Goal: Task Accomplishment & Management: Manage account settings

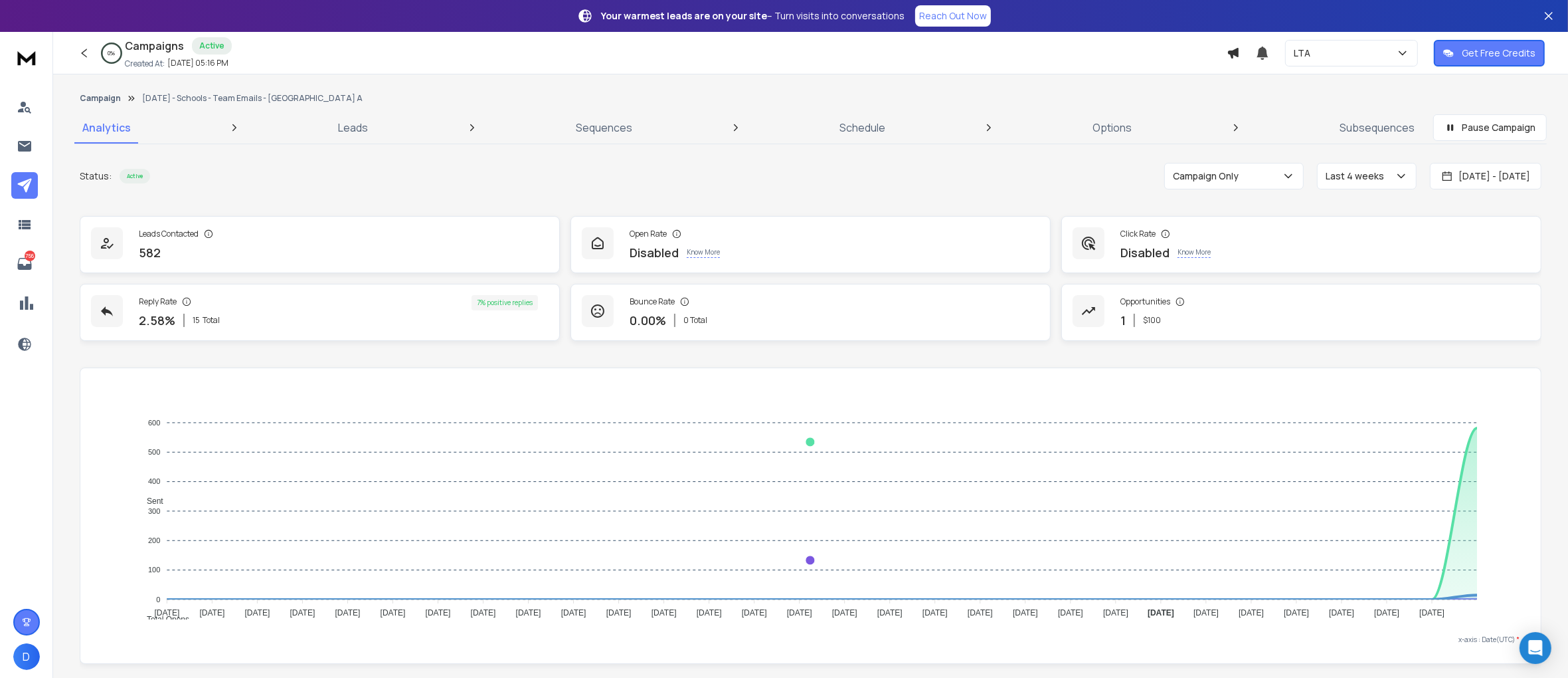
click at [1155, 22] on div "Your warmest leads are on your site – Turn visits into conversations Reach Out …" at bounding box center [784, 16] width 1568 height 32
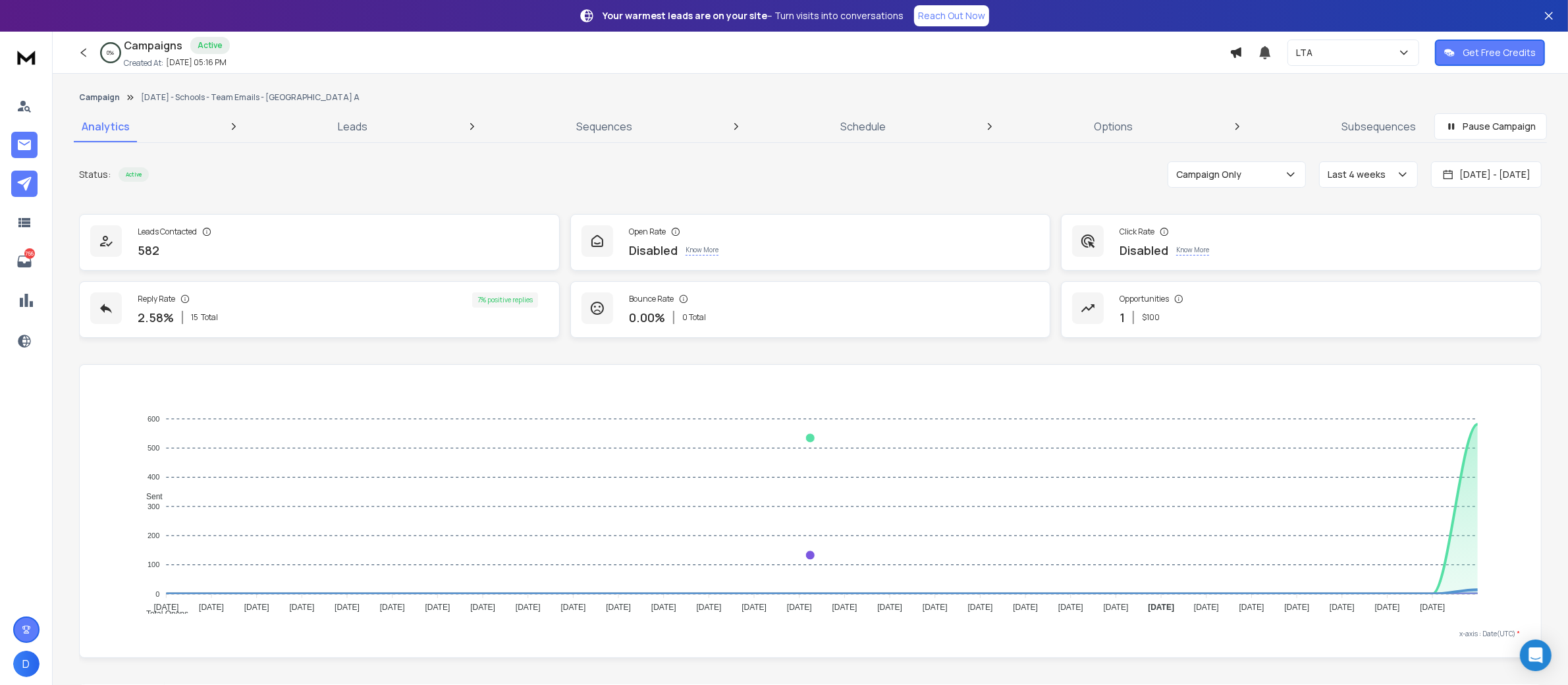
click at [24, 145] on icon at bounding box center [24, 145] width 16 height 16
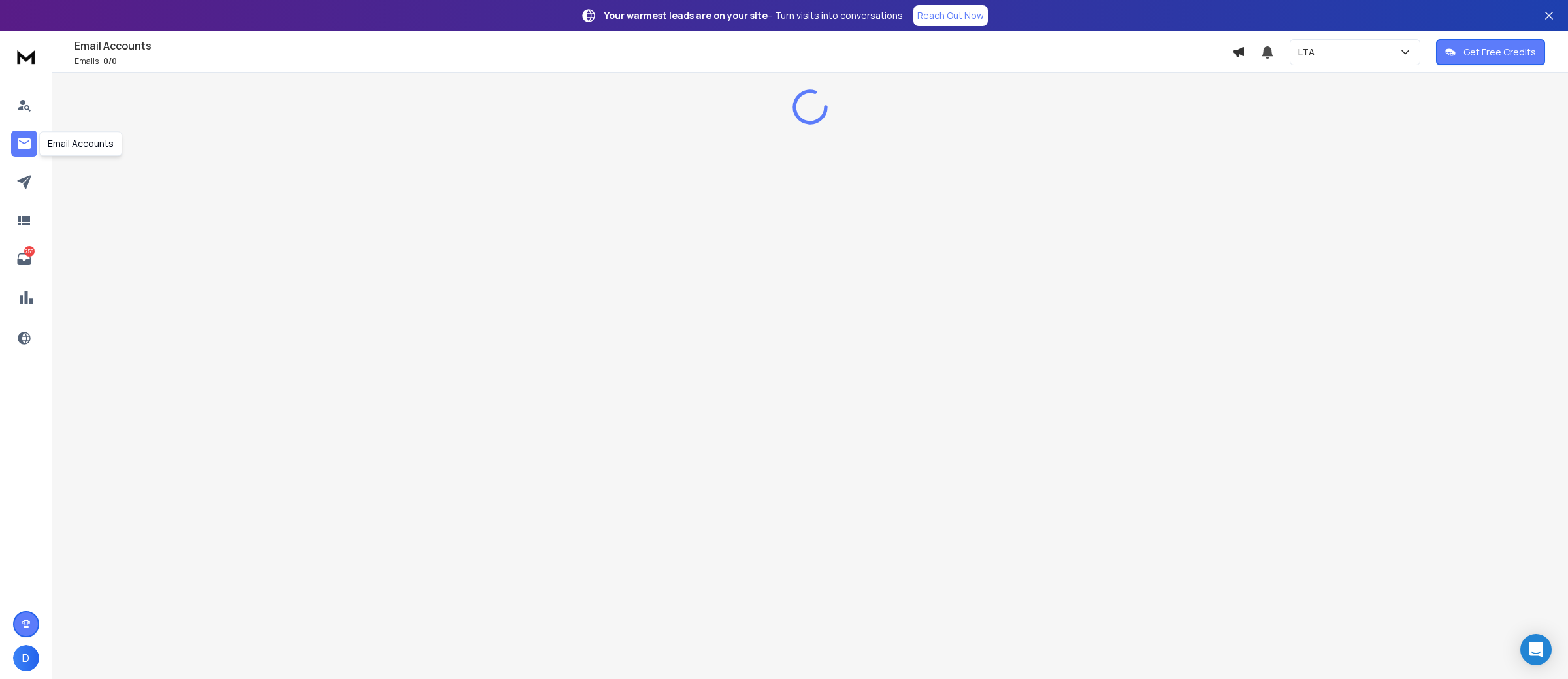
click at [23, 144] on icon at bounding box center [24, 143] width 16 height 16
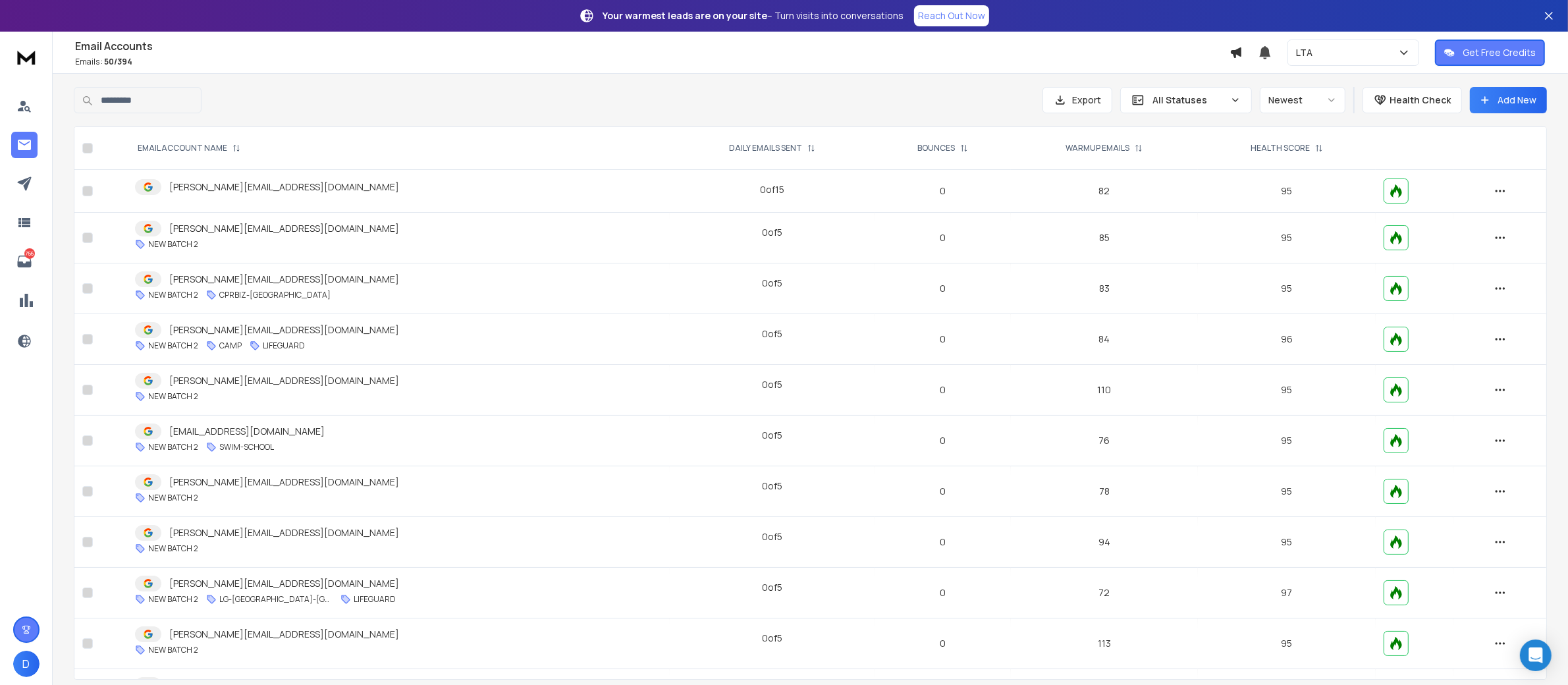
click at [119, 90] on input at bounding box center [138, 101] width 128 height 27
paste input "**********"
type input "**********"
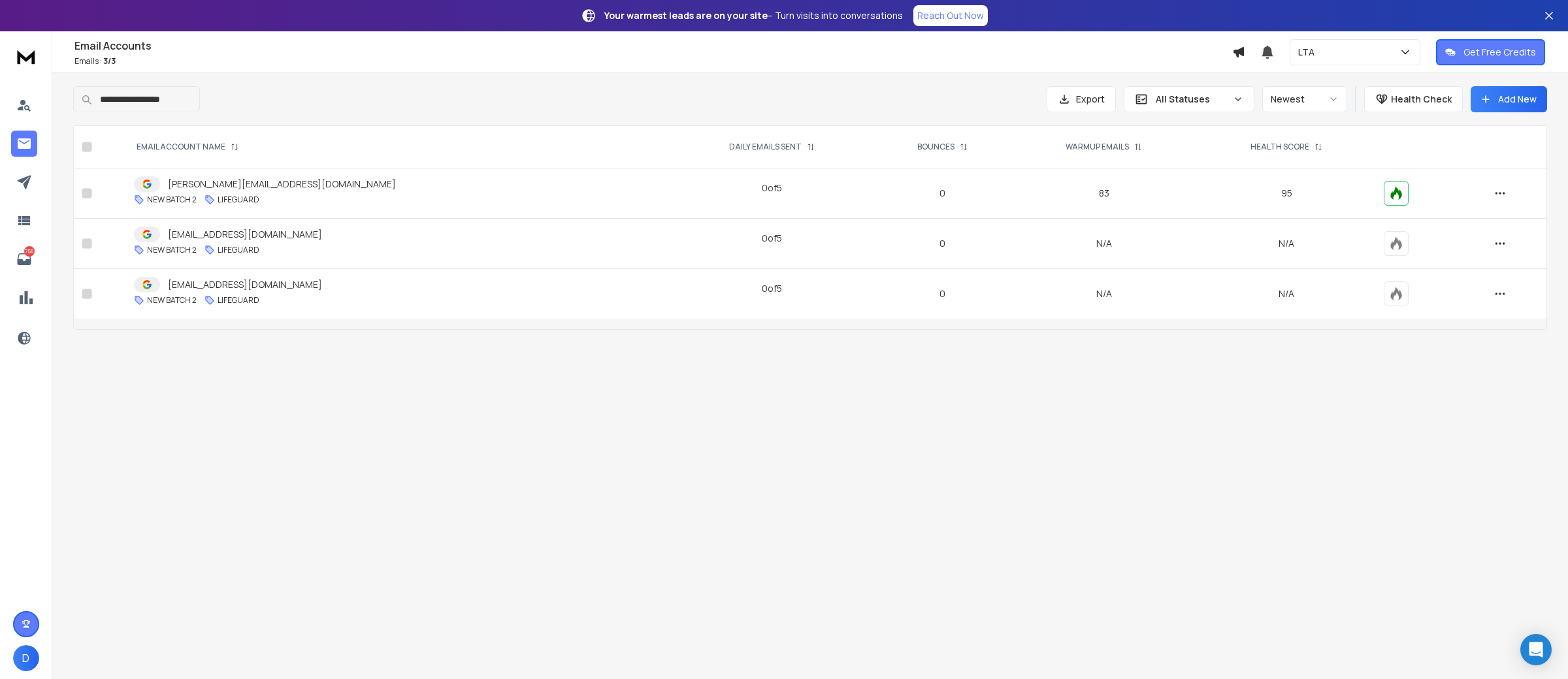
click at [143, 94] on input "**********" at bounding box center [136, 100] width 127 height 27
click at [143, 94] on input "**********" at bounding box center [136, 100] width 127 height 27
paste input "***"
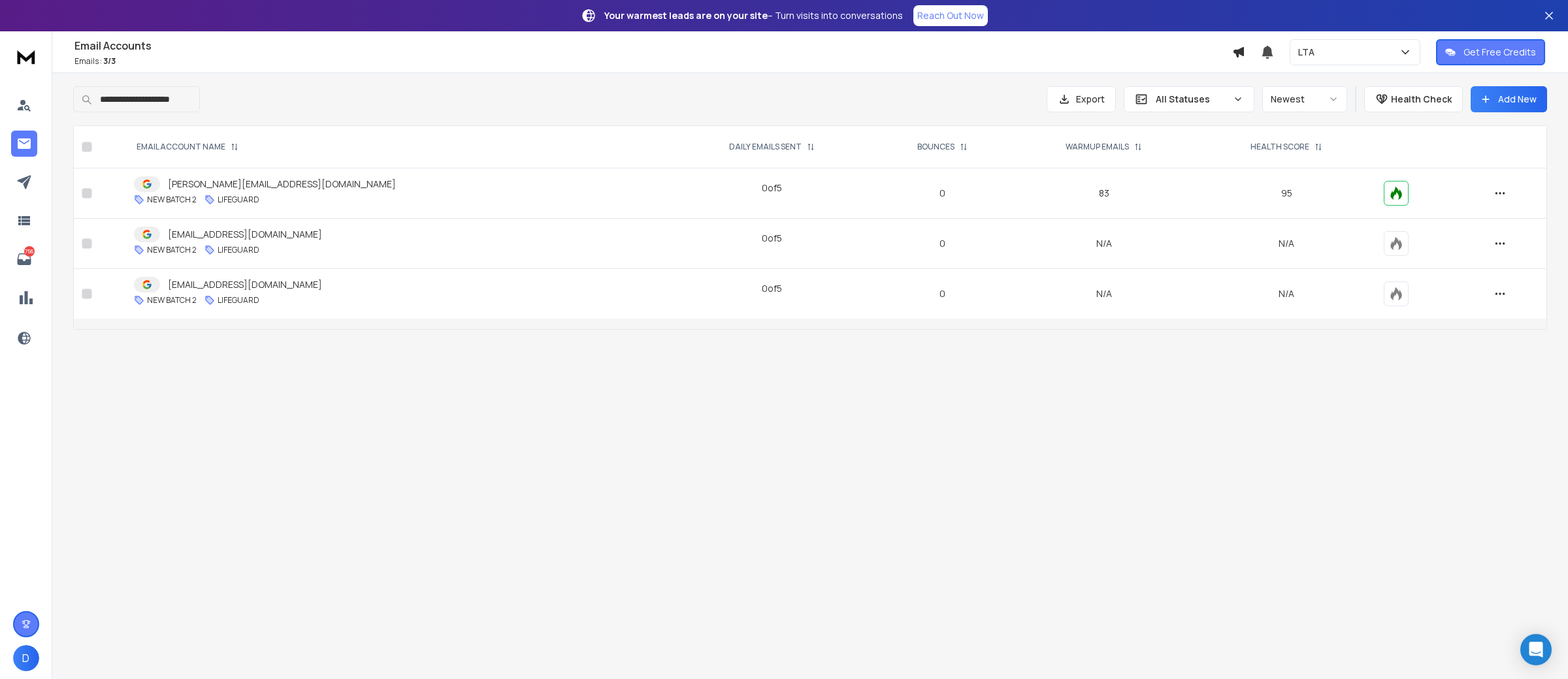
click at [147, 96] on input "**********" at bounding box center [136, 100] width 127 height 27
paste input
type input "**********"
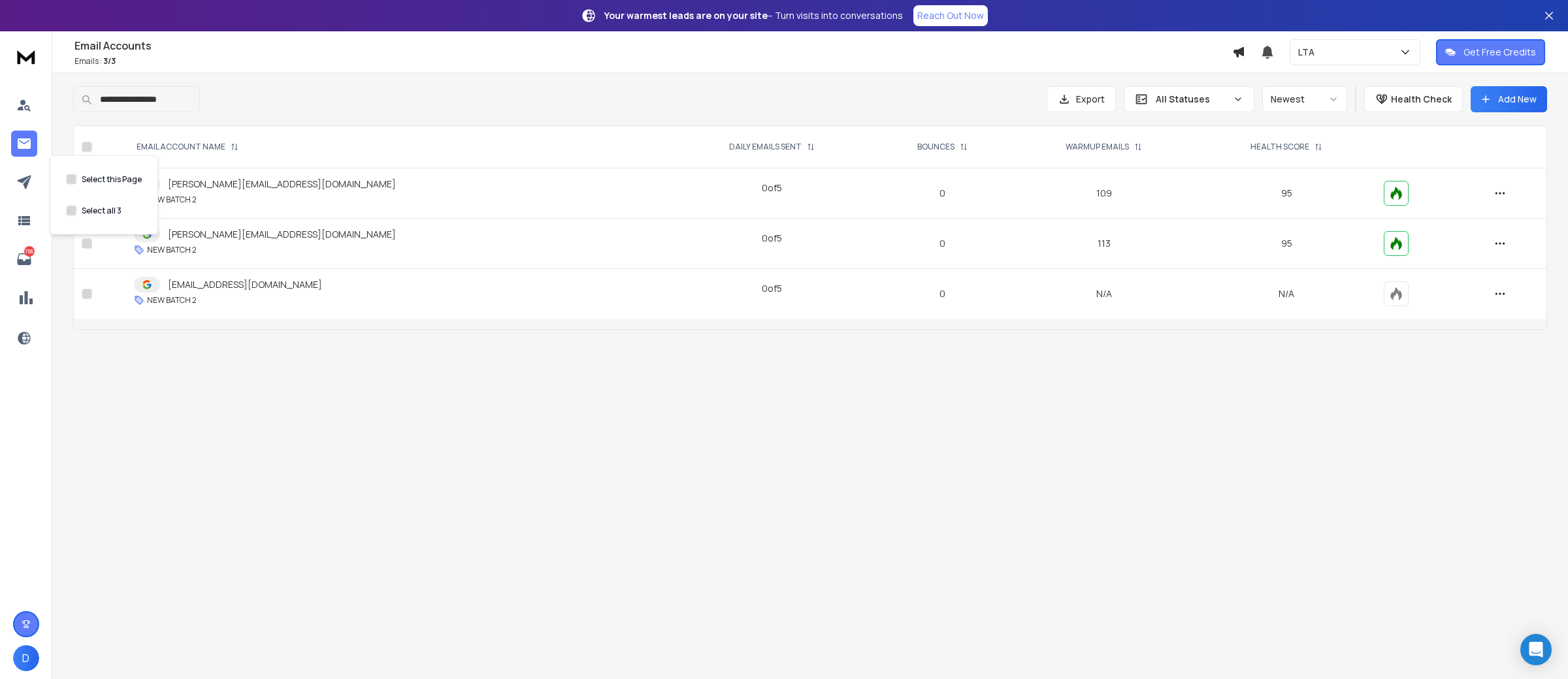
click at [70, 179] on button "Select this Page" at bounding box center [71, 179] width 10 height 10
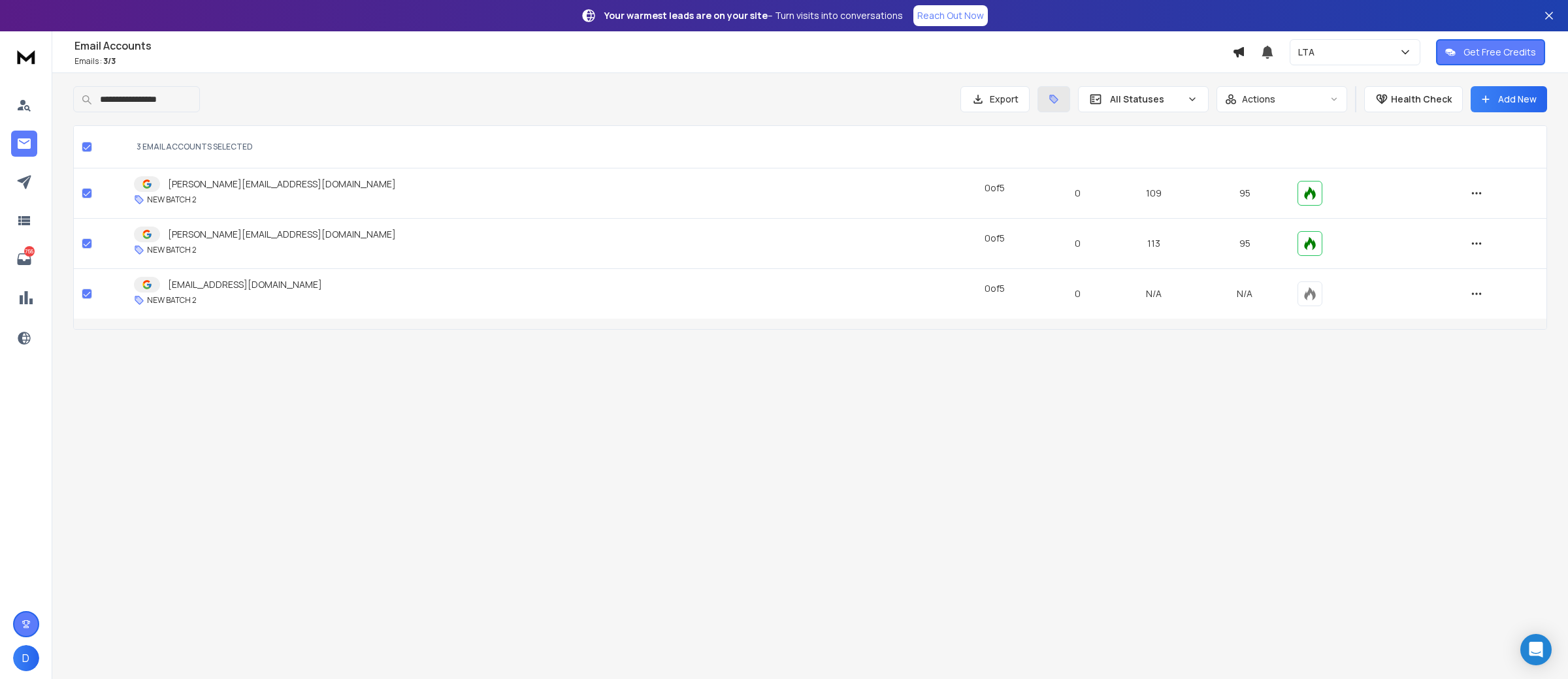
click at [1066, 95] on button at bounding box center [1053, 100] width 33 height 27
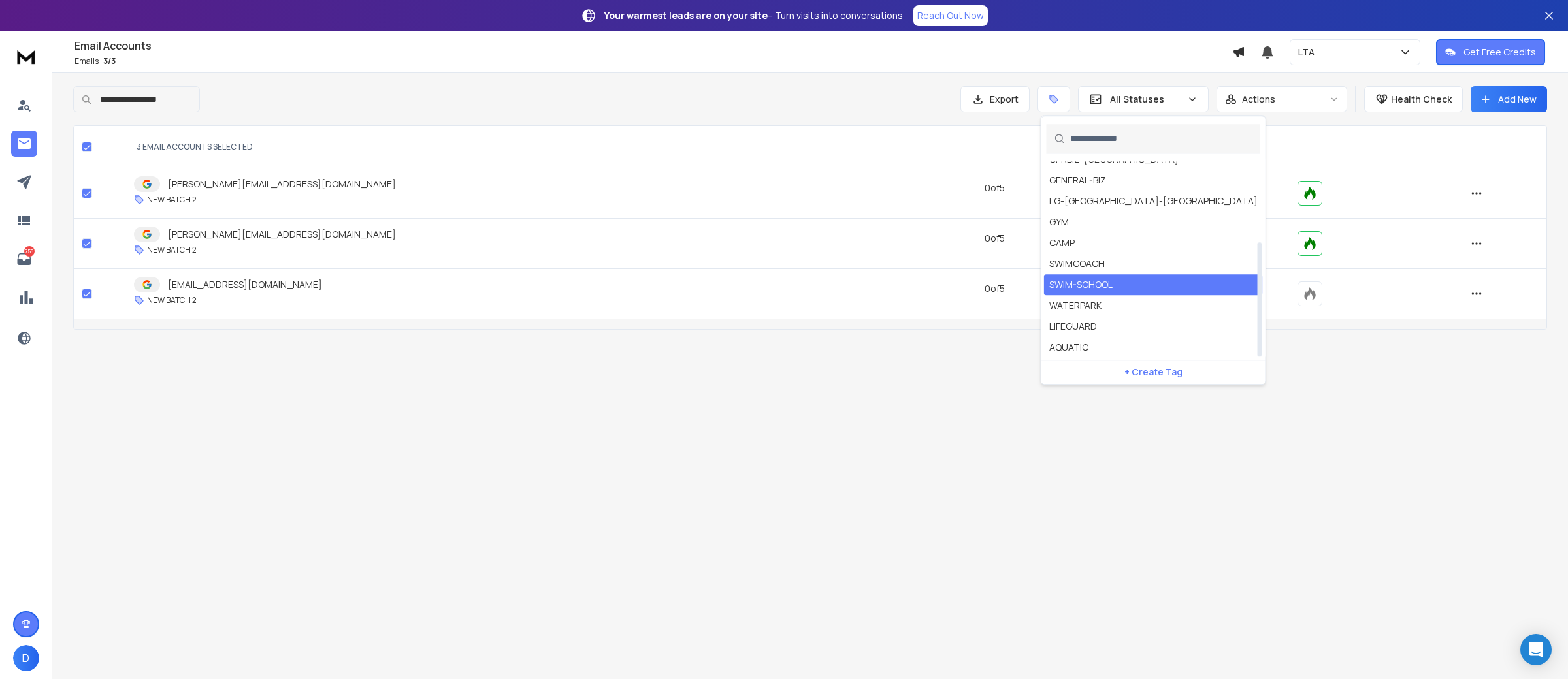
scroll to position [139, 0]
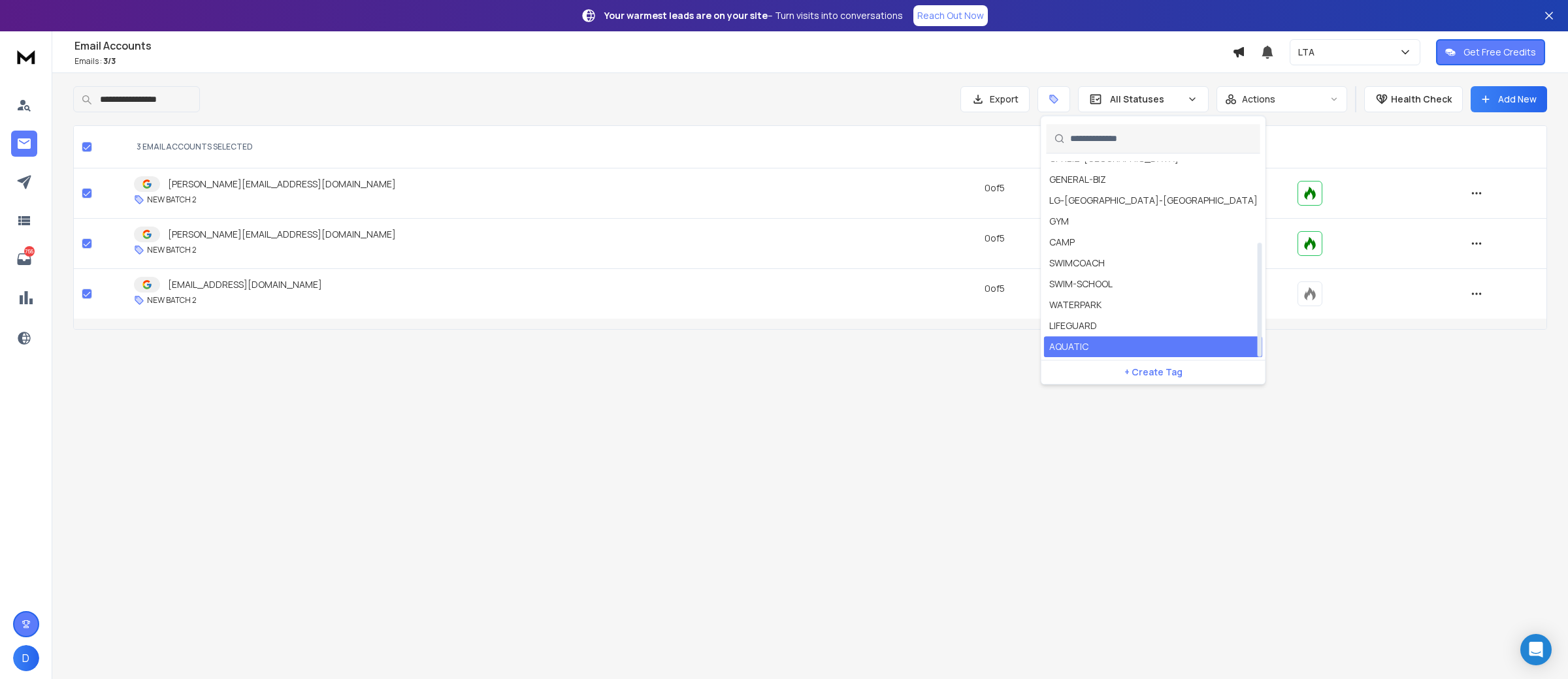
click at [1078, 348] on span "AQUATIC" at bounding box center [1069, 347] width 39 height 13
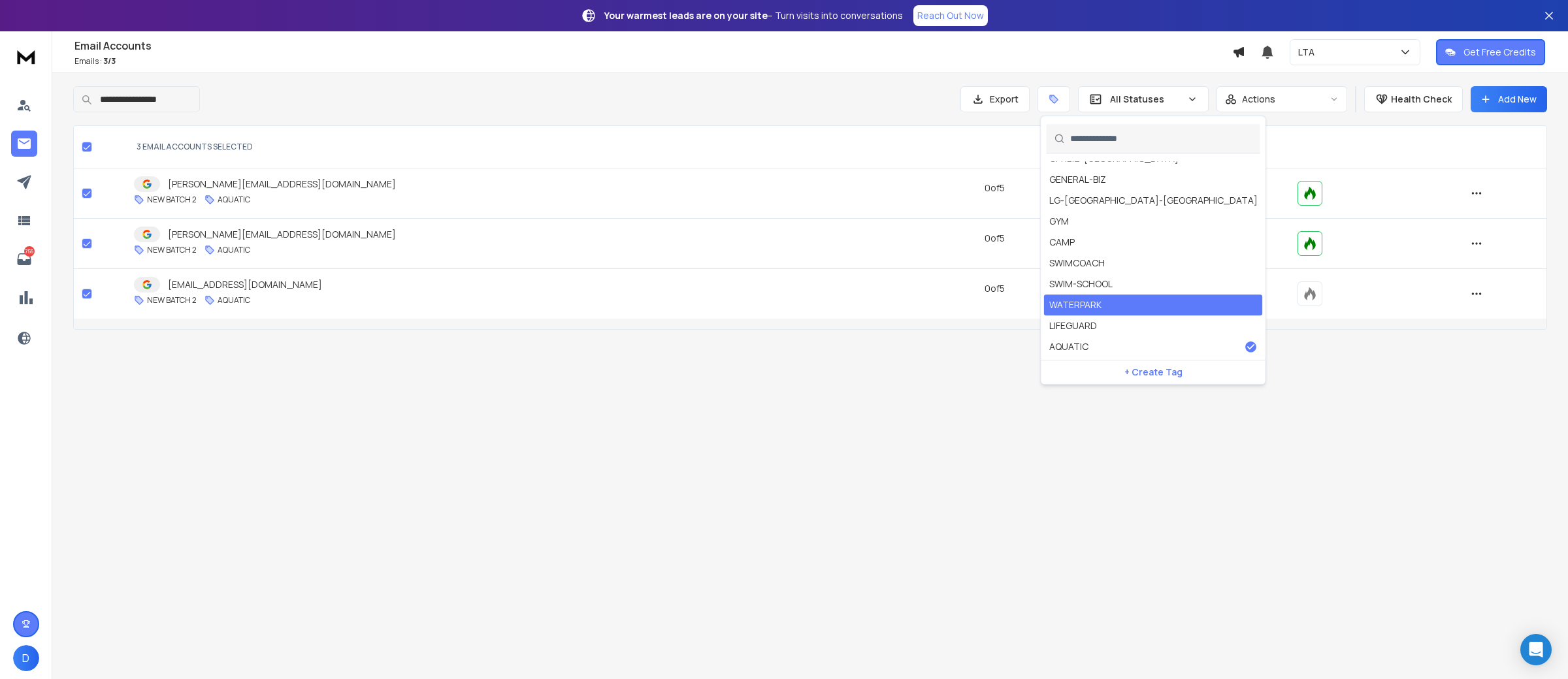
click at [773, 367] on div "**********" at bounding box center [784, 339] width 1568 height 679
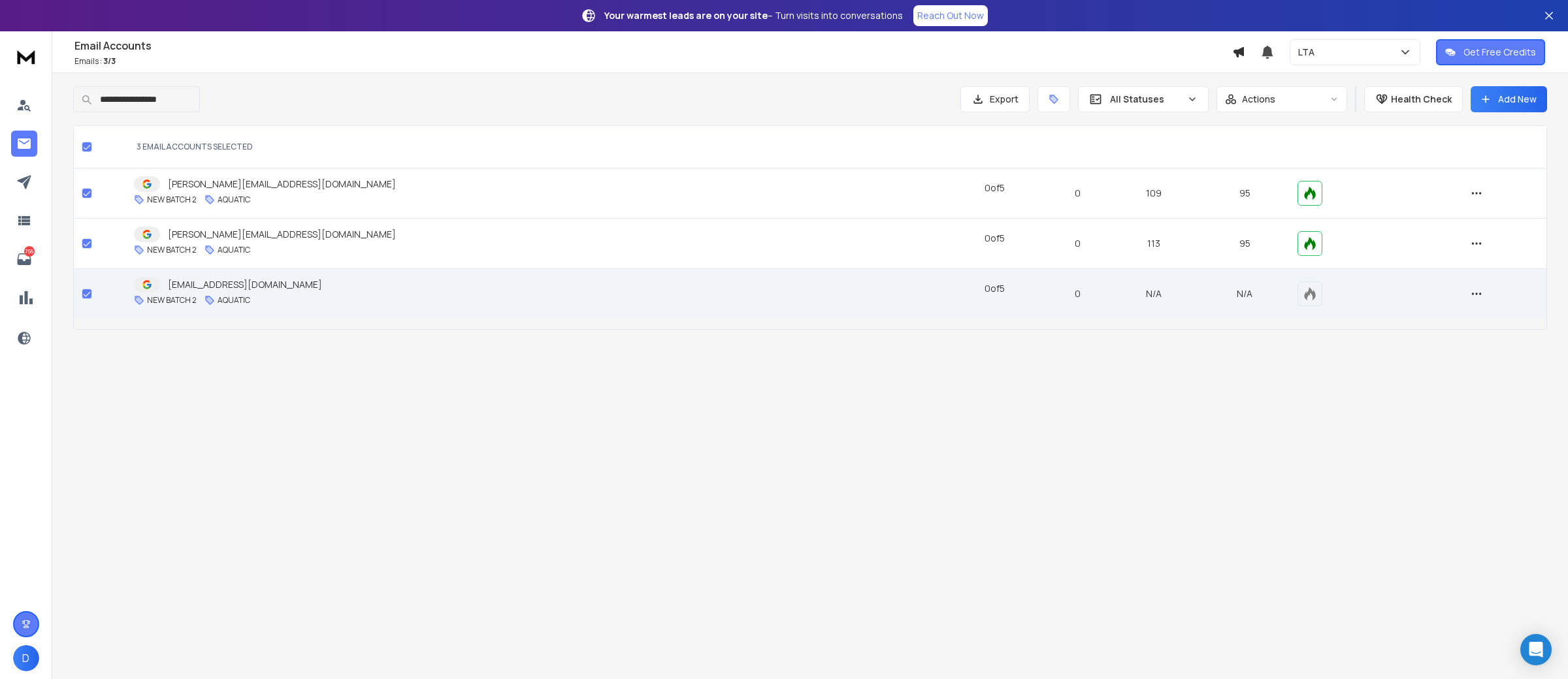
click at [1297, 292] on div at bounding box center [1310, 294] width 25 height 25
click at [1303, 300] on icon at bounding box center [1309, 294] width 13 height 13
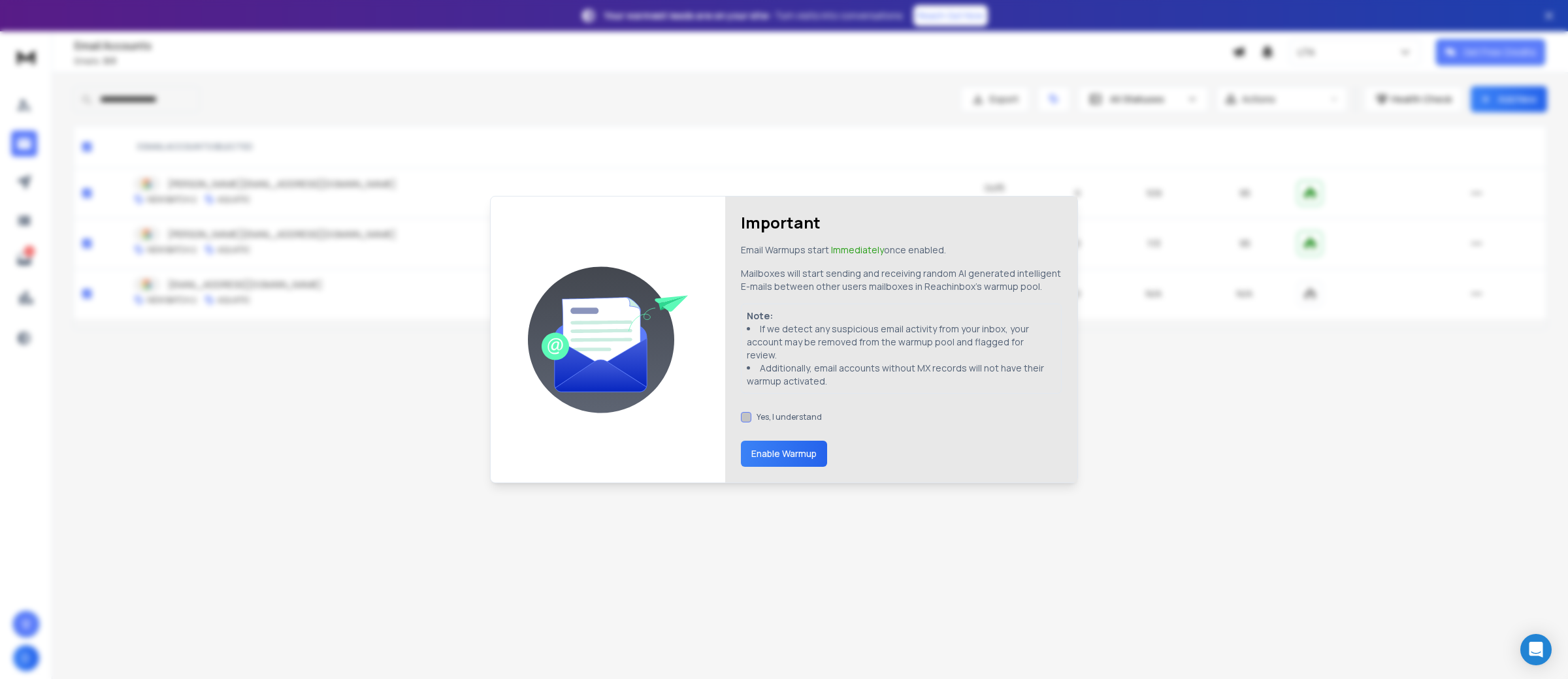
click at [750, 412] on button "Yes, I understand" at bounding box center [745, 417] width 10 height 10
click at [795, 446] on button "Enable Warmup" at bounding box center [784, 454] width 87 height 27
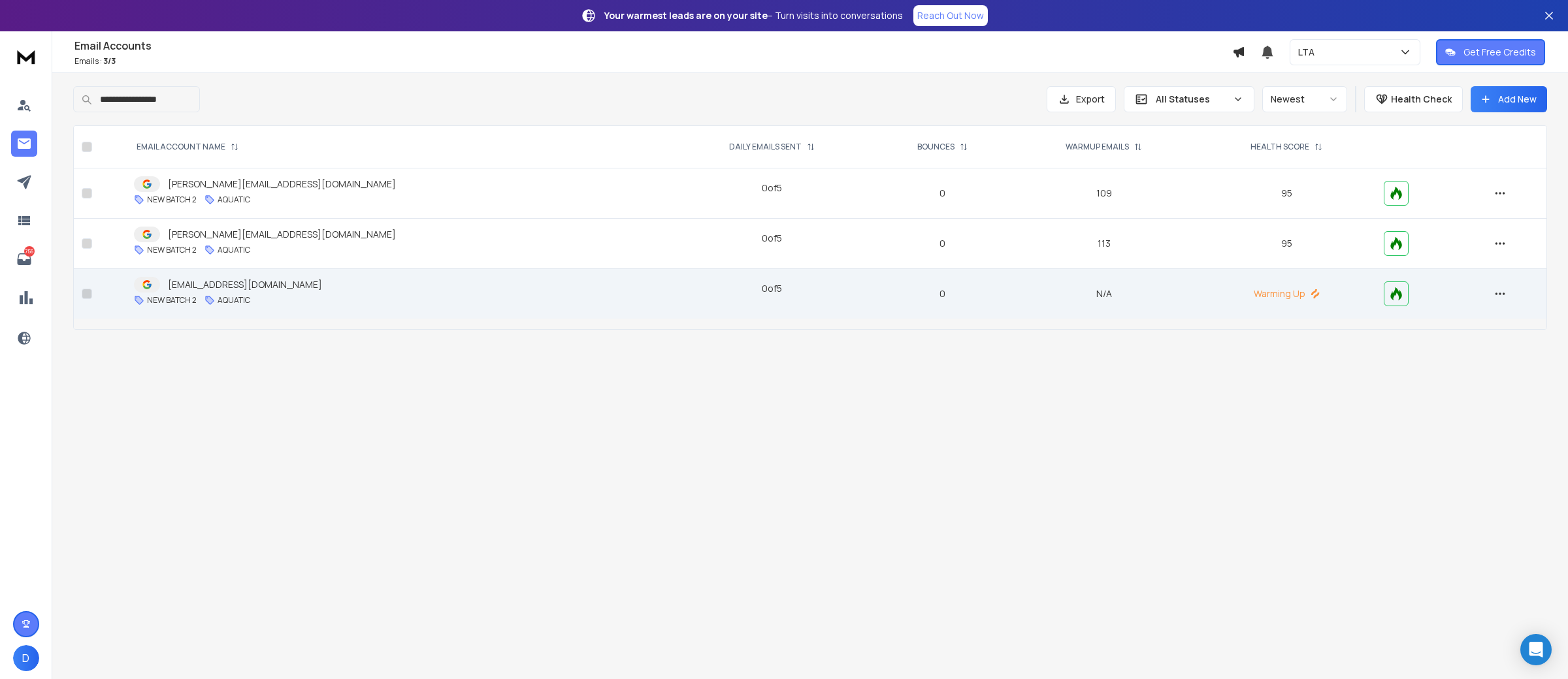
click at [1501, 299] on button at bounding box center [1499, 294] width 77 height 22
click at [715, 299] on td "0 of 5" at bounding box center [772, 286] width 204 height 34
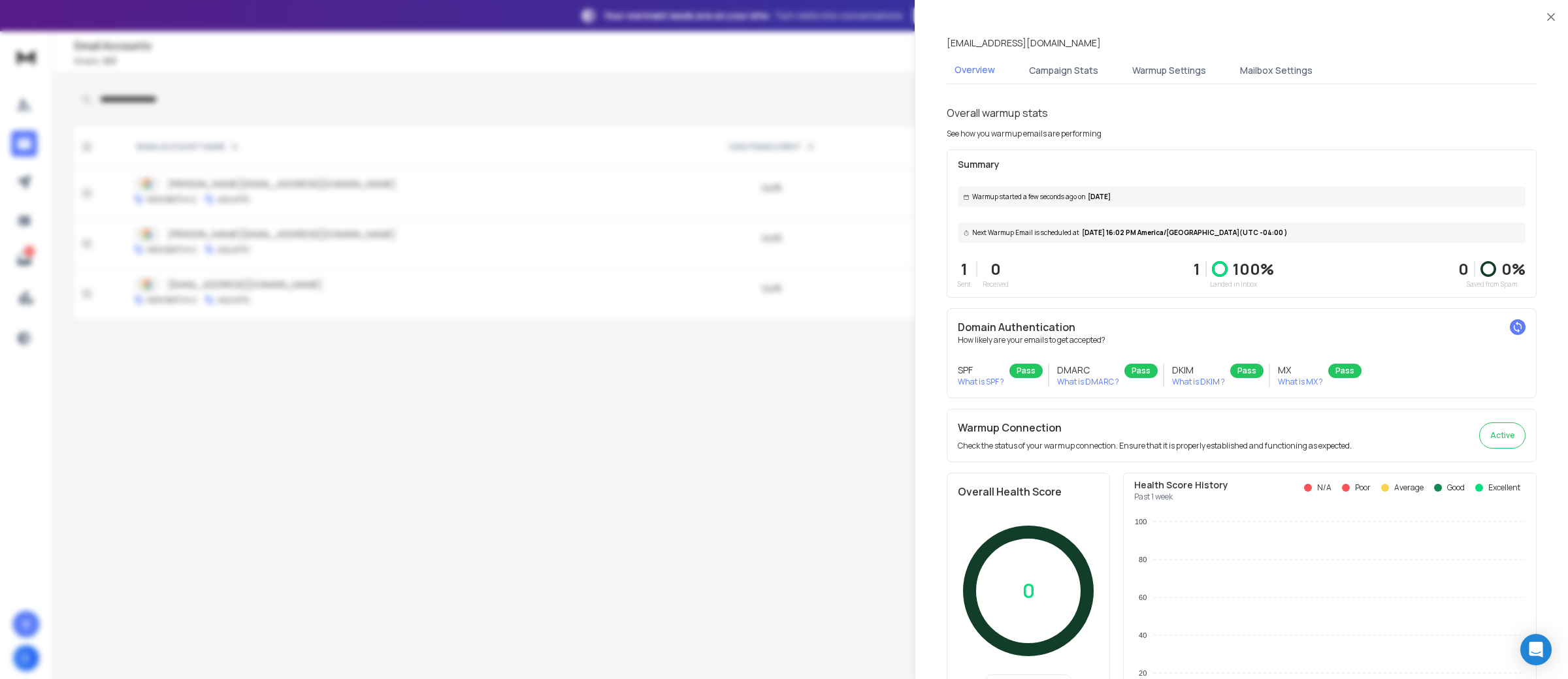
click at [1043, 41] on p "[EMAIL_ADDRESS][DOMAIN_NAME]" at bounding box center [1024, 43] width 154 height 13
copy p "[EMAIL_ADDRESS][DOMAIN_NAME]"
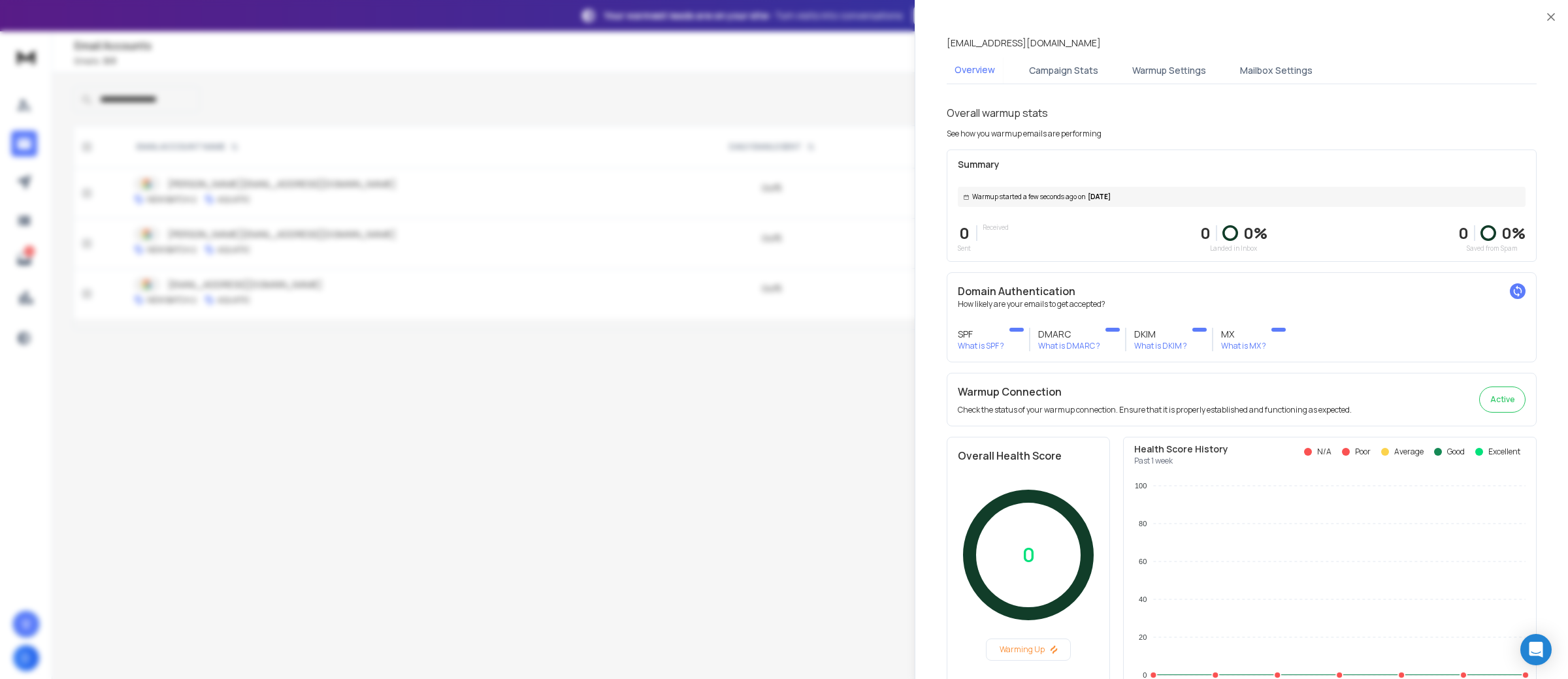
click at [823, 402] on div at bounding box center [784, 339] width 1568 height 679
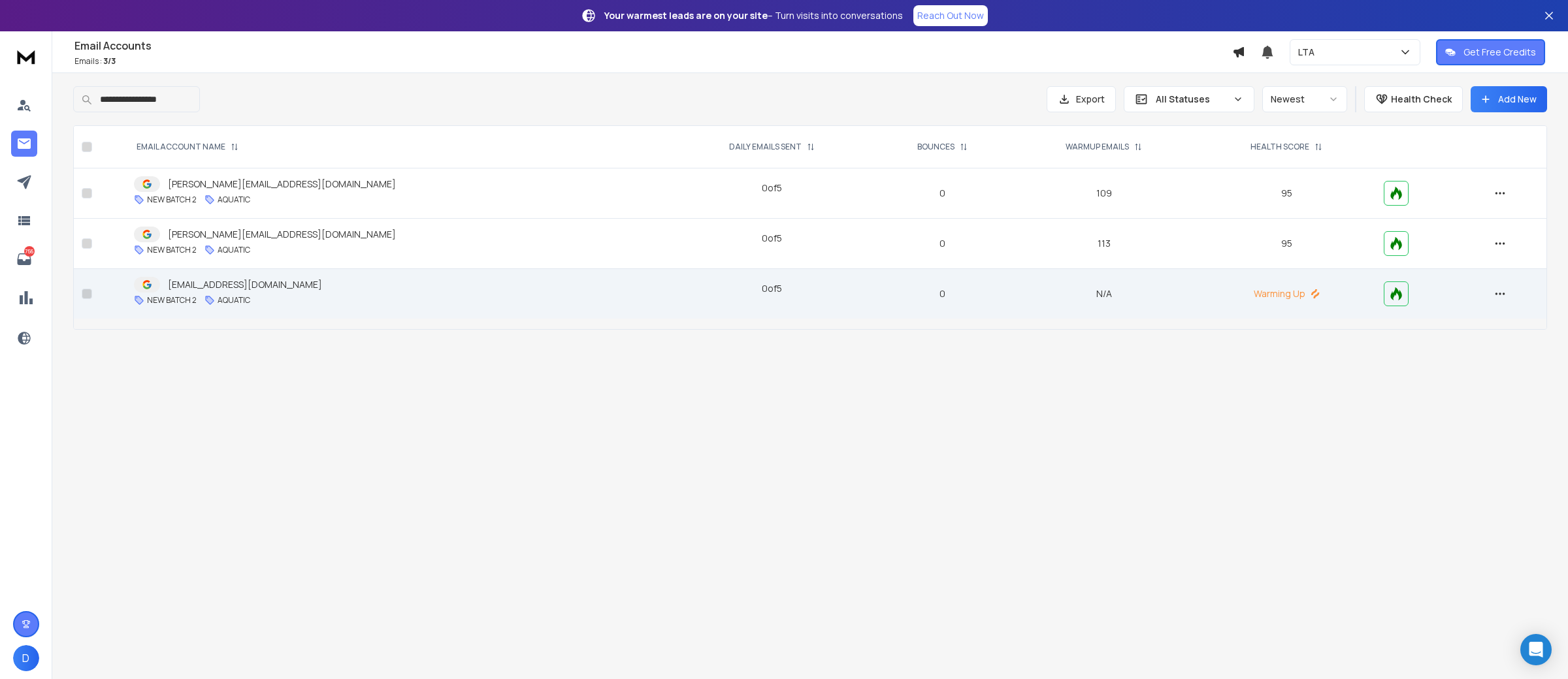
click at [1497, 295] on button at bounding box center [1499, 294] width 77 height 22
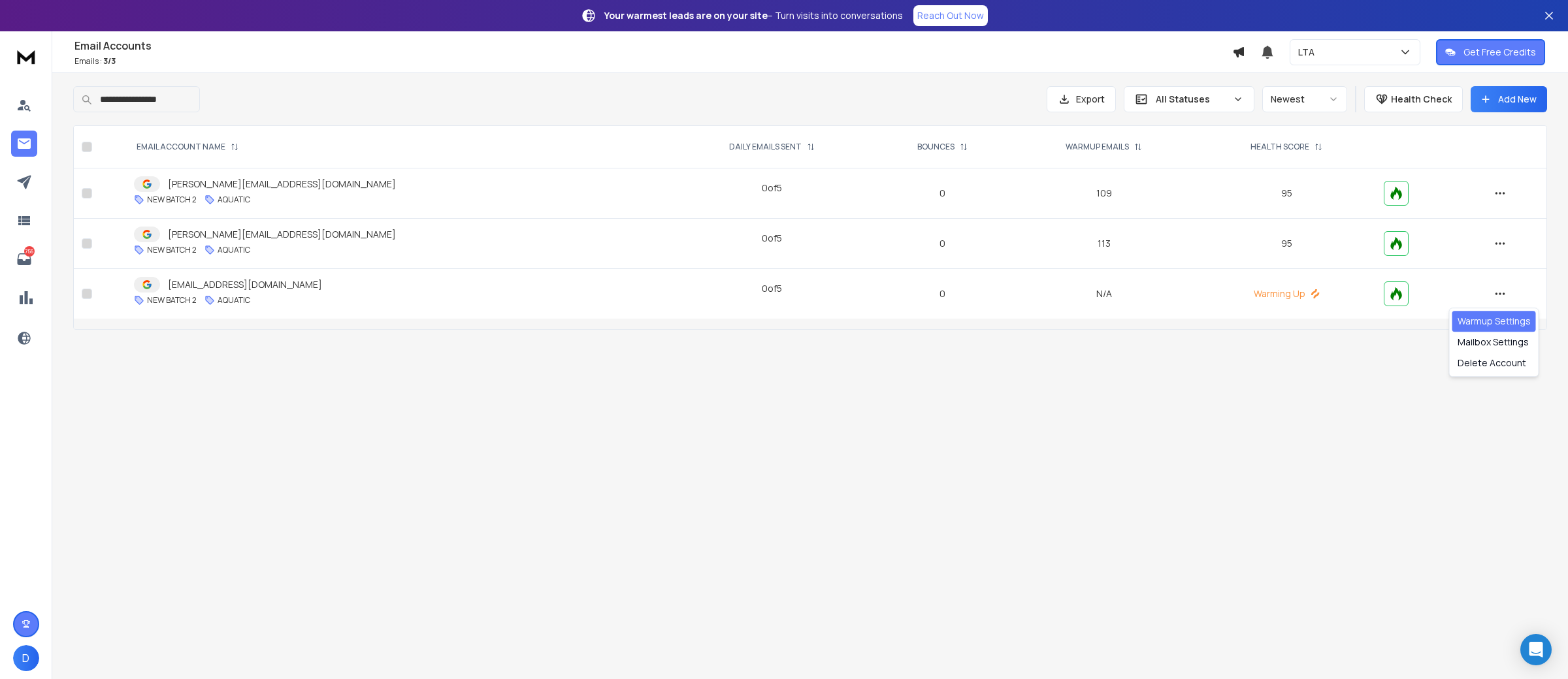
click at [1492, 323] on div "Warmup Settings" at bounding box center [1493, 321] width 83 height 21
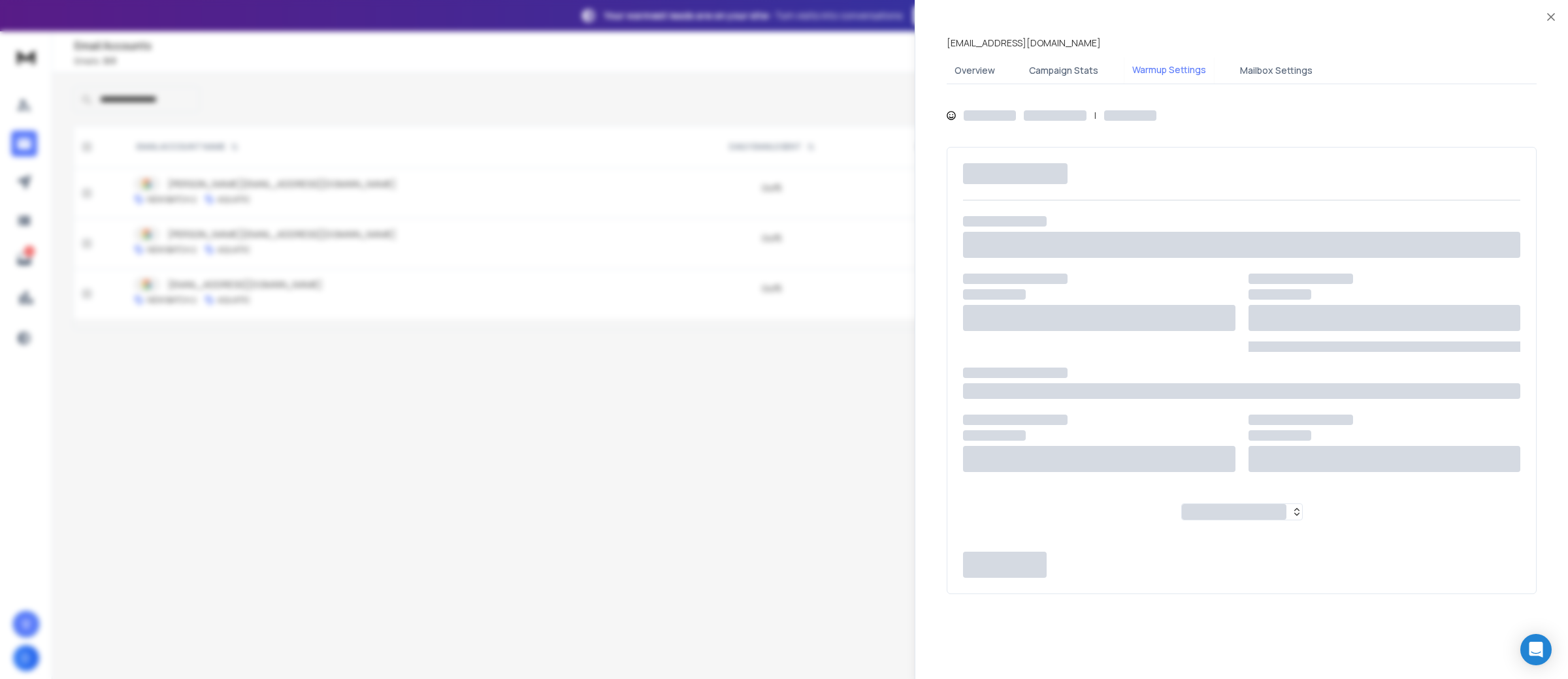
click at [1294, 65] on button "Mailbox Settings" at bounding box center [1276, 70] width 88 height 29
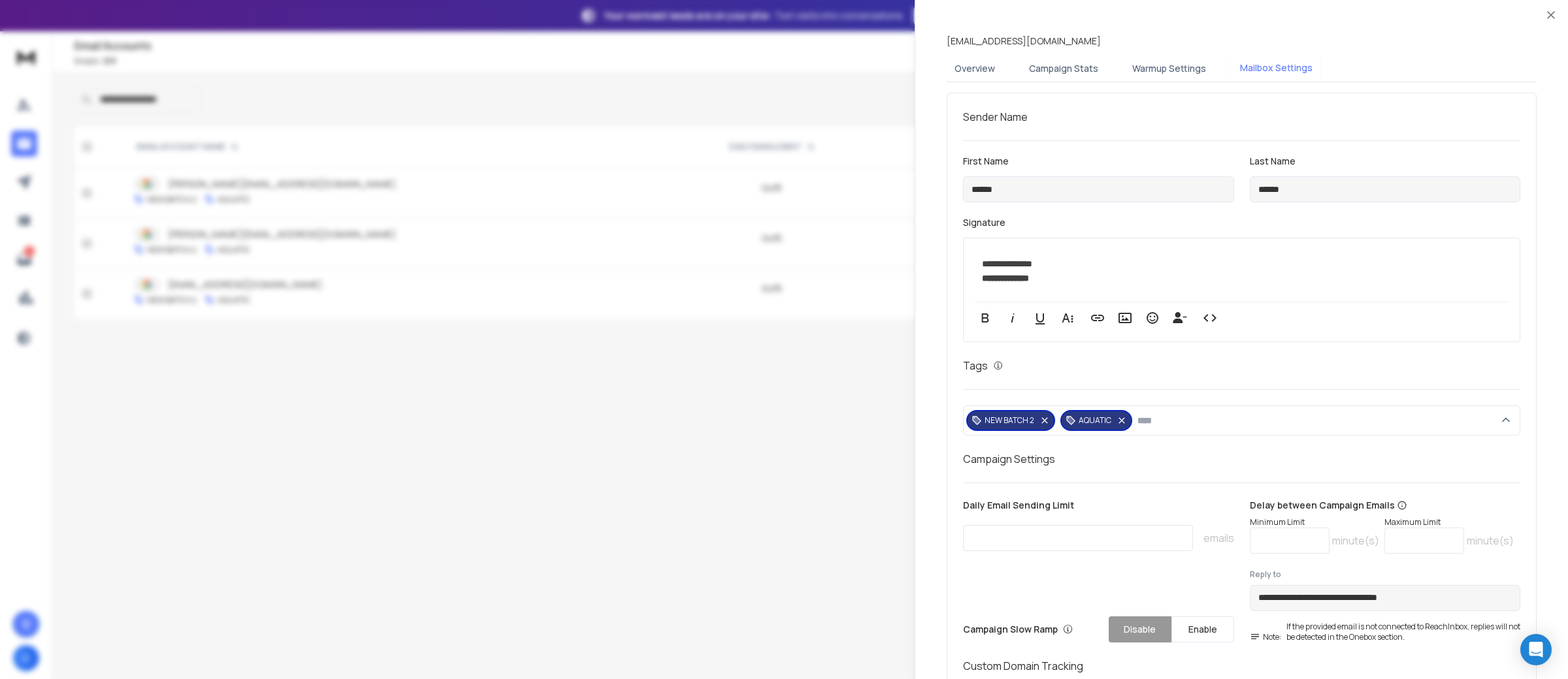
scroll to position [3, 0]
drag, startPoint x: 1005, startPoint y: 540, endPoint x: 915, endPoint y: 542, distance: 90.0
click at [915, 542] on div "**********" at bounding box center [1241, 339] width 653 height 679
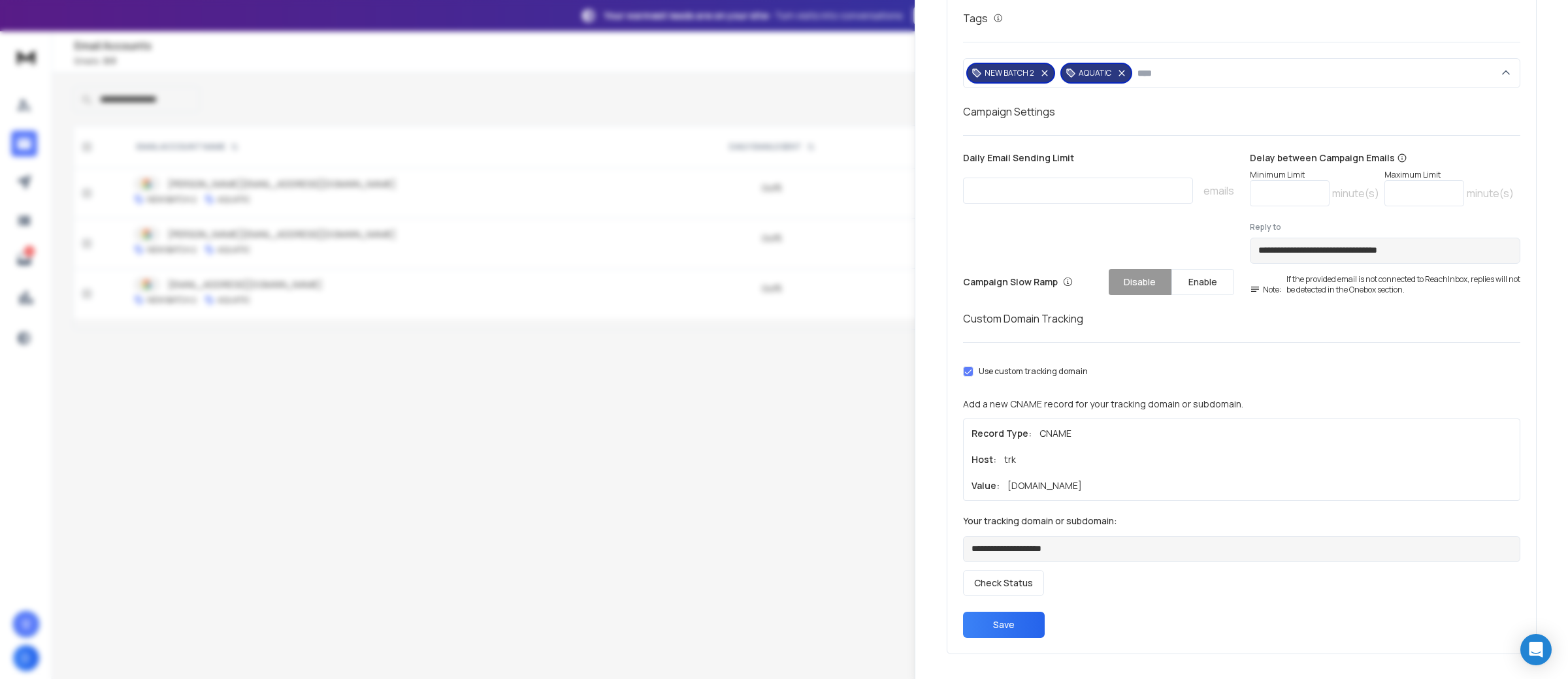
scroll to position [361, 0]
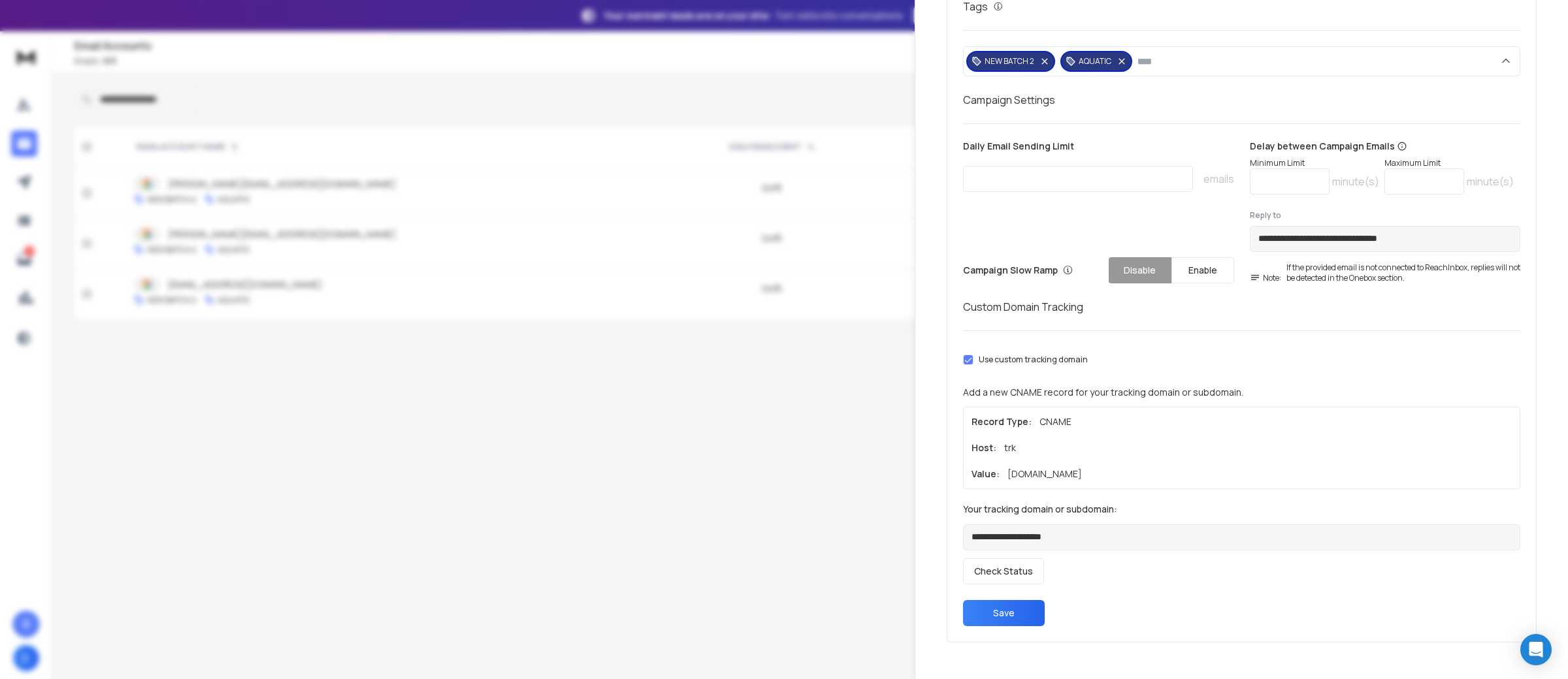
type input "*"
click at [1006, 613] on button "Save" at bounding box center [1003, 614] width 82 height 27
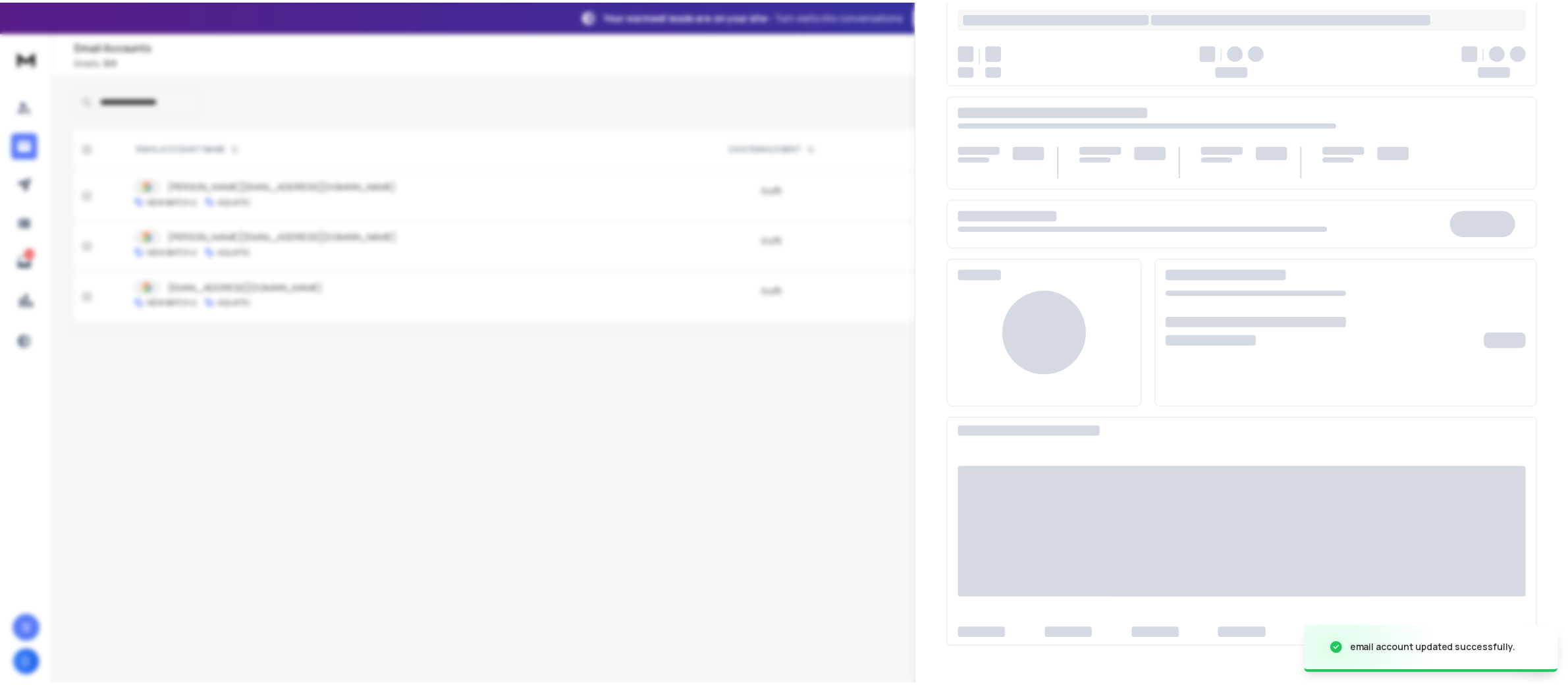
scroll to position [0, 0]
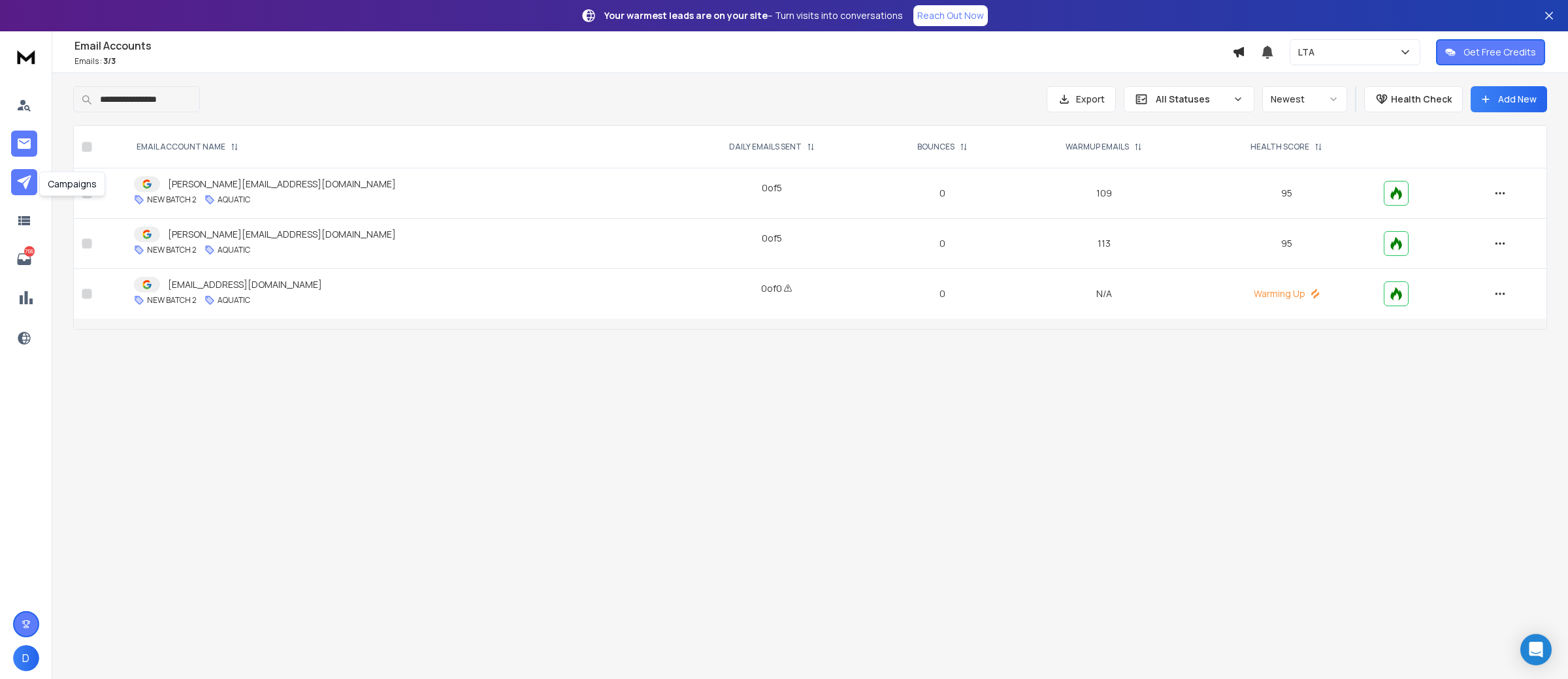
click at [22, 186] on icon at bounding box center [24, 182] width 16 height 16
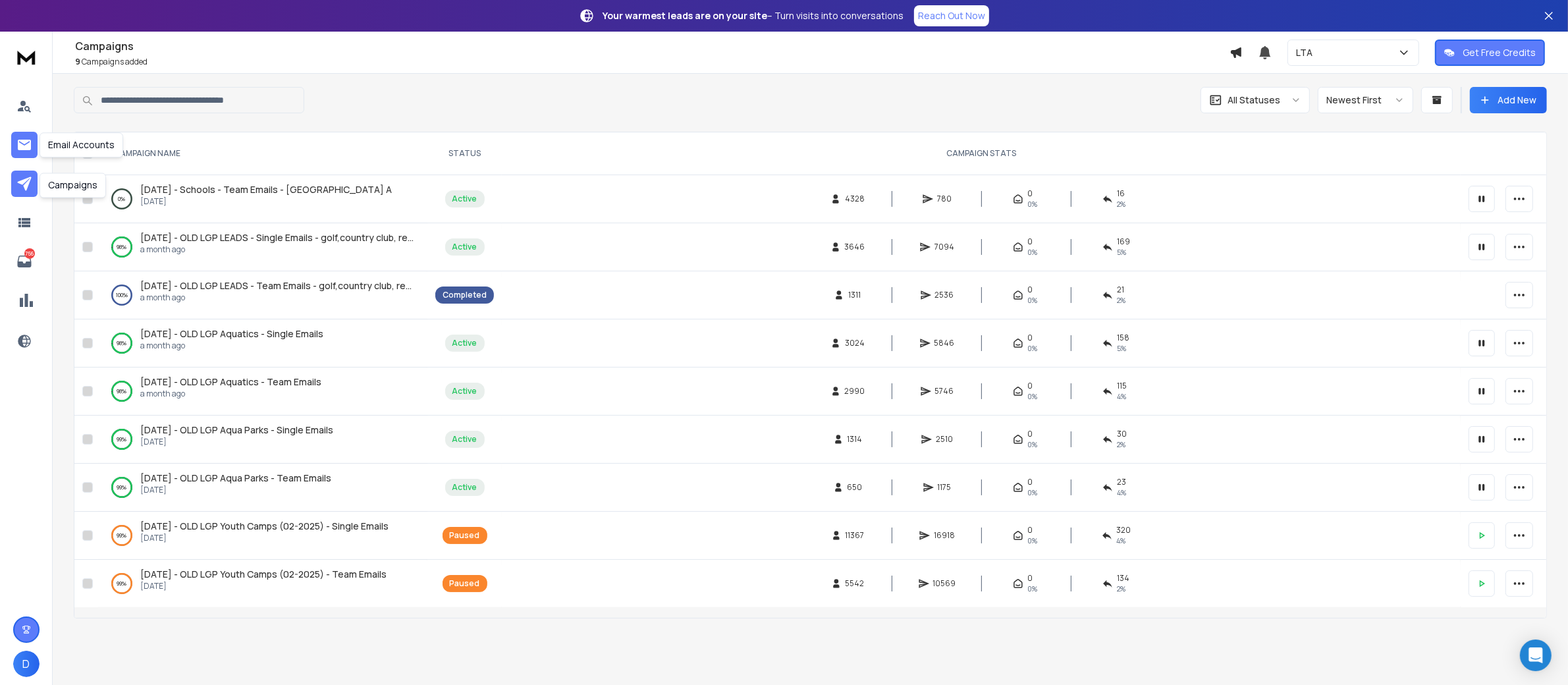
click at [18, 149] on icon at bounding box center [24, 145] width 13 height 10
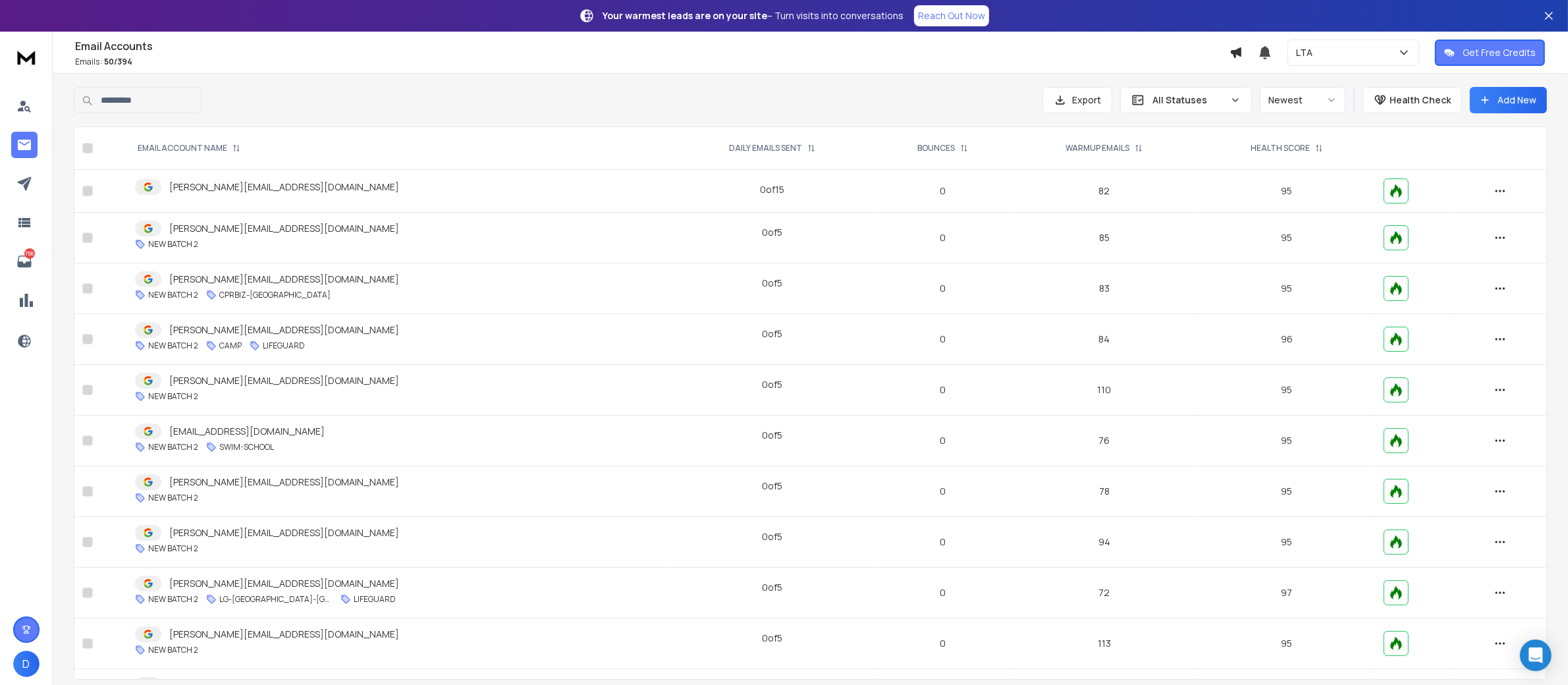
click at [179, 108] on input at bounding box center [138, 101] width 128 height 27
paste input "**********"
type input "**********"
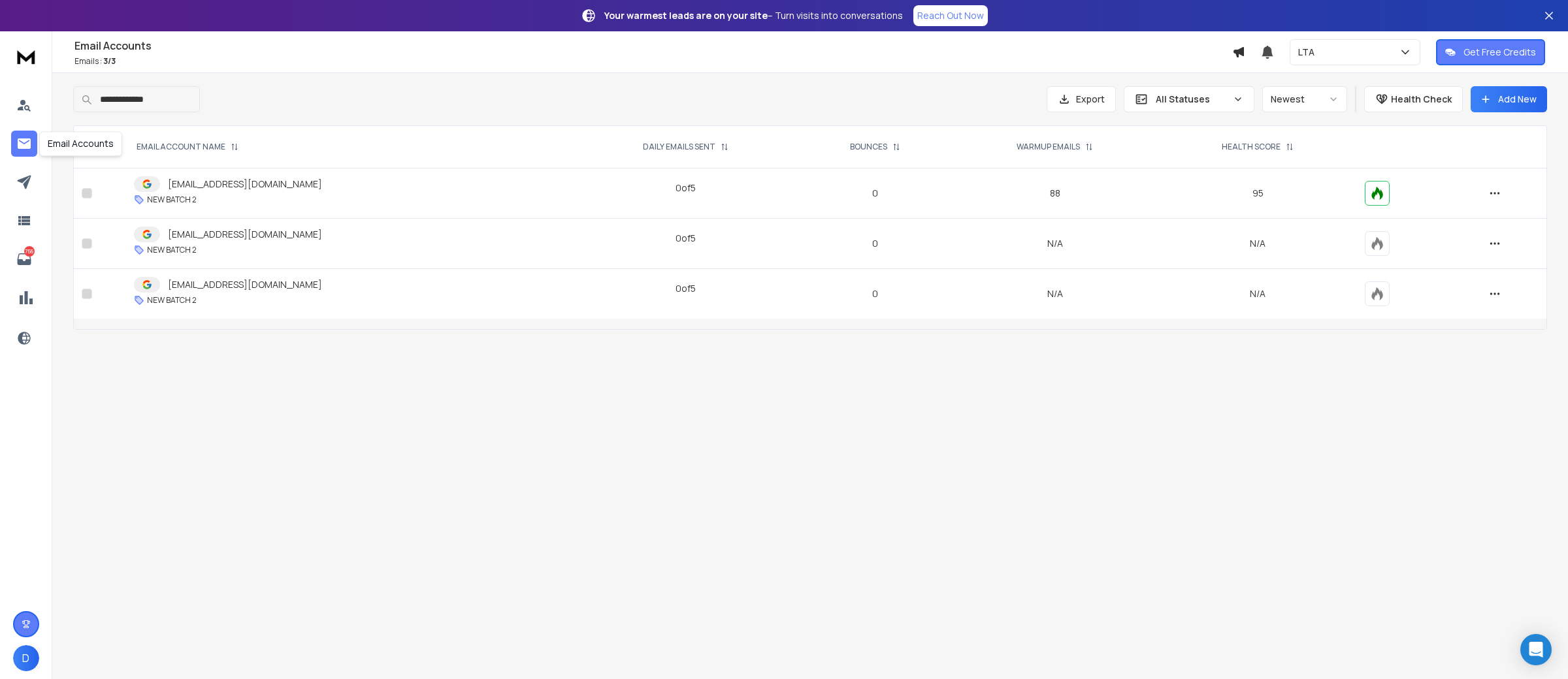
click at [26, 136] on icon at bounding box center [24, 143] width 16 height 16
click at [27, 139] on icon at bounding box center [24, 143] width 16 height 16
click at [143, 103] on input "**********" at bounding box center [136, 100] width 127 height 27
click at [144, 103] on input "**********" at bounding box center [136, 100] width 127 height 27
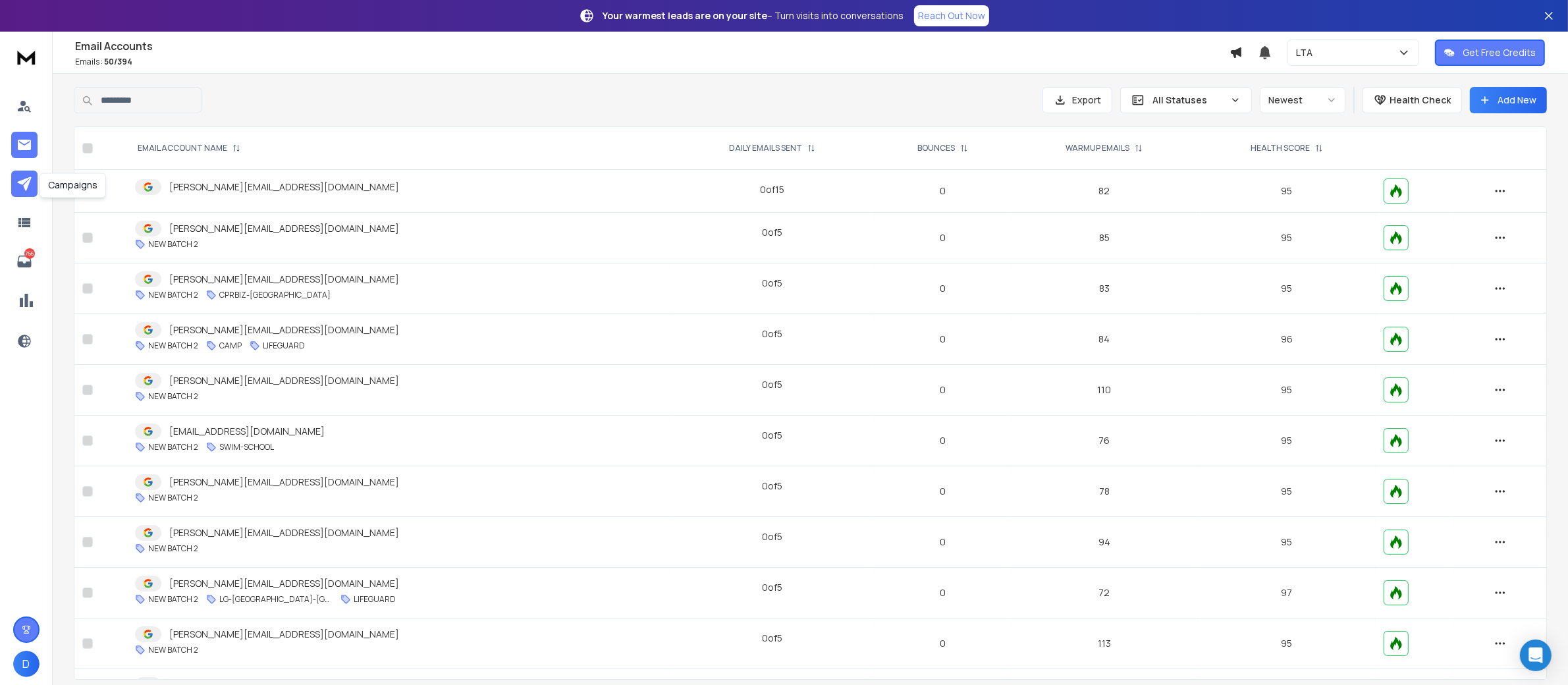
click at [28, 173] on link at bounding box center [24, 184] width 27 height 27
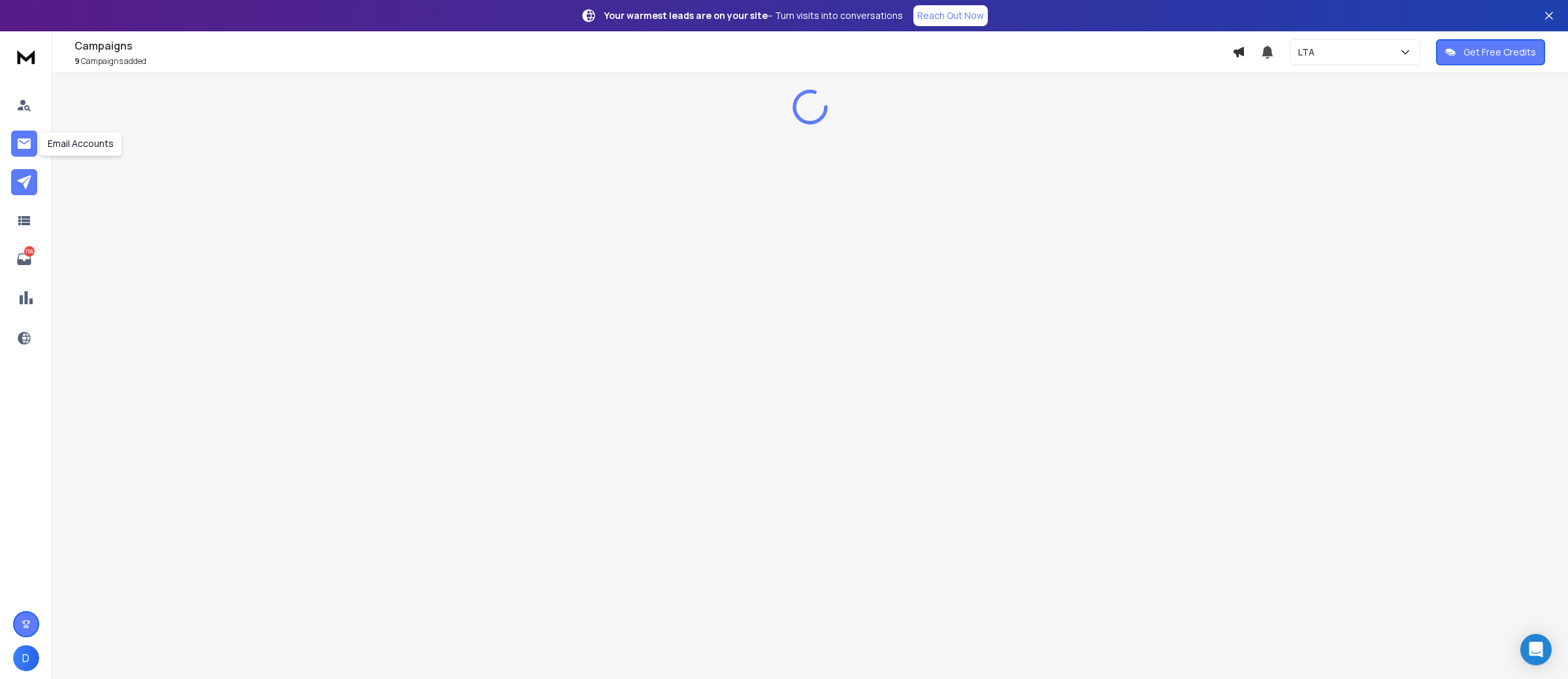
click at [34, 142] on link at bounding box center [24, 144] width 27 height 27
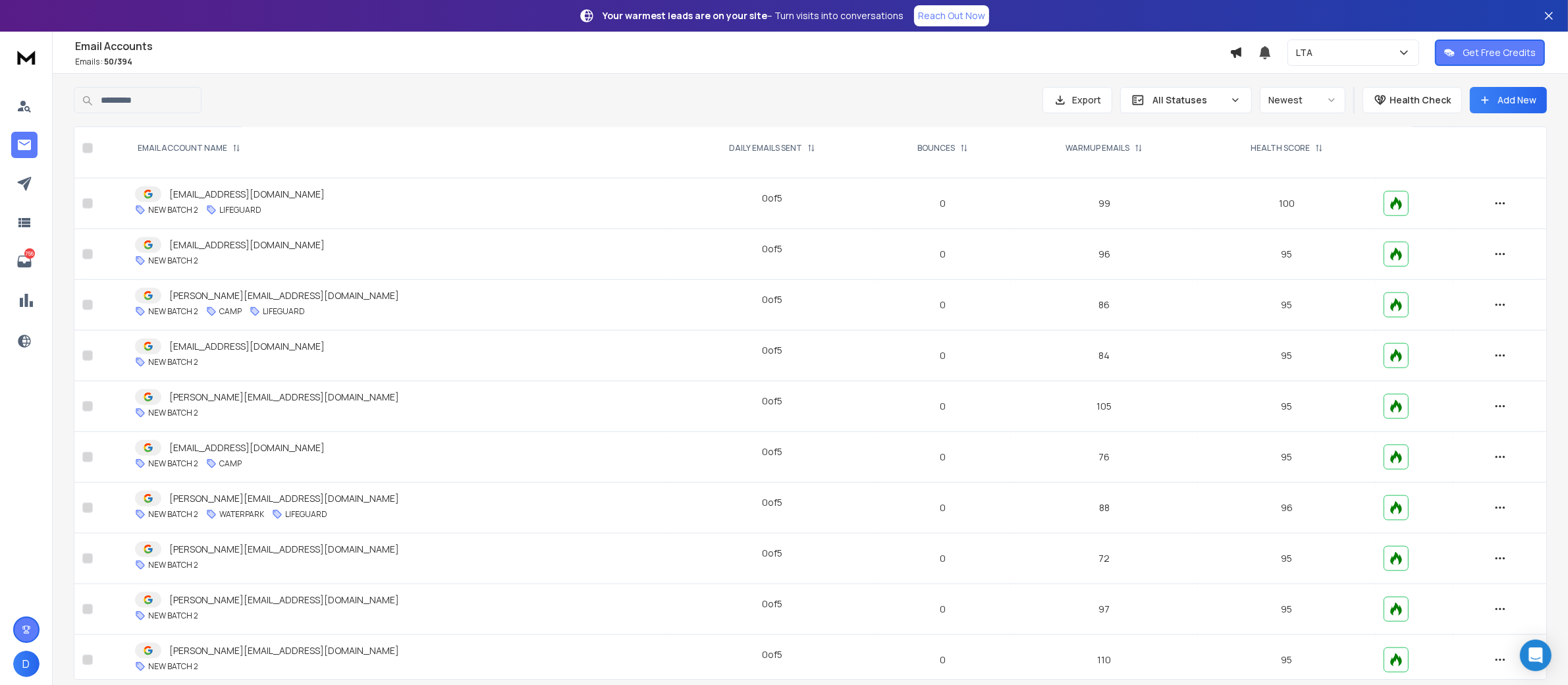
scroll to position [2056, 0]
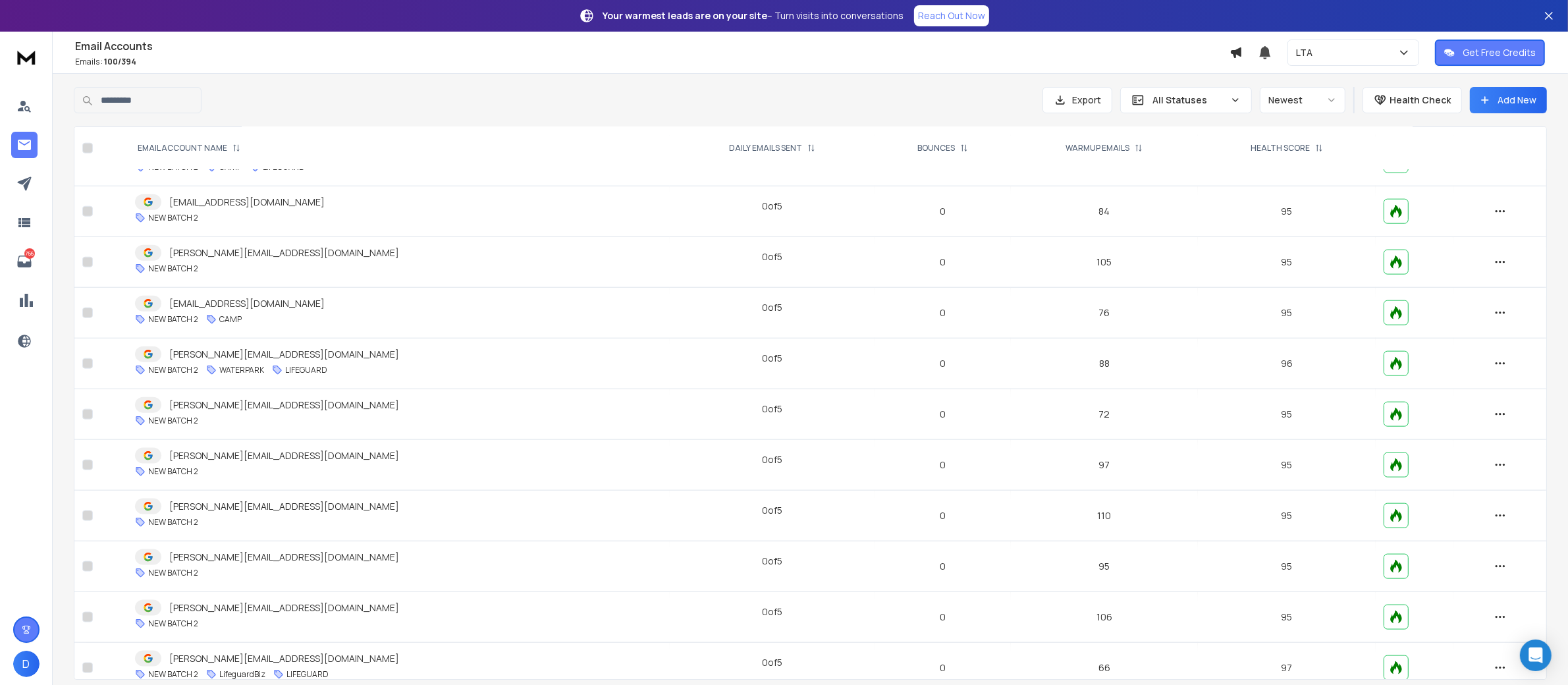
click at [1231, 96] on div "All Statuses" at bounding box center [1186, 101] width 132 height 27
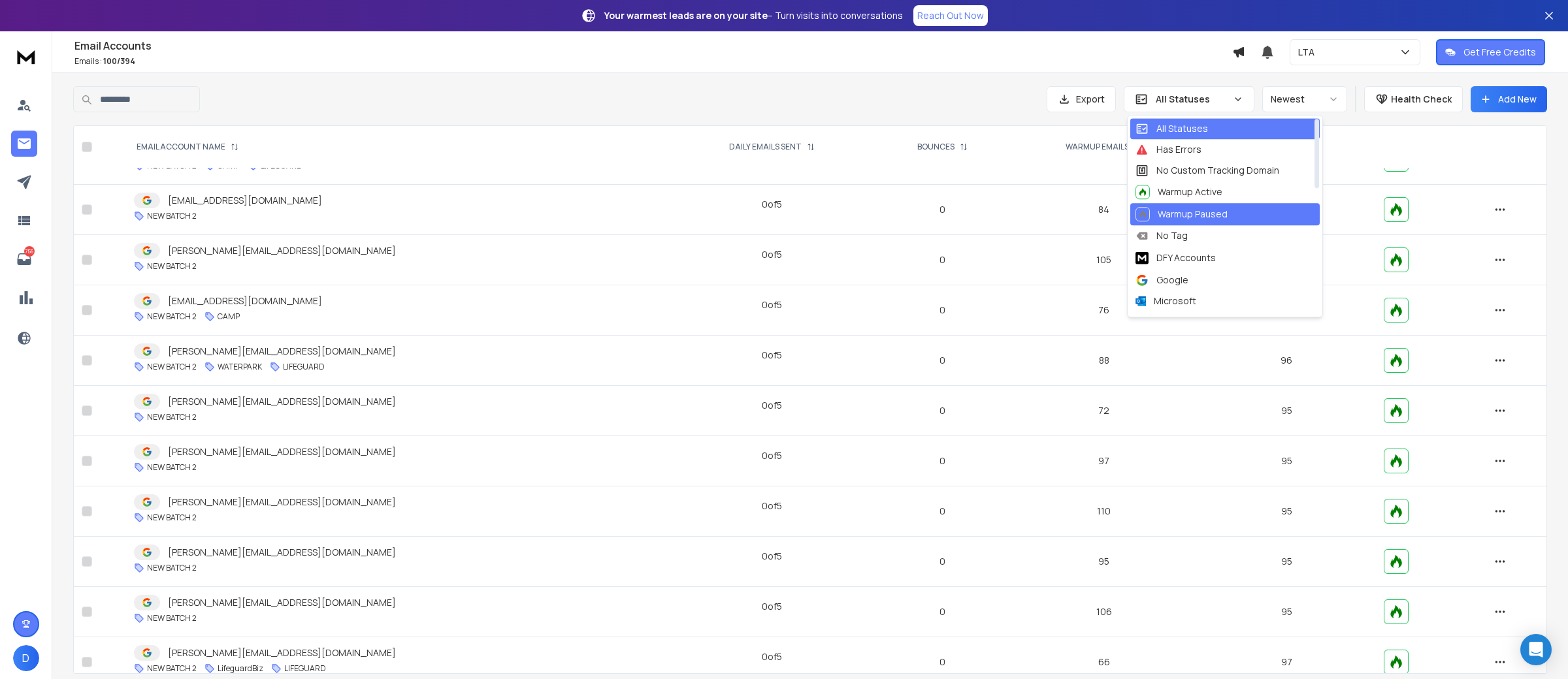
click at [1220, 214] on div "Warmup Paused" at bounding box center [1181, 214] width 92 height 14
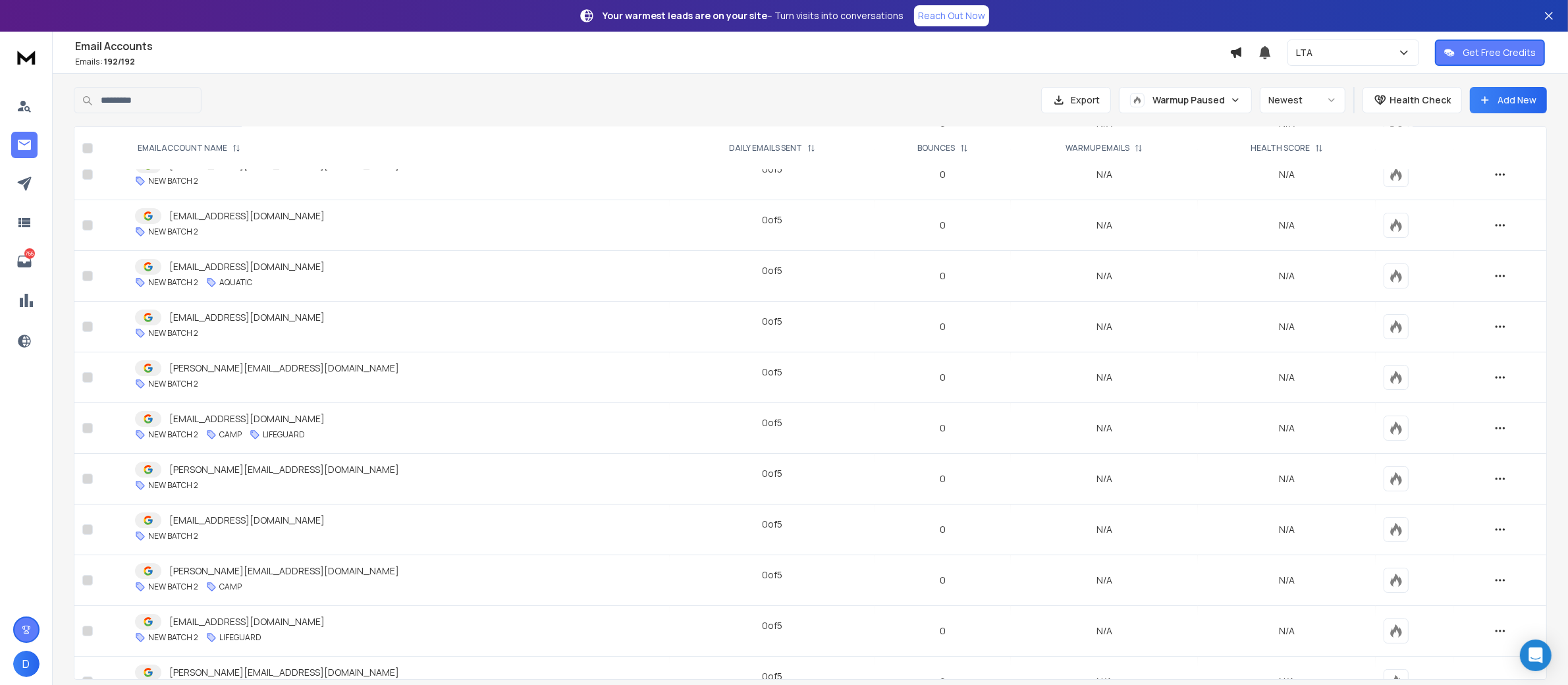
scroll to position [0, 0]
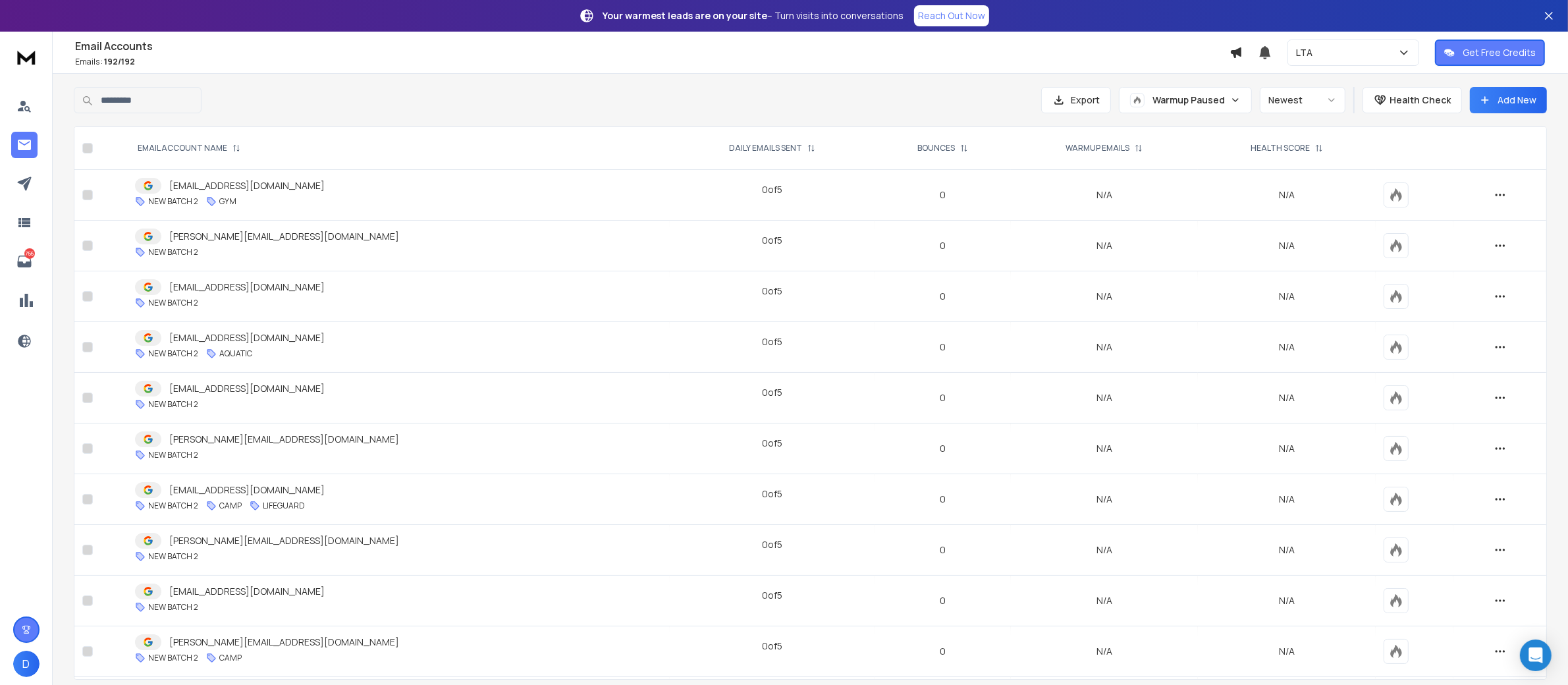
click at [1314, 102] on button "Newest" at bounding box center [1302, 101] width 86 height 27
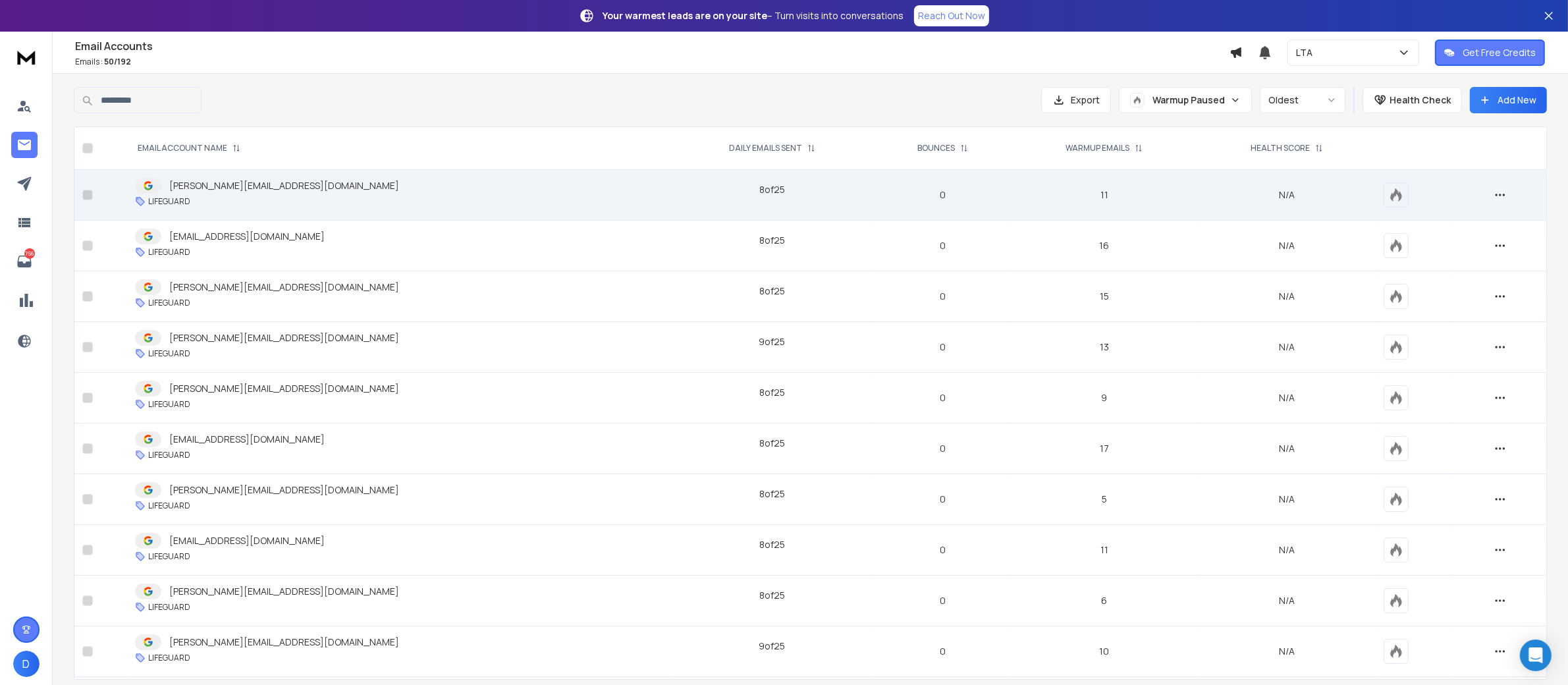
click at [1144, 194] on td "11" at bounding box center [1104, 195] width 187 height 51
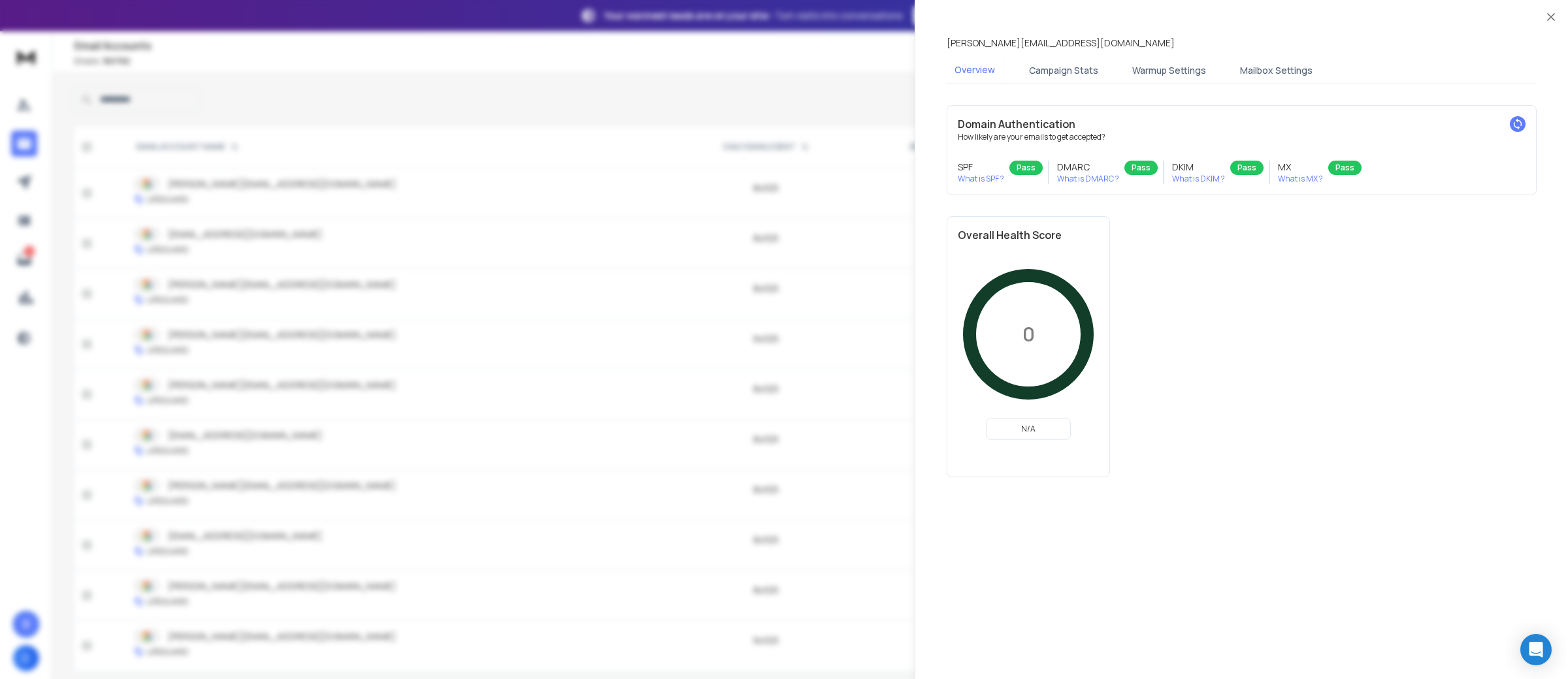
click at [1085, 69] on button "Campaign Stats" at bounding box center [1064, 70] width 85 height 29
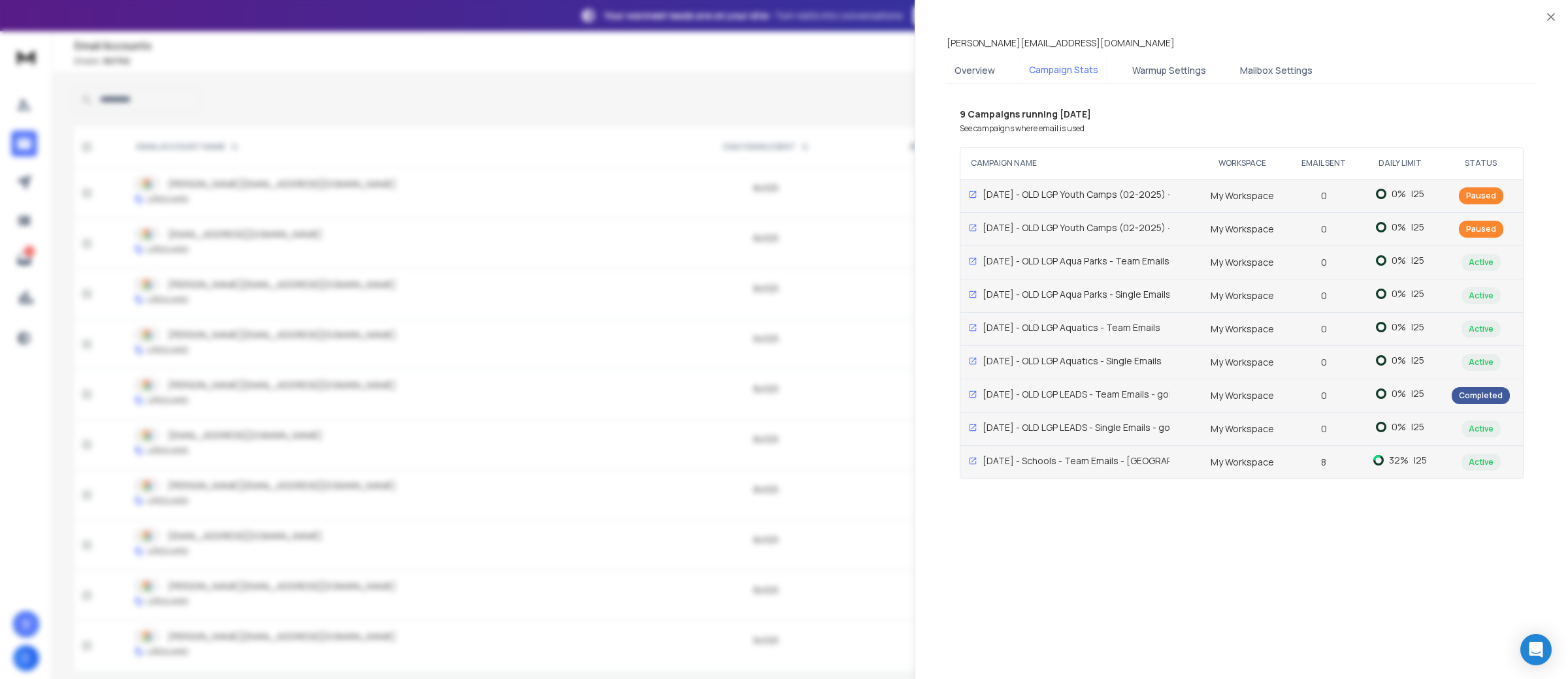
click at [1153, 63] on button "Warmup Settings" at bounding box center [1169, 70] width 90 height 29
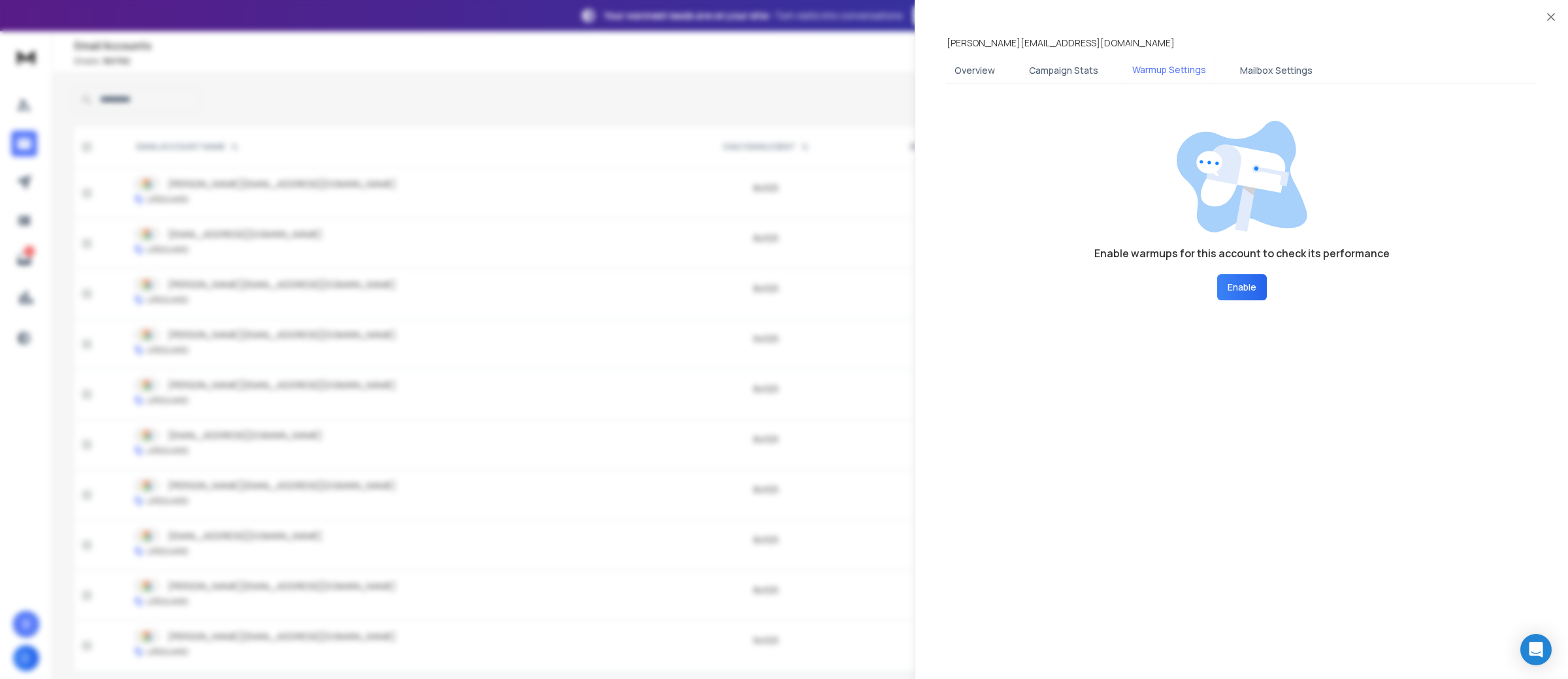
click at [798, 90] on div at bounding box center [784, 339] width 1568 height 679
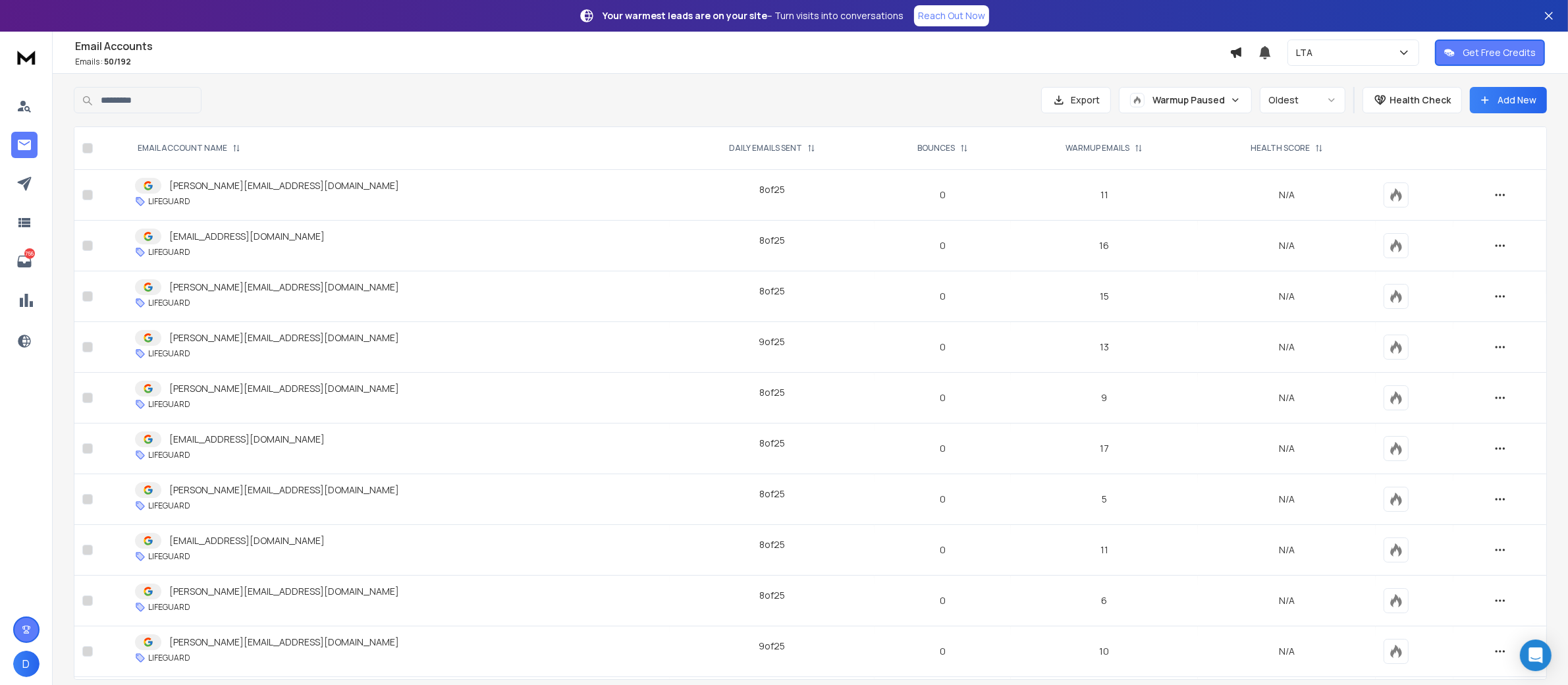
click at [1225, 96] on p "Warmup Paused" at bounding box center [1188, 100] width 72 height 13
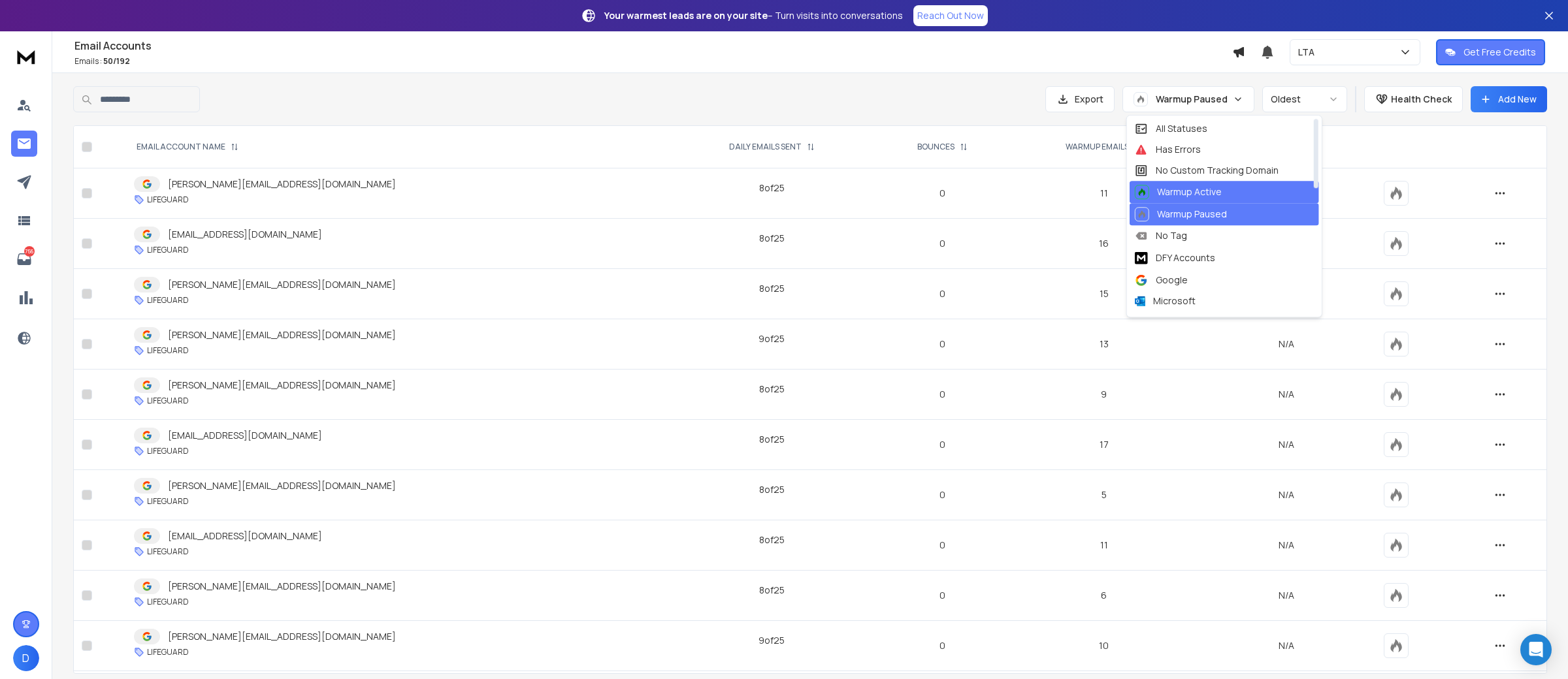
click at [1209, 190] on div "Warmup Active" at bounding box center [1177, 192] width 87 height 14
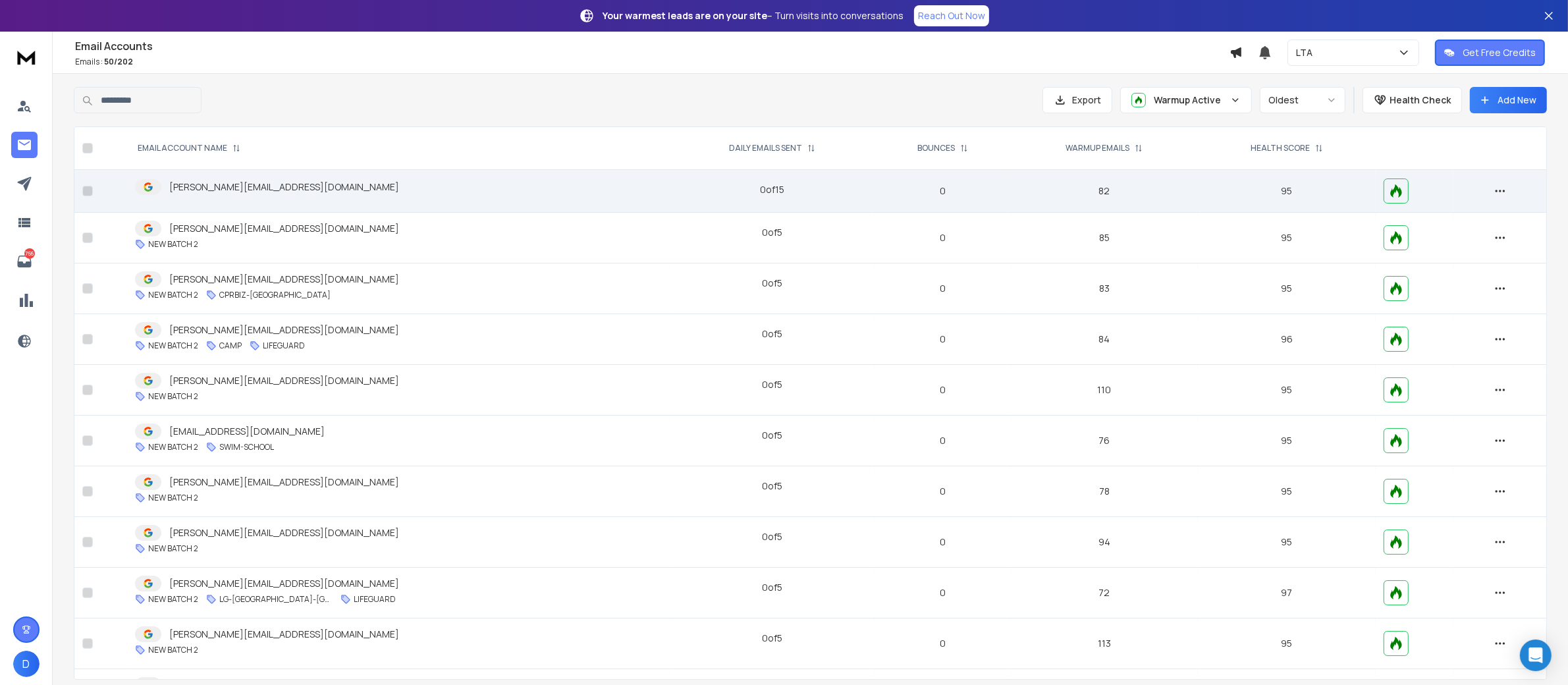
click at [1232, 189] on td "95" at bounding box center [1287, 191] width 178 height 42
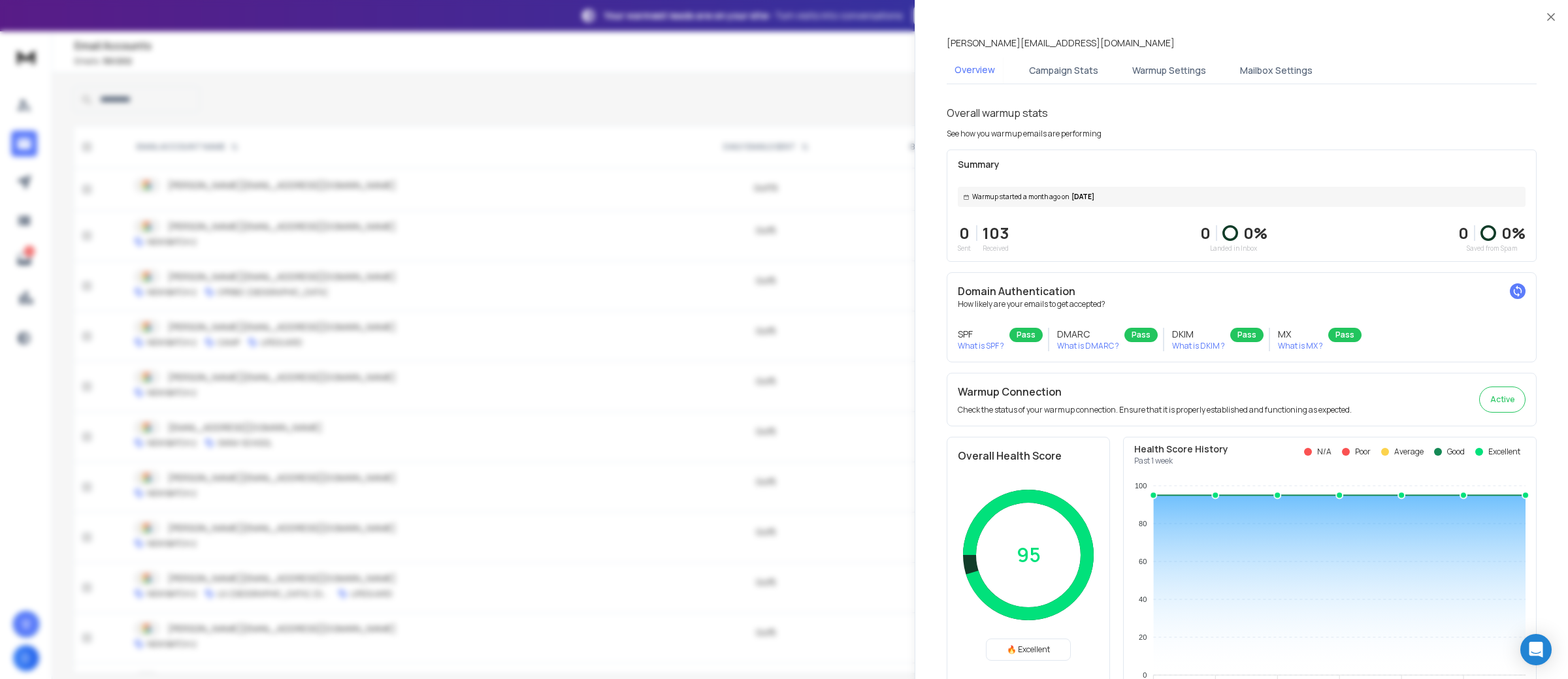
click at [1184, 62] on button "Warmup Settings" at bounding box center [1169, 70] width 90 height 29
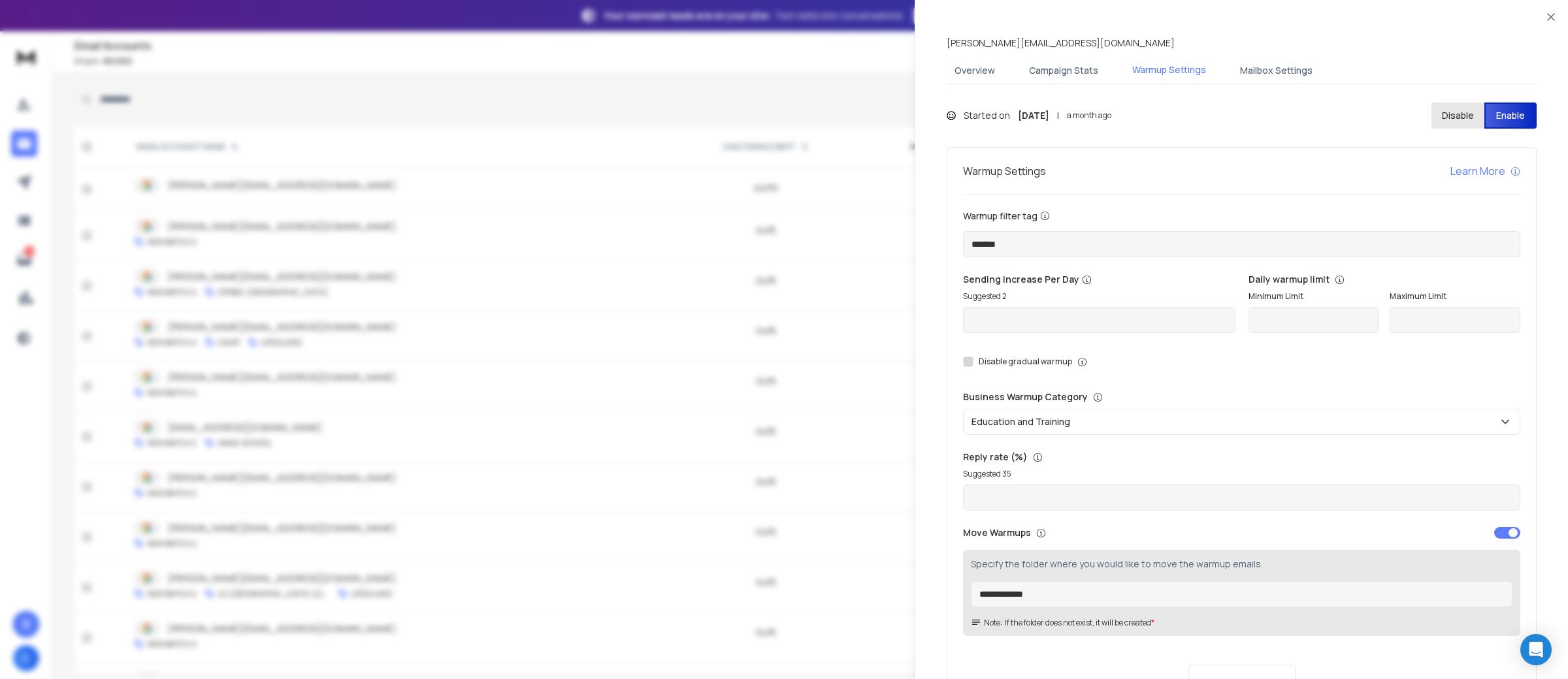
click at [1114, 242] on input "*******" at bounding box center [1241, 245] width 557 height 27
click at [819, 131] on div at bounding box center [784, 339] width 1568 height 679
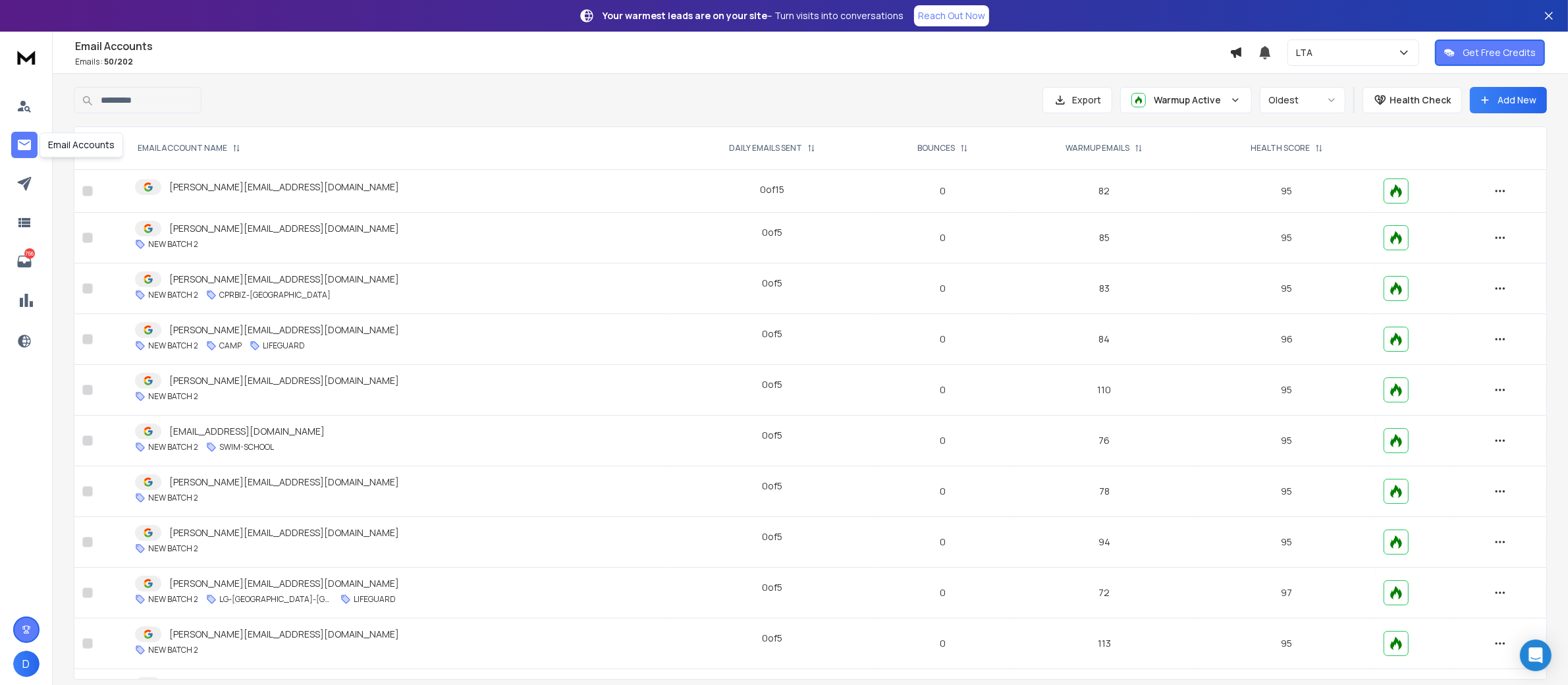
click at [27, 145] on icon at bounding box center [24, 145] width 13 height 10
click at [1284, 105] on button "Oldest" at bounding box center [1315, 101] width 86 height 27
click at [1228, 105] on div "Warmup Active" at bounding box center [1186, 101] width 132 height 27
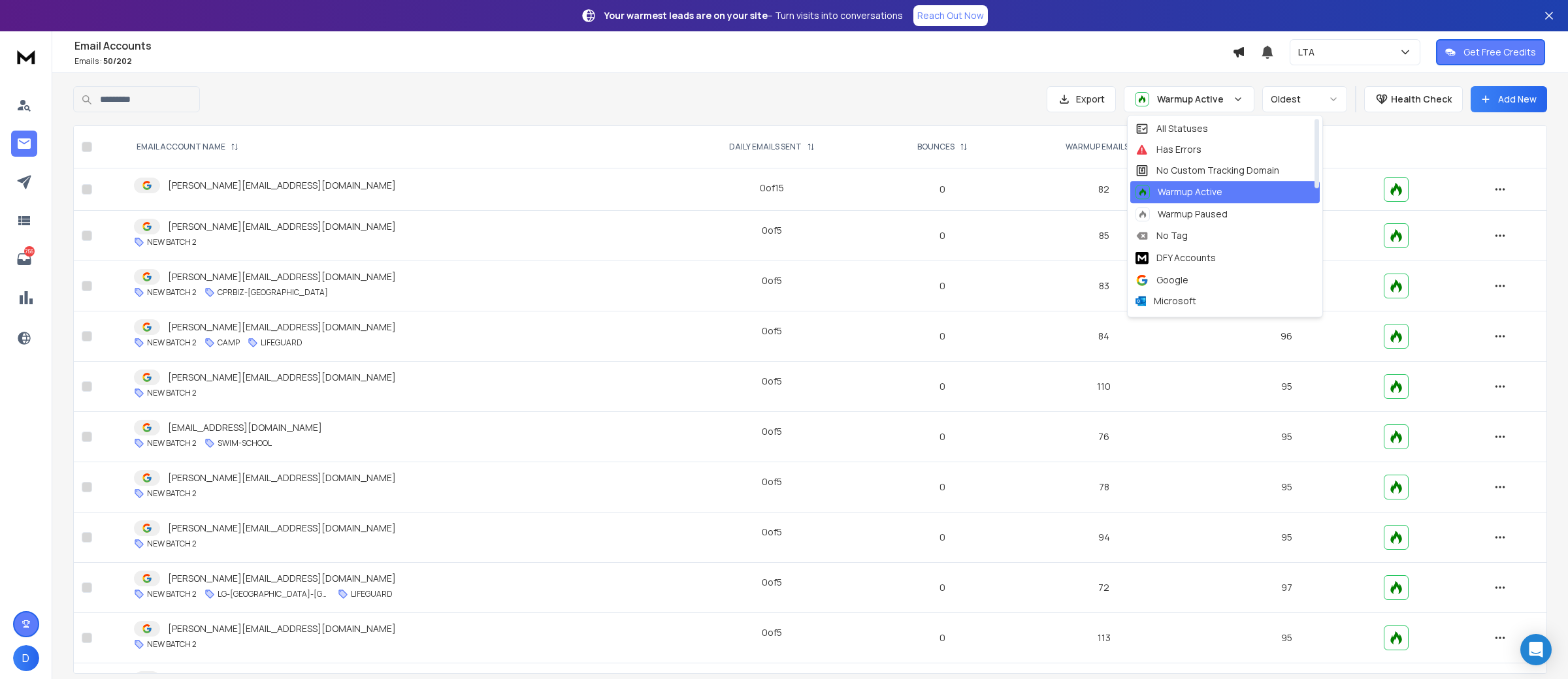
click at [1180, 193] on div "Warmup Active" at bounding box center [1178, 192] width 87 height 14
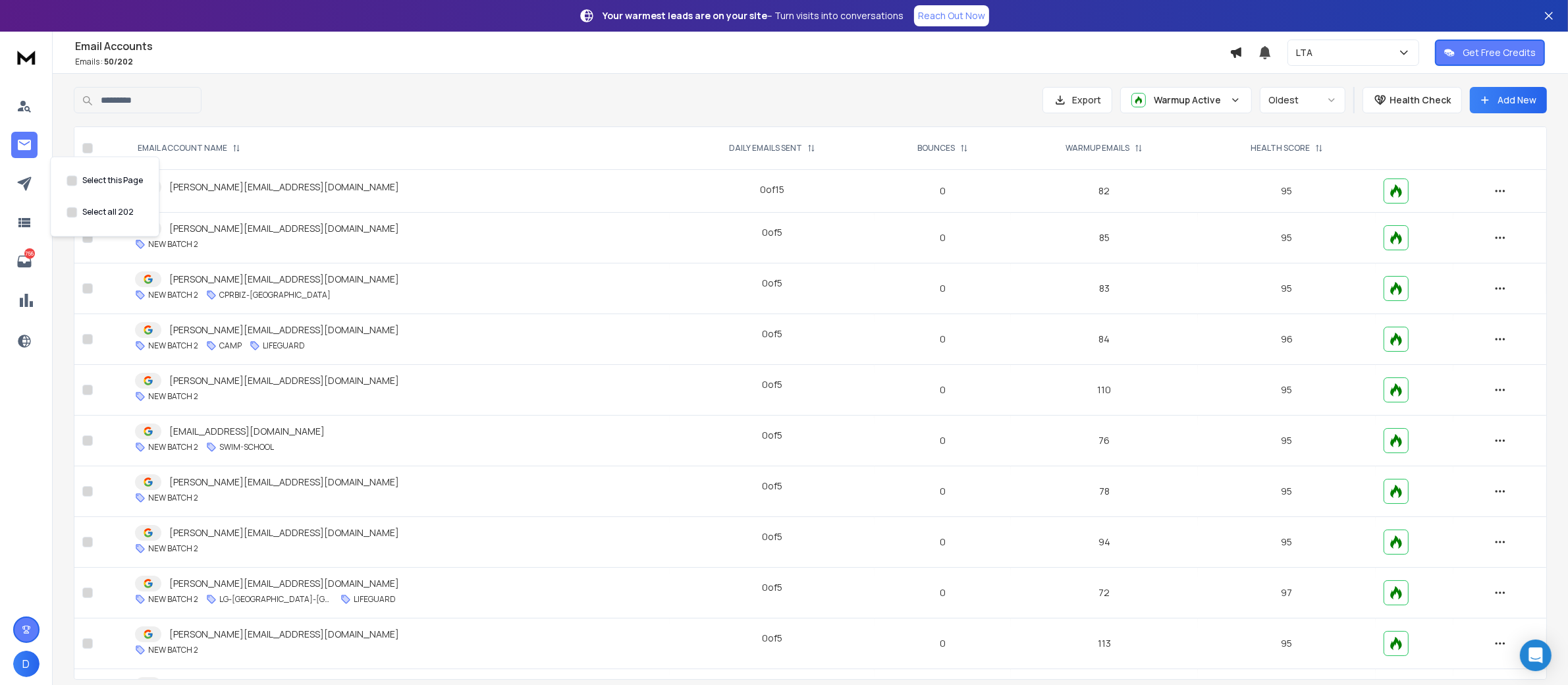
click at [233, 108] on div at bounding box center [554, 101] width 960 height 27
click at [201, 107] on input at bounding box center [138, 101] width 128 height 27
click at [33, 138] on link at bounding box center [24, 145] width 27 height 27
click at [29, 141] on icon at bounding box center [24, 145] width 13 height 10
click at [1185, 104] on p "Warmup Active" at bounding box center [1189, 100] width 71 height 13
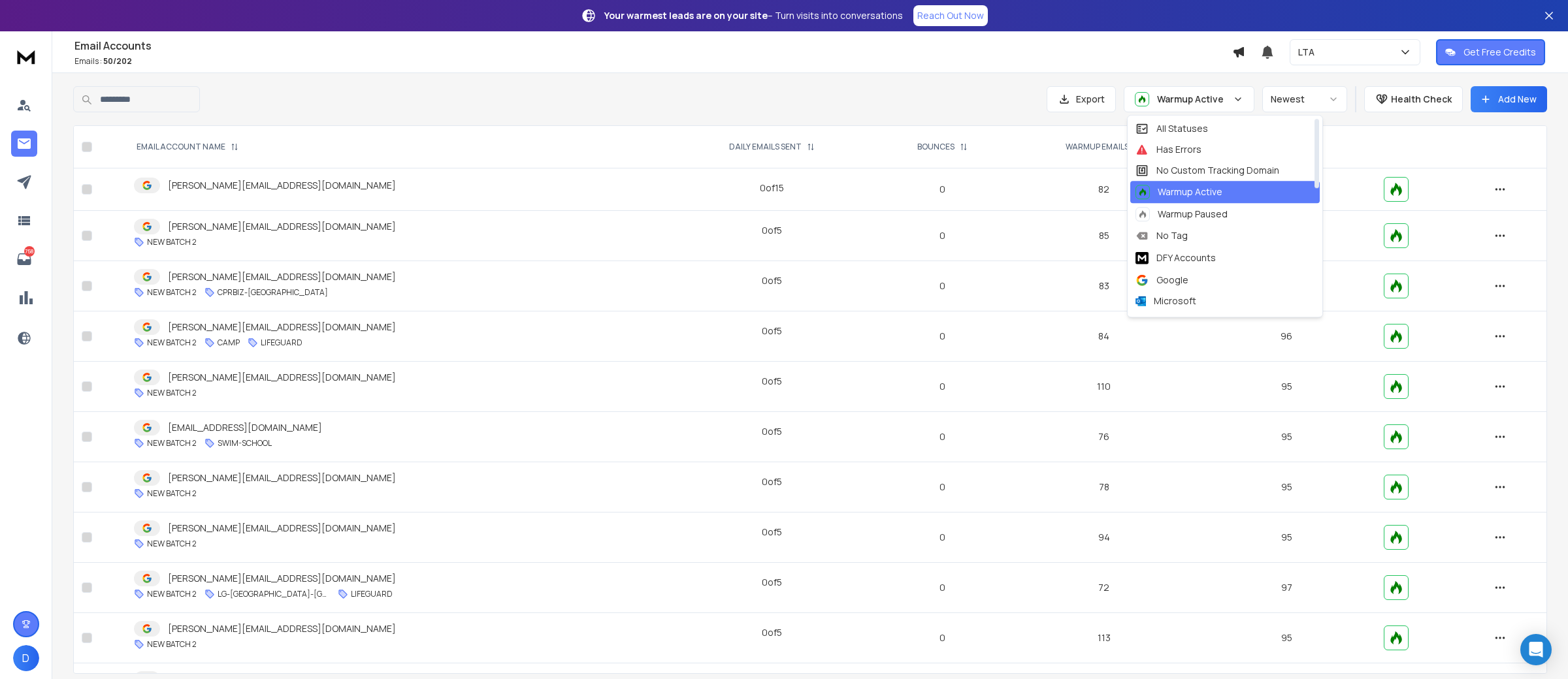
click at [1182, 200] on div "Warmup Active" at bounding box center [1178, 192] width 87 height 14
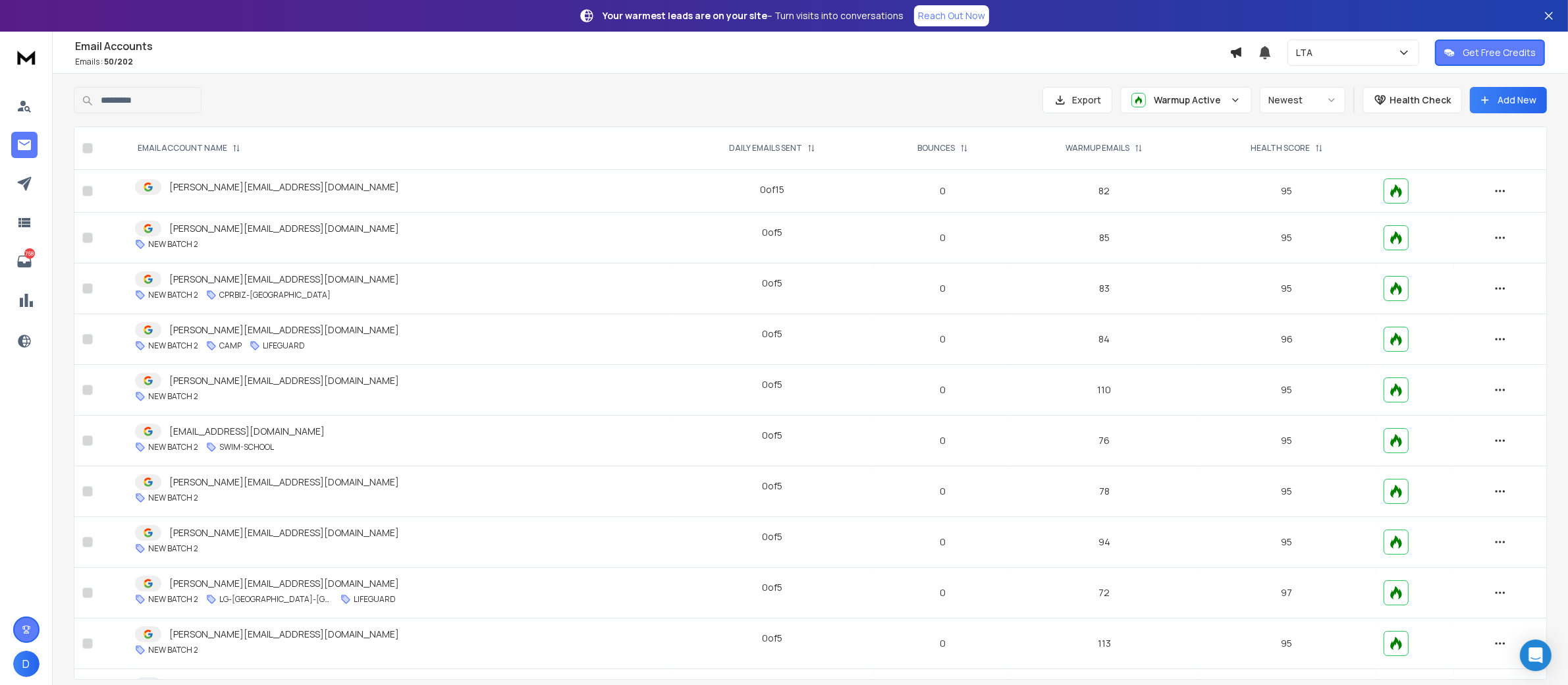
click at [1180, 103] on p "Warmup Active" at bounding box center [1189, 100] width 71 height 13
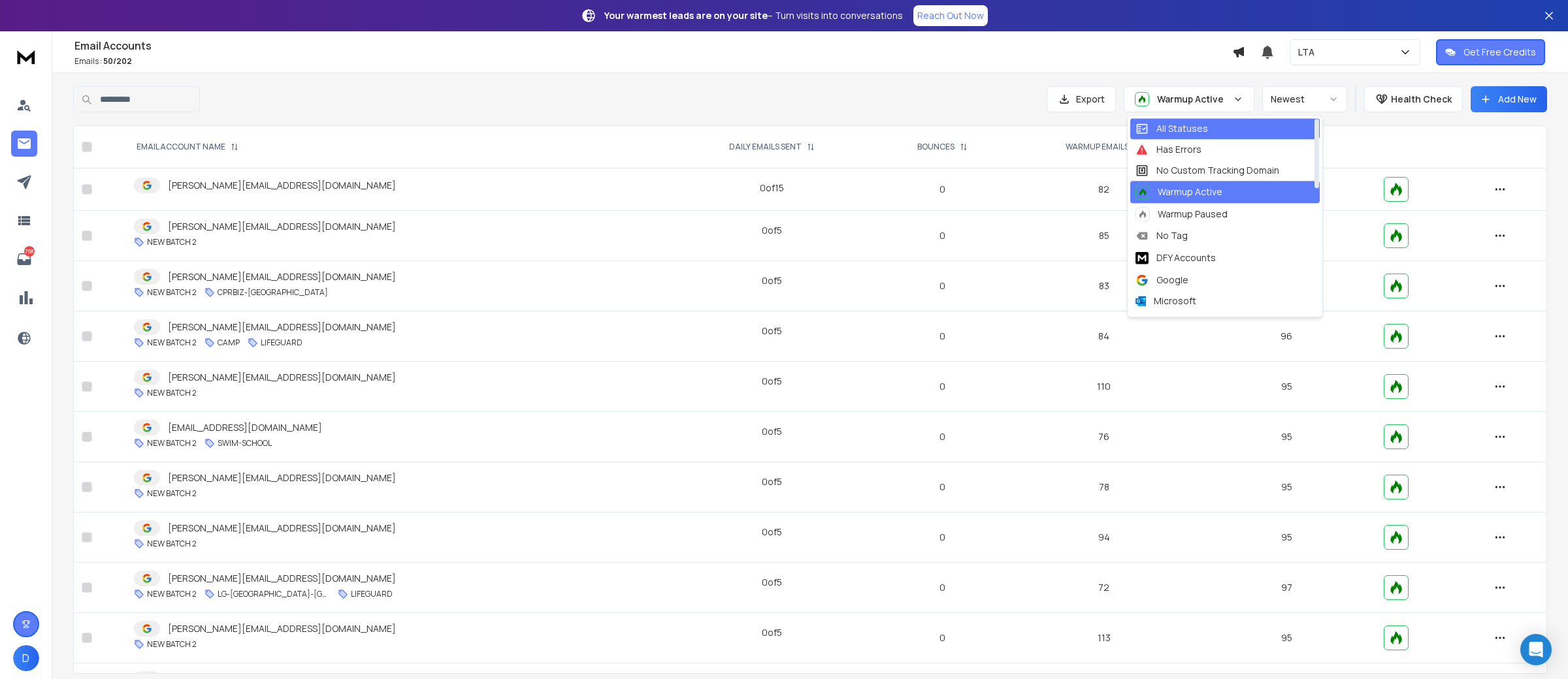
click at [1169, 125] on div "All Statuses" at bounding box center [1171, 129] width 73 height 13
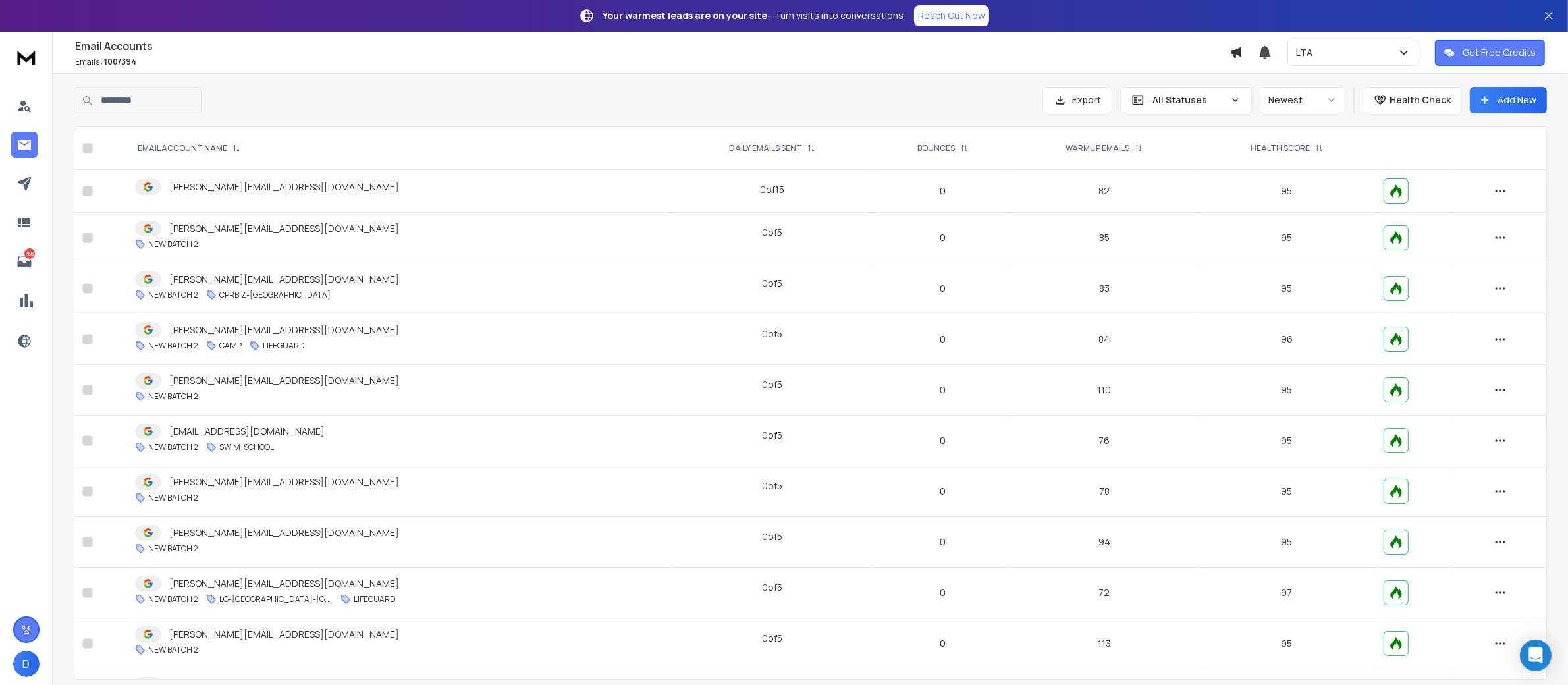
click at [1285, 108] on button "Newest" at bounding box center [1302, 101] width 86 height 27
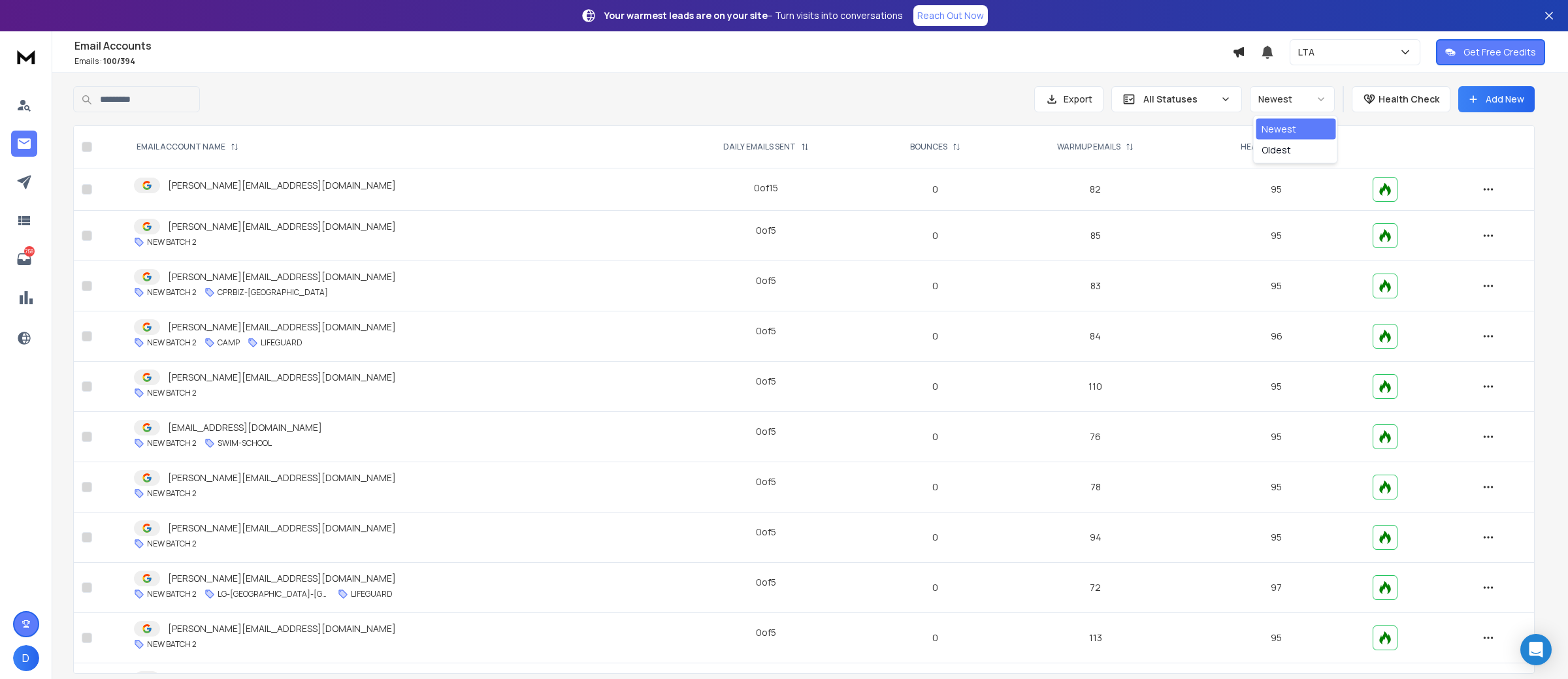
click at [870, 80] on div "Export All Statuses Newest Health Check Add New EMAIL ACCOUNT NAME DAILY EMAILS…" at bounding box center [804, 380] width 1503 height 614
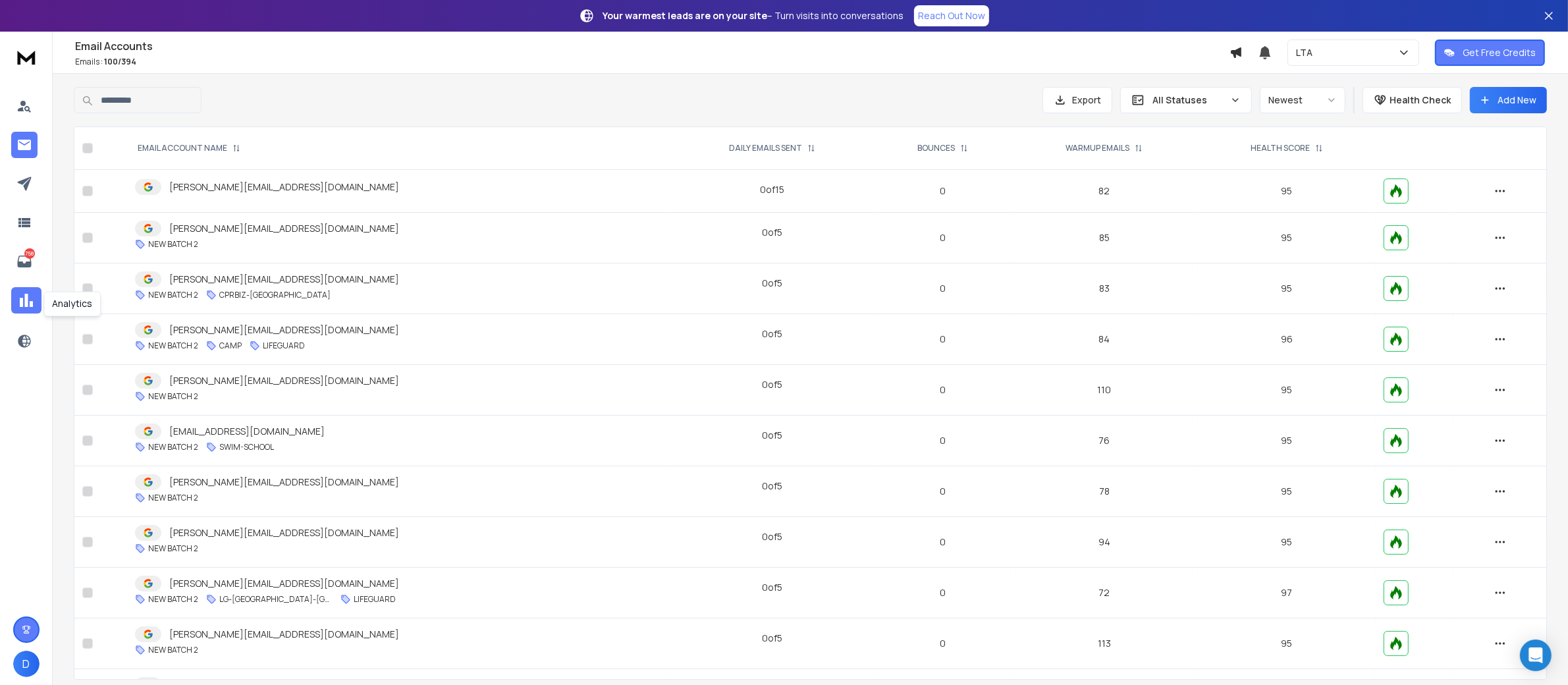
click at [35, 296] on icon at bounding box center [26, 300] width 20 height 20
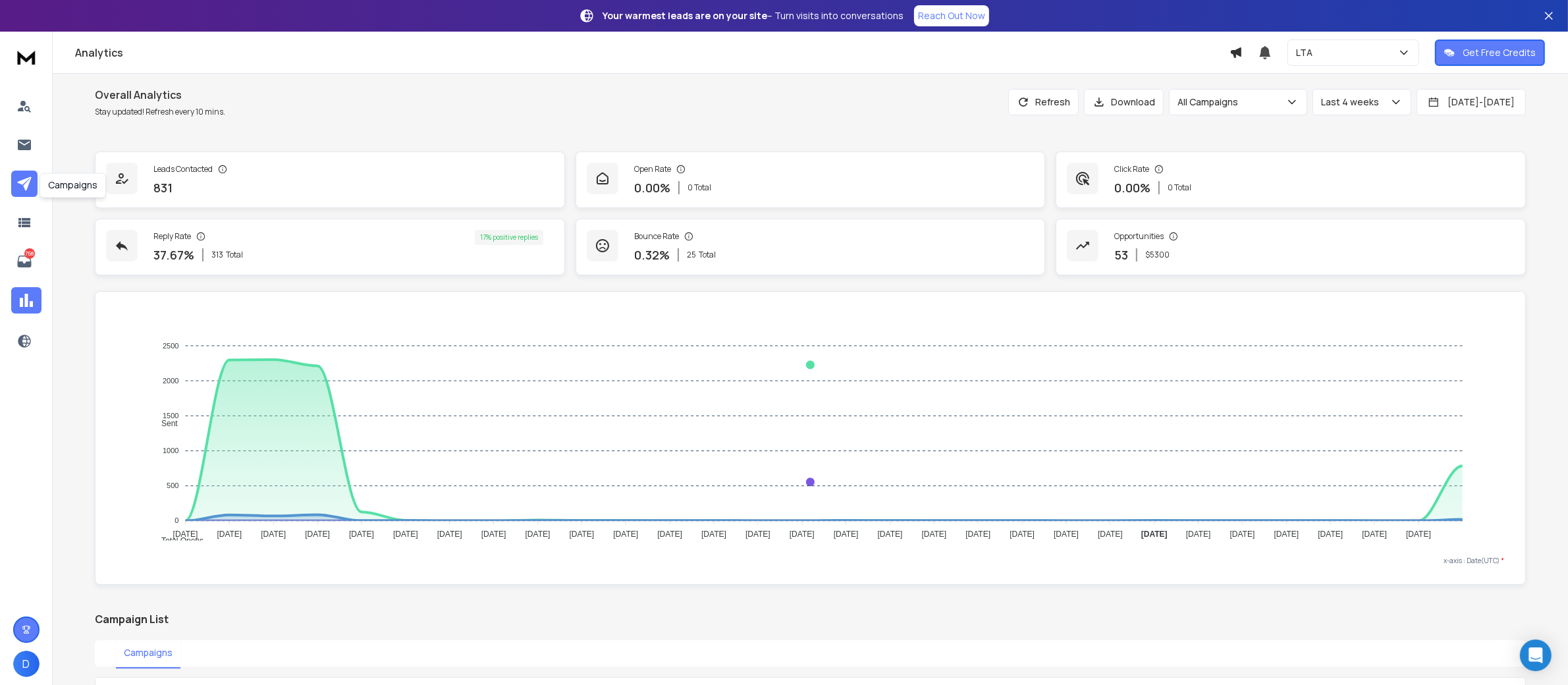
click at [26, 181] on icon at bounding box center [24, 184] width 14 height 14
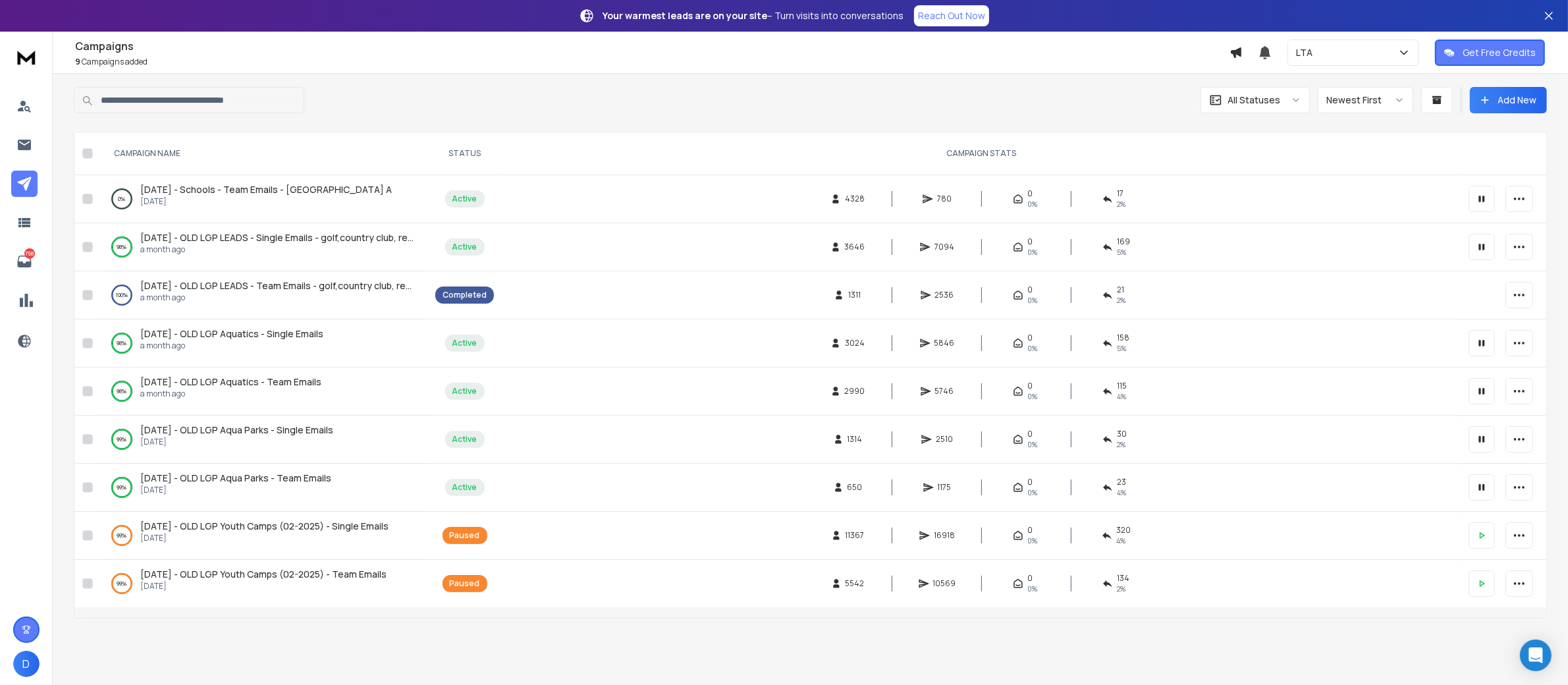
click at [20, 127] on div "758" at bounding box center [26, 222] width 31 height 274
click at [24, 137] on icon at bounding box center [24, 145] width 16 height 16
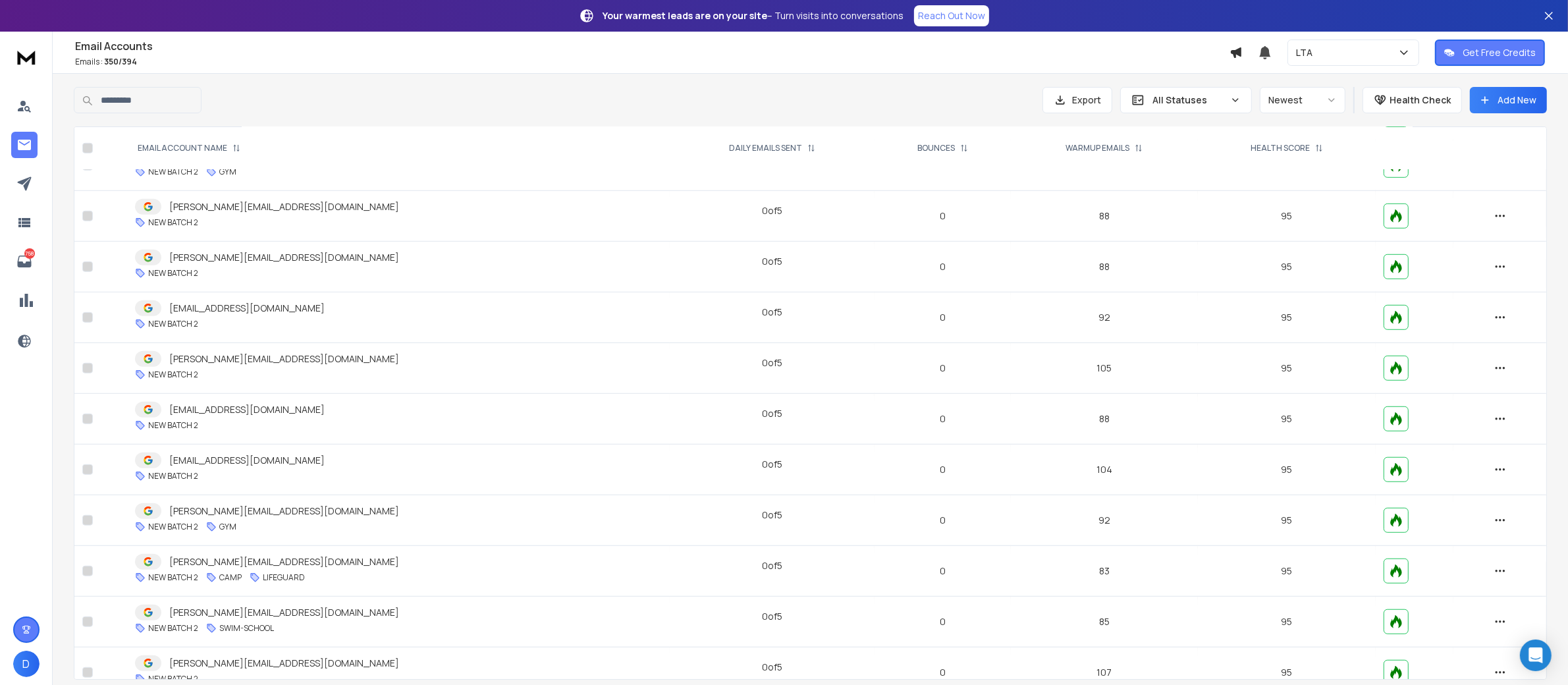
scroll to position [136, 0]
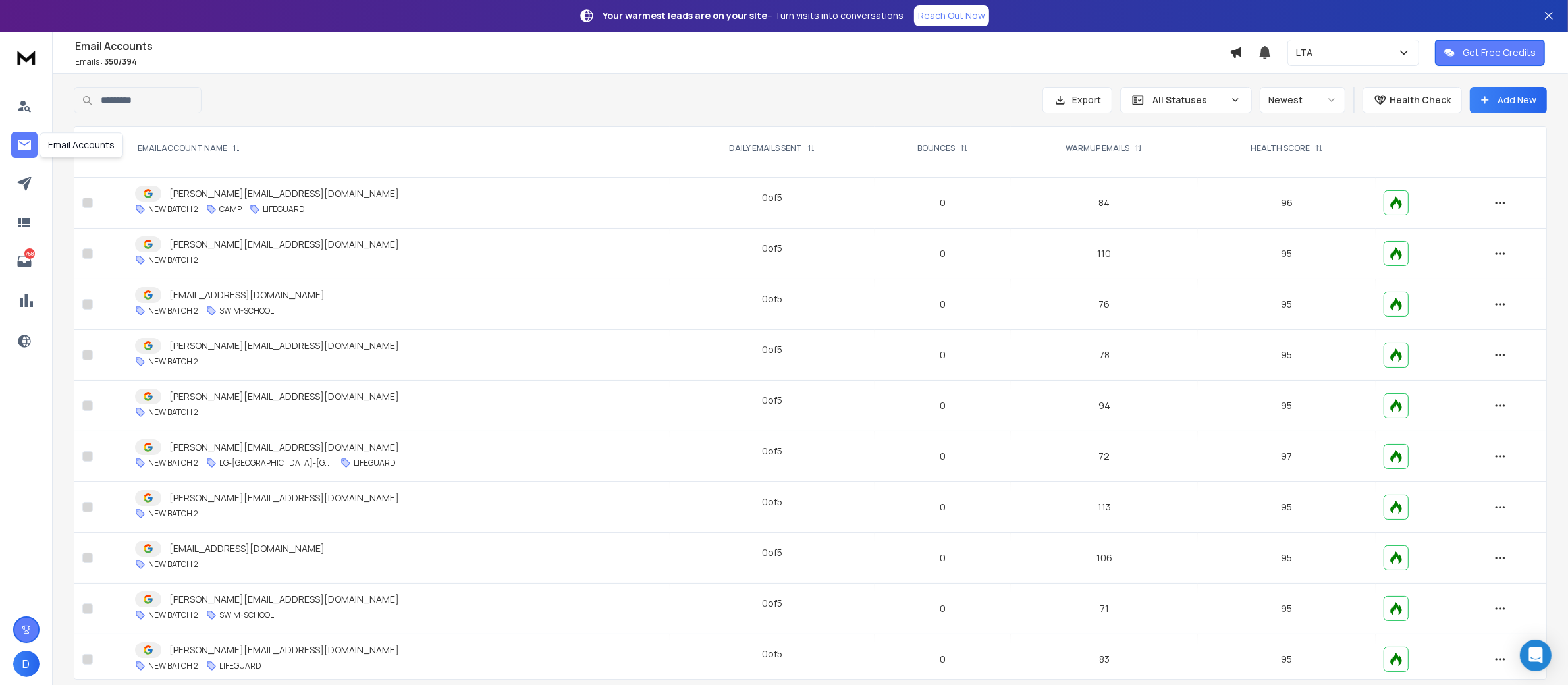
click at [1135, 151] on icon at bounding box center [1139, 148] width 8 height 8
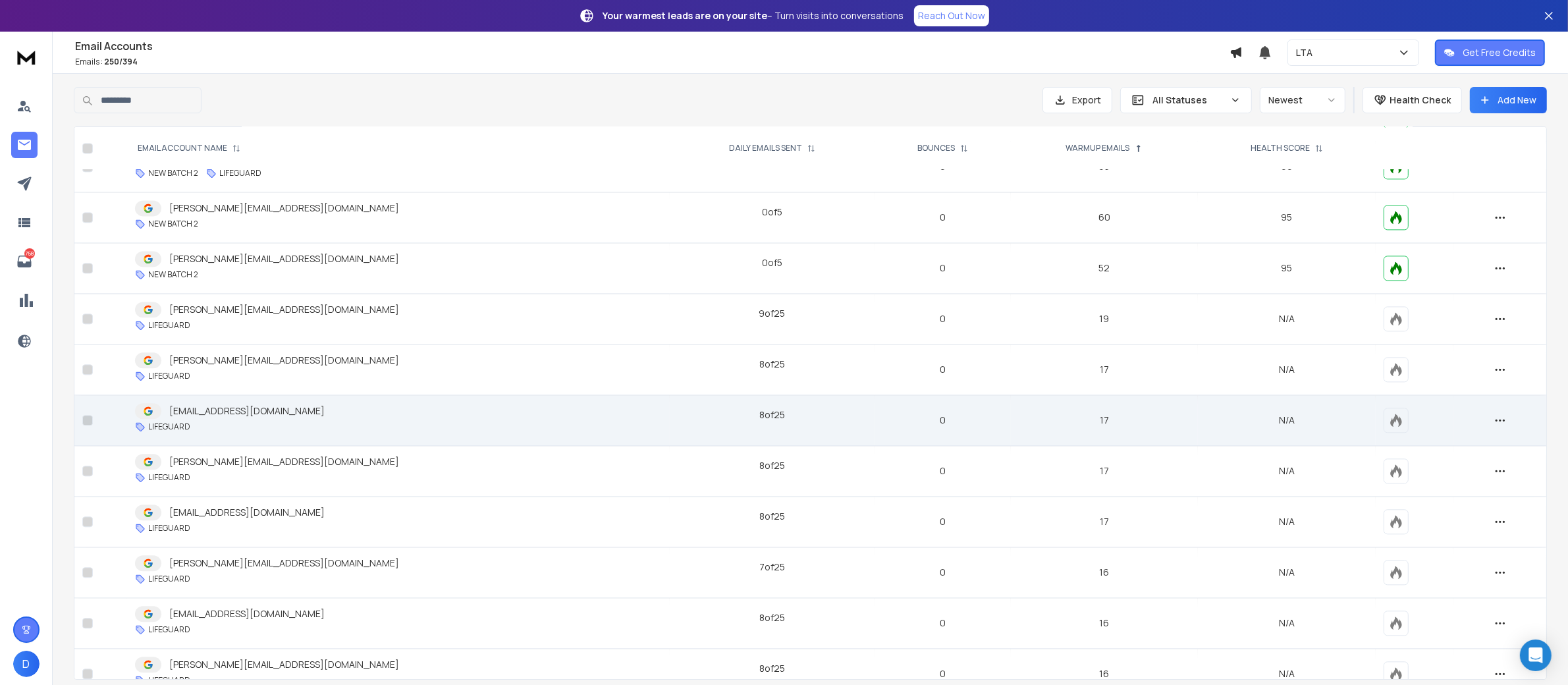
scroll to position [10037, 0]
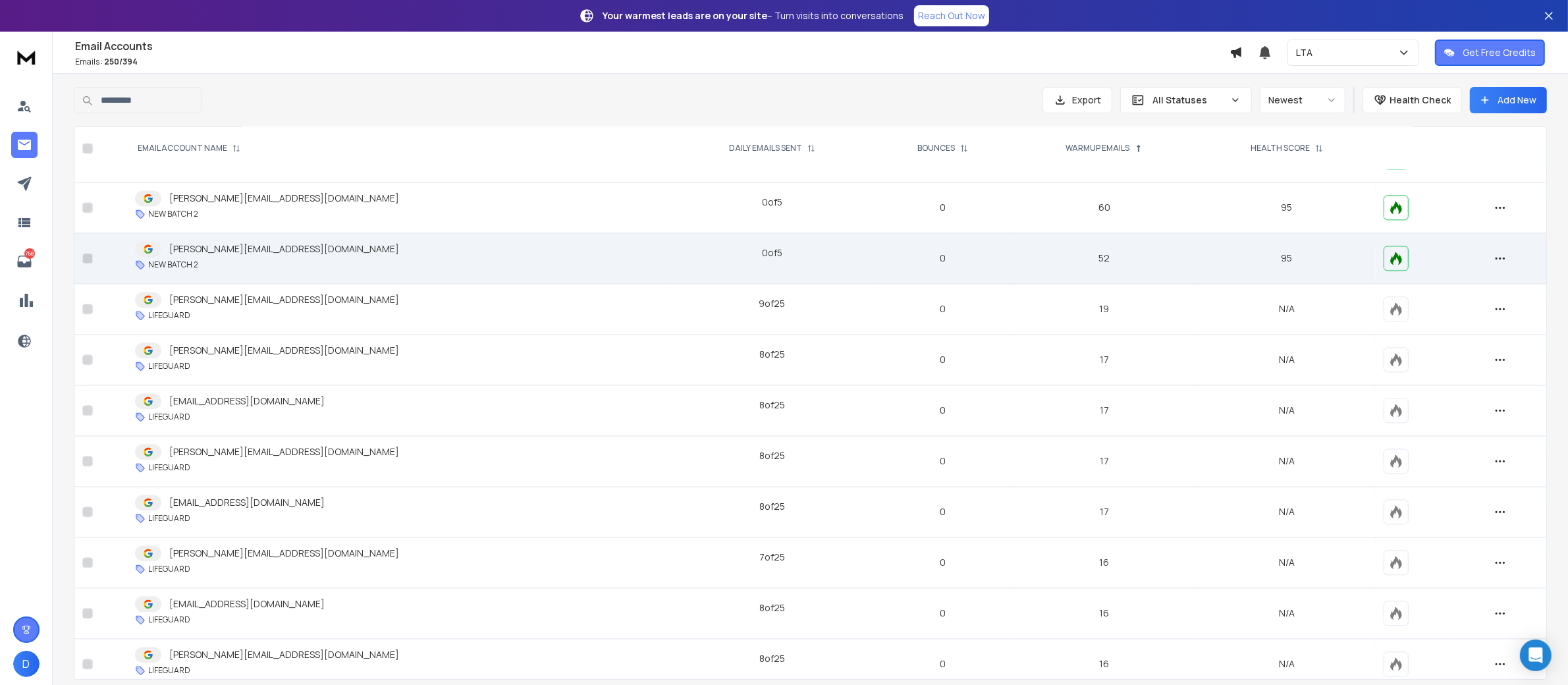
click at [1011, 282] on td "52" at bounding box center [1104, 259] width 187 height 51
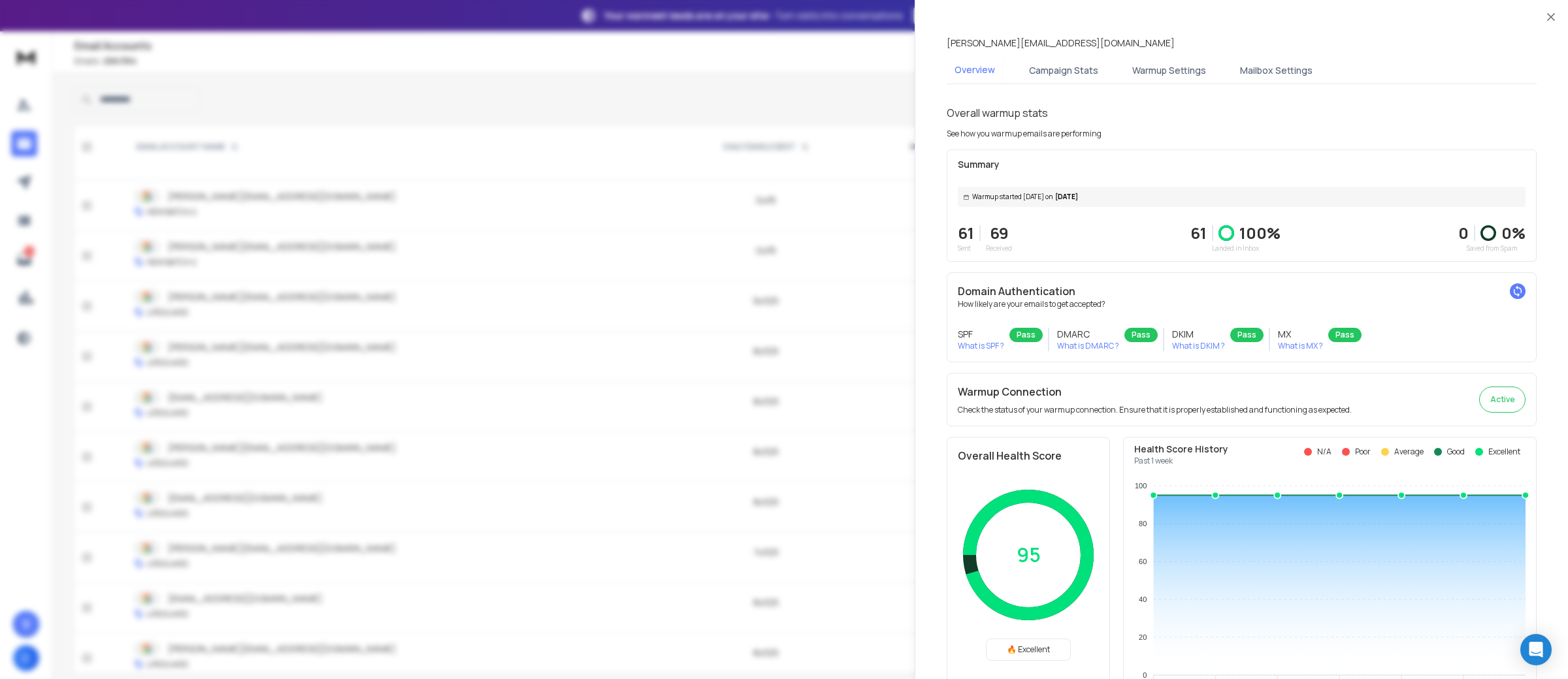
click at [1260, 62] on button "Mailbox Settings" at bounding box center [1276, 70] width 88 height 29
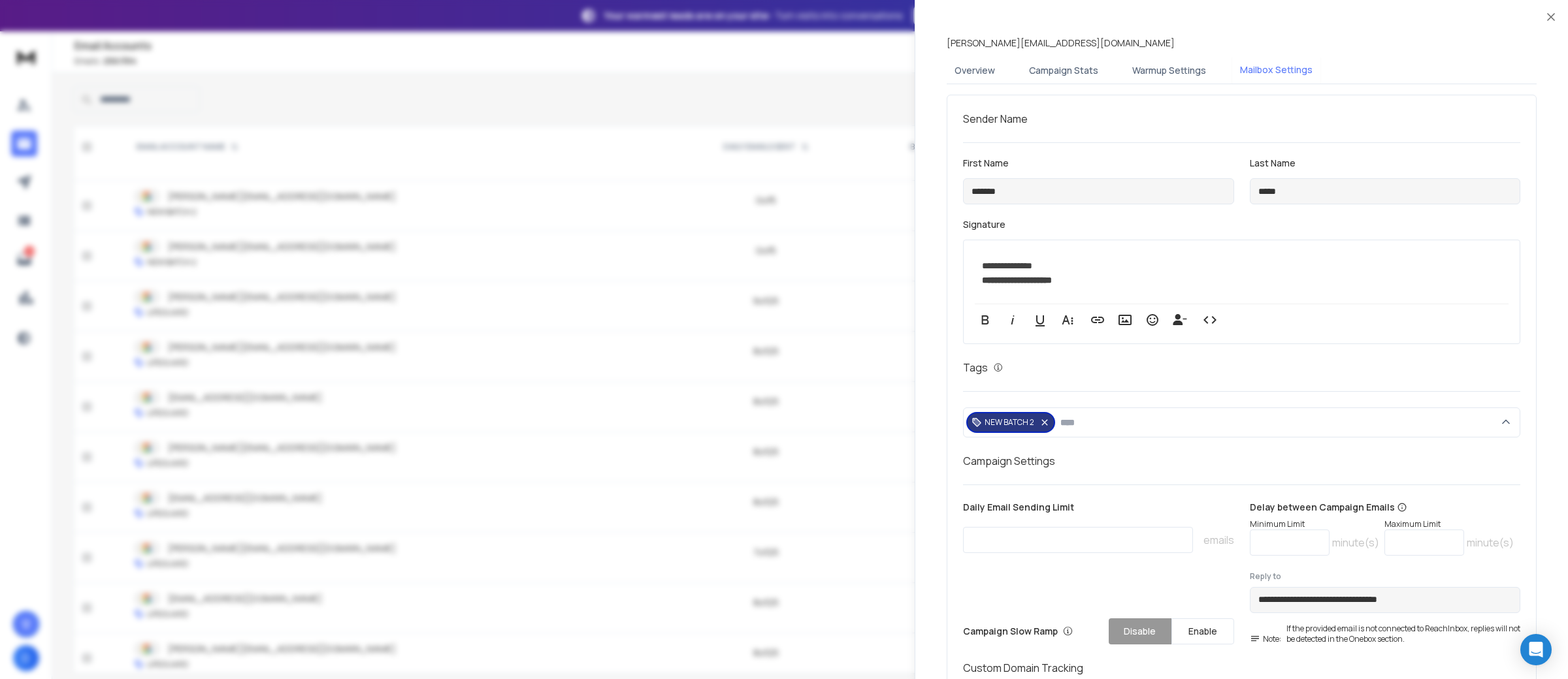
click at [1167, 65] on button "Warmup Settings" at bounding box center [1169, 70] width 90 height 29
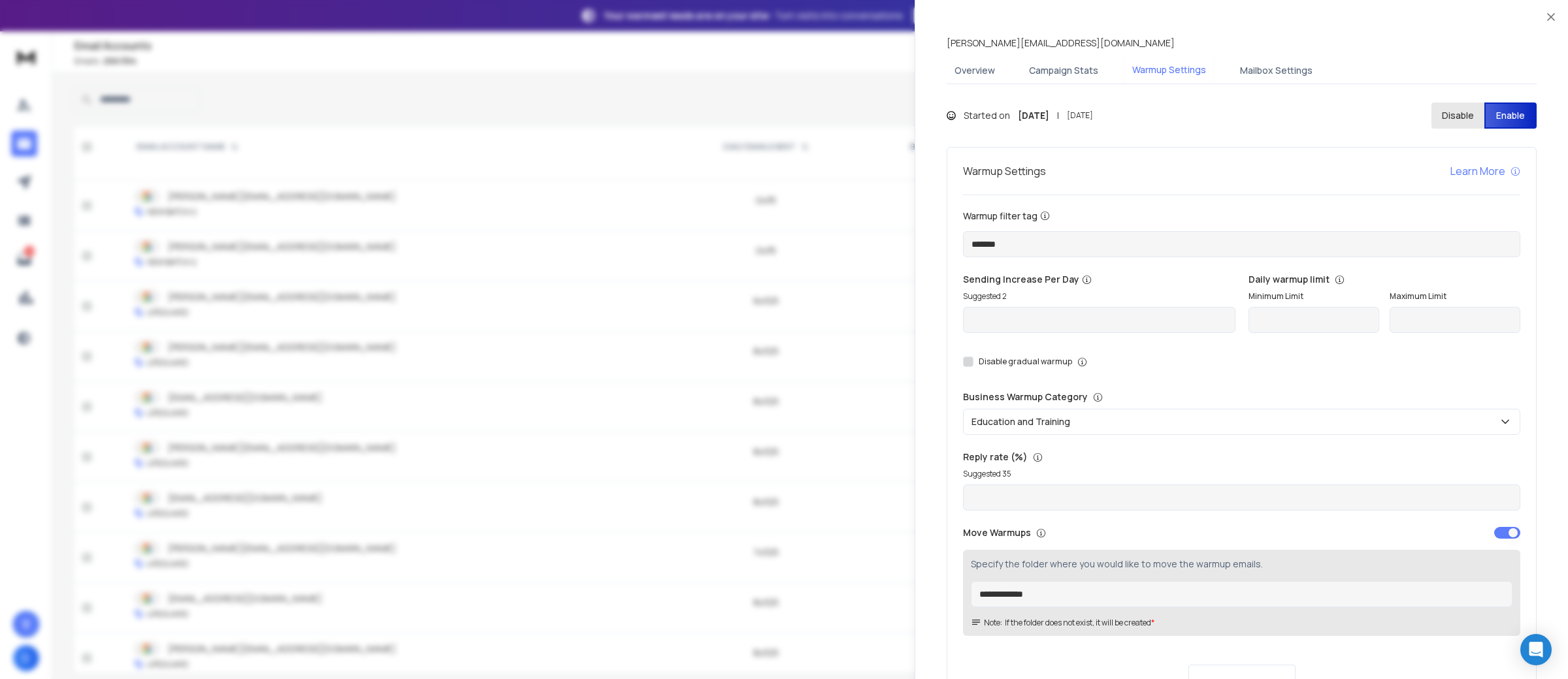
click at [1040, 242] on input "*******" at bounding box center [1241, 245] width 557 height 27
click at [1545, 14] on icon "button" at bounding box center [1551, 16] width 13 height 13
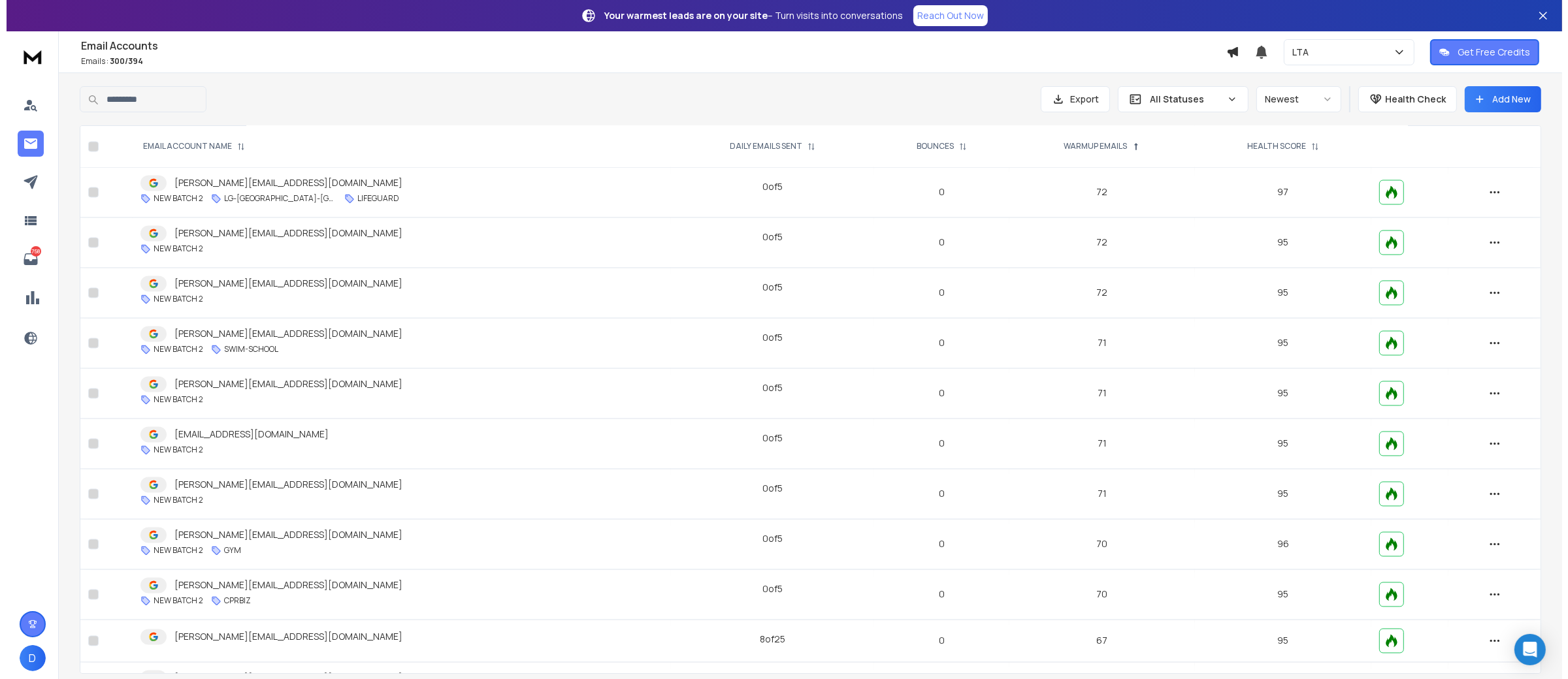
scroll to position [8754, 0]
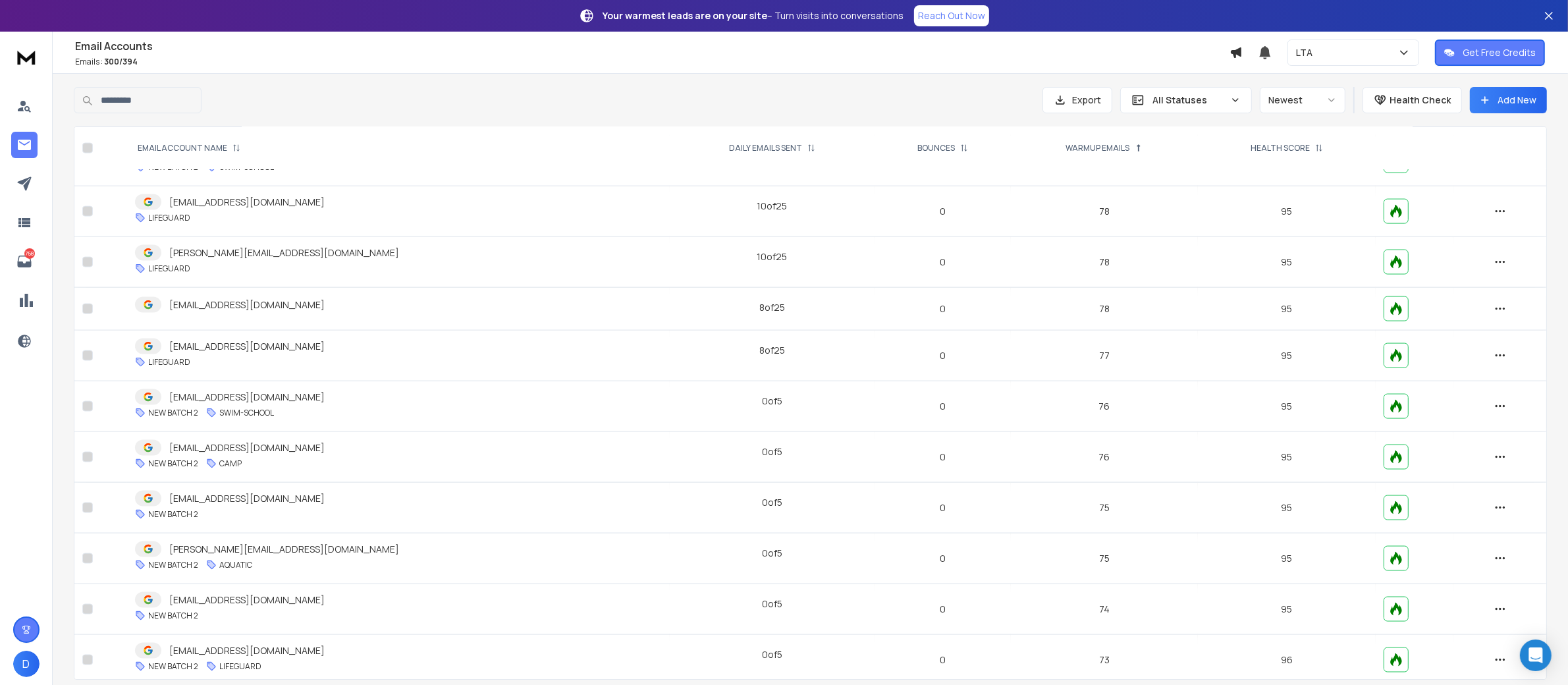
click at [1208, 109] on div "All Statuses" at bounding box center [1186, 101] width 132 height 27
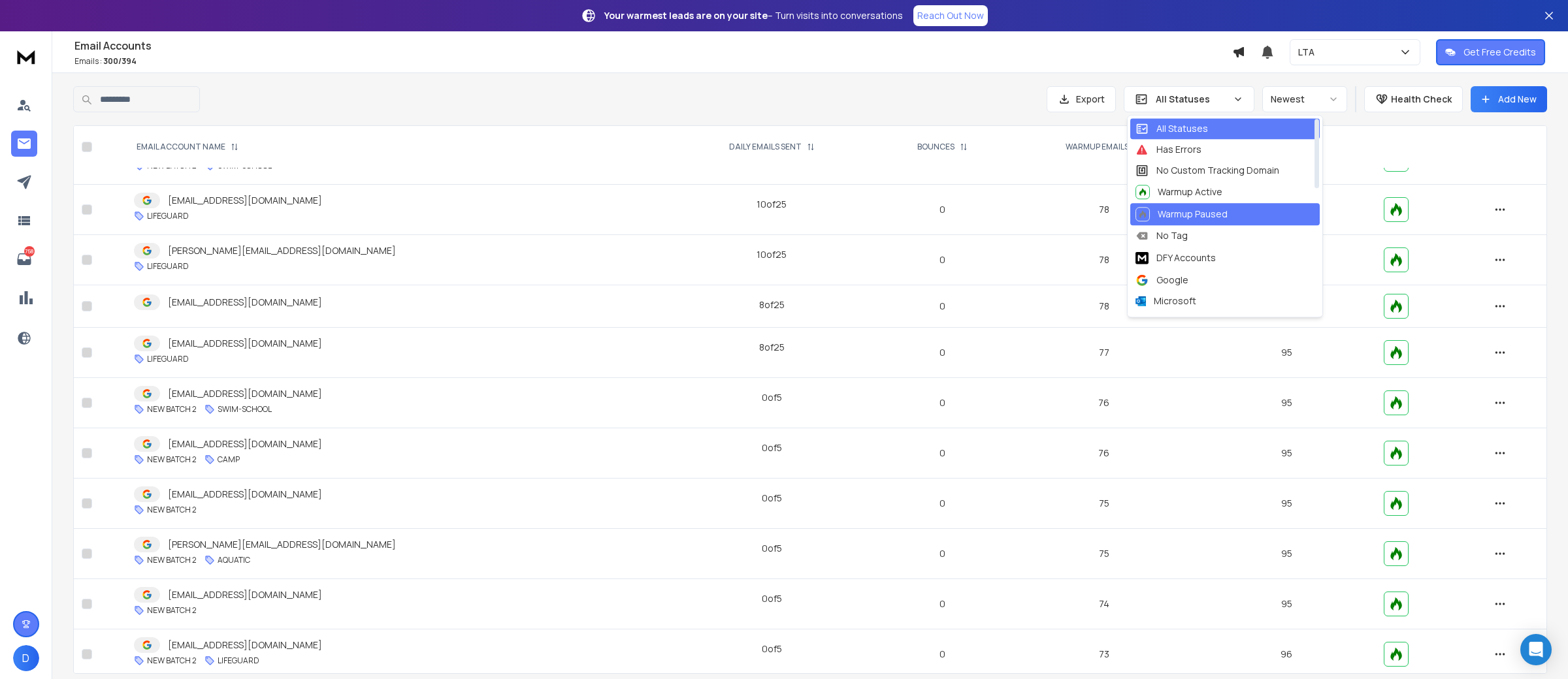
click at [1195, 204] on div "Warmup Paused" at bounding box center [1224, 214] width 189 height 22
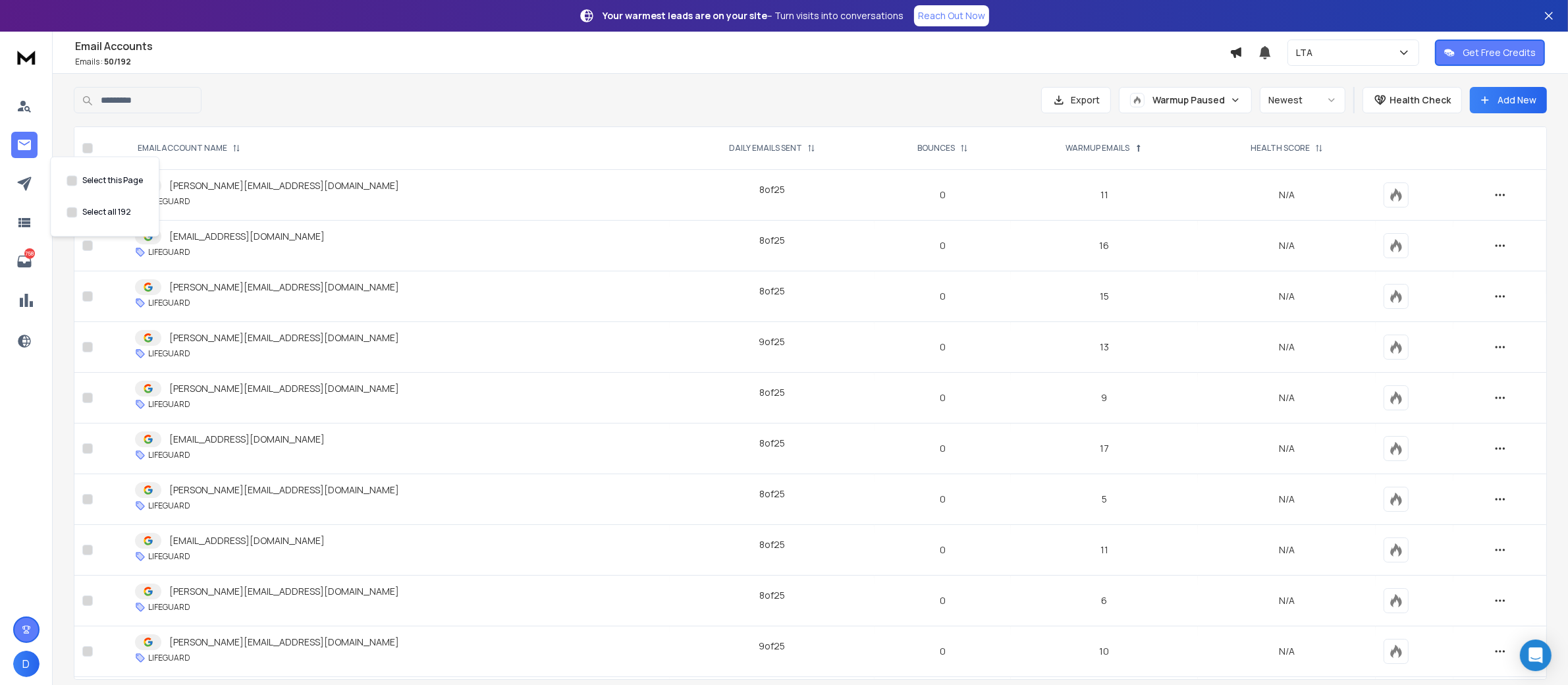
click at [69, 214] on button "Select this Page" at bounding box center [72, 212] width 10 height 10
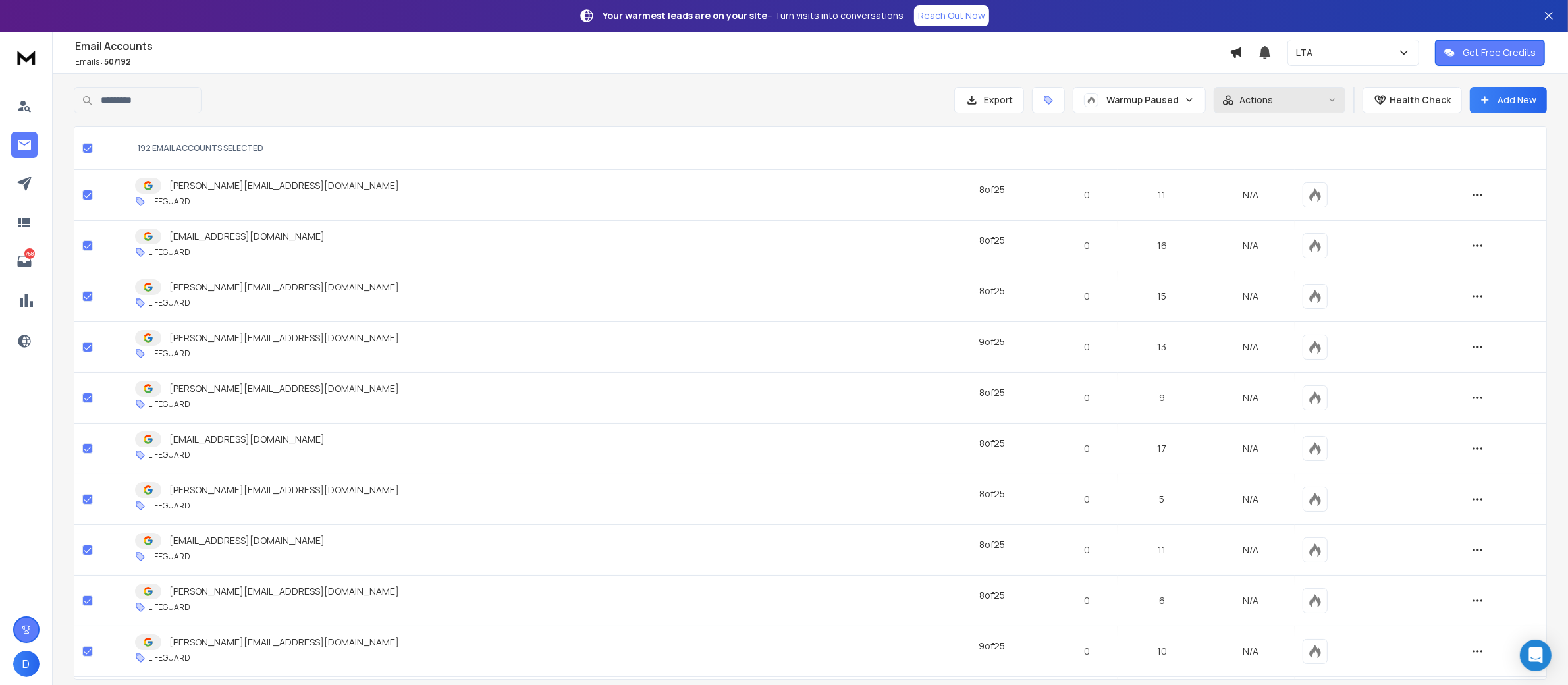
click at [1259, 99] on p "Actions" at bounding box center [1256, 100] width 34 height 13
click at [1299, 171] on div "Enable Warmup" at bounding box center [1282, 172] width 90 height 14
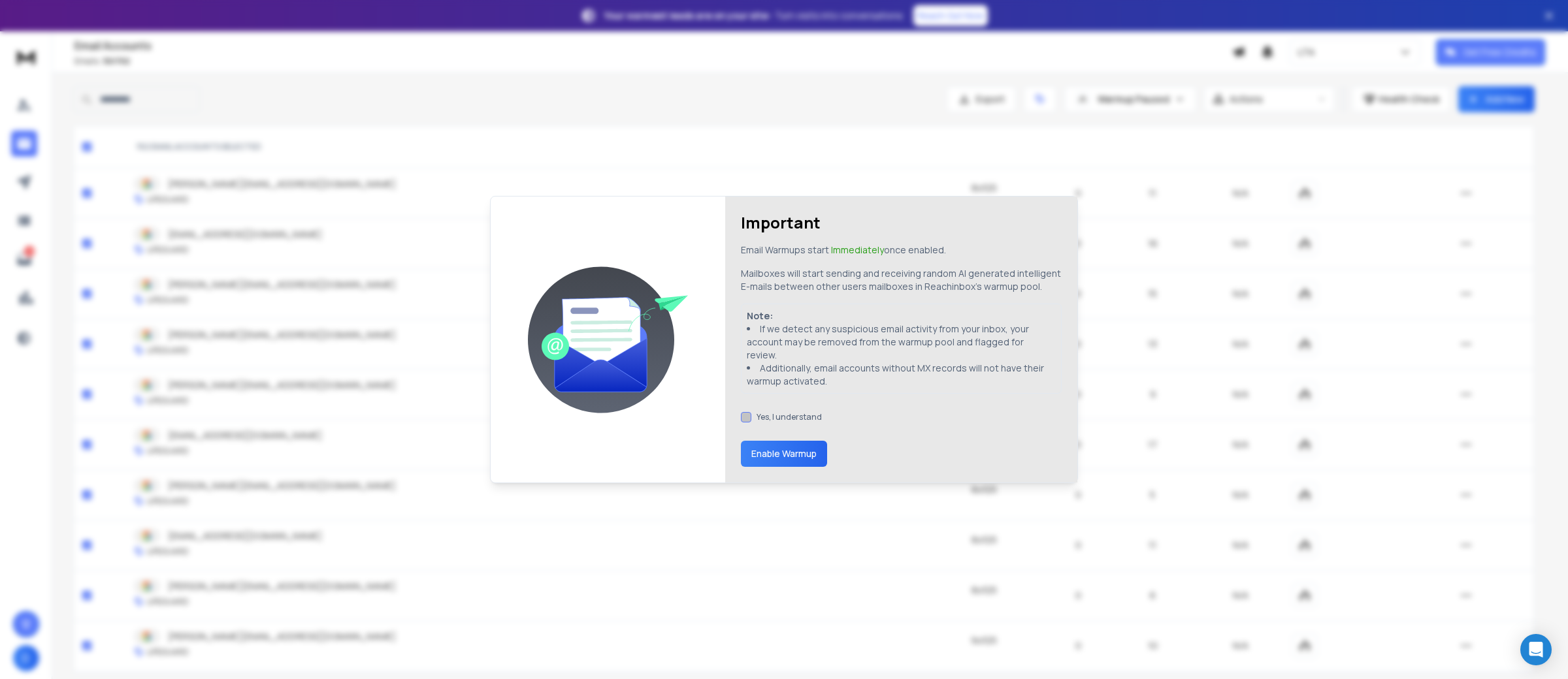
click at [777, 412] on label "Yes, I understand" at bounding box center [789, 417] width 65 height 10
click at [744, 412] on button "Yes, I understand" at bounding box center [745, 417] width 10 height 10
click at [801, 450] on button "Enable Warmup" at bounding box center [784, 454] width 87 height 27
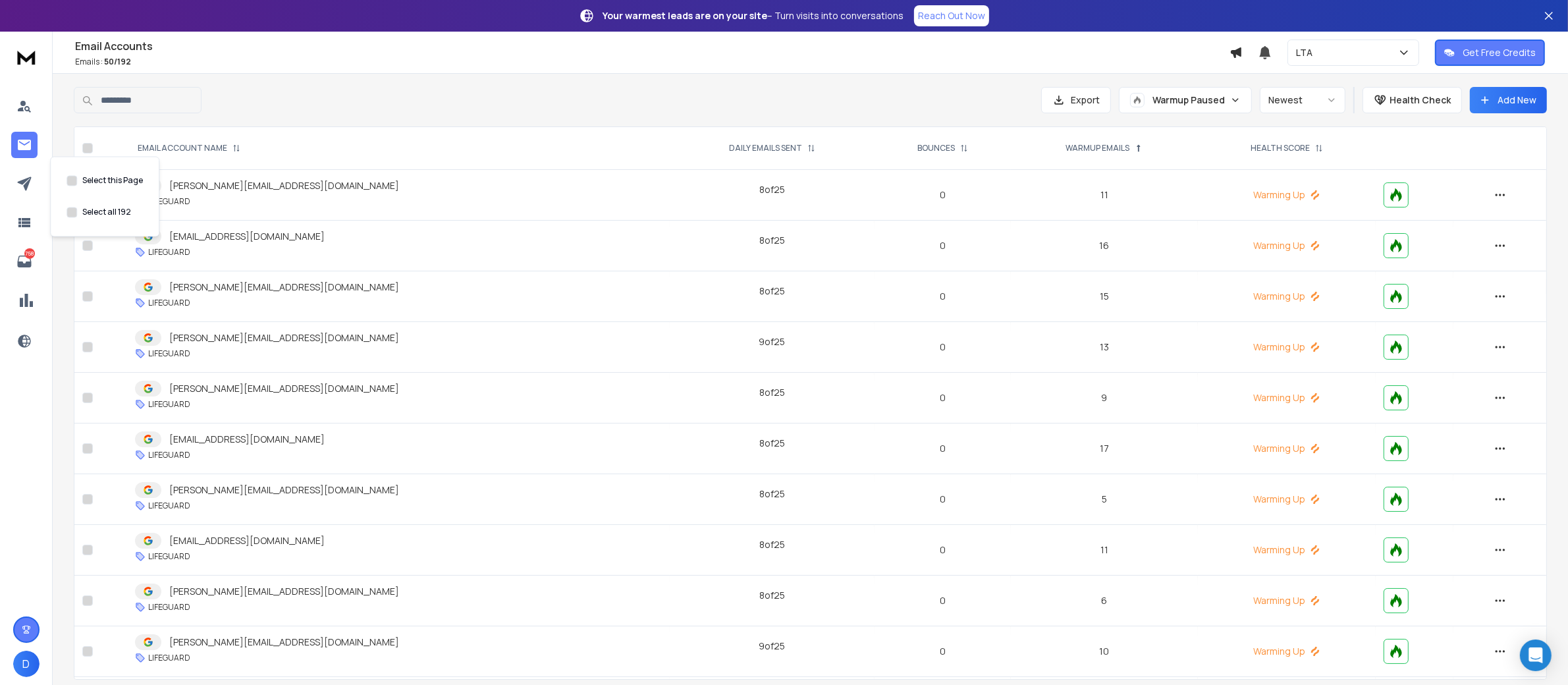
click at [75, 211] on button "Select this Page" at bounding box center [72, 212] width 10 height 10
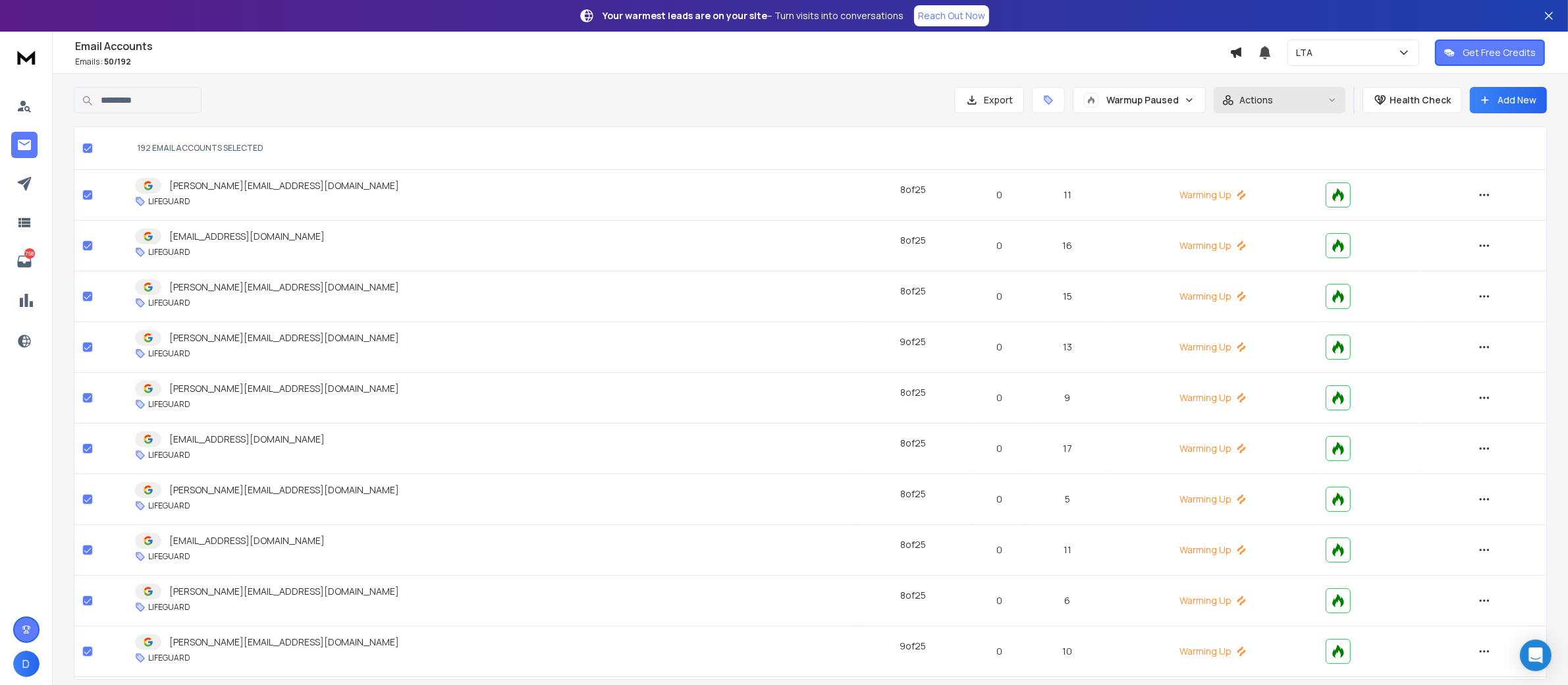
click at [1318, 103] on div "Actions" at bounding box center [1272, 100] width 100 height 13
click at [1312, 131] on div "Bulk Edit" at bounding box center [1294, 130] width 125 height 21
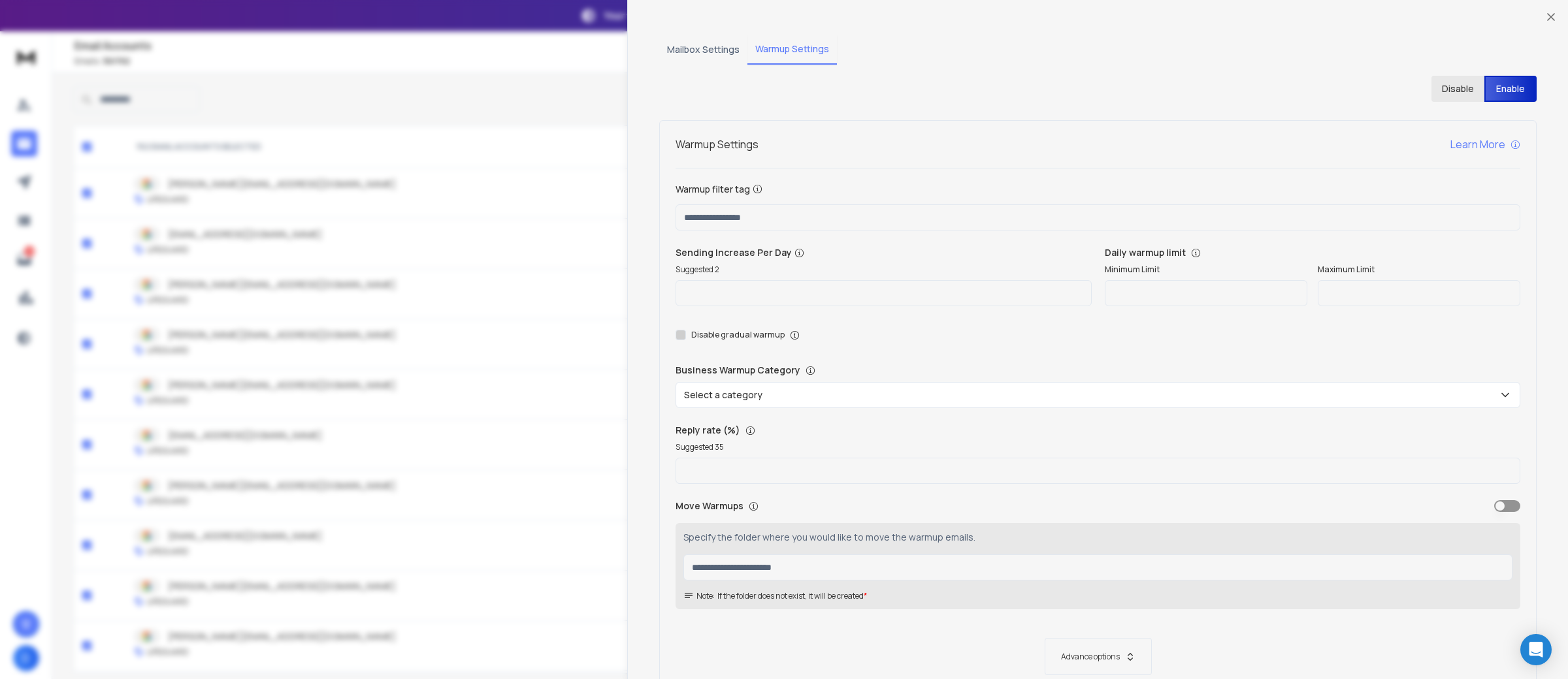
click at [784, 44] on button "Warmup Settings" at bounding box center [791, 49] width 90 height 30
click at [778, 391] on div "Select a category" at bounding box center [1098, 395] width 828 height 13
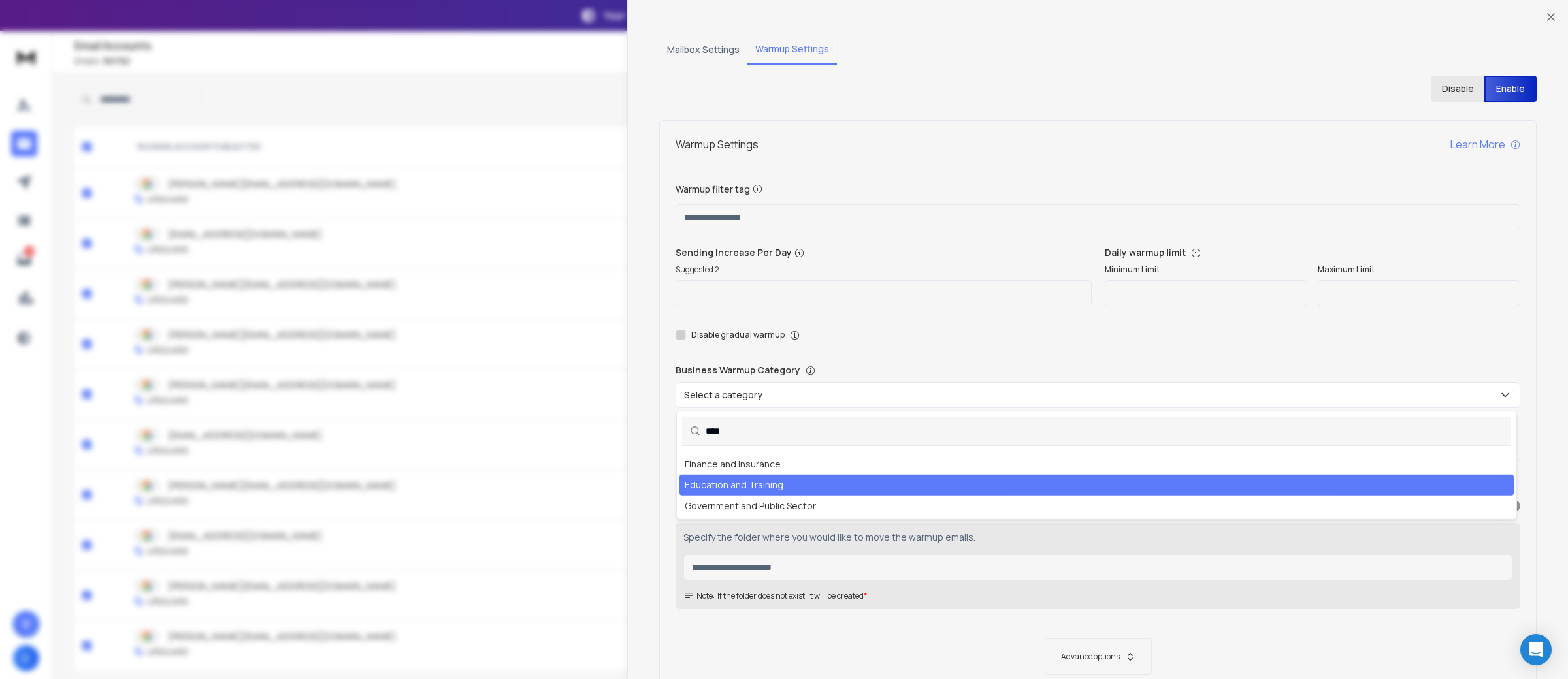
type input "****"
click at [745, 481] on span "Education and Training" at bounding box center [734, 485] width 99 height 13
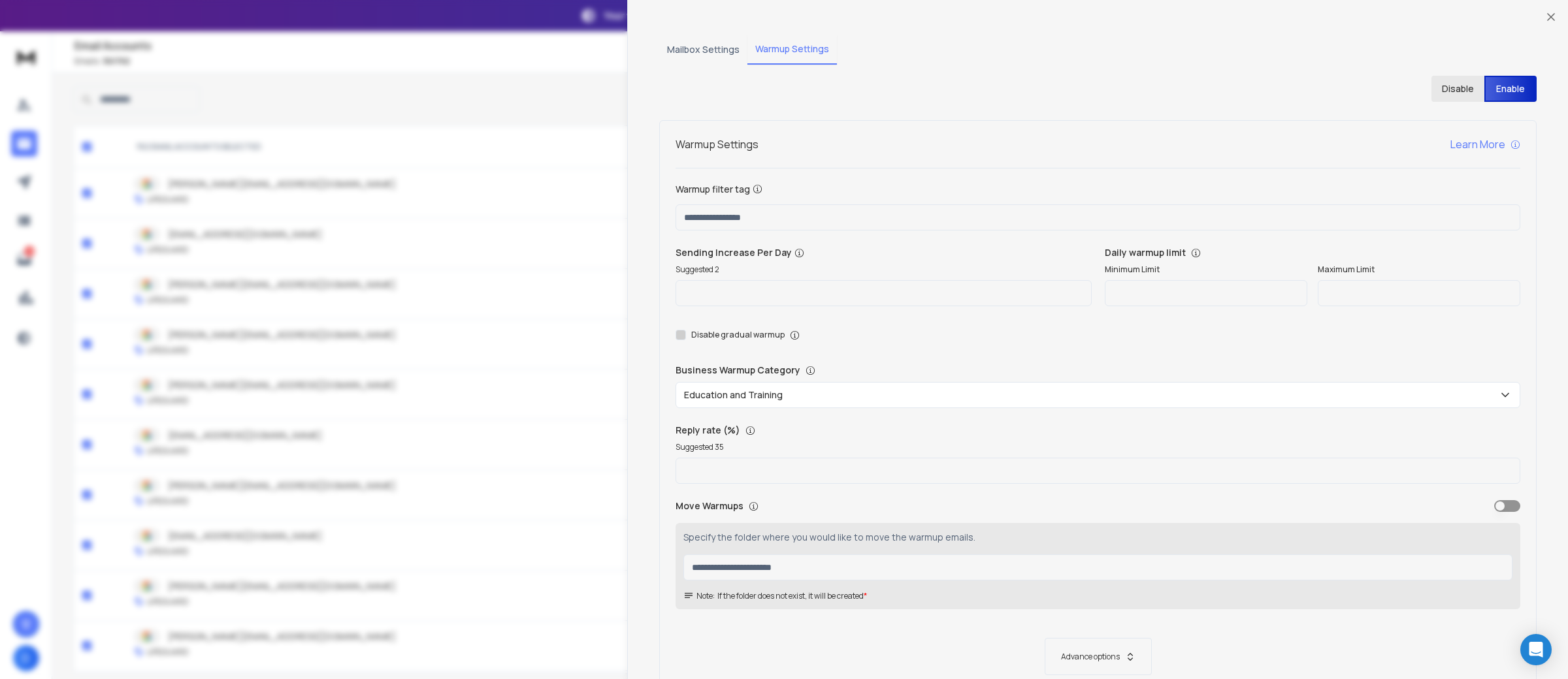
click at [740, 474] on input "number" at bounding box center [1097, 471] width 844 height 27
type input "**"
click at [776, 221] on input at bounding box center [1097, 217] width 844 height 27
paste input "*******"
type input "*******"
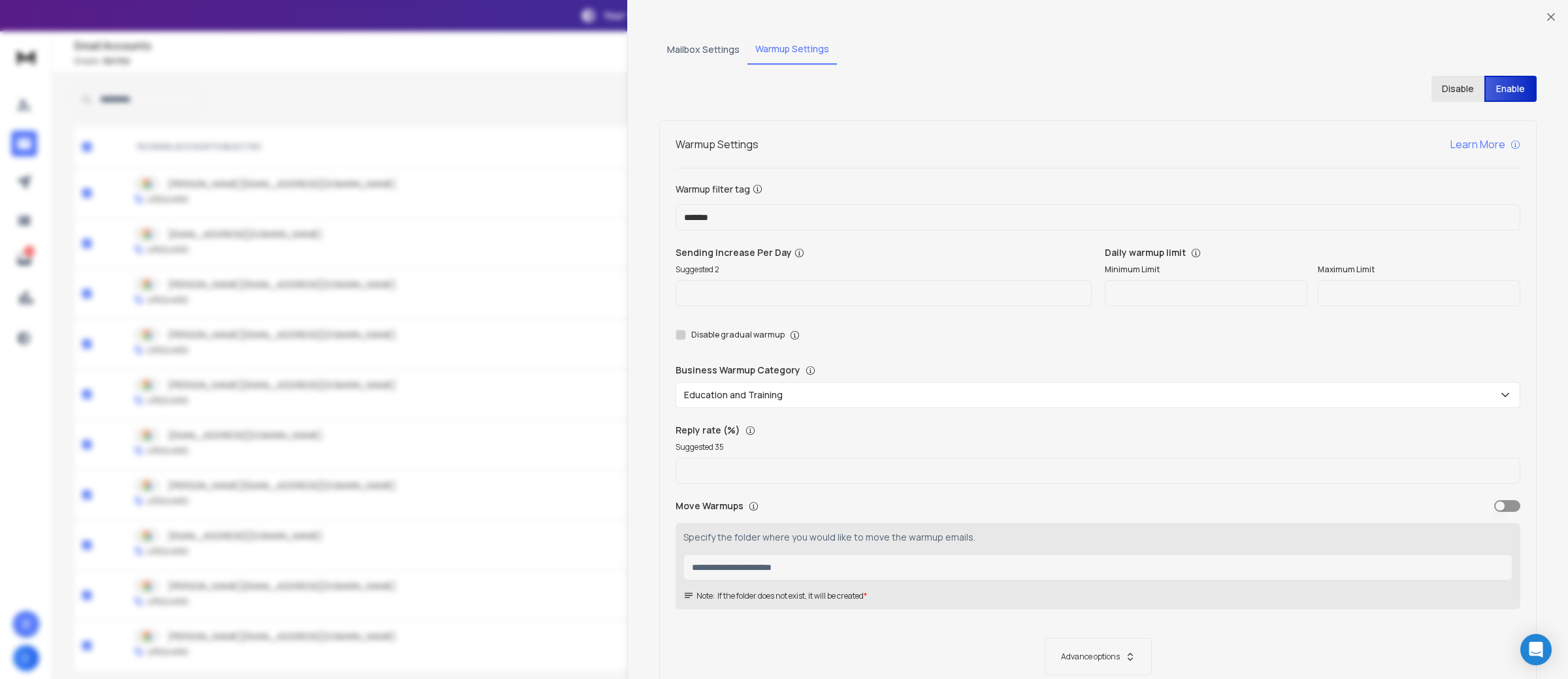
click at [786, 294] on input "number" at bounding box center [883, 293] width 416 height 27
type input "*"
click at [1198, 299] on input "number" at bounding box center [1206, 293] width 203 height 27
type input "*"
type input "**"
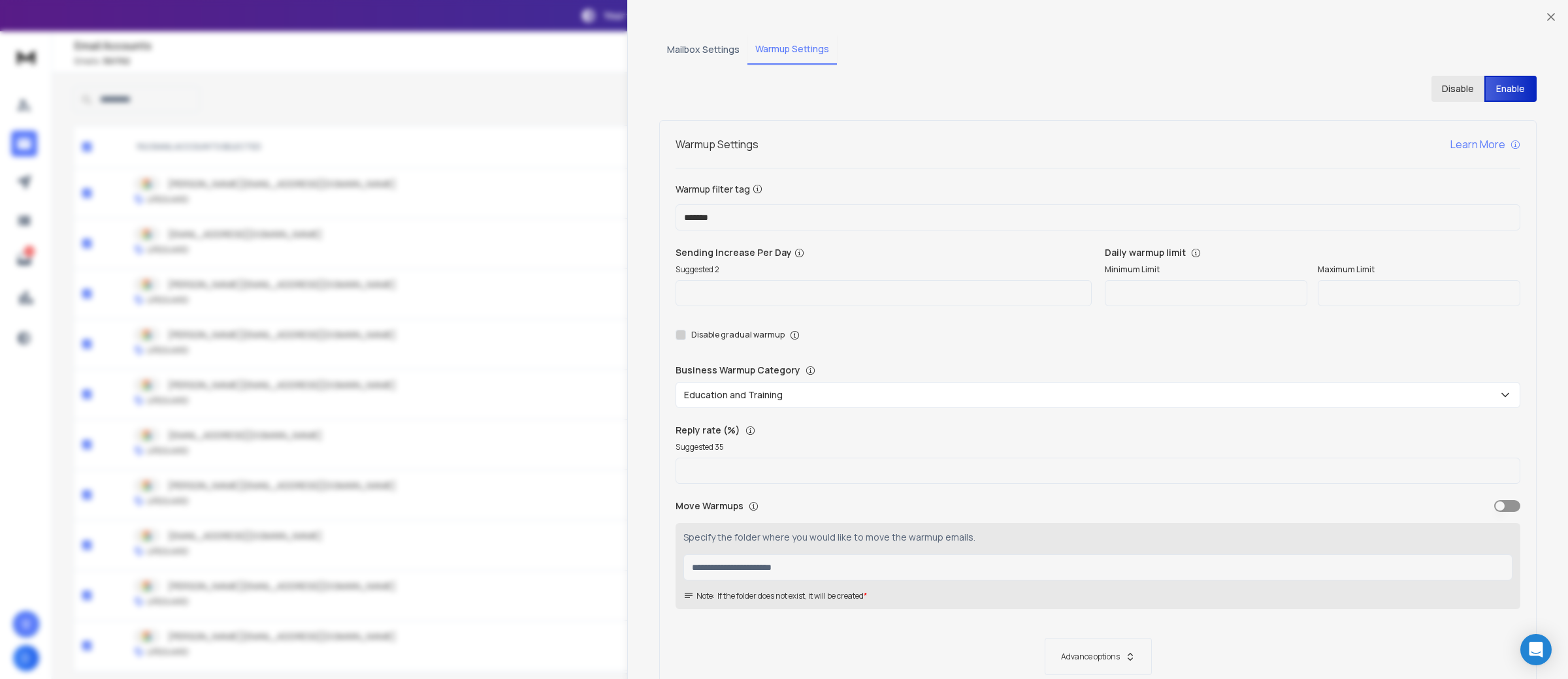
click at [844, 572] on input at bounding box center [1097, 568] width 829 height 27
type input "**********"
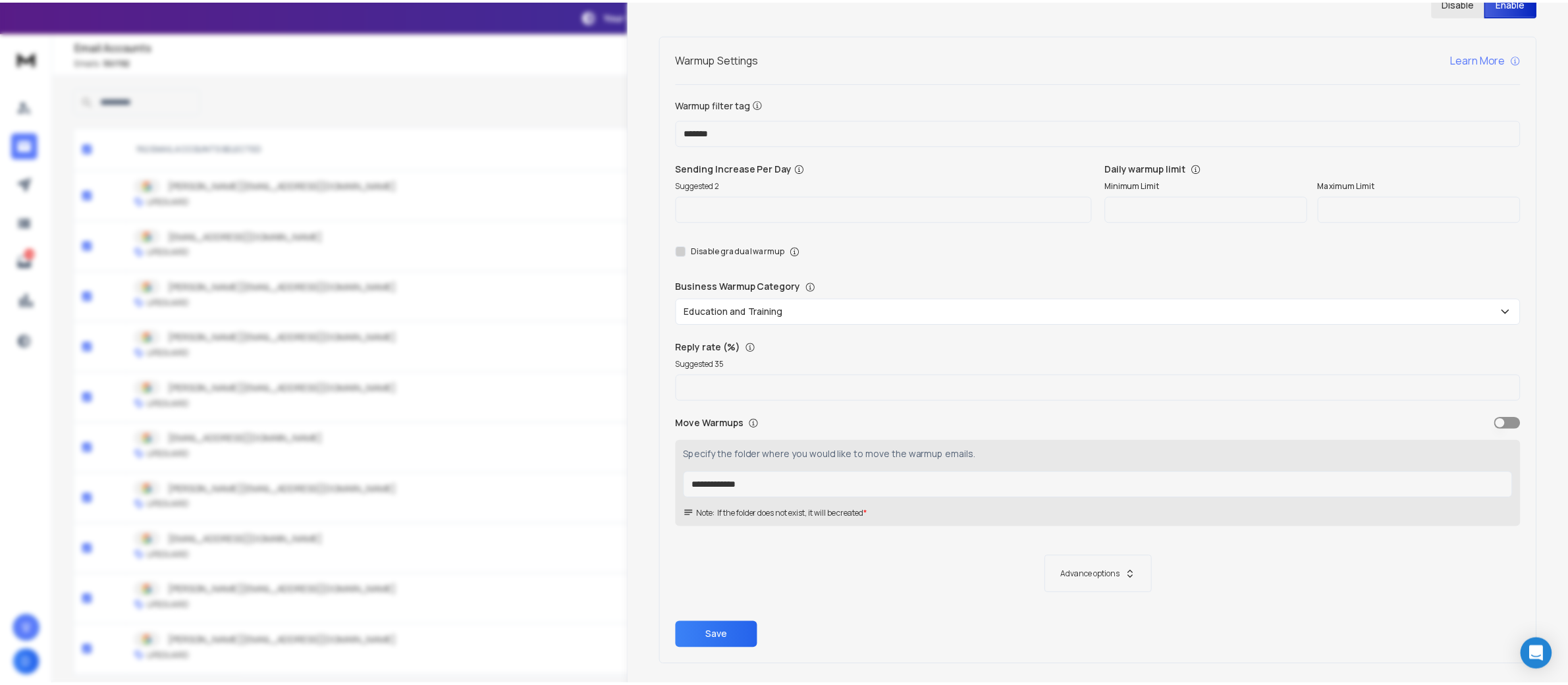
scroll to position [104, 0]
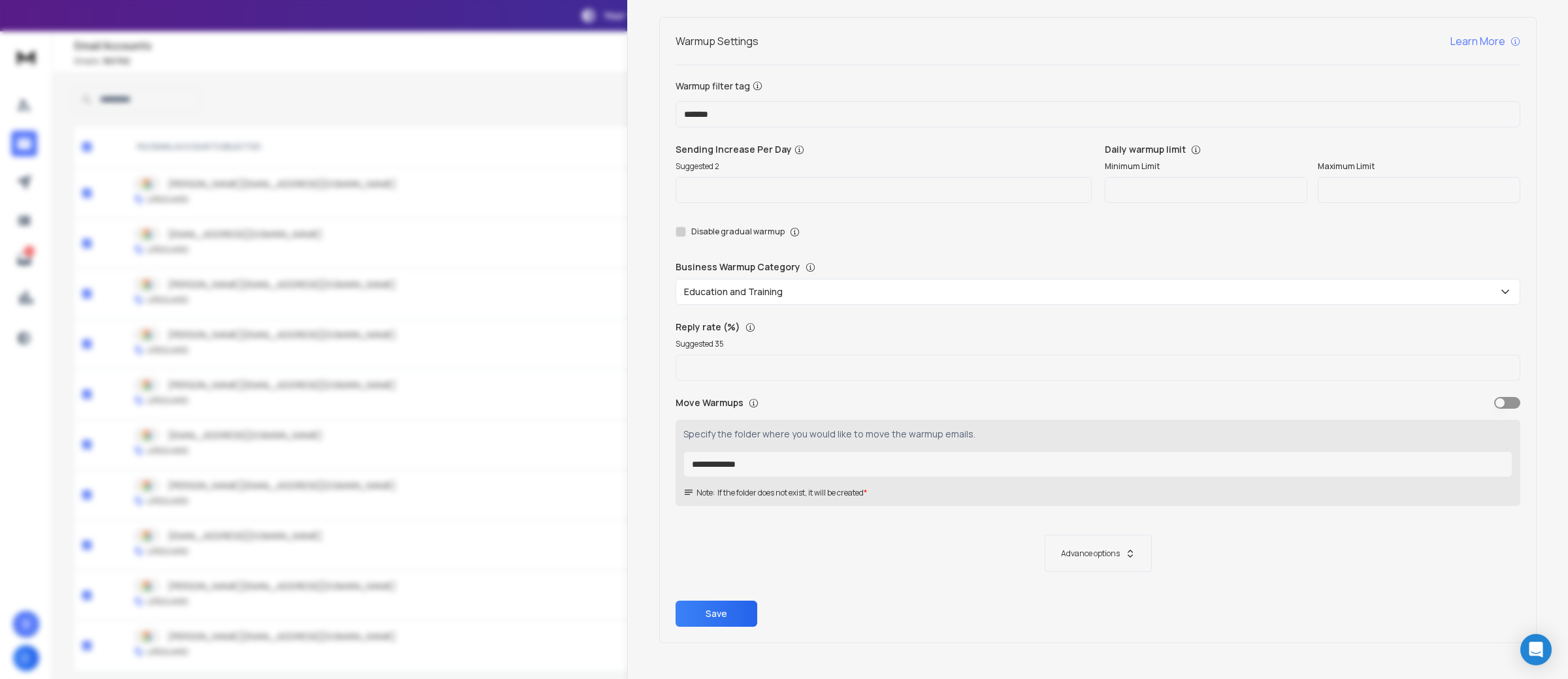
click at [742, 619] on button "Save" at bounding box center [716, 614] width 82 height 27
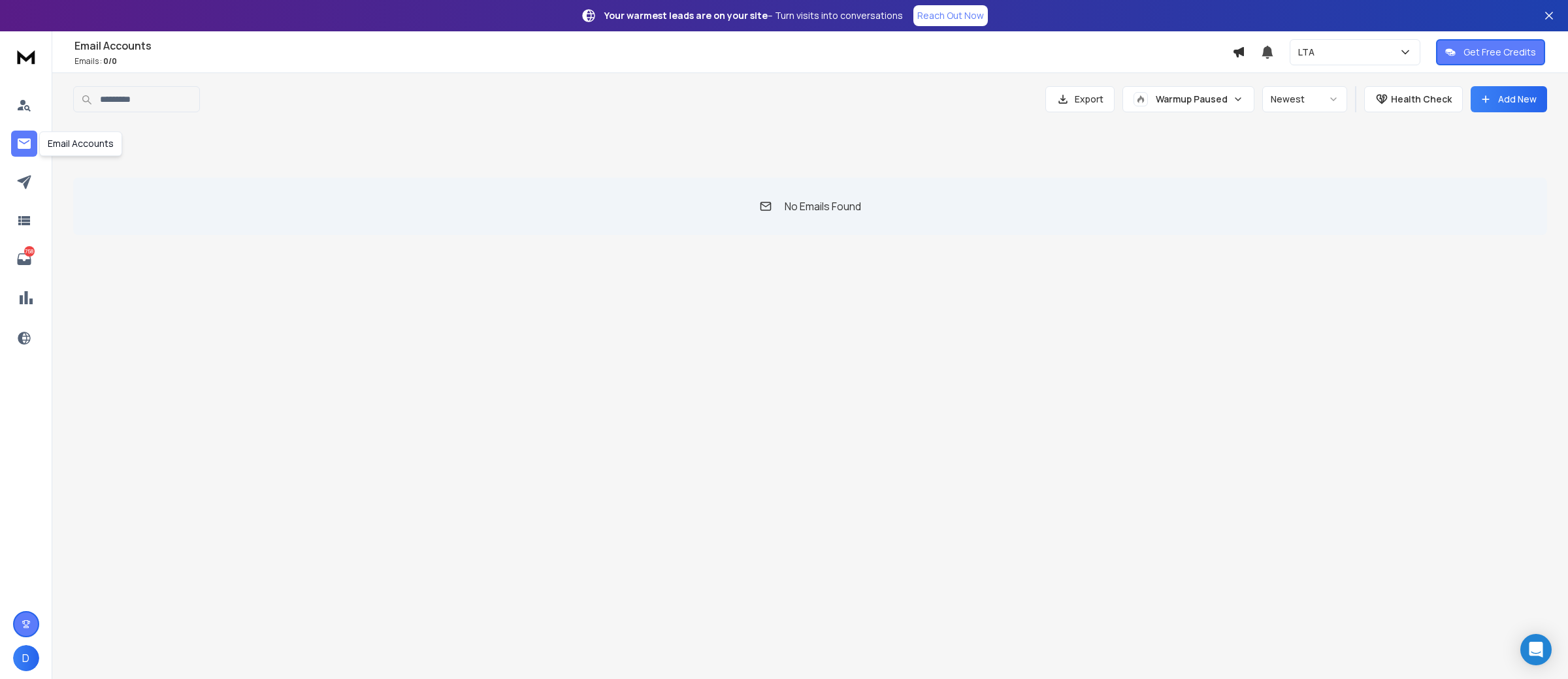
click at [30, 139] on icon at bounding box center [24, 143] width 16 height 16
click at [27, 143] on icon at bounding box center [24, 143] width 13 height 10
click at [1232, 93] on div "Warmup Paused" at bounding box center [1188, 100] width 132 height 27
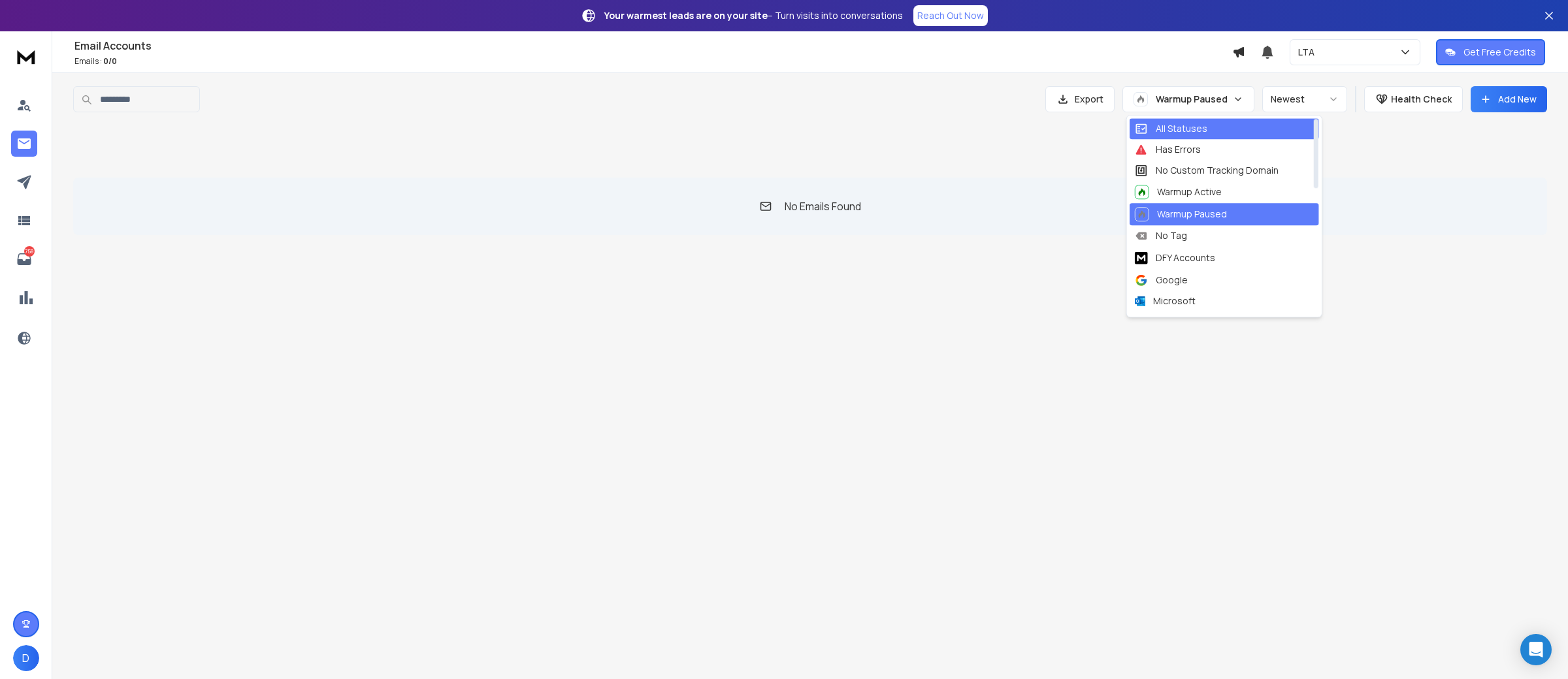
click at [1206, 133] on div "All Statuses" at bounding box center [1224, 129] width 189 height 21
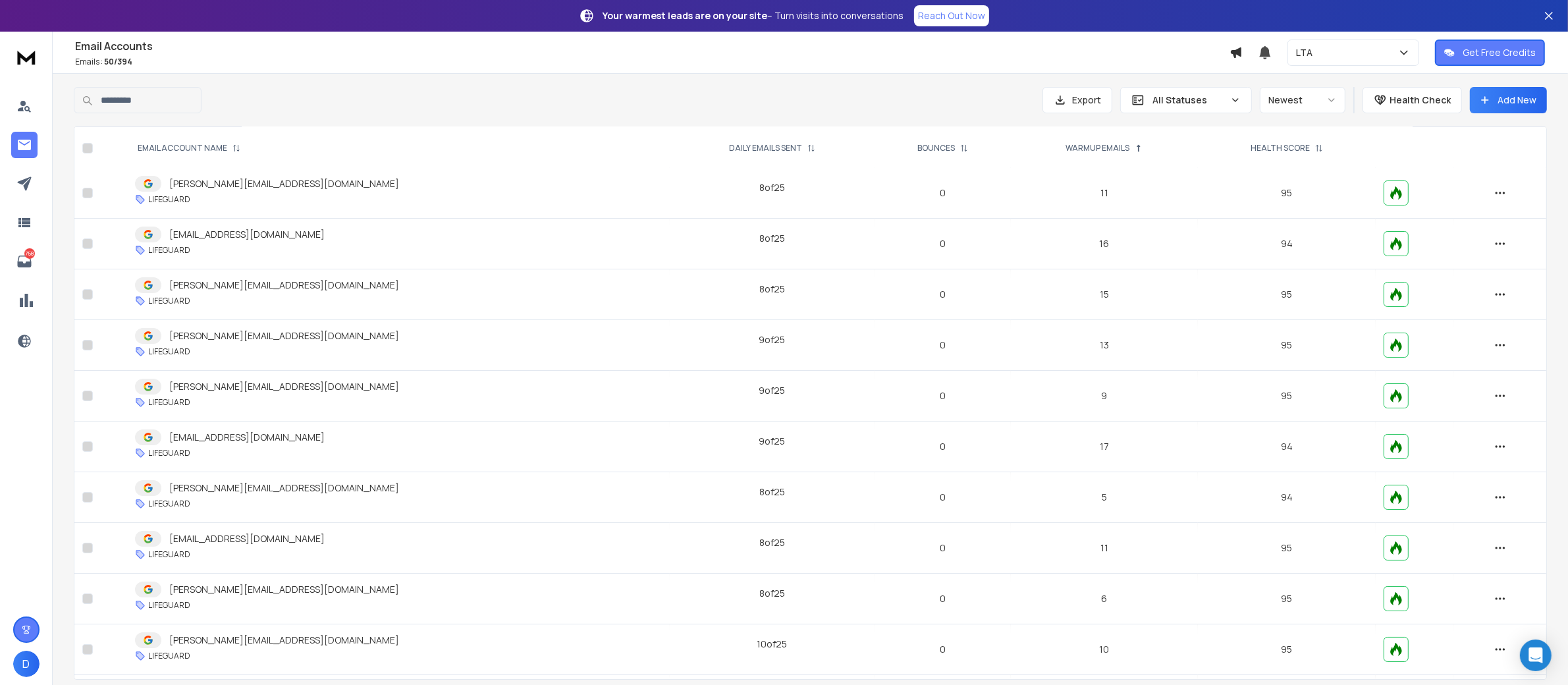
scroll to position [3, 0]
click at [1078, 152] on p "WARMUP EMAILS" at bounding box center [1097, 148] width 64 height 10
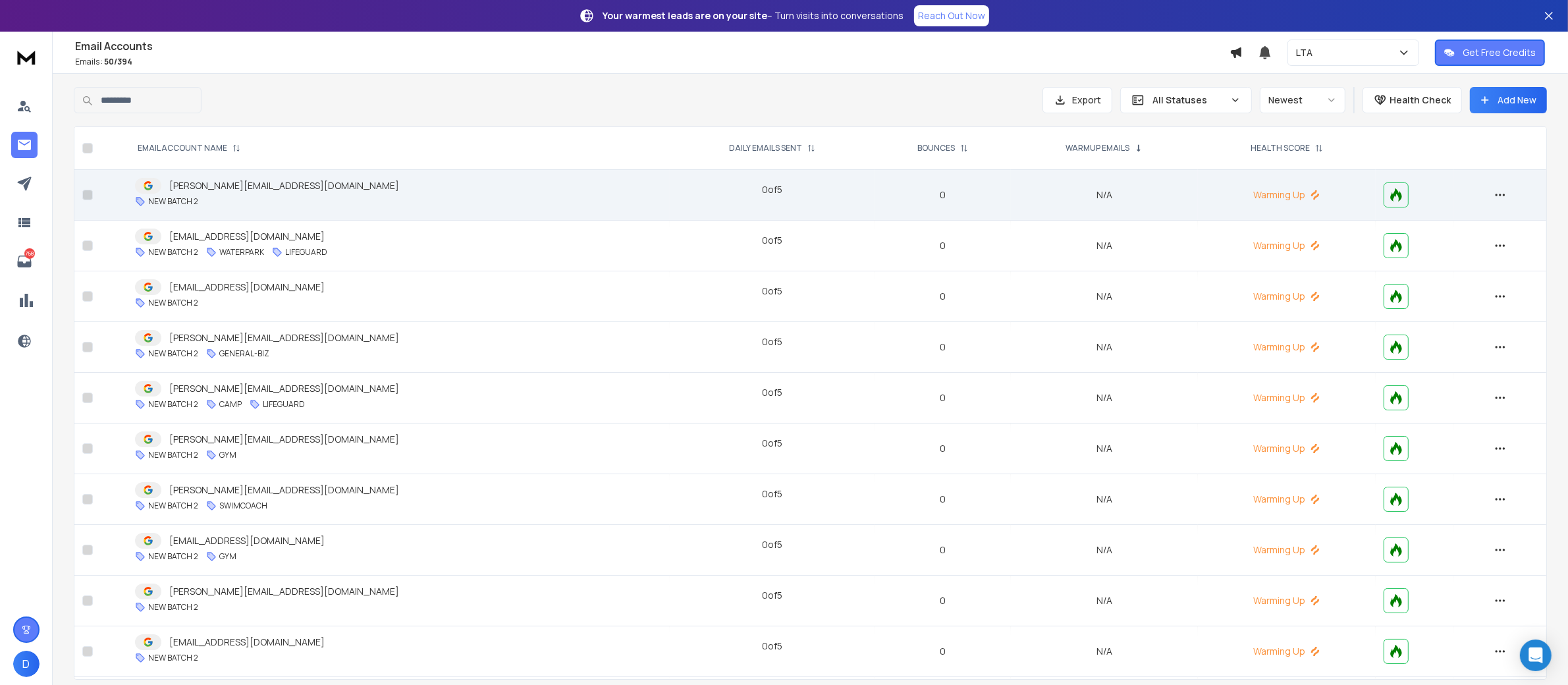
click at [96, 191] on div at bounding box center [105, 194] width 45 height 10
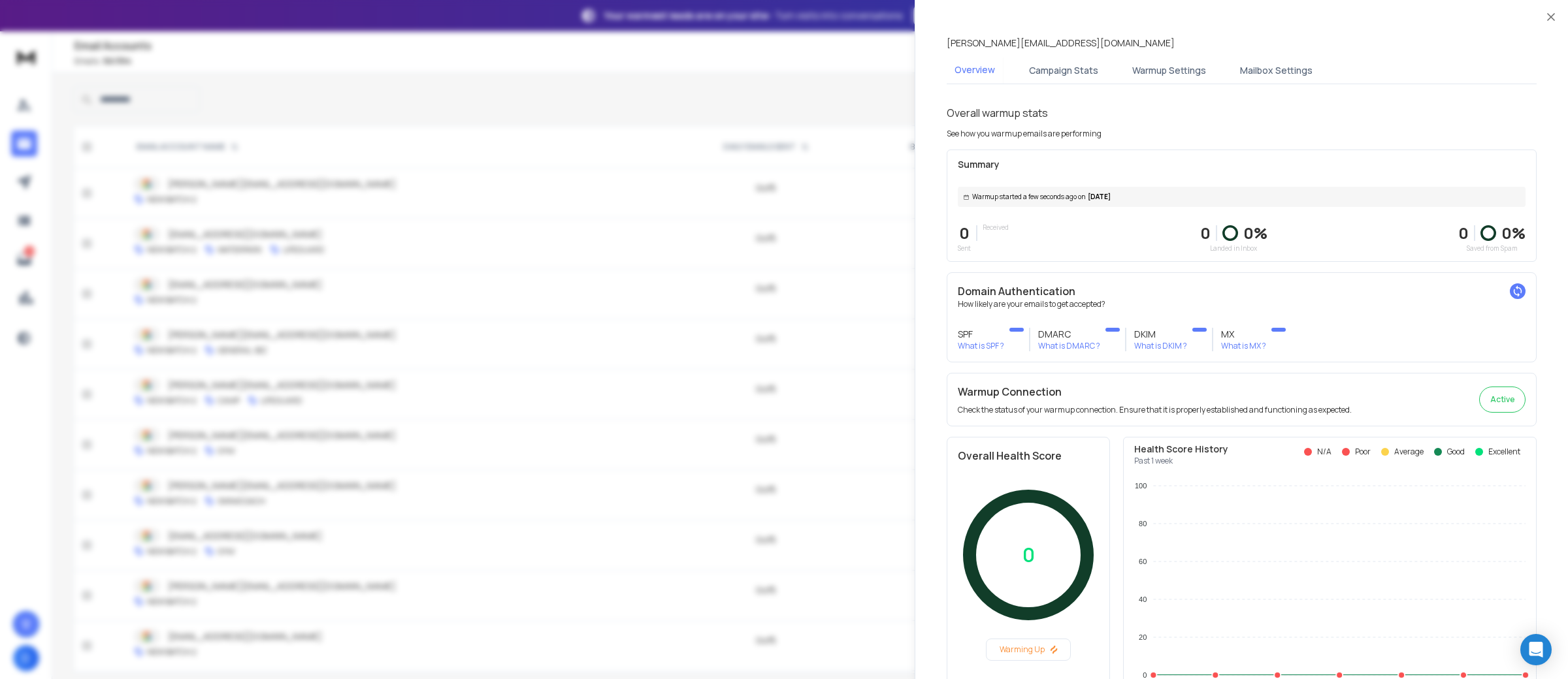
click at [669, 164] on div at bounding box center [784, 339] width 1568 height 679
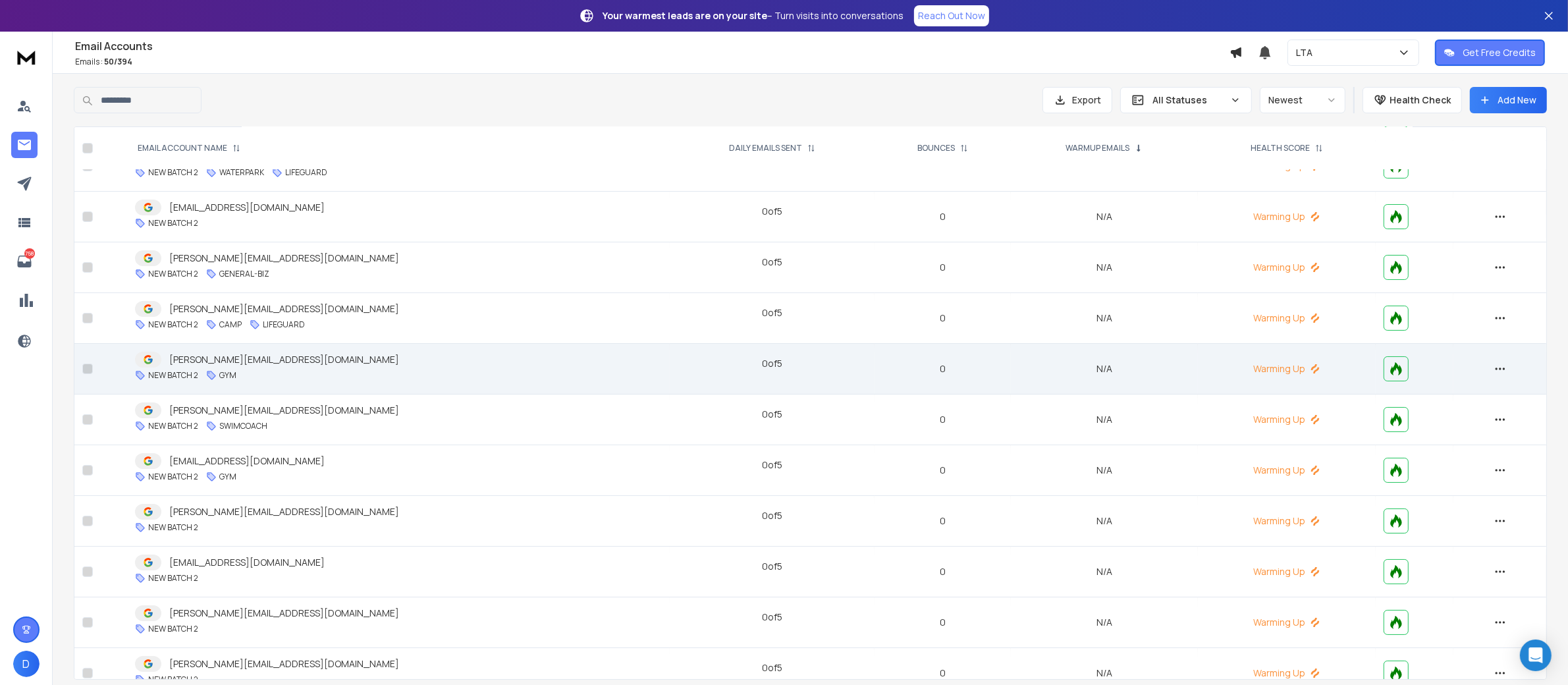
scroll to position [0, 0]
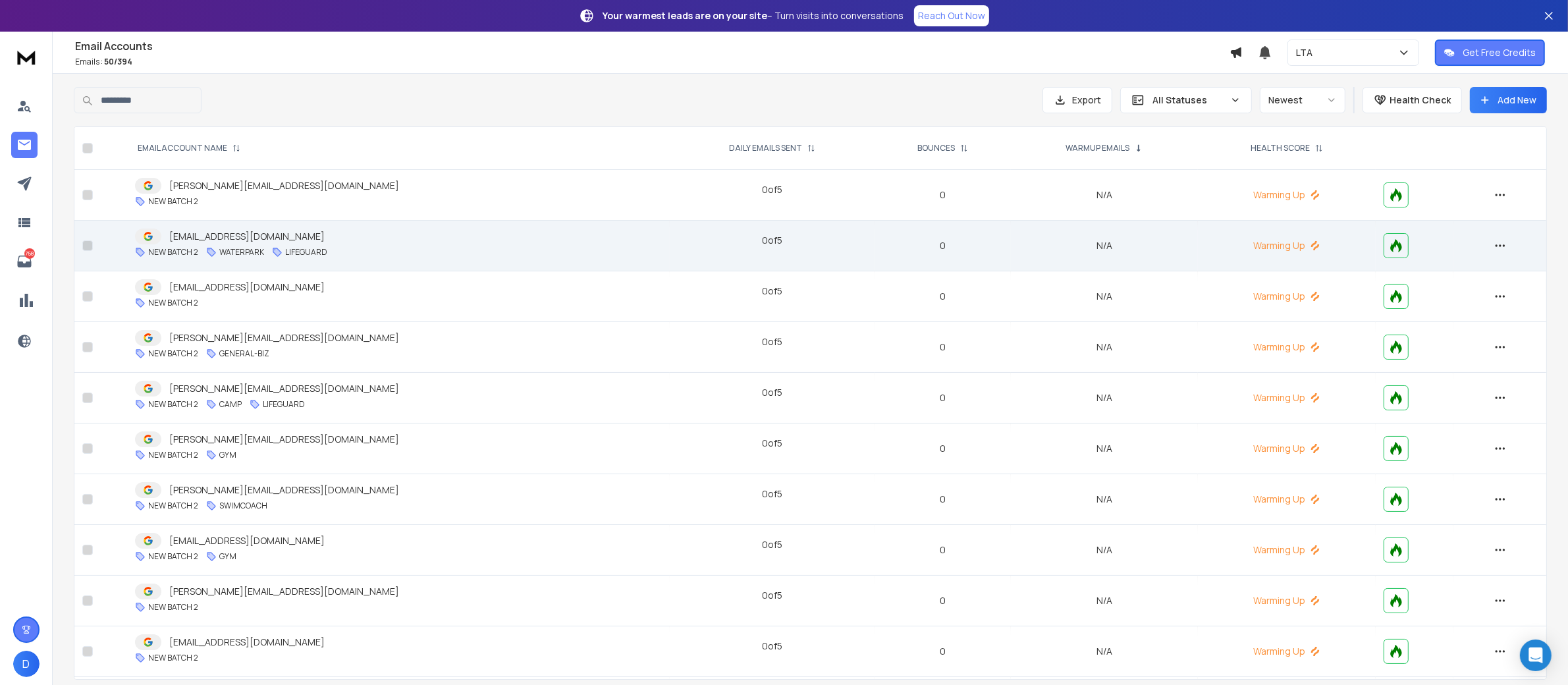
click at [343, 248] on div "NEW BATCH 2 WATERPARK LIFEGUARD" at bounding box center [398, 252] width 527 height 10
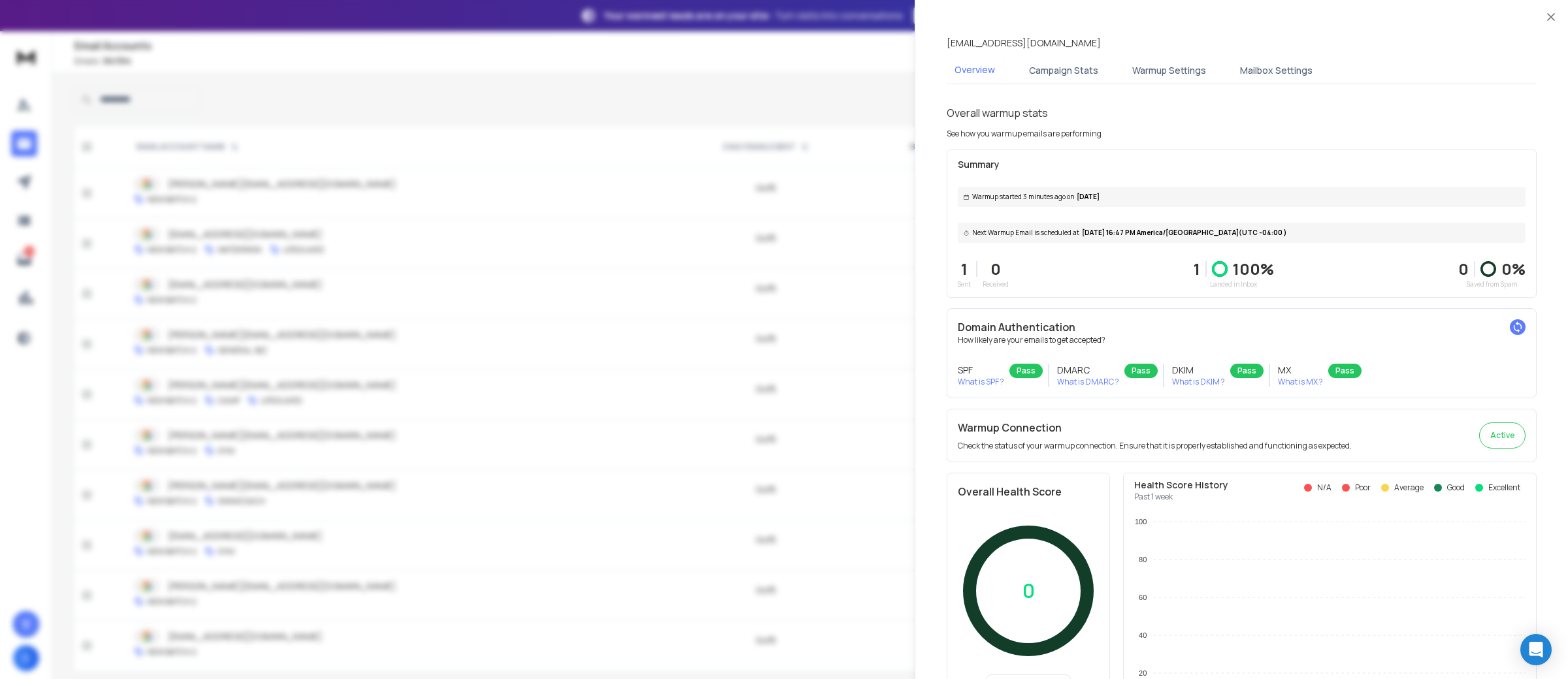
click at [1070, 43] on p "[EMAIL_ADDRESS][DOMAIN_NAME]" at bounding box center [1024, 43] width 154 height 13
copy p "[EMAIL_ADDRESS][DOMAIN_NAME]"
click at [639, 30] on div at bounding box center [784, 339] width 1568 height 679
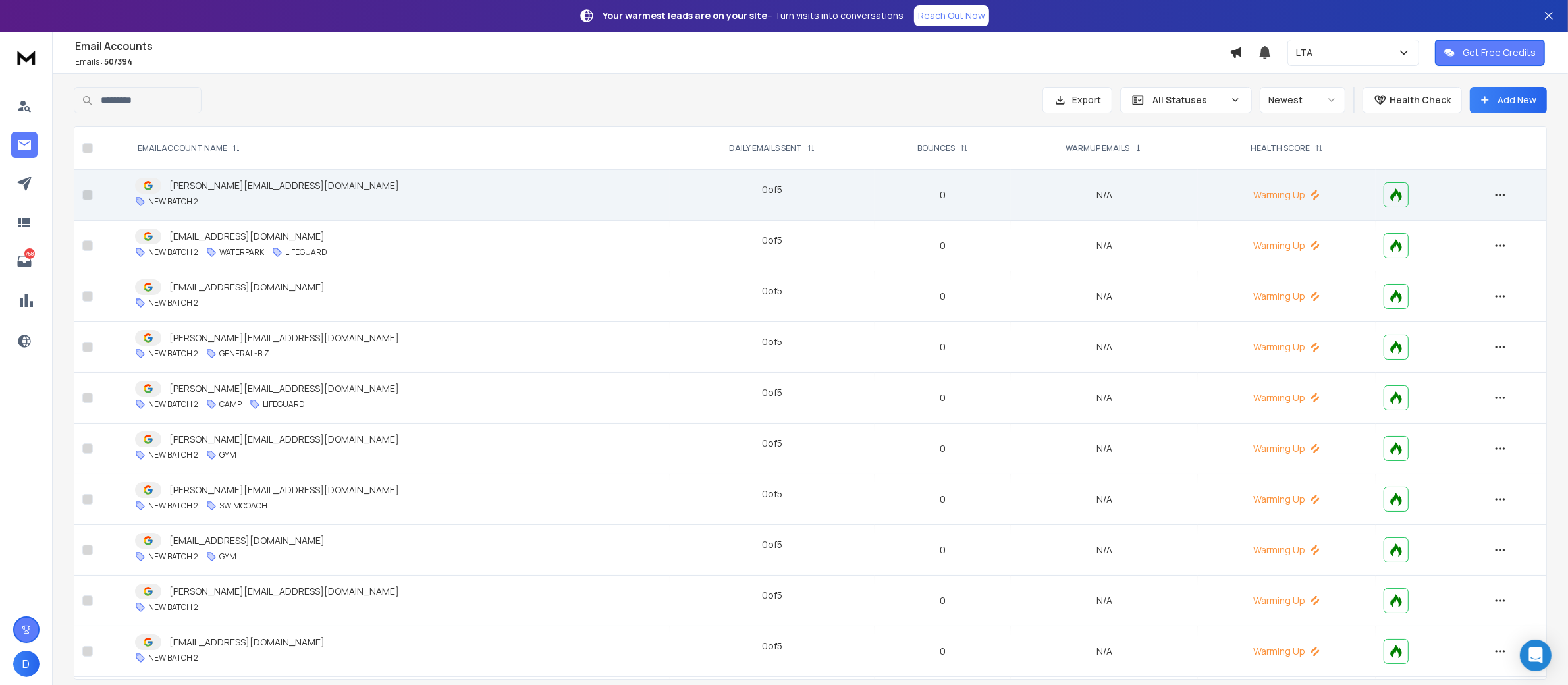
click at [87, 197] on button "button" at bounding box center [87, 194] width 10 height 10
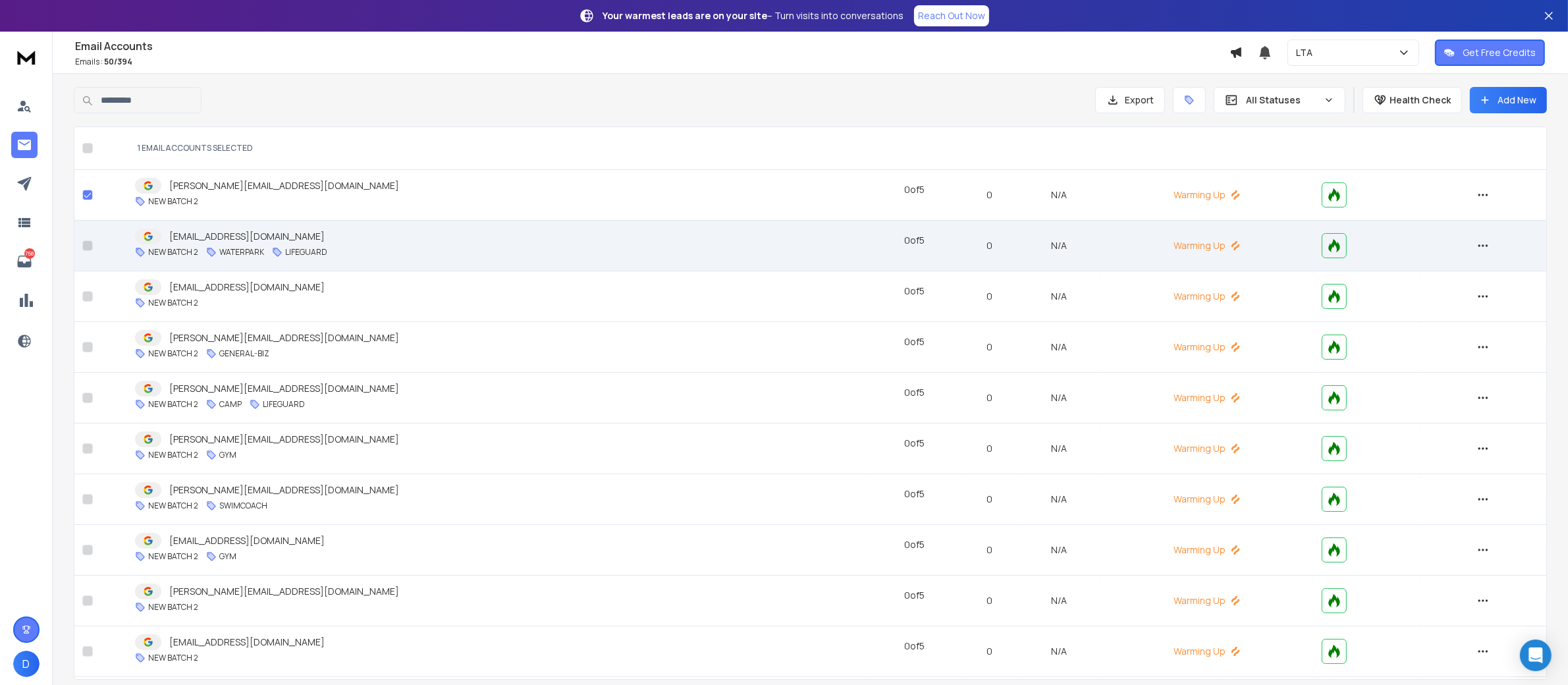
click at [86, 246] on button "button" at bounding box center [87, 245] width 10 height 10
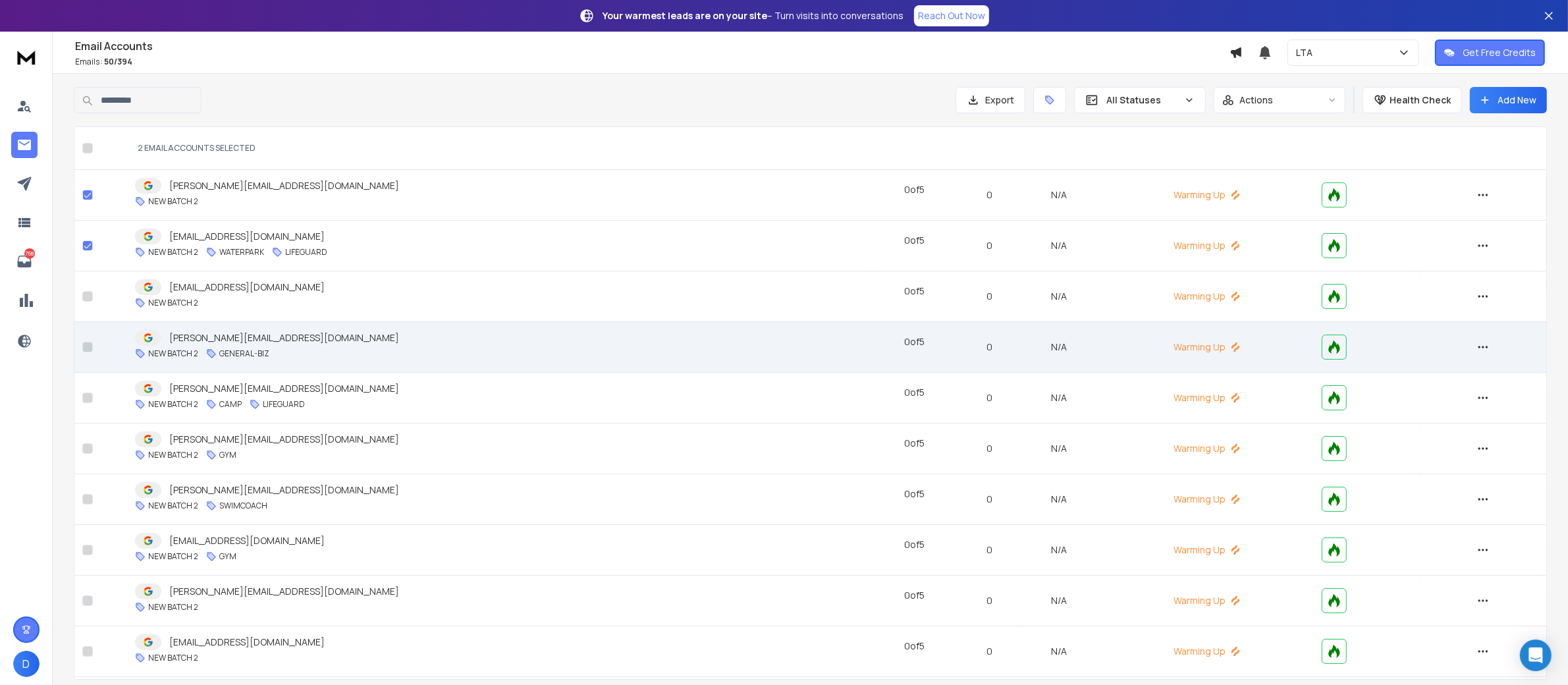
click at [87, 348] on button "button" at bounding box center [87, 347] width 10 height 10
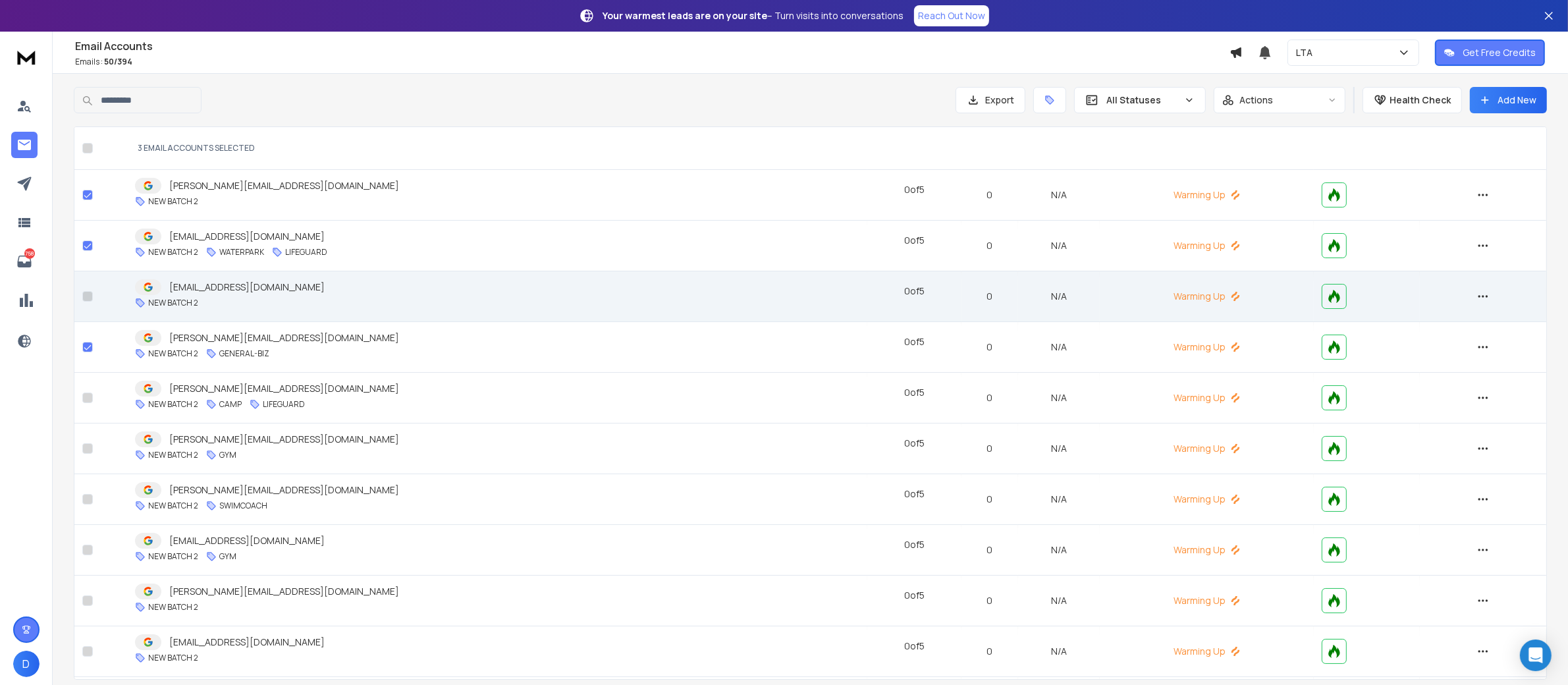
click at [90, 296] on button "button" at bounding box center [87, 296] width 10 height 10
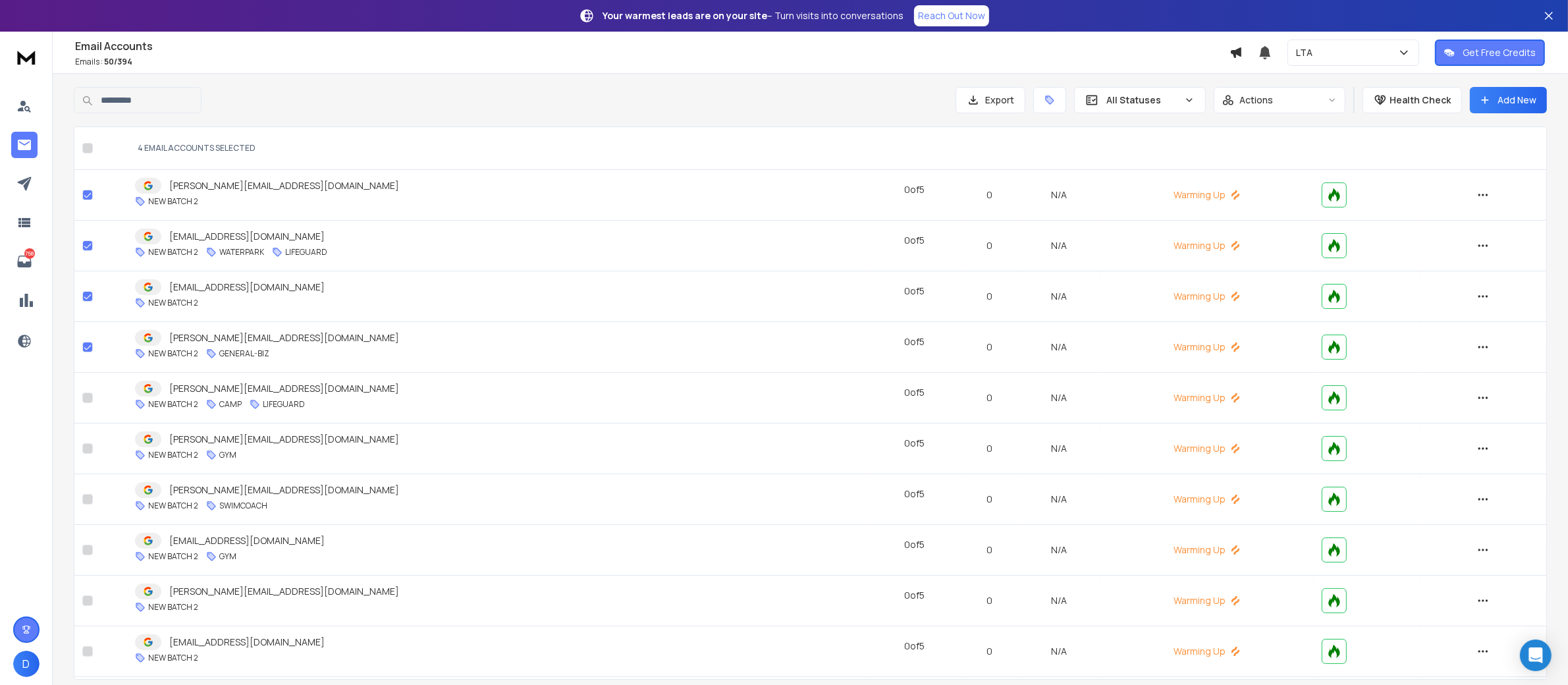
click at [1184, 102] on div "All Statuses" at bounding box center [1140, 101] width 132 height 27
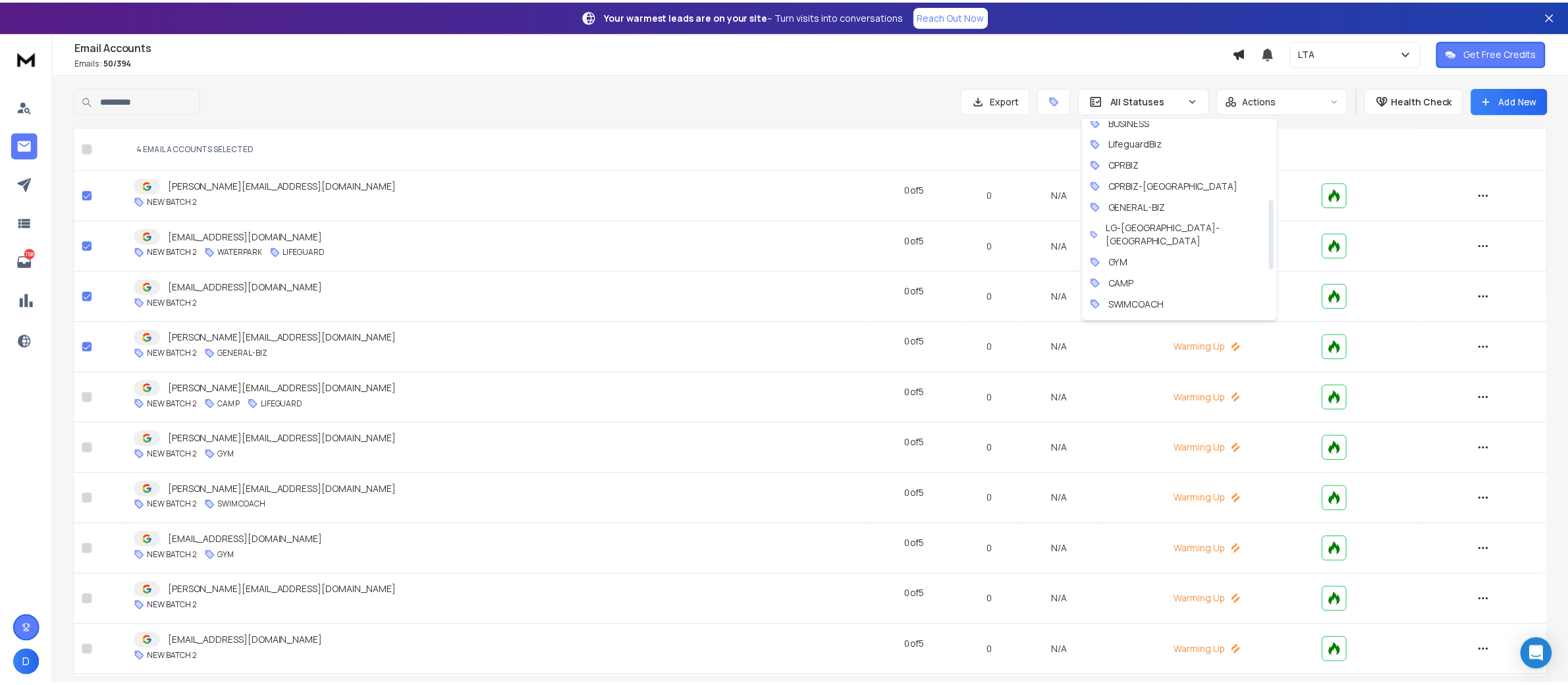
scroll to position [356, 0]
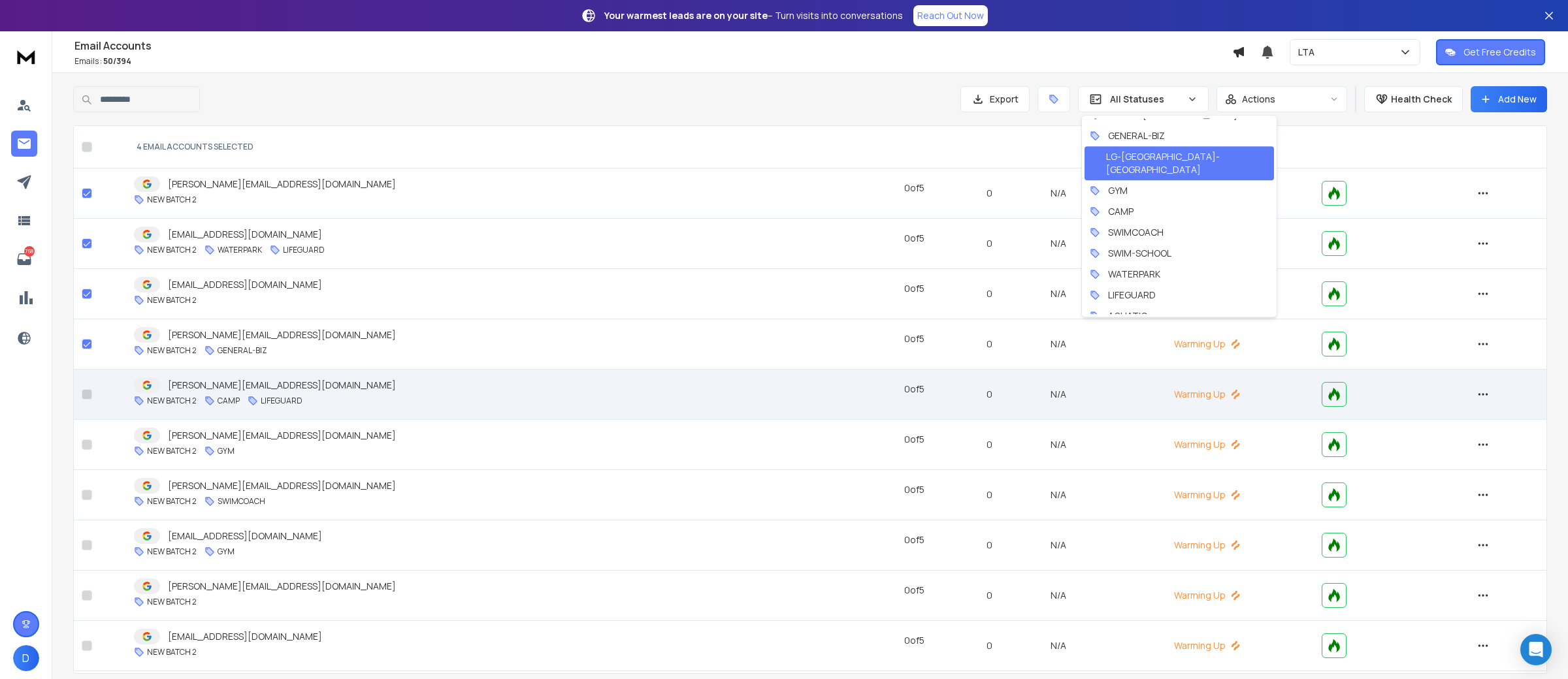
click at [85, 399] on button "button" at bounding box center [87, 394] width 10 height 10
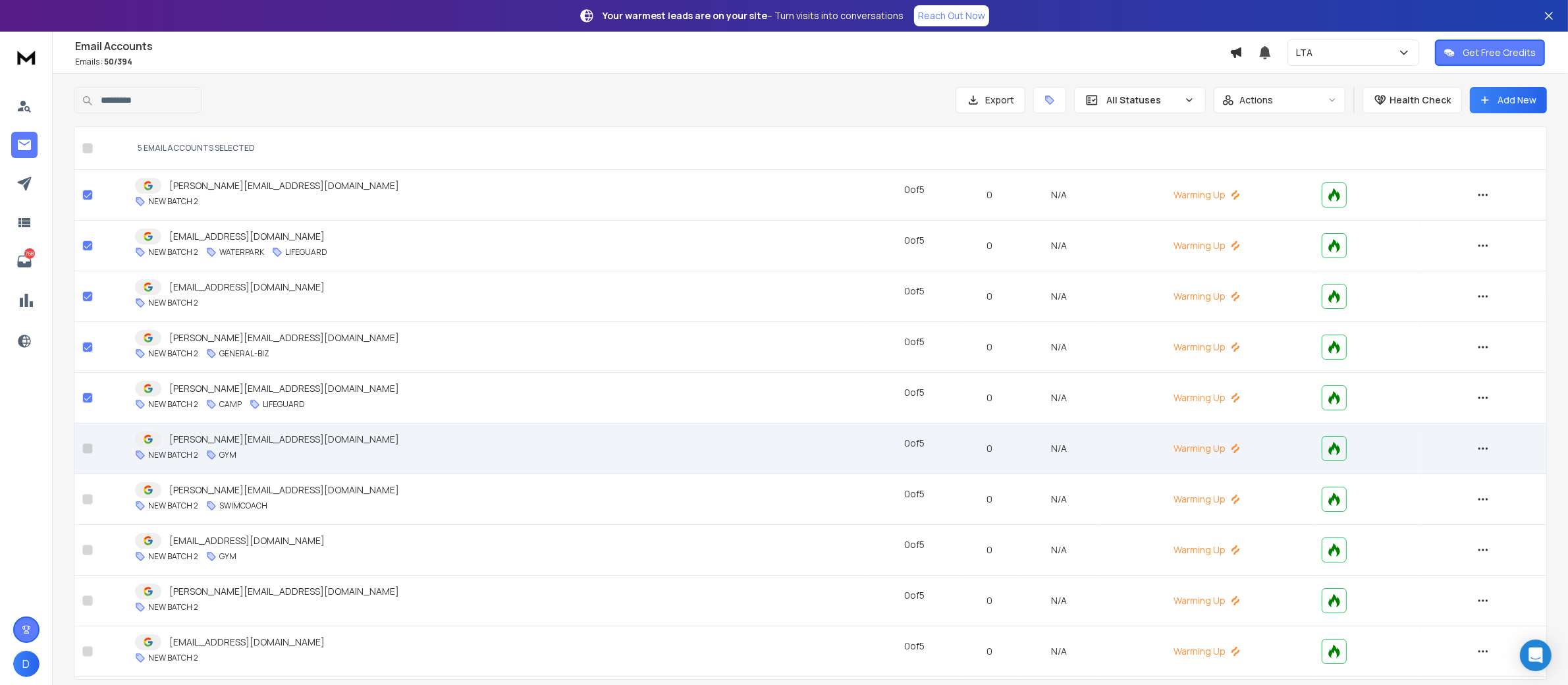
click at [86, 454] on button "button" at bounding box center [87, 448] width 10 height 10
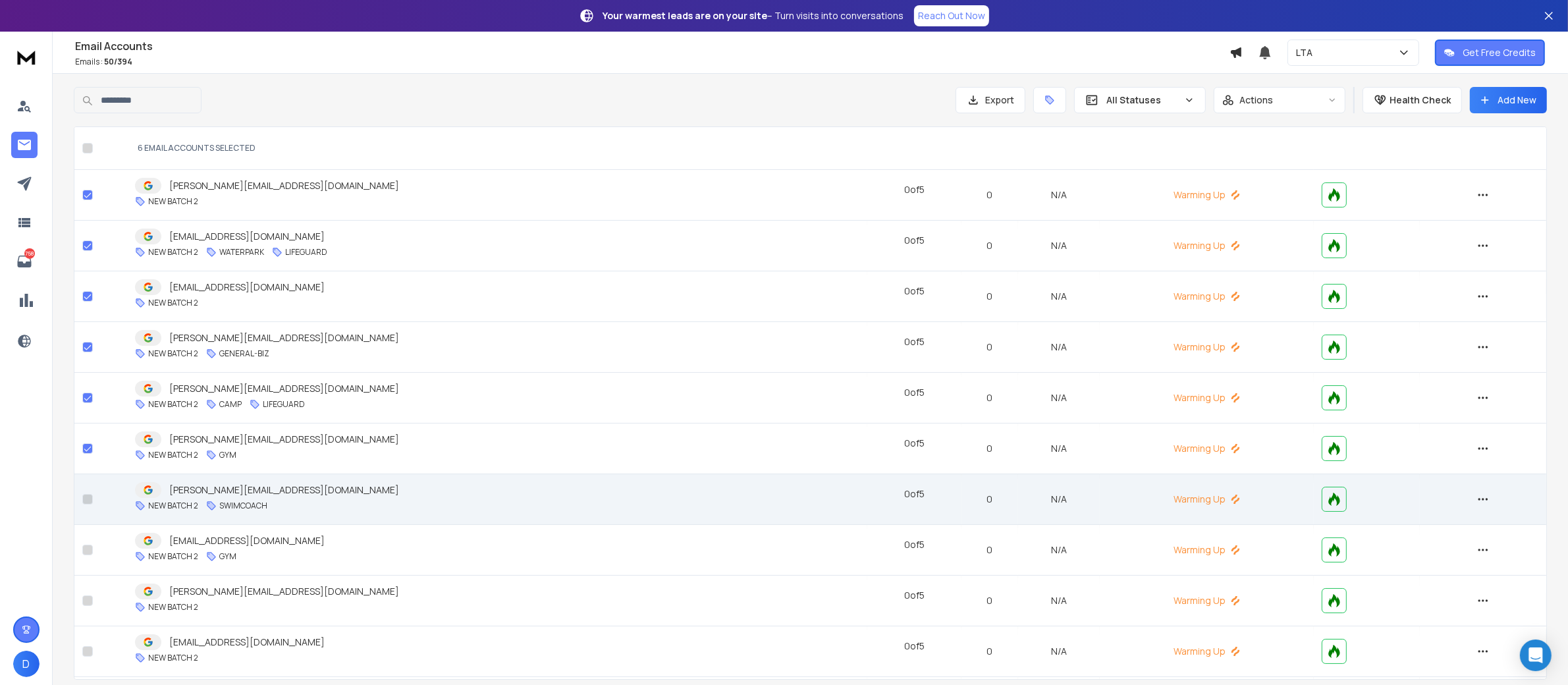
click at [87, 495] on button "button" at bounding box center [87, 499] width 10 height 10
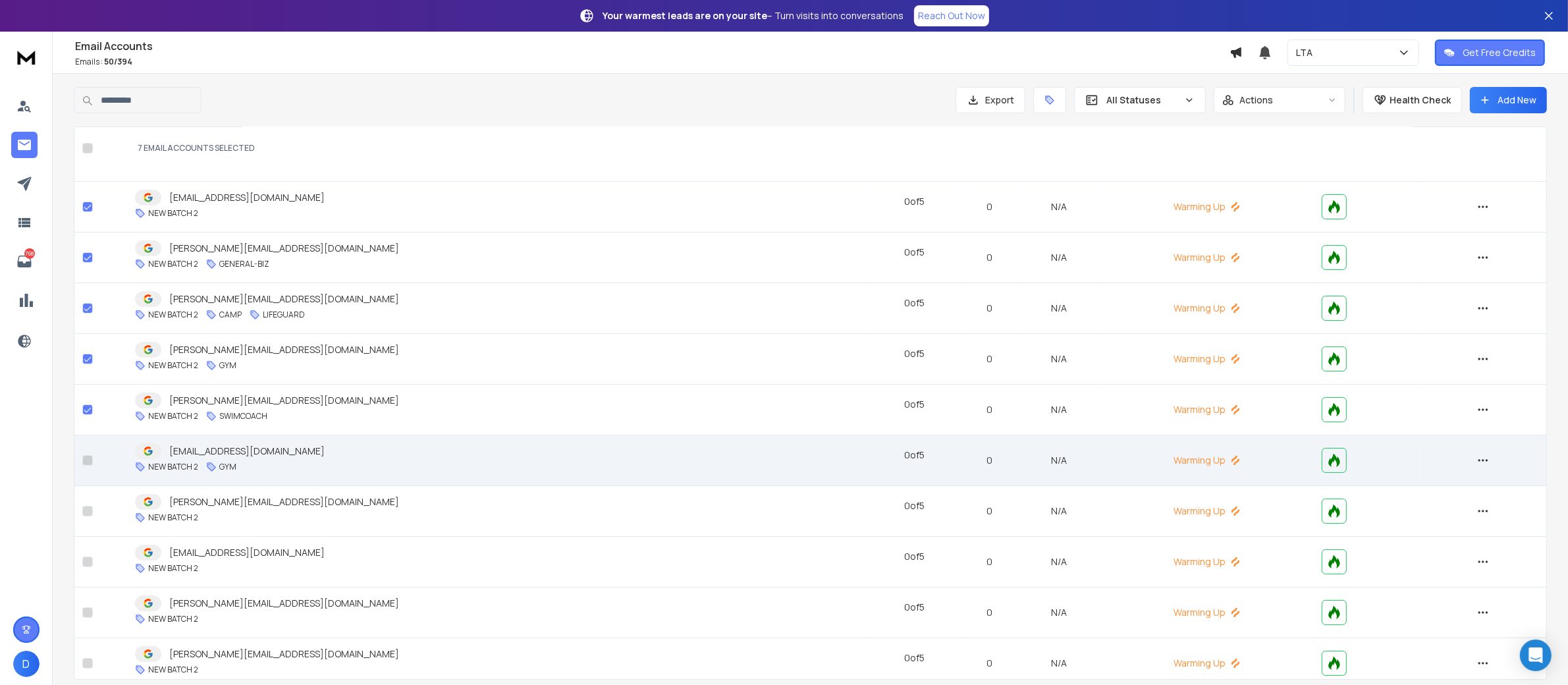
scroll to position [116, 0]
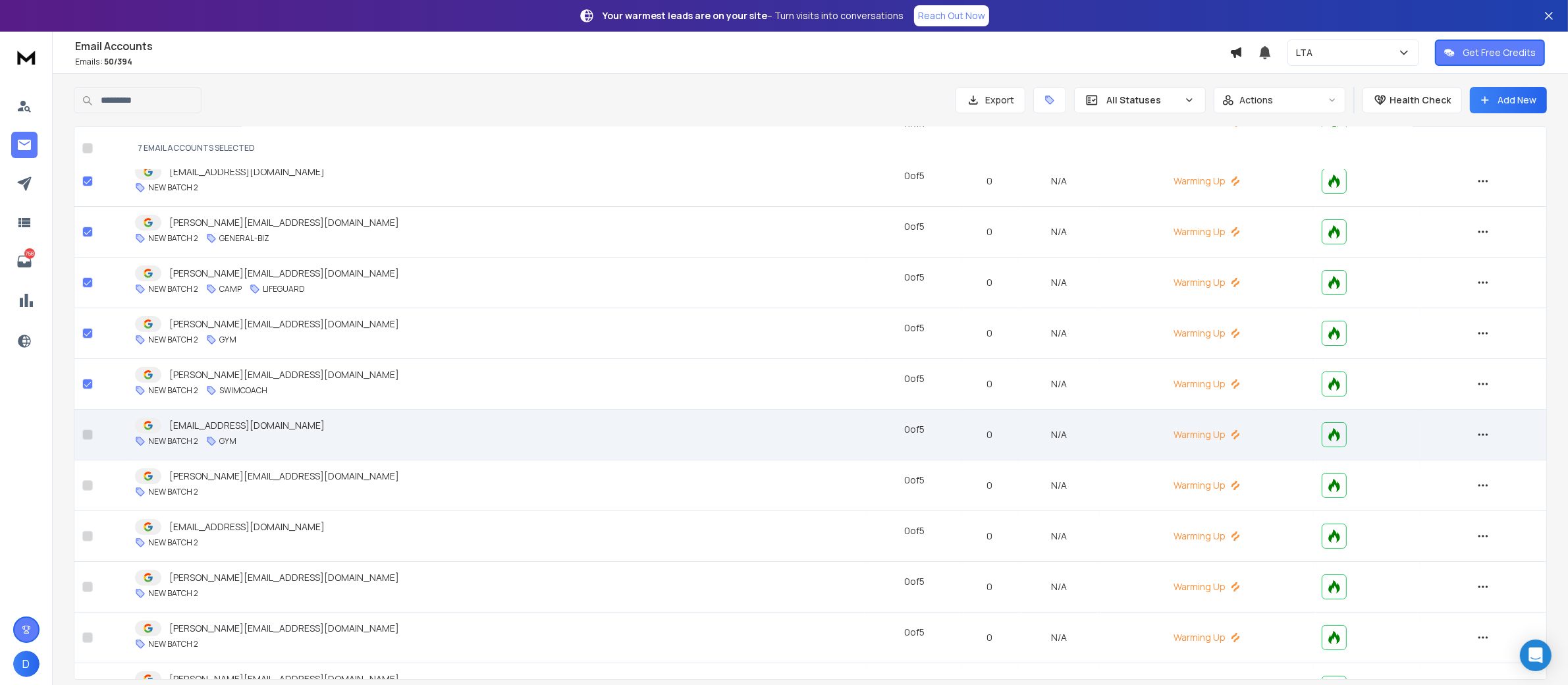
click at [86, 431] on button "button" at bounding box center [87, 434] width 10 height 10
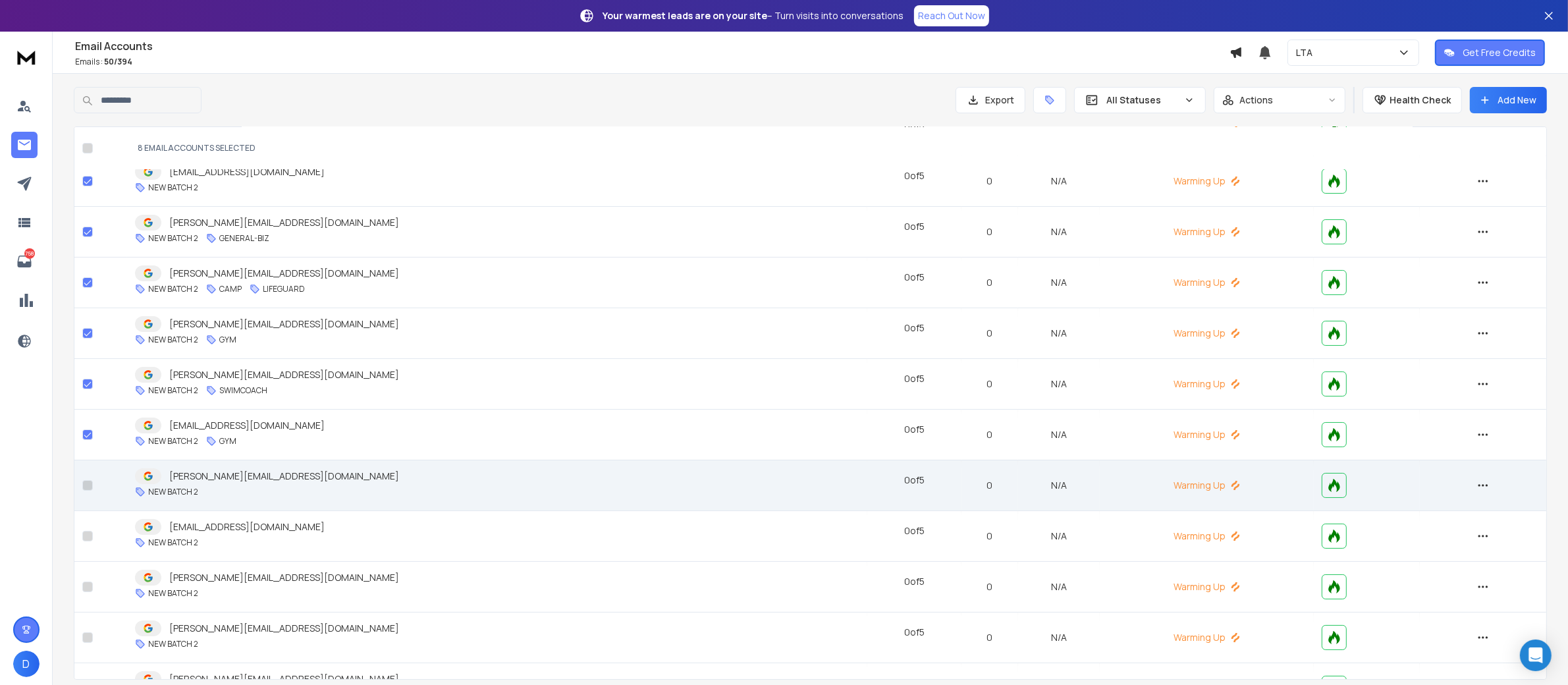
click at [87, 485] on button "button" at bounding box center [87, 485] width 10 height 10
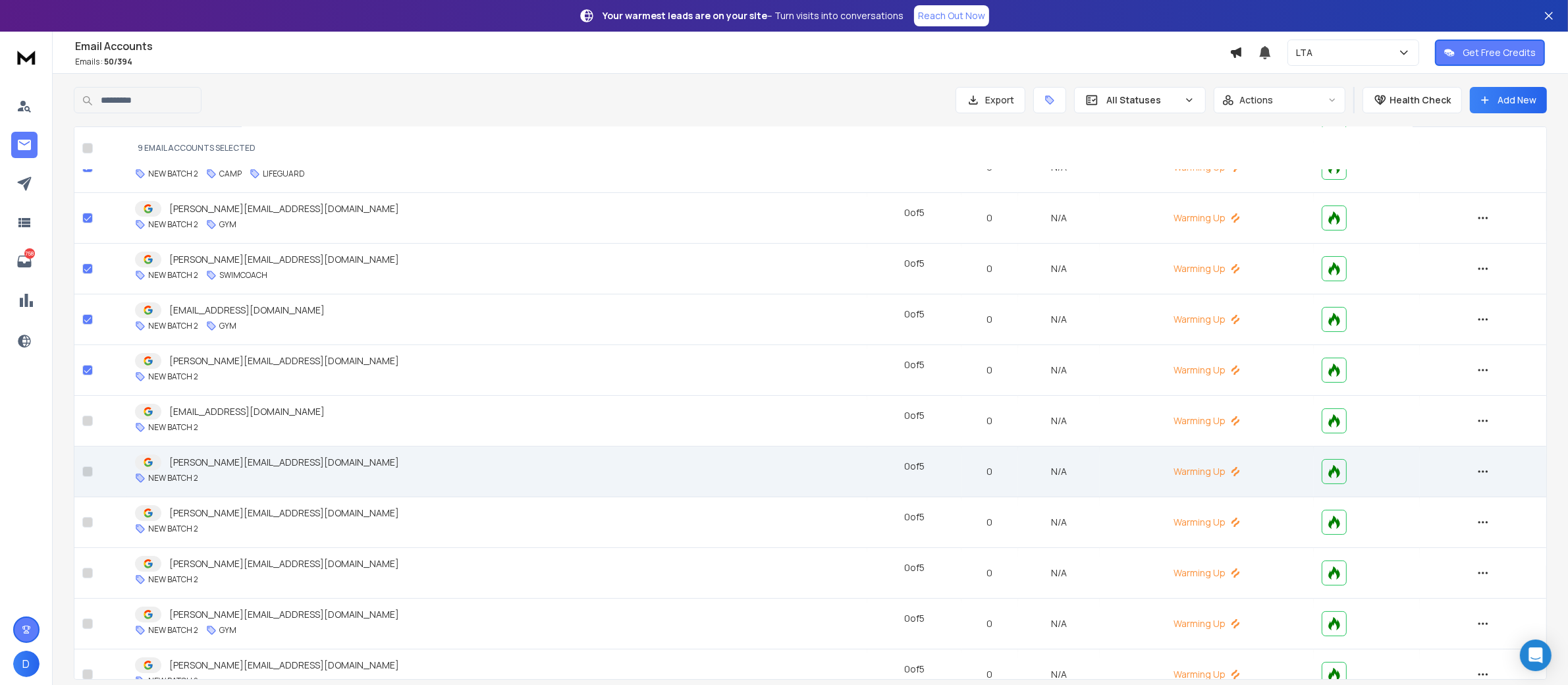
scroll to position [241, 0]
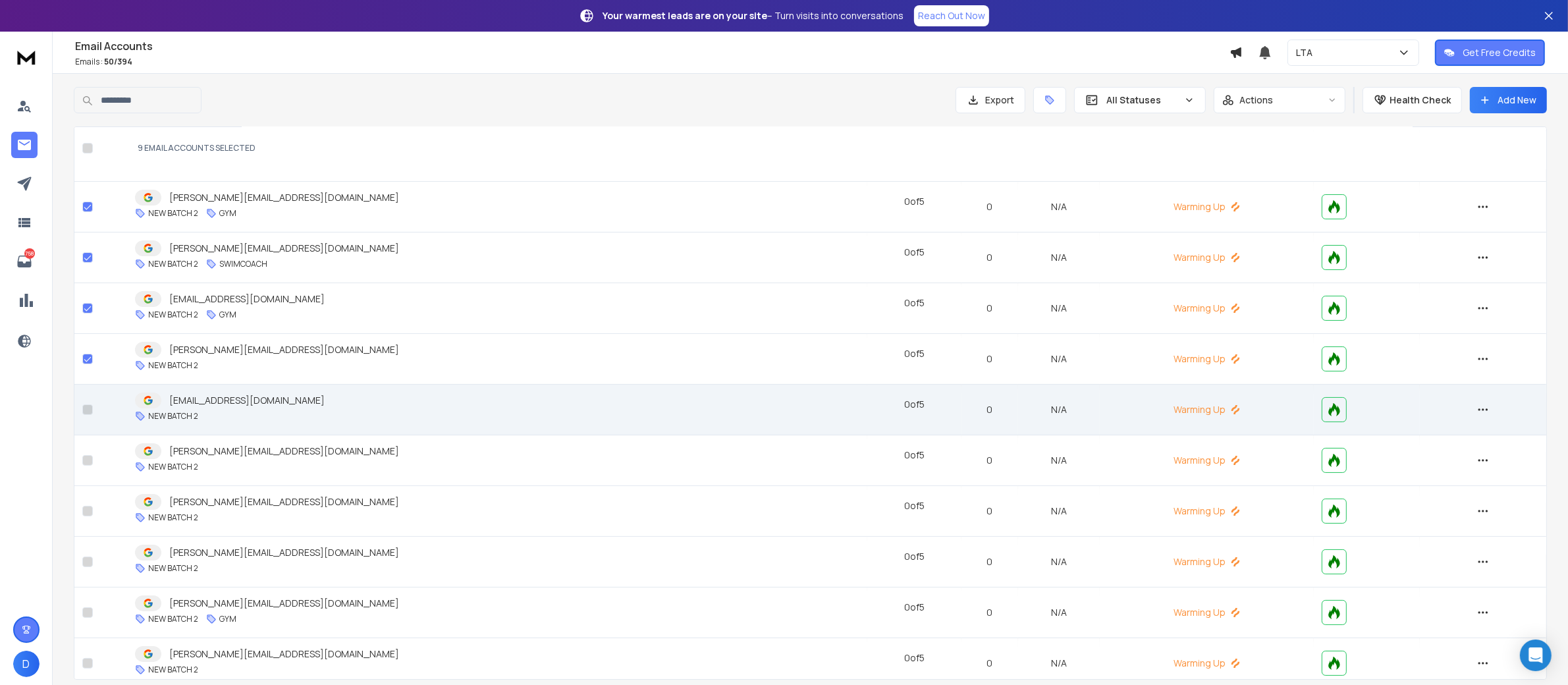
click at [87, 415] on button "button" at bounding box center [87, 409] width 10 height 10
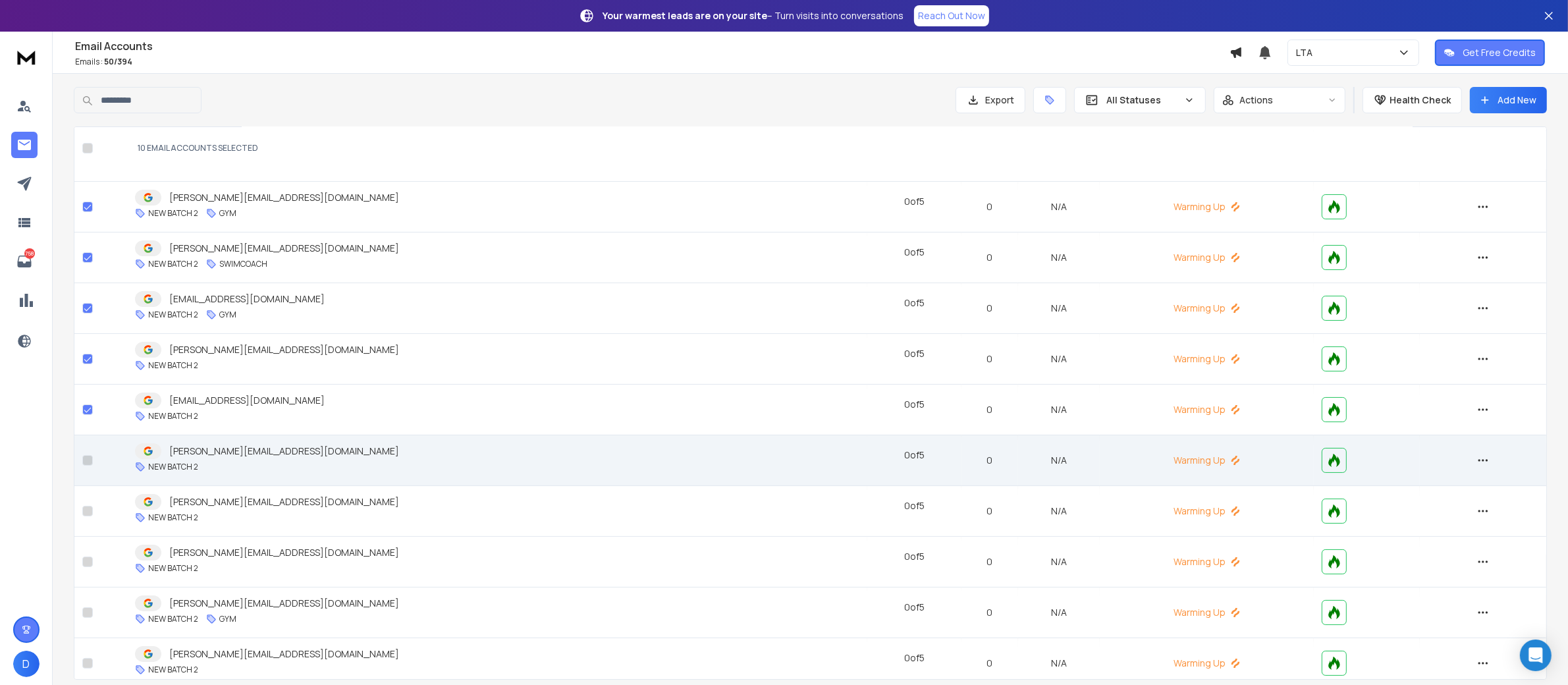
click at [85, 462] on button "button" at bounding box center [87, 460] width 10 height 10
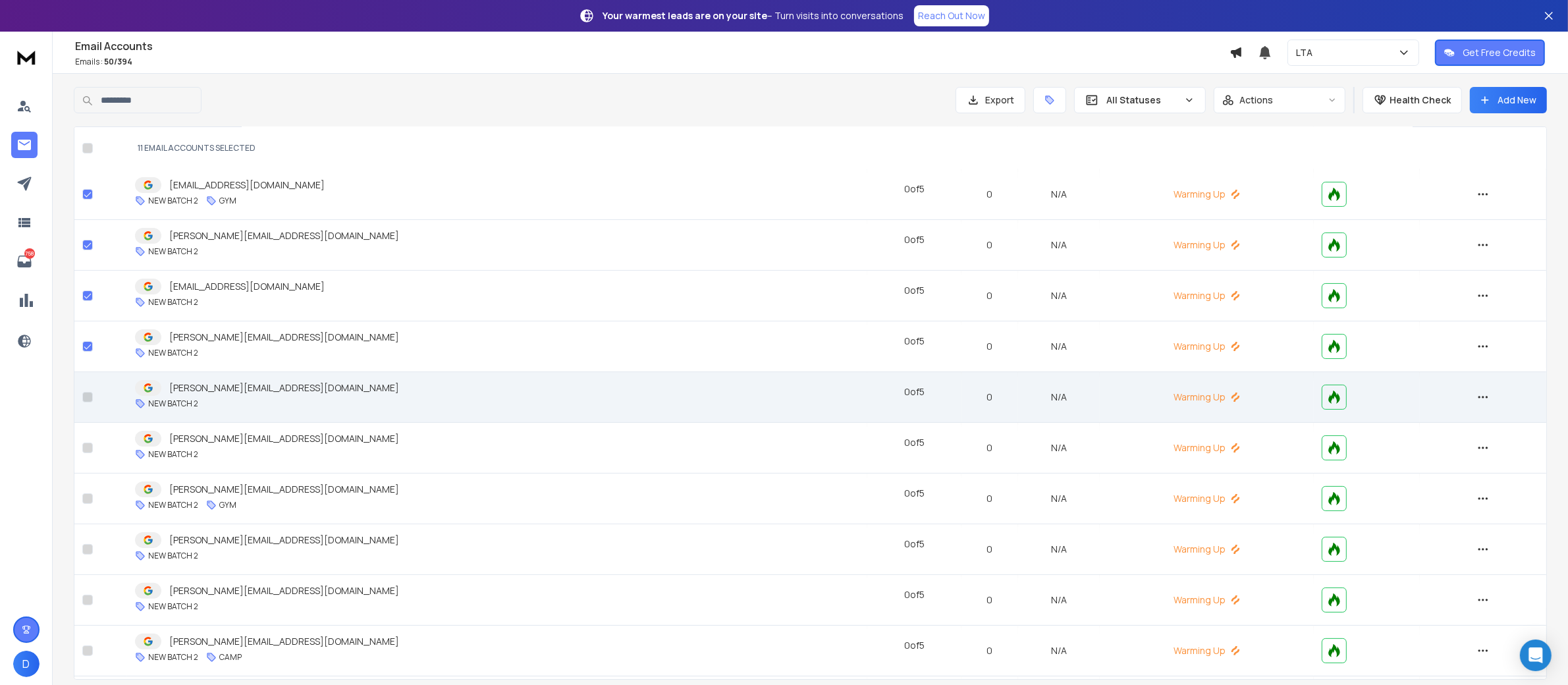
scroll to position [367, 0]
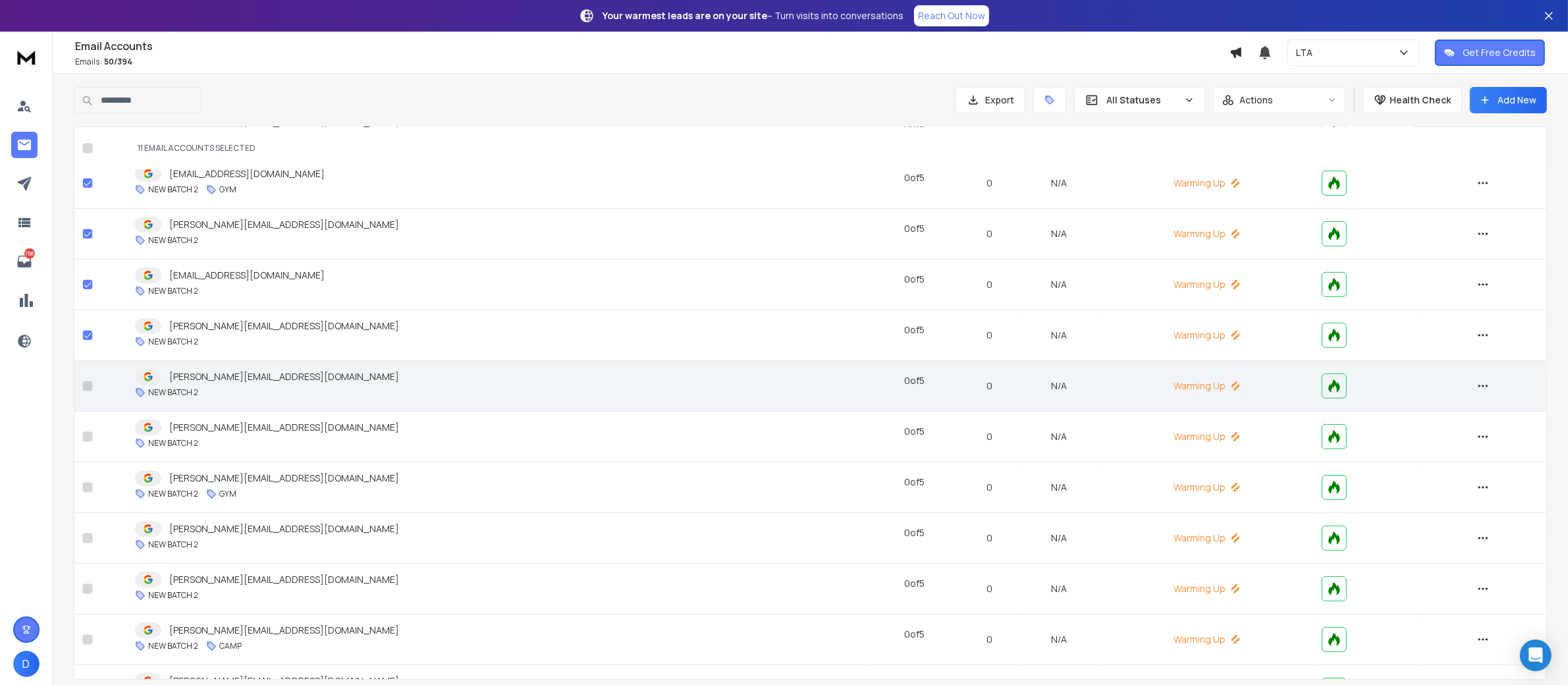
click at [85, 387] on button "button" at bounding box center [87, 385] width 10 height 10
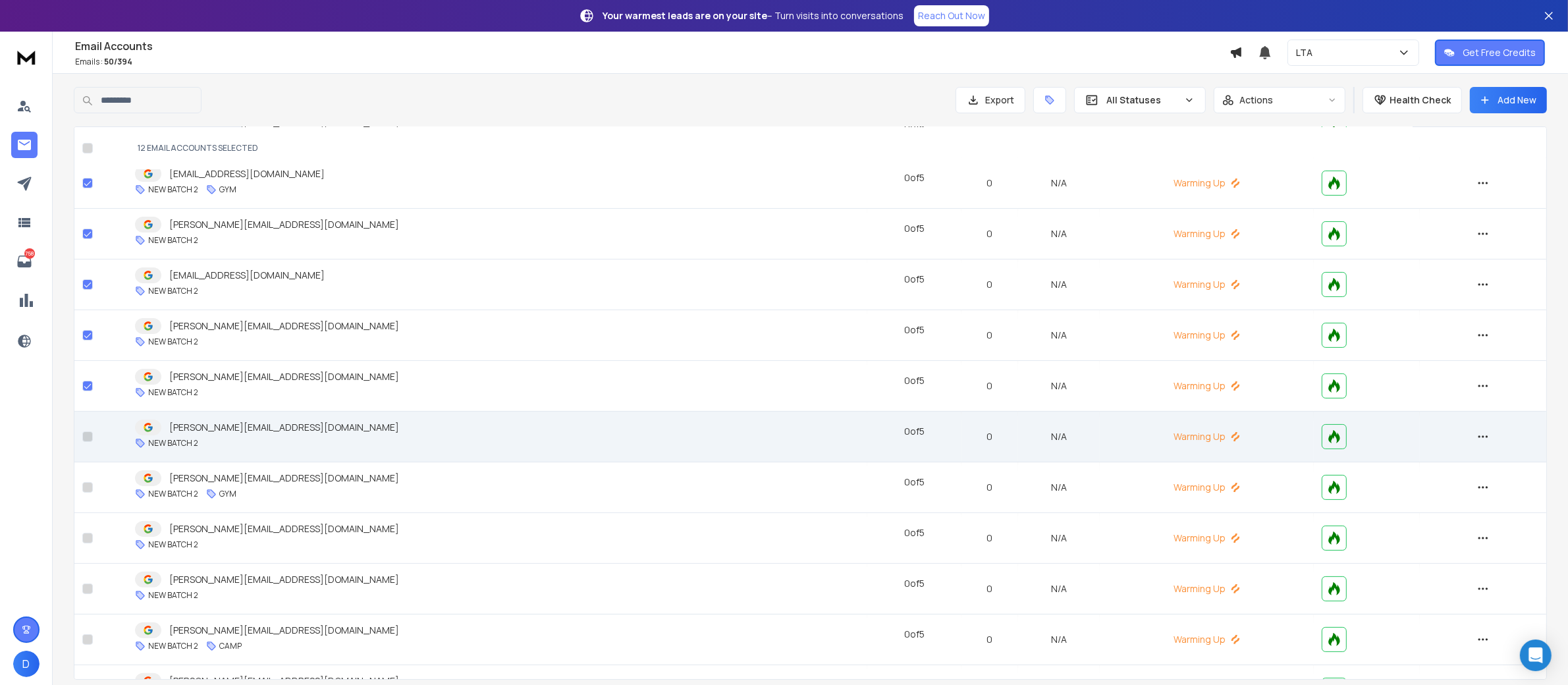
click at [84, 433] on button "button" at bounding box center [87, 436] width 10 height 10
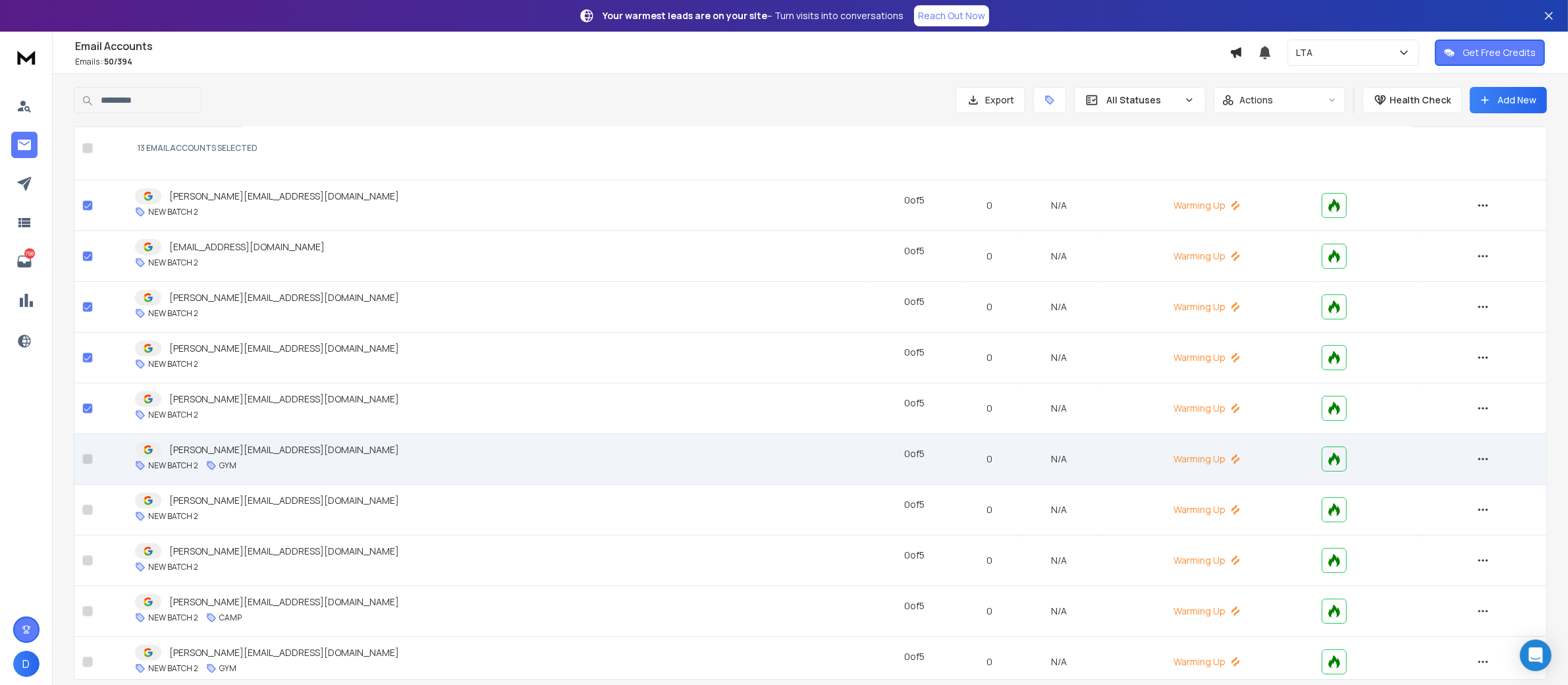
click at [90, 455] on button "button" at bounding box center [87, 459] width 10 height 10
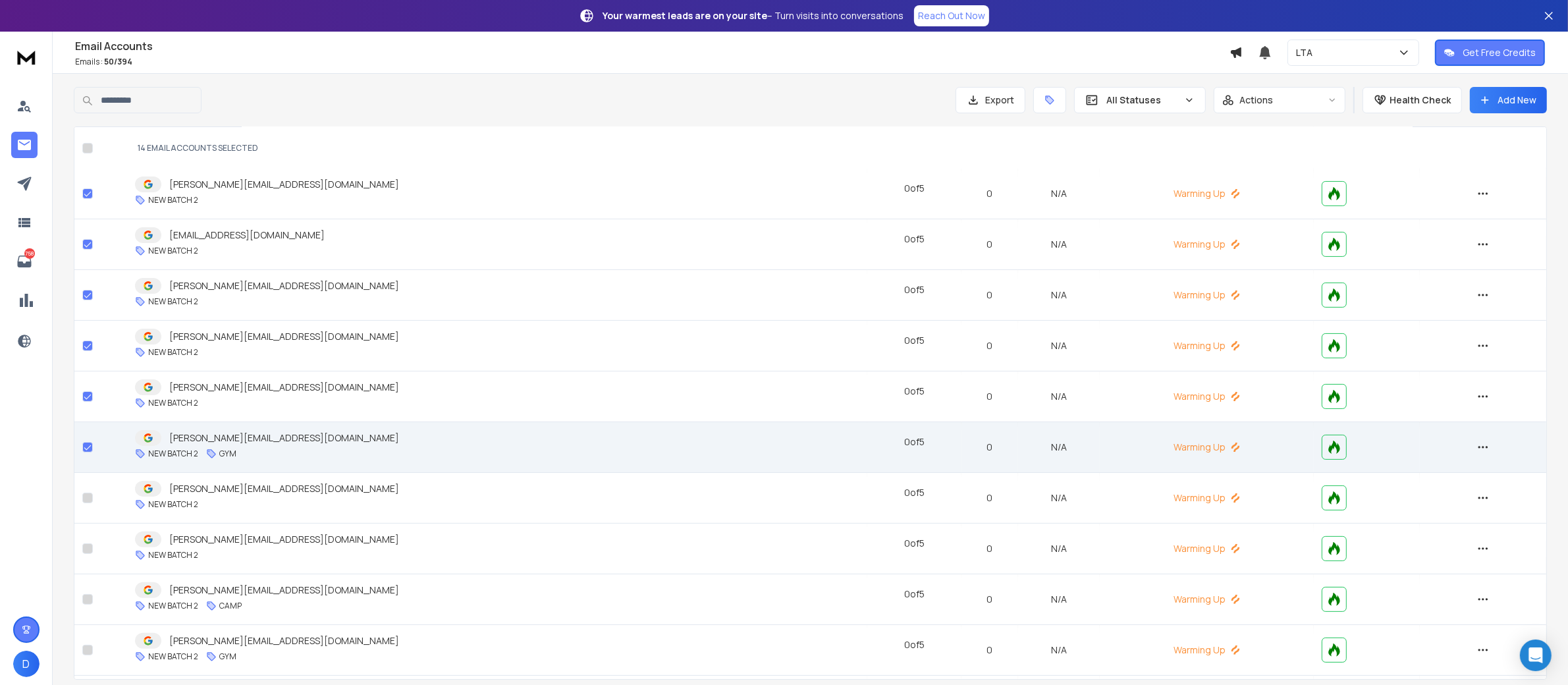
scroll to position [421, 0]
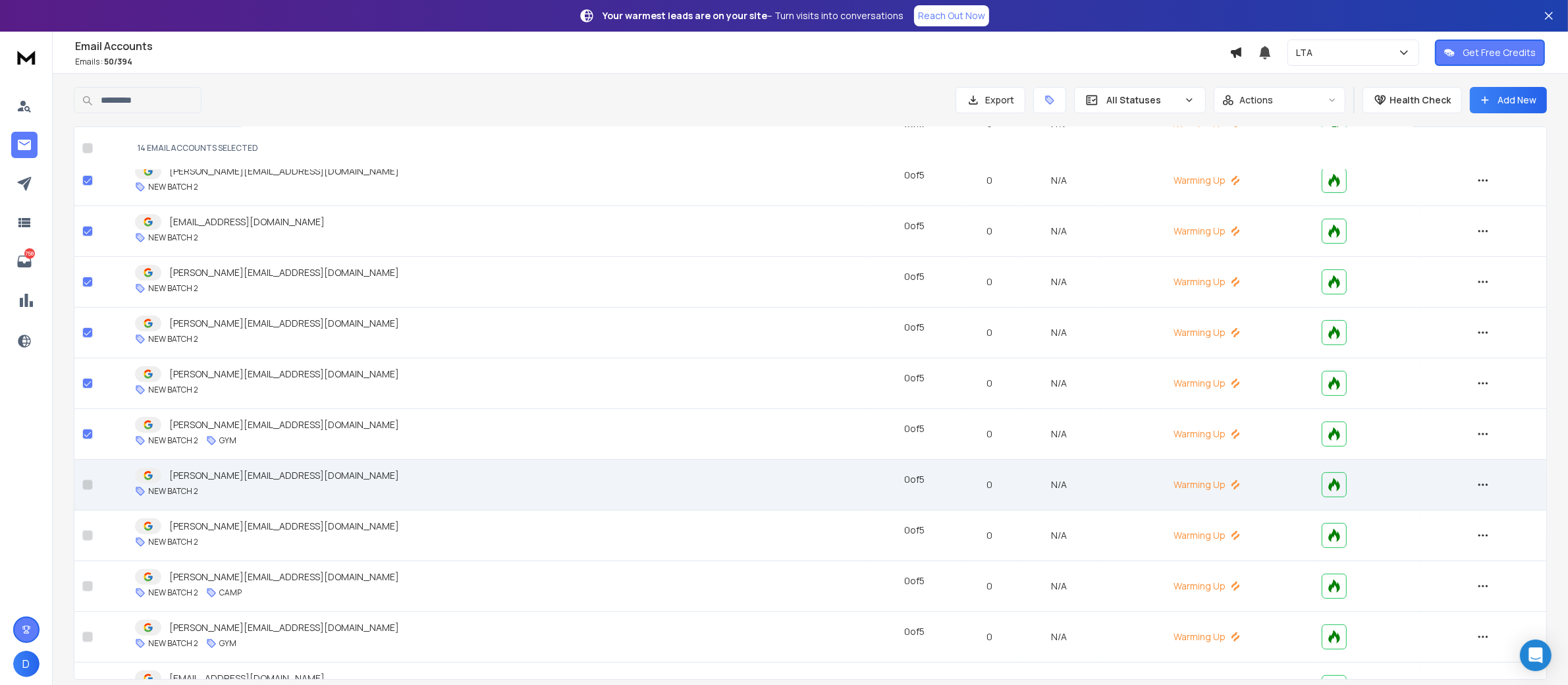
click at [87, 478] on td at bounding box center [101, 485] width 53 height 51
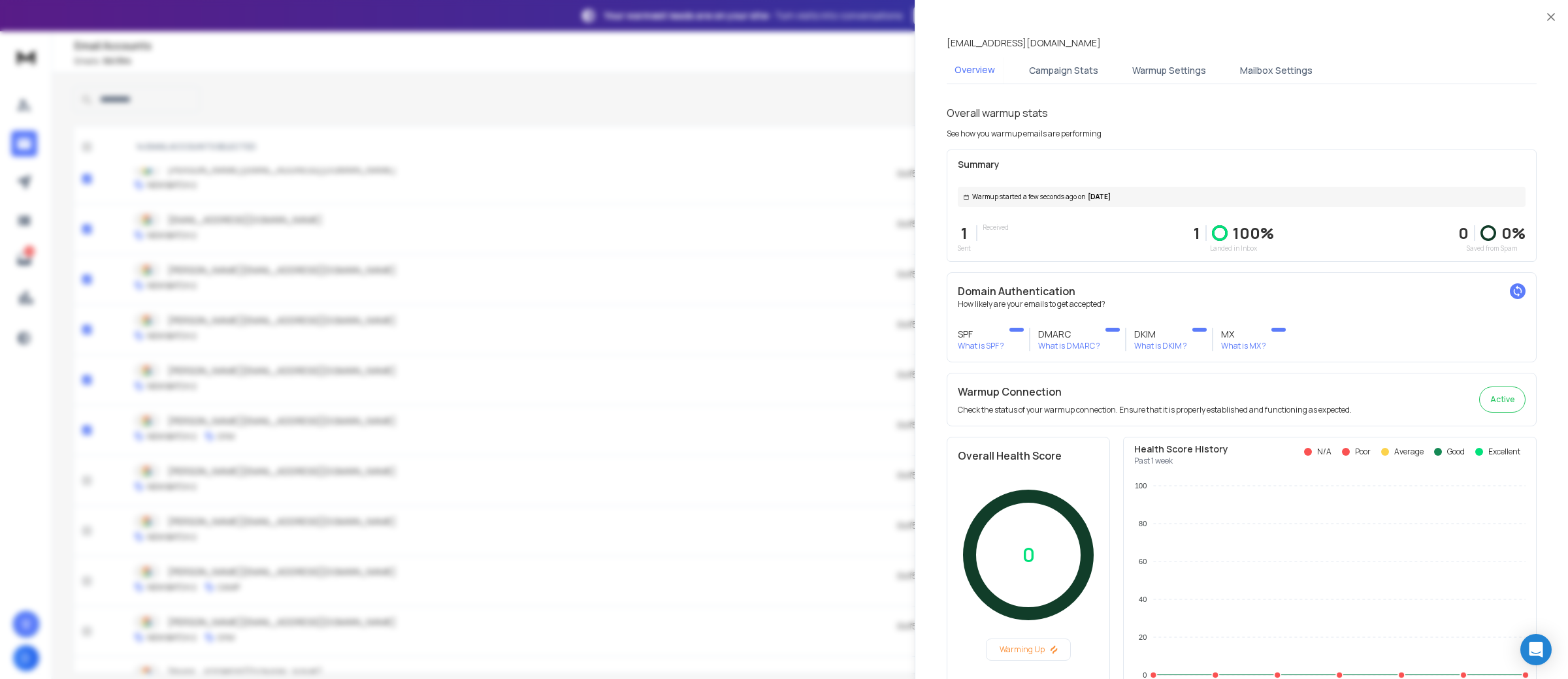
click at [97, 462] on div at bounding box center [784, 339] width 1568 height 679
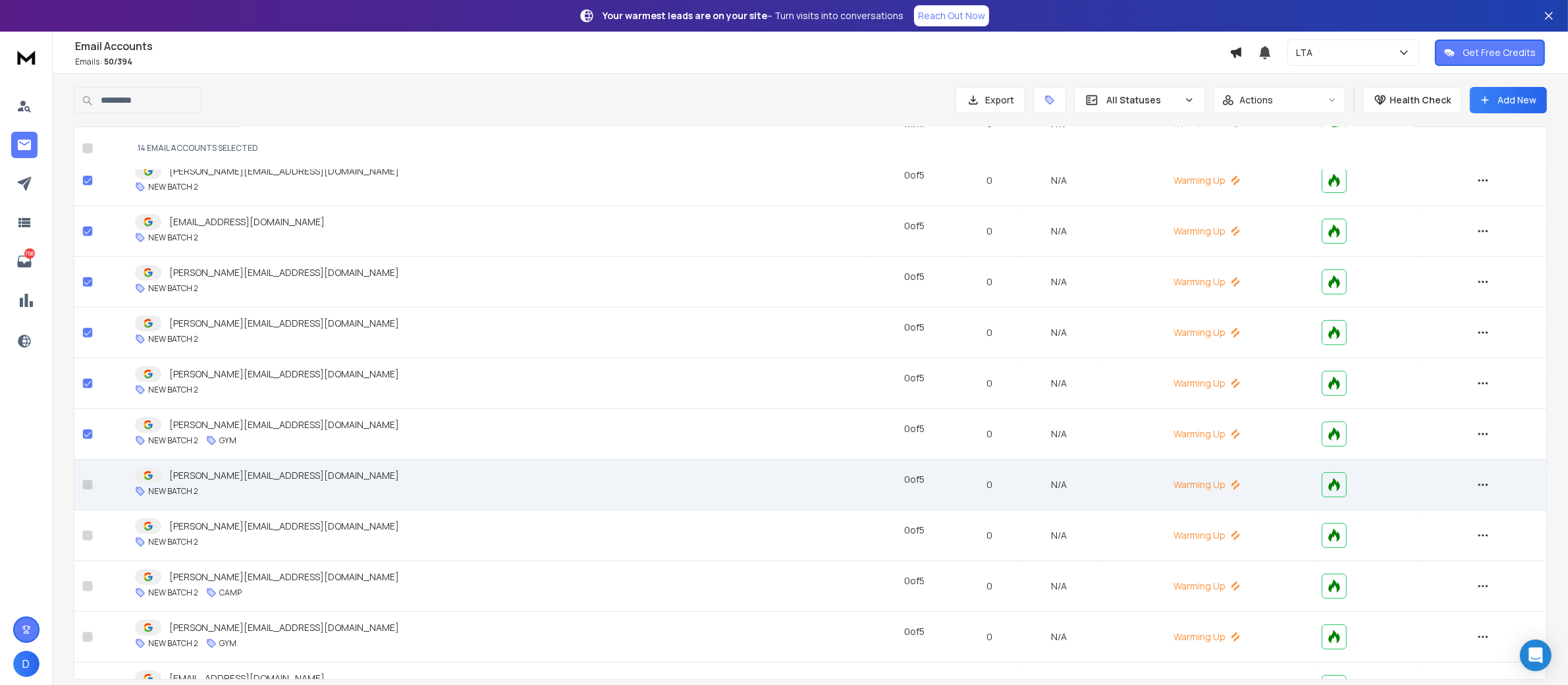
click at [87, 485] on button "button" at bounding box center [87, 484] width 10 height 10
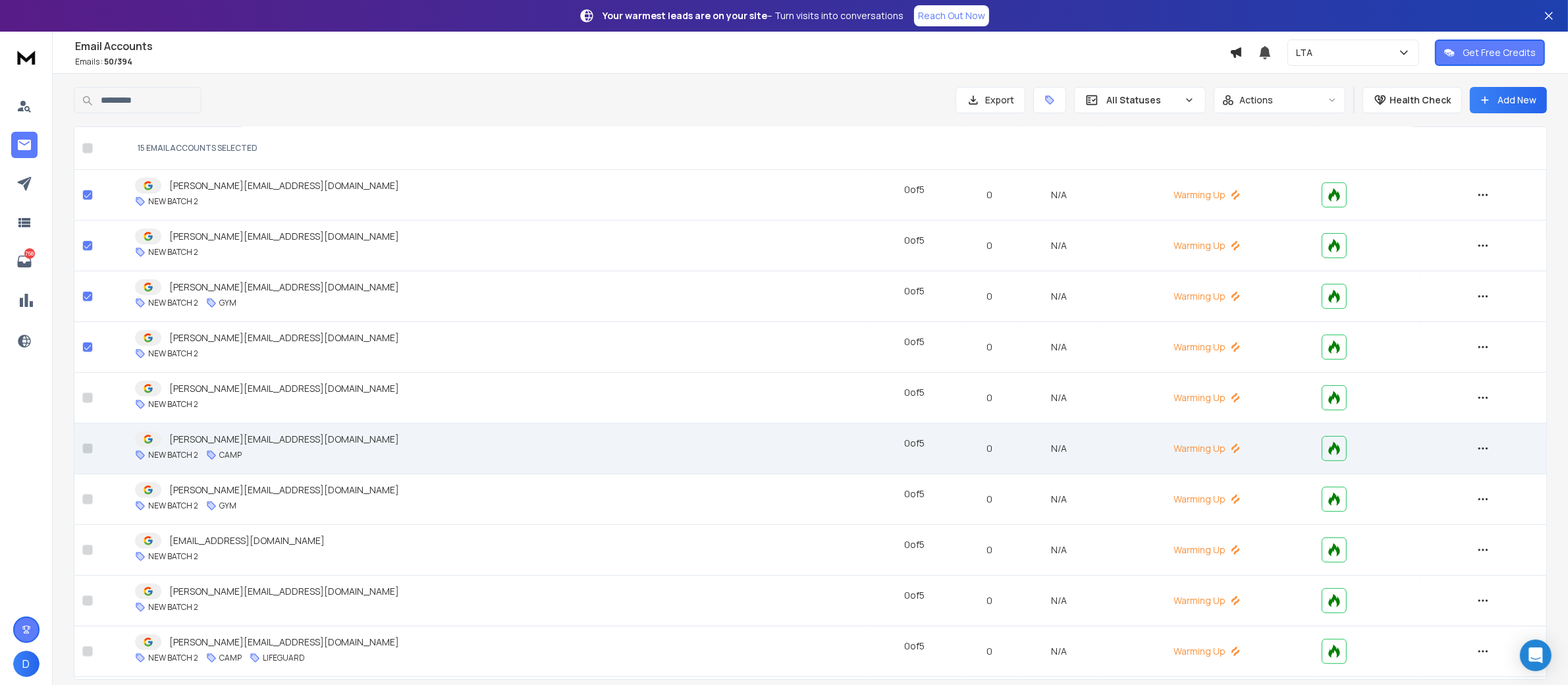
scroll to position [570, 0]
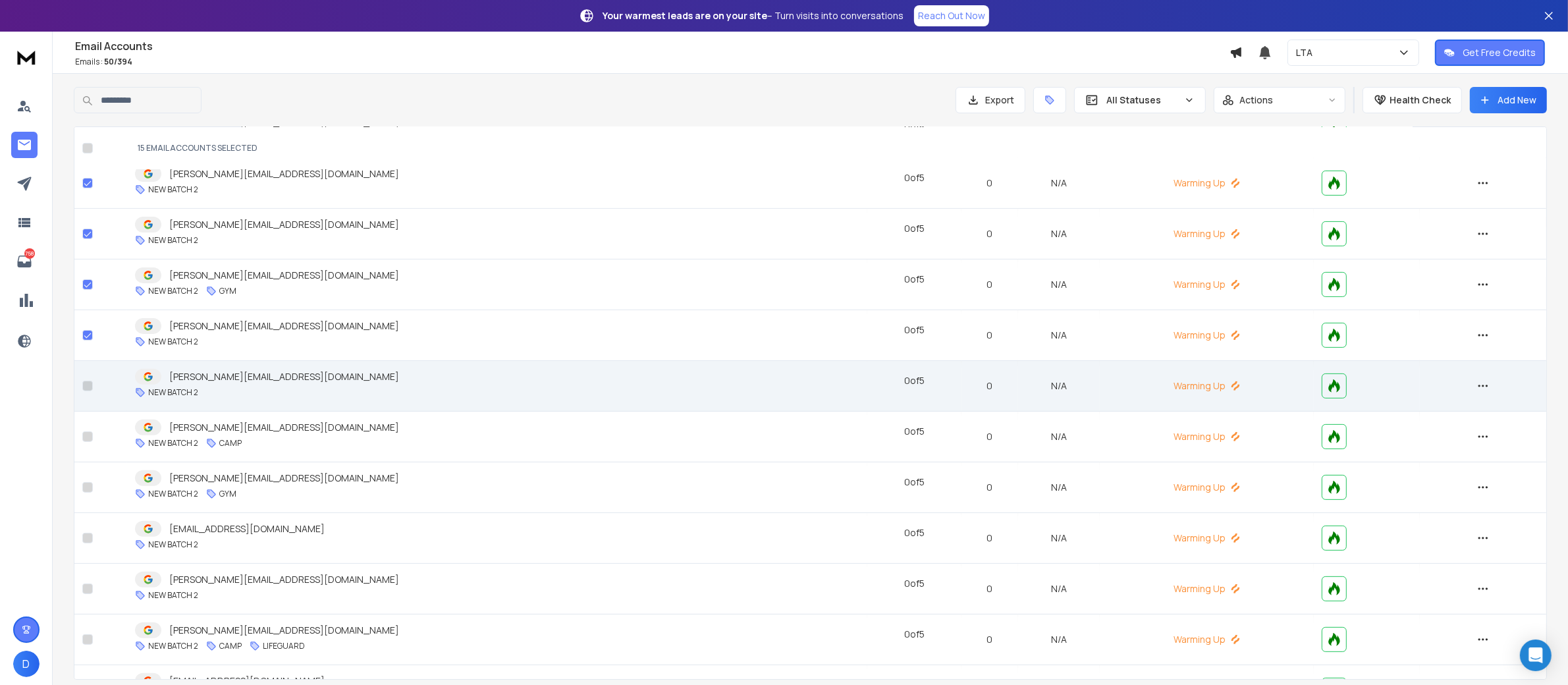
click at [91, 386] on button "button" at bounding box center [87, 385] width 10 height 10
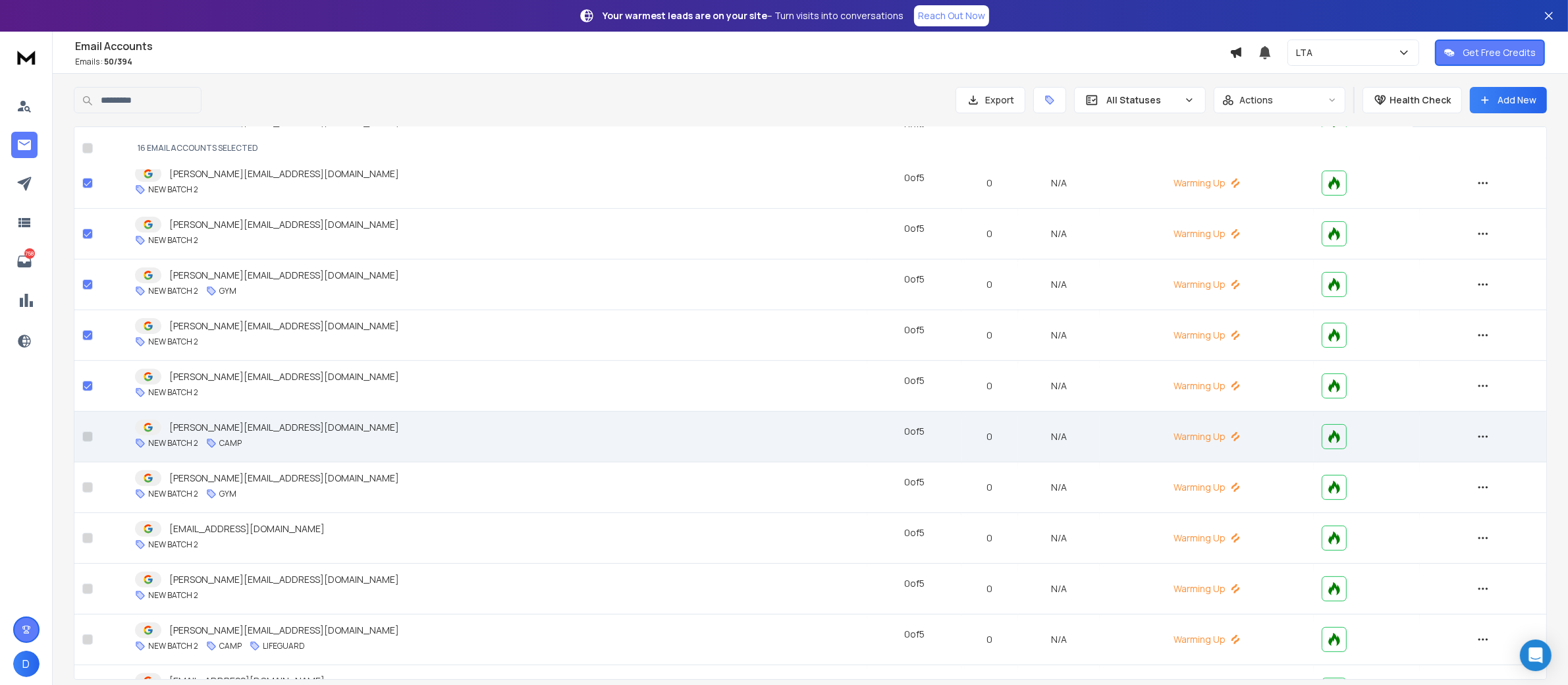
click at [88, 435] on button "button" at bounding box center [87, 436] width 10 height 10
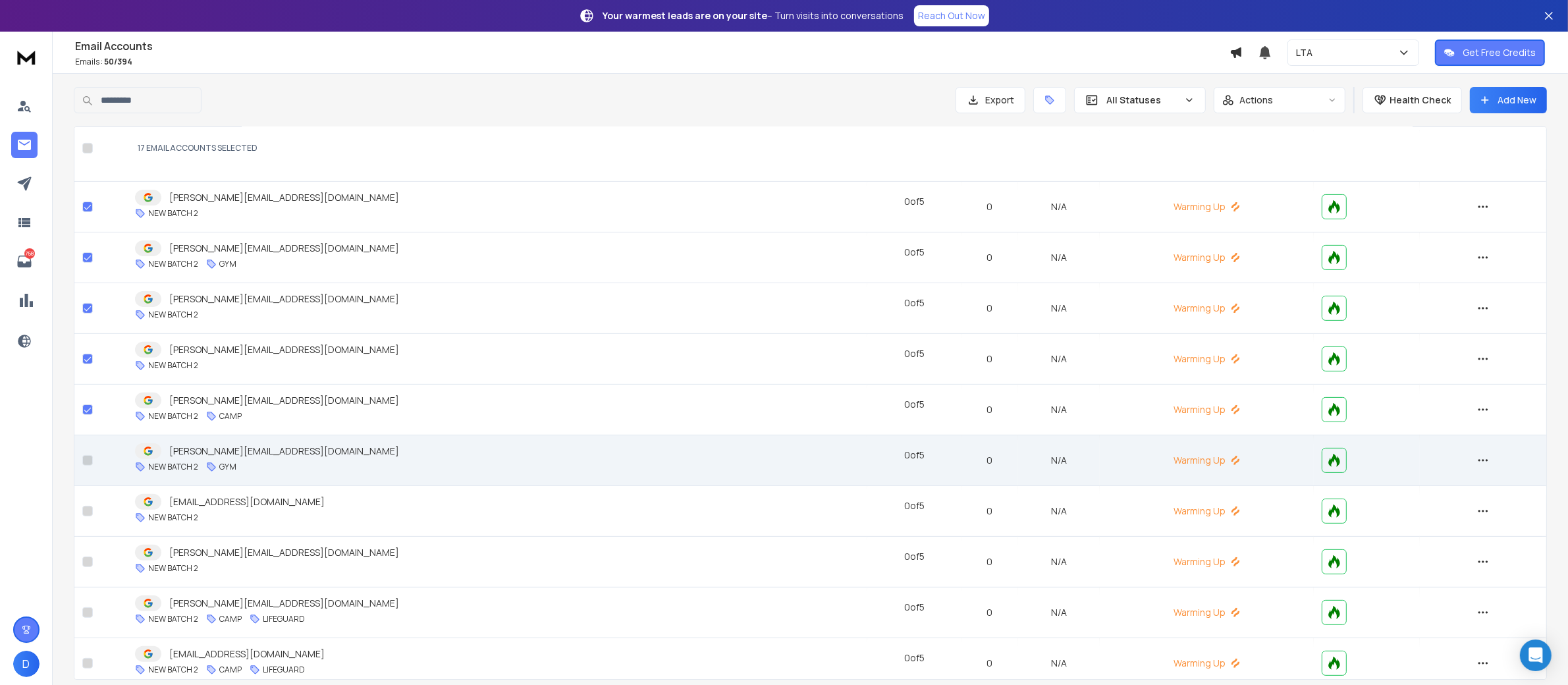
click at [87, 458] on button "button" at bounding box center [87, 460] width 10 height 10
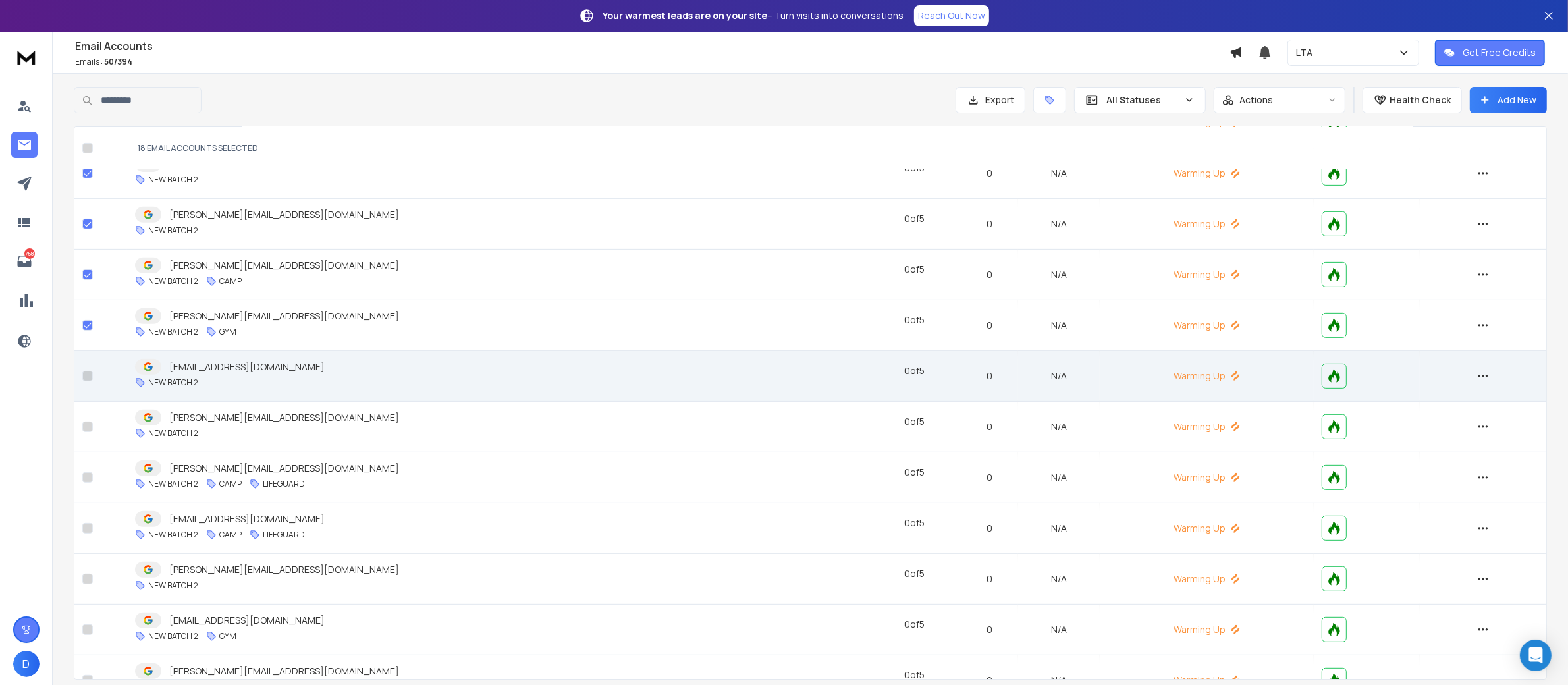
scroll to position [743, 0]
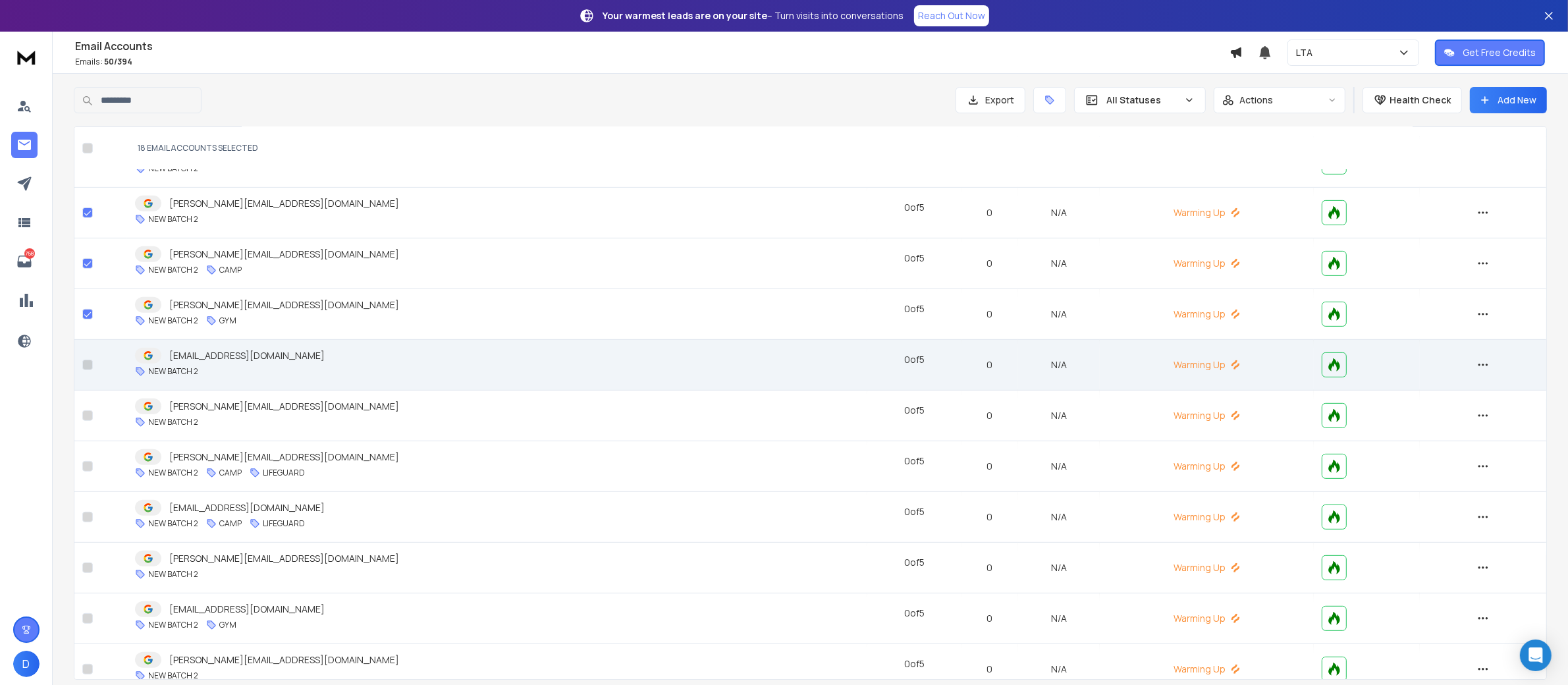
click at [90, 365] on button "button" at bounding box center [87, 364] width 10 height 10
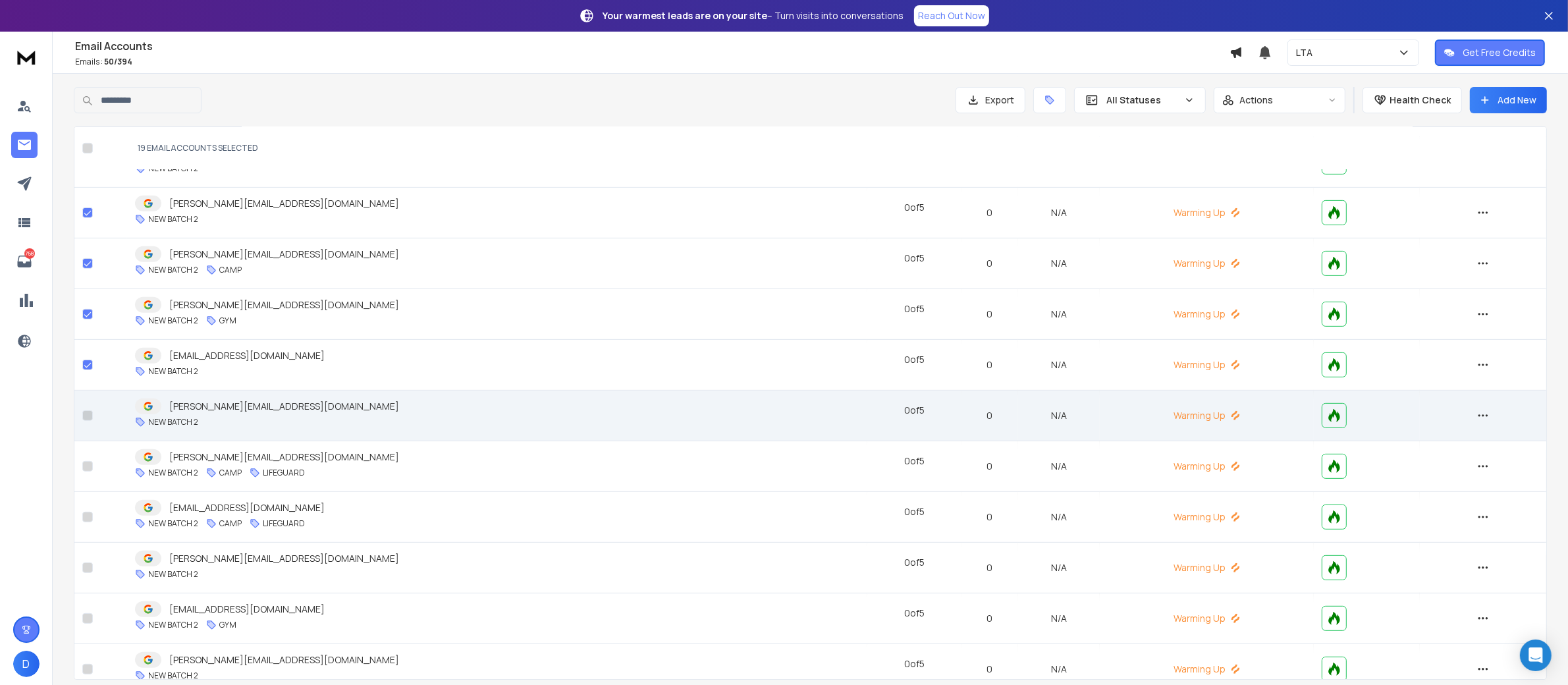
click at [86, 417] on button "button" at bounding box center [87, 415] width 10 height 10
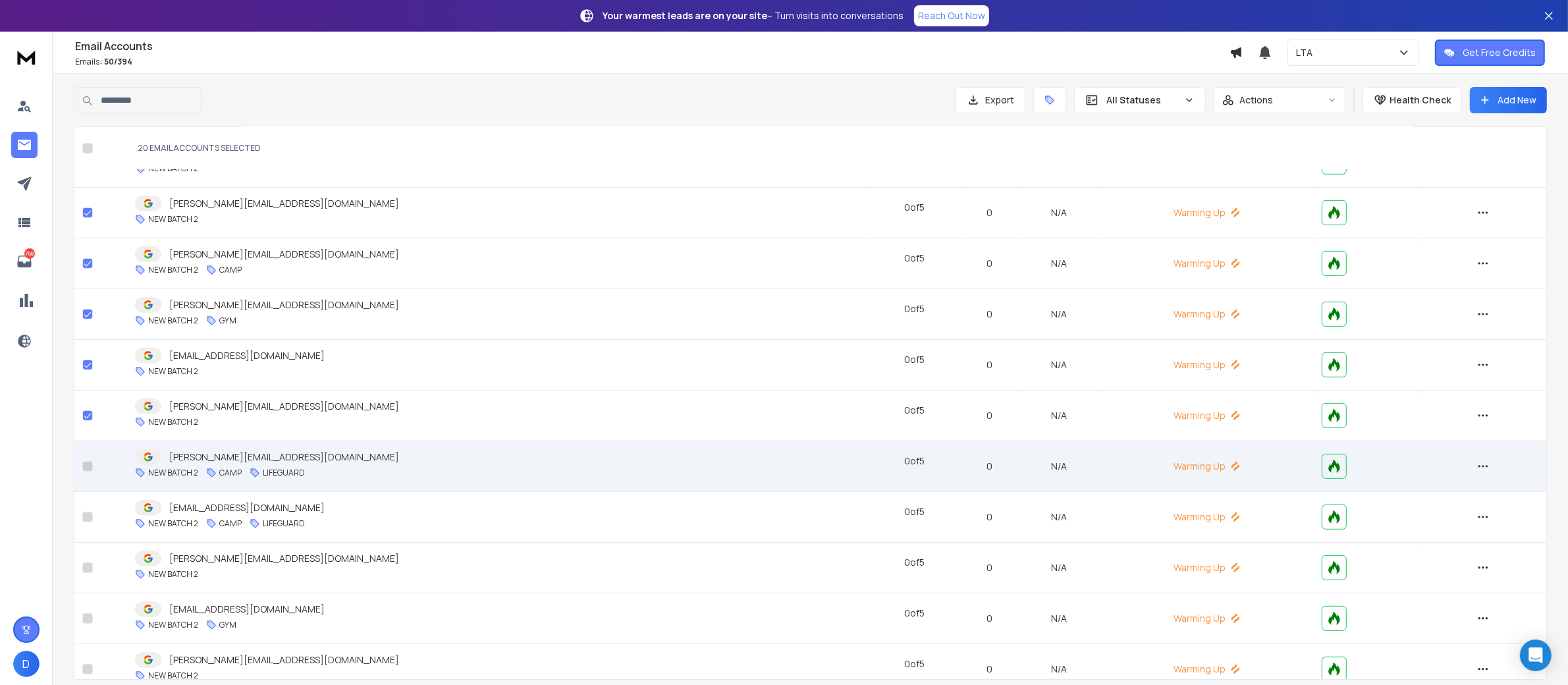
click at [83, 466] on button "button" at bounding box center [87, 466] width 10 height 10
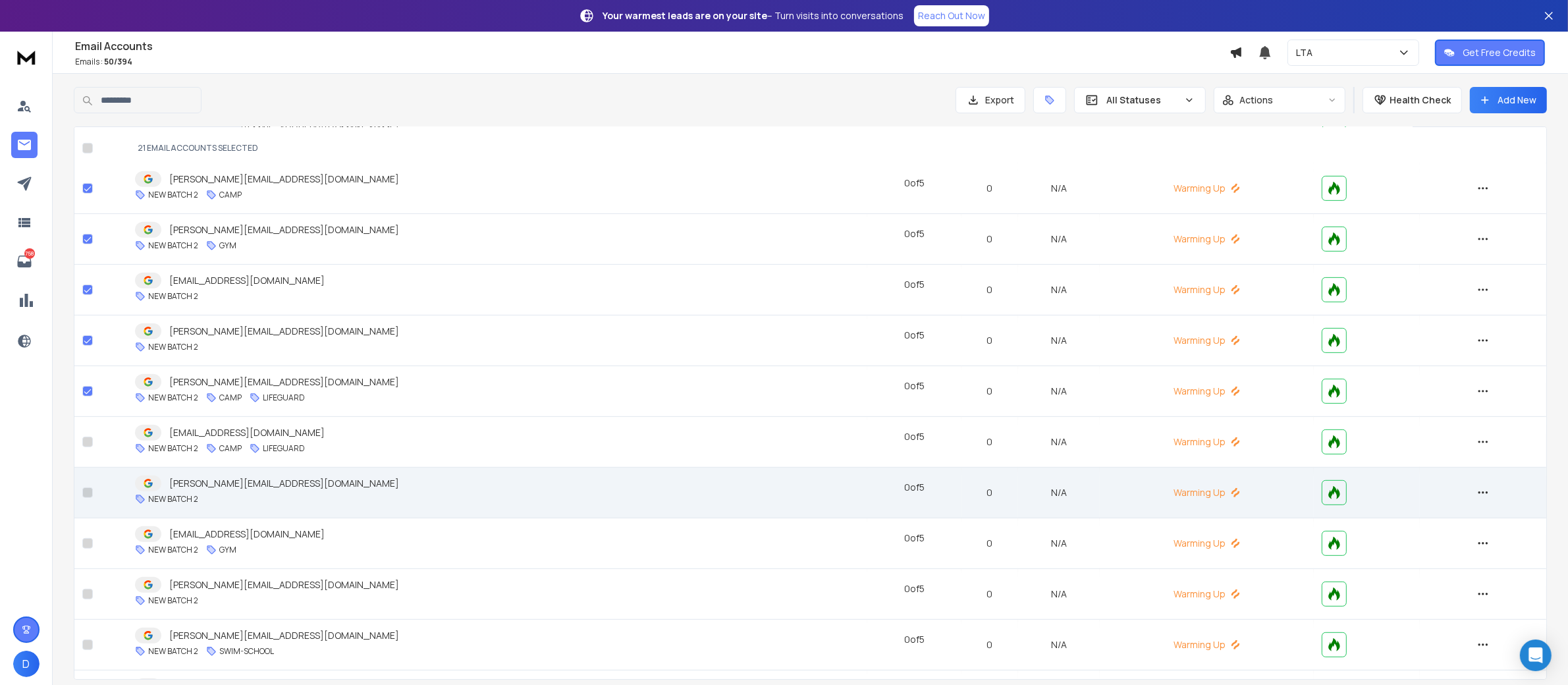
scroll to position [848, 0]
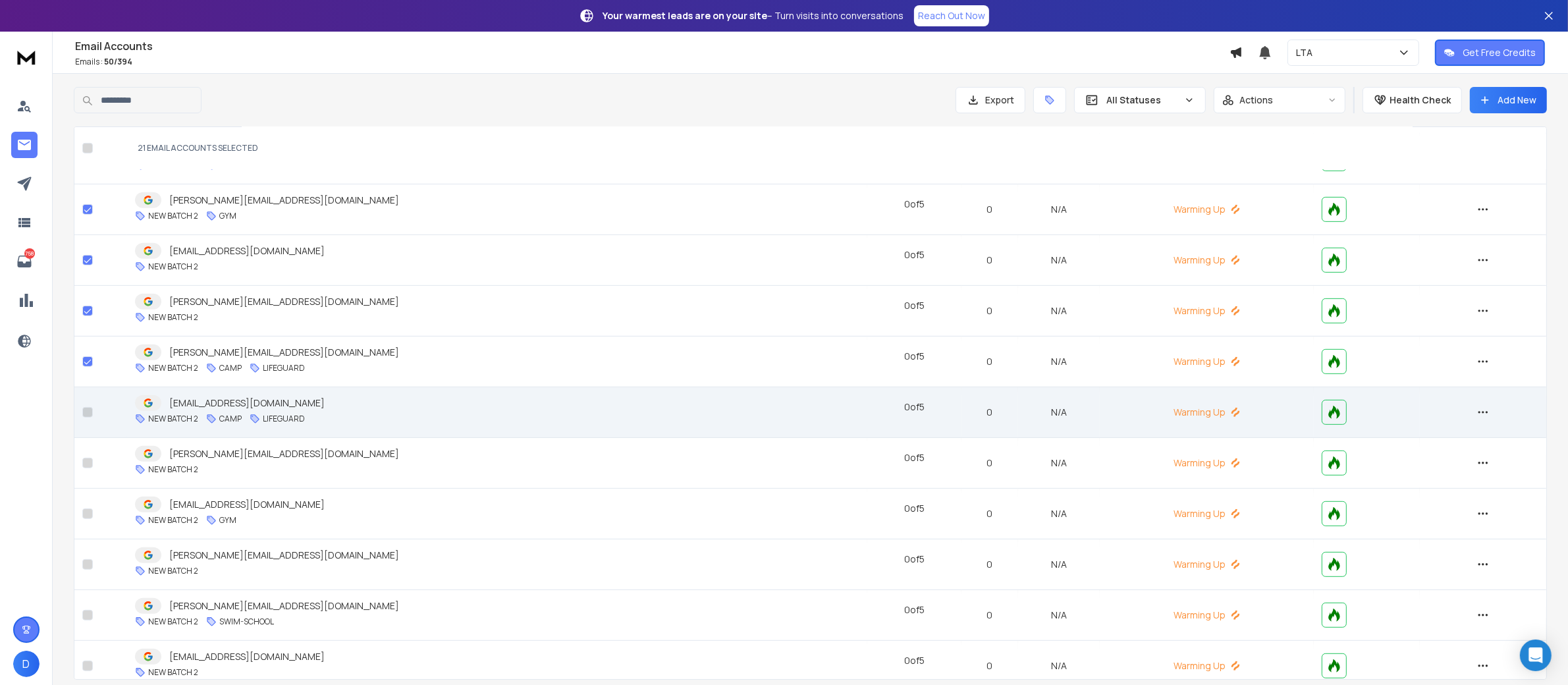
click at [90, 412] on button "button" at bounding box center [87, 412] width 10 height 10
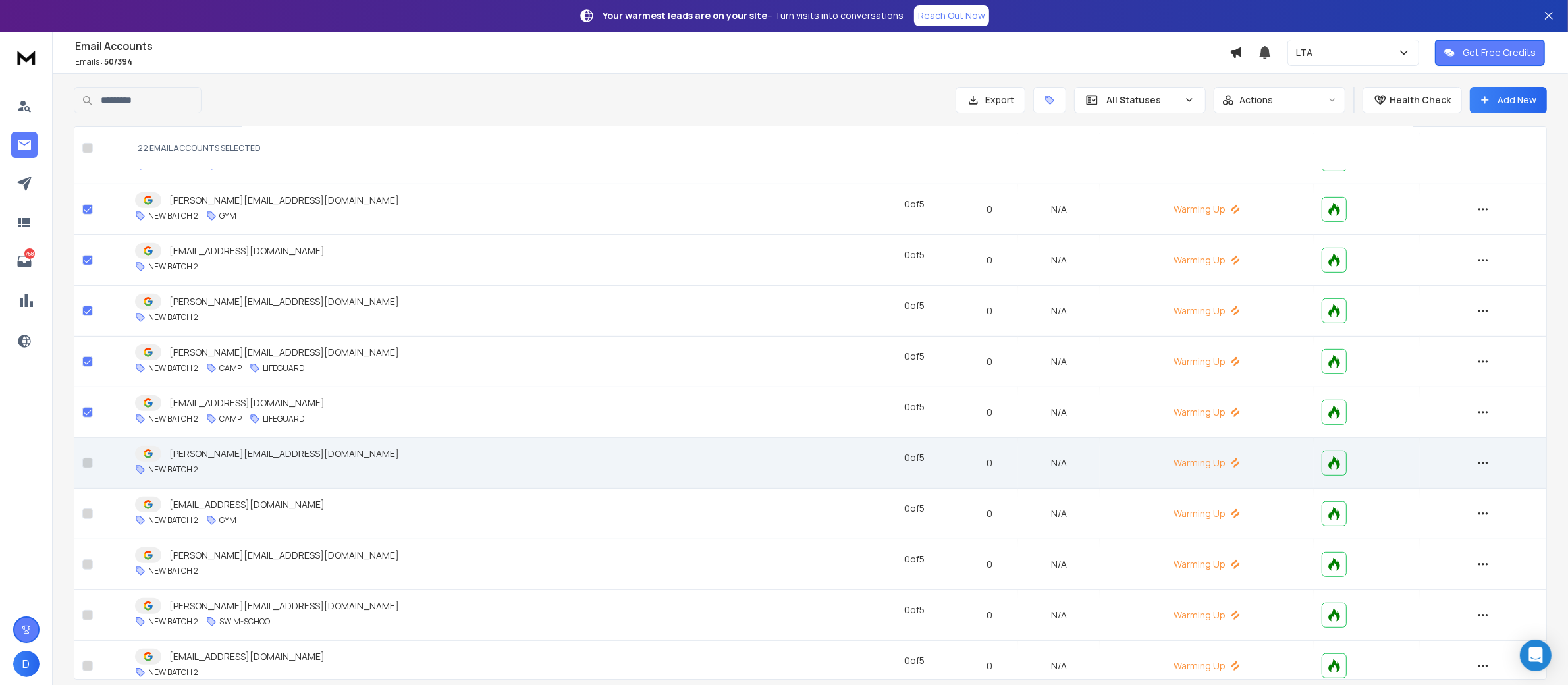
click at [87, 462] on button "button" at bounding box center [87, 462] width 10 height 10
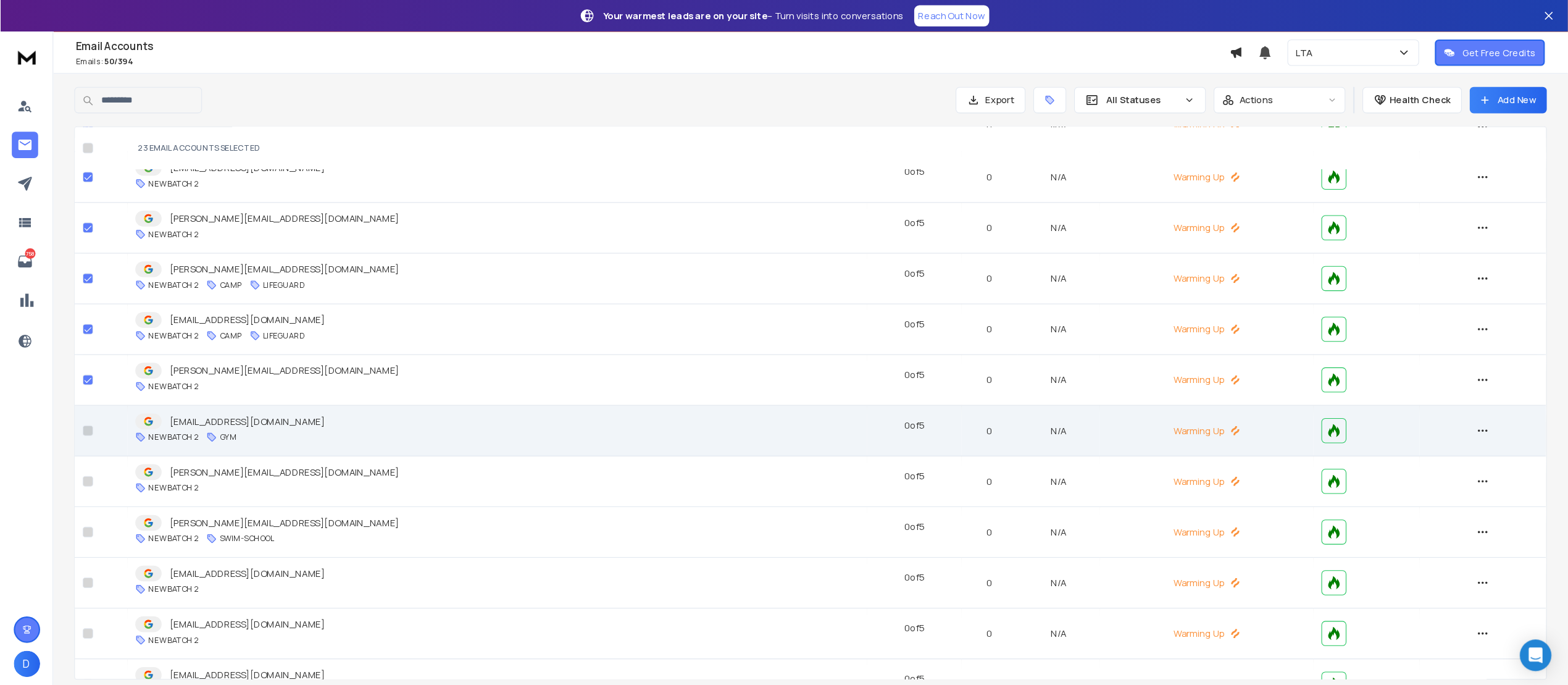
scroll to position [891, 0]
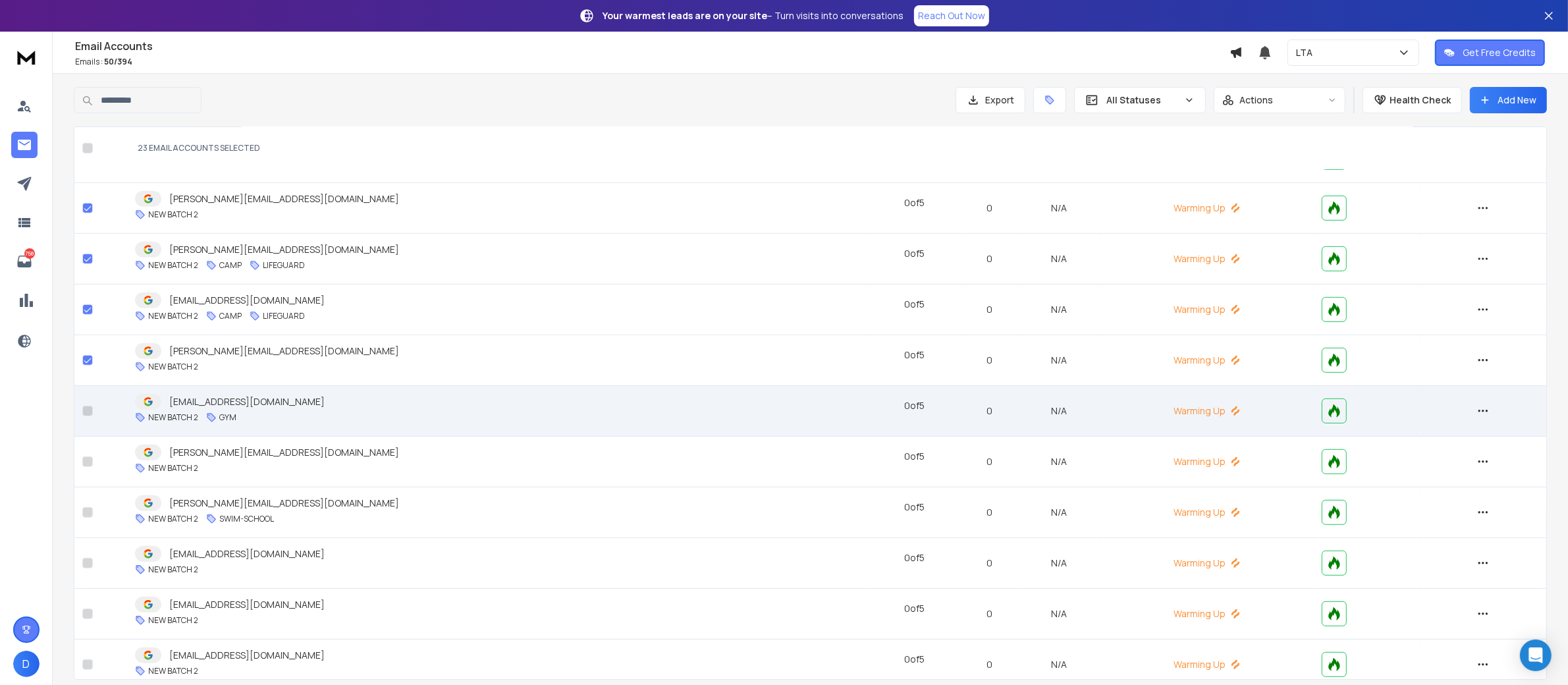
click at [88, 408] on button "button" at bounding box center [87, 411] width 10 height 10
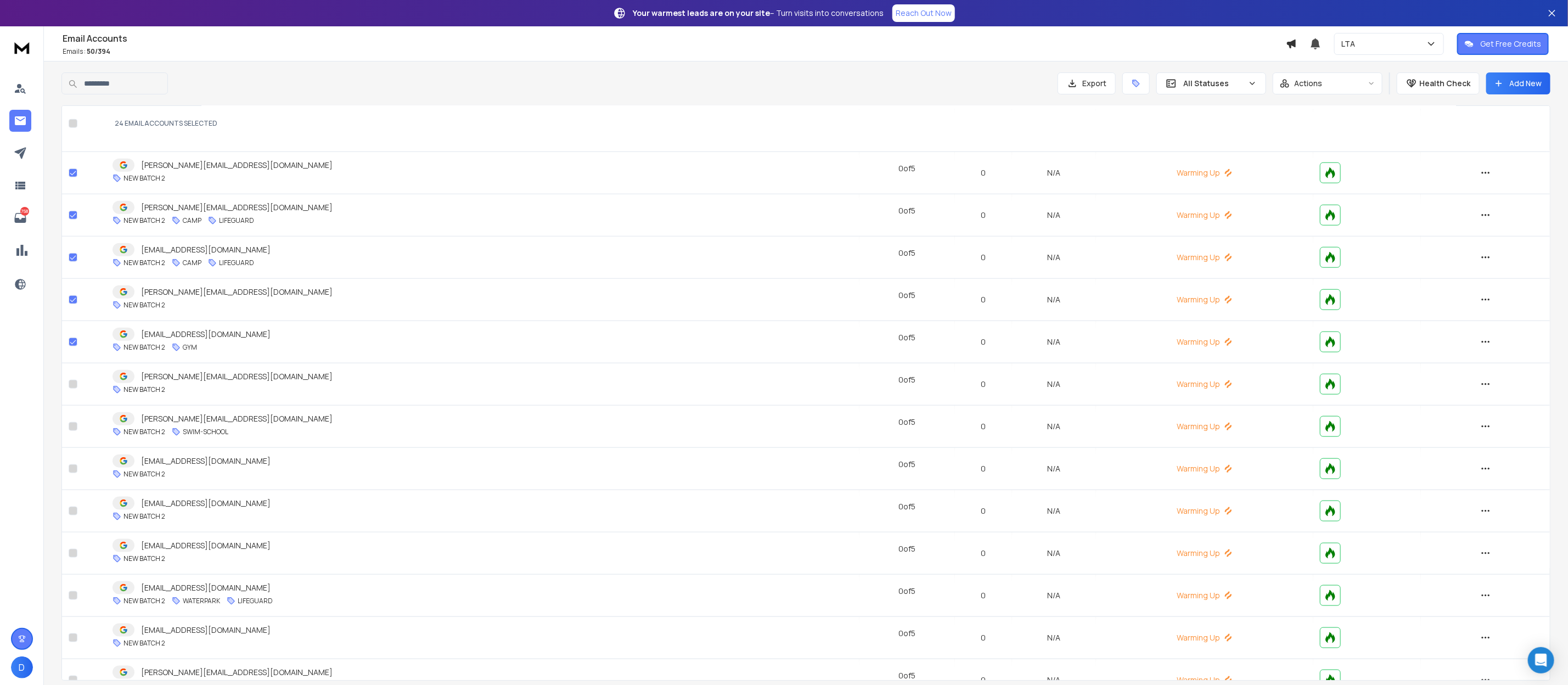
scroll to position [792, 0]
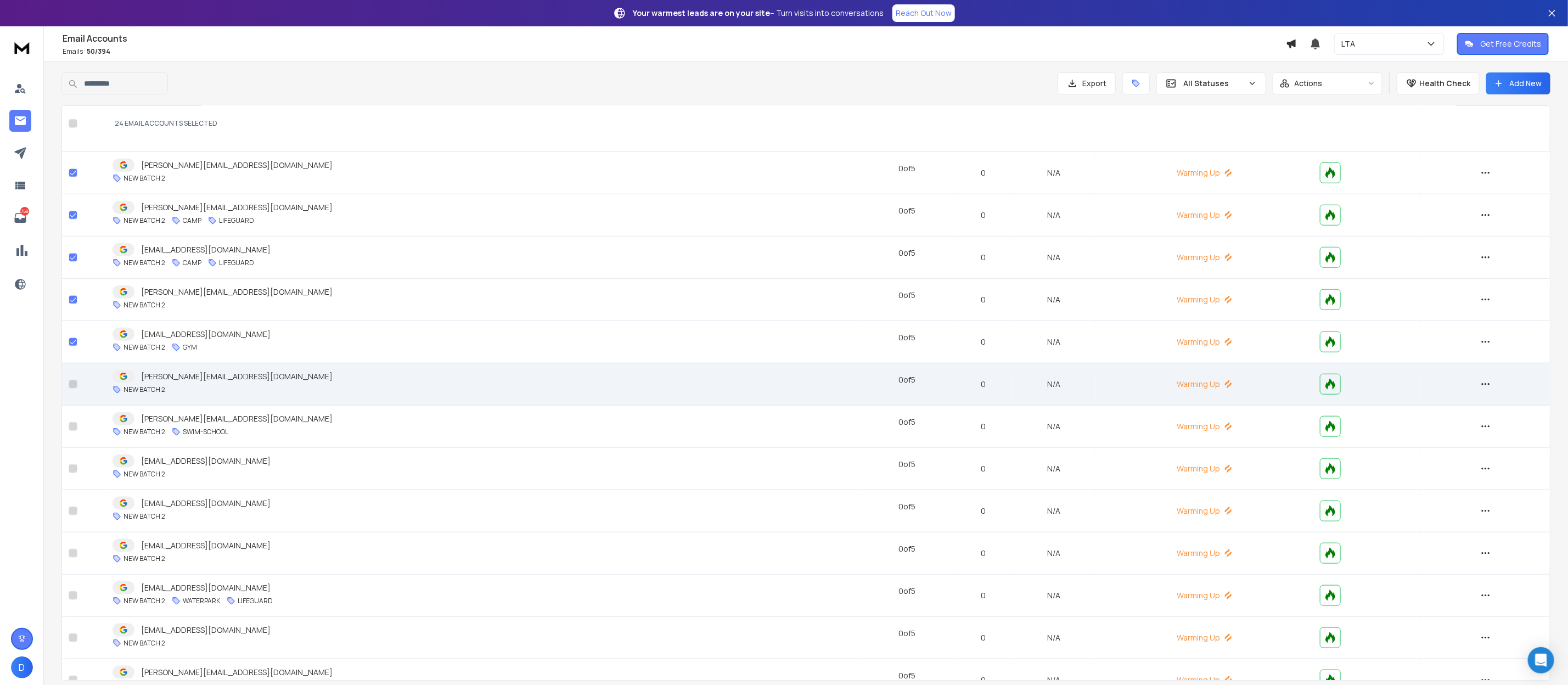
click at [75, 388] on button "button" at bounding box center [73, 384] width 9 height 9
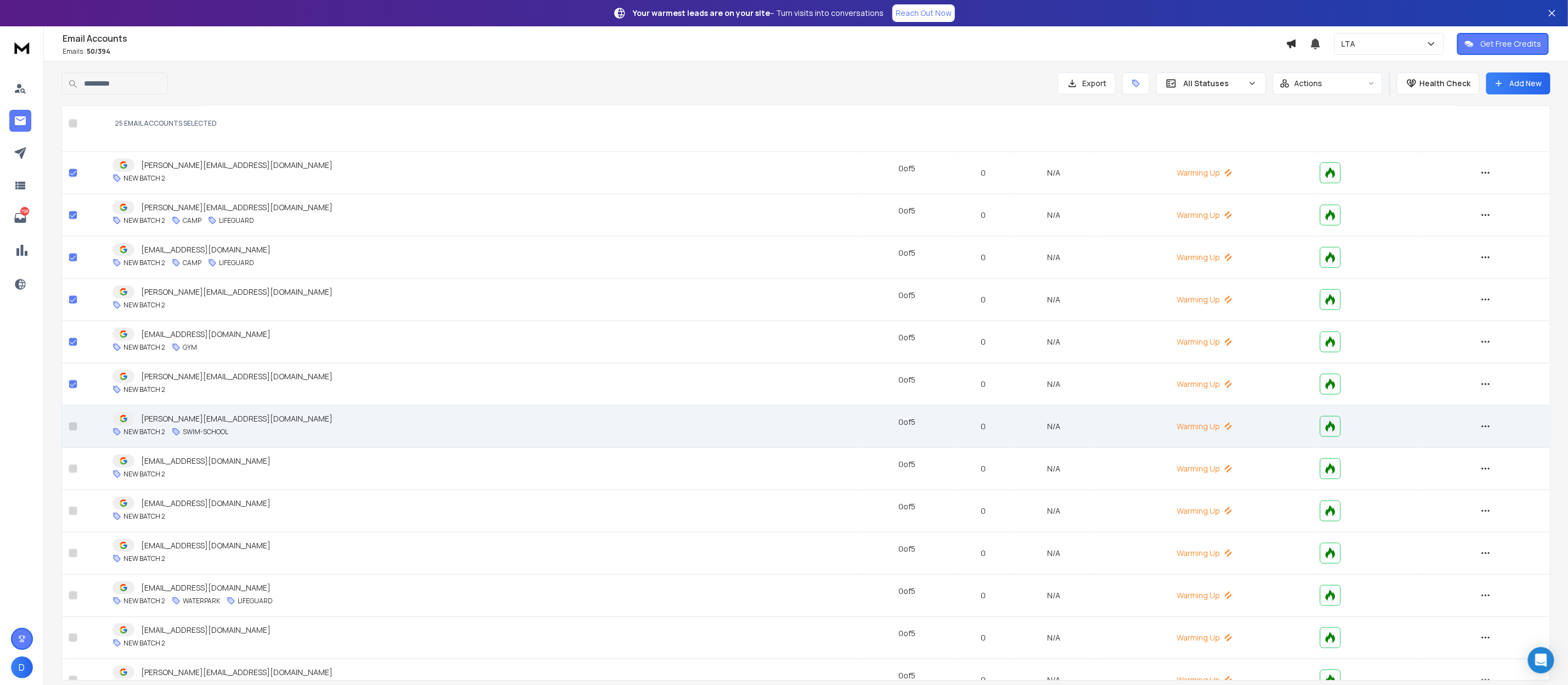
click at [75, 431] on button "button" at bounding box center [73, 426] width 9 height 9
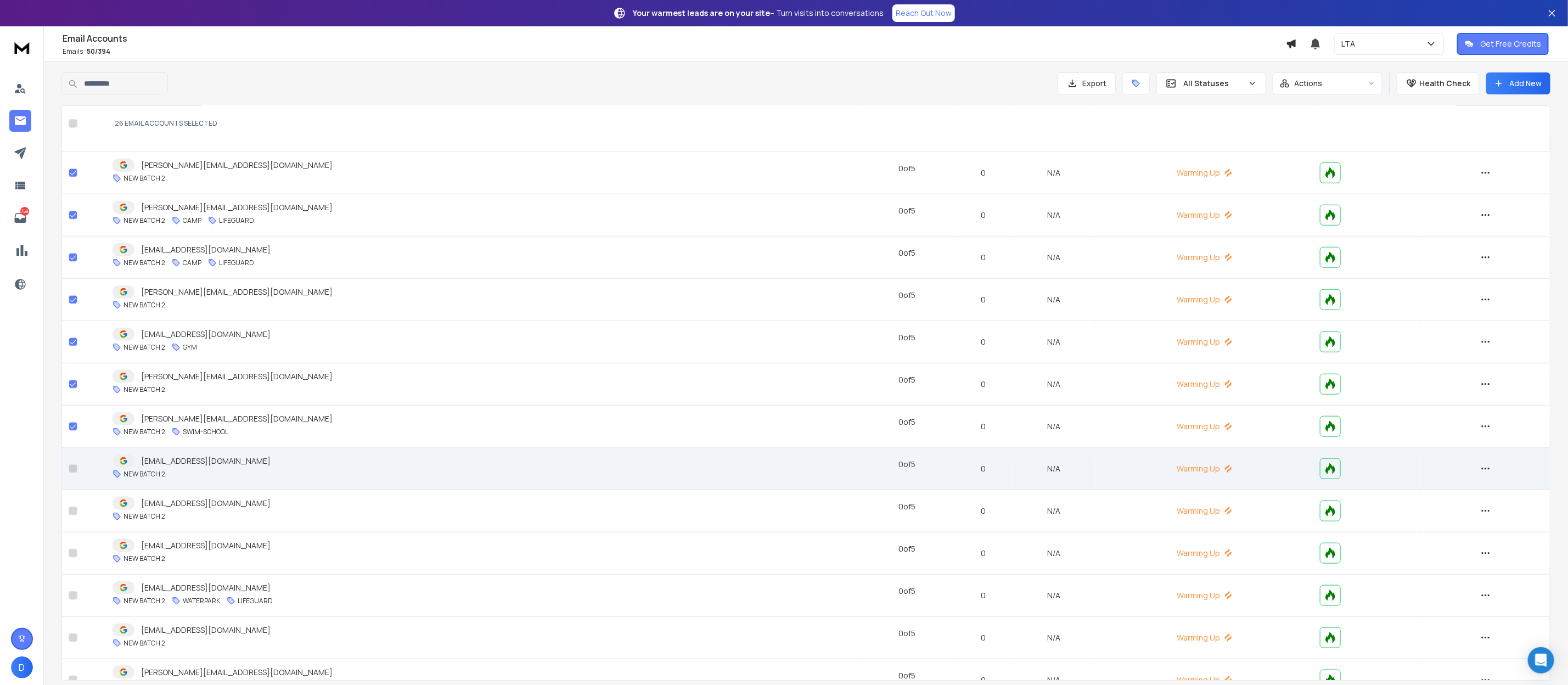
click at [76, 473] on button "button" at bounding box center [73, 468] width 9 height 9
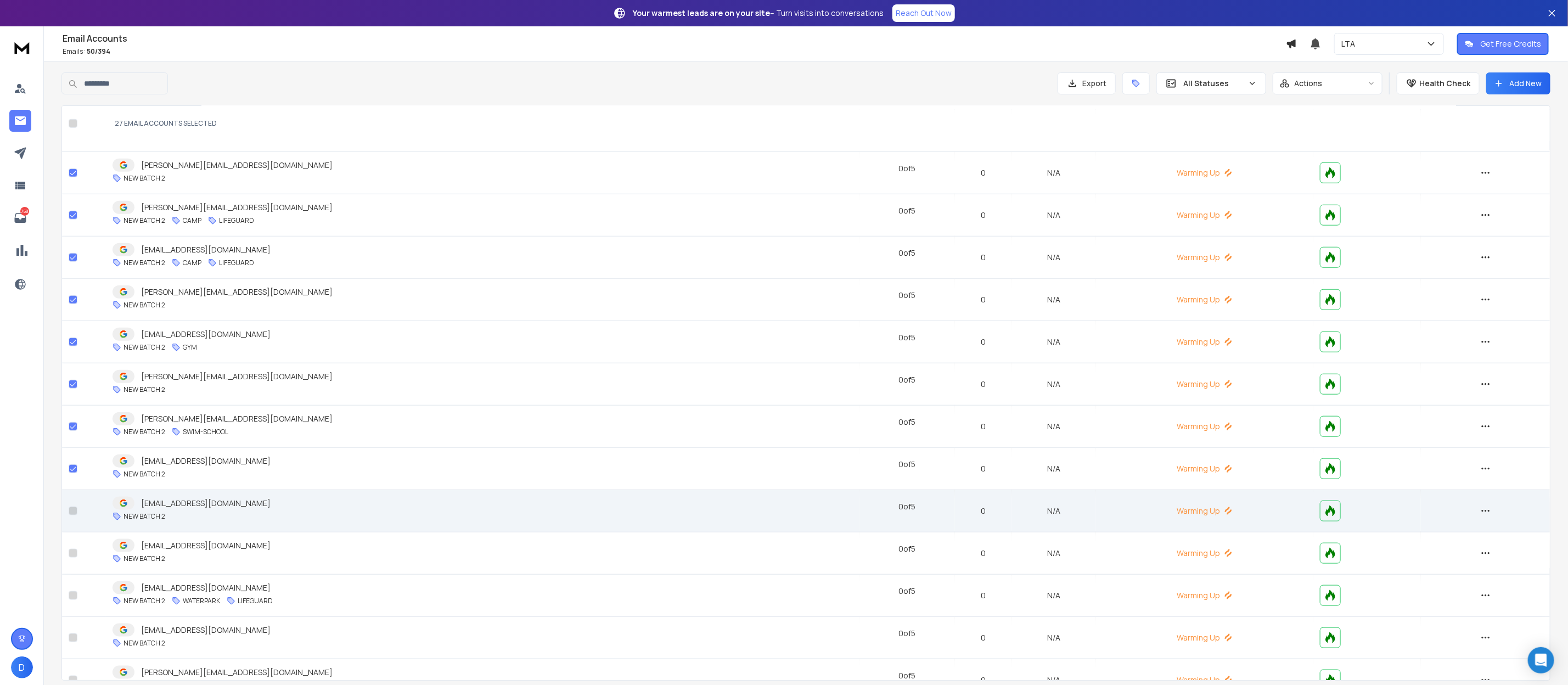
click at [73, 515] on button "button" at bounding box center [73, 510] width 9 height 9
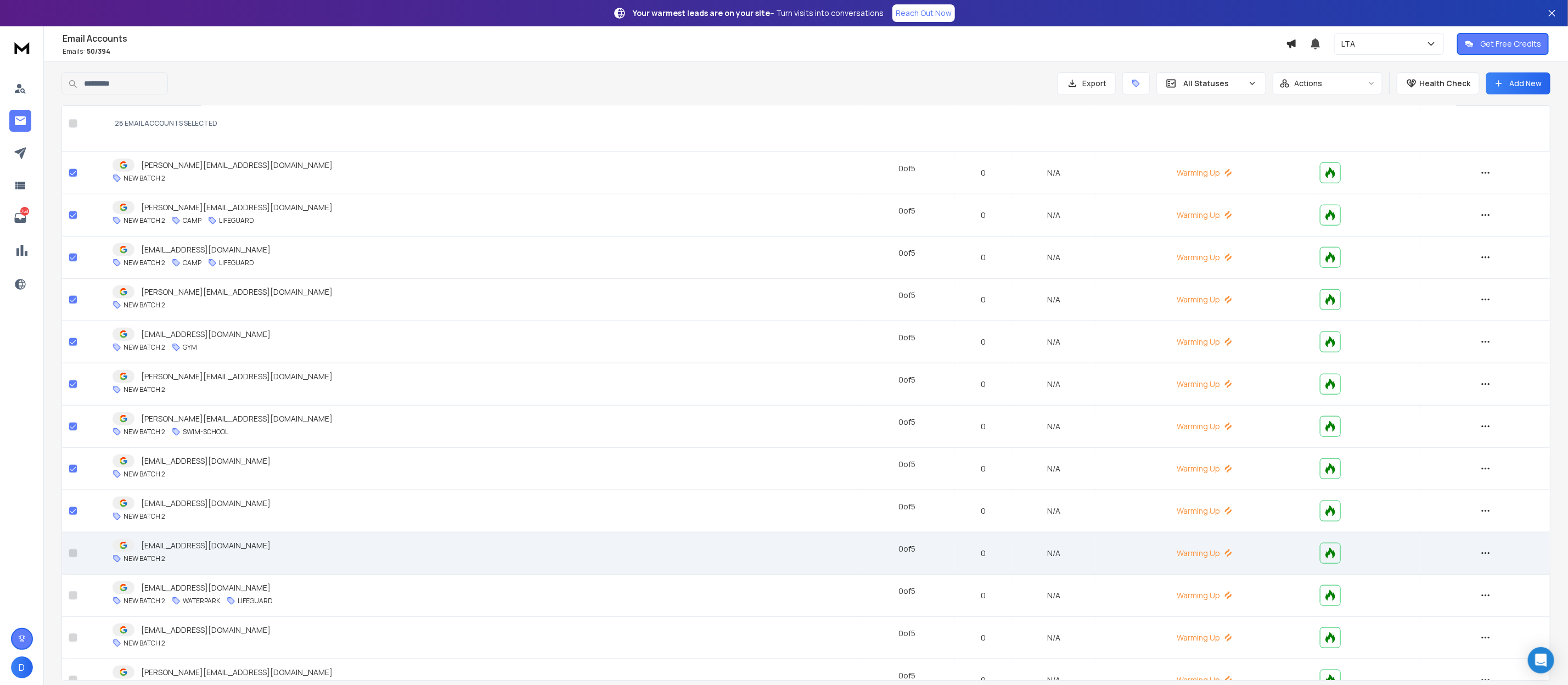
click at [74, 557] on button "button" at bounding box center [73, 553] width 9 height 9
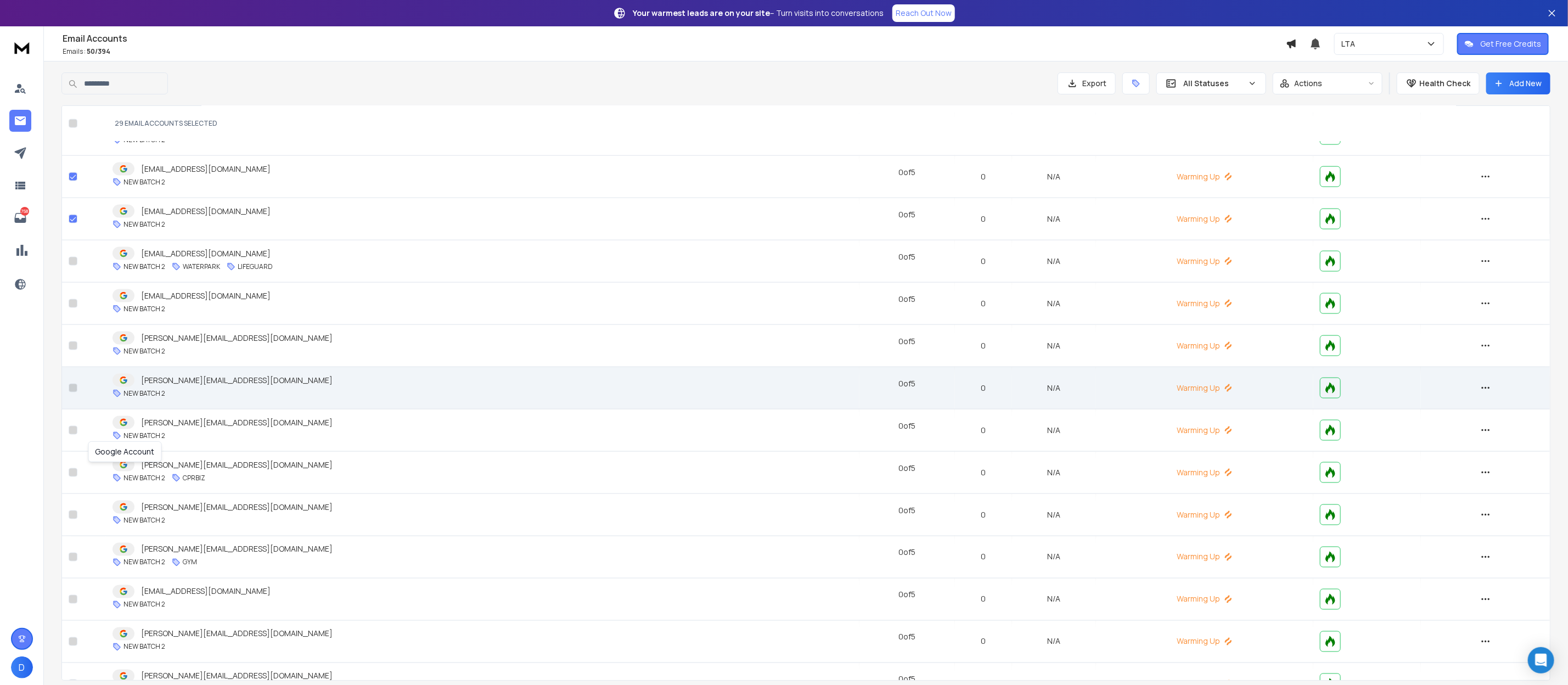
scroll to position [1129, 0]
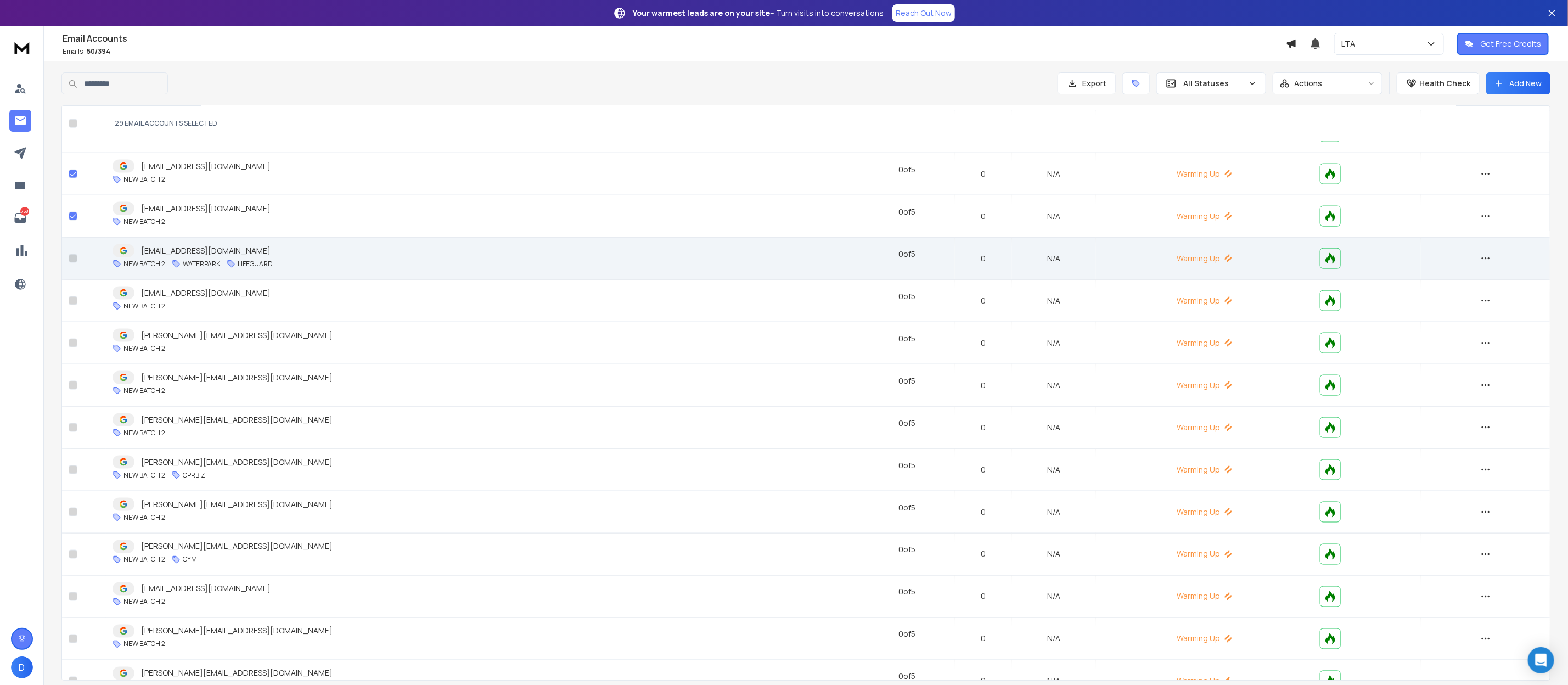
click at [73, 263] on button "button" at bounding box center [73, 258] width 9 height 9
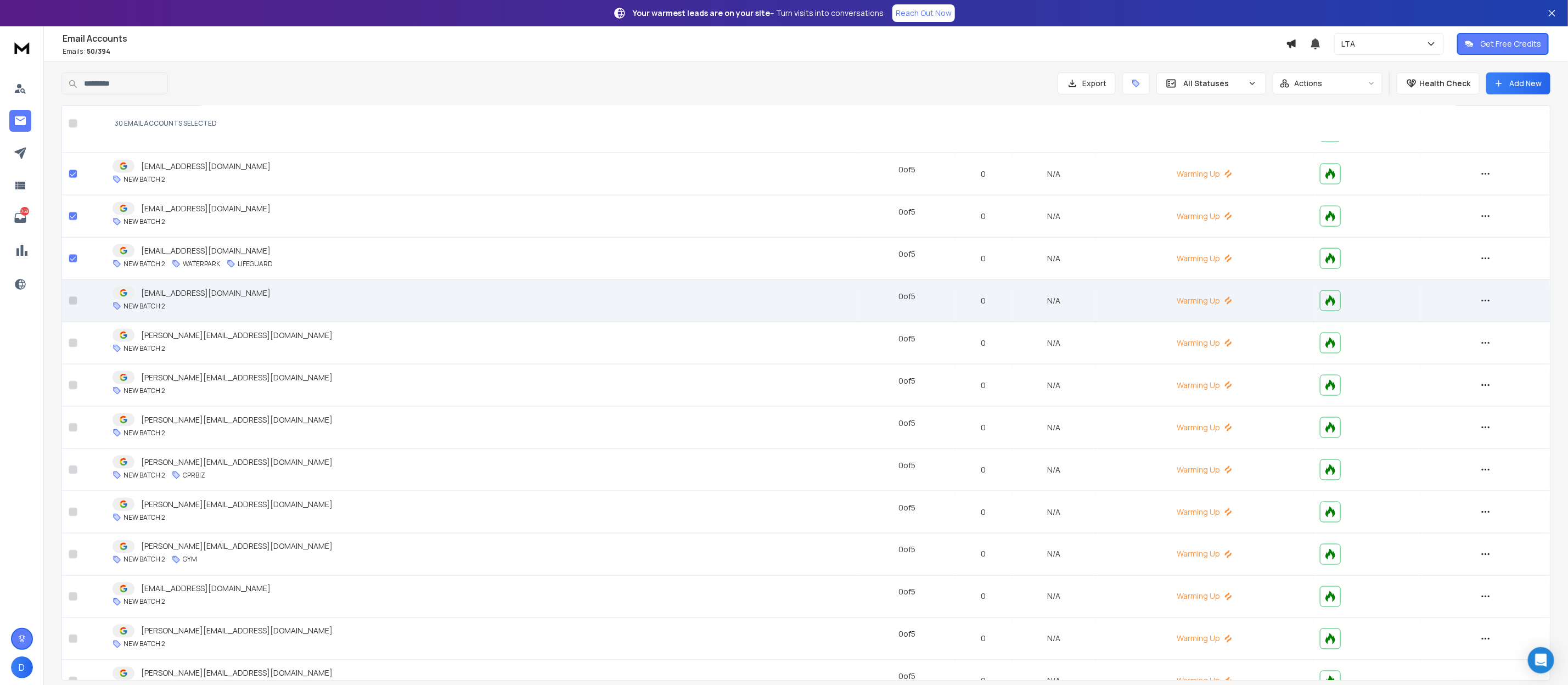
click at [73, 305] on button "button" at bounding box center [73, 300] width 9 height 9
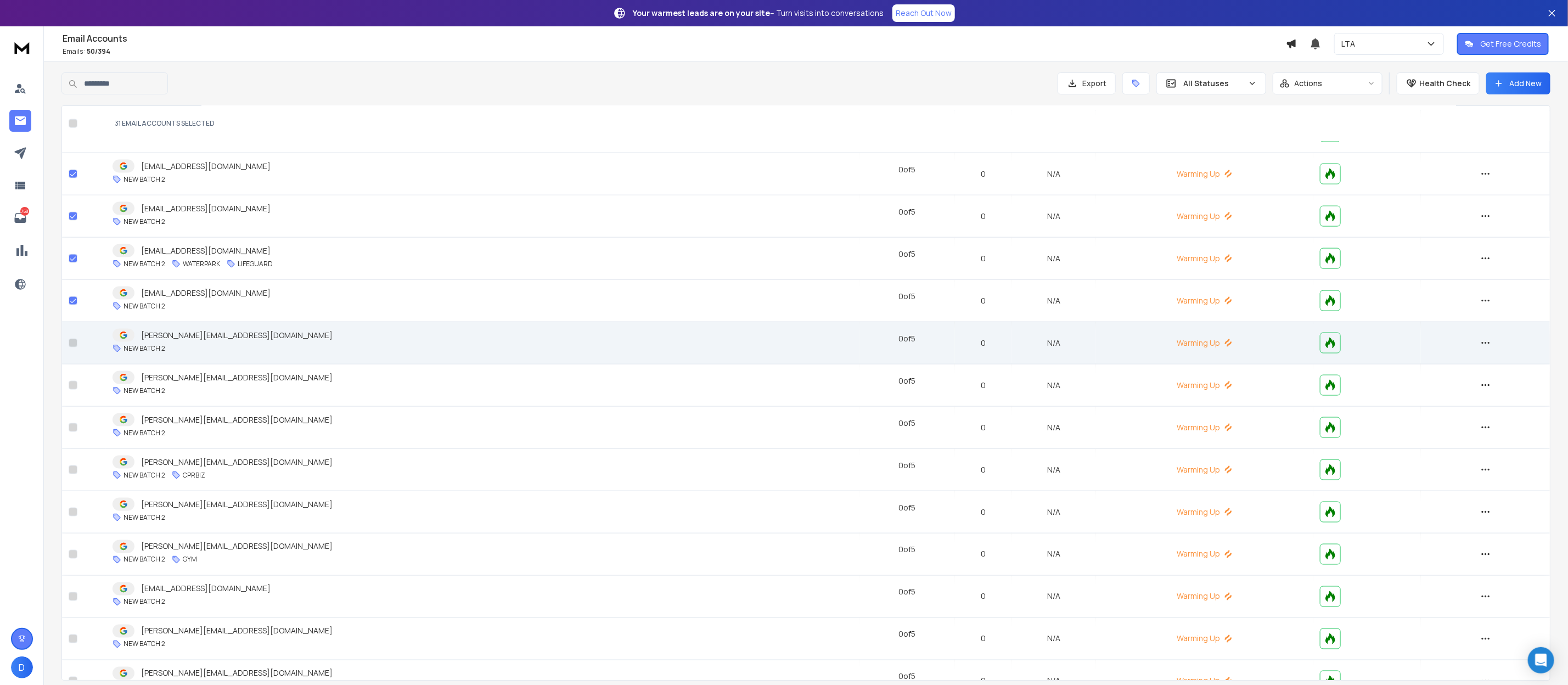
click at [74, 347] on button "button" at bounding box center [73, 342] width 9 height 9
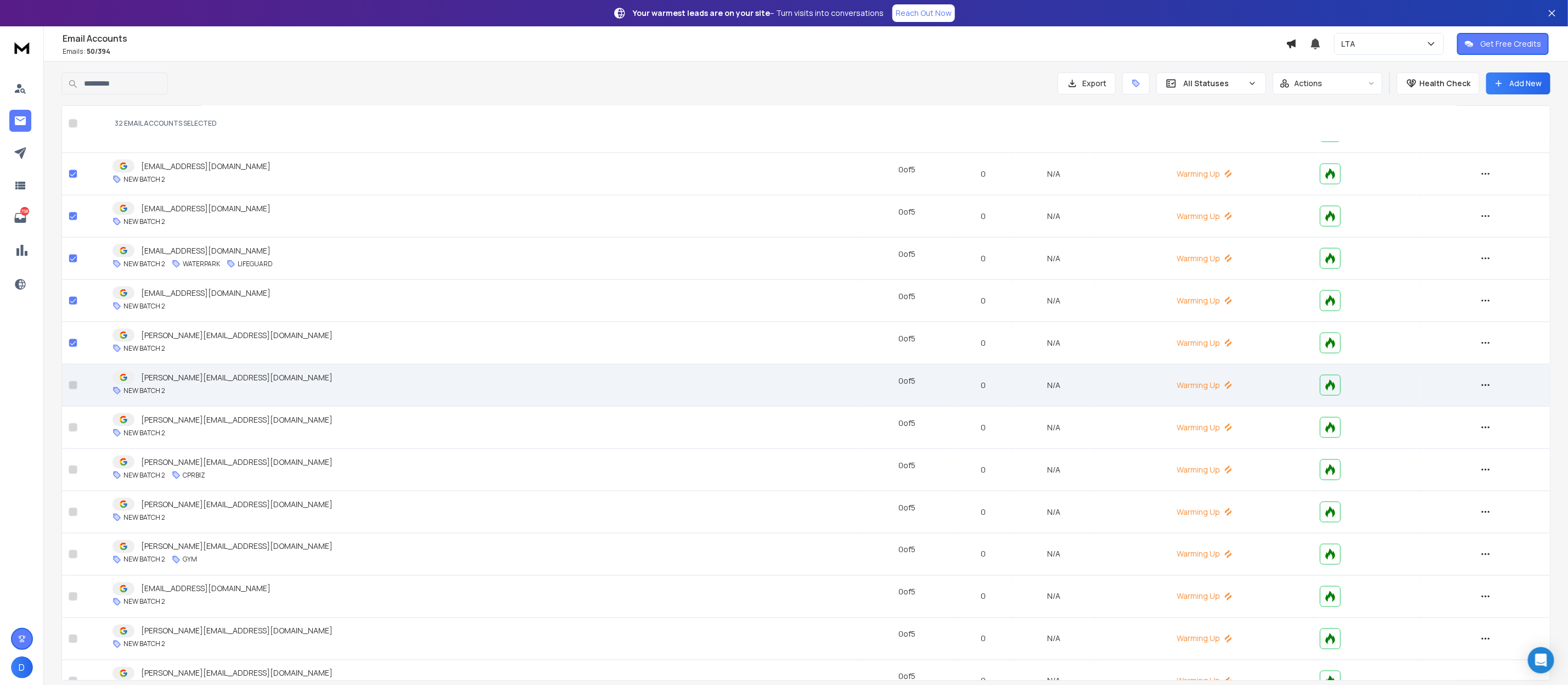
click at [76, 390] on button "button" at bounding box center [73, 384] width 9 height 9
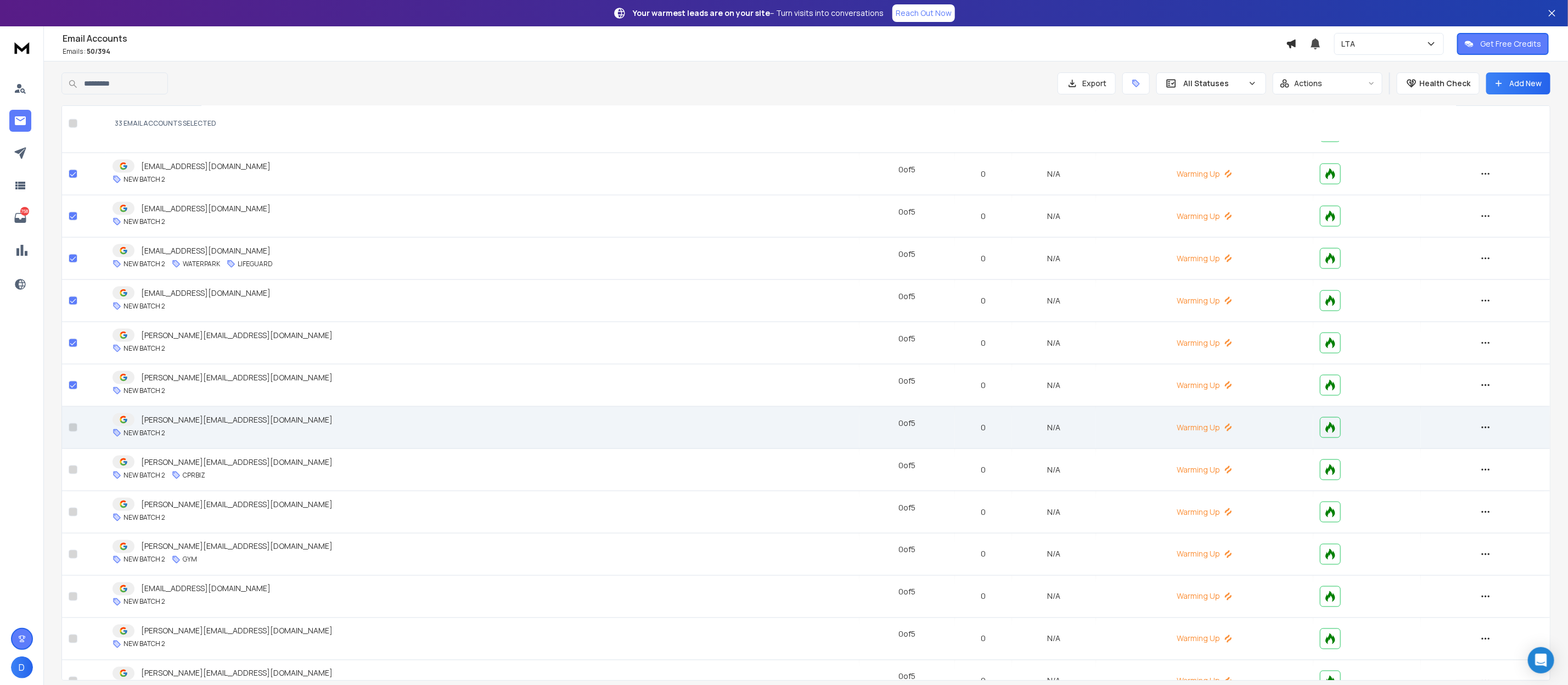
click at [73, 432] on button "button" at bounding box center [73, 427] width 9 height 9
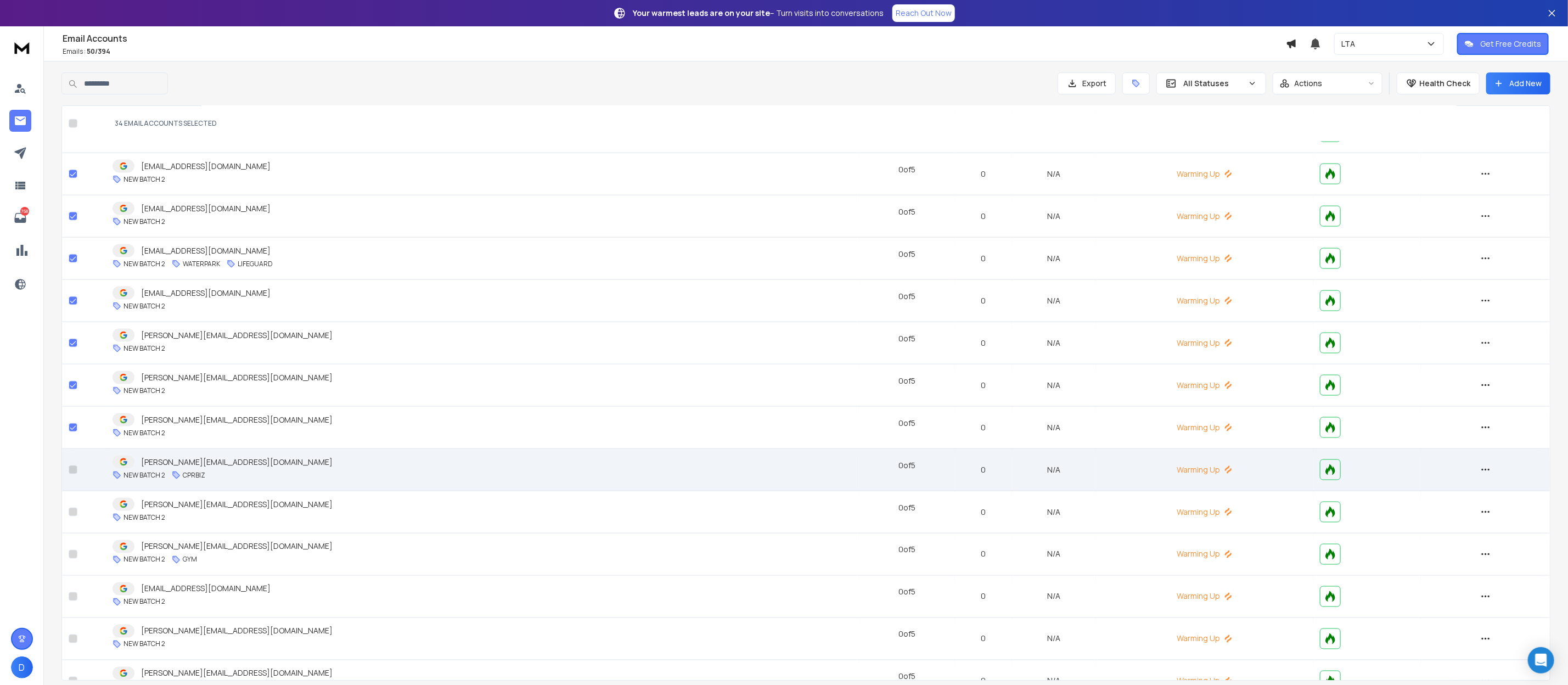
click at [73, 474] on button "button" at bounding box center [73, 469] width 9 height 9
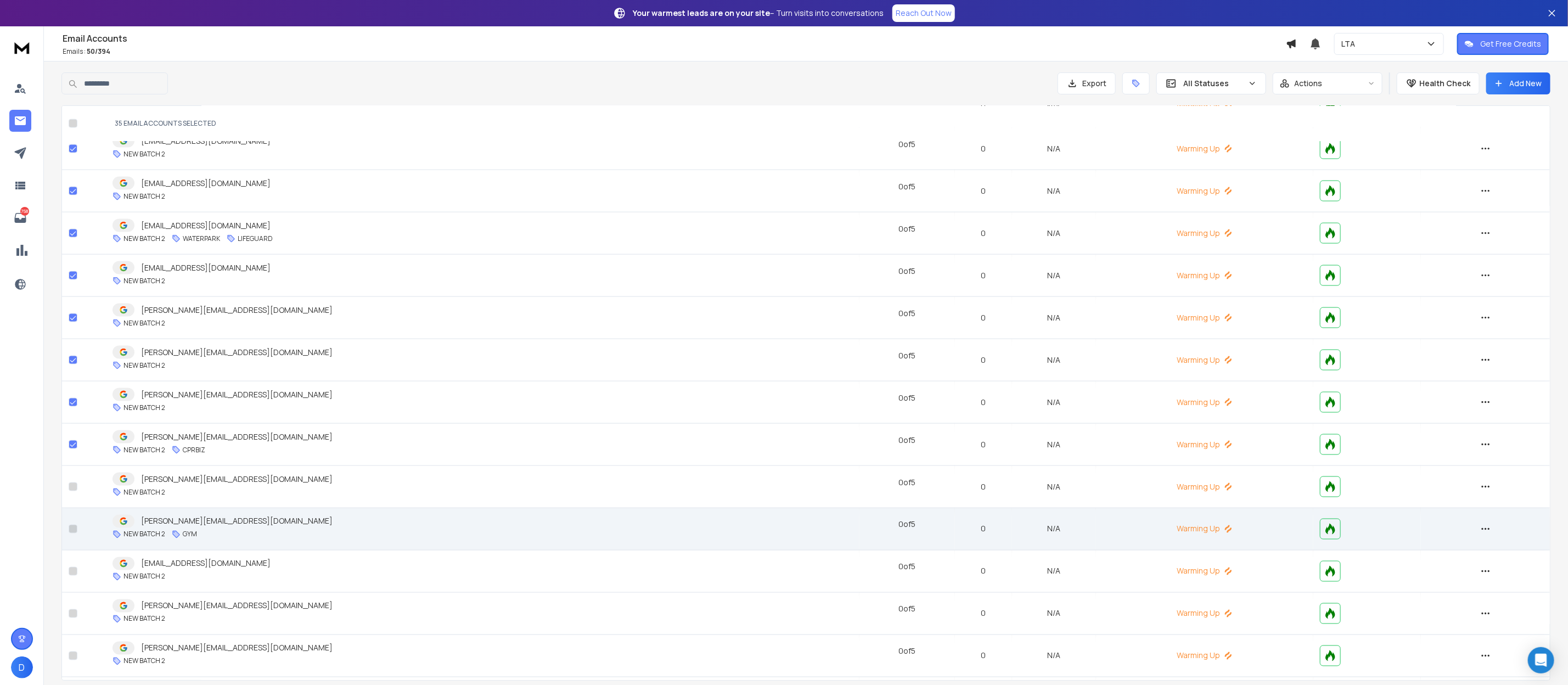
scroll to position [1233, 0]
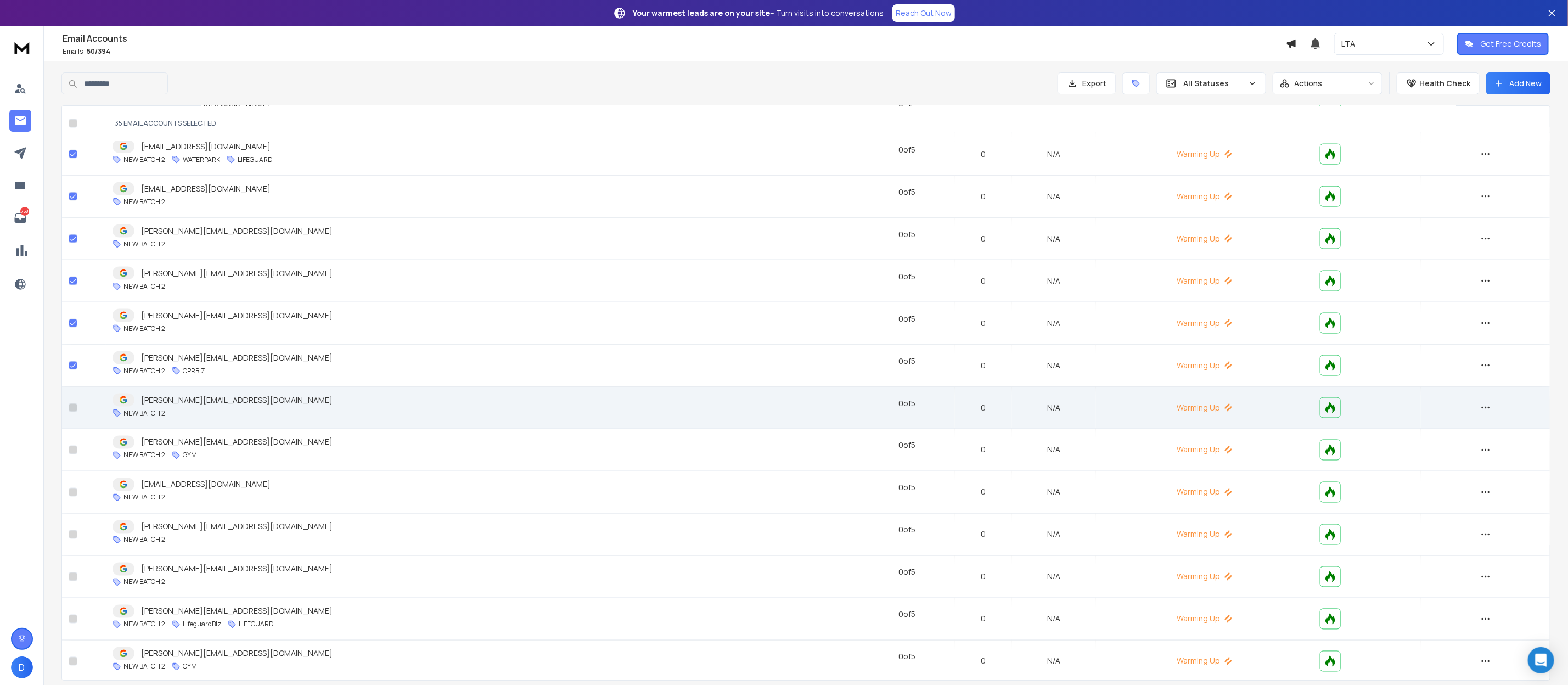
click at [78, 412] on div at bounding box center [87, 407] width 37 height 9
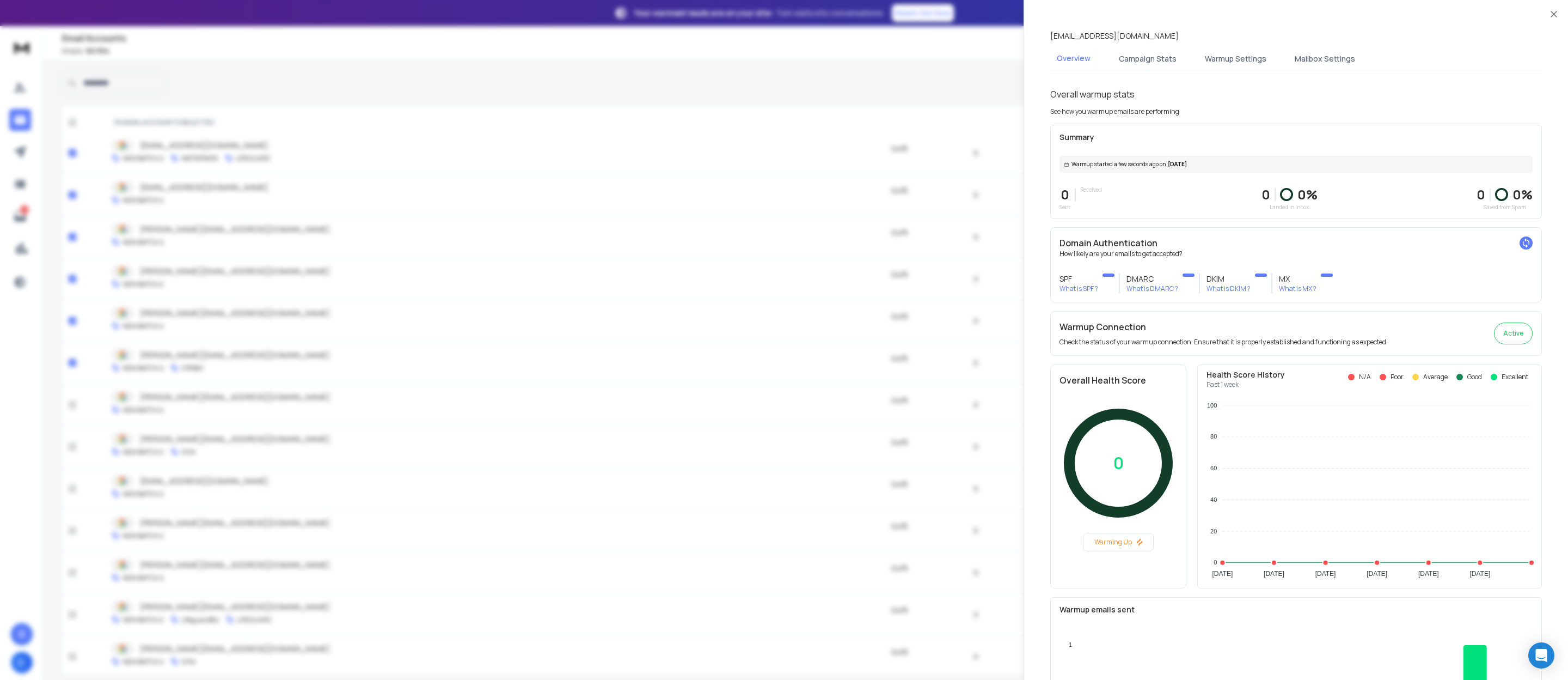
click at [75, 445] on div at bounding box center [784, 340] width 1568 height 680
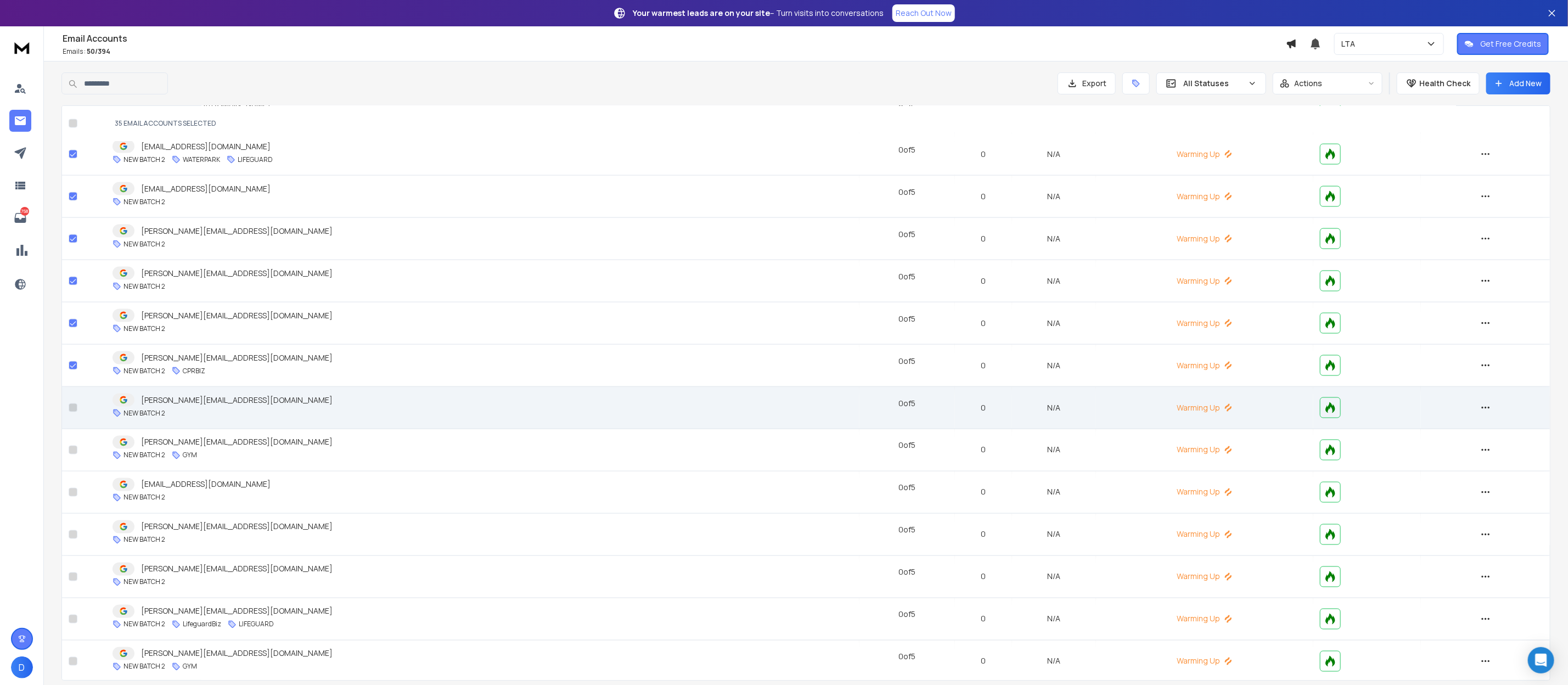
click at [75, 412] on button "button" at bounding box center [73, 407] width 9 height 9
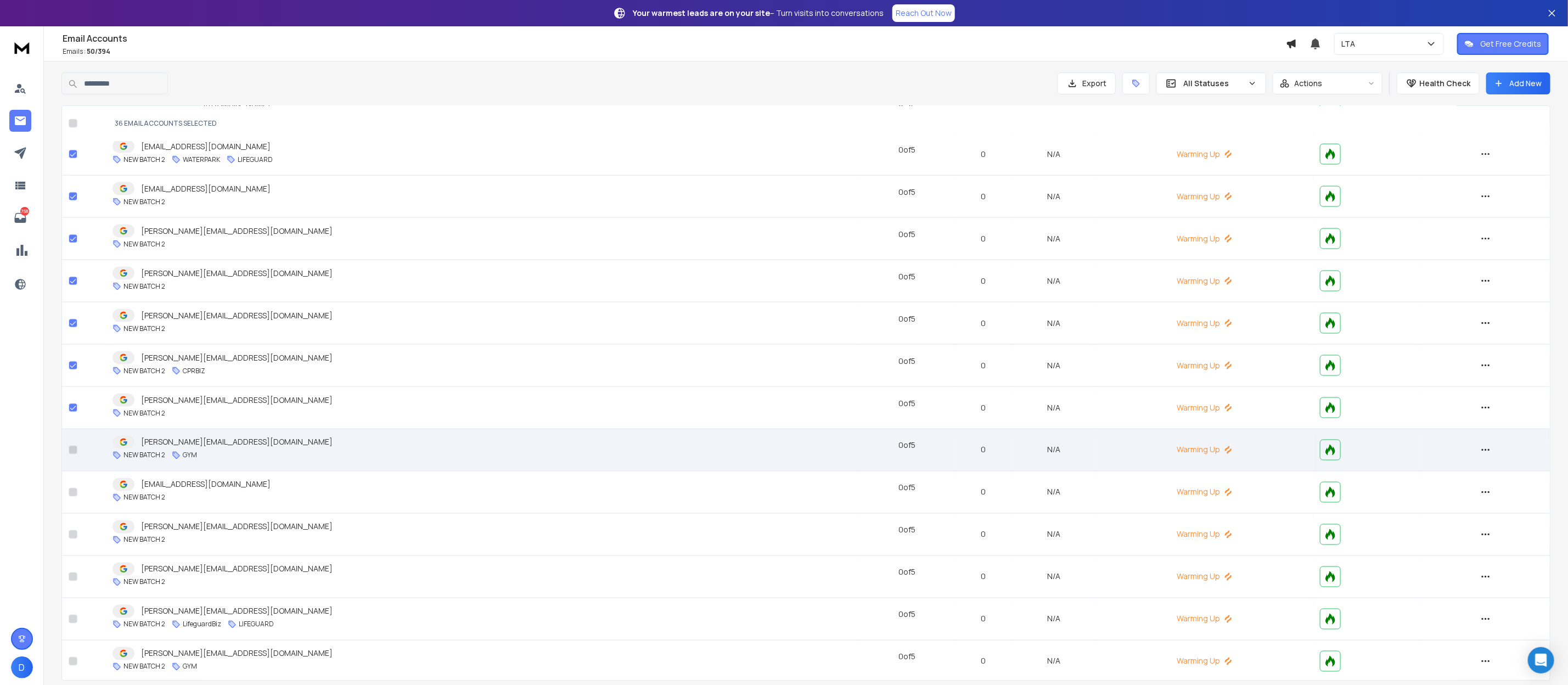
click at [73, 454] on button "button" at bounding box center [73, 449] width 9 height 9
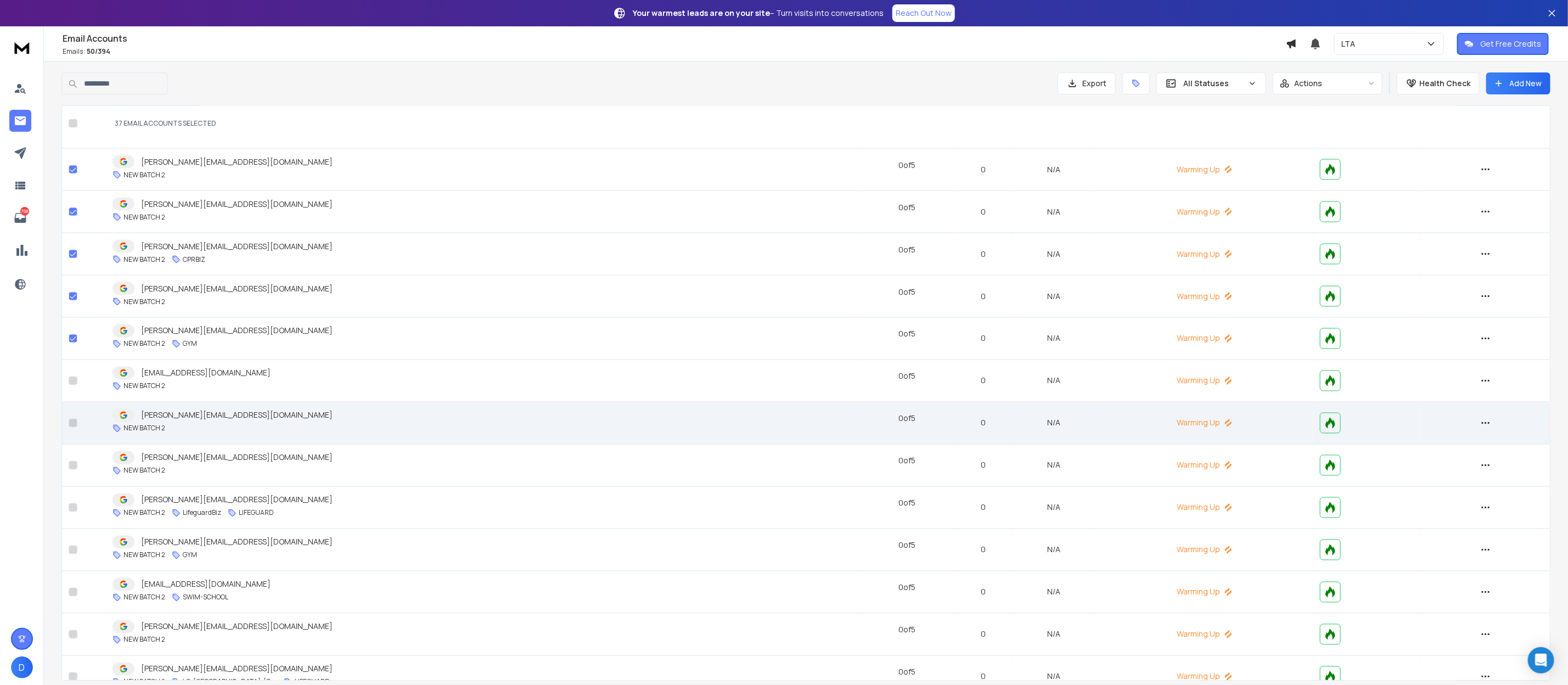
scroll to position [1350, 0]
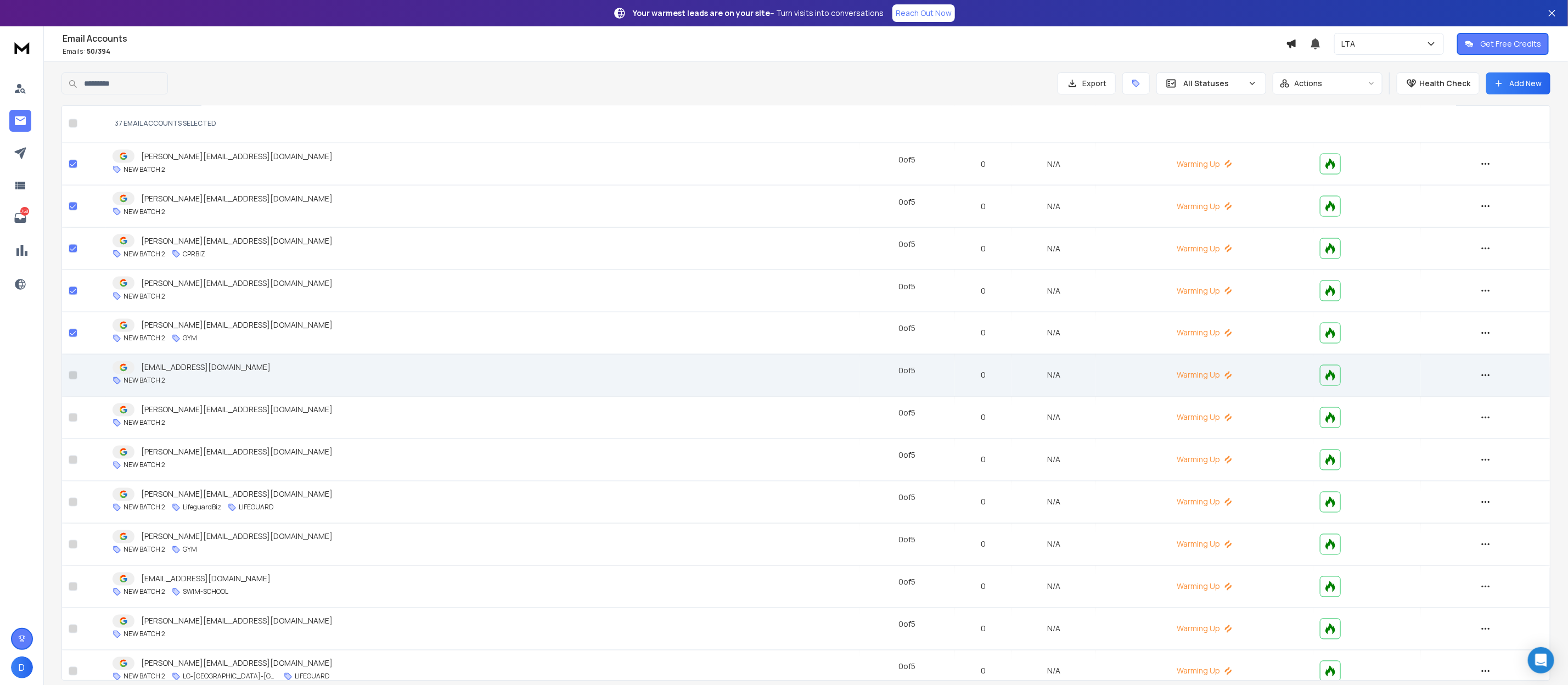
click at [76, 380] on button "button" at bounding box center [73, 375] width 9 height 9
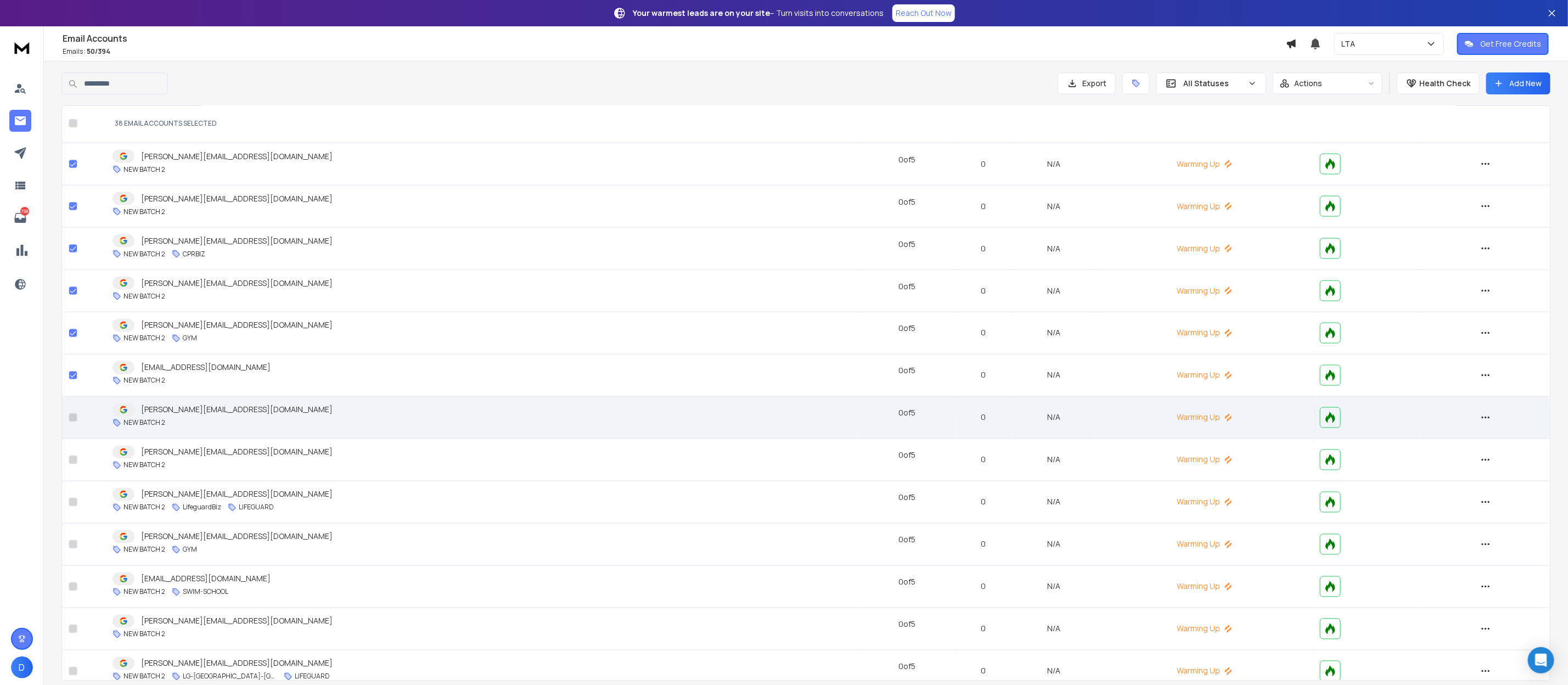
click at [74, 422] on button "button" at bounding box center [73, 417] width 9 height 9
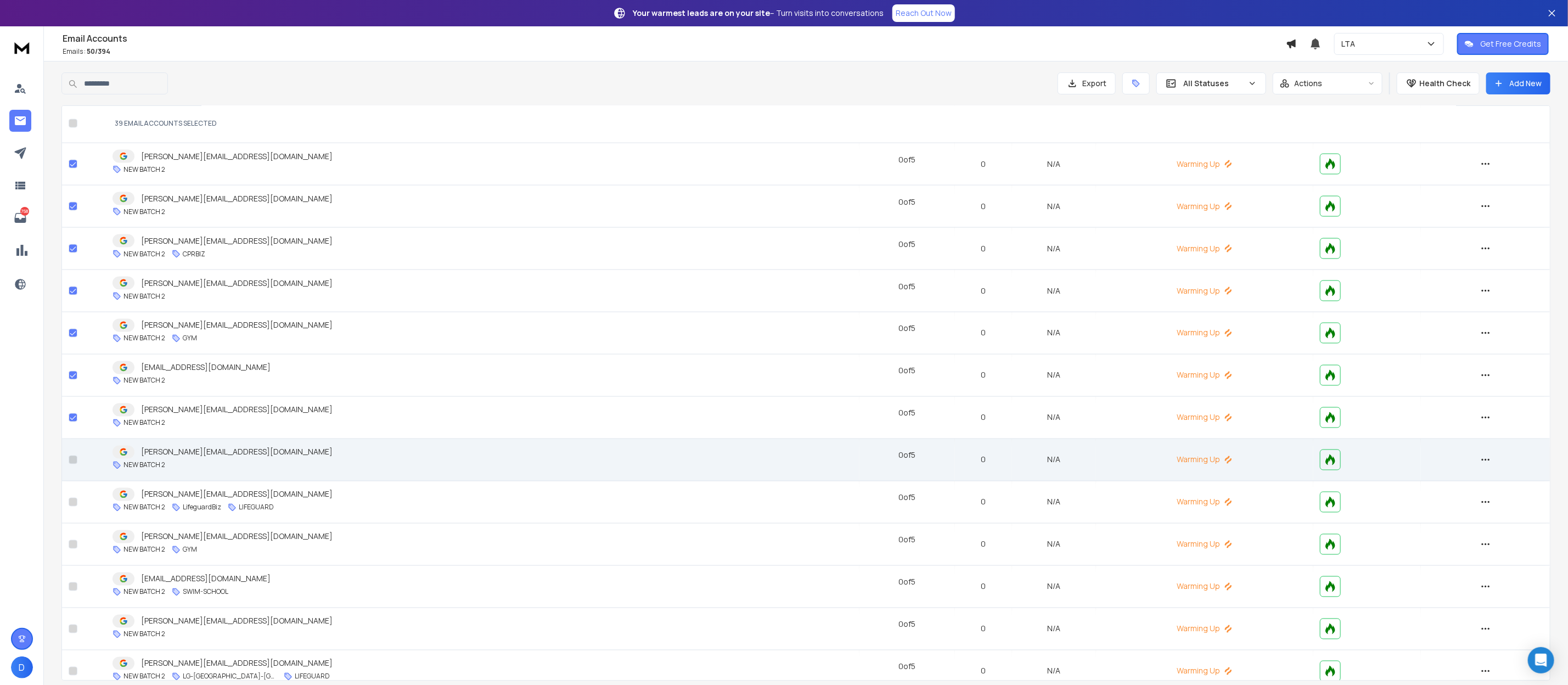
click at [73, 464] on button "button" at bounding box center [73, 459] width 9 height 9
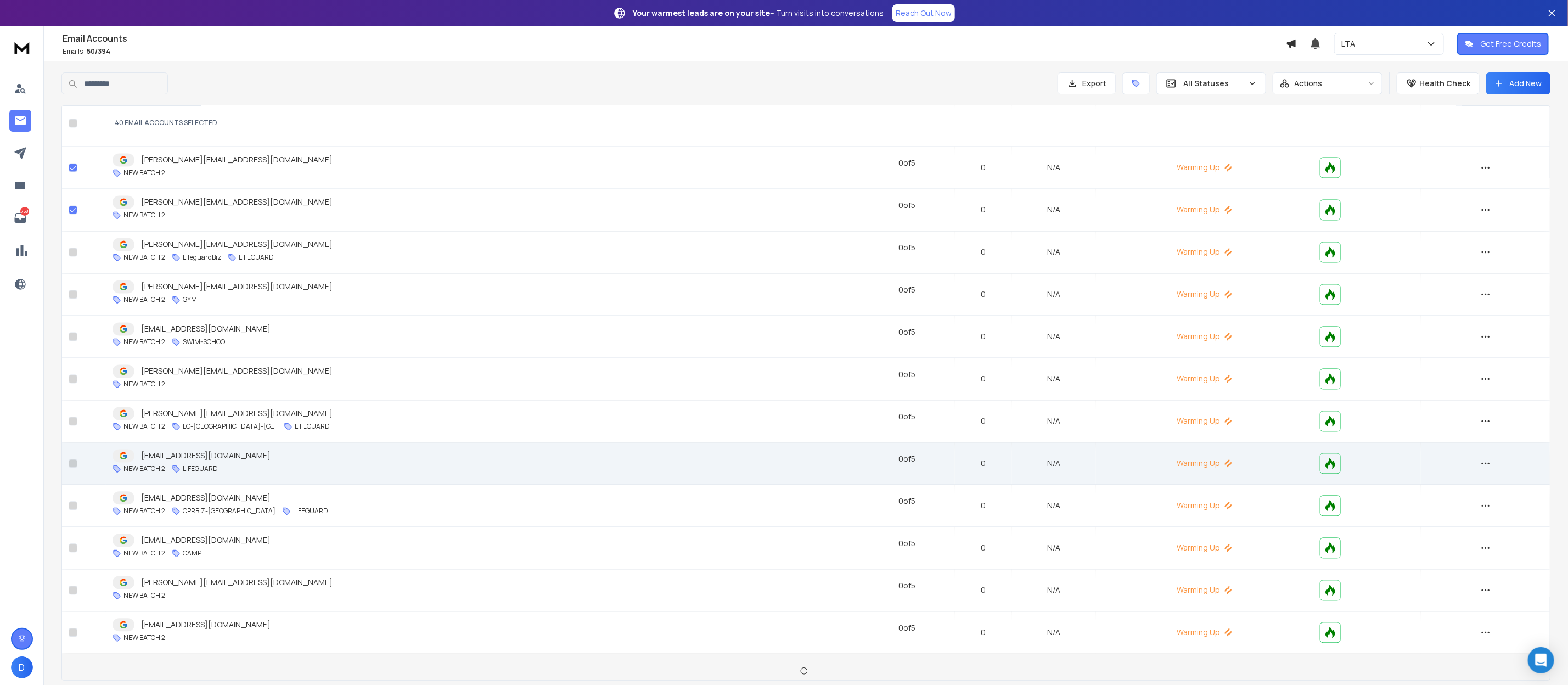
scroll to position [1612, 0]
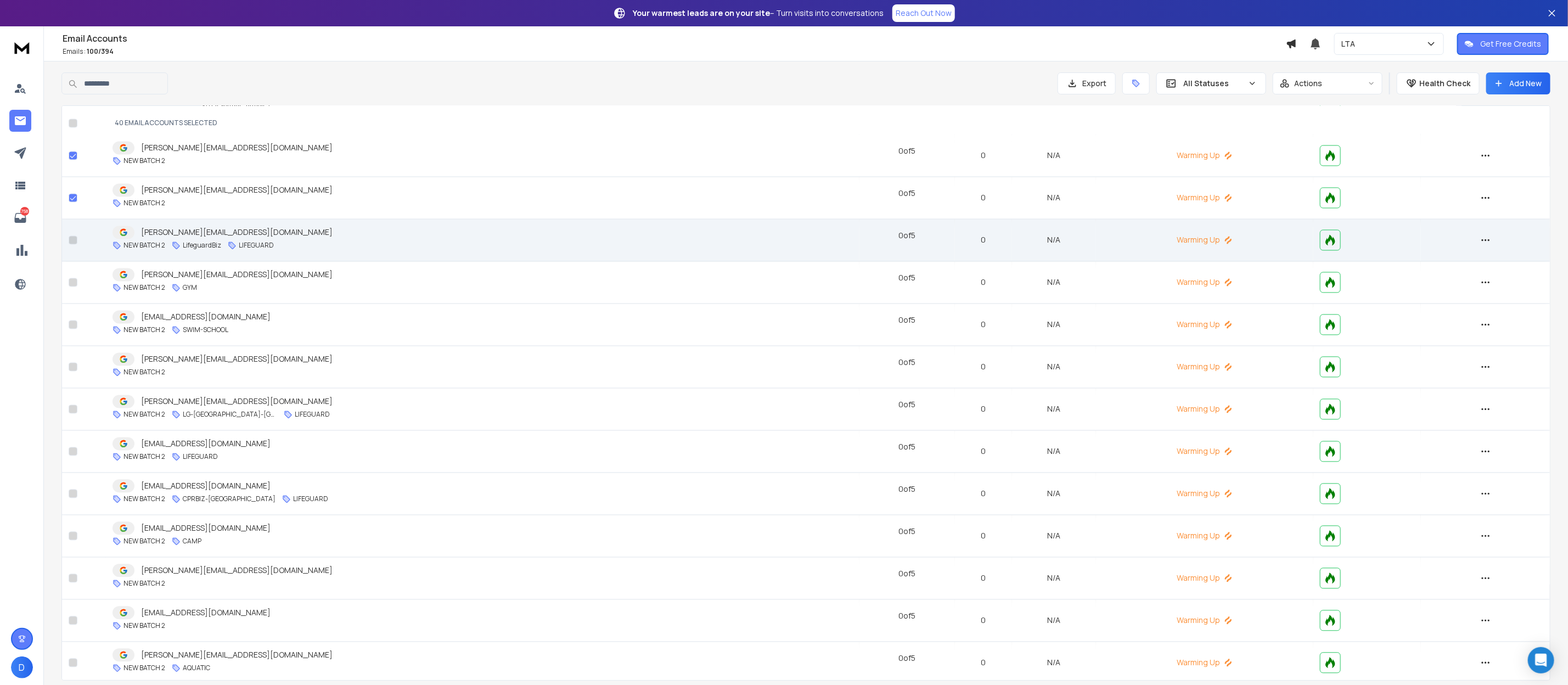
click at [76, 245] on button "button" at bounding box center [73, 240] width 9 height 9
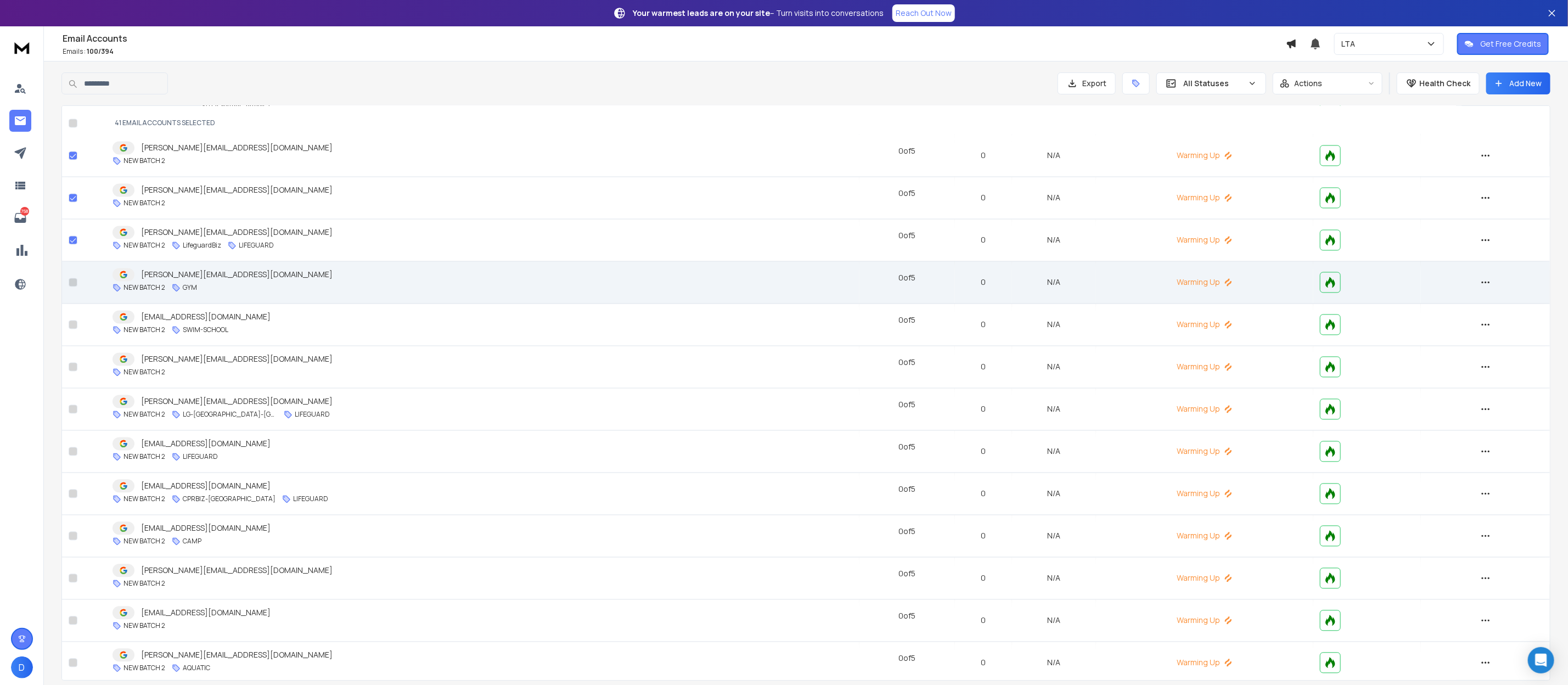
click at [73, 287] on button "button" at bounding box center [73, 282] width 9 height 9
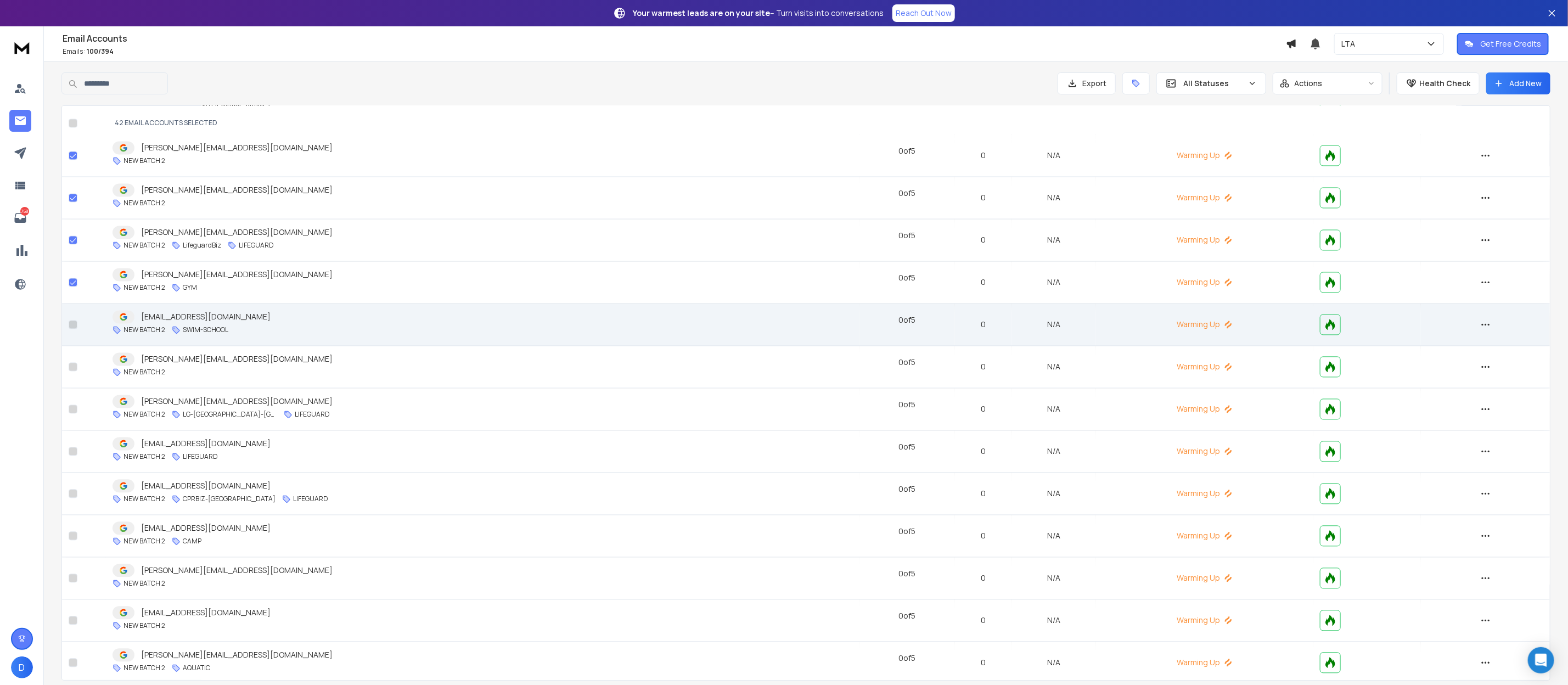
click at [74, 329] on button "button" at bounding box center [73, 324] width 9 height 9
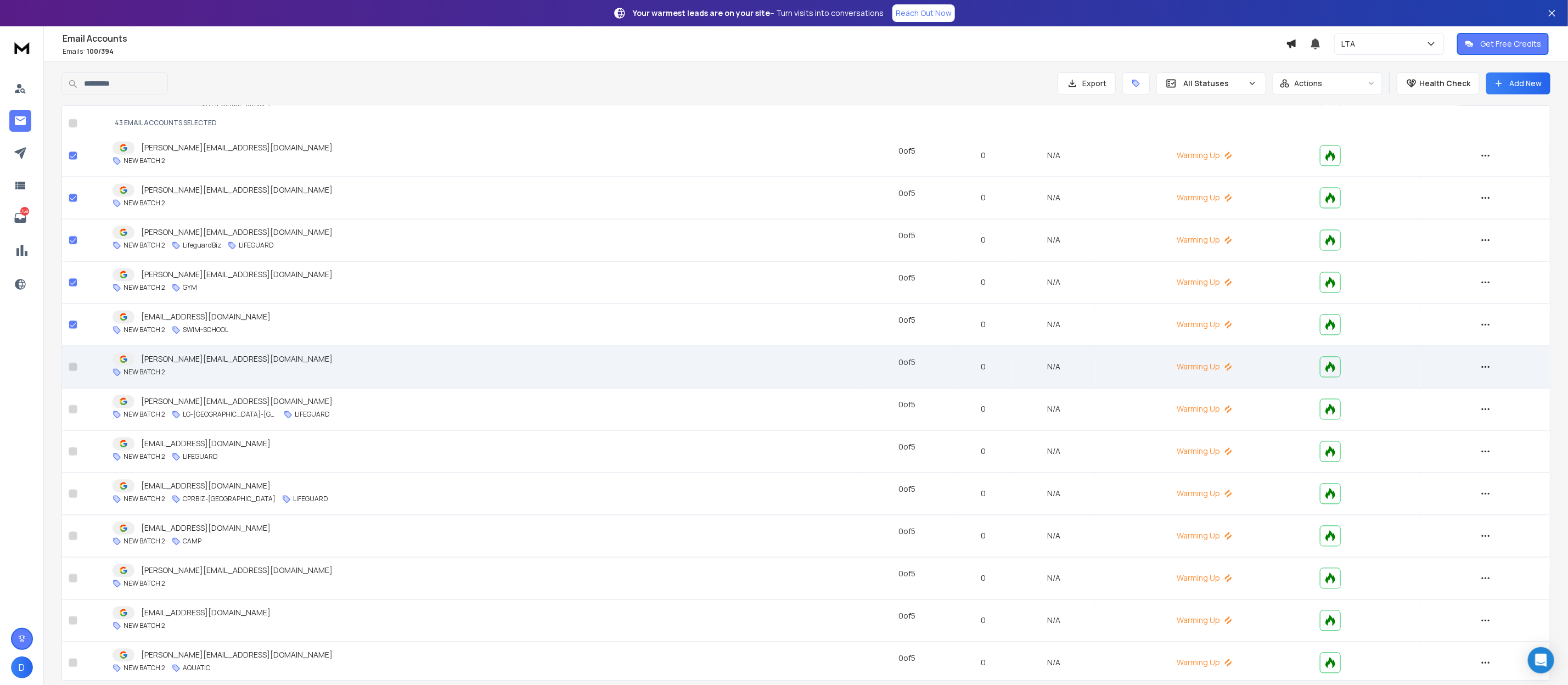
click at [75, 371] on button "button" at bounding box center [73, 367] width 9 height 9
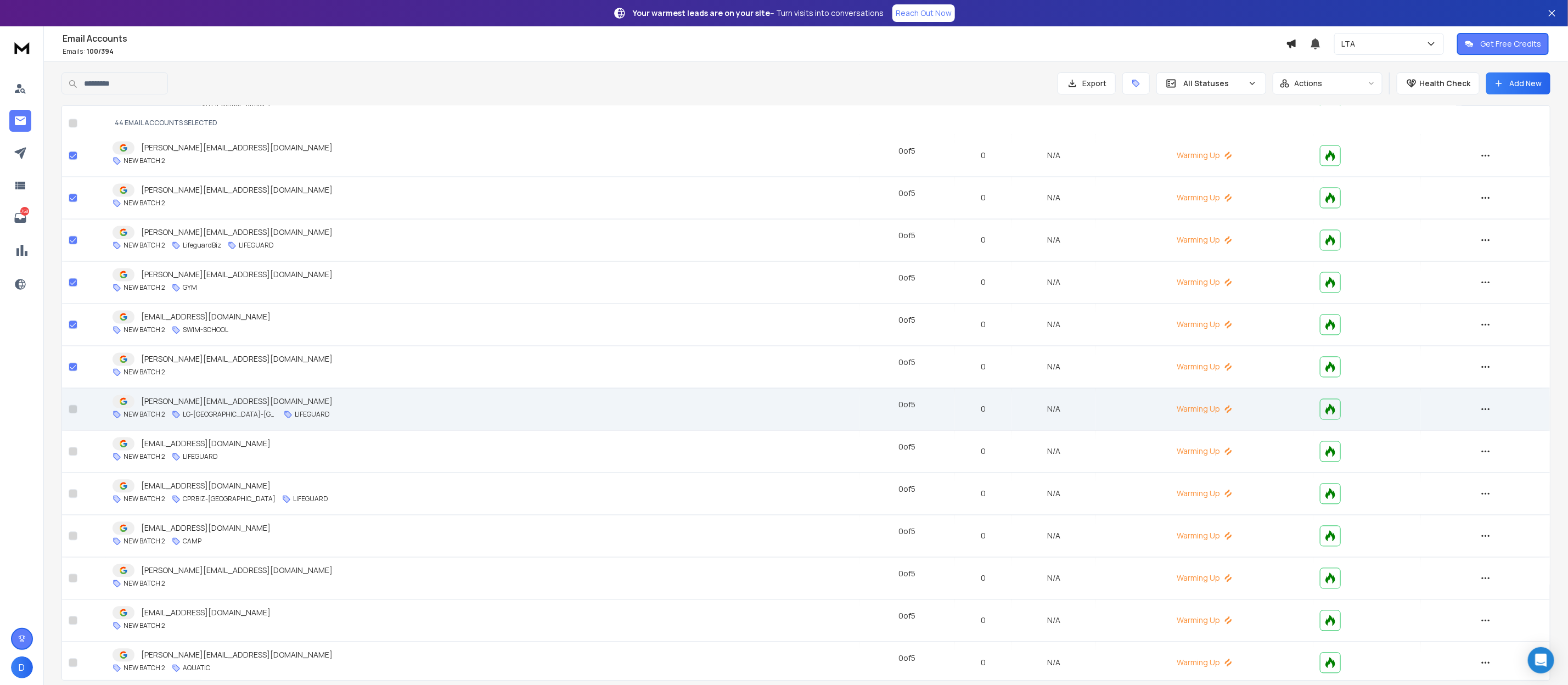
click at [73, 414] on button "button" at bounding box center [73, 409] width 9 height 9
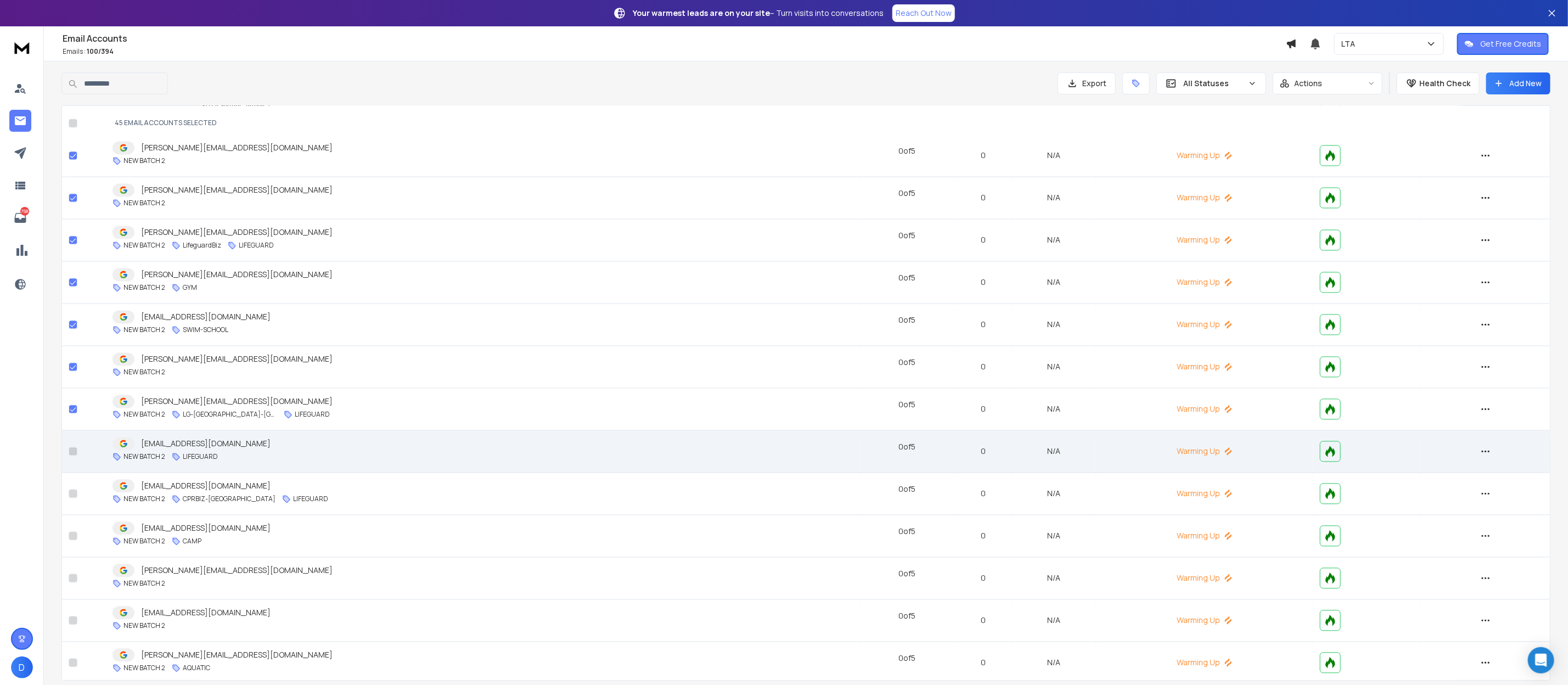
click at [73, 456] on button "button" at bounding box center [73, 451] width 9 height 9
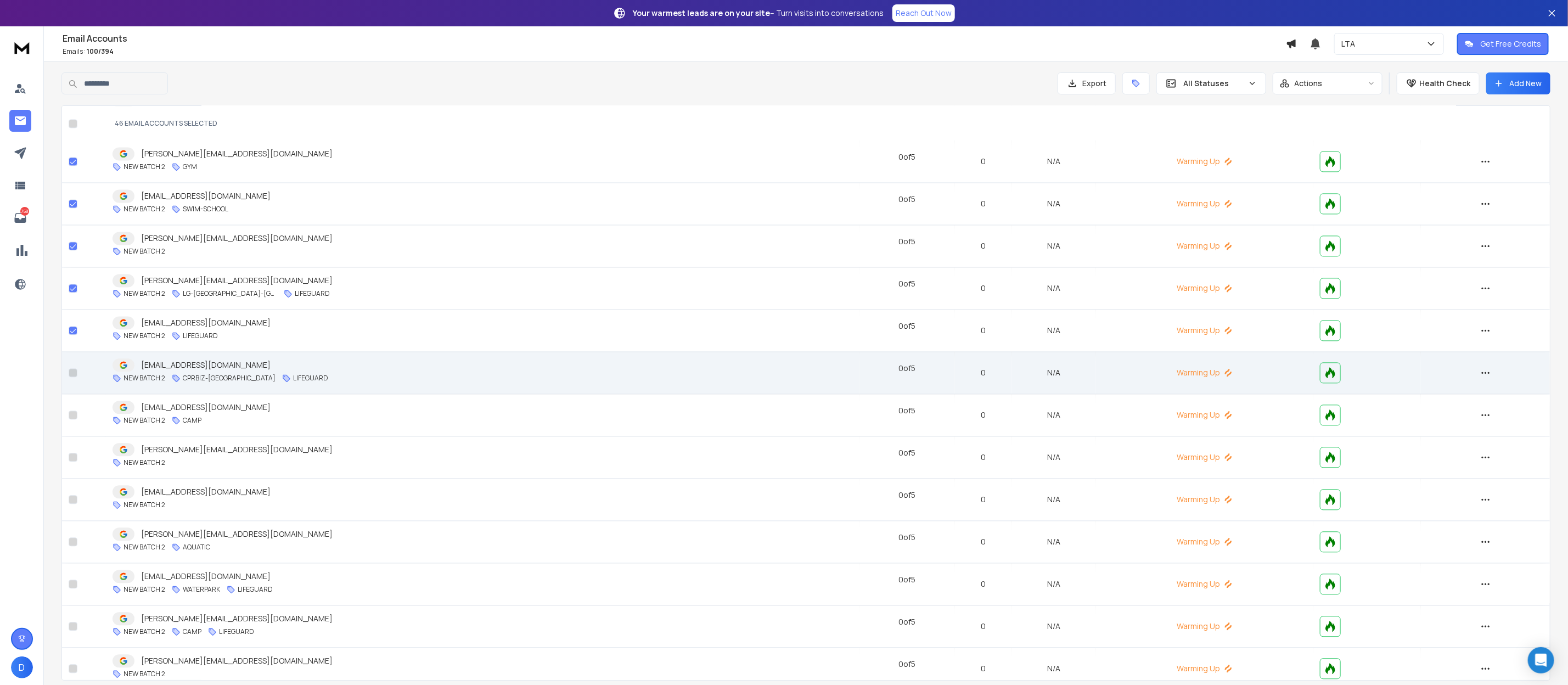
scroll to position [1745, 0]
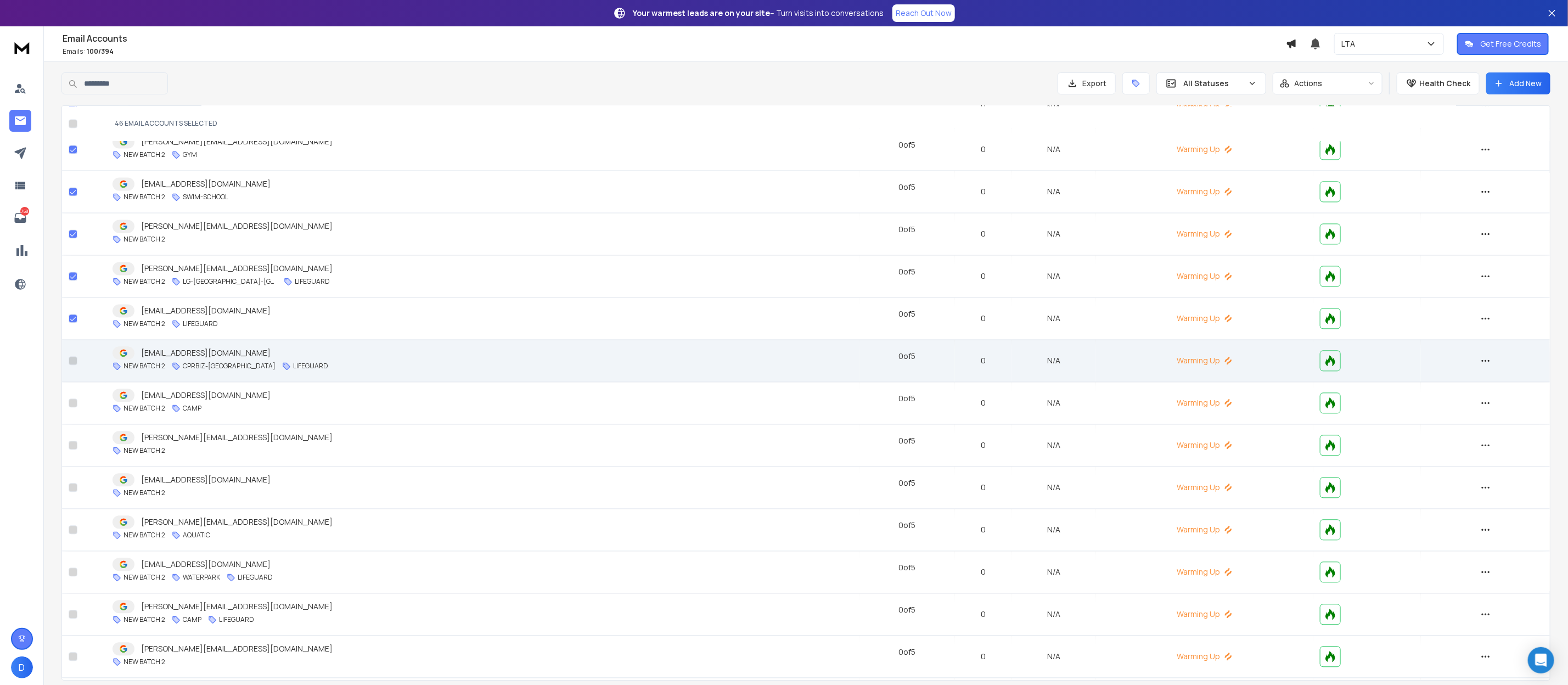
click at [73, 365] on button "button" at bounding box center [73, 360] width 9 height 9
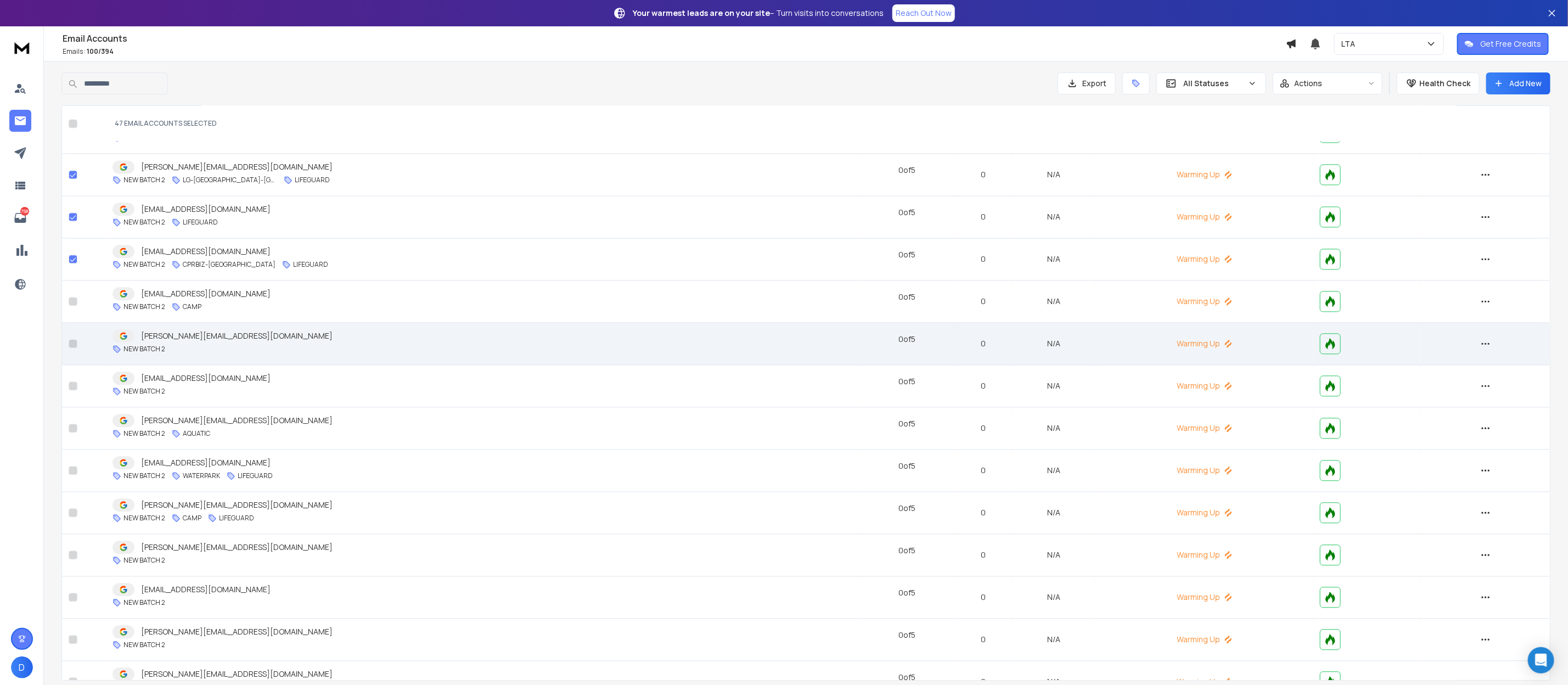
scroll to position [1860, 0]
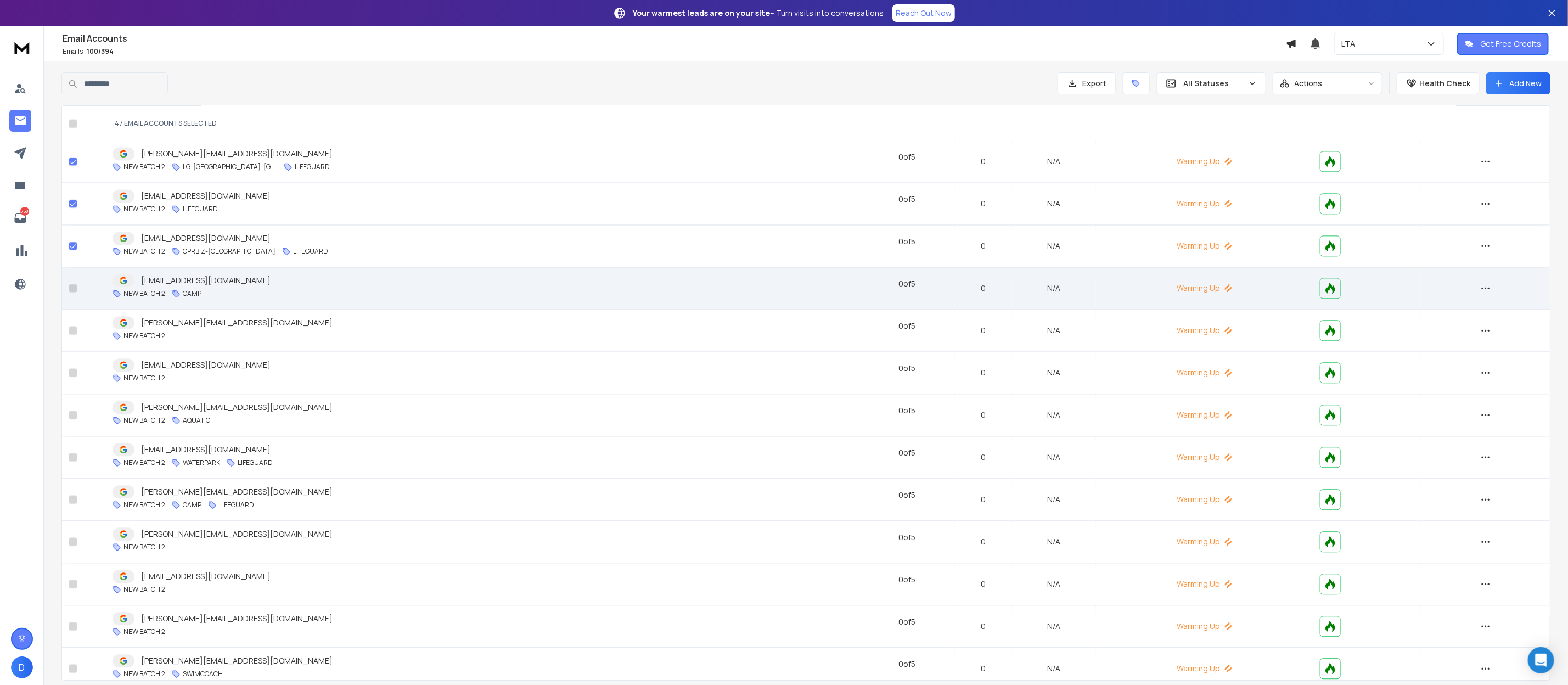
click at [75, 293] on button "button" at bounding box center [73, 287] width 9 height 9
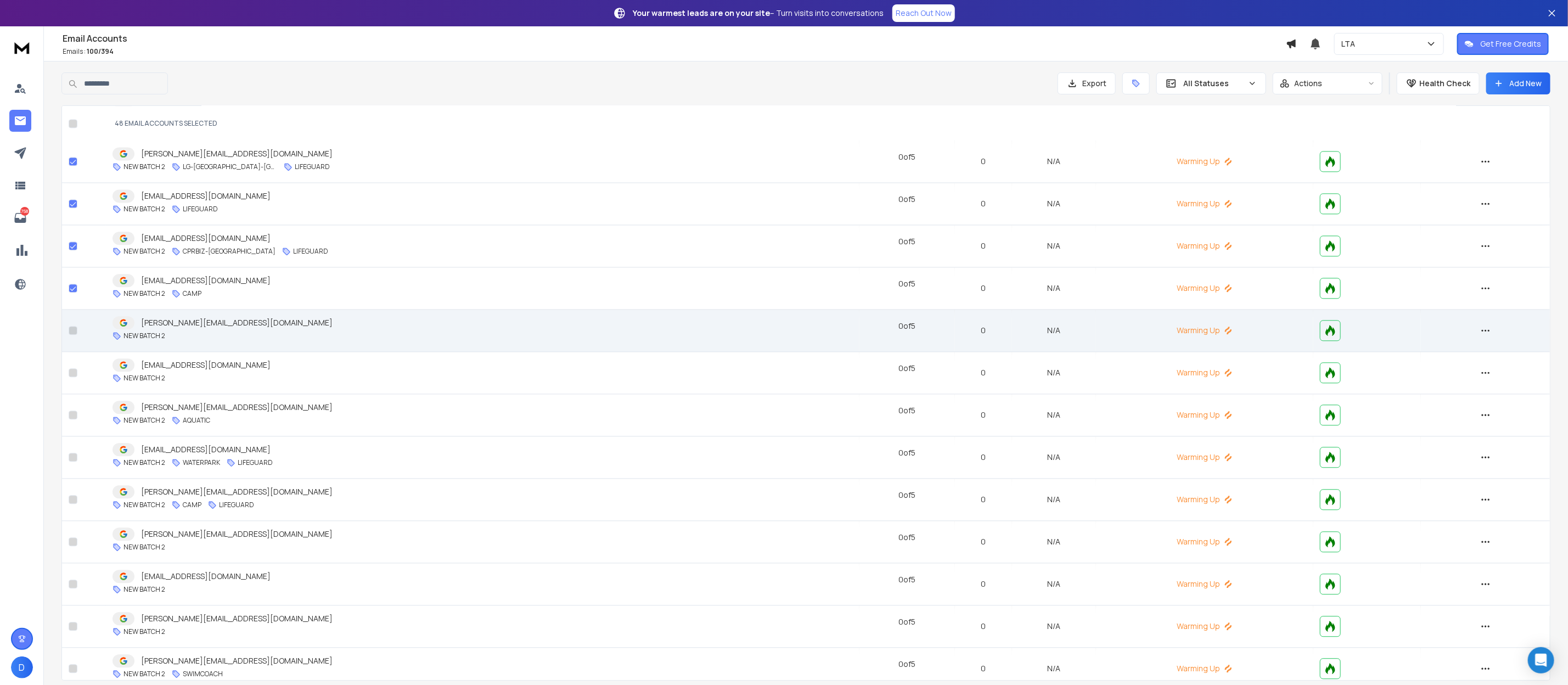
click at [73, 335] on button "button" at bounding box center [73, 330] width 9 height 9
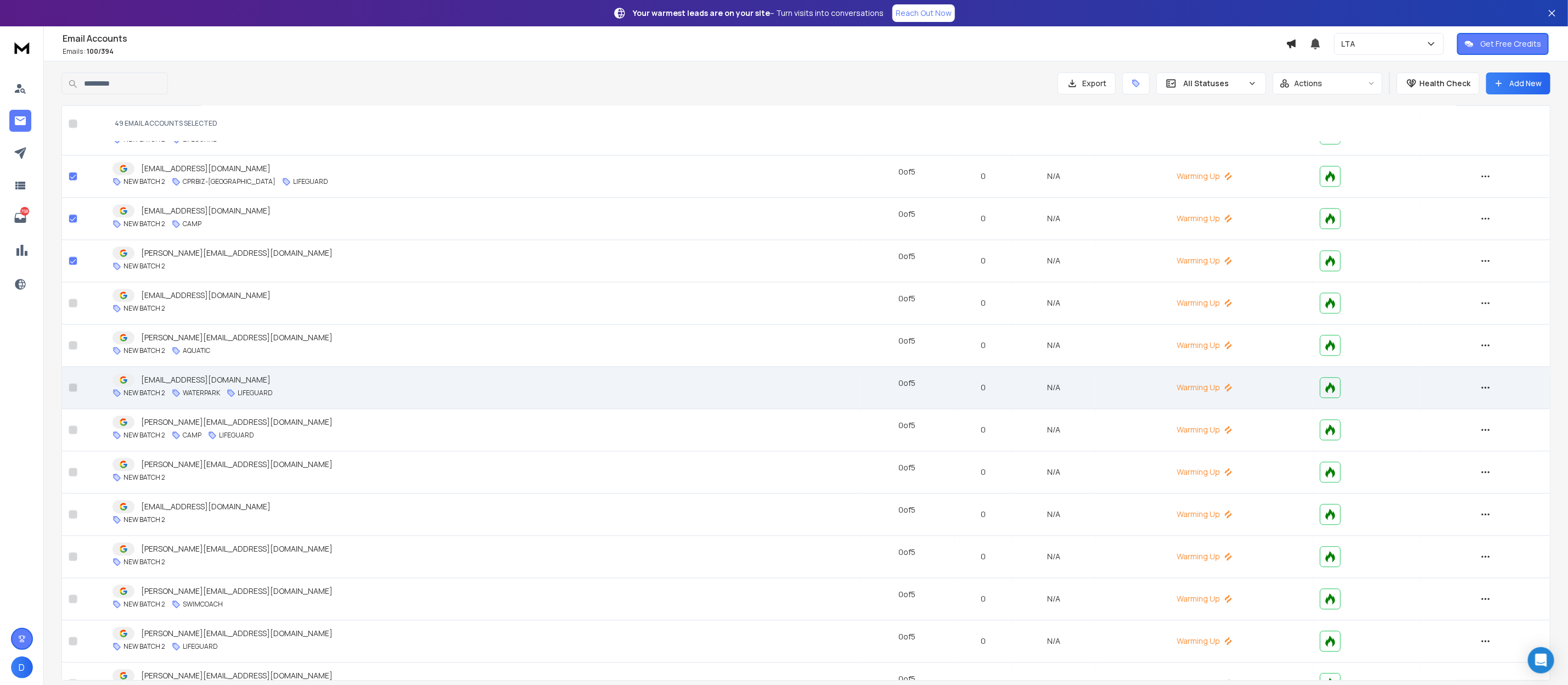
scroll to position [1954, 0]
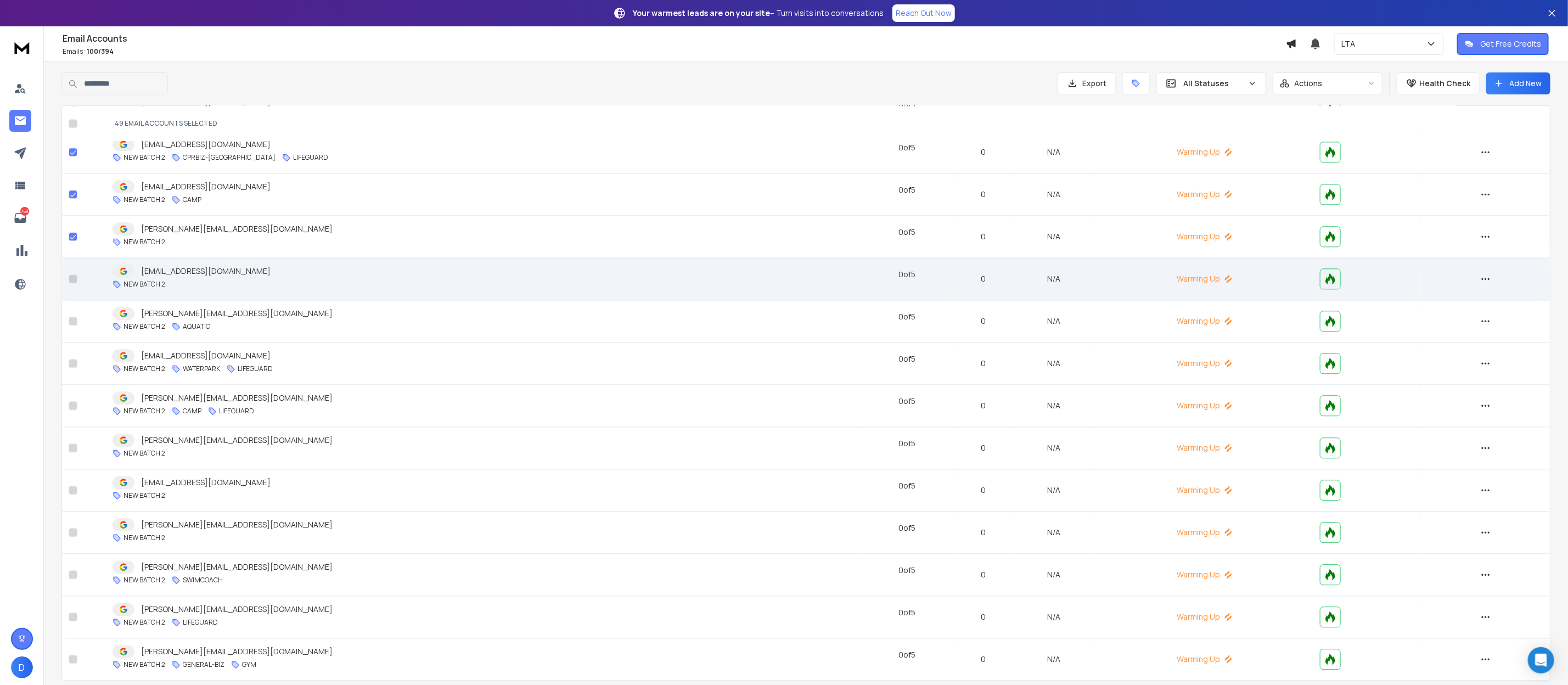
click at [74, 283] on button "button" at bounding box center [73, 278] width 9 height 9
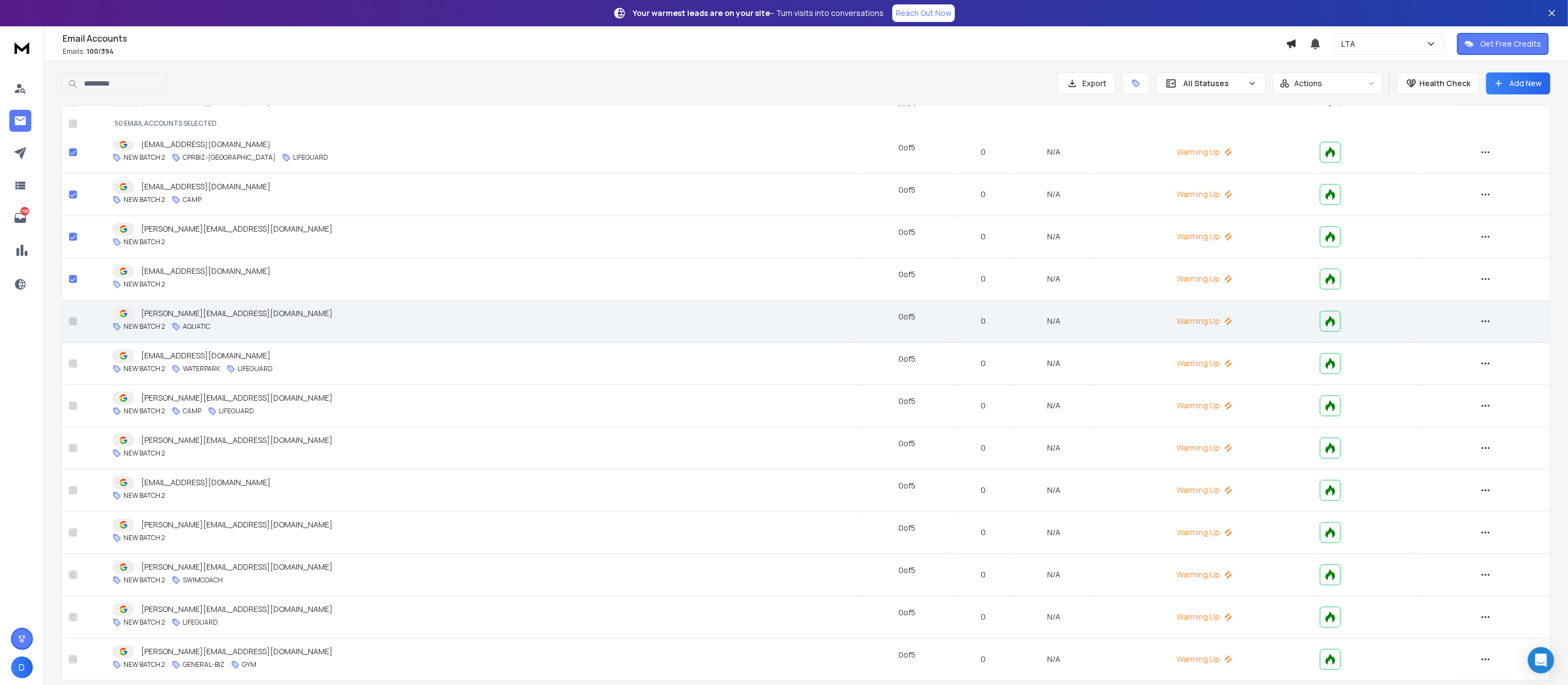
click at [76, 325] on button "button" at bounding box center [73, 320] width 9 height 9
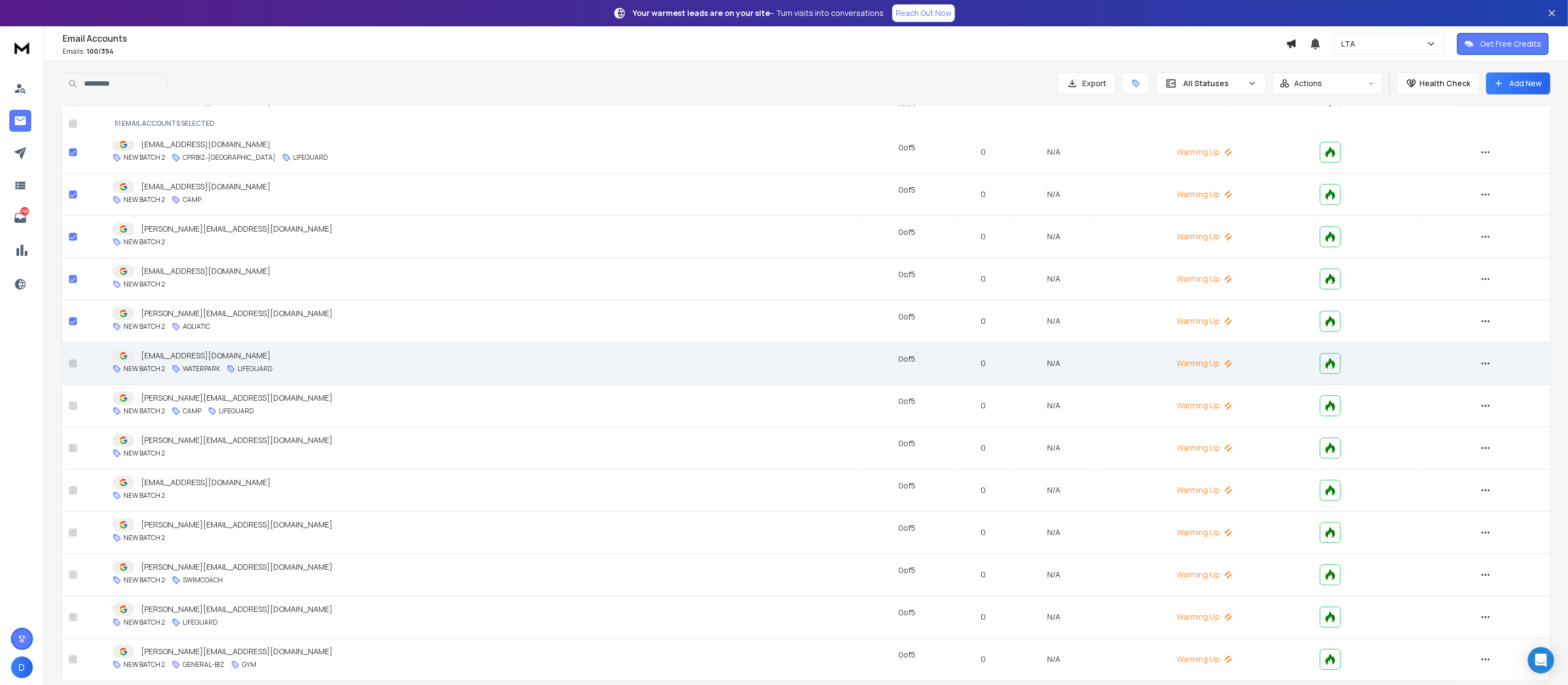
click at [72, 367] on button "button" at bounding box center [73, 363] width 9 height 9
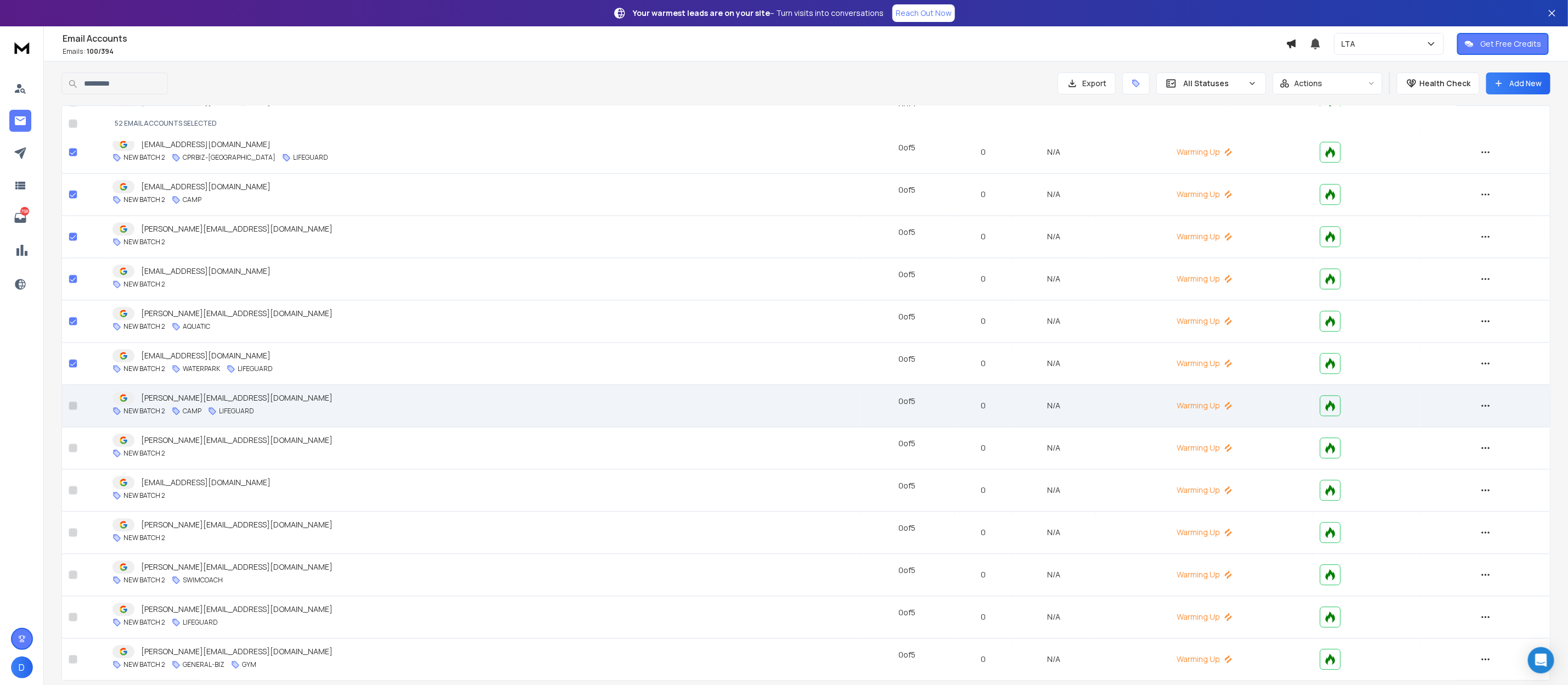
click at [71, 410] on button "button" at bounding box center [73, 405] width 9 height 9
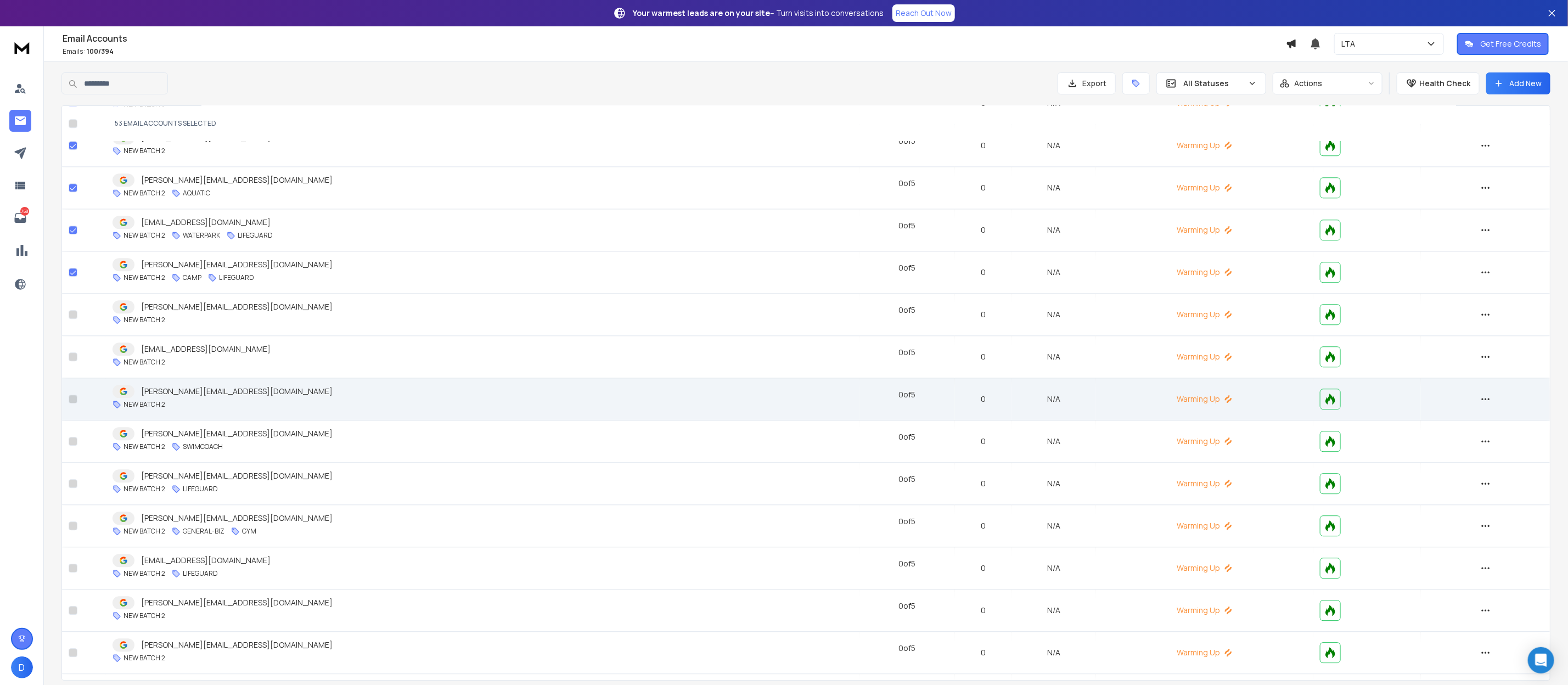
scroll to position [2090, 0]
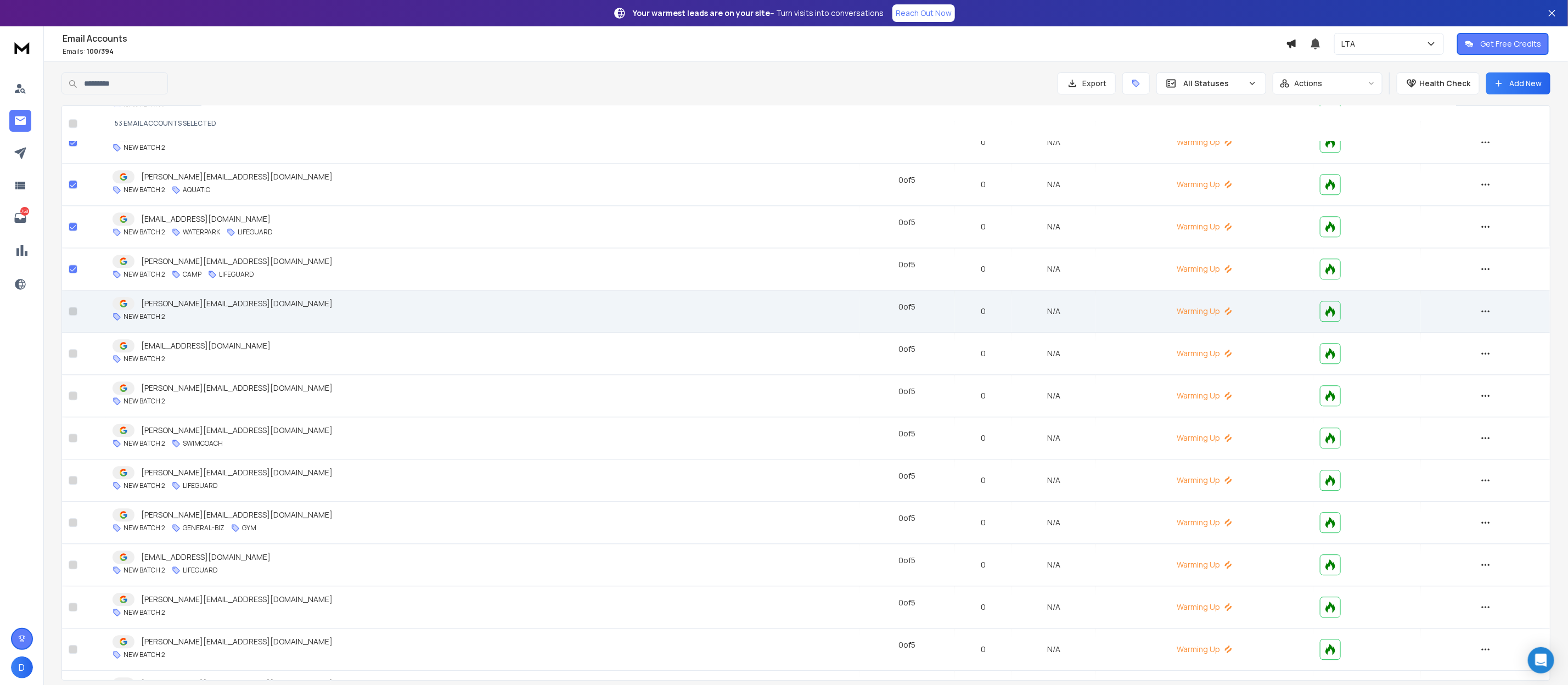
click at [75, 316] on button "button" at bounding box center [73, 310] width 9 height 9
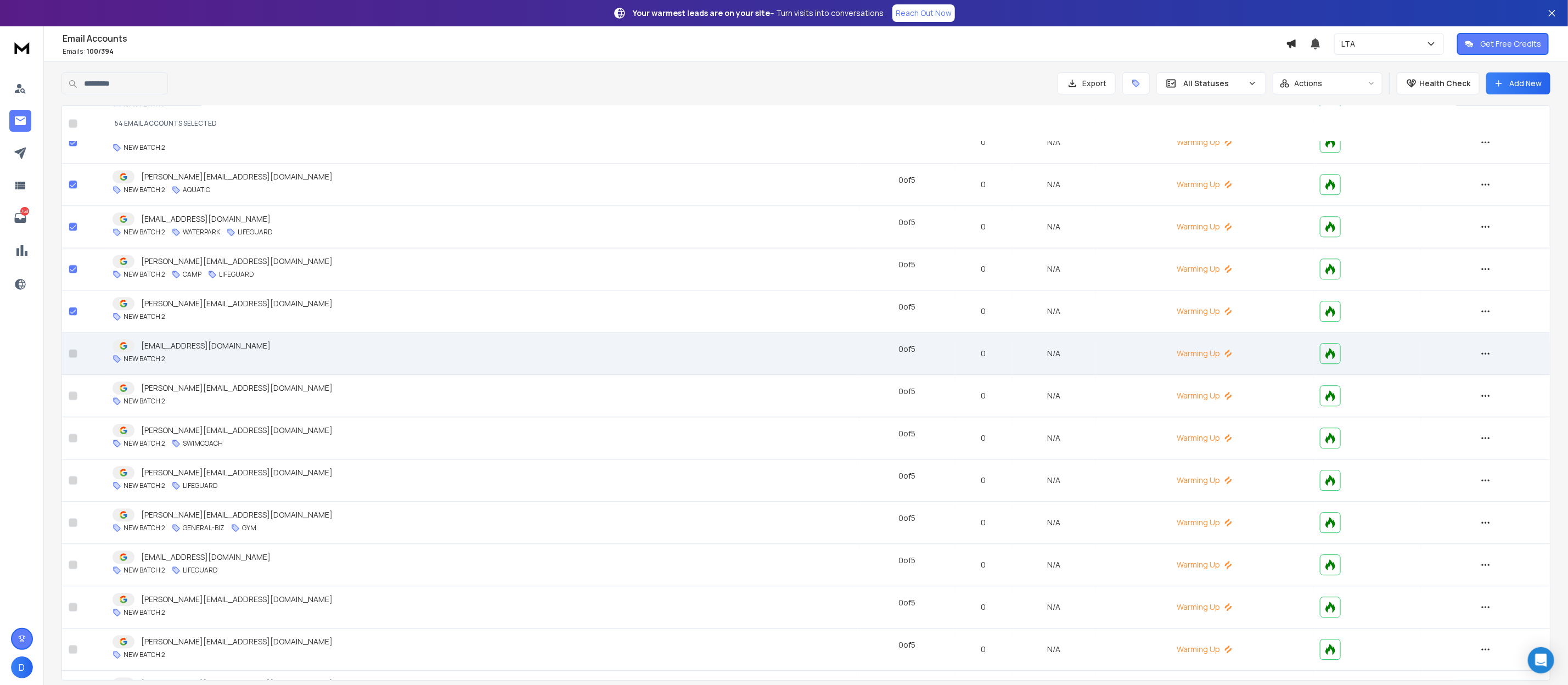
click at [73, 358] on button "button" at bounding box center [73, 353] width 9 height 9
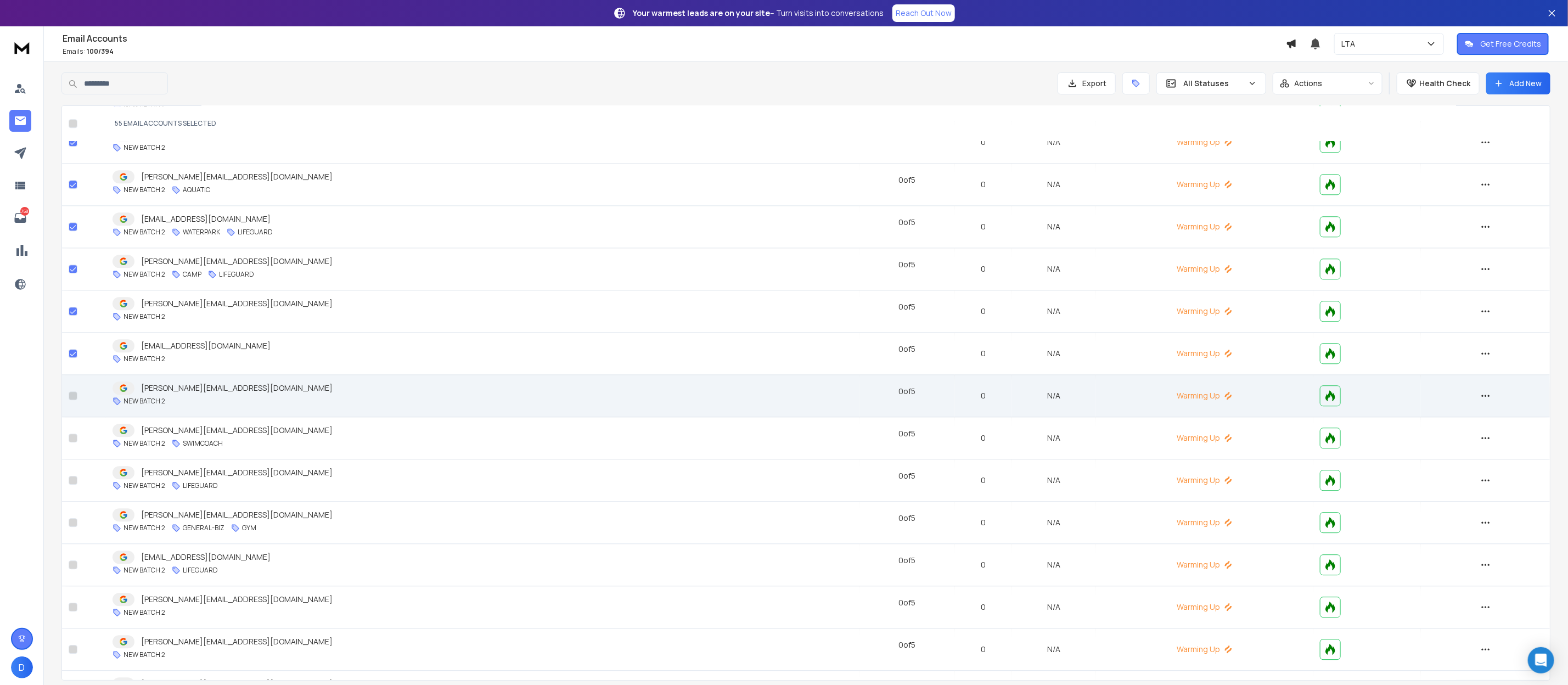
click at [73, 400] on button "button" at bounding box center [73, 395] width 9 height 9
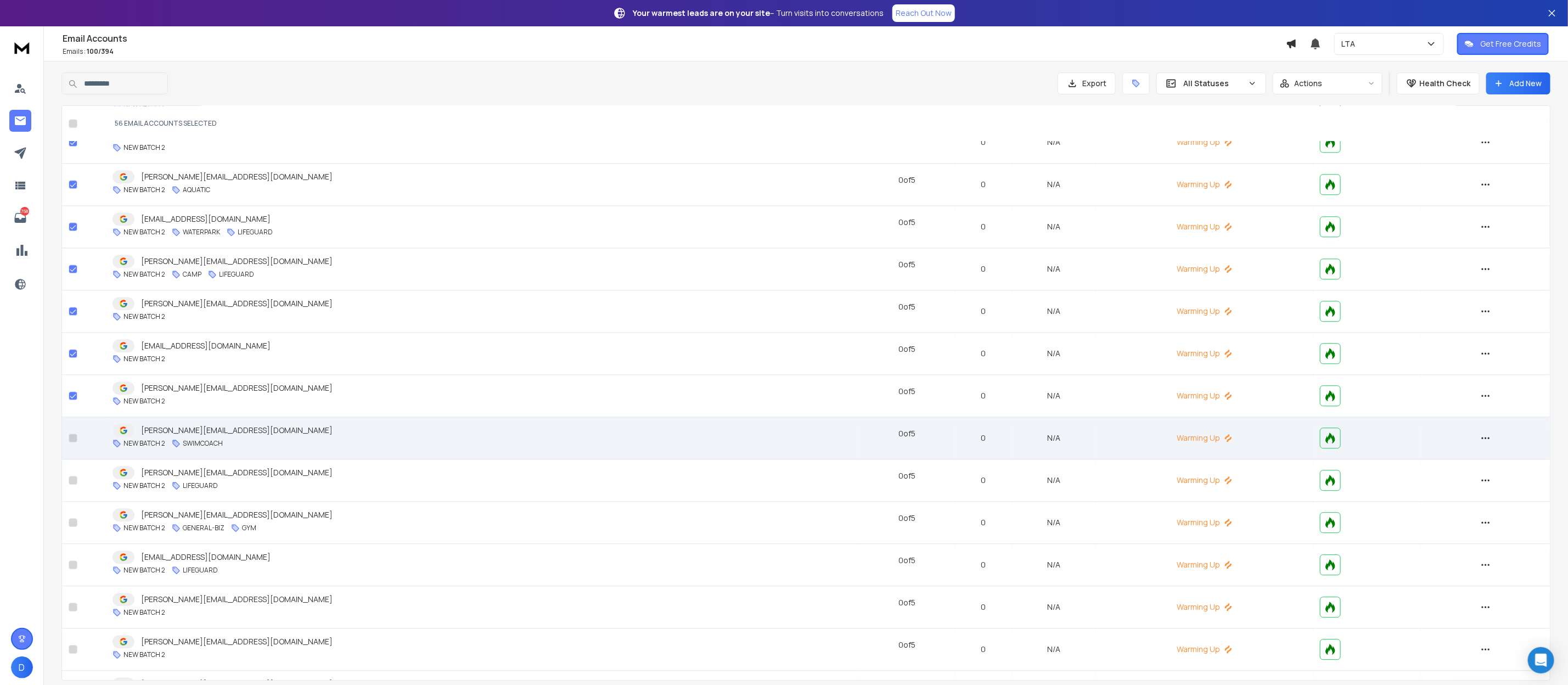
click at [72, 442] on button "button" at bounding box center [73, 437] width 9 height 9
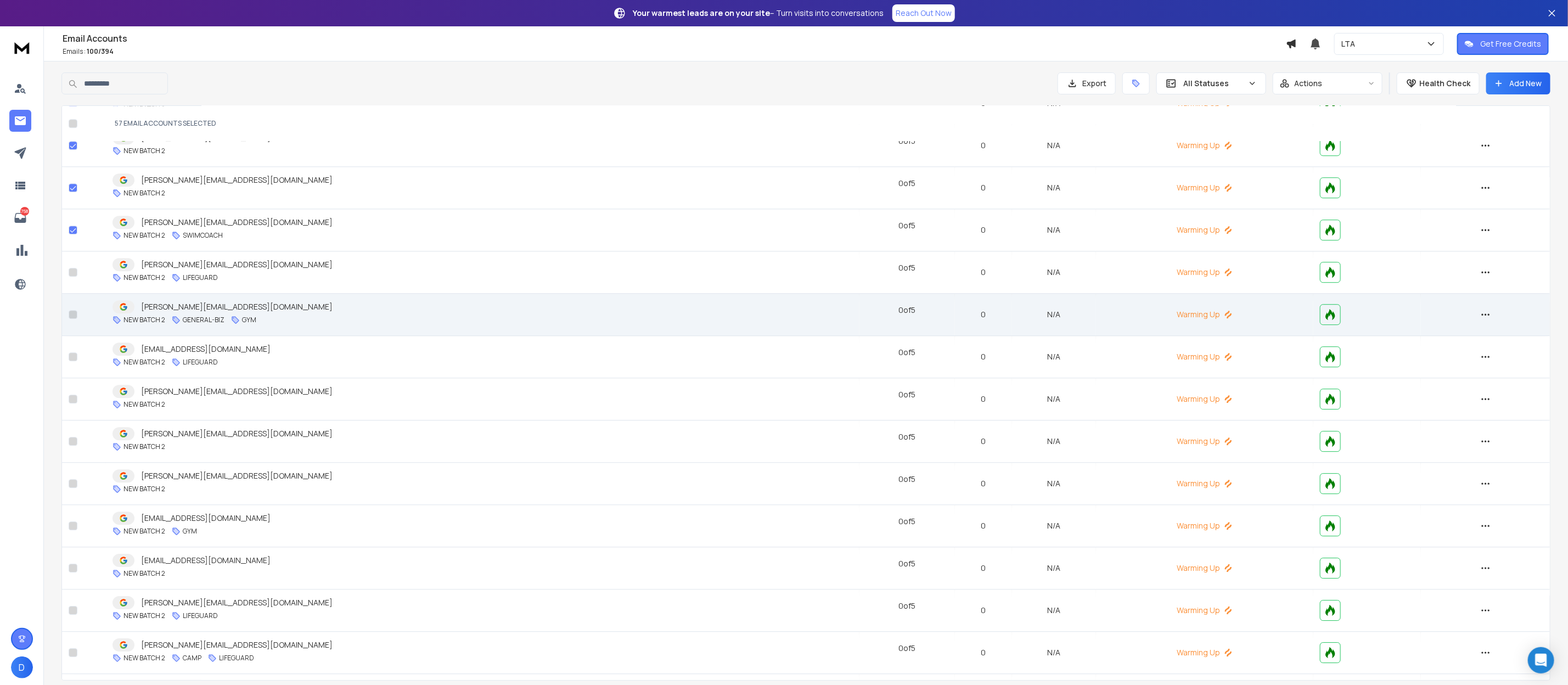
scroll to position [2289, 0]
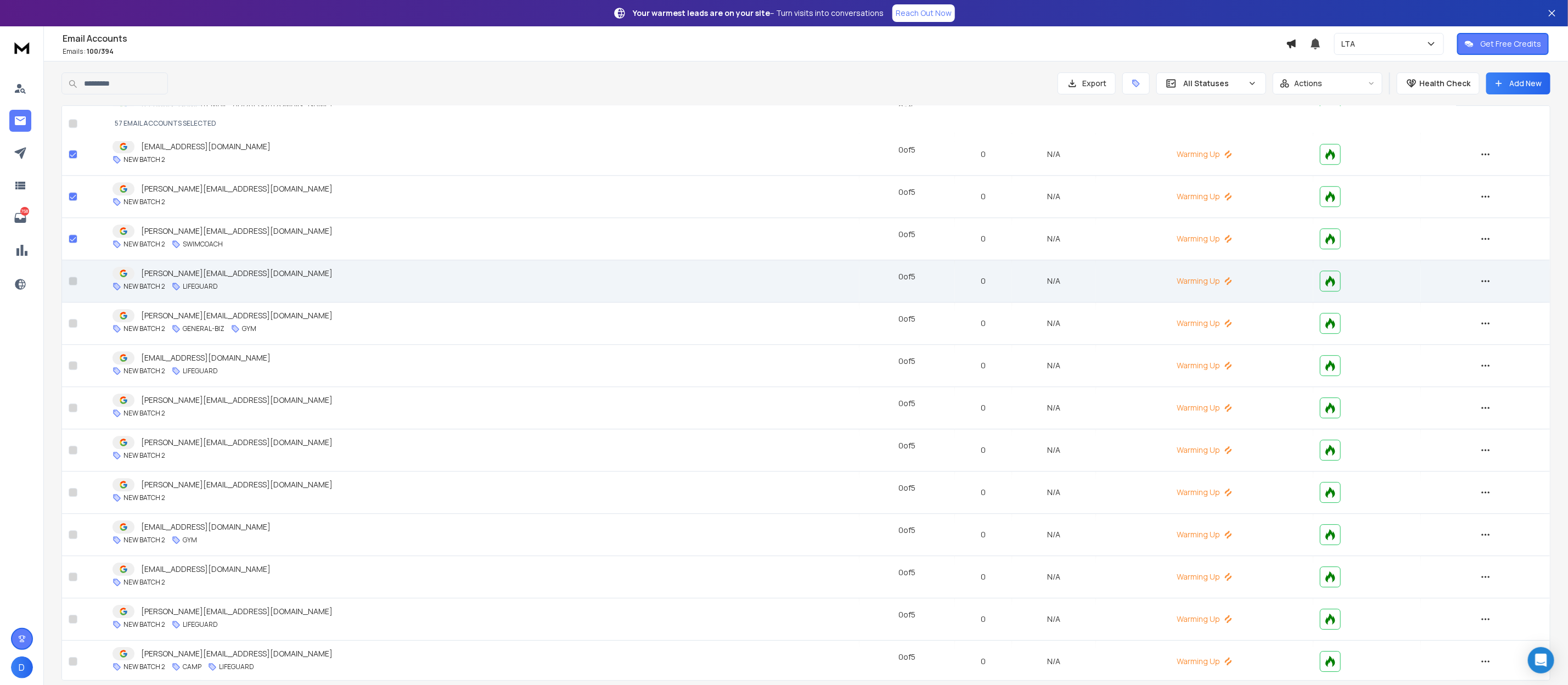
click at [75, 286] on button "button" at bounding box center [73, 280] width 9 height 9
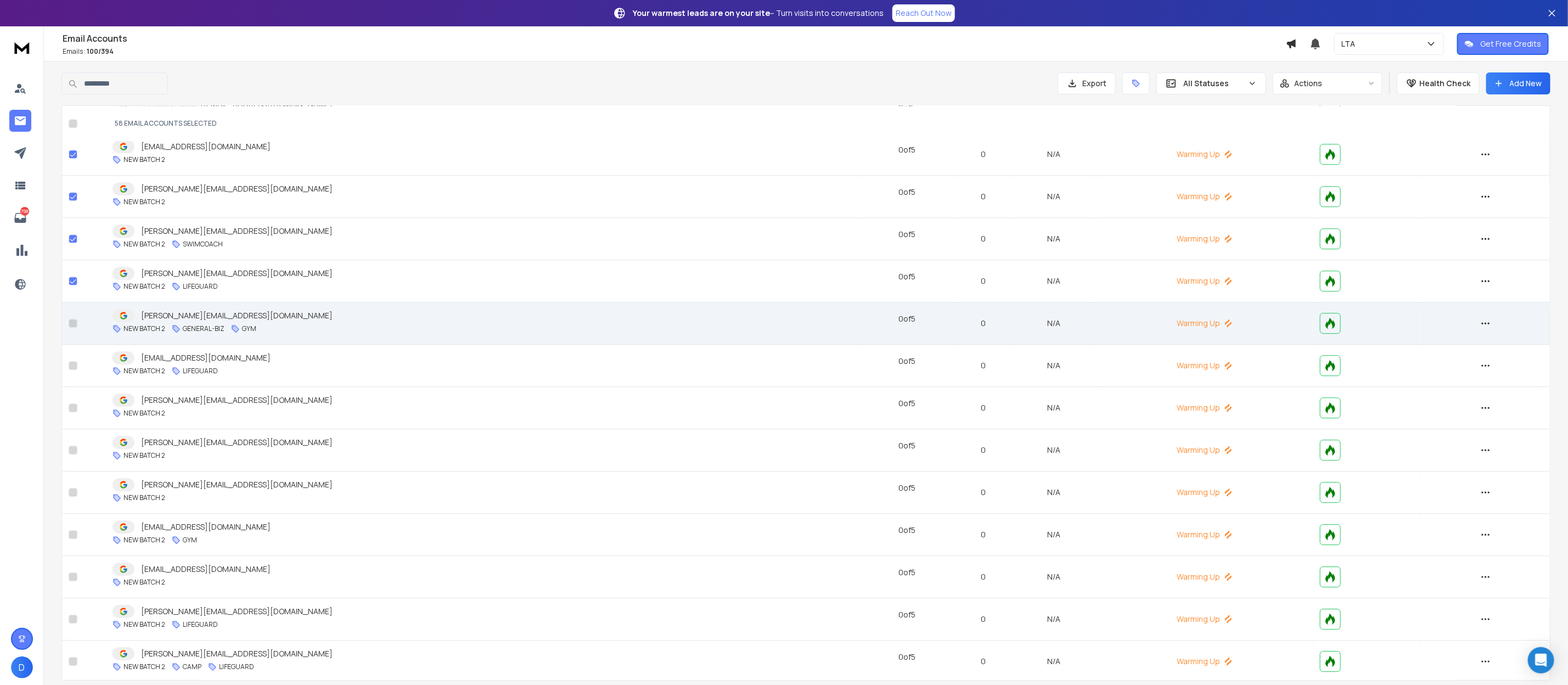
click at [75, 327] on button "button" at bounding box center [73, 323] width 9 height 9
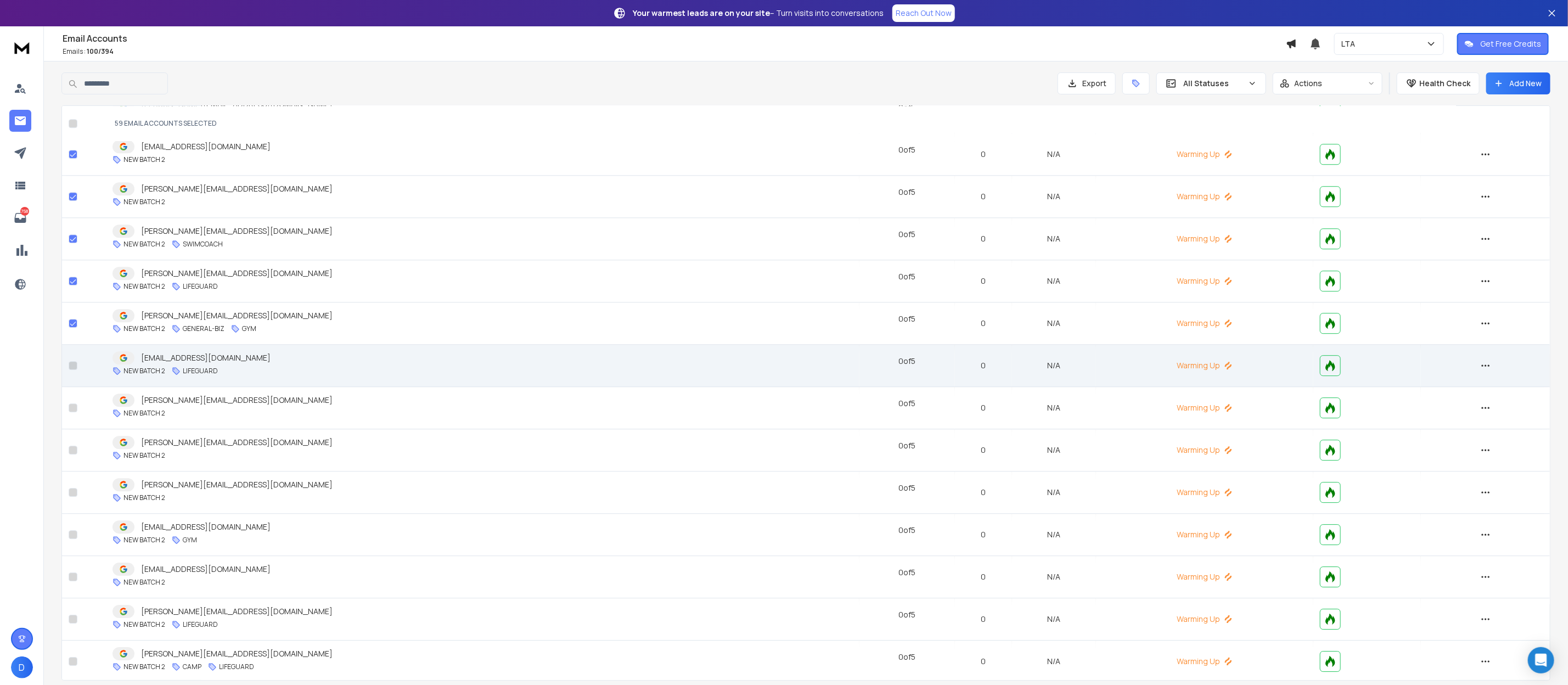
click at [73, 370] on button "button" at bounding box center [73, 365] width 9 height 9
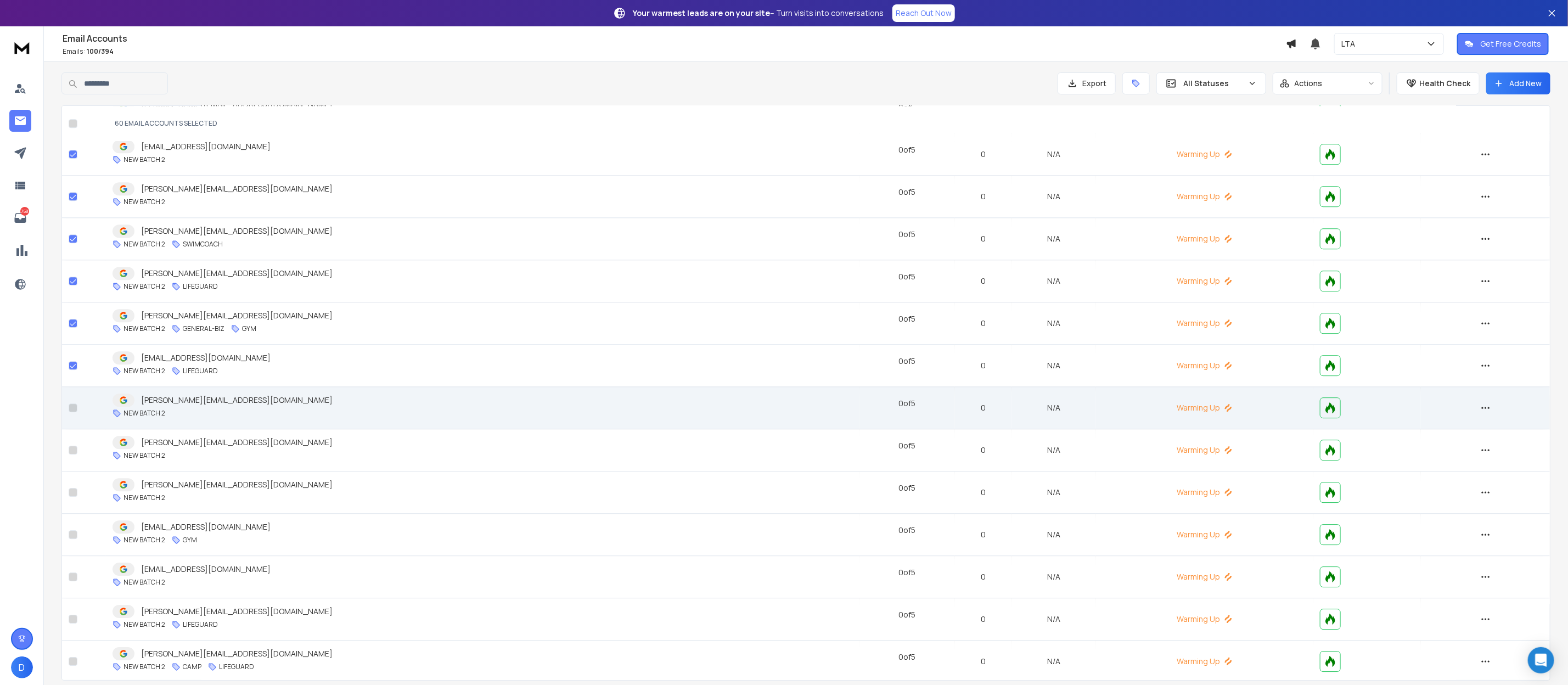
click at [73, 412] on button "button" at bounding box center [73, 407] width 9 height 9
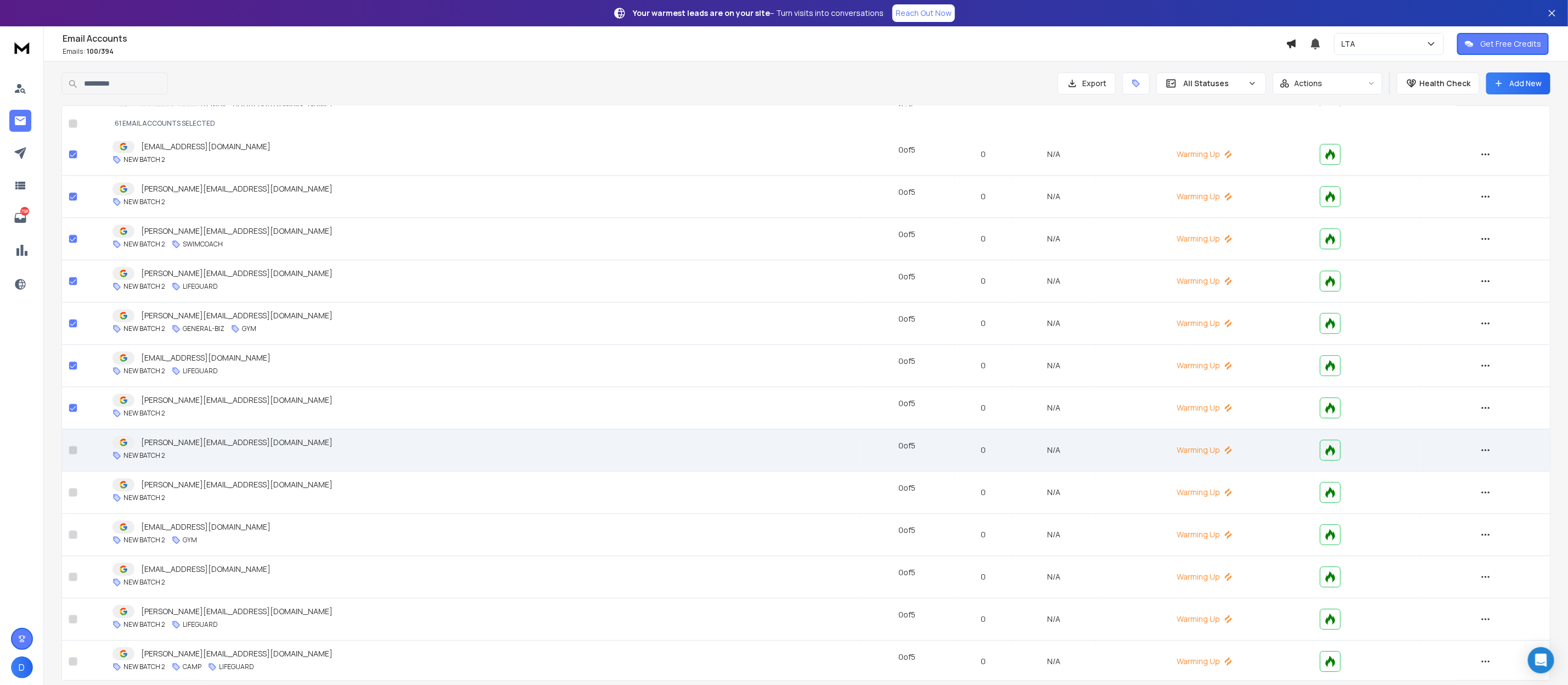
click at [73, 454] on button "button" at bounding box center [73, 449] width 9 height 9
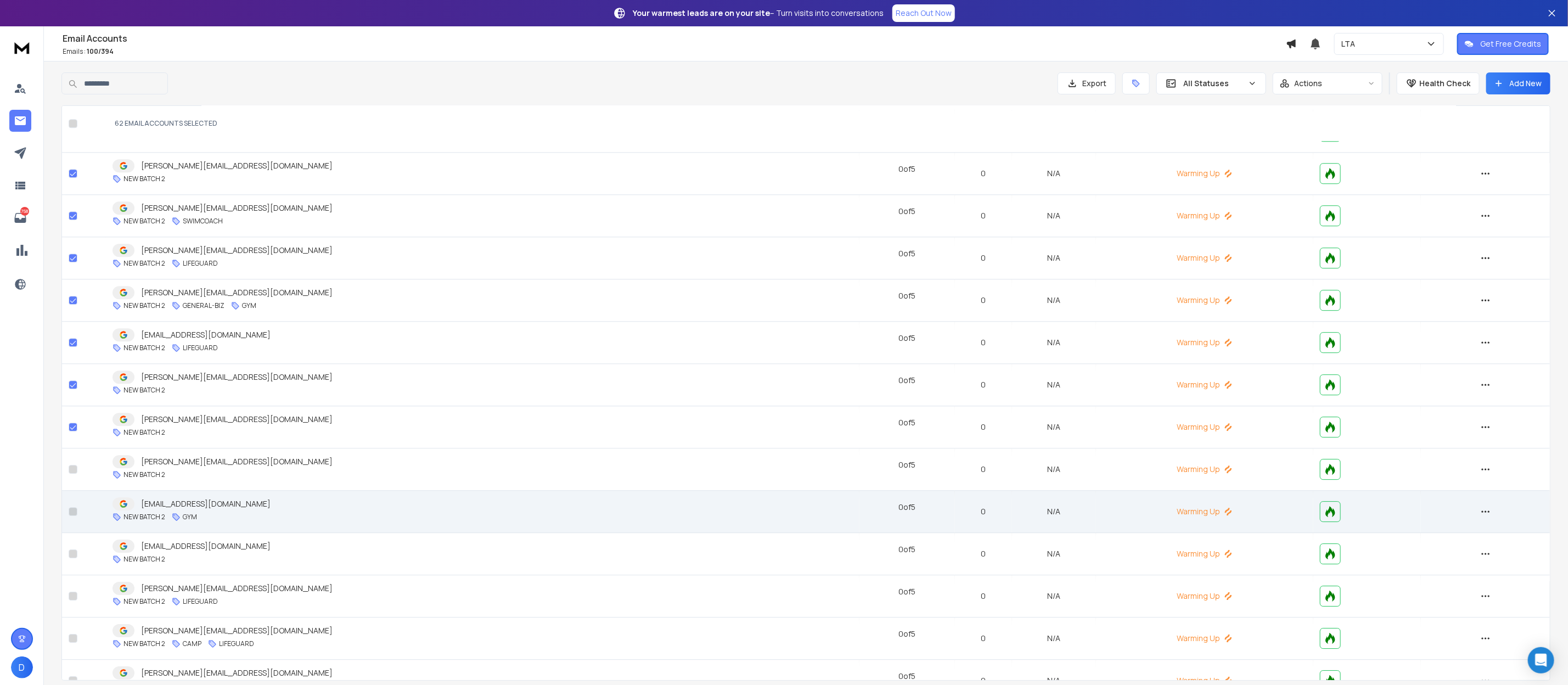
scroll to position [2416, 0]
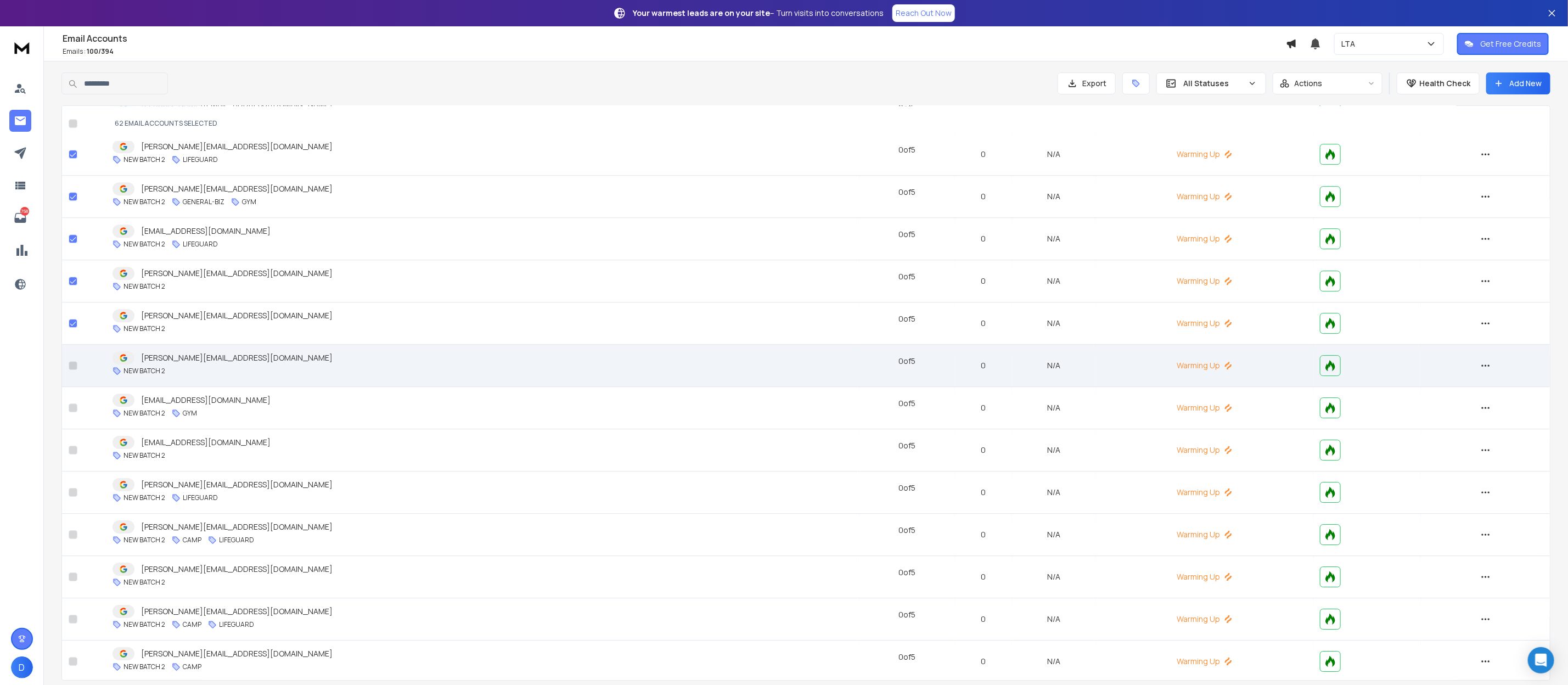
click at [73, 370] on button "button" at bounding box center [73, 365] width 9 height 9
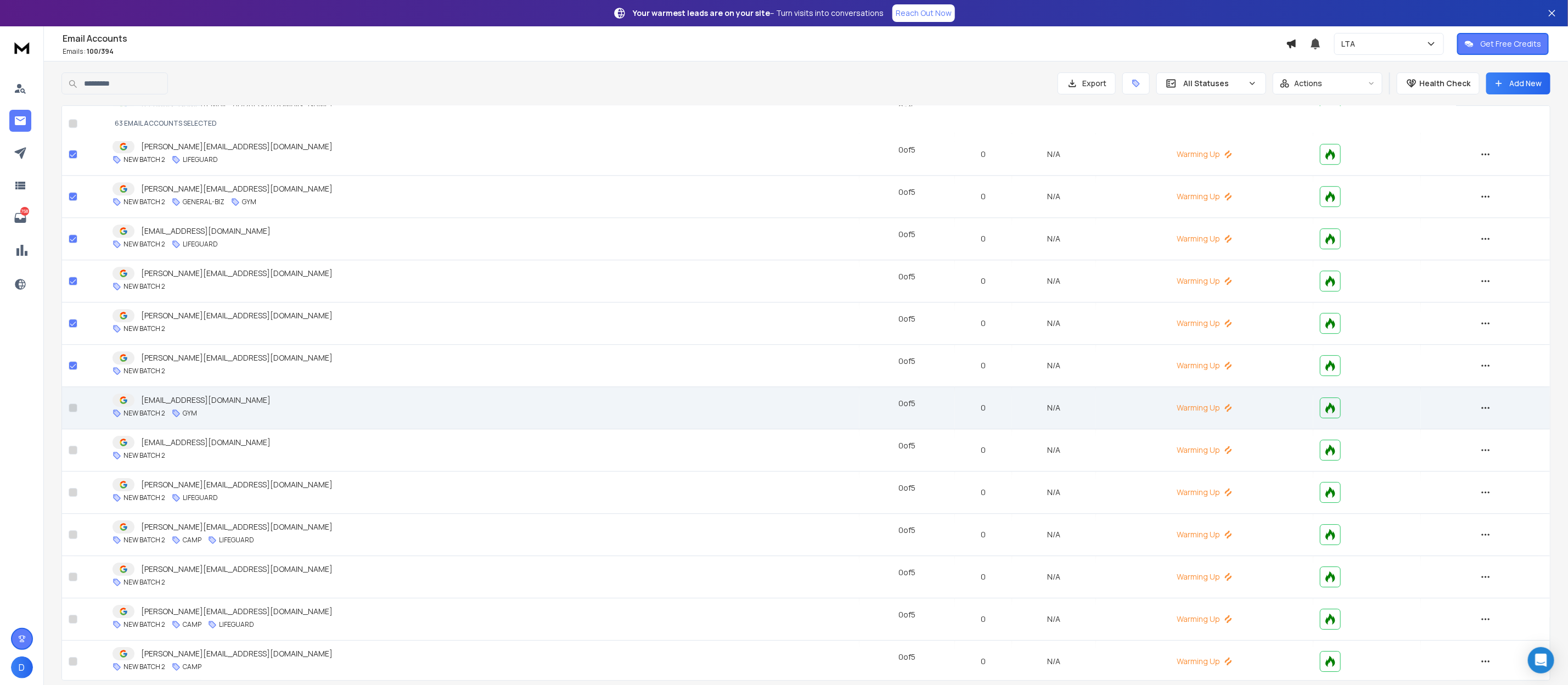
click at [73, 412] on button "button" at bounding box center [73, 407] width 9 height 9
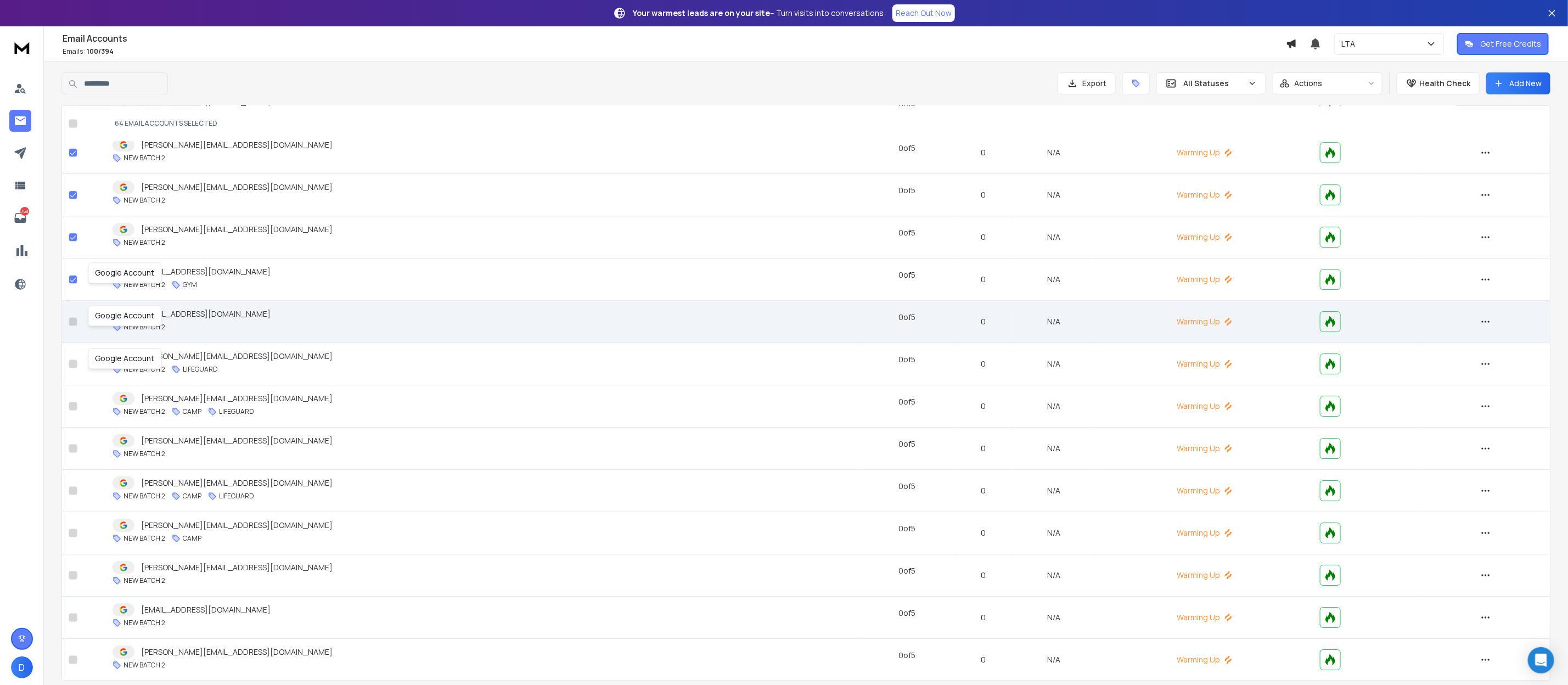
scroll to position [2548, 0]
click at [73, 323] on button "button" at bounding box center [73, 318] width 9 height 9
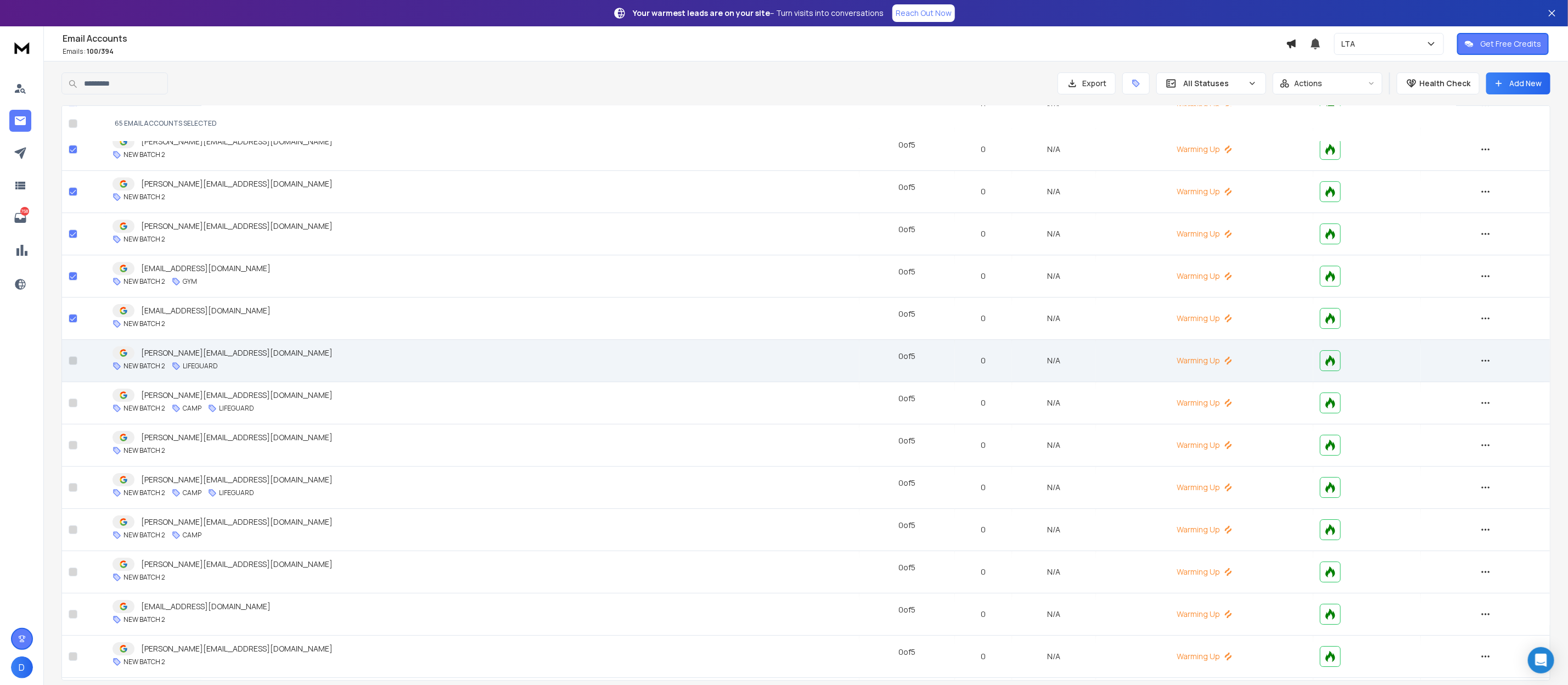
click at [73, 365] on button "button" at bounding box center [73, 360] width 9 height 9
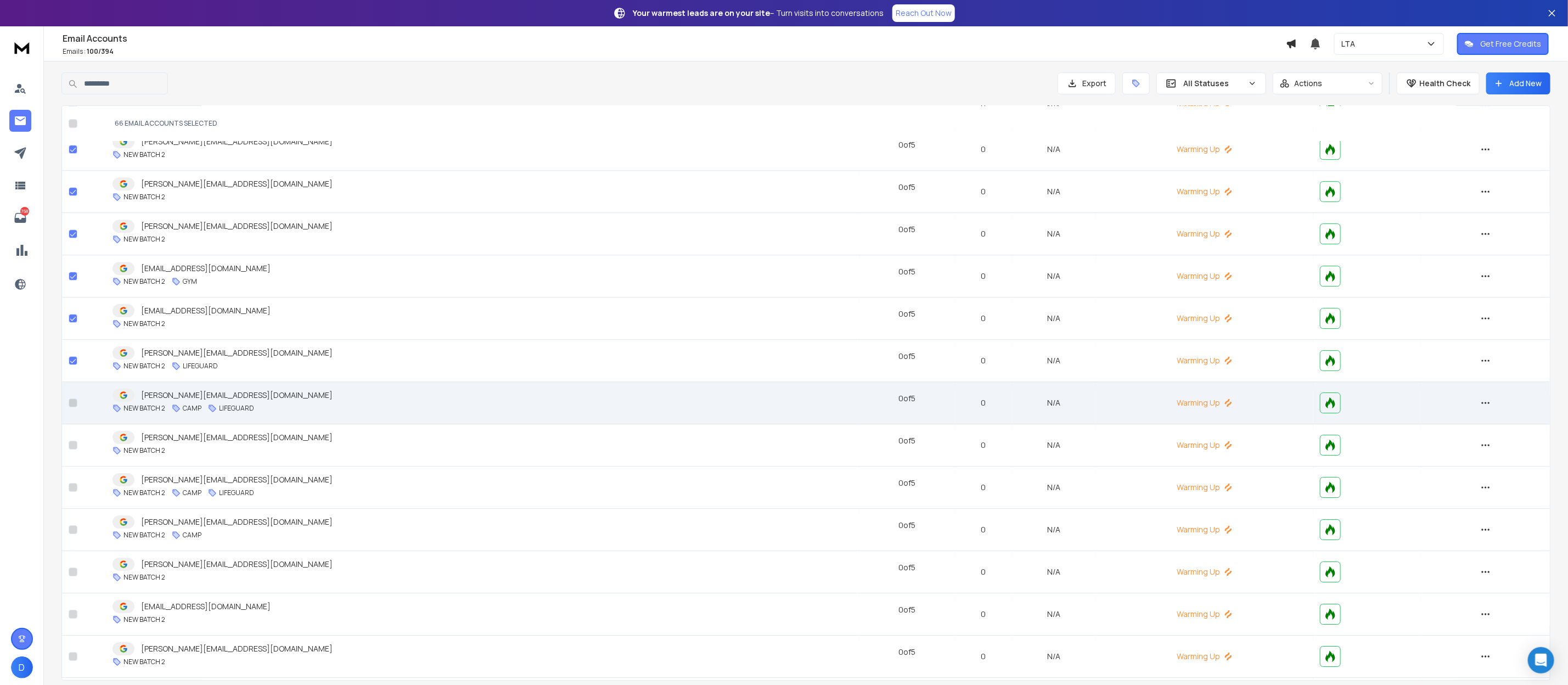
click at [75, 407] on button "button" at bounding box center [73, 402] width 9 height 9
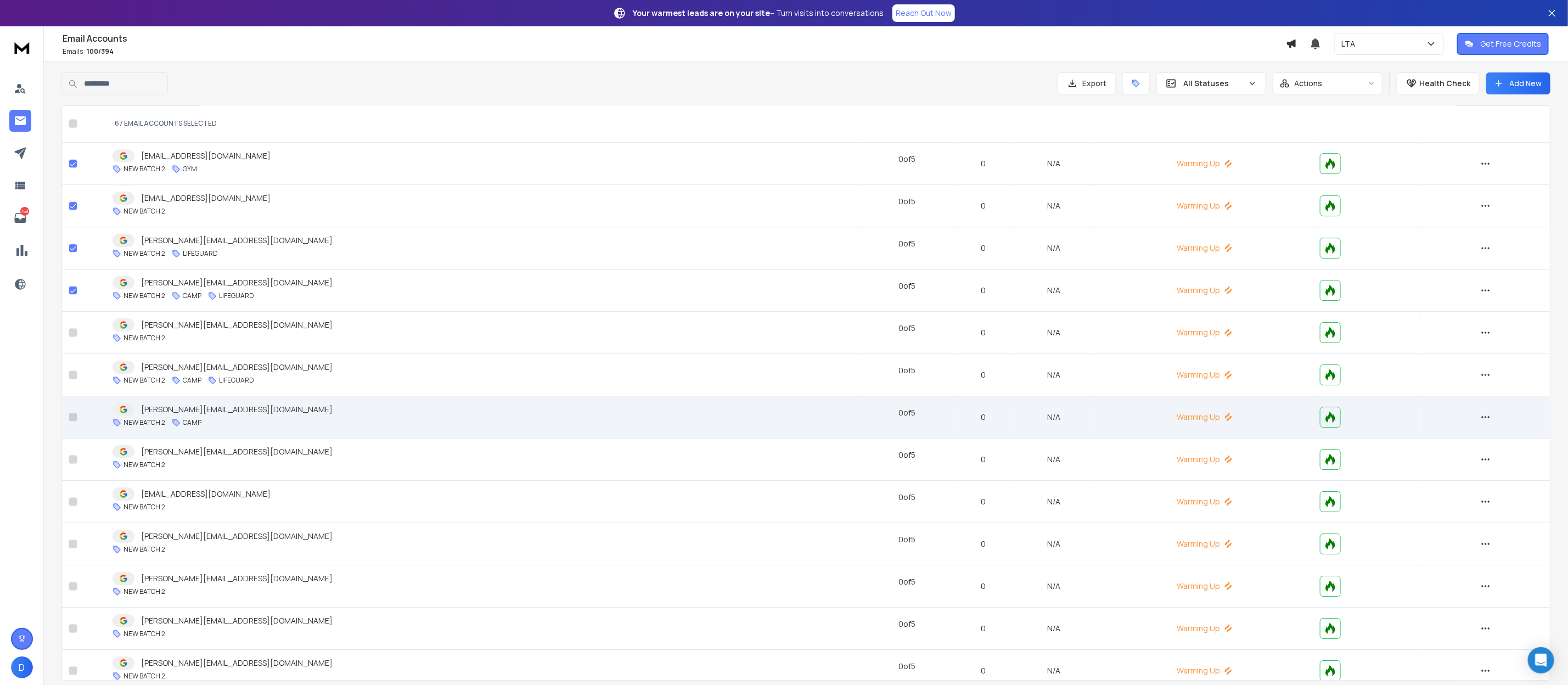
scroll to position [2683, 0]
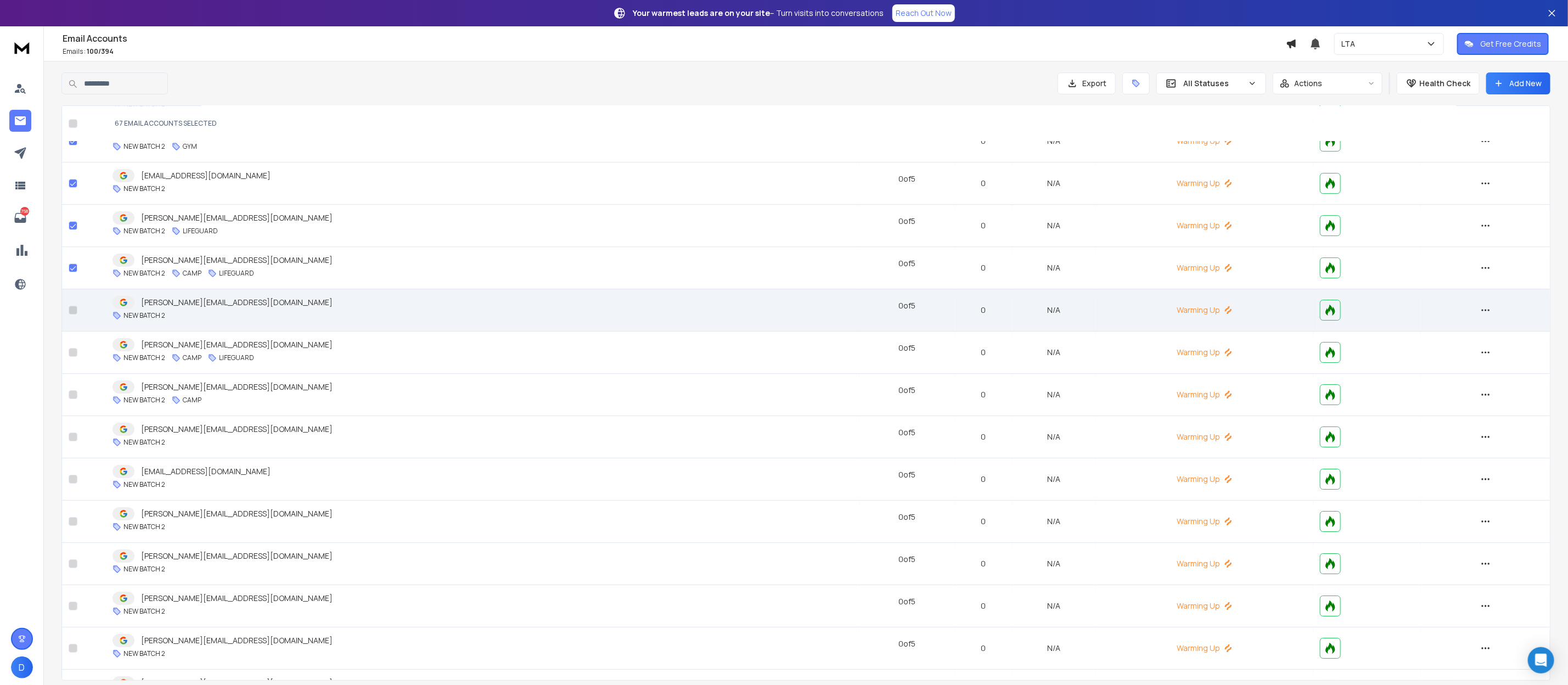
drag, startPoint x: 71, startPoint y: 325, endPoint x: 76, endPoint y: 343, distance: 18.7
click at [71, 314] on button "button" at bounding box center [73, 310] width 9 height 9
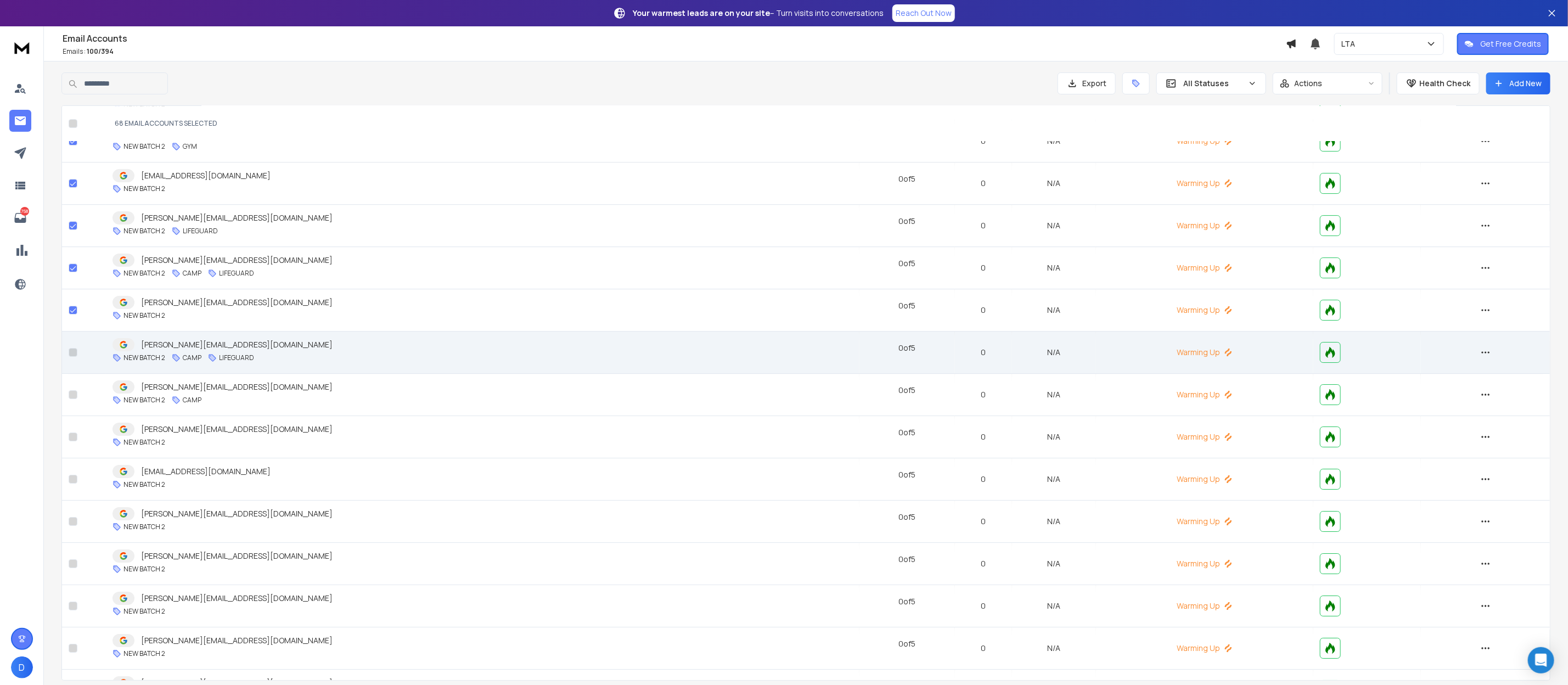
click at [73, 357] on button "button" at bounding box center [73, 352] width 9 height 9
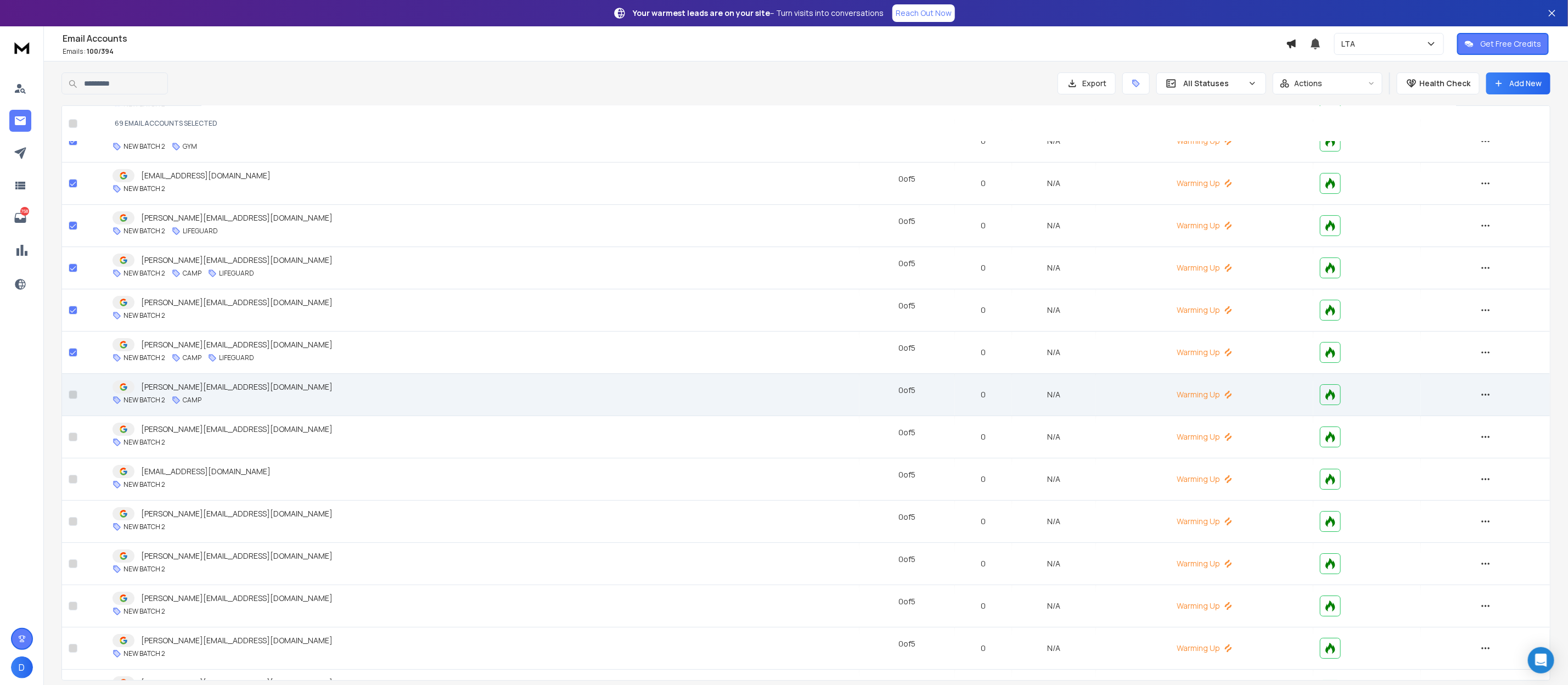
click at [76, 399] on button "button" at bounding box center [73, 394] width 9 height 9
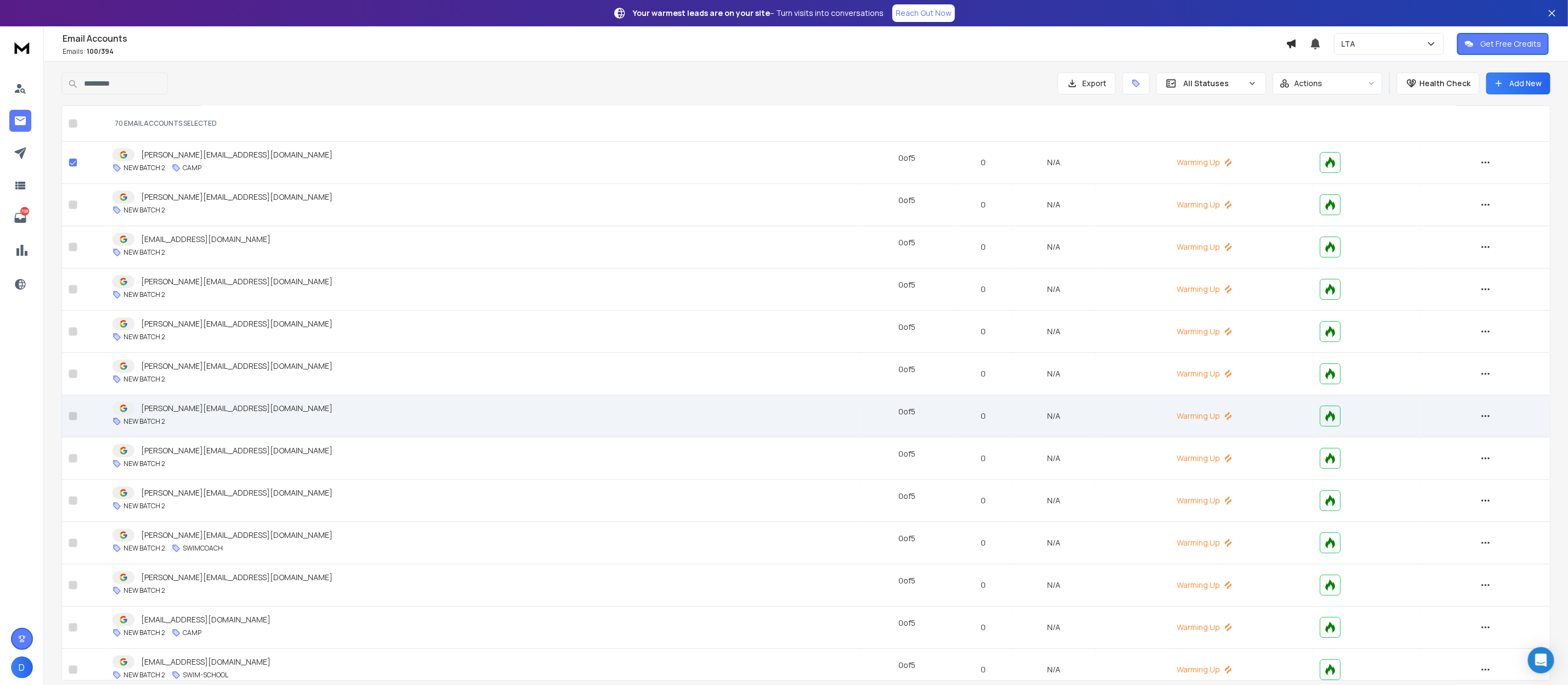
scroll to position [2931, 0]
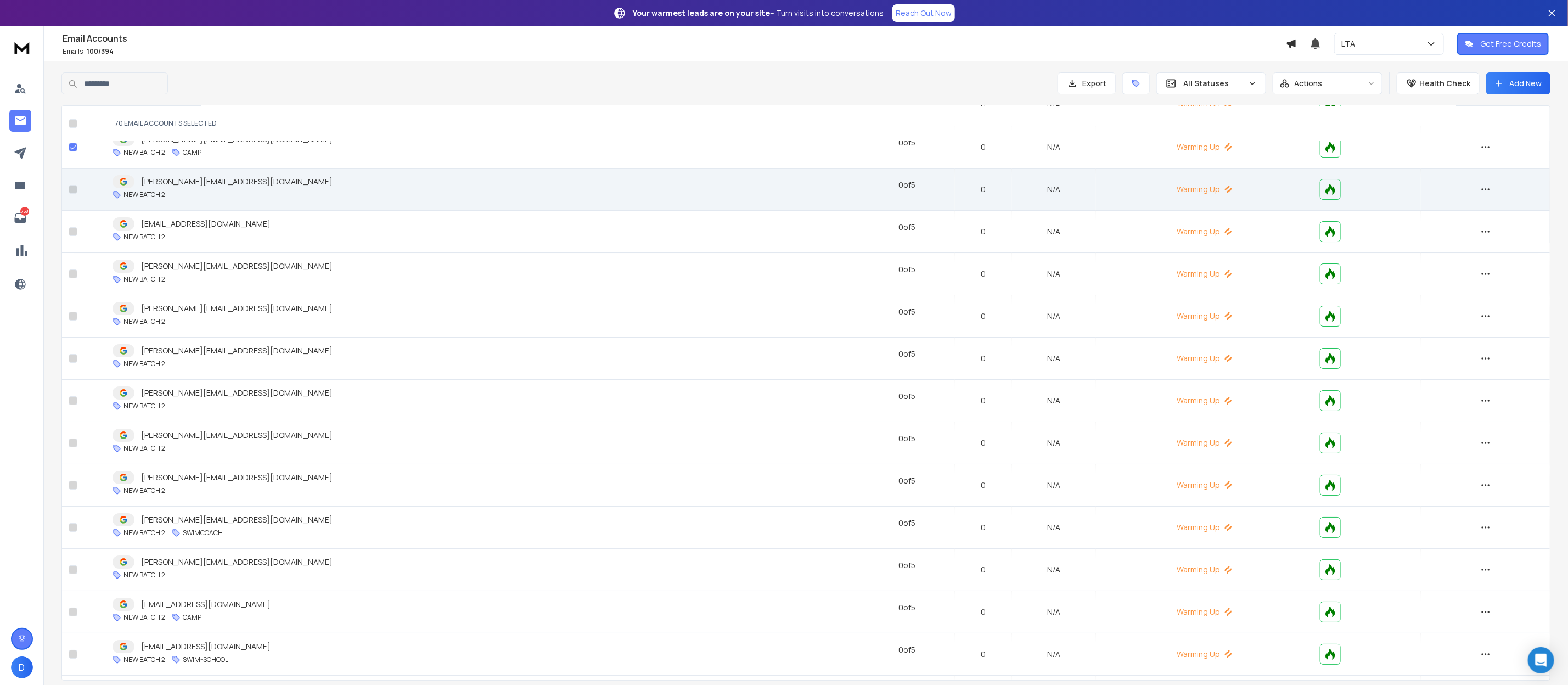
click at [75, 194] on button "button" at bounding box center [73, 189] width 9 height 9
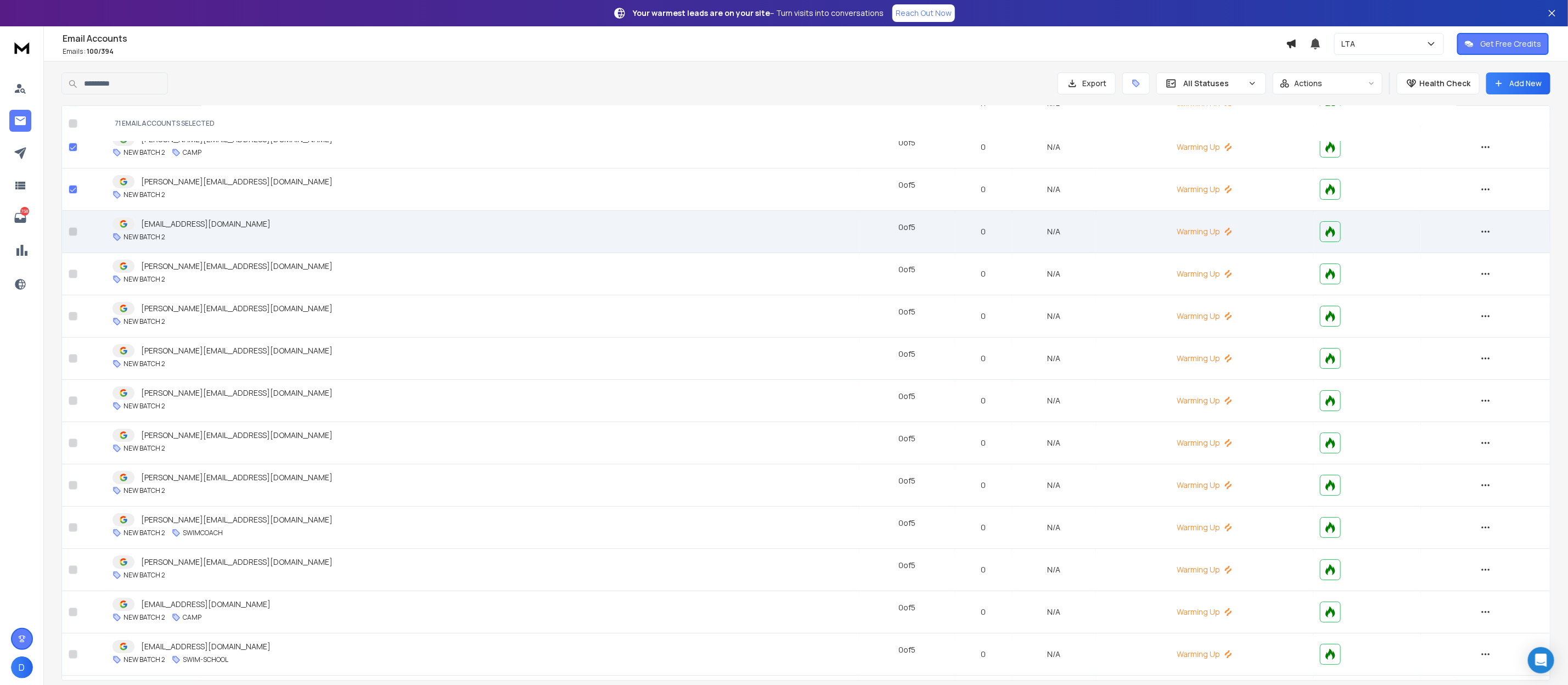
click at [75, 236] on button "button" at bounding box center [73, 231] width 9 height 9
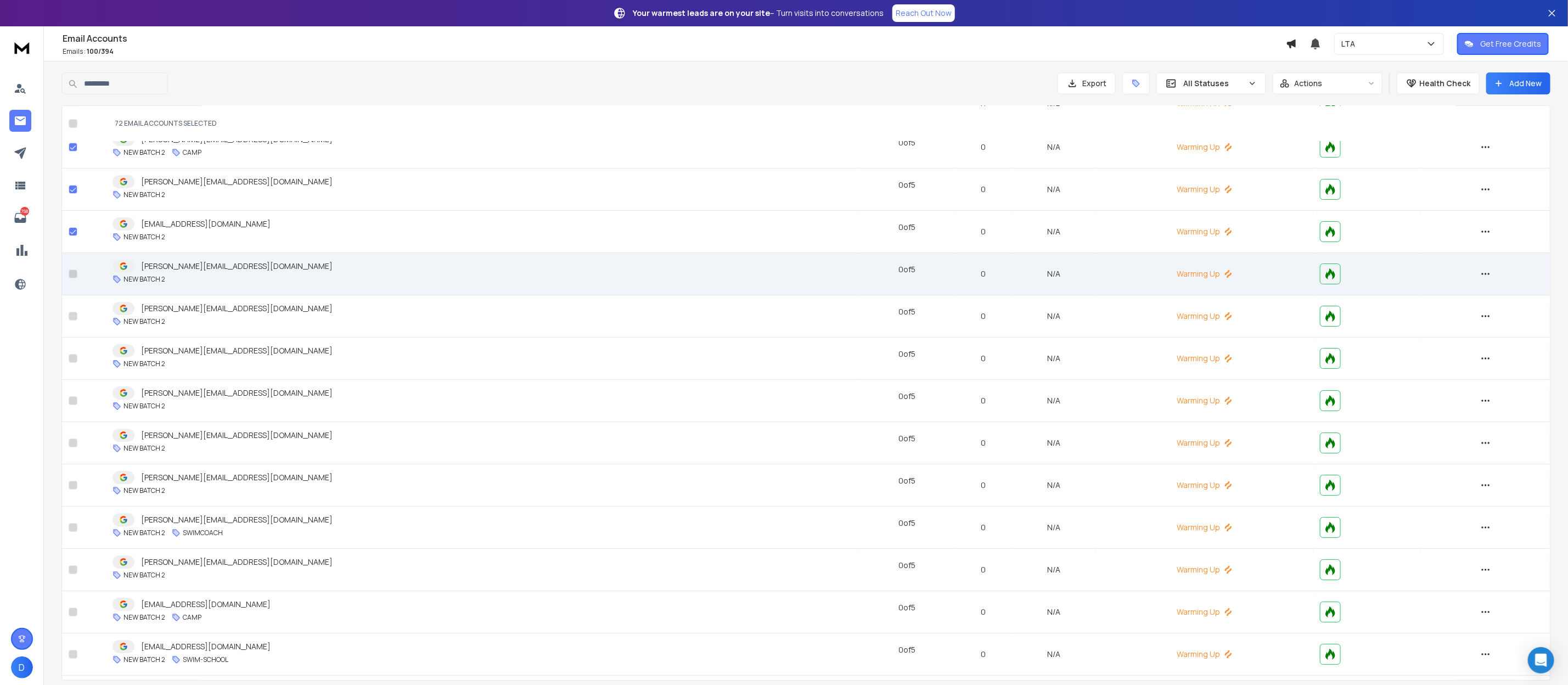
click at [71, 278] on button "button" at bounding box center [73, 273] width 9 height 9
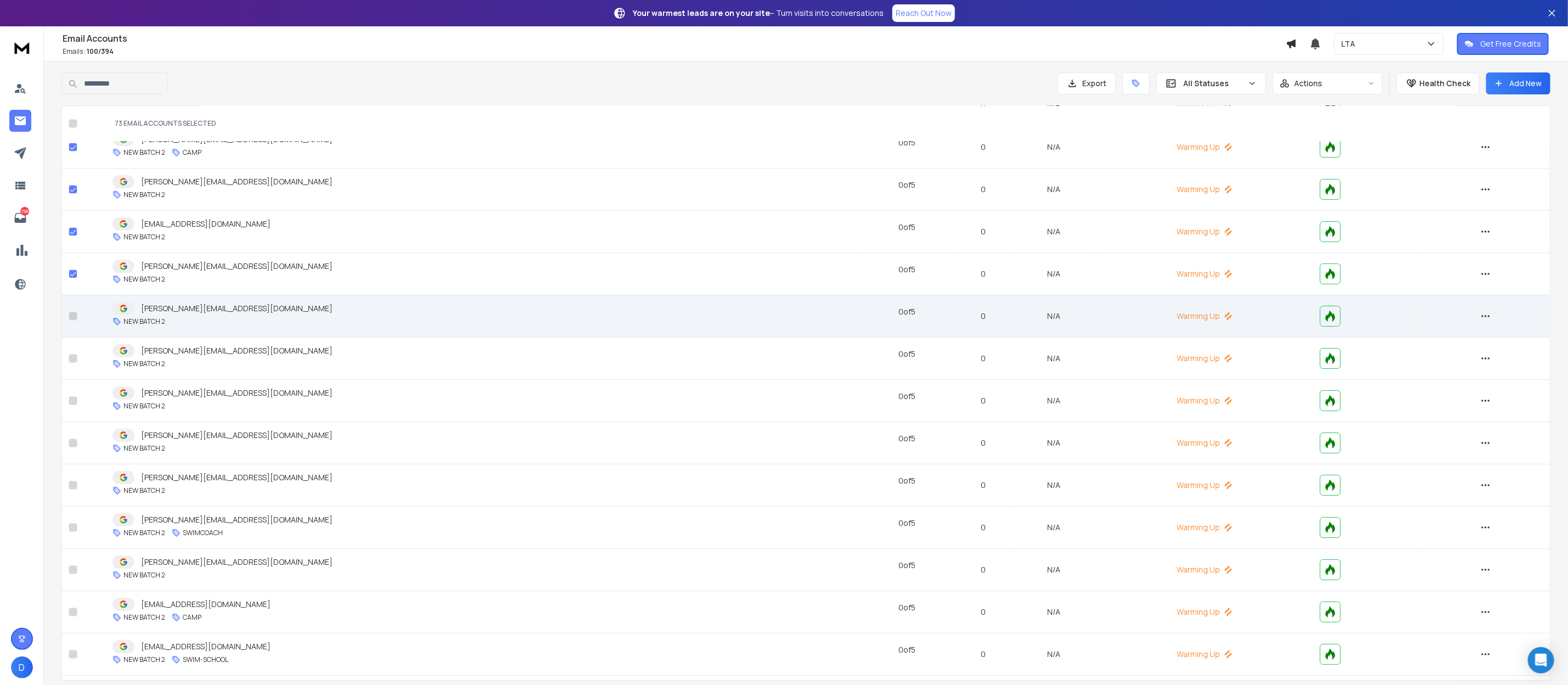
click at [75, 320] on button "button" at bounding box center [73, 316] width 9 height 9
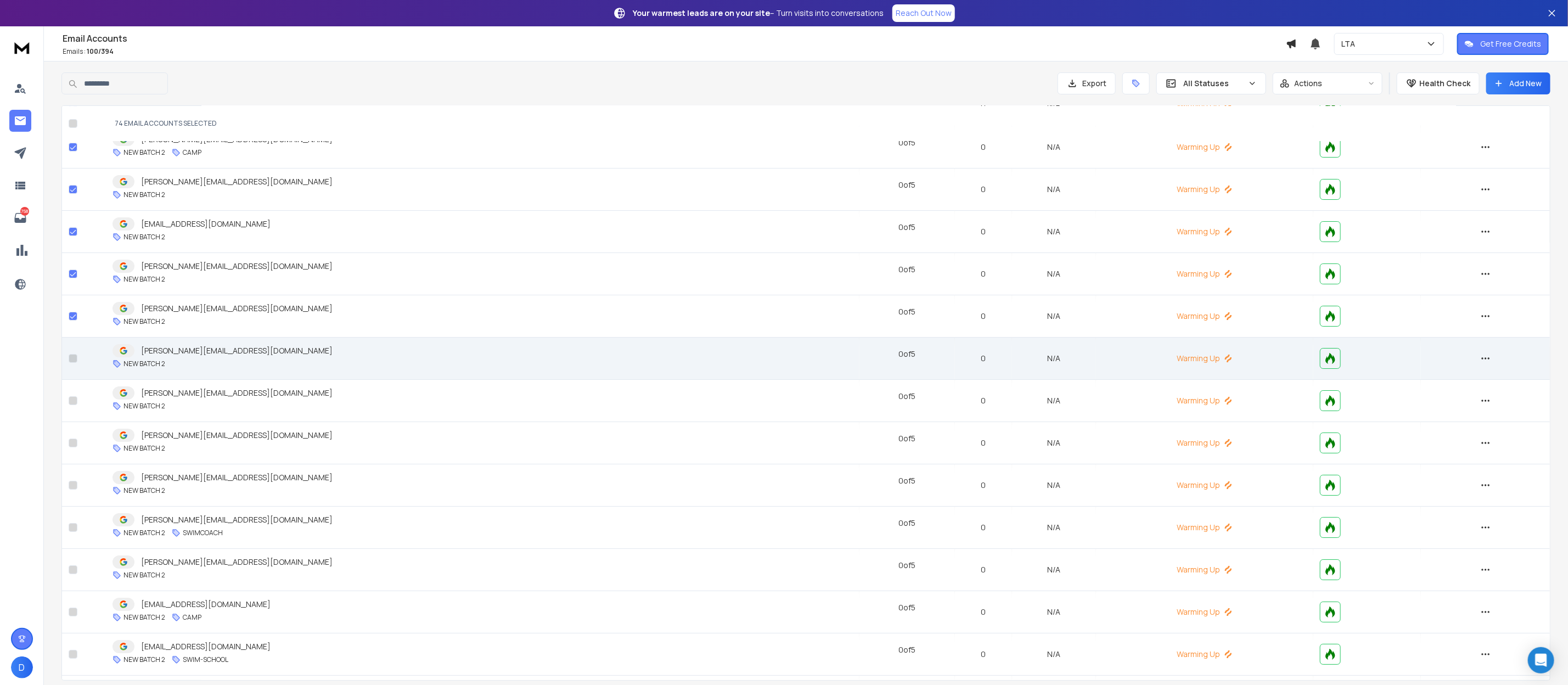
click at [73, 363] on button "button" at bounding box center [73, 358] width 9 height 9
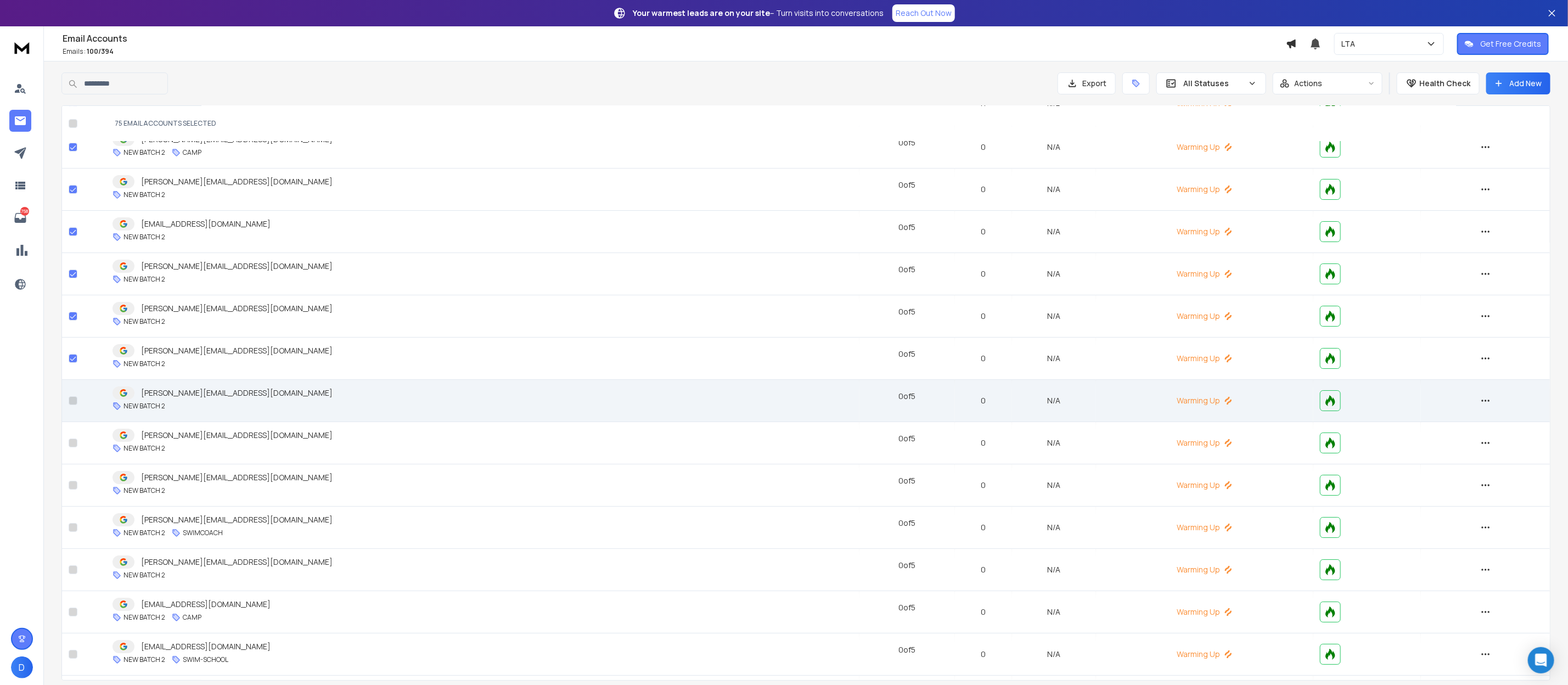
click at [73, 405] on button "button" at bounding box center [73, 400] width 9 height 9
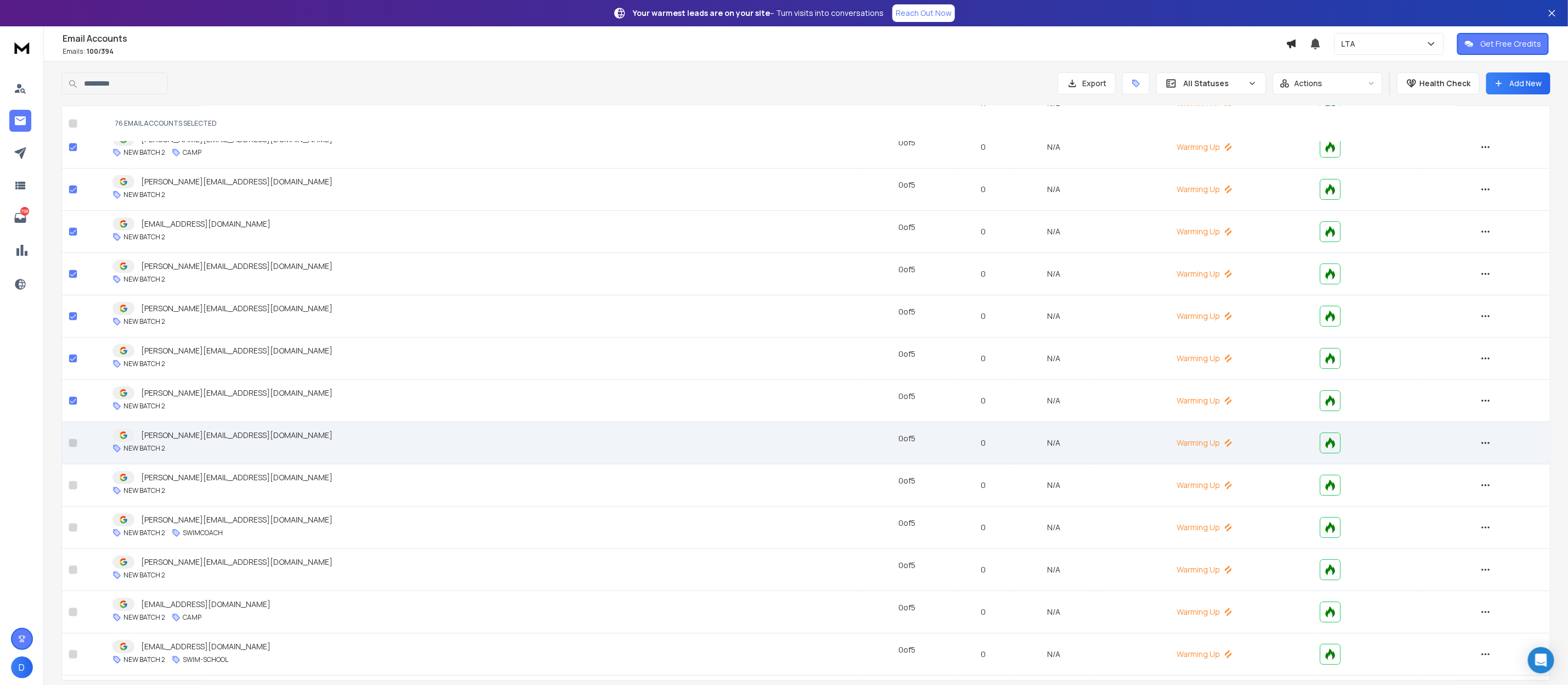
click at [73, 447] on button "button" at bounding box center [73, 442] width 9 height 9
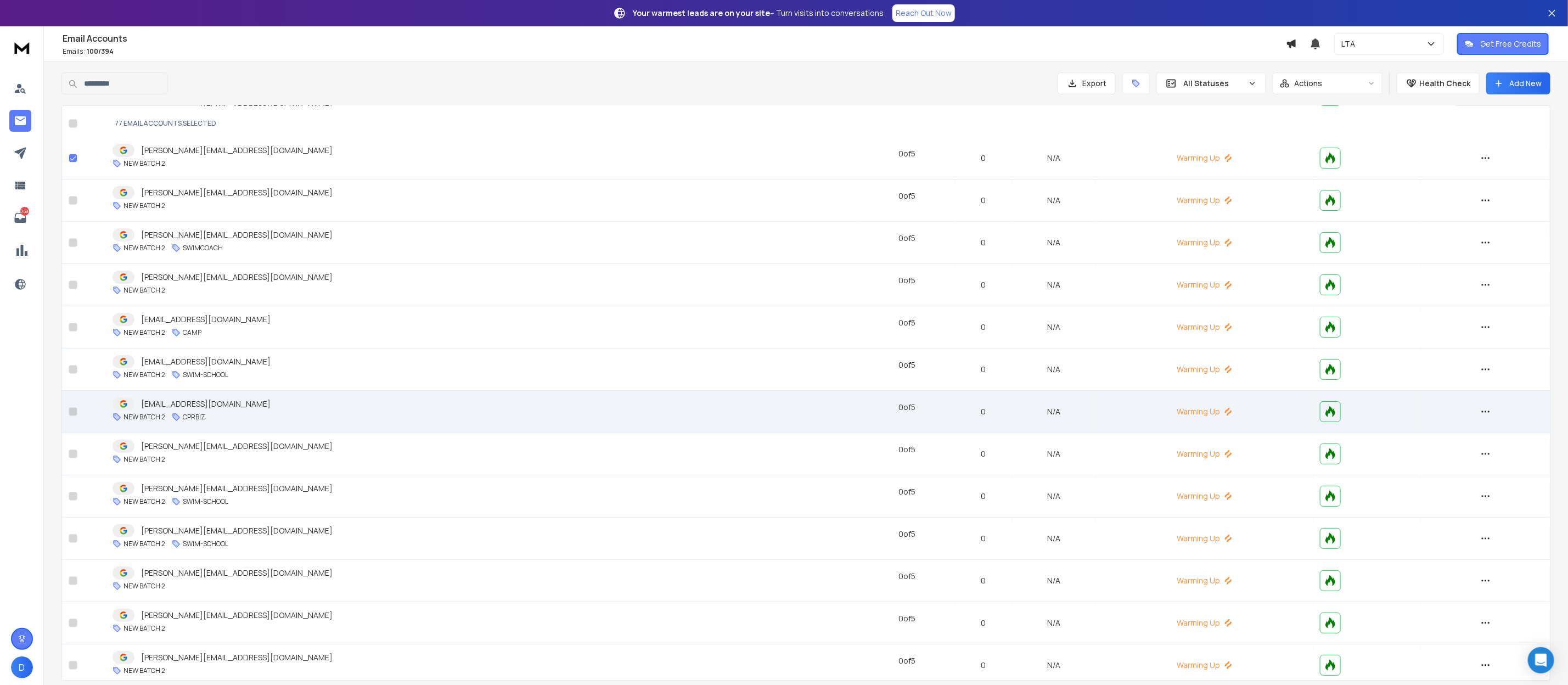
scroll to position [3229, 0]
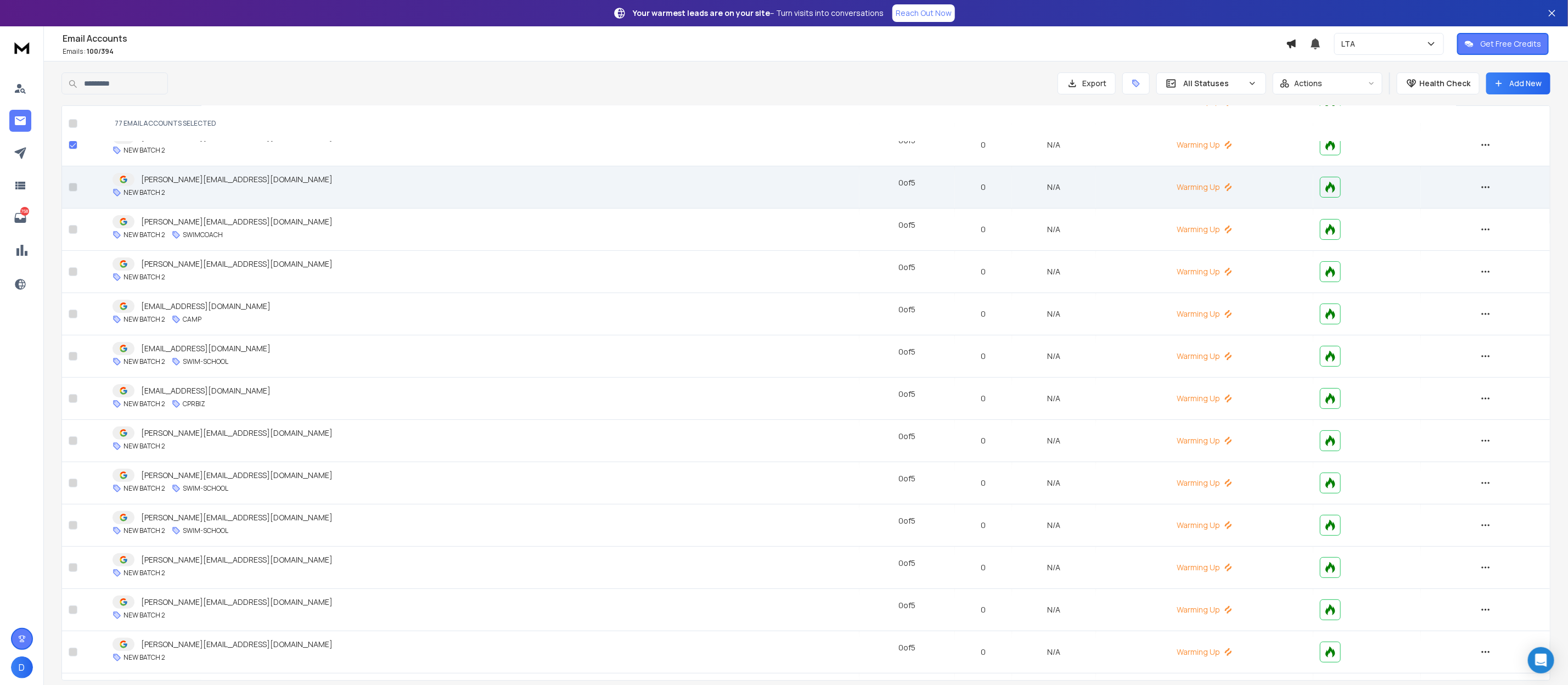
click at [72, 191] on button "button" at bounding box center [73, 187] width 9 height 9
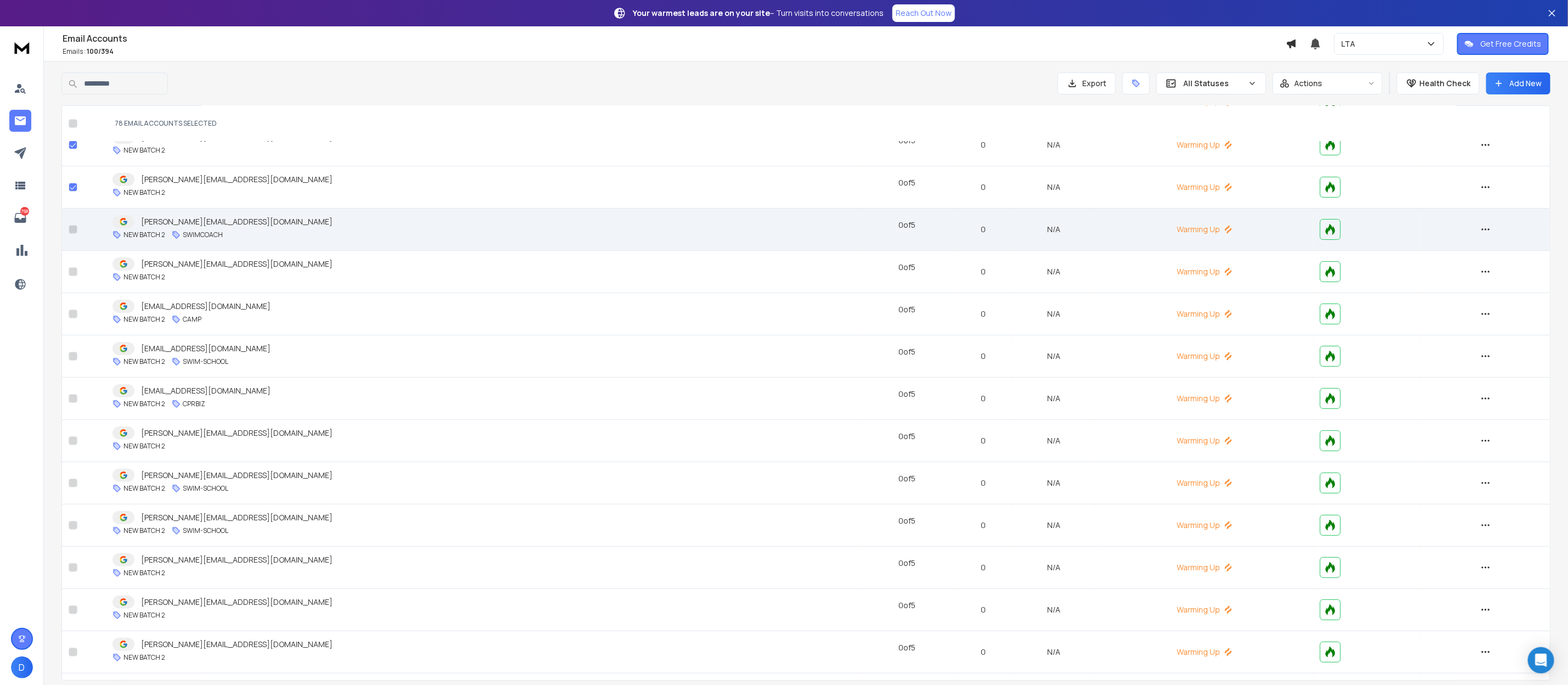
click at [75, 234] on button "button" at bounding box center [73, 229] width 9 height 9
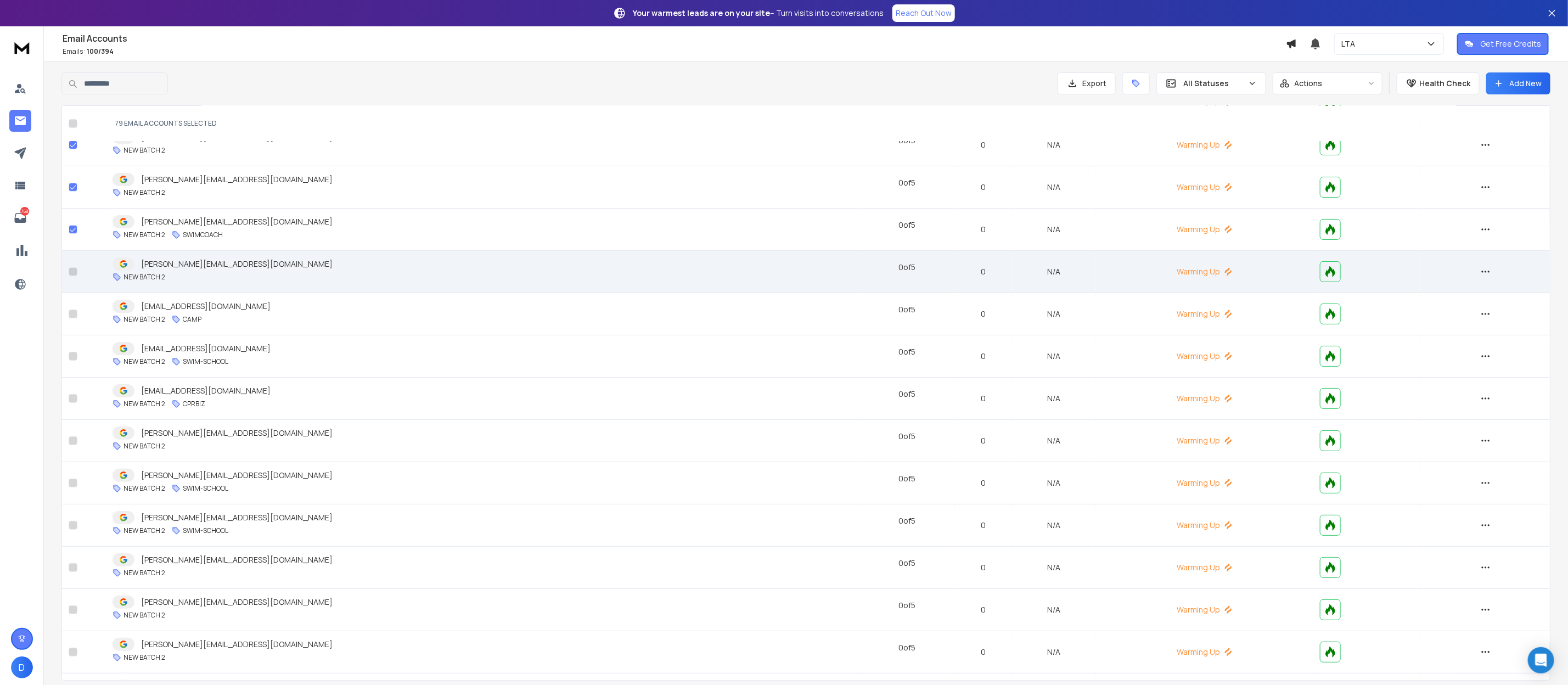
click at [75, 276] on button "button" at bounding box center [73, 271] width 9 height 9
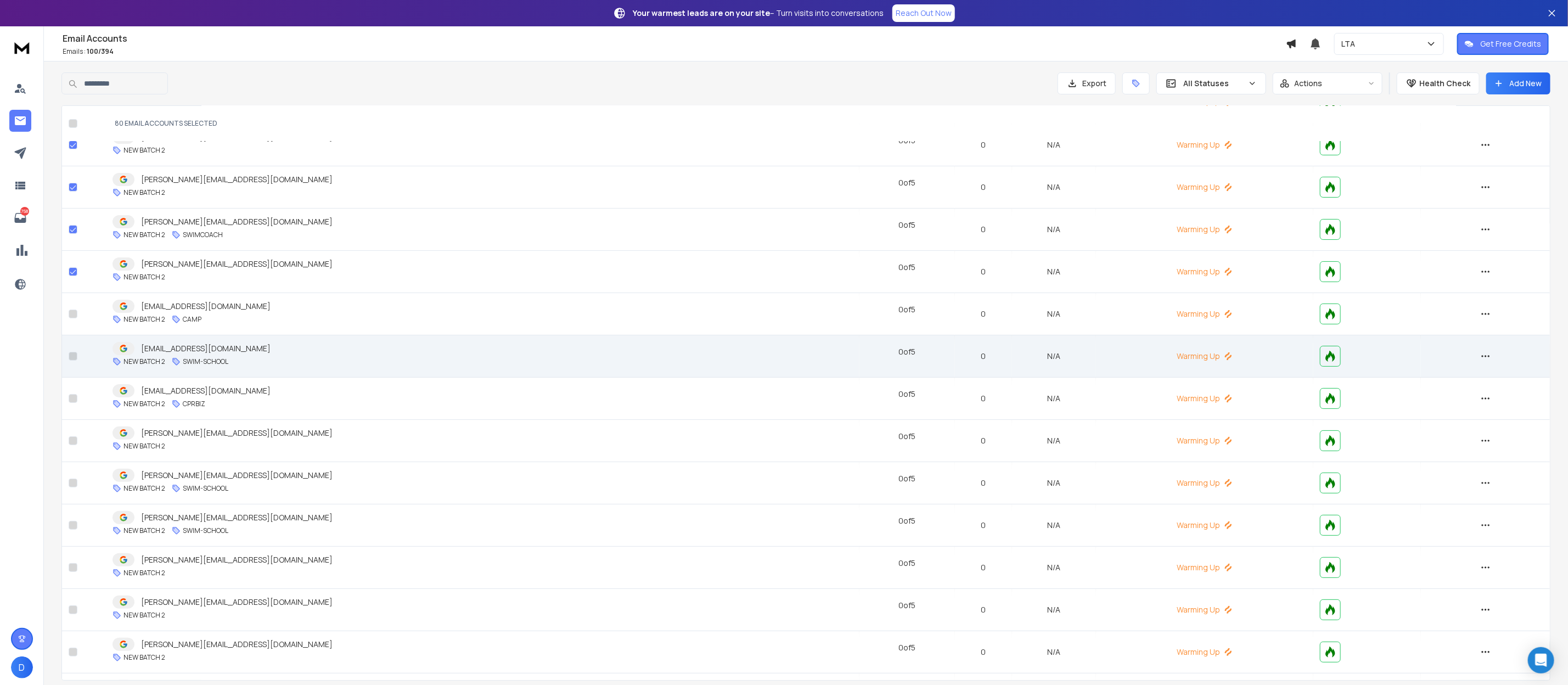
drag, startPoint x: 74, startPoint y: 334, endPoint x: 79, endPoint y: 358, distance: 24.5
click at [74, 318] on button "button" at bounding box center [73, 314] width 9 height 9
click at [73, 360] on button "button" at bounding box center [73, 356] width 9 height 9
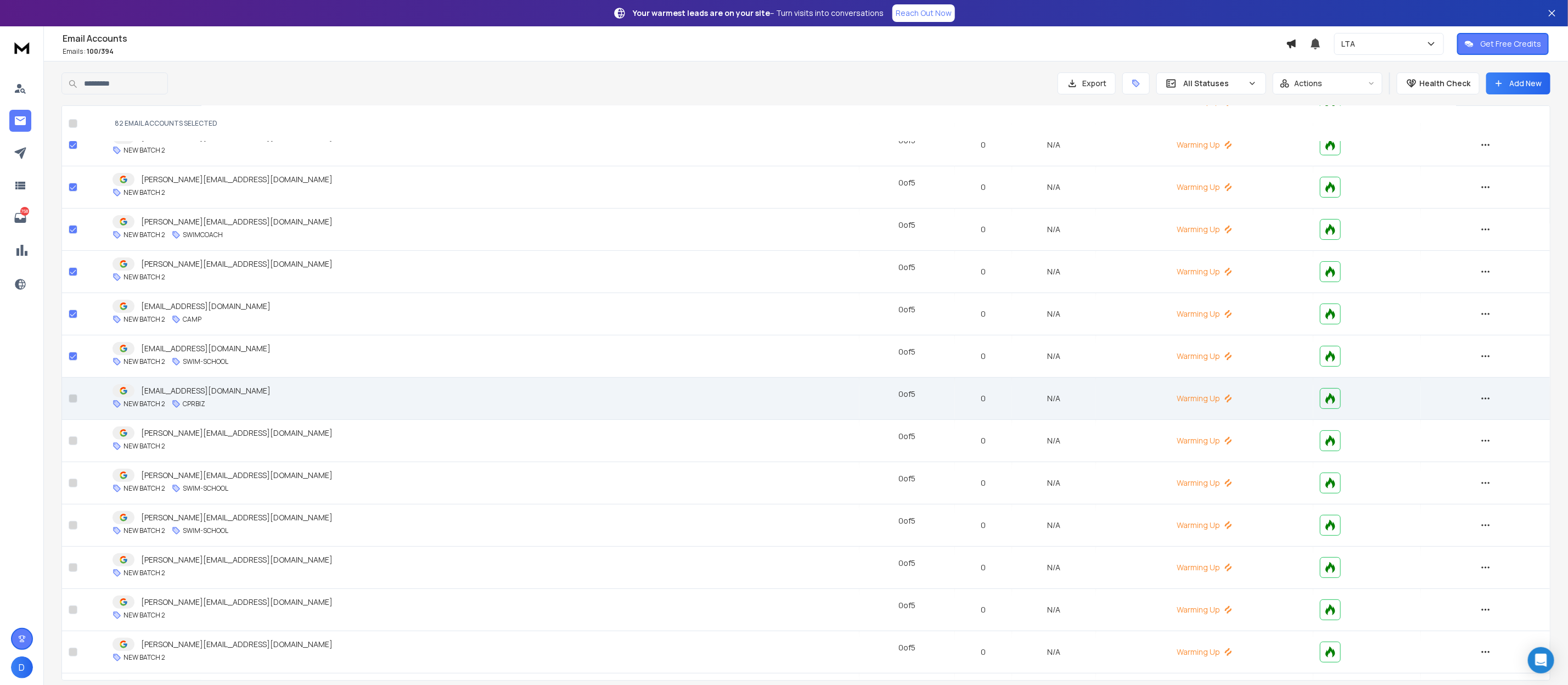
click at [73, 403] on button "button" at bounding box center [73, 398] width 9 height 9
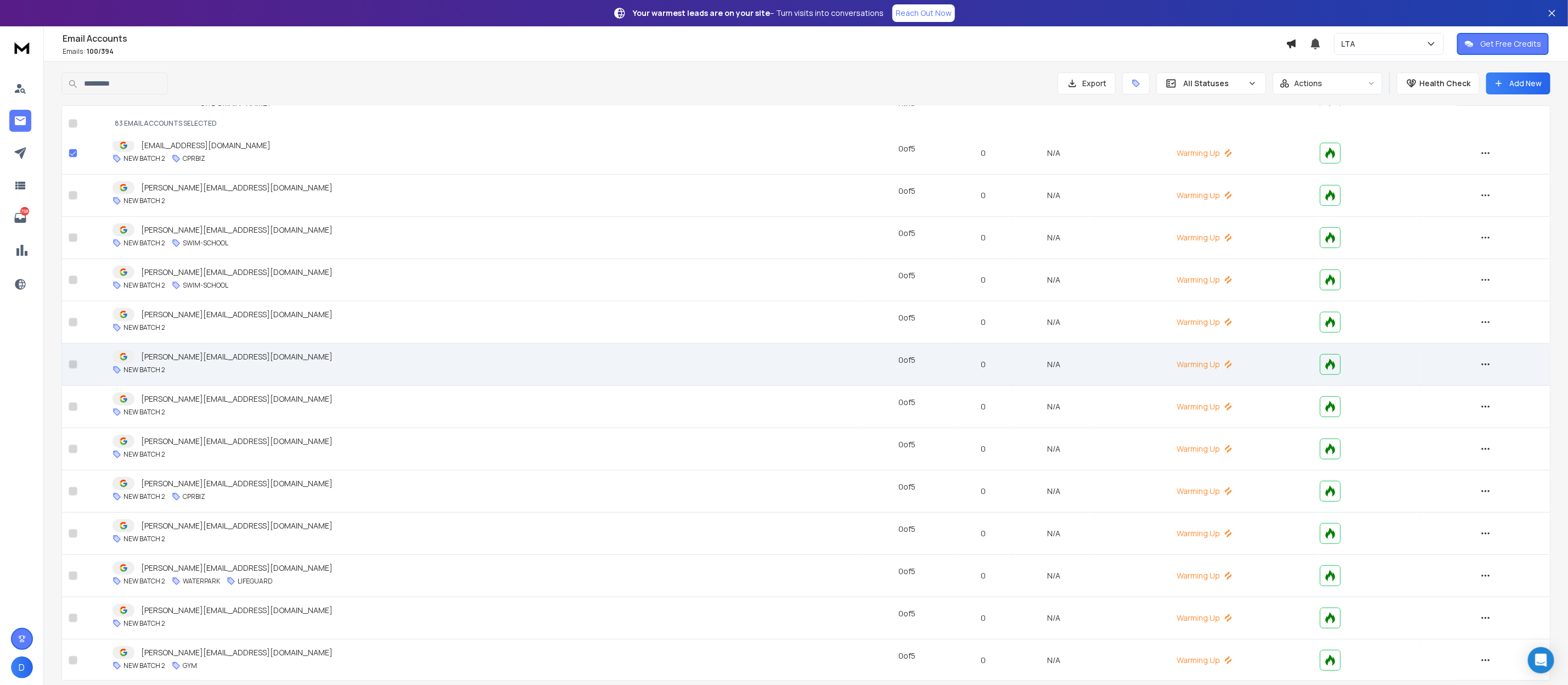
scroll to position [3475, 0]
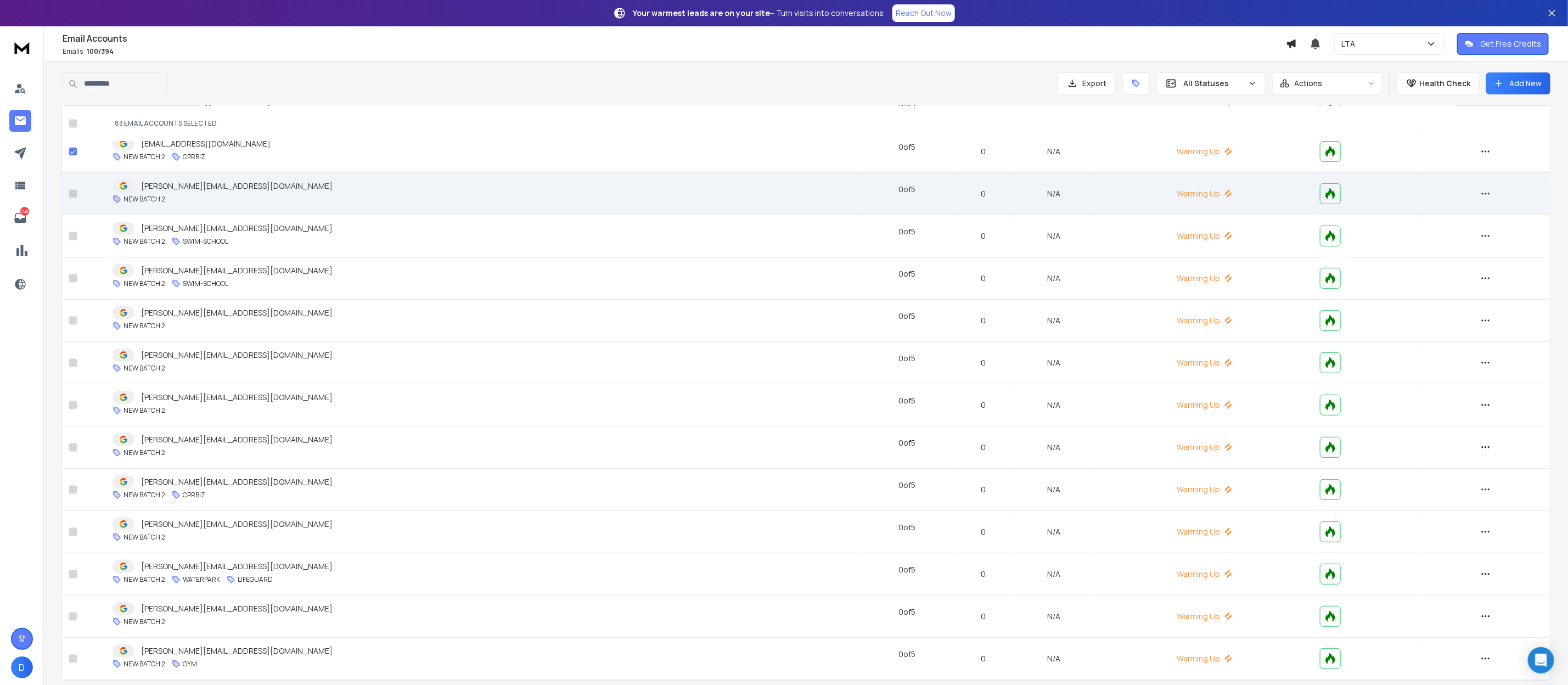
click at [73, 198] on button "button" at bounding box center [73, 193] width 9 height 9
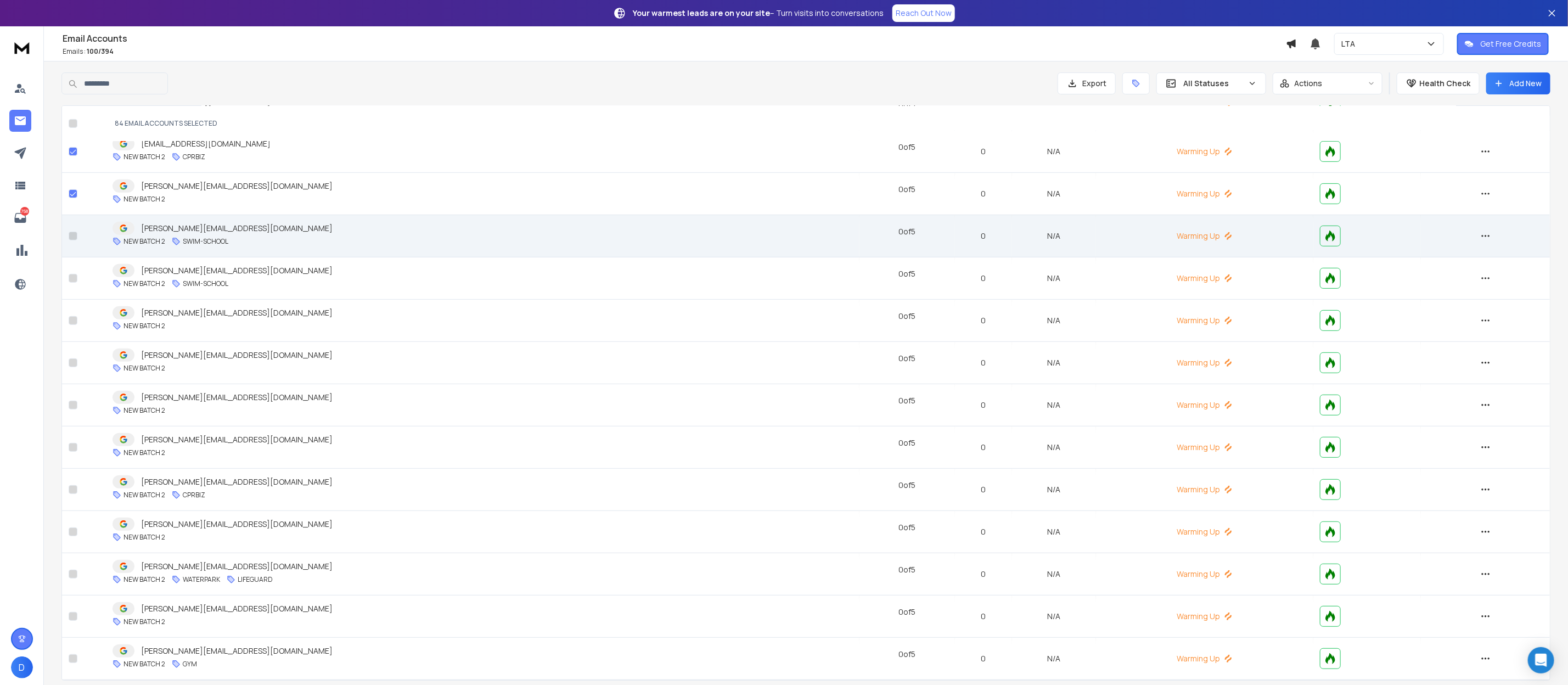
click at [74, 240] on button "button" at bounding box center [73, 236] width 9 height 9
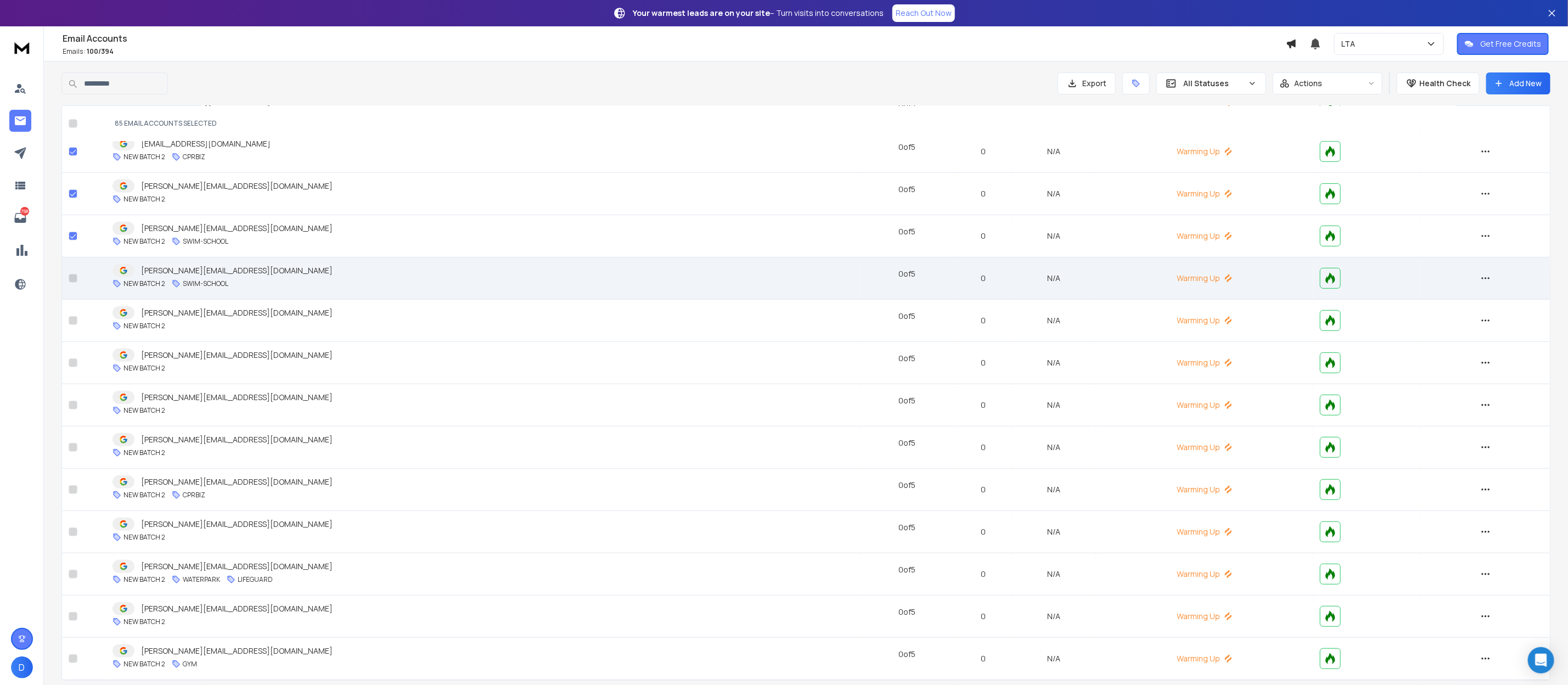
click at [74, 282] on button "button" at bounding box center [73, 278] width 9 height 9
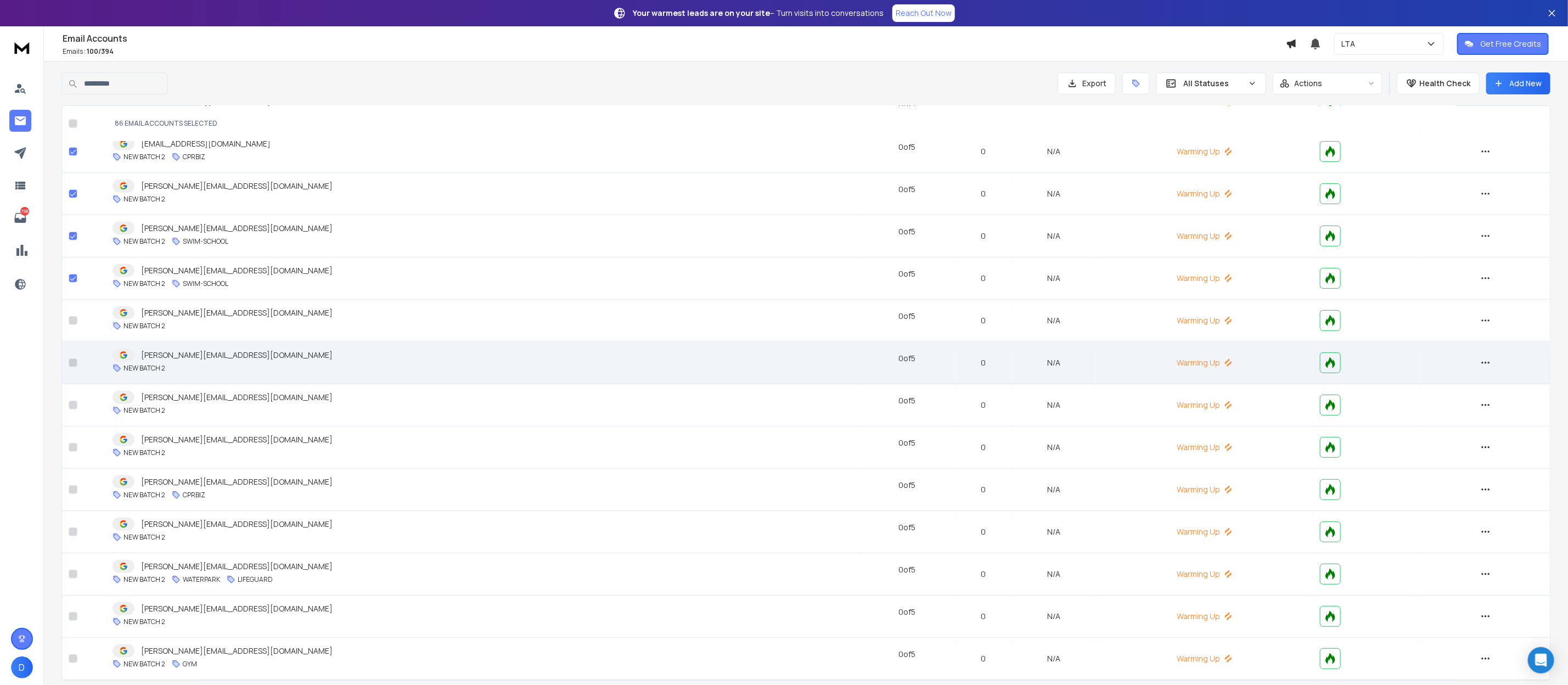
drag, startPoint x: 71, startPoint y: 341, endPoint x: 84, endPoint y: 374, distance: 35.5
click at [72, 325] on button "button" at bounding box center [73, 320] width 9 height 9
click at [73, 367] on button "button" at bounding box center [73, 362] width 9 height 9
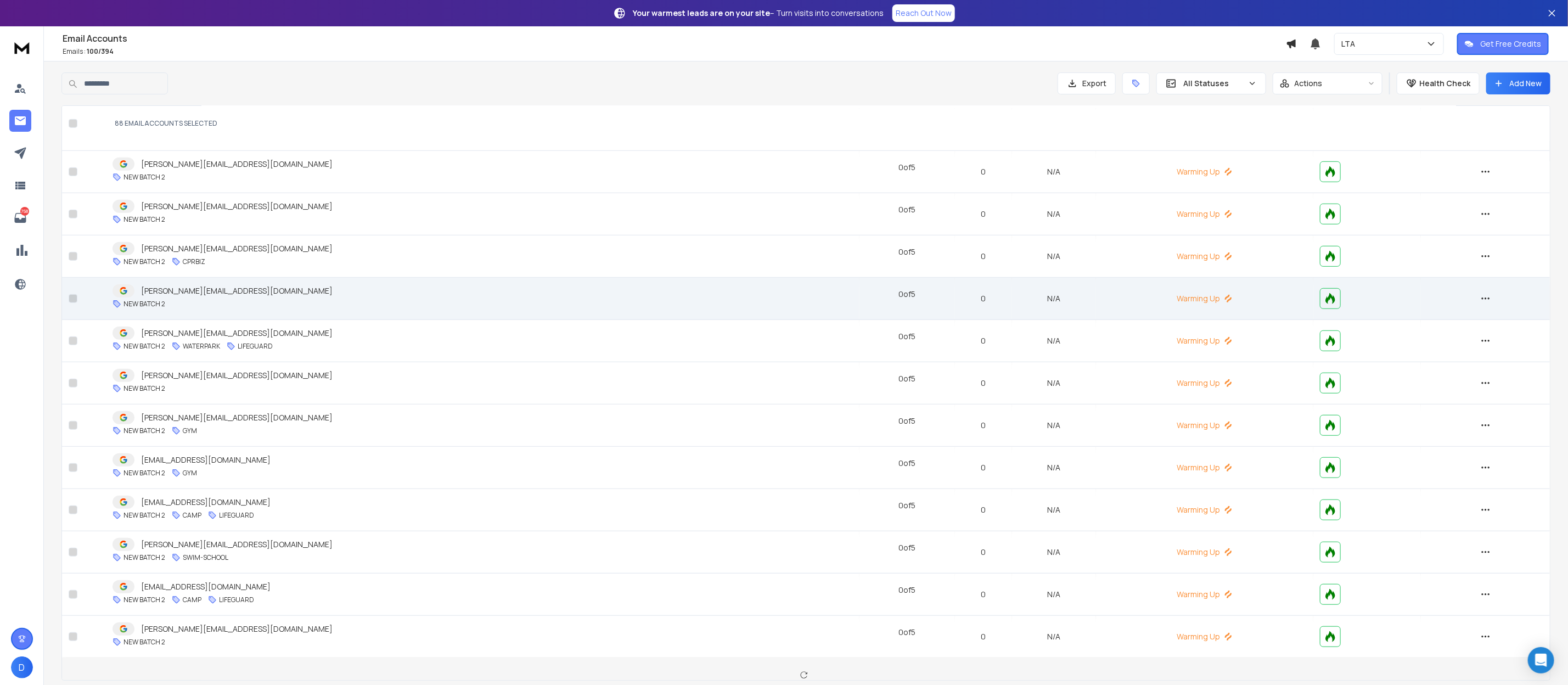
scroll to position [3707, 0]
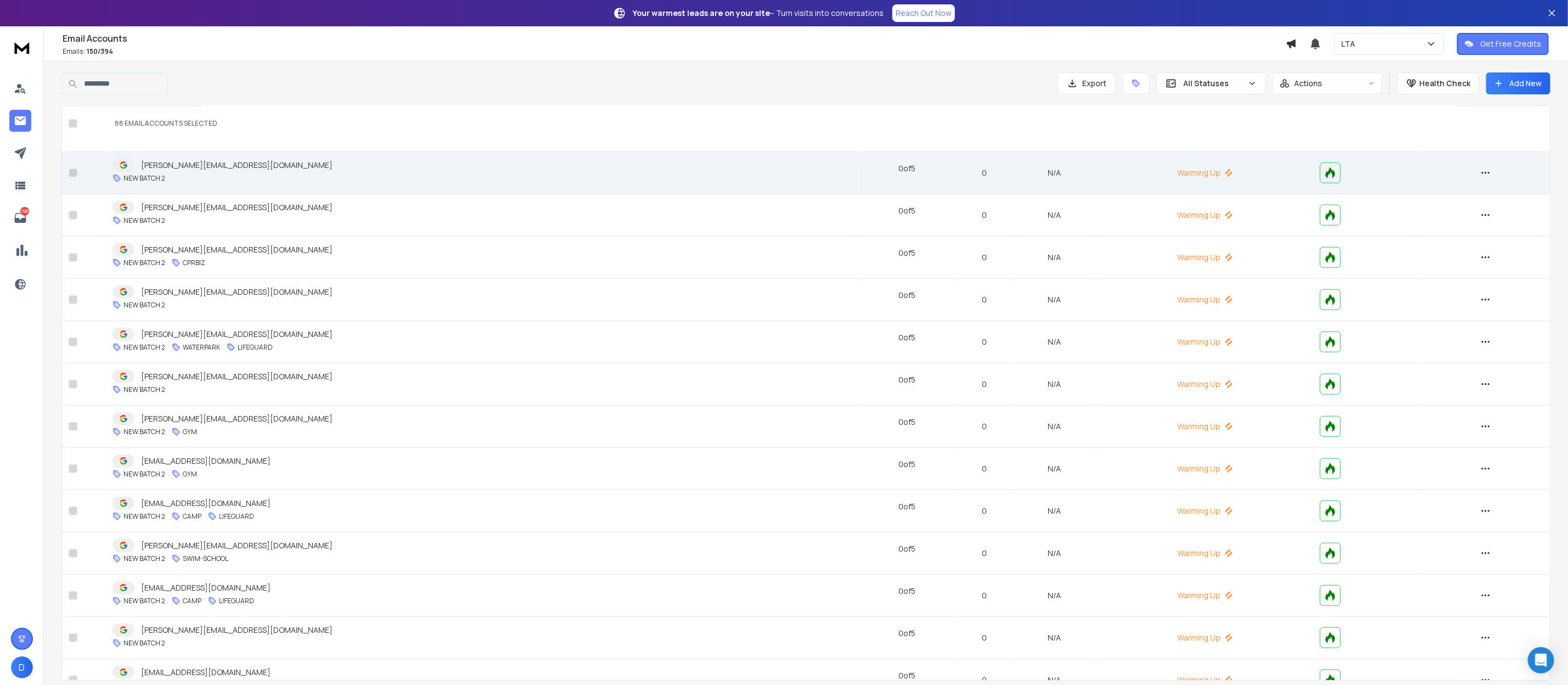
click at [73, 177] on button "button" at bounding box center [73, 172] width 9 height 9
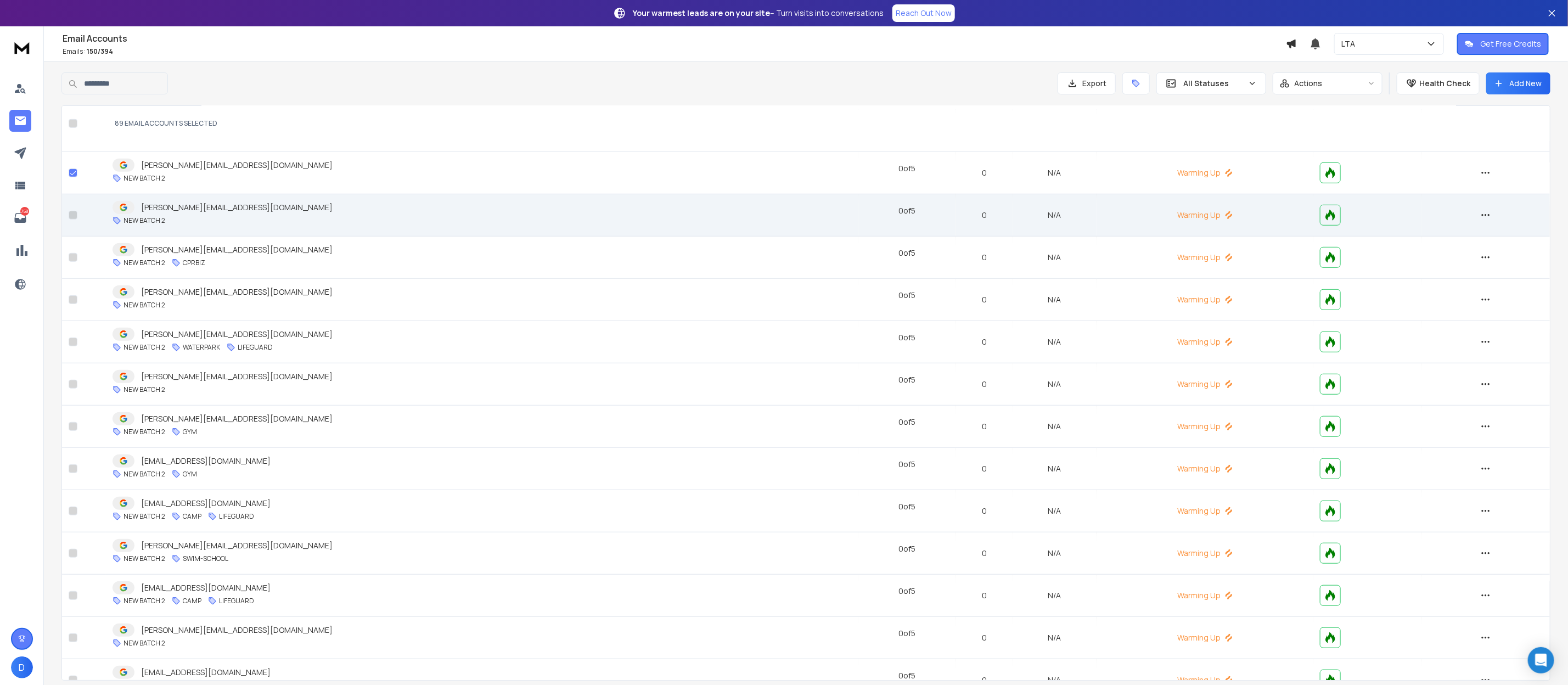
click at [74, 219] on button "button" at bounding box center [73, 215] width 9 height 9
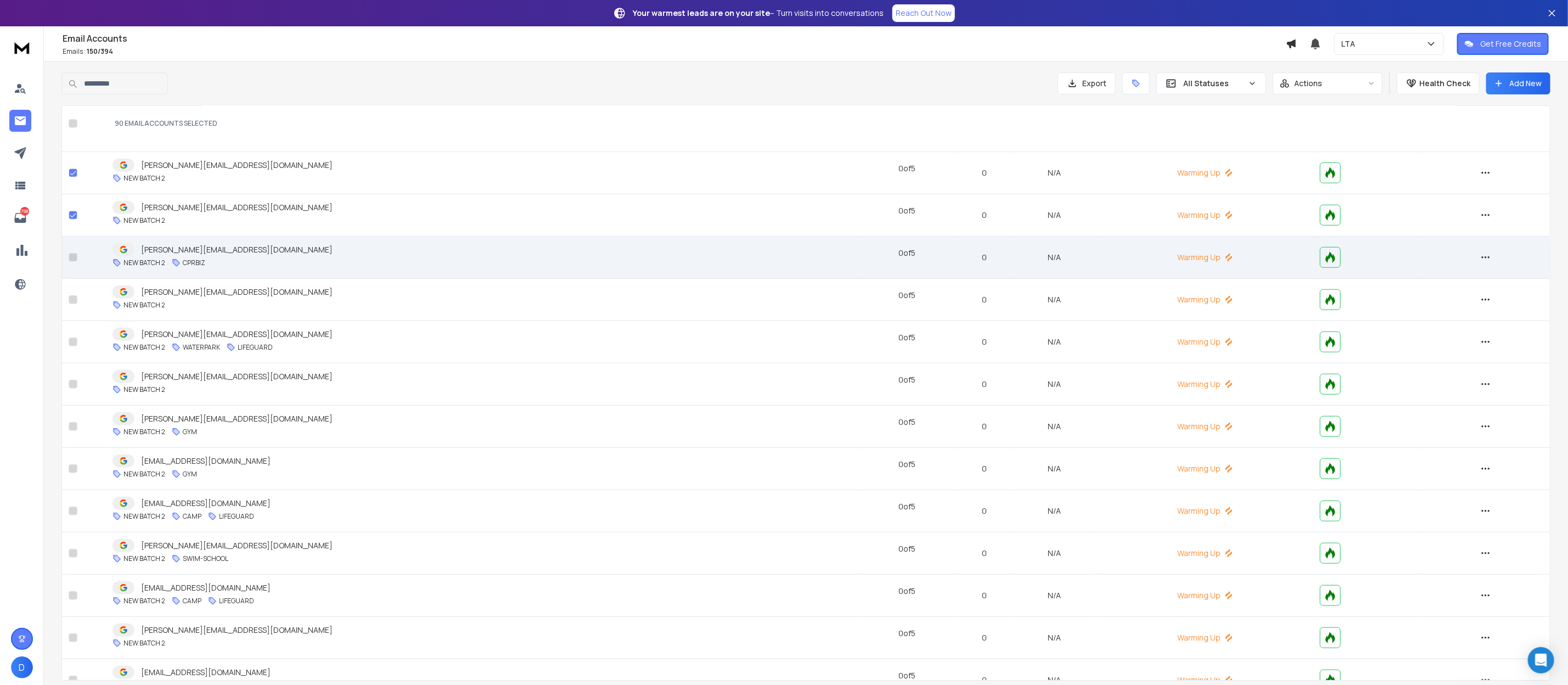
click at [72, 262] on button "button" at bounding box center [73, 257] width 9 height 9
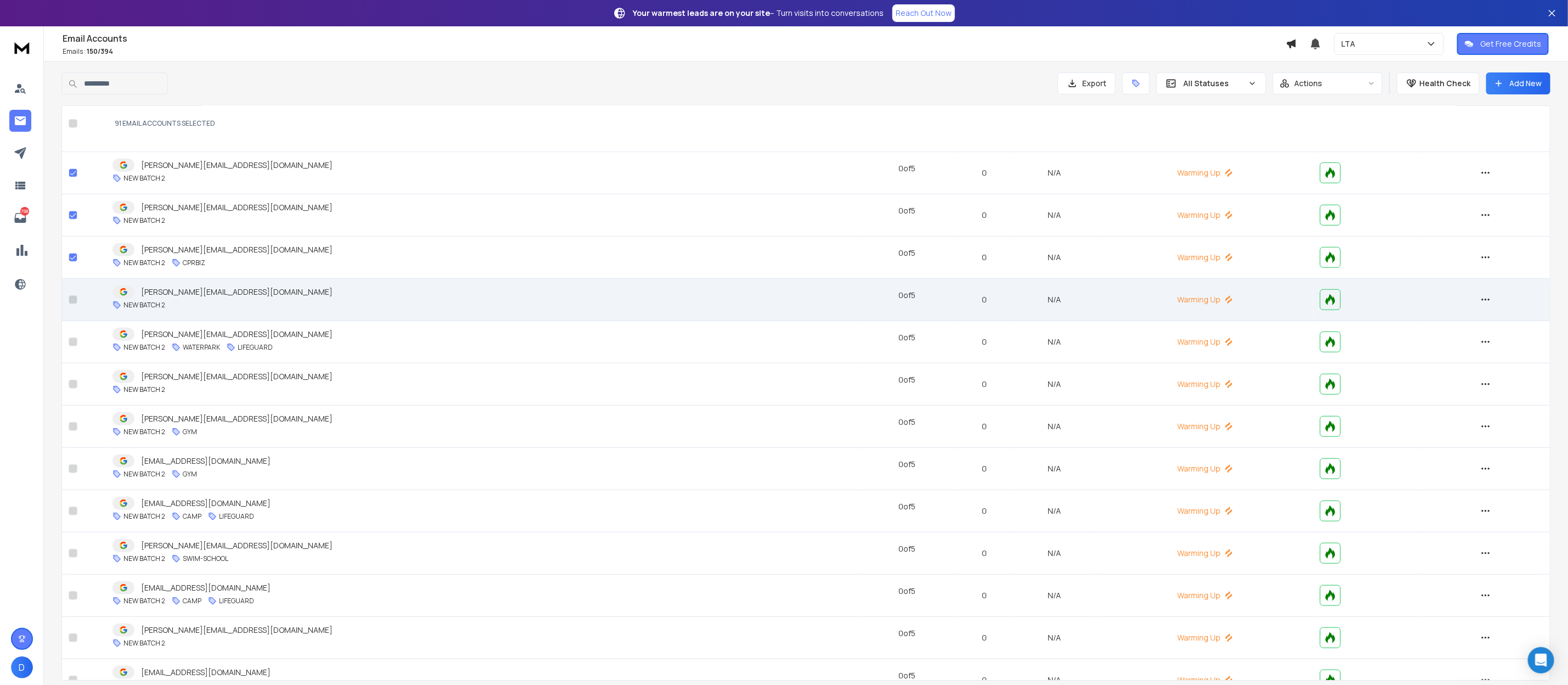
click at [73, 304] on button "button" at bounding box center [73, 299] width 9 height 9
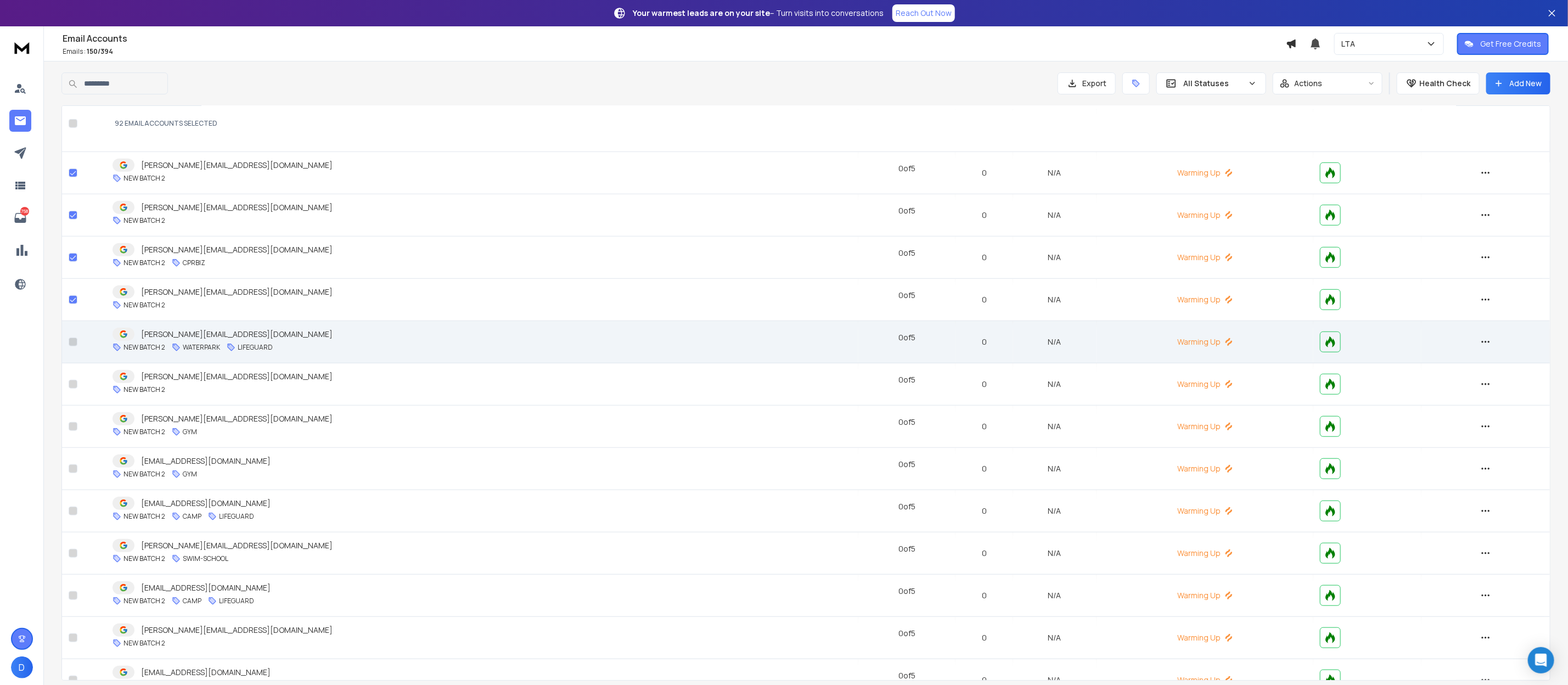
click at [73, 346] on button "button" at bounding box center [73, 341] width 9 height 9
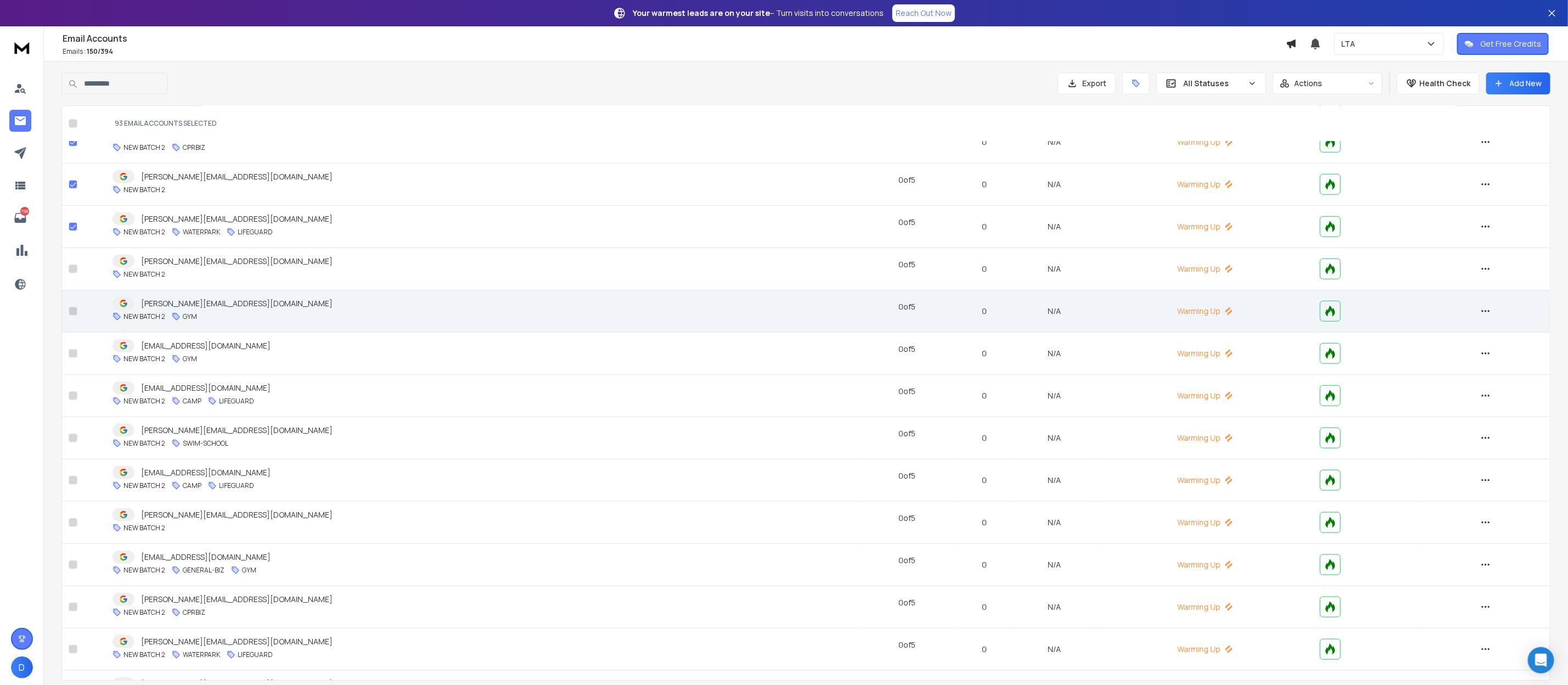
scroll to position [3838, 0]
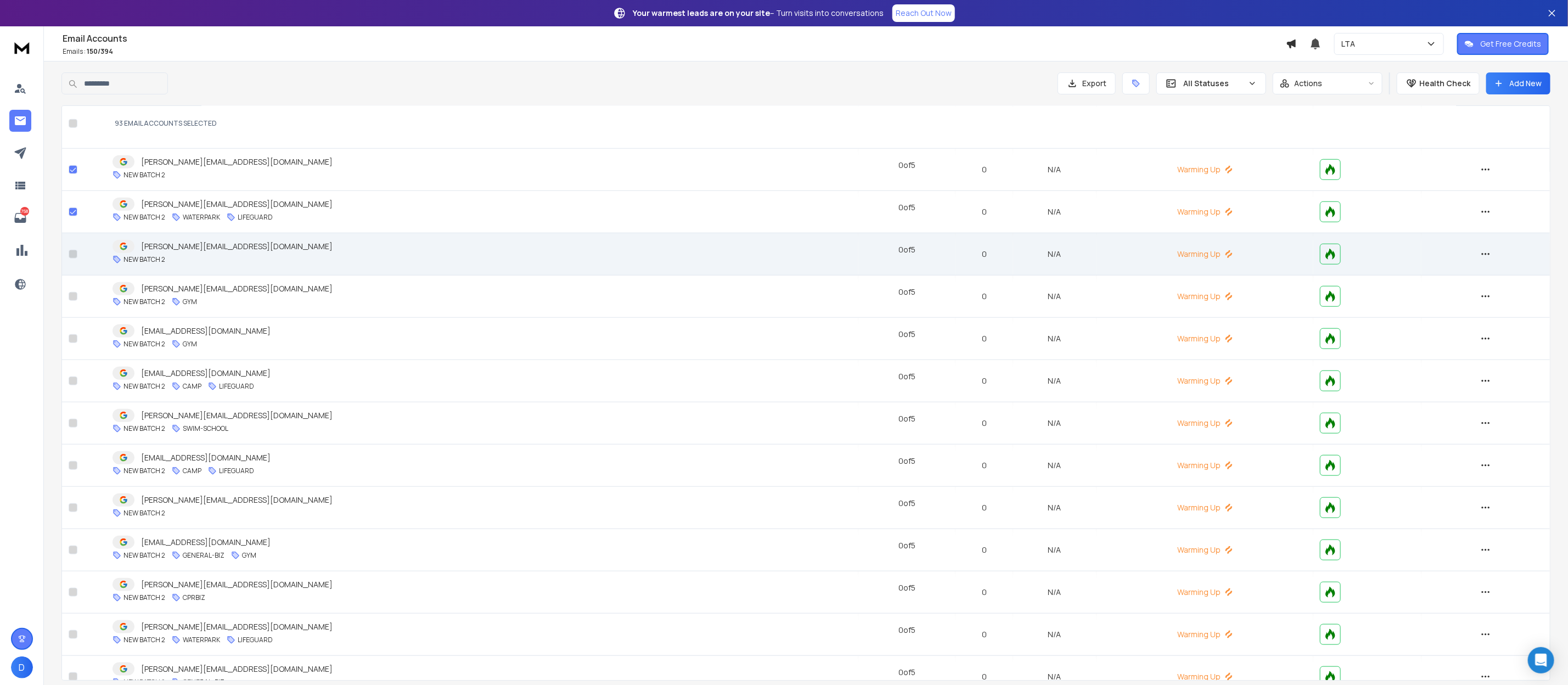
click at [73, 259] on button "button" at bounding box center [73, 253] width 9 height 9
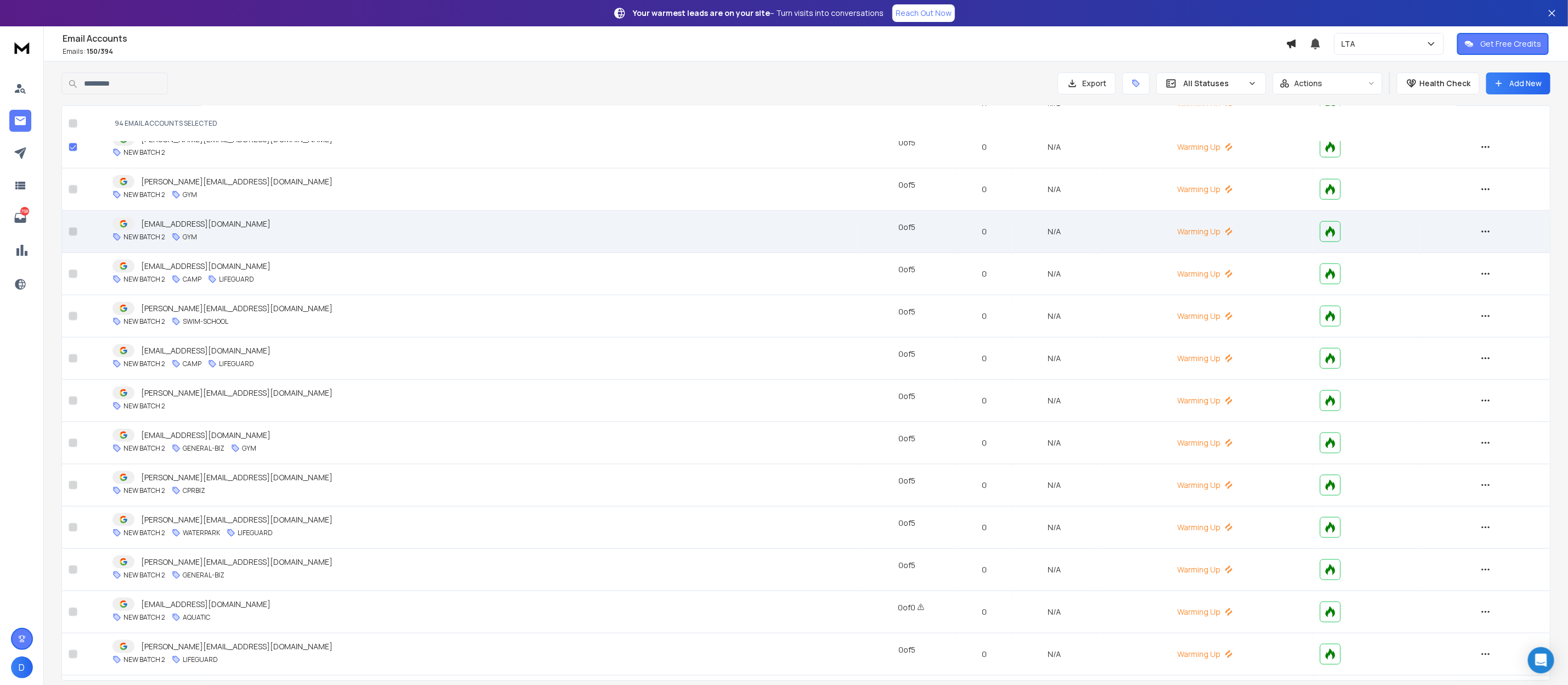
scroll to position [3948, 0]
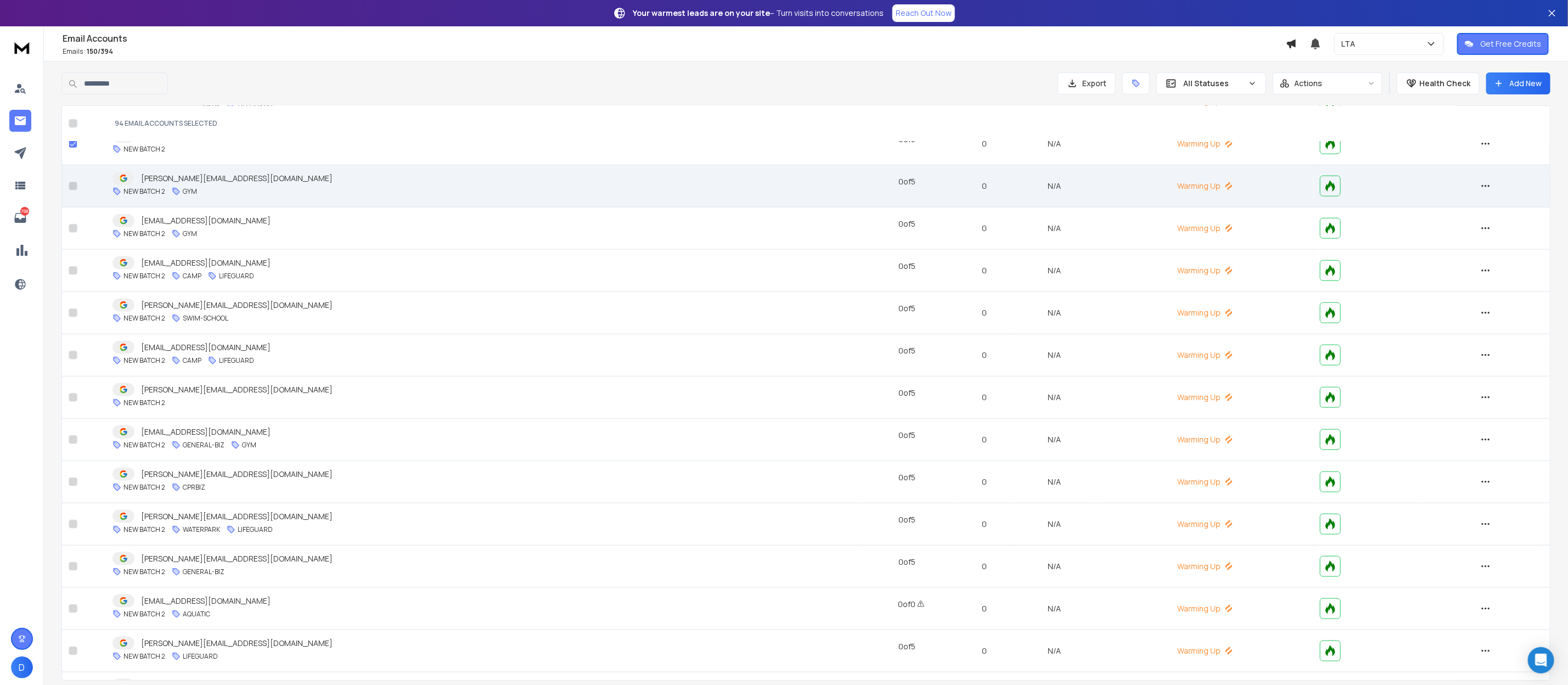
click at [77, 191] on div at bounding box center [87, 185] width 37 height 9
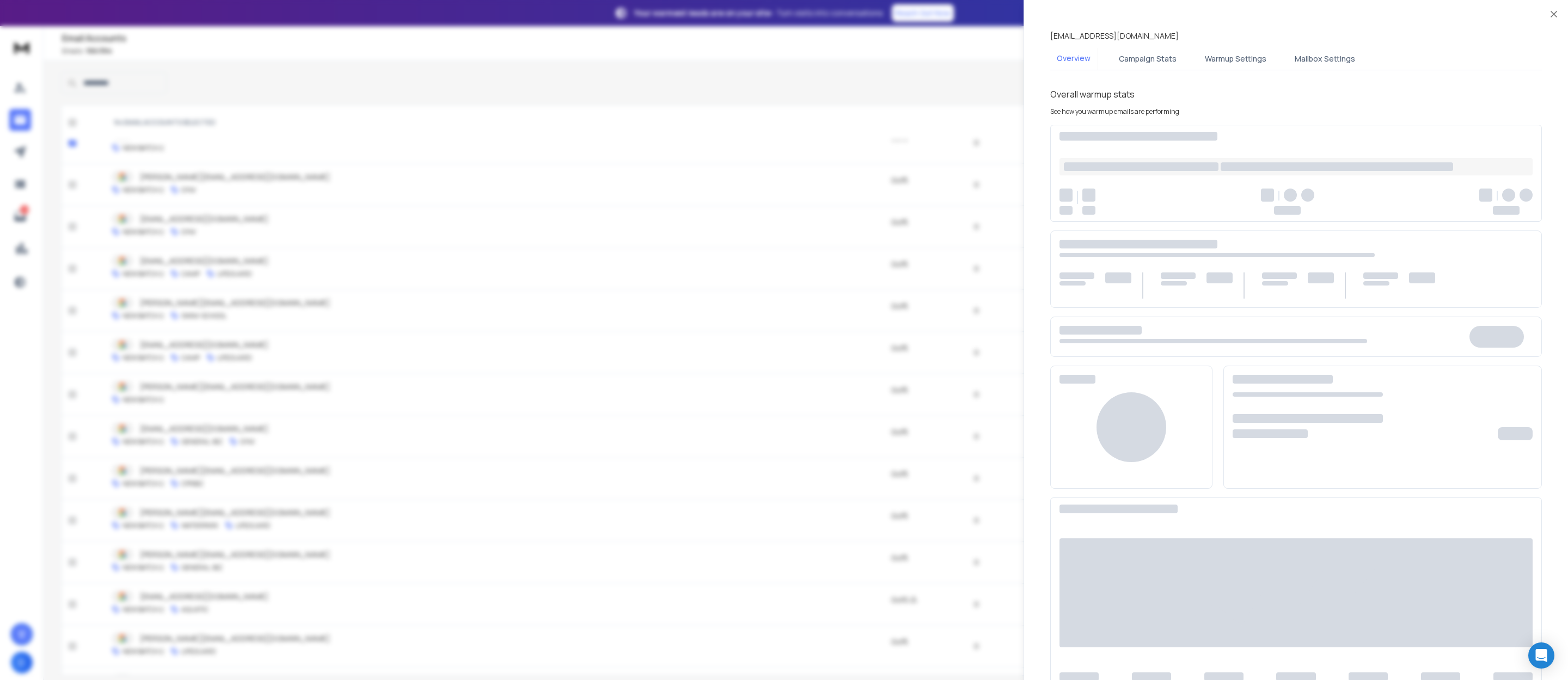
click at [73, 239] on div at bounding box center [784, 340] width 1568 height 680
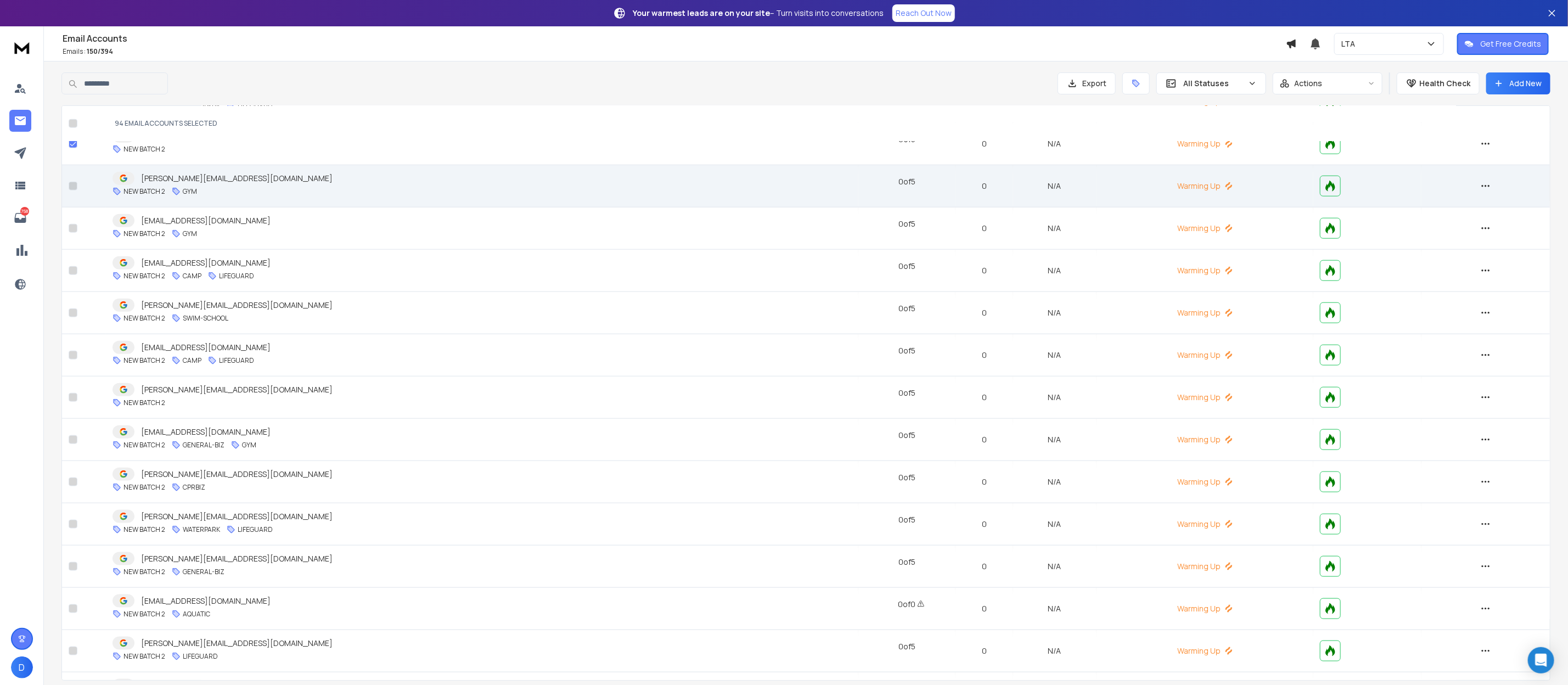
click at [73, 191] on button "button" at bounding box center [73, 185] width 9 height 9
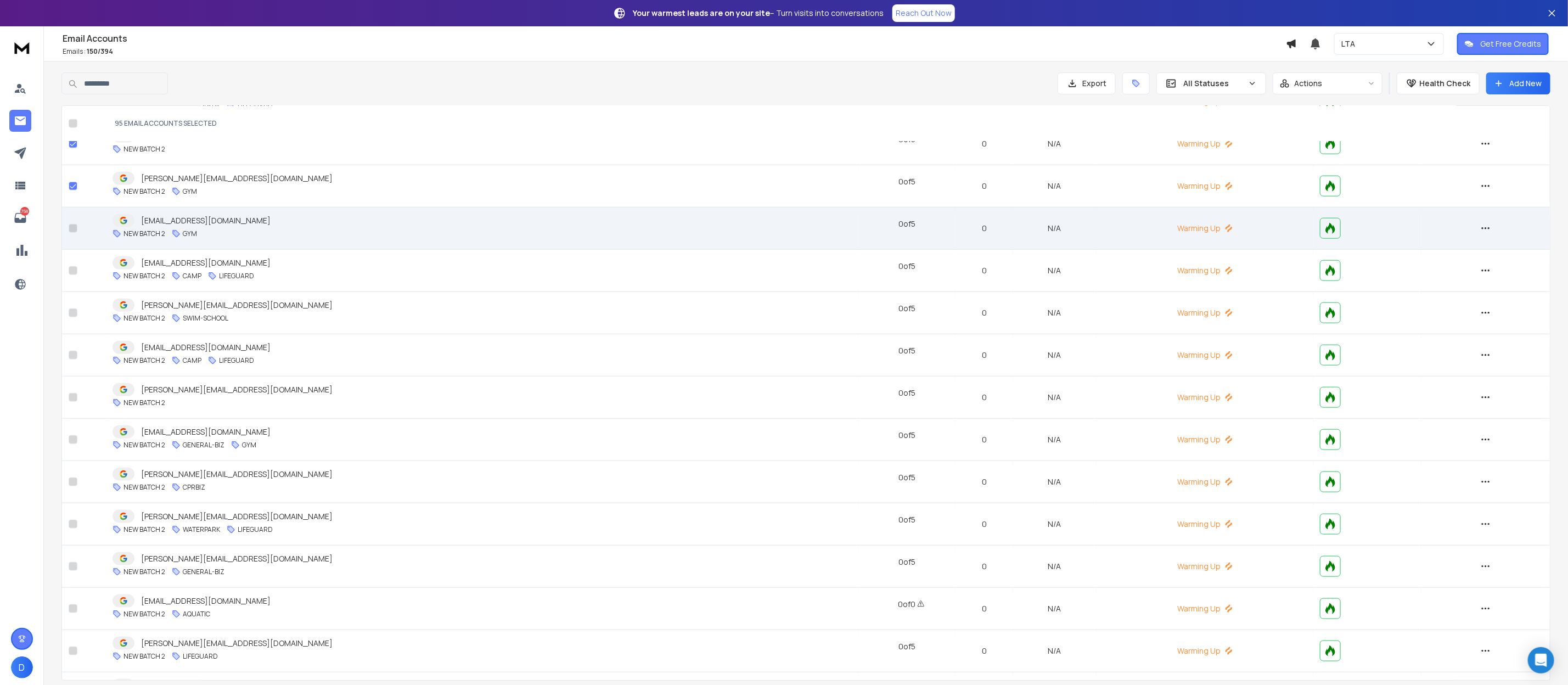
click at [75, 232] on button "button" at bounding box center [73, 228] width 9 height 9
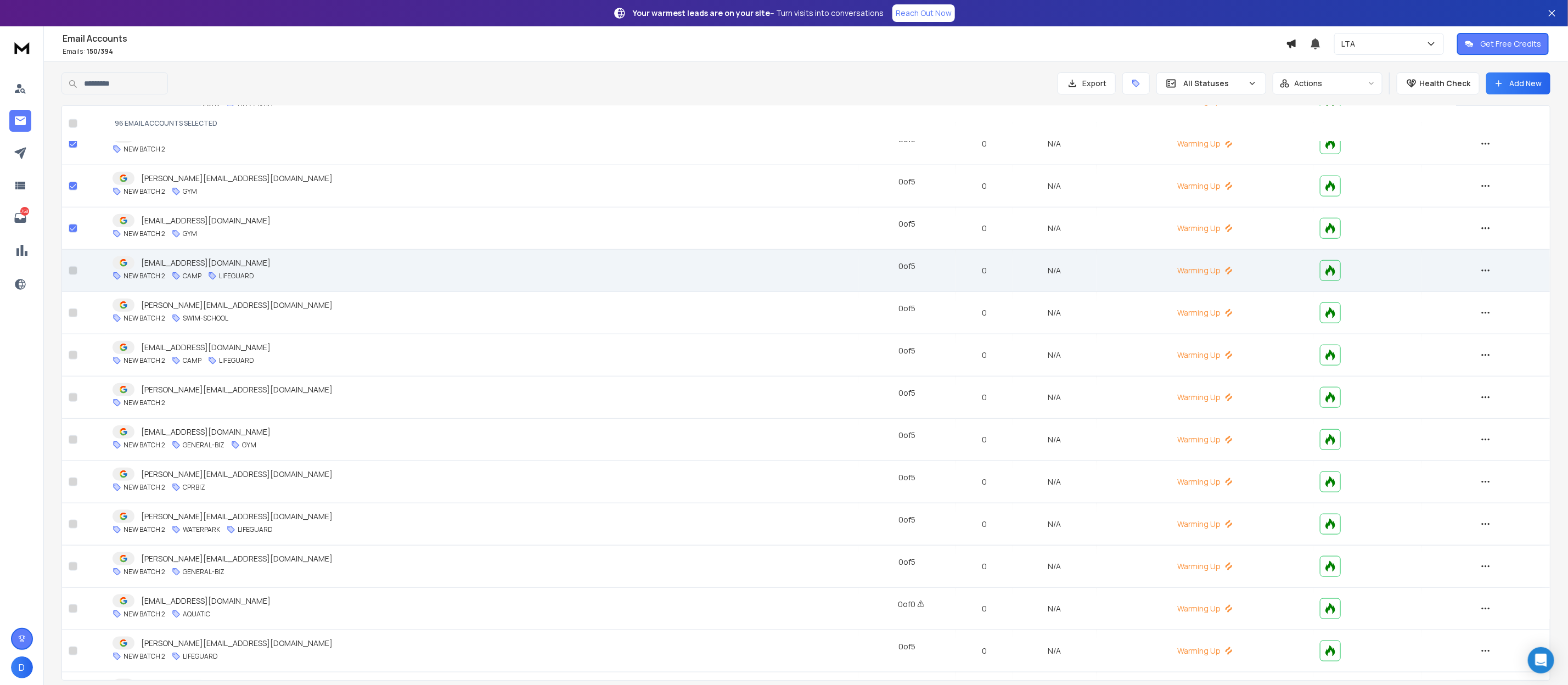
click at [74, 275] on button "button" at bounding box center [73, 270] width 9 height 9
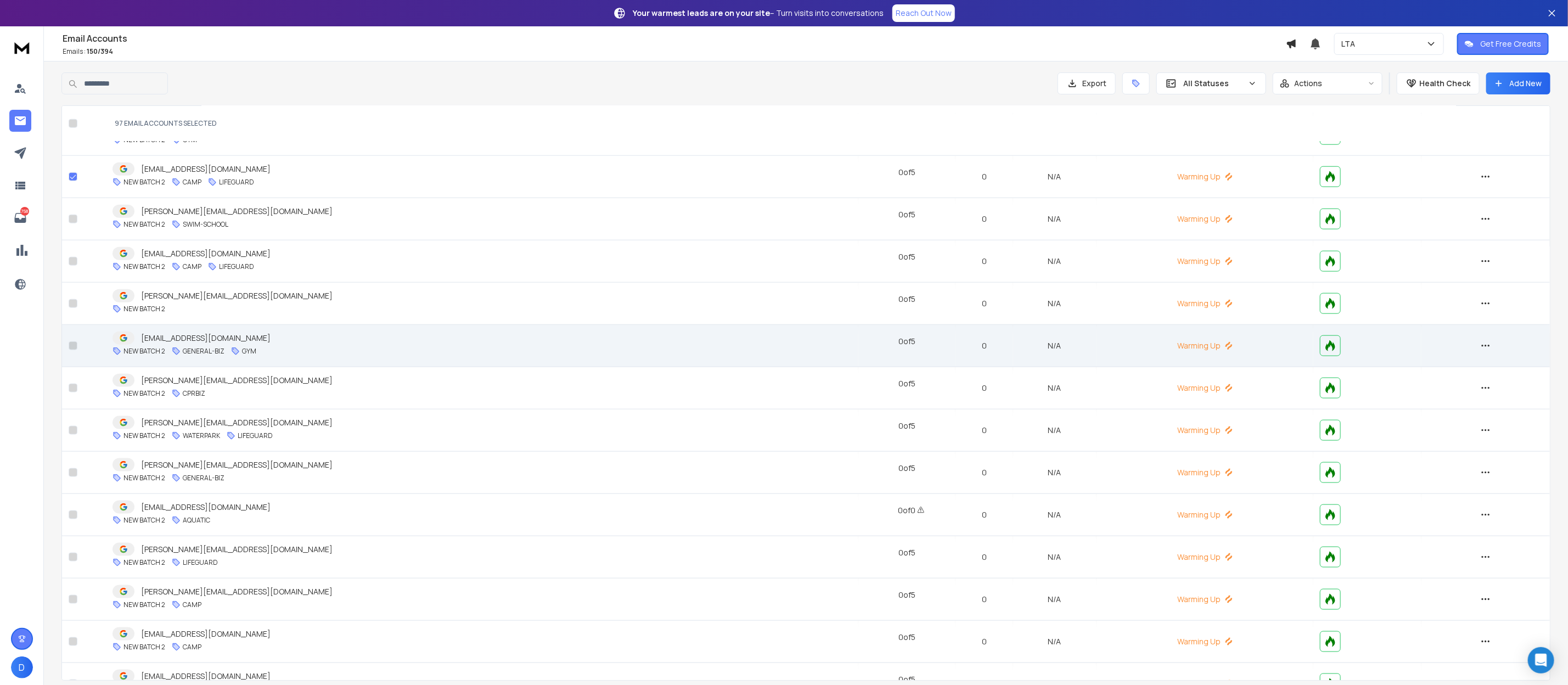
scroll to position [4069, 0]
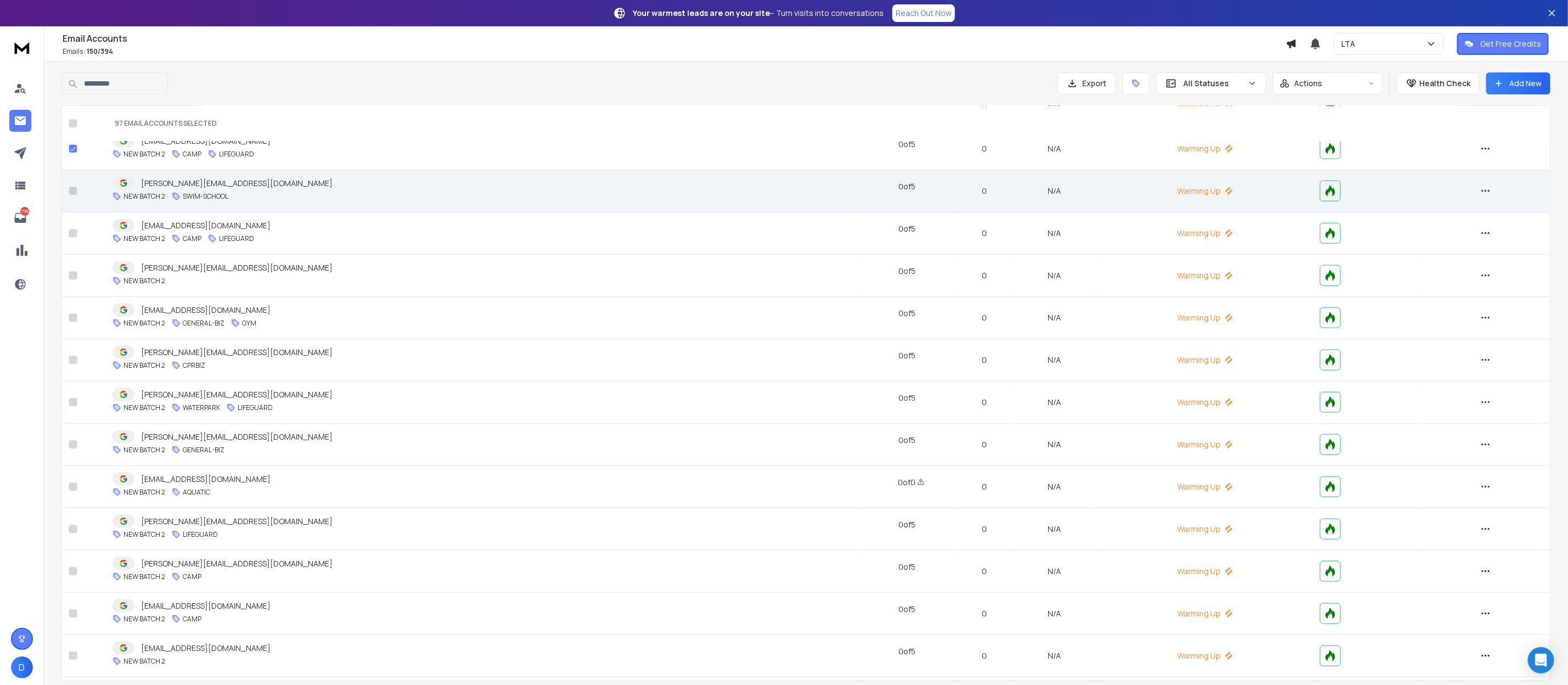
click at [73, 195] on button "button" at bounding box center [73, 191] width 9 height 9
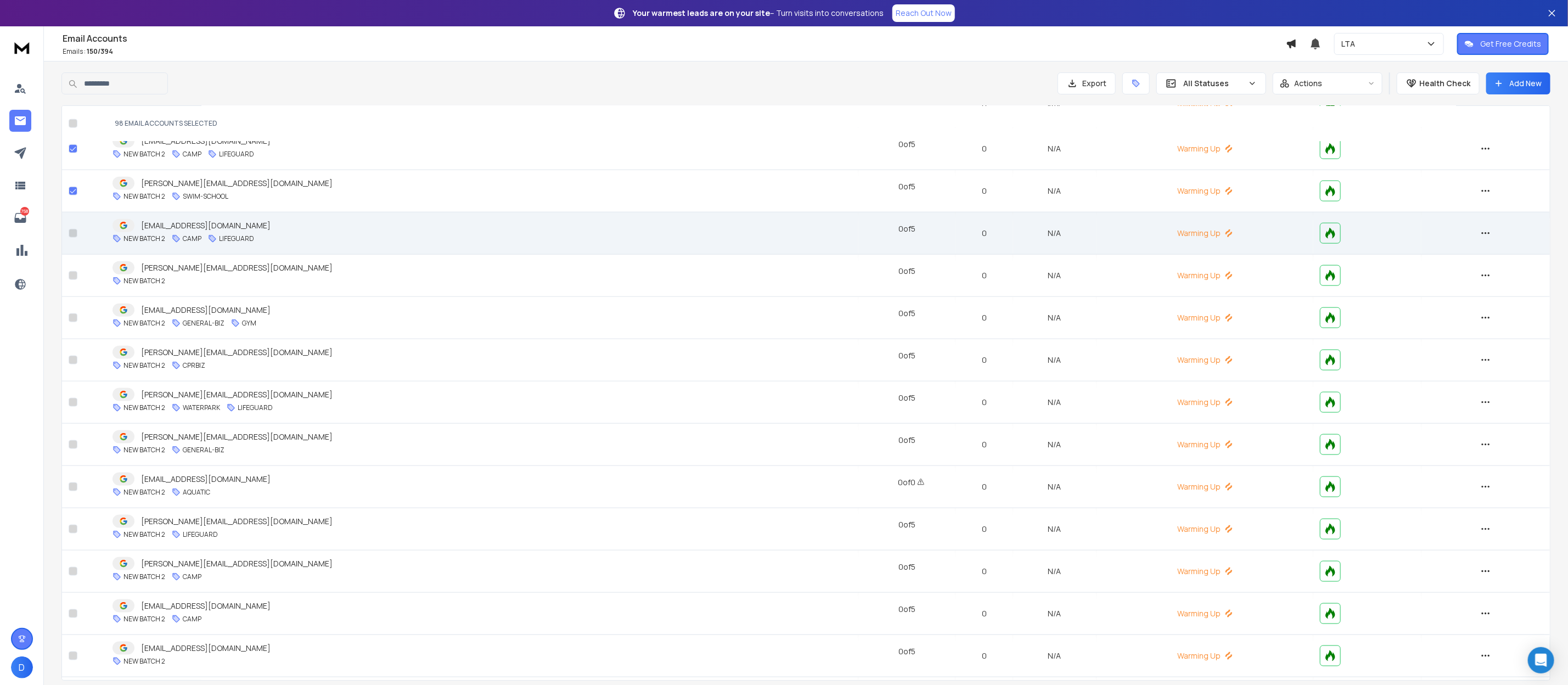
click at [73, 238] on button "button" at bounding box center [73, 232] width 9 height 9
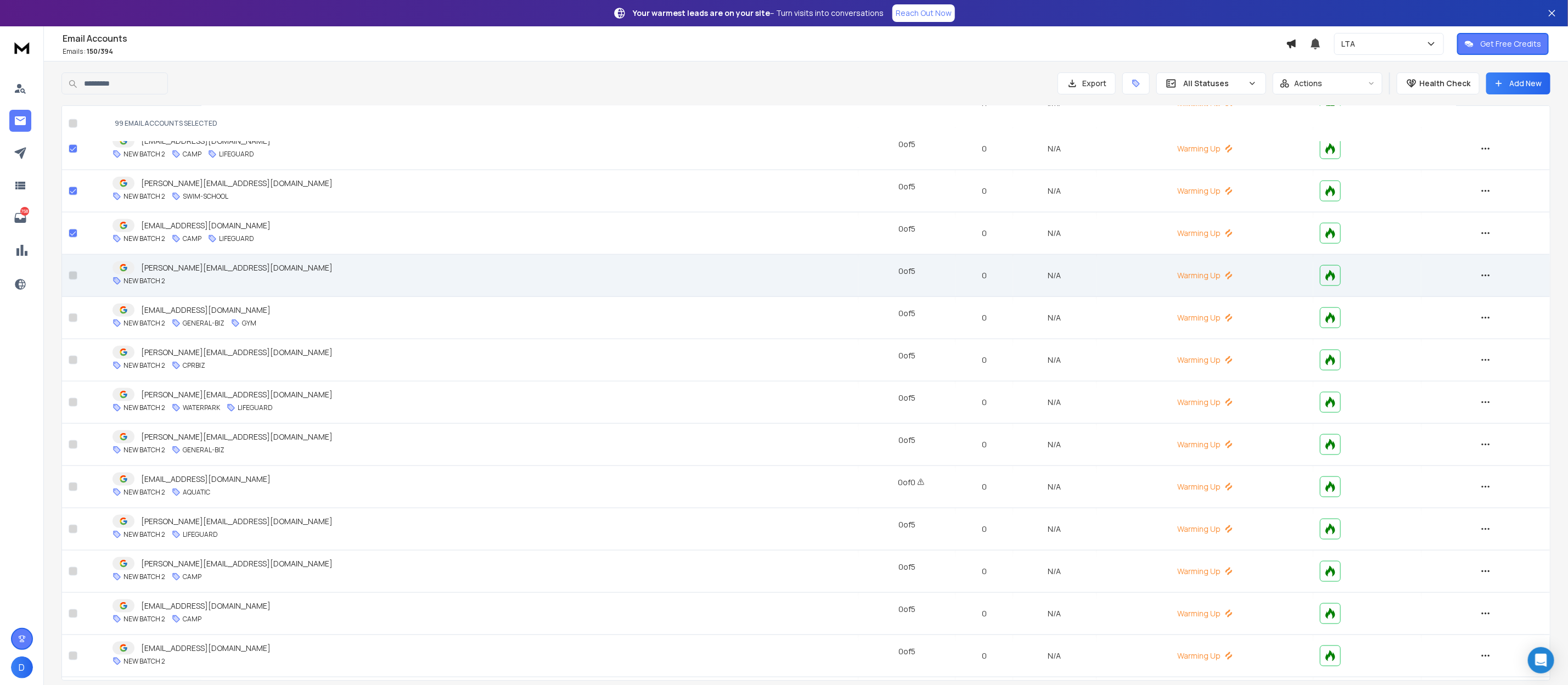
click at [76, 280] on button "button" at bounding box center [73, 275] width 9 height 9
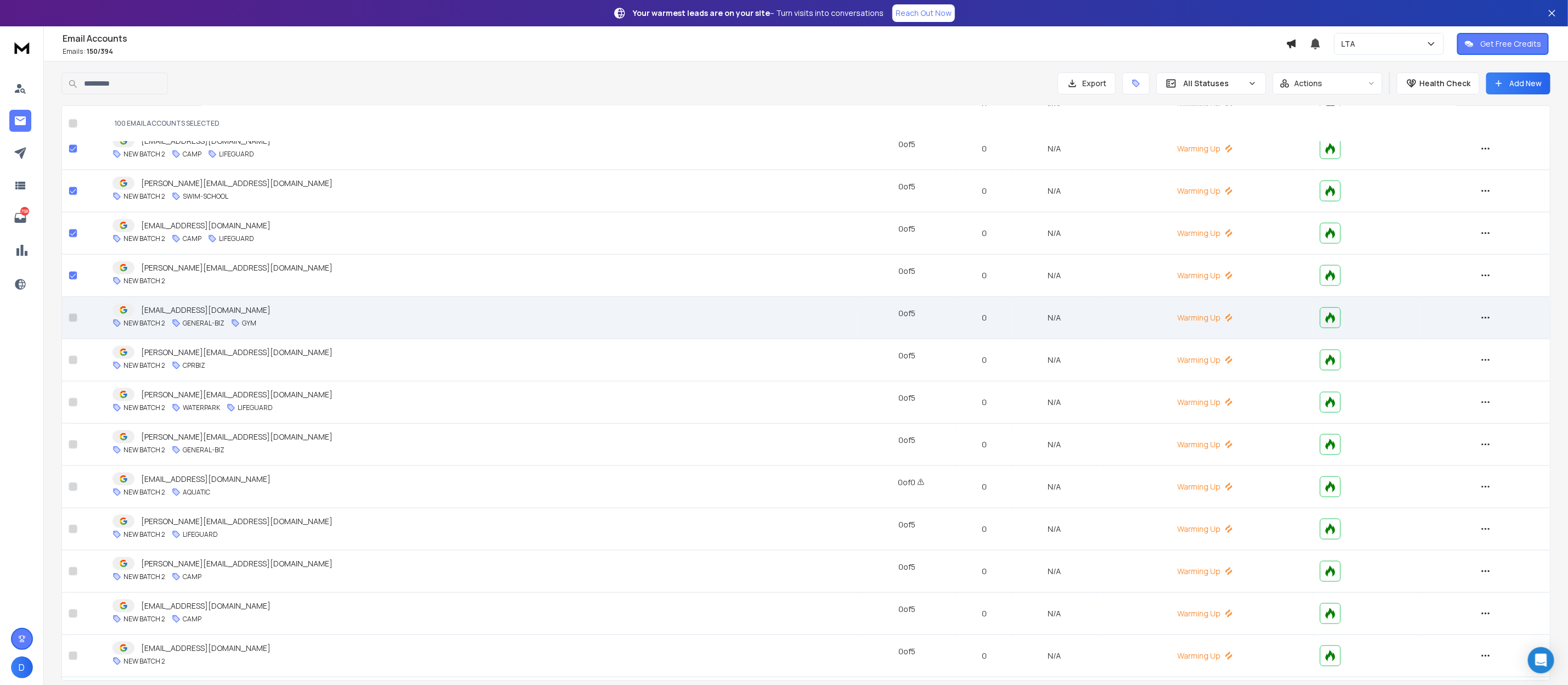
click at [75, 322] on button "button" at bounding box center [73, 317] width 9 height 9
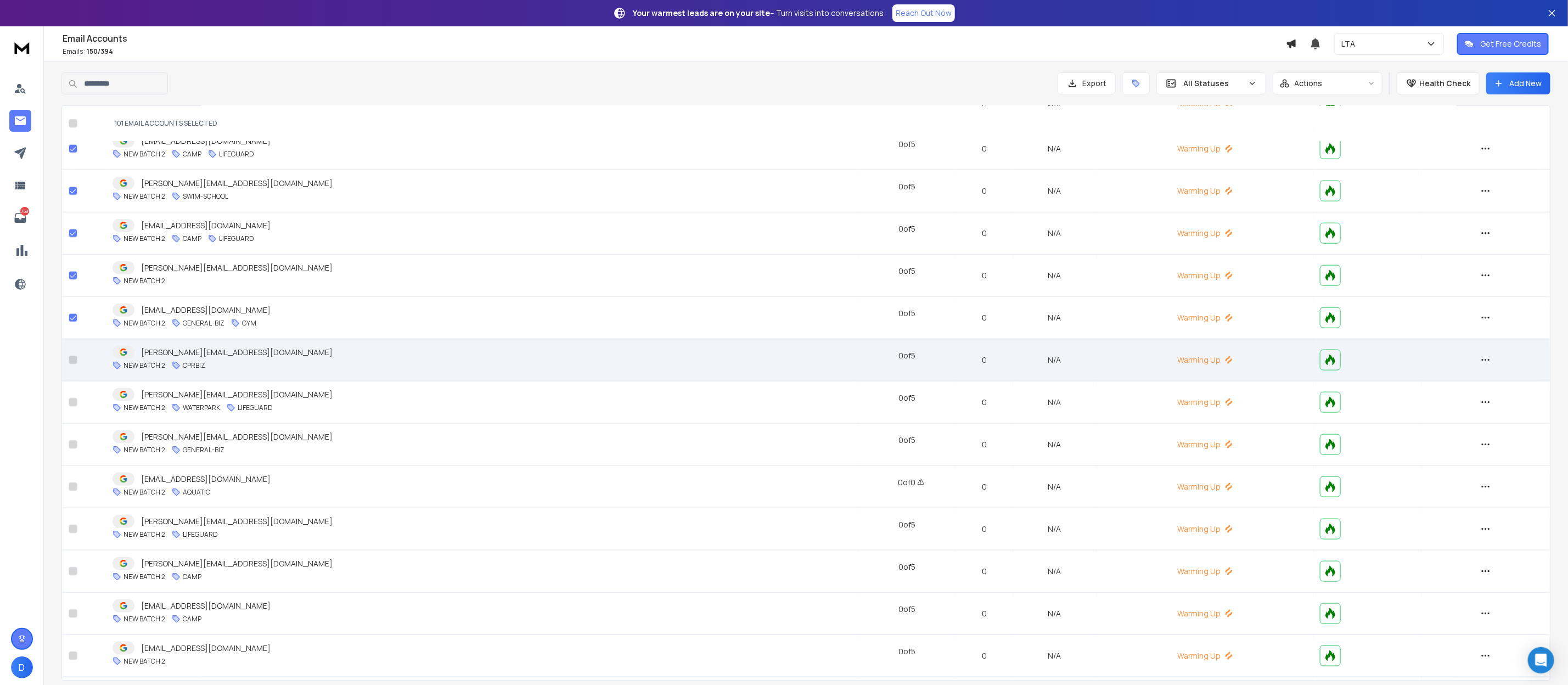
click at [74, 381] on td at bounding box center [84, 360] width 44 height 43
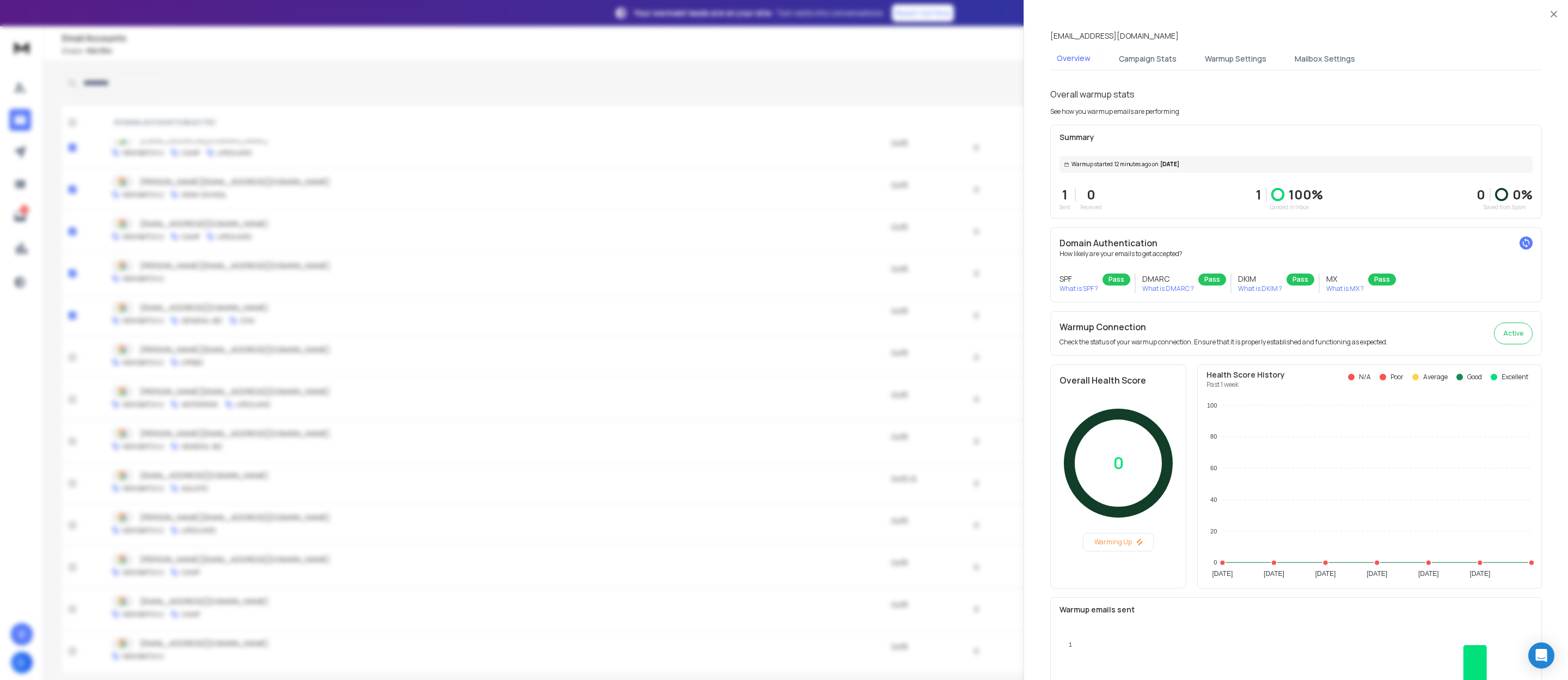
click at [107, 384] on div at bounding box center [784, 340] width 1568 height 680
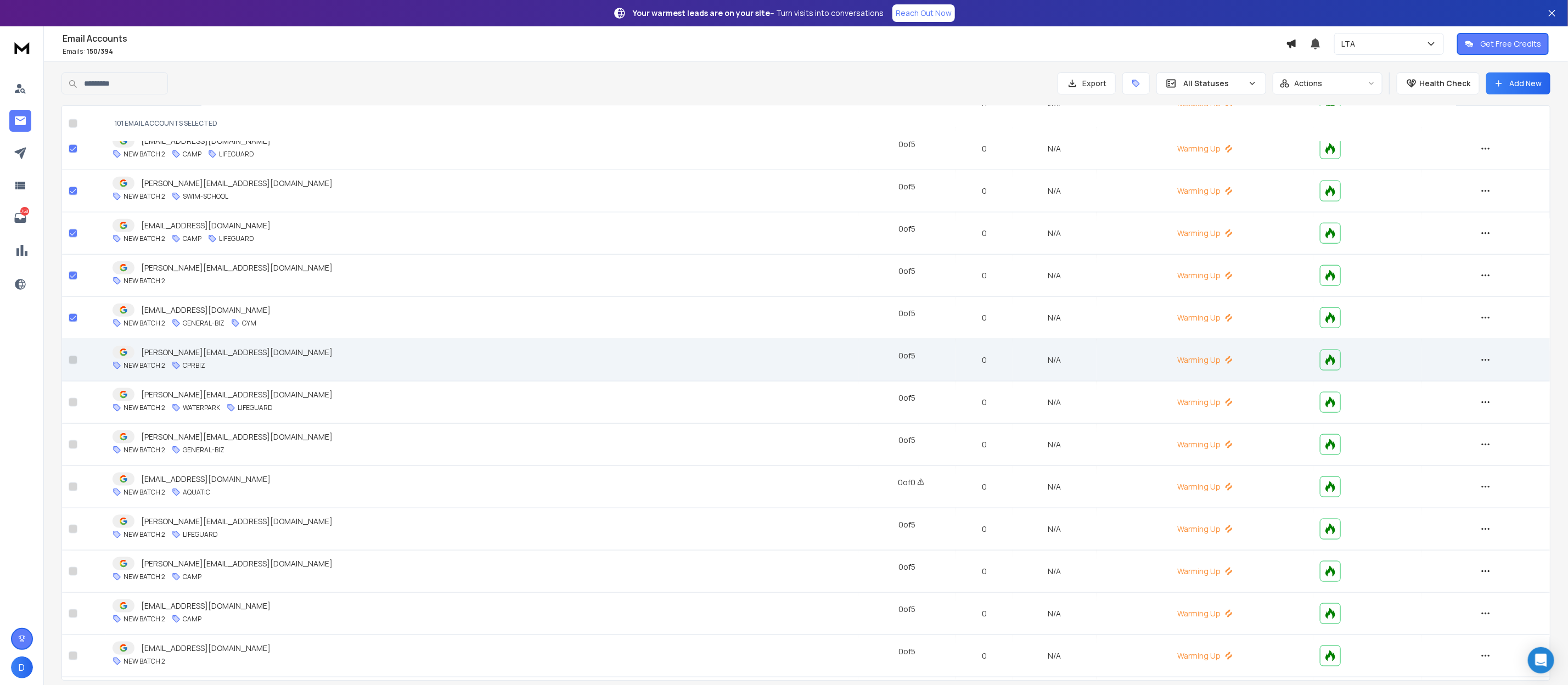
click at [76, 364] on button "button" at bounding box center [73, 360] width 9 height 9
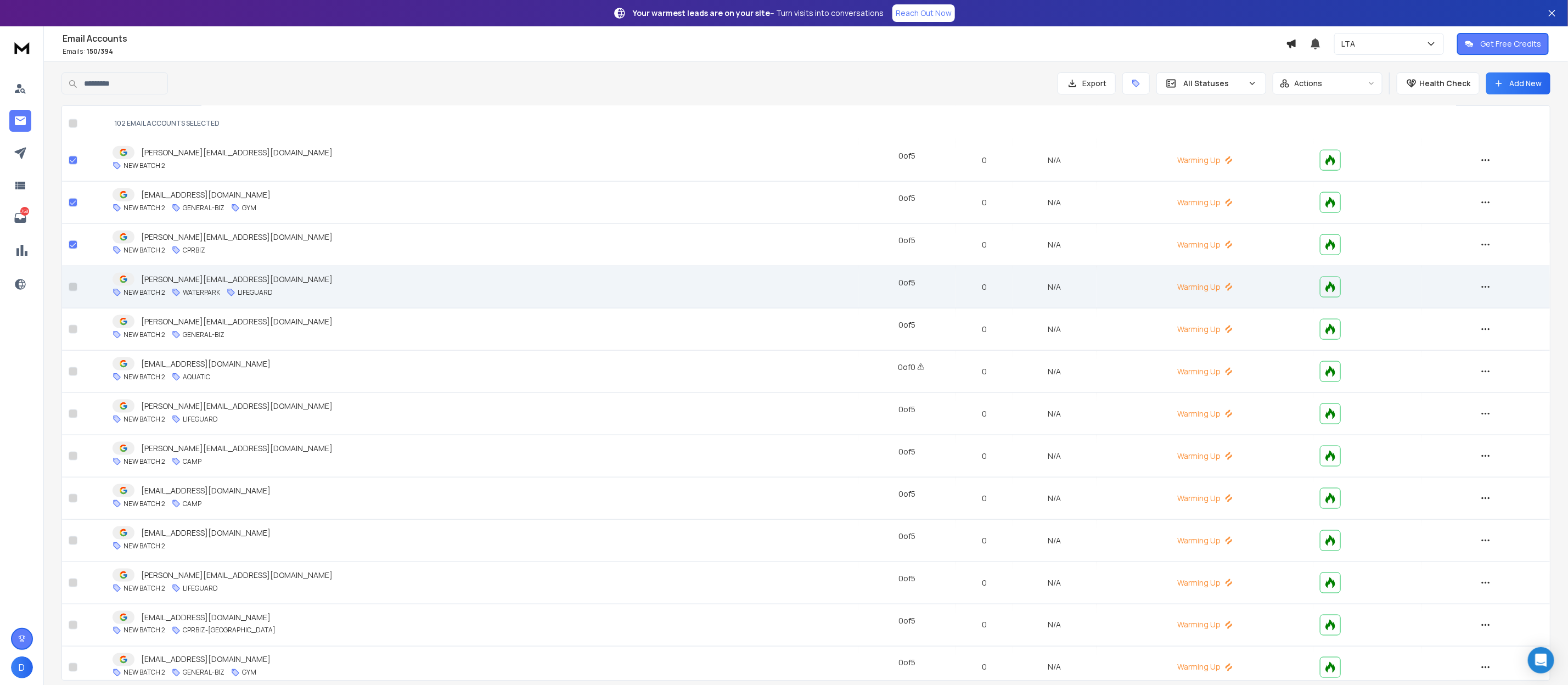
click at [73, 291] on button "button" at bounding box center [73, 286] width 9 height 9
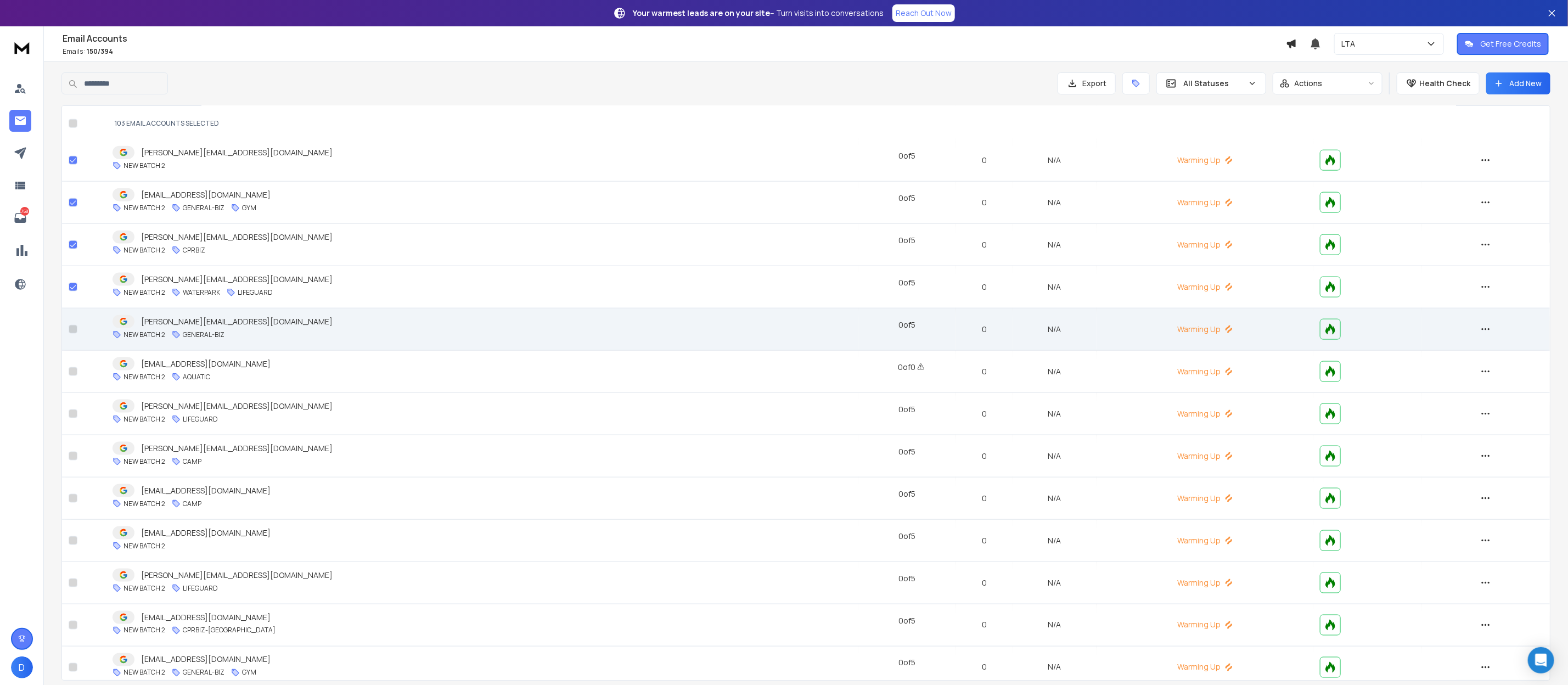
click at [74, 333] on button "button" at bounding box center [73, 329] width 9 height 9
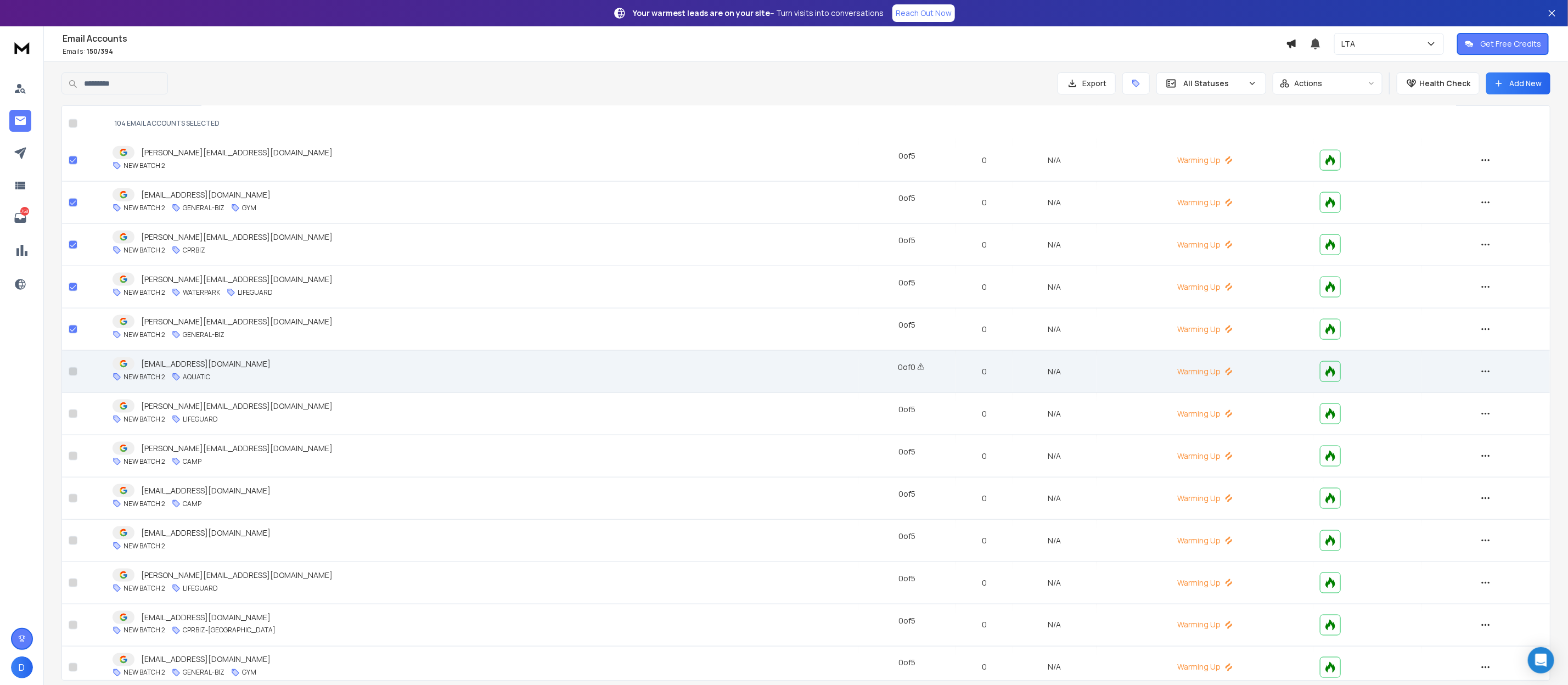
click at [74, 376] on button "button" at bounding box center [73, 371] width 9 height 9
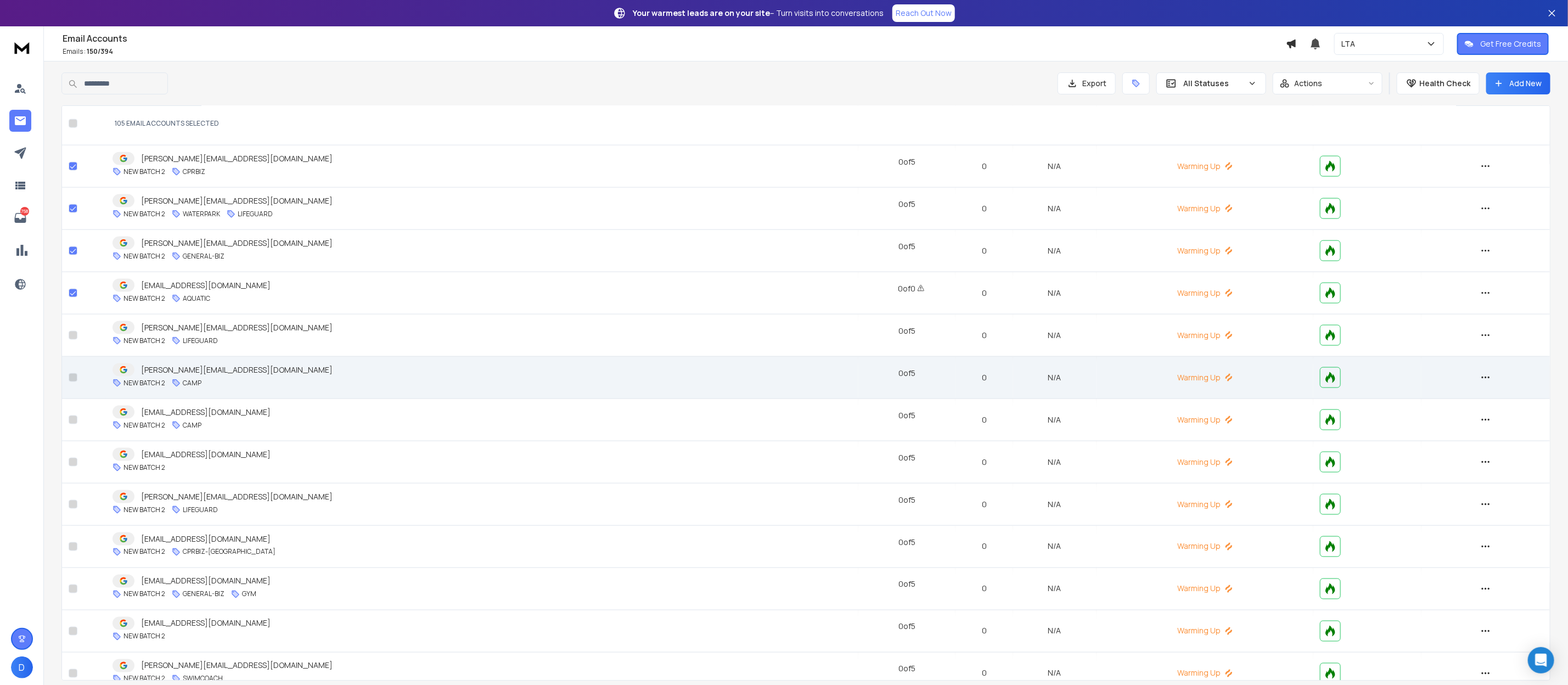
scroll to position [4286, 0]
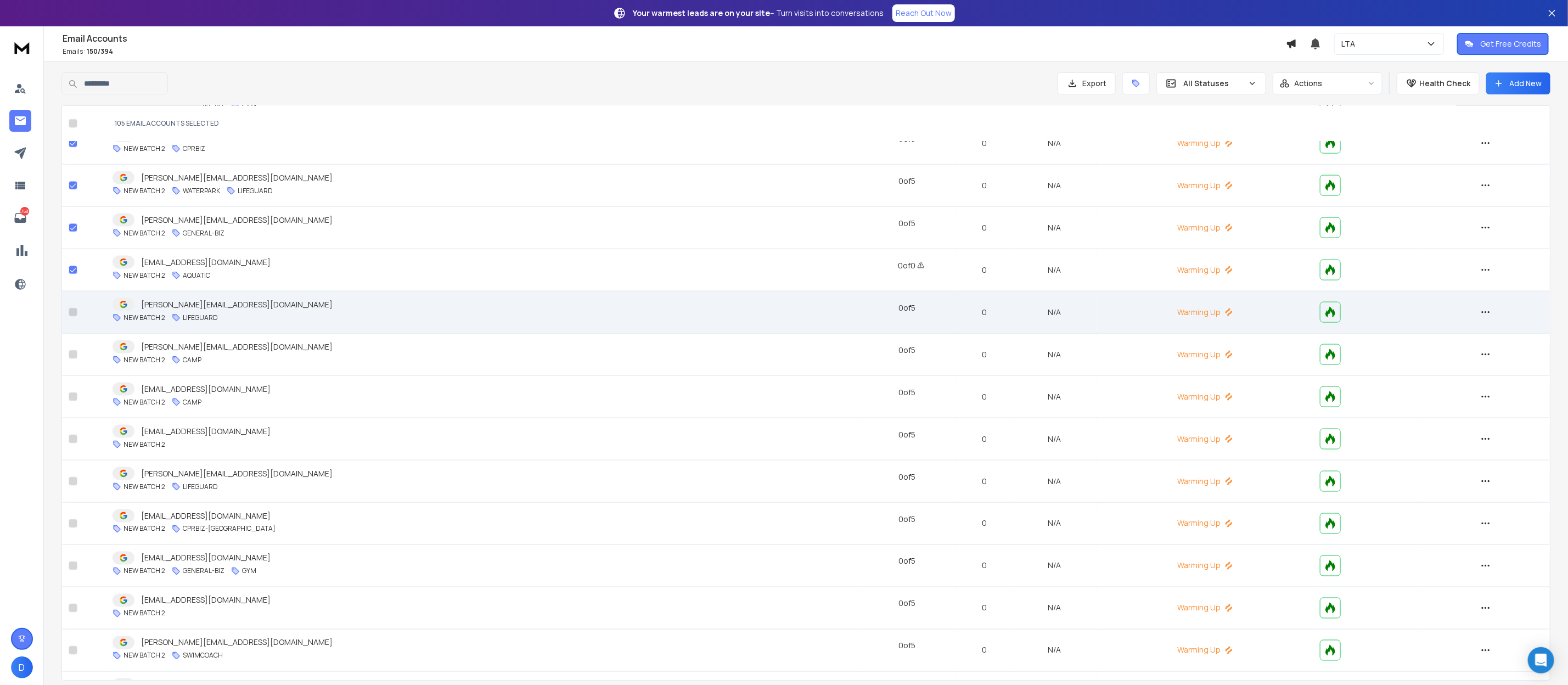
click at [73, 316] on button "button" at bounding box center [73, 312] width 9 height 9
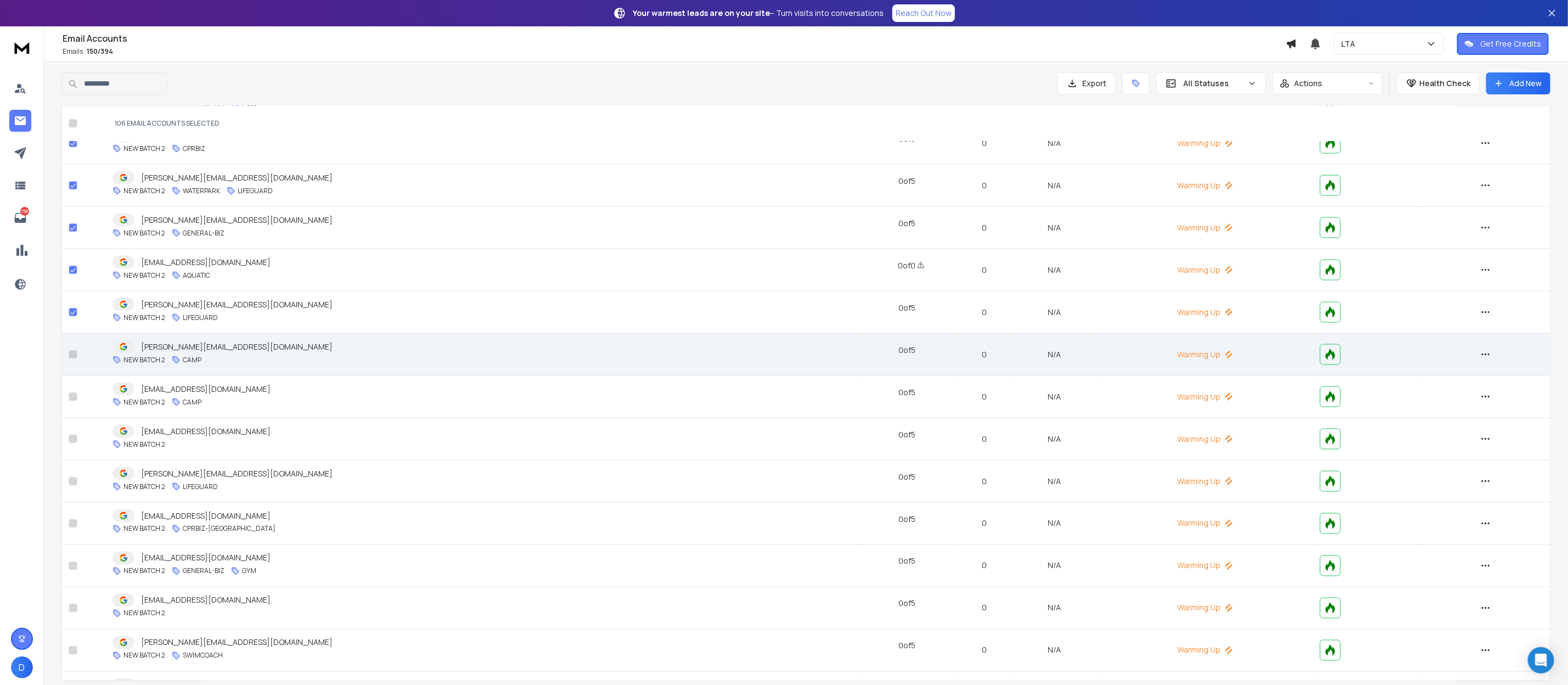
click at [76, 359] on button "button" at bounding box center [73, 354] width 9 height 9
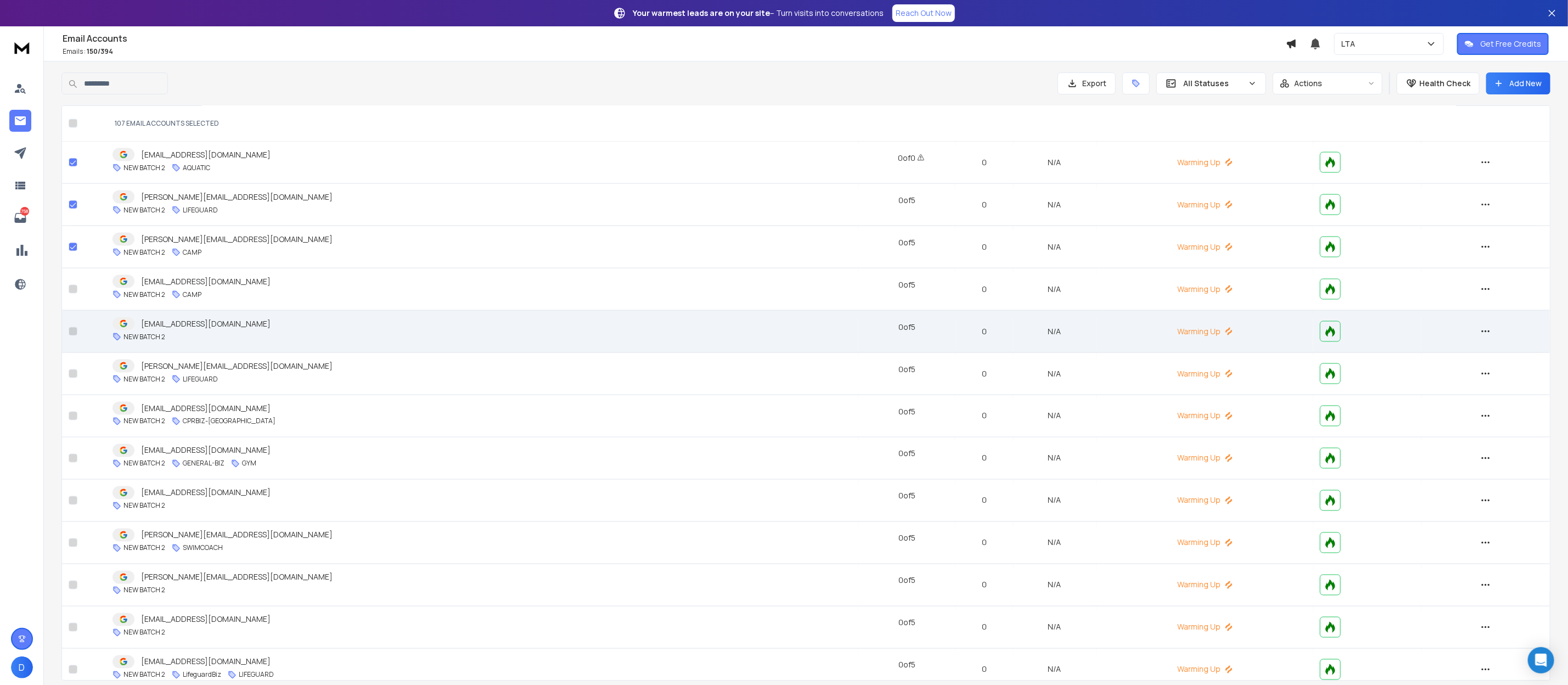
scroll to position [4415, 0]
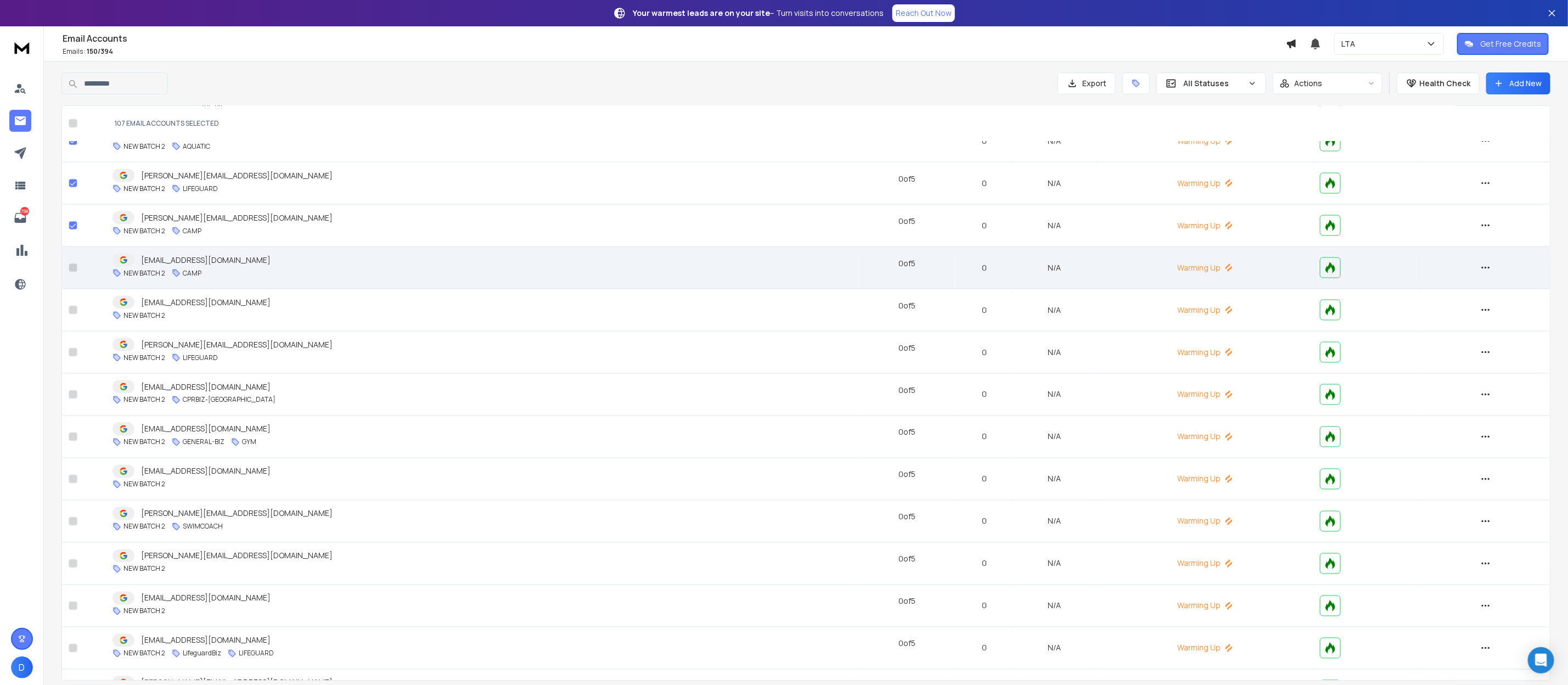
click at [74, 272] on button "button" at bounding box center [73, 267] width 9 height 9
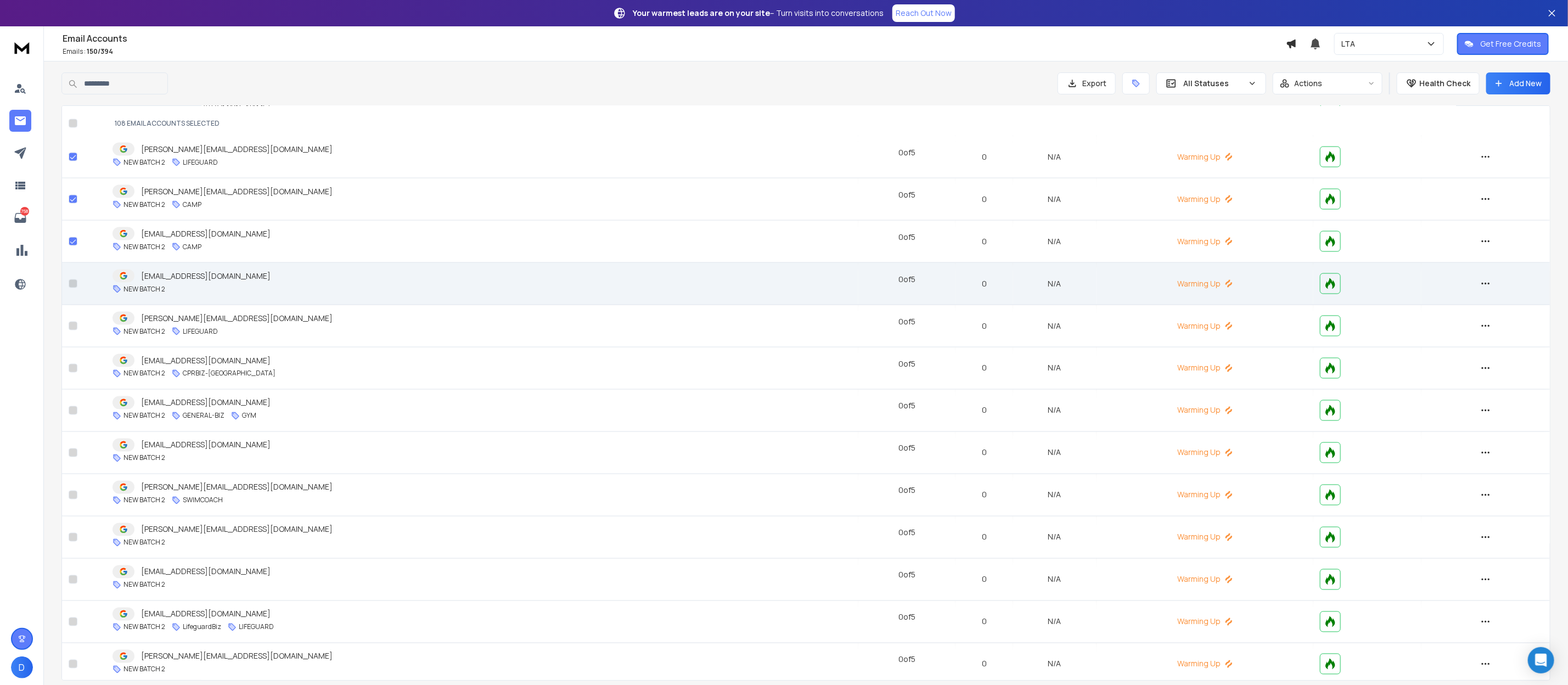
scroll to position [4444, 0]
click at [74, 286] on button "button" at bounding box center [73, 280] width 9 height 9
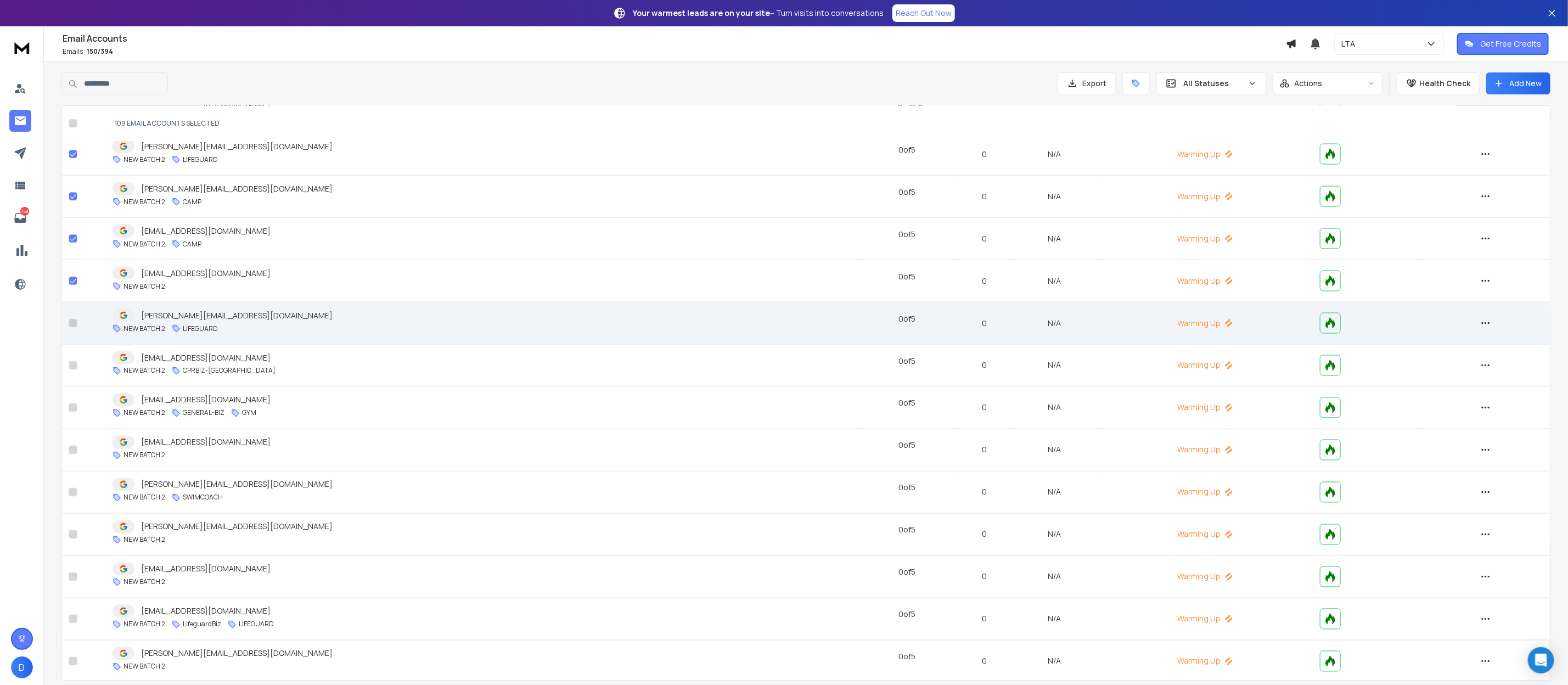
click at [75, 327] on button "button" at bounding box center [73, 323] width 9 height 9
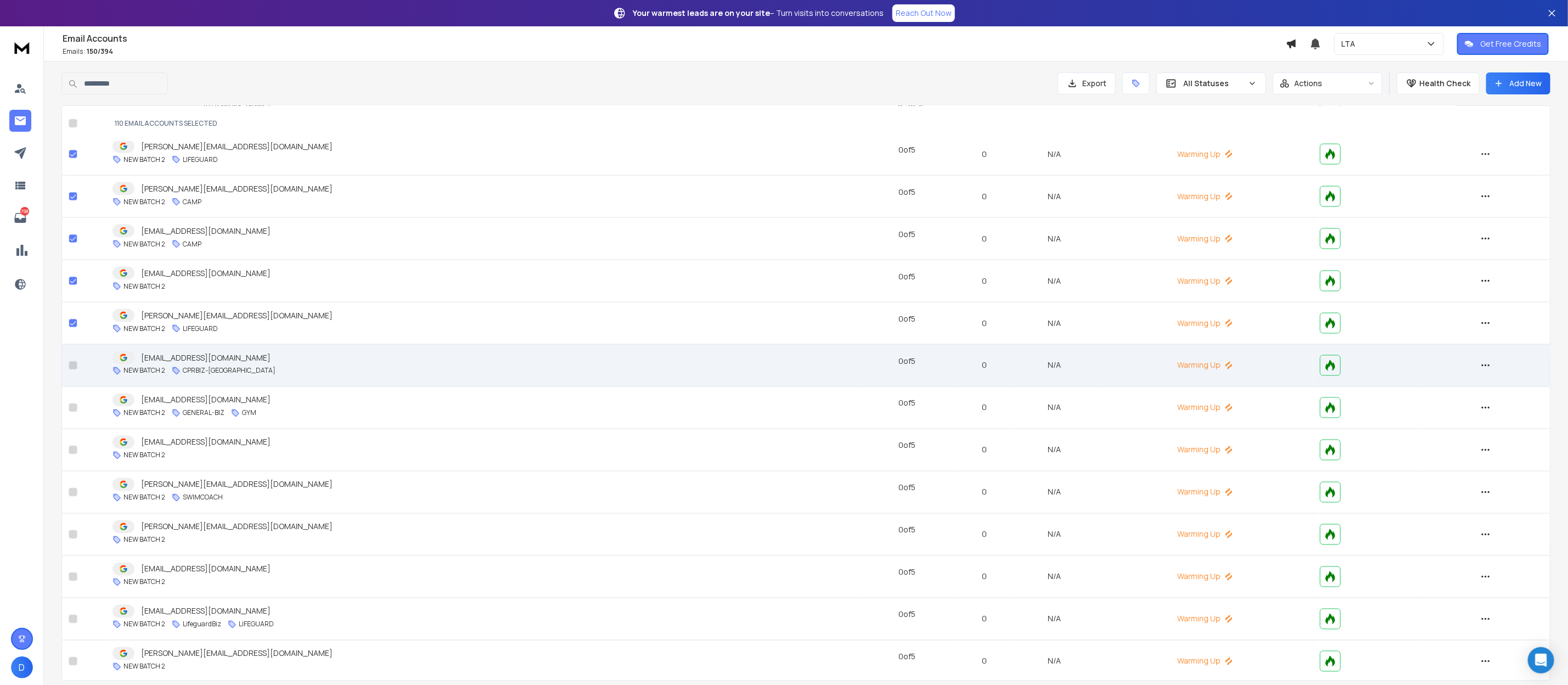
click at [76, 370] on button "button" at bounding box center [73, 365] width 9 height 9
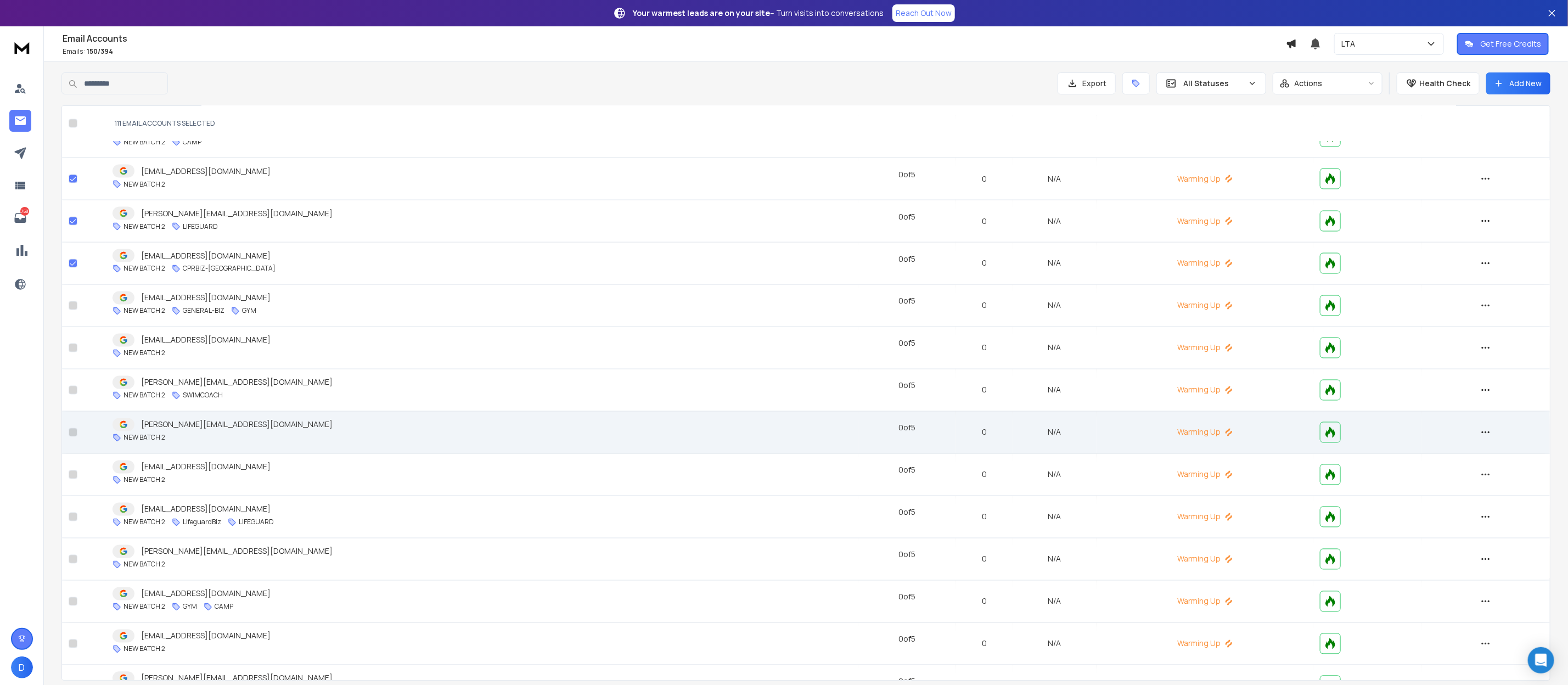
scroll to position [4562, 0]
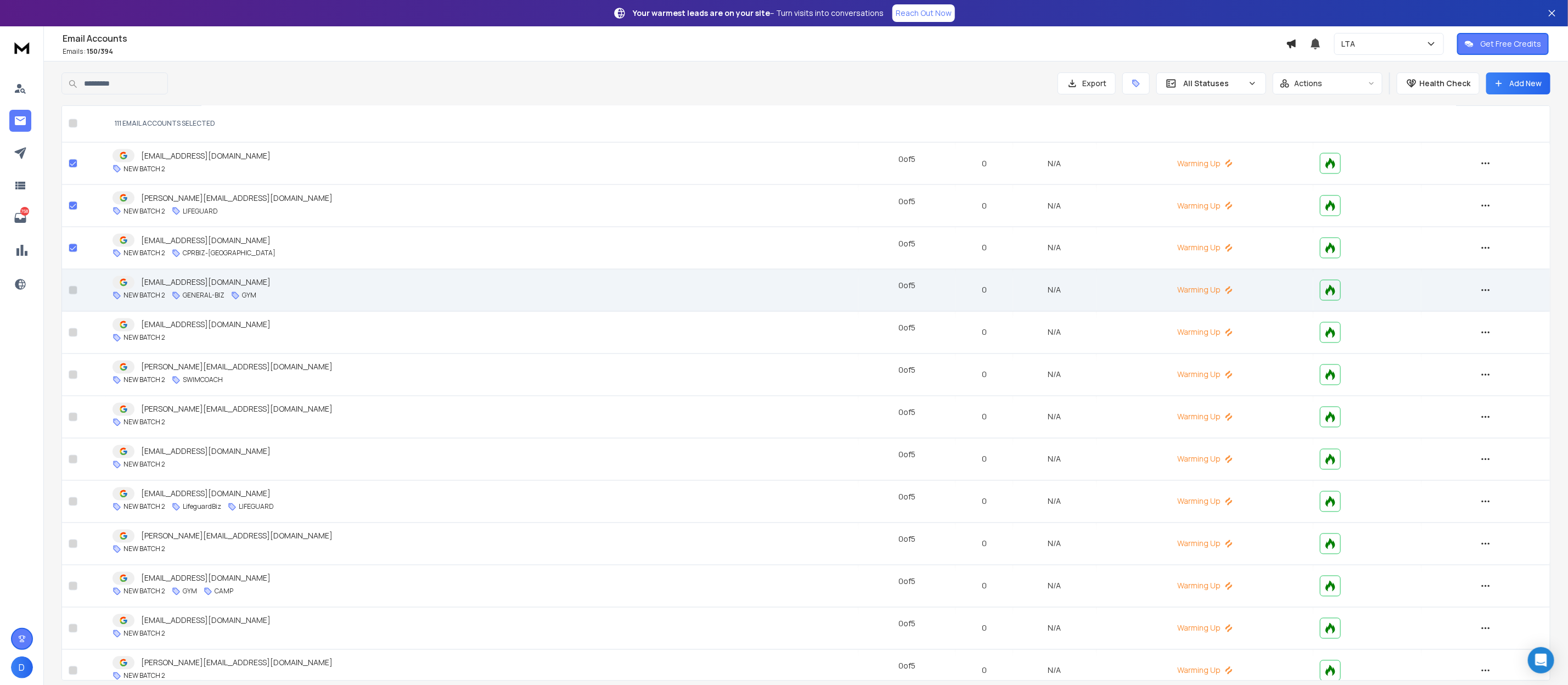
click at [73, 295] on button "button" at bounding box center [73, 290] width 9 height 9
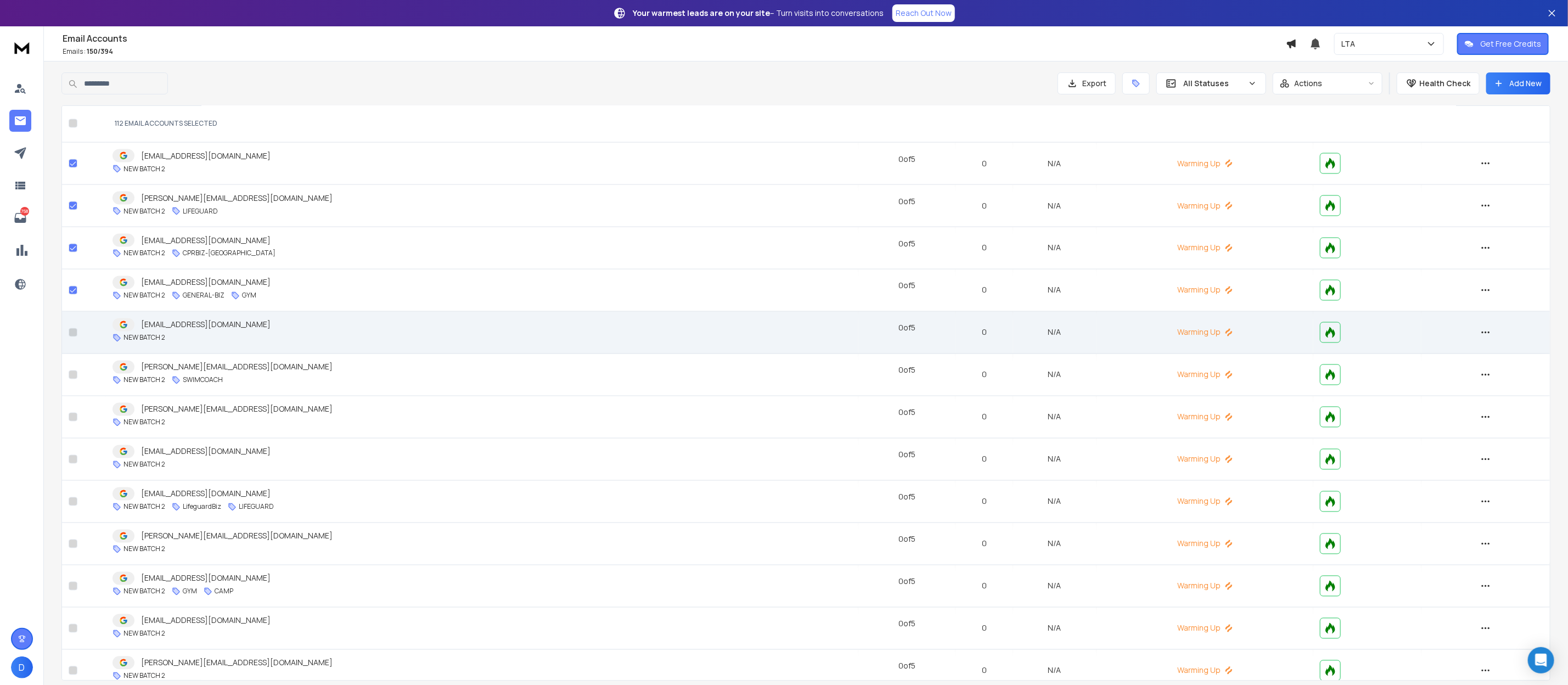
click at [75, 337] on button "button" at bounding box center [73, 332] width 9 height 9
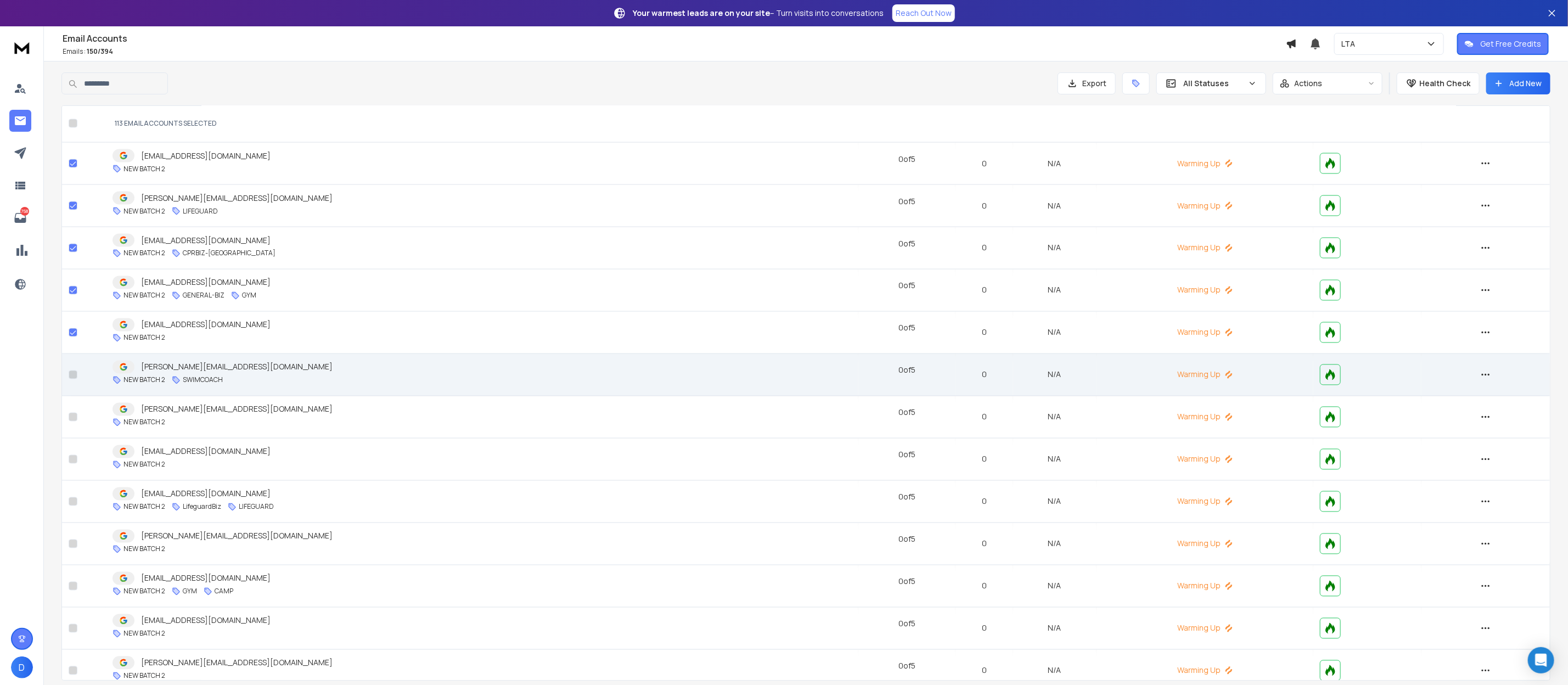
click at [73, 379] on button "button" at bounding box center [73, 375] width 9 height 9
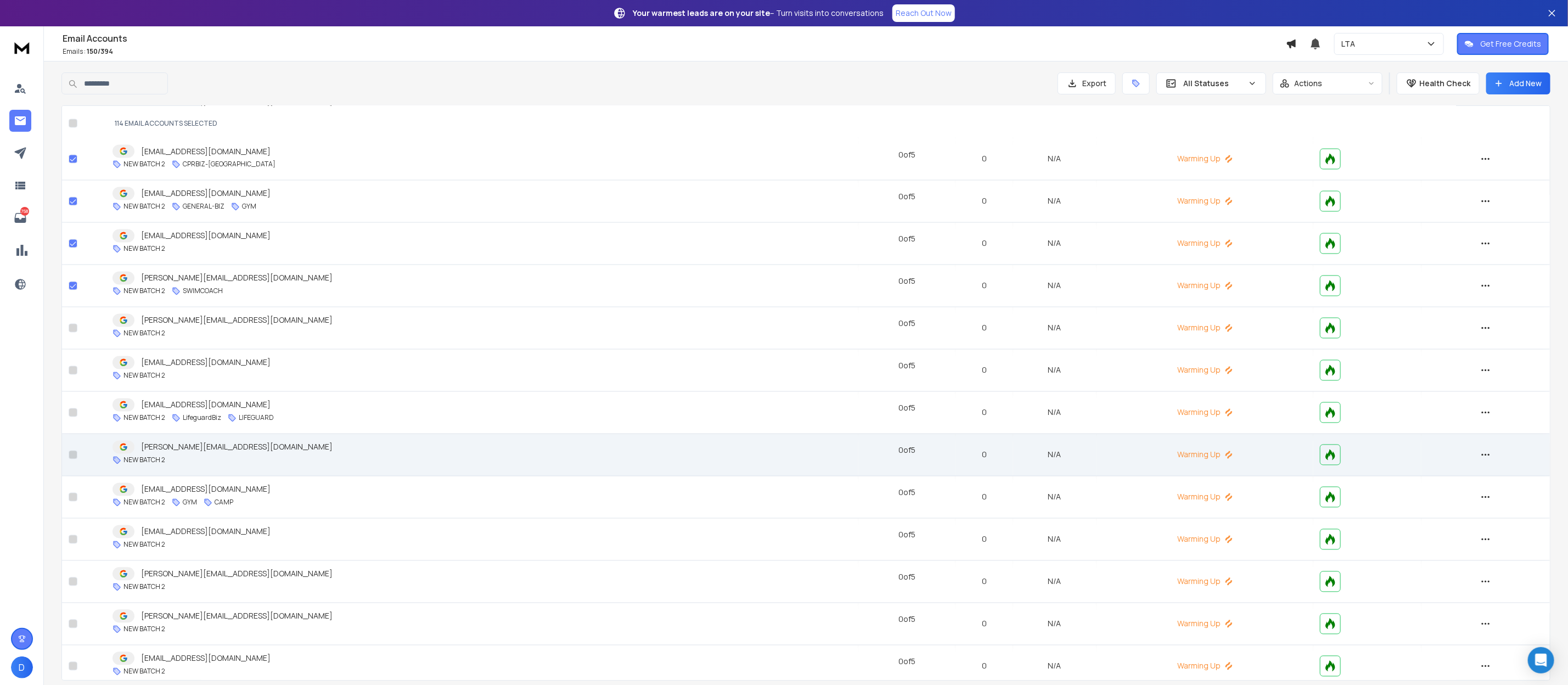
scroll to position [4683, 0]
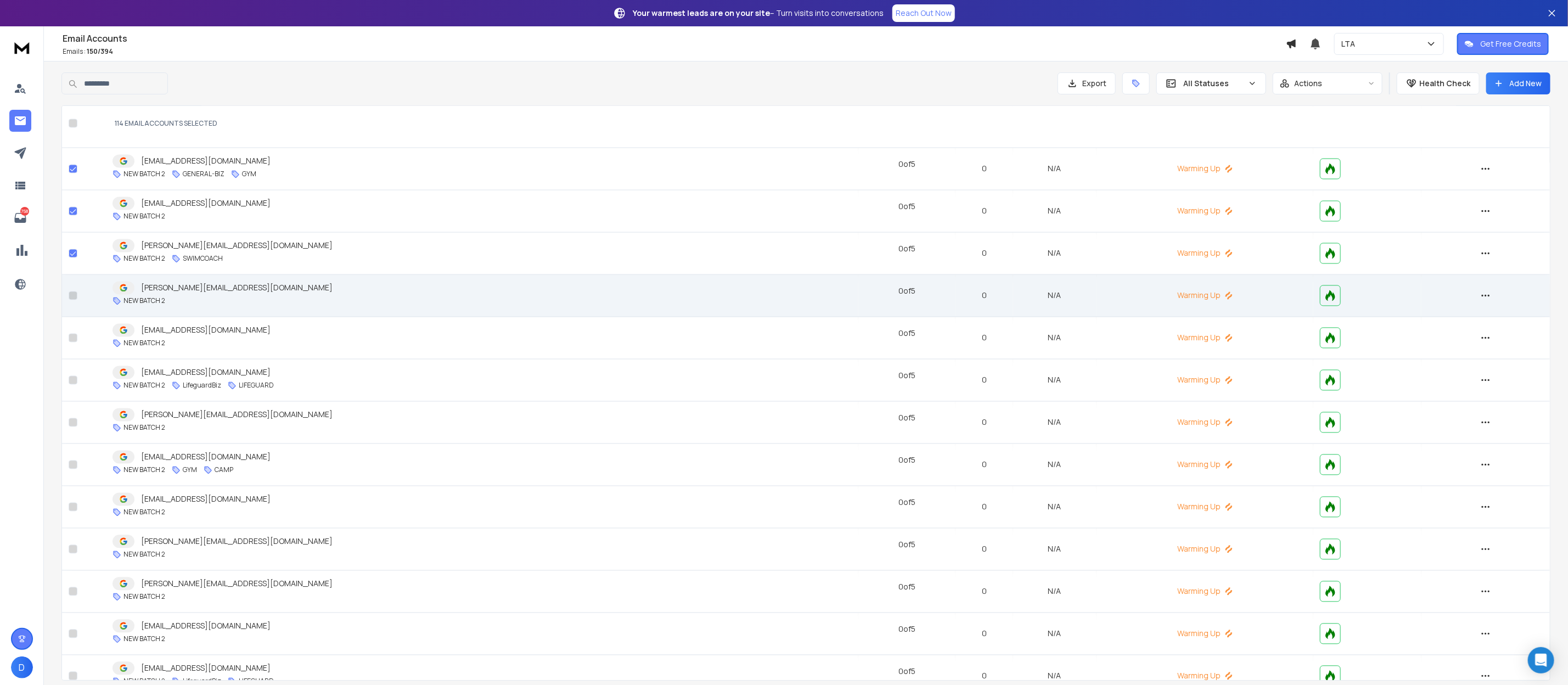
click at [73, 300] on button "button" at bounding box center [73, 295] width 9 height 9
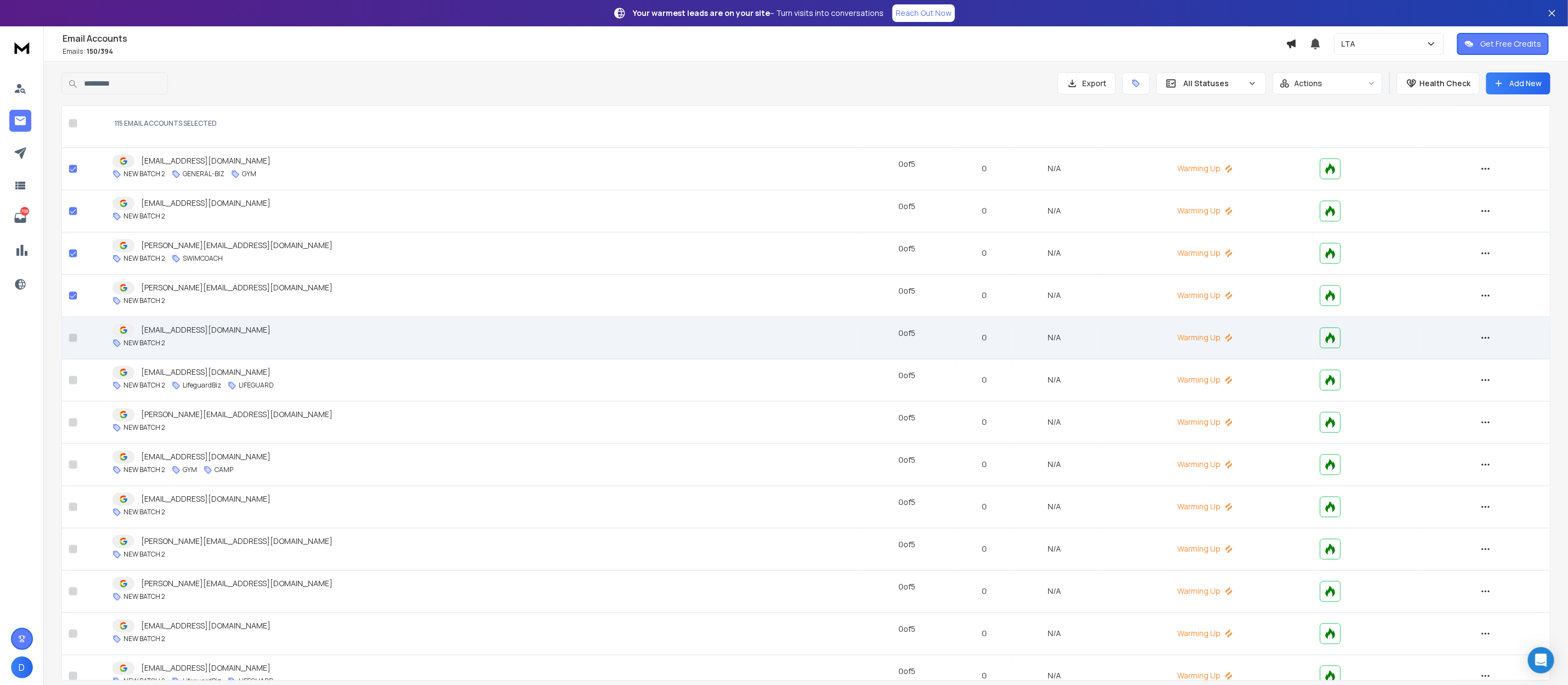
click at [76, 342] on button "button" at bounding box center [73, 337] width 9 height 9
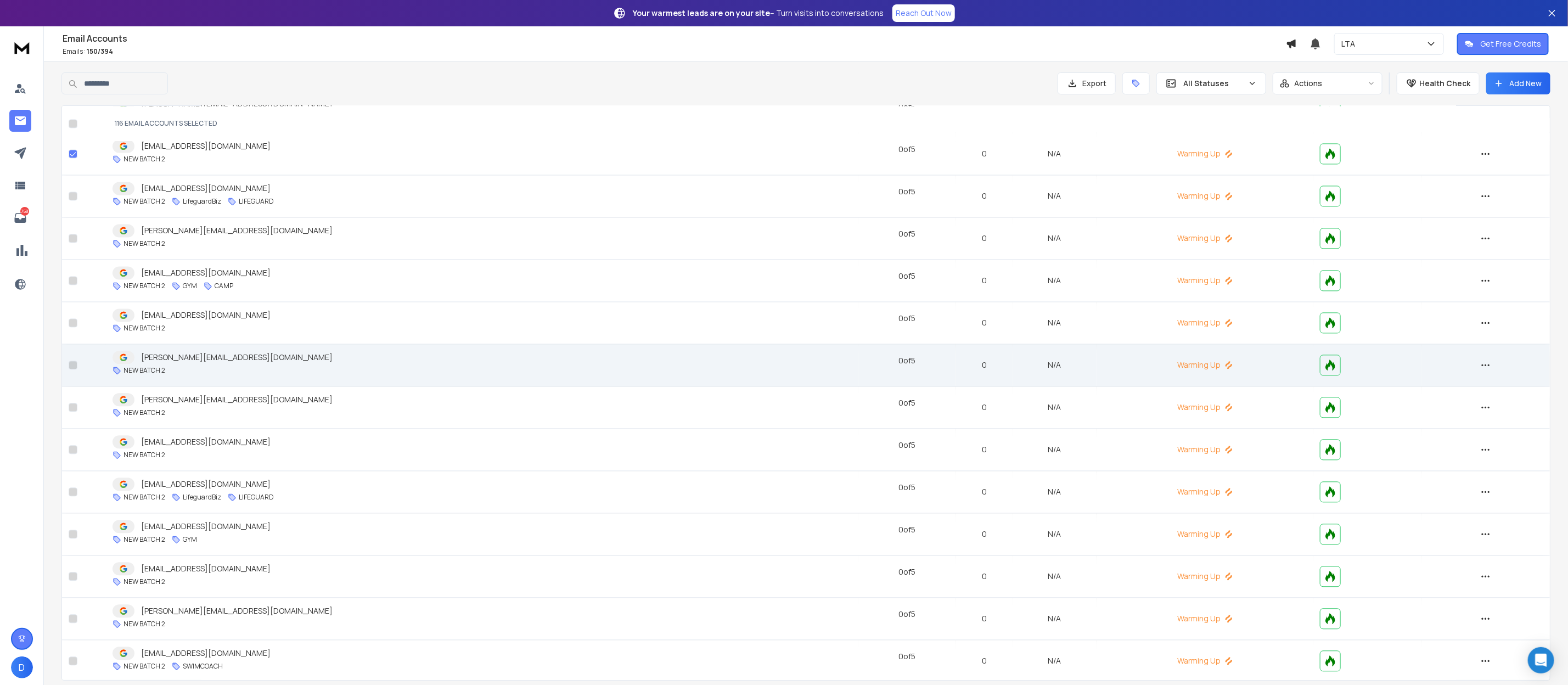
scroll to position [4869, 0]
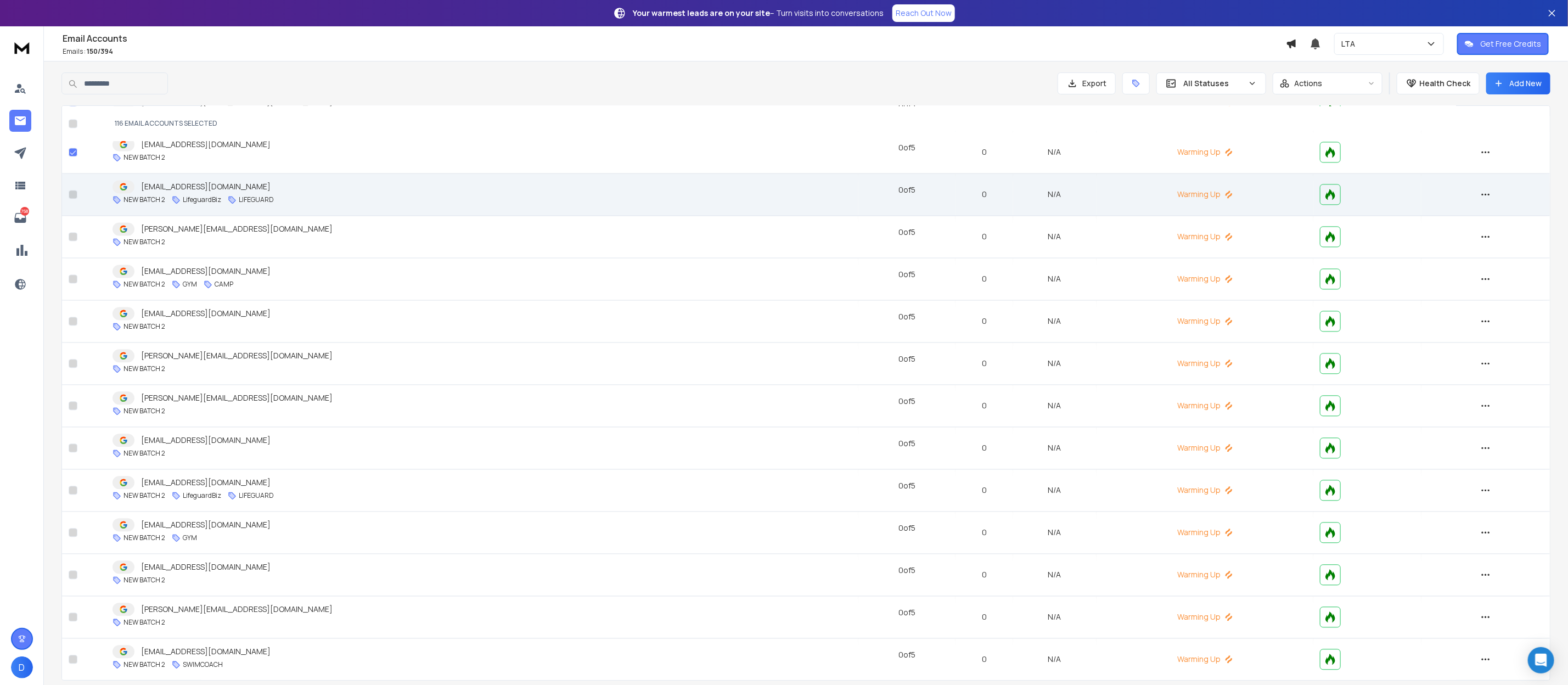
click at [76, 198] on button "button" at bounding box center [73, 194] width 9 height 9
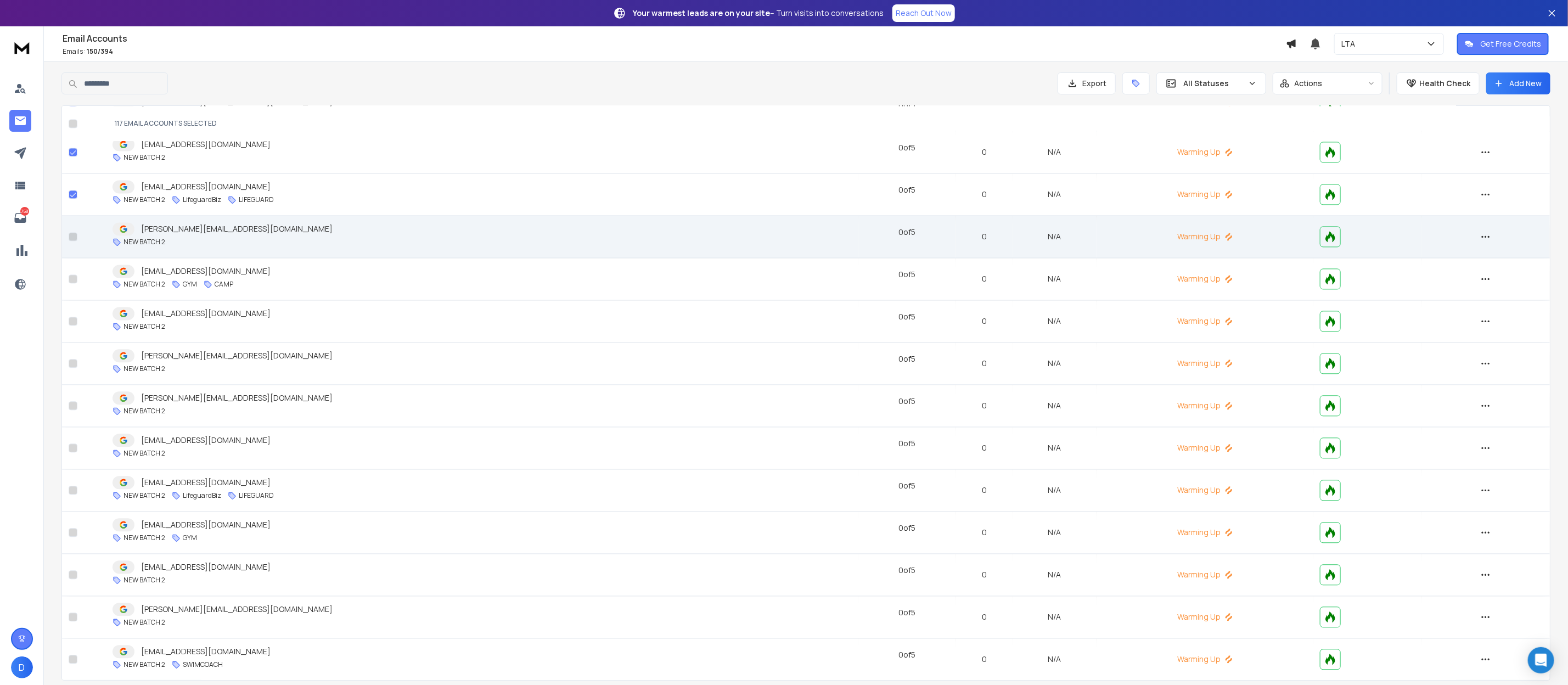
click at [77, 241] on button "button" at bounding box center [73, 236] width 9 height 9
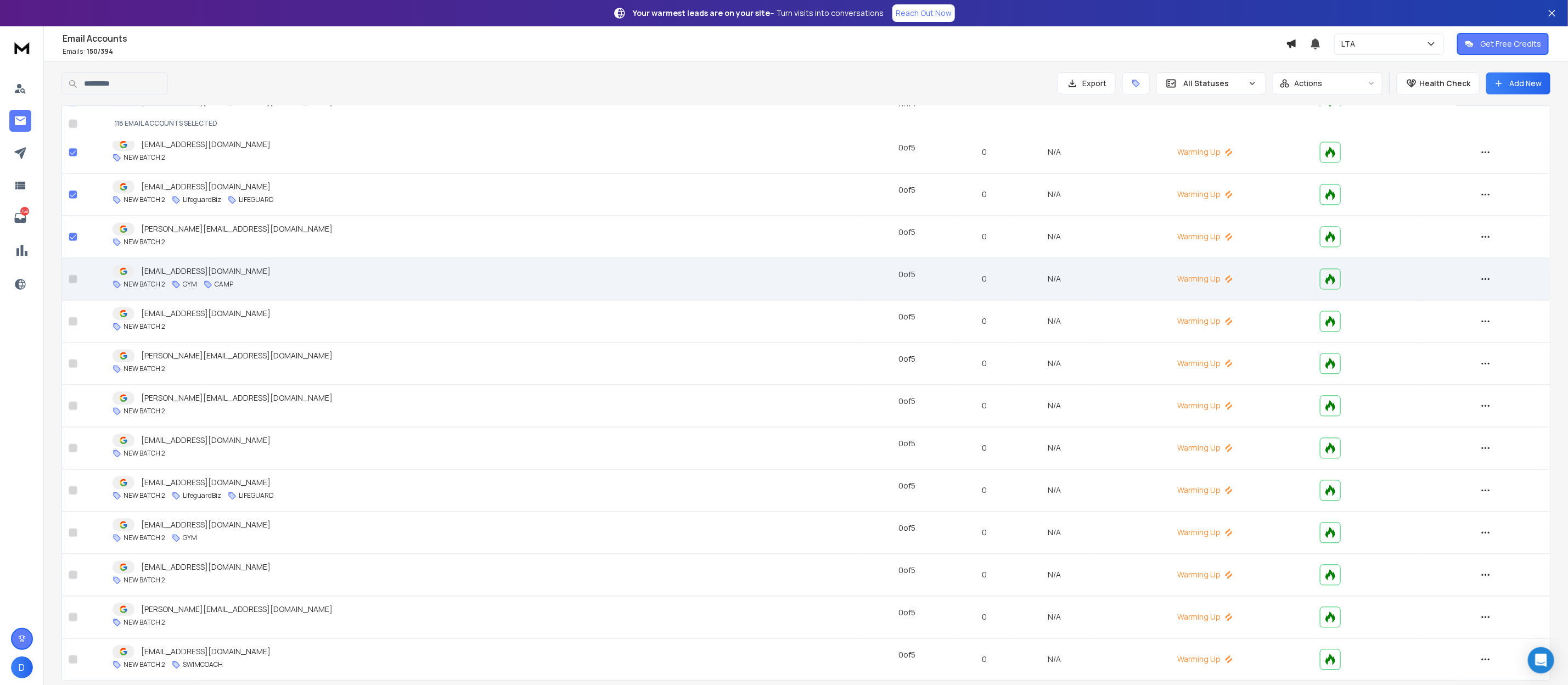
click at [75, 283] on button "button" at bounding box center [73, 278] width 9 height 9
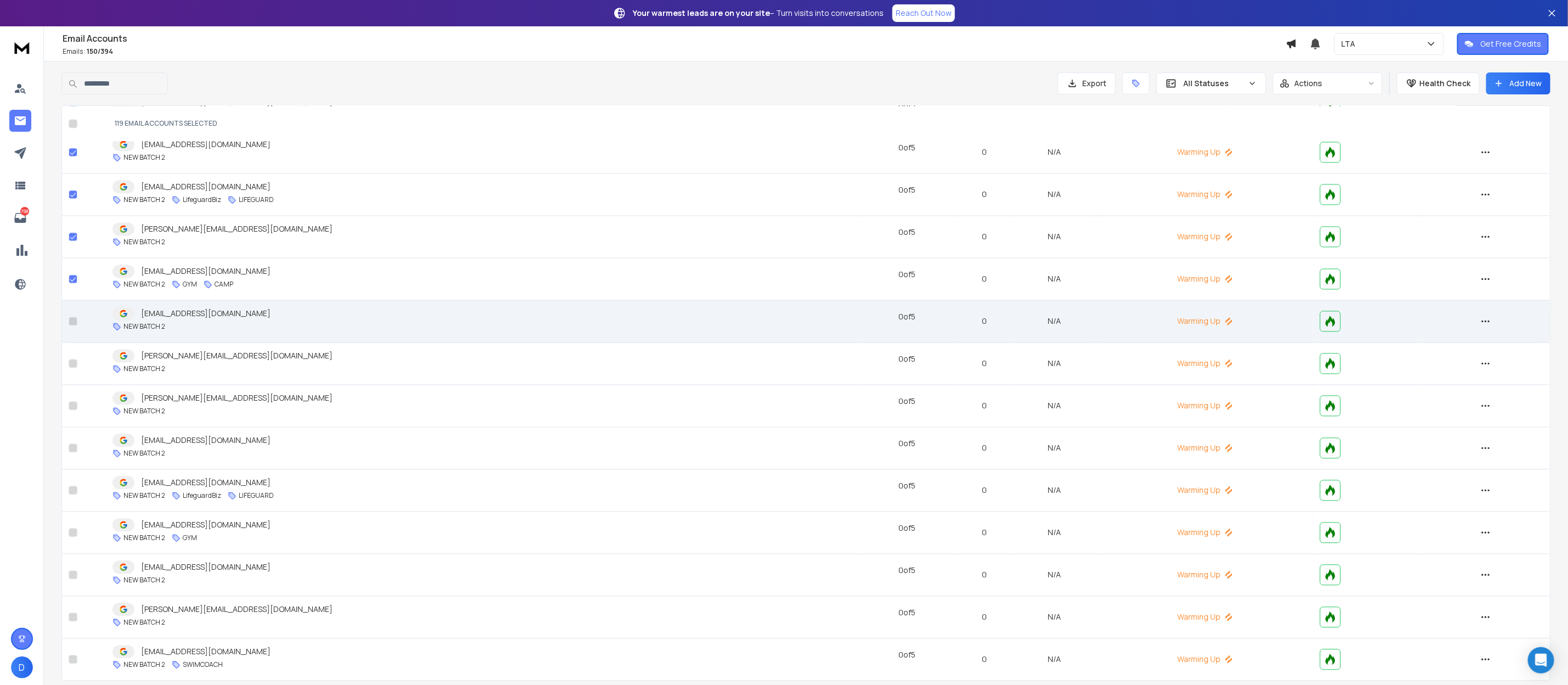
click at [74, 325] on button "button" at bounding box center [73, 320] width 9 height 9
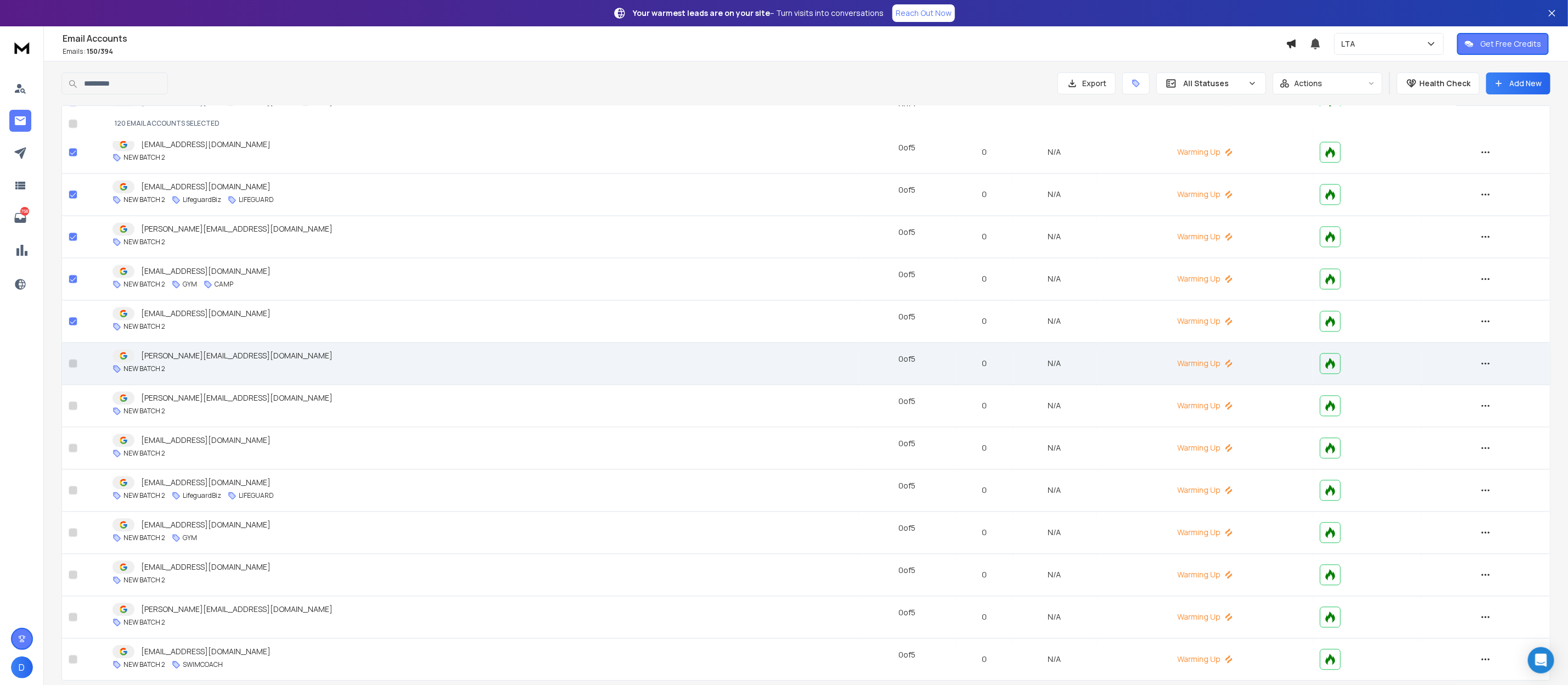
click at [72, 367] on button "button" at bounding box center [73, 363] width 9 height 9
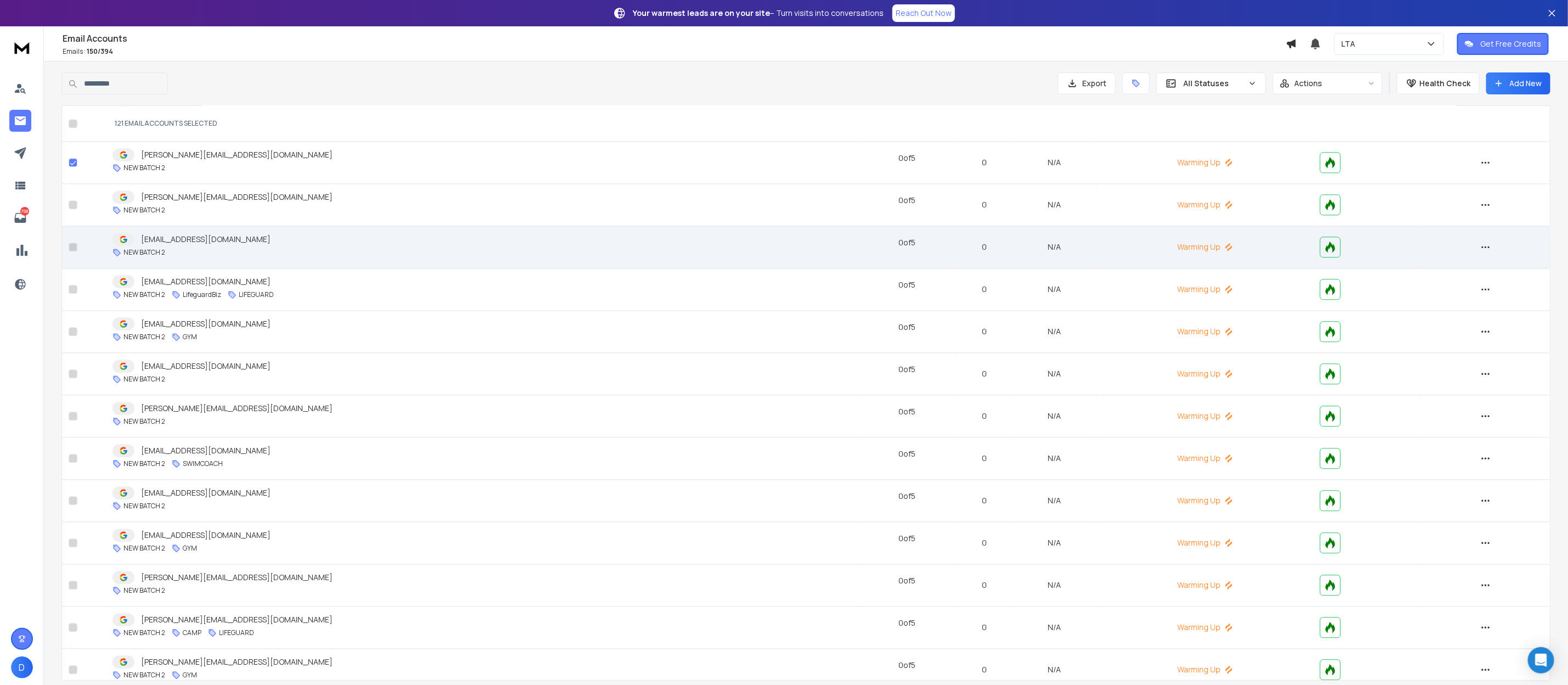
scroll to position [5073, 0]
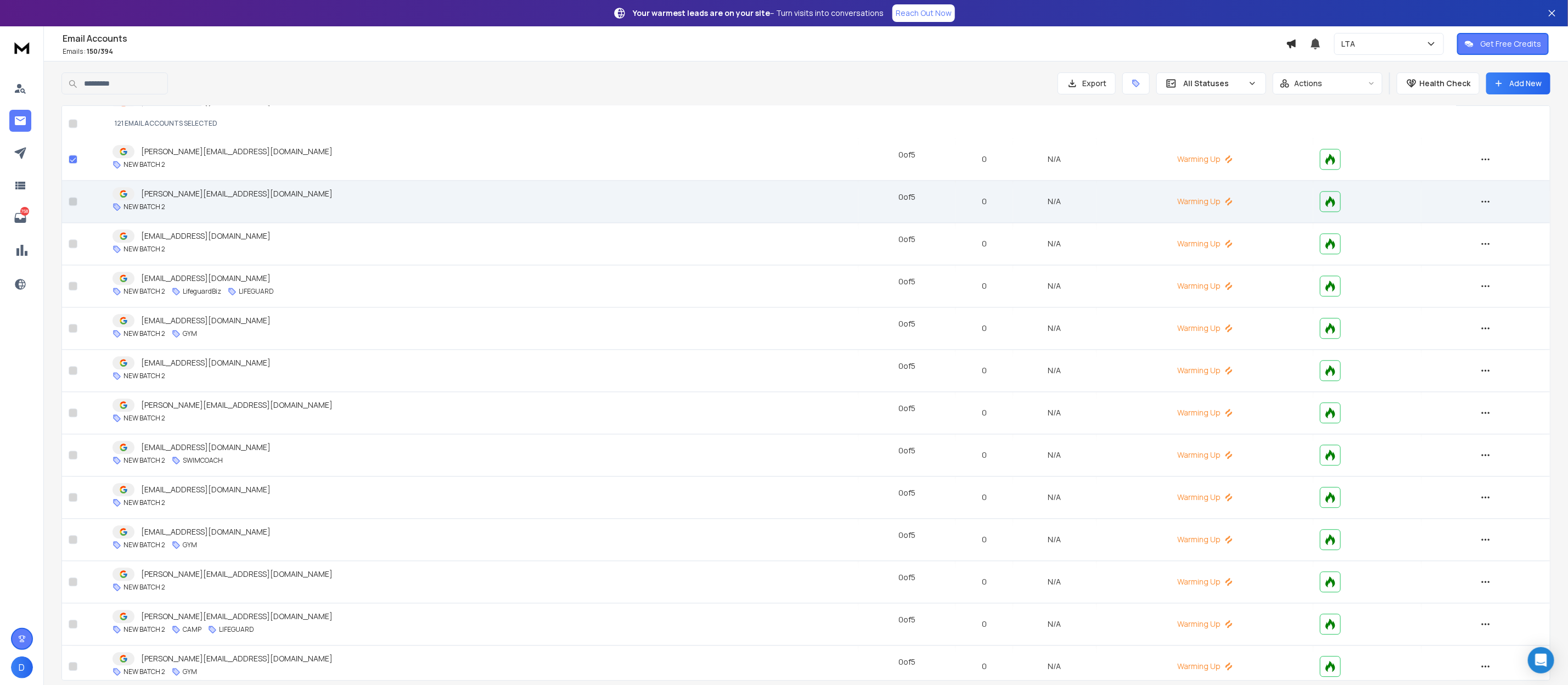
click at [74, 206] on button "button" at bounding box center [73, 201] width 9 height 9
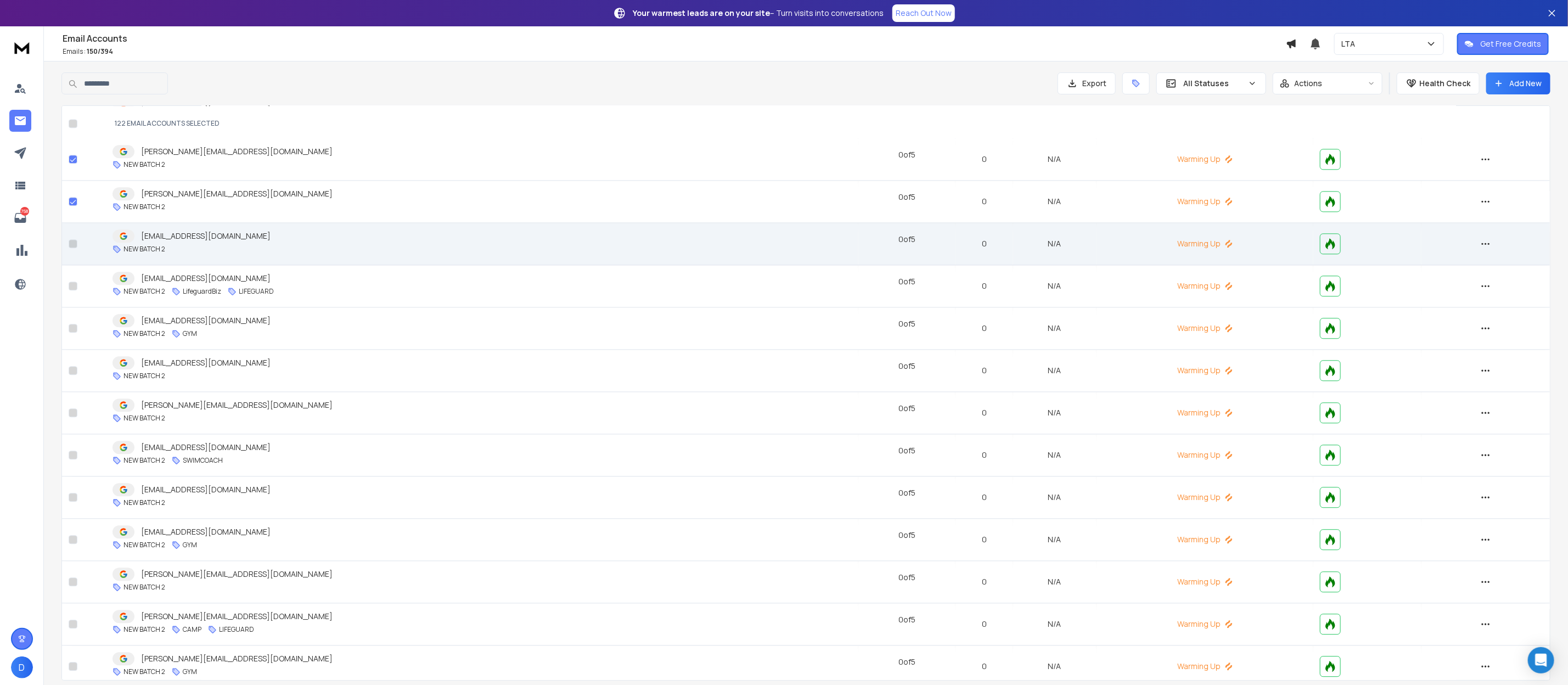
click at [70, 248] on button "button" at bounding box center [73, 243] width 9 height 9
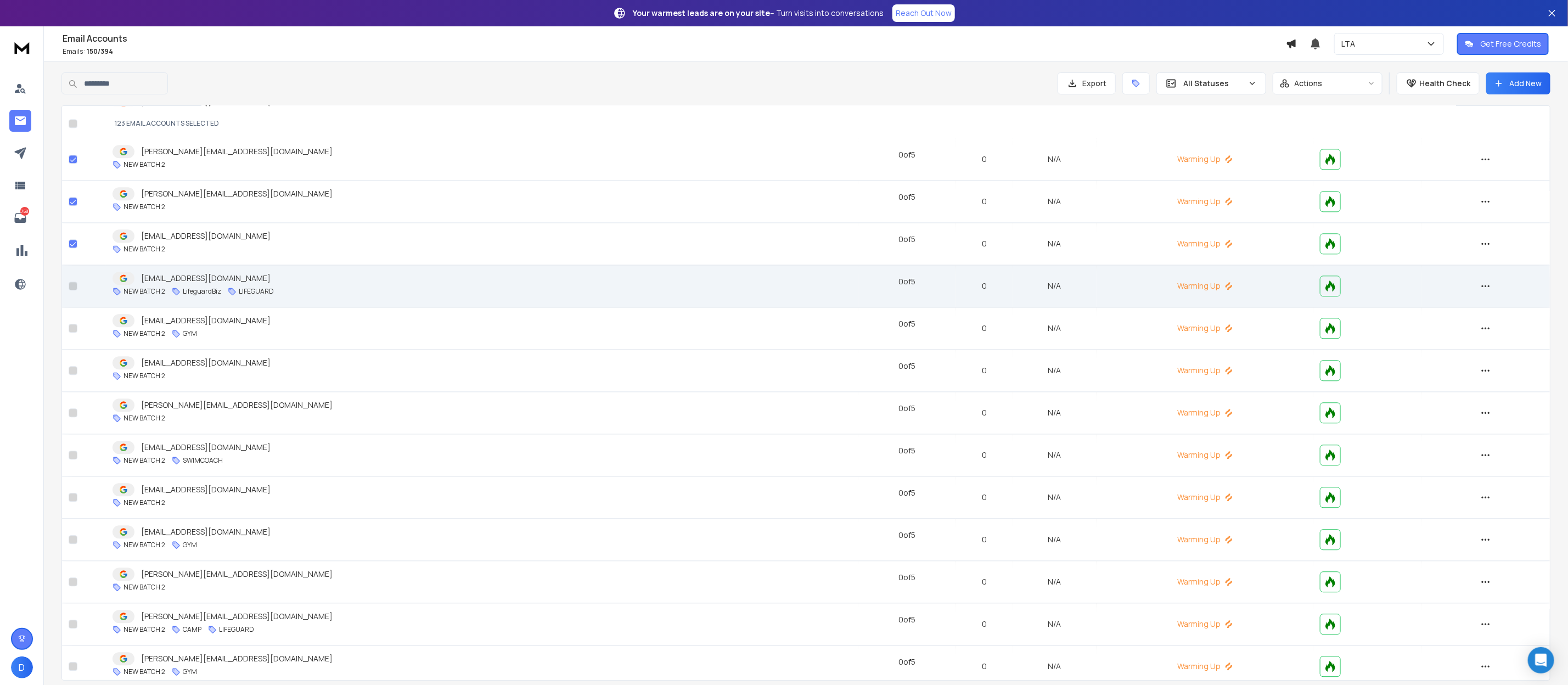
drag, startPoint x: 73, startPoint y: 313, endPoint x: 73, endPoint y: 320, distance: 7.0
click at [73, 290] on button "button" at bounding box center [73, 286] width 9 height 9
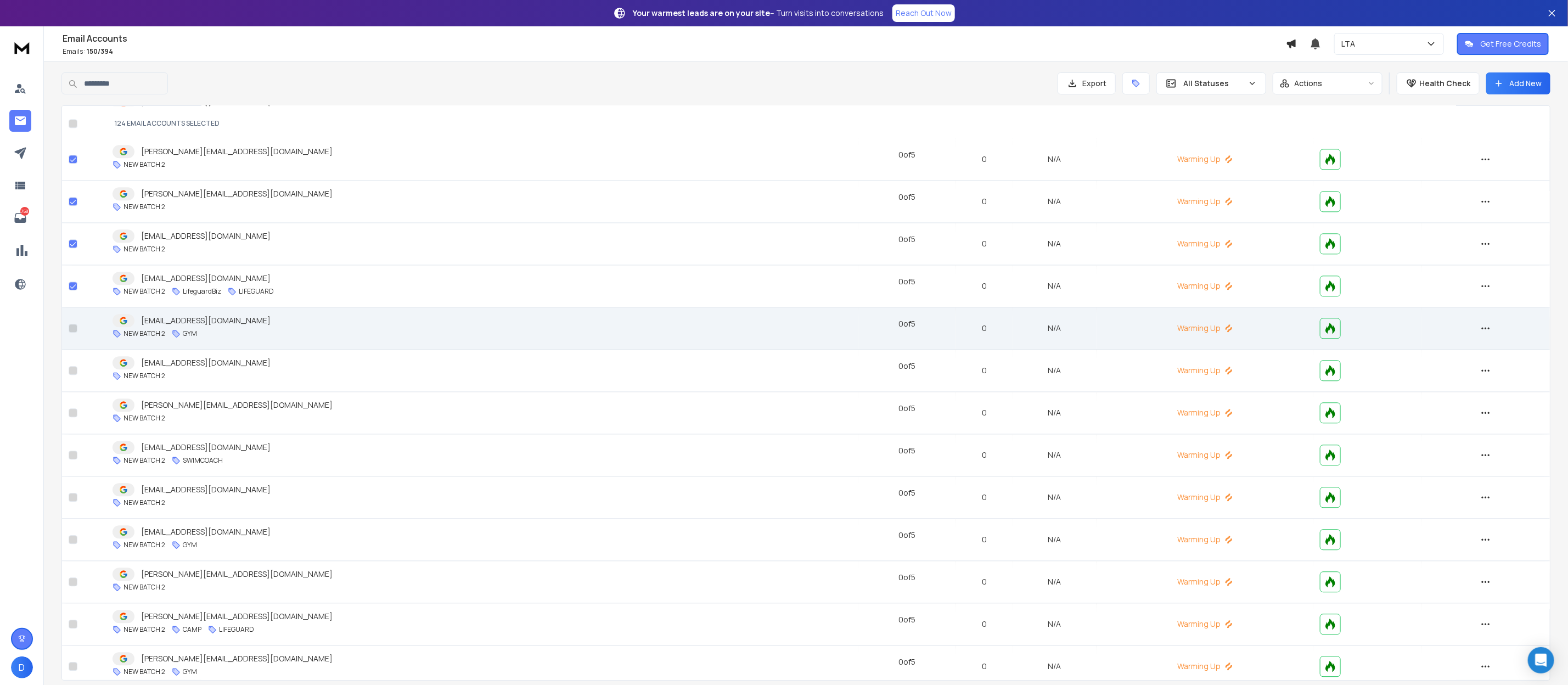
click at [74, 333] on button "button" at bounding box center [73, 327] width 9 height 9
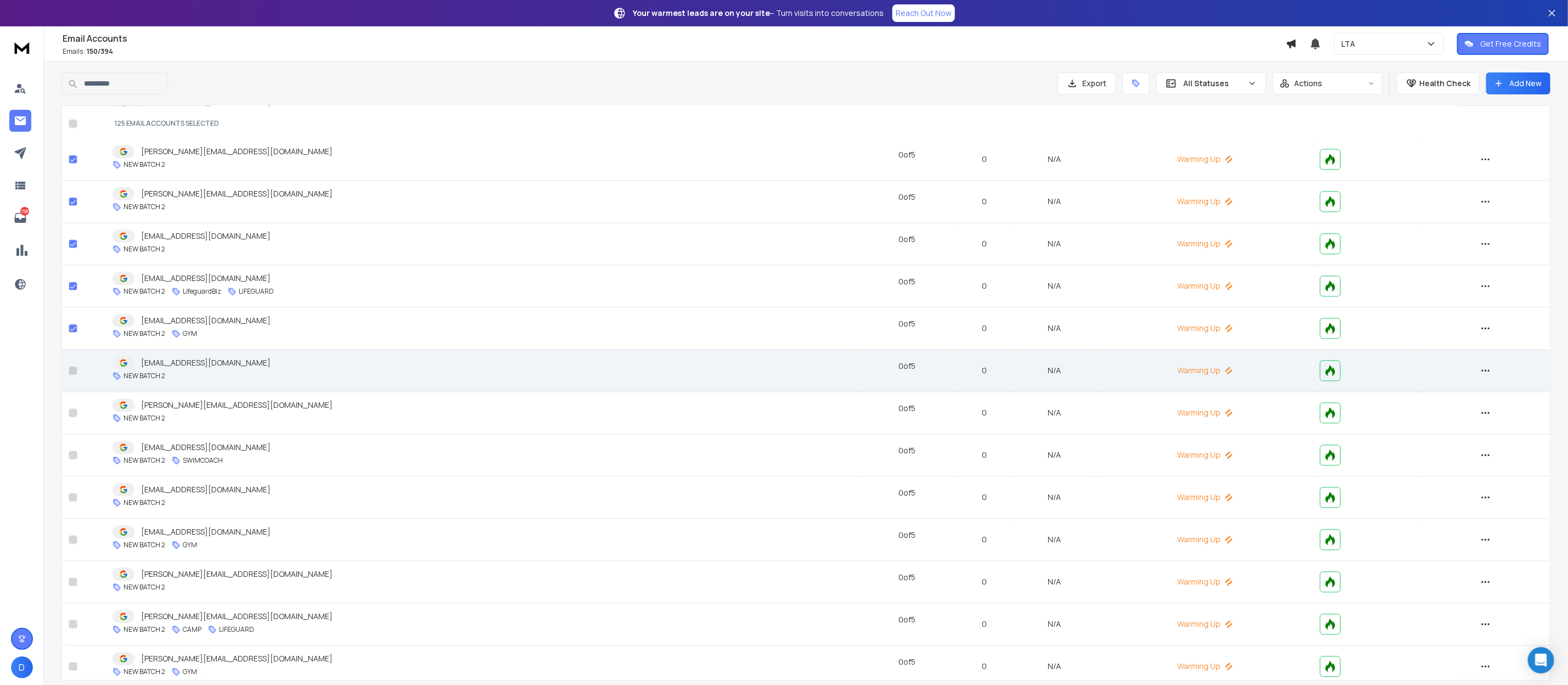
click at [75, 375] on button "button" at bounding box center [73, 370] width 9 height 9
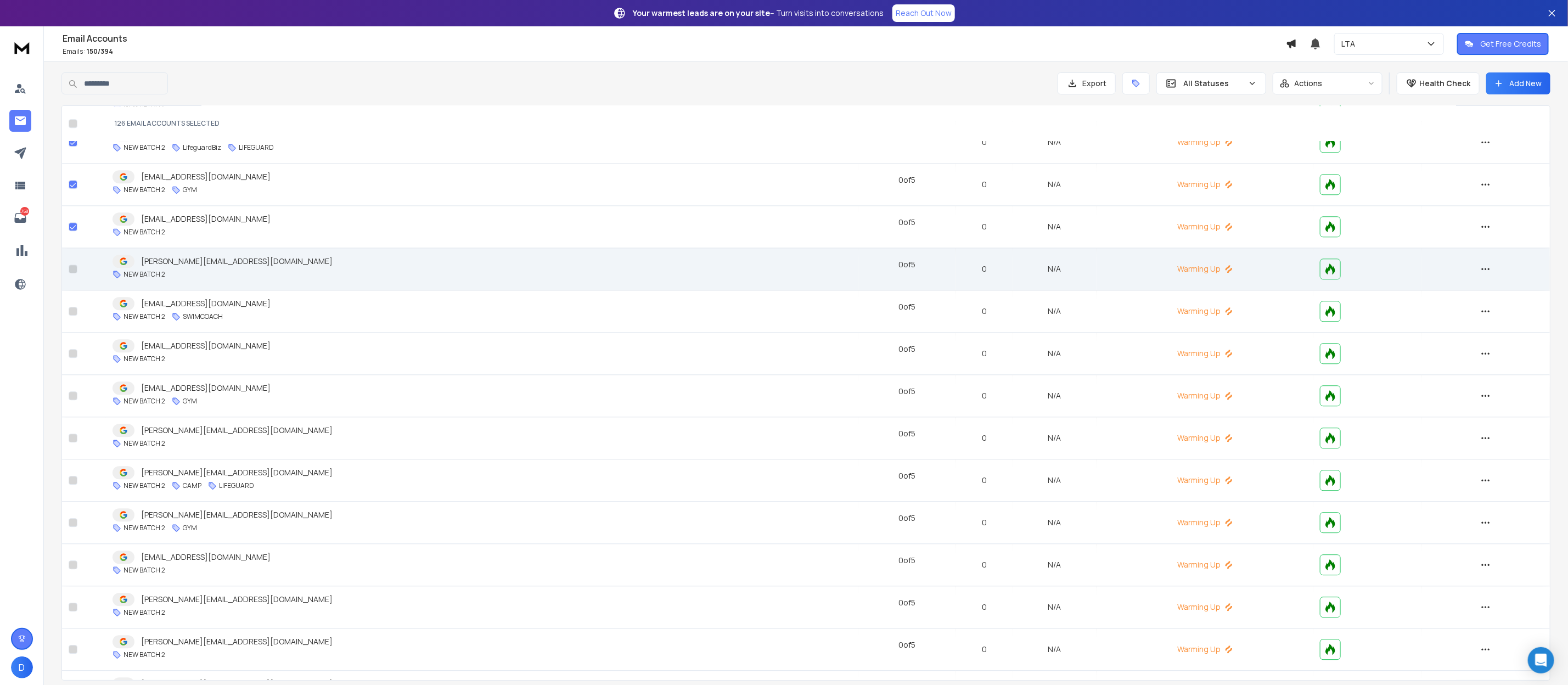
scroll to position [5219, 0]
click at [71, 272] on button "button" at bounding box center [73, 267] width 9 height 9
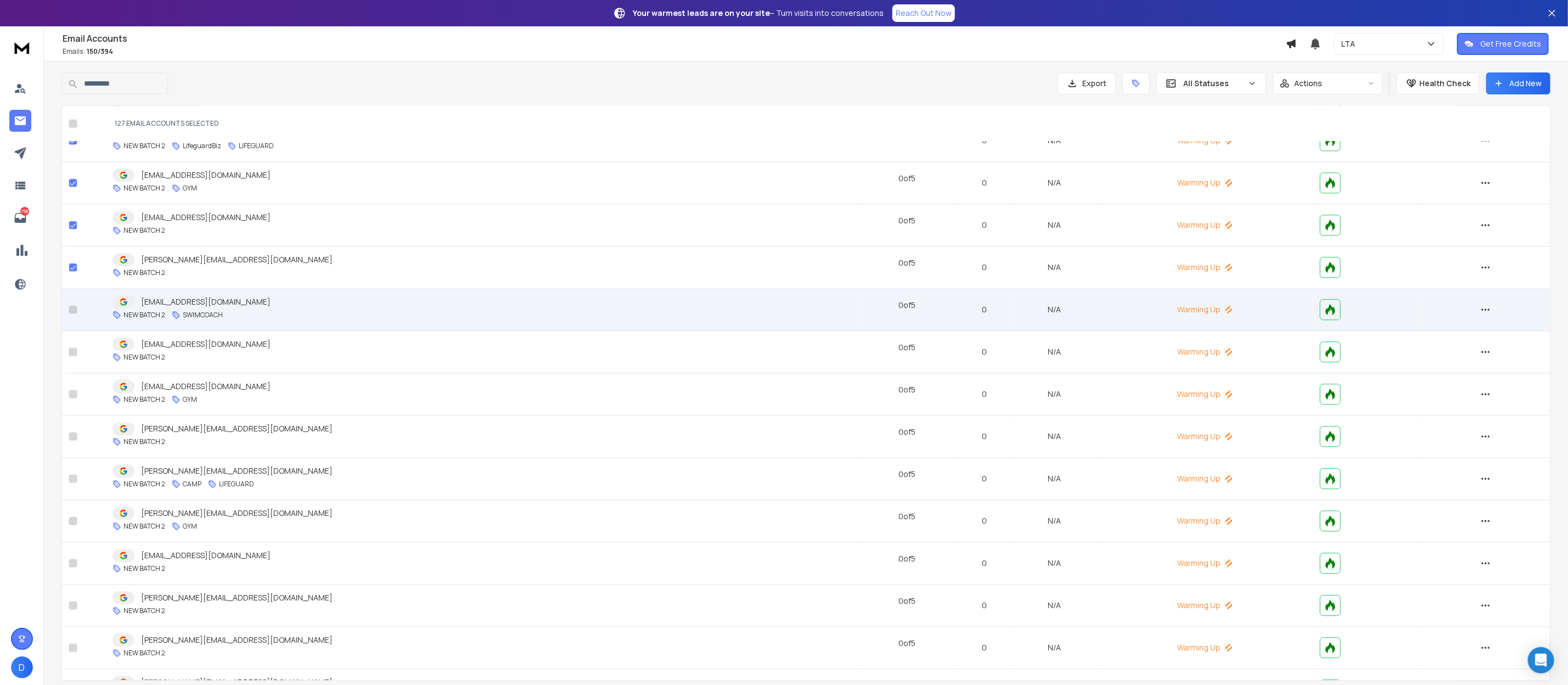
scroll to position [5248, 0]
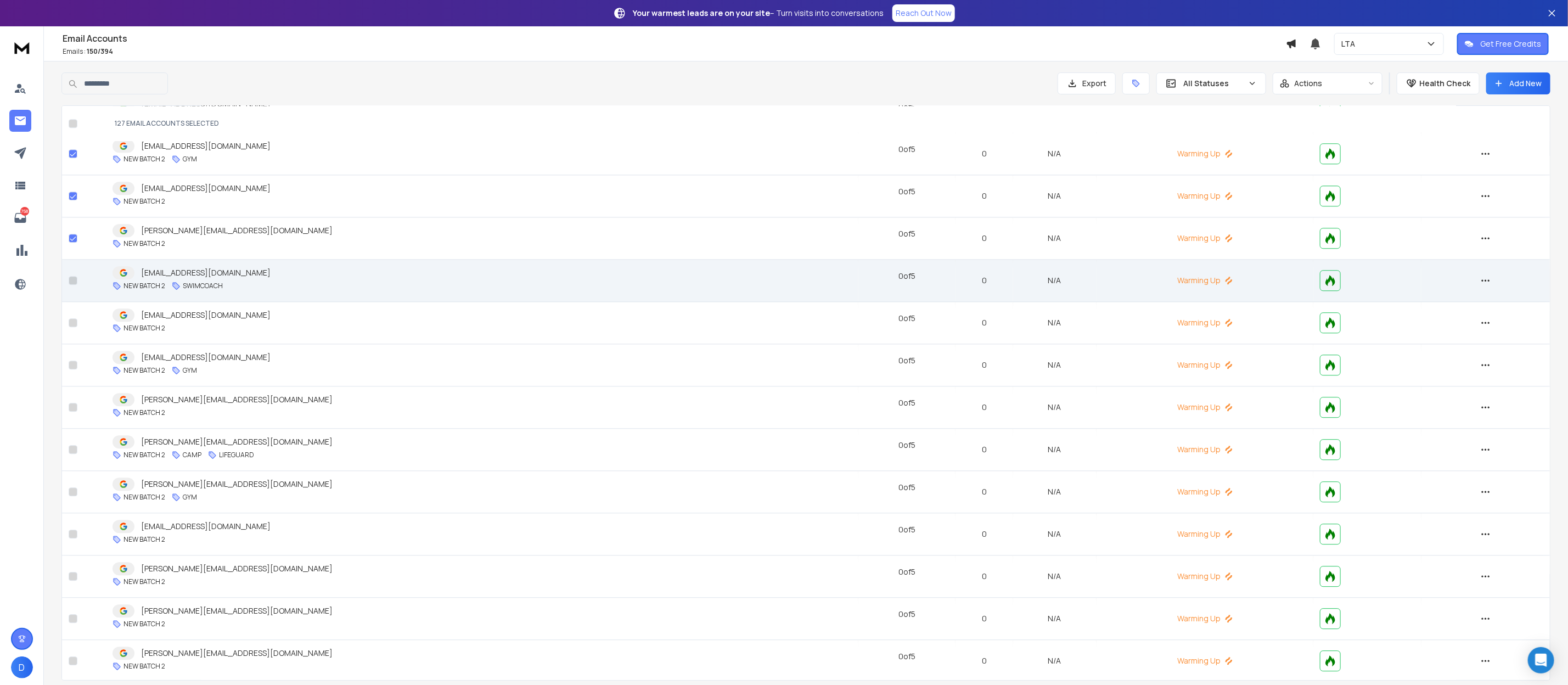
click at [75, 285] on button "button" at bounding box center [73, 280] width 9 height 9
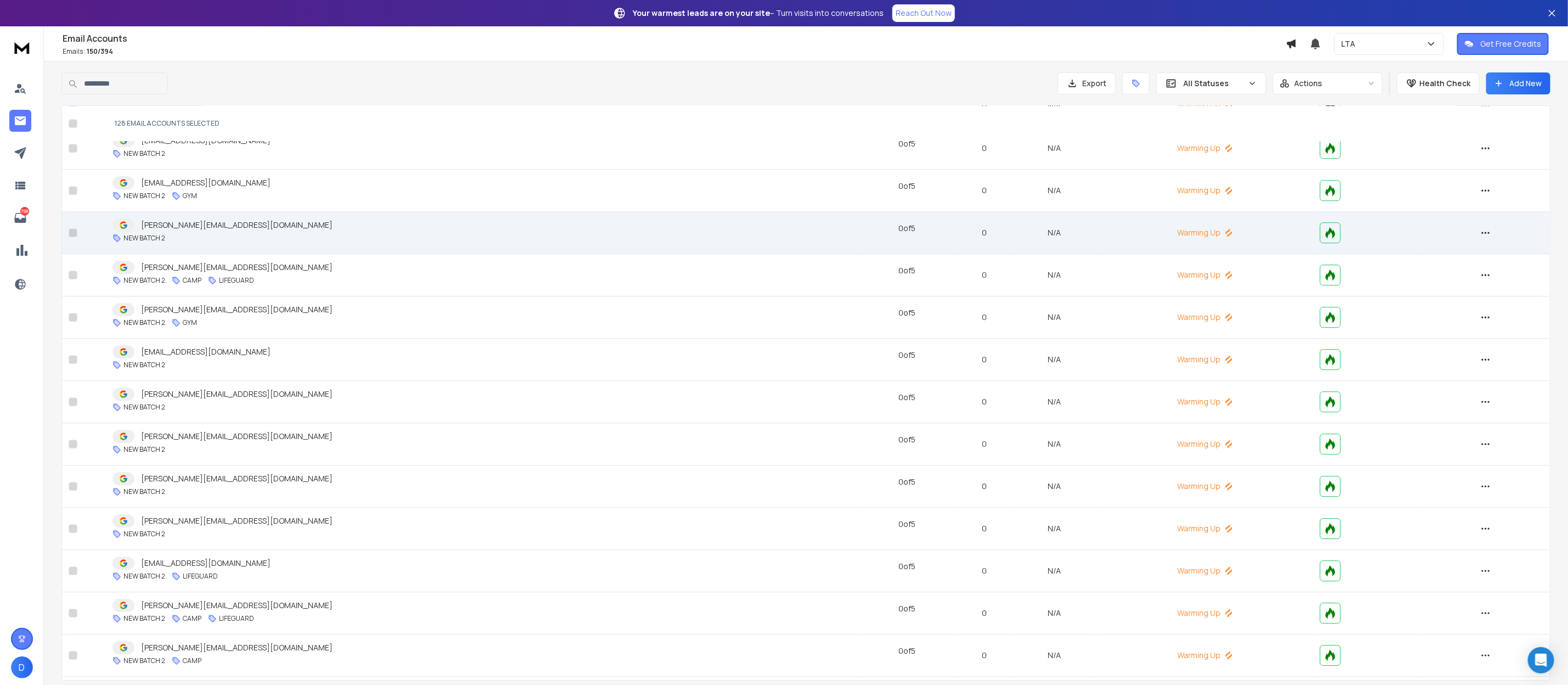
scroll to position [5390, 0]
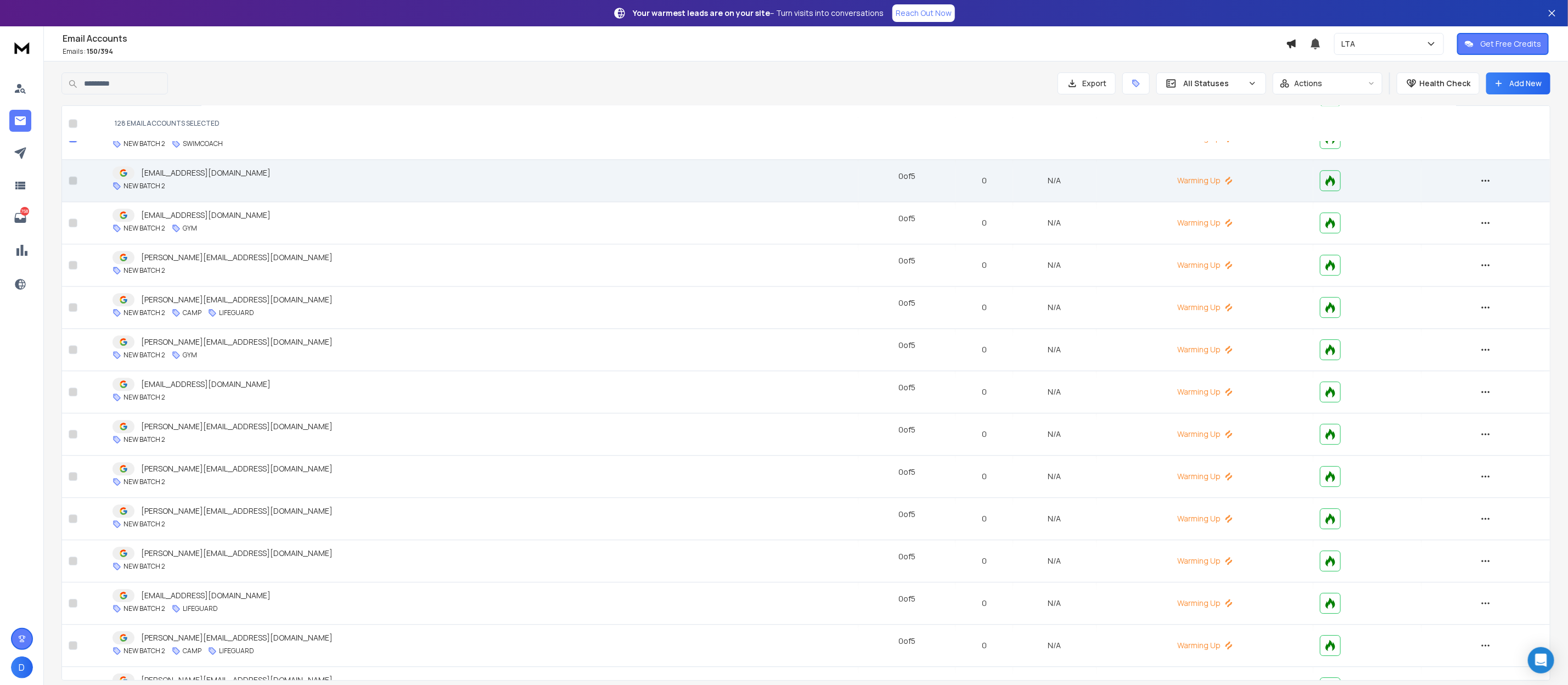
click at [71, 185] on button "button" at bounding box center [73, 180] width 9 height 9
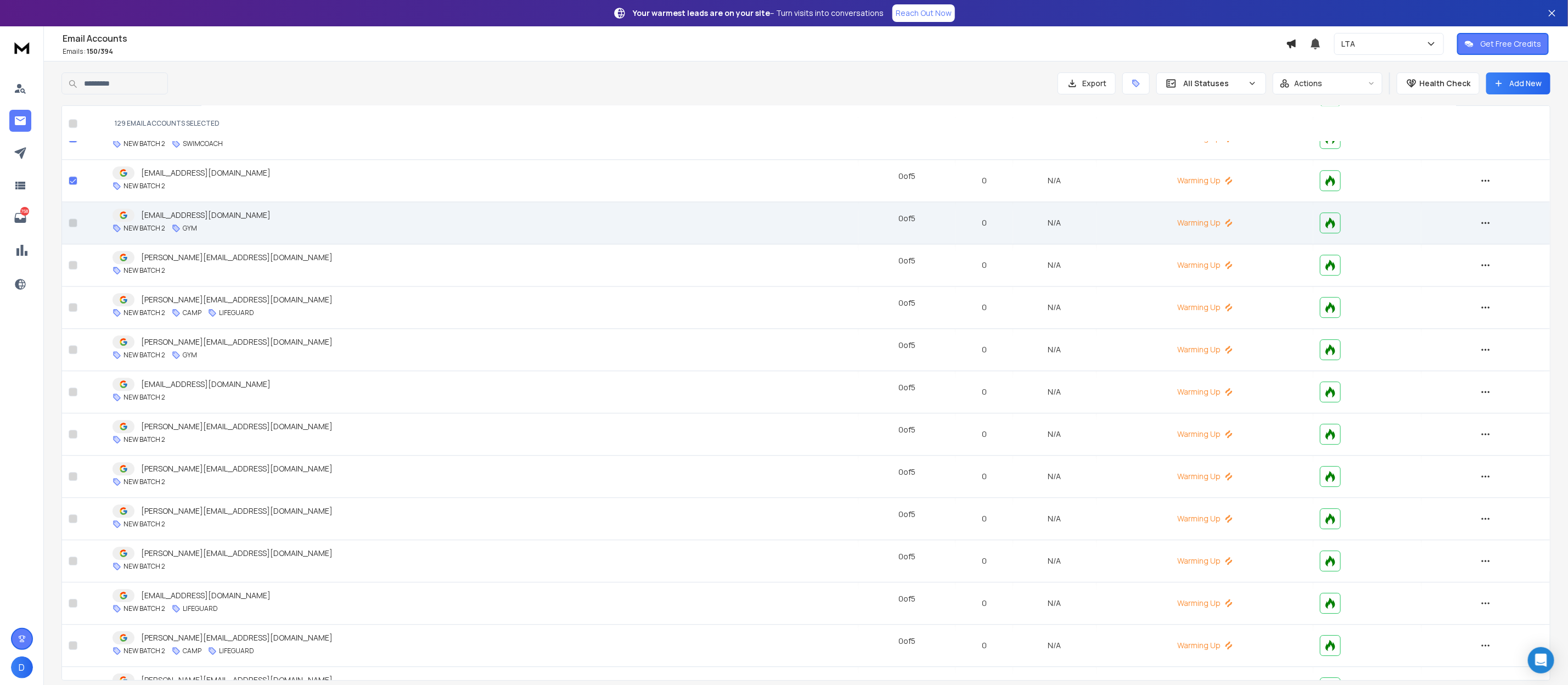
click at [75, 227] on button "button" at bounding box center [73, 222] width 9 height 9
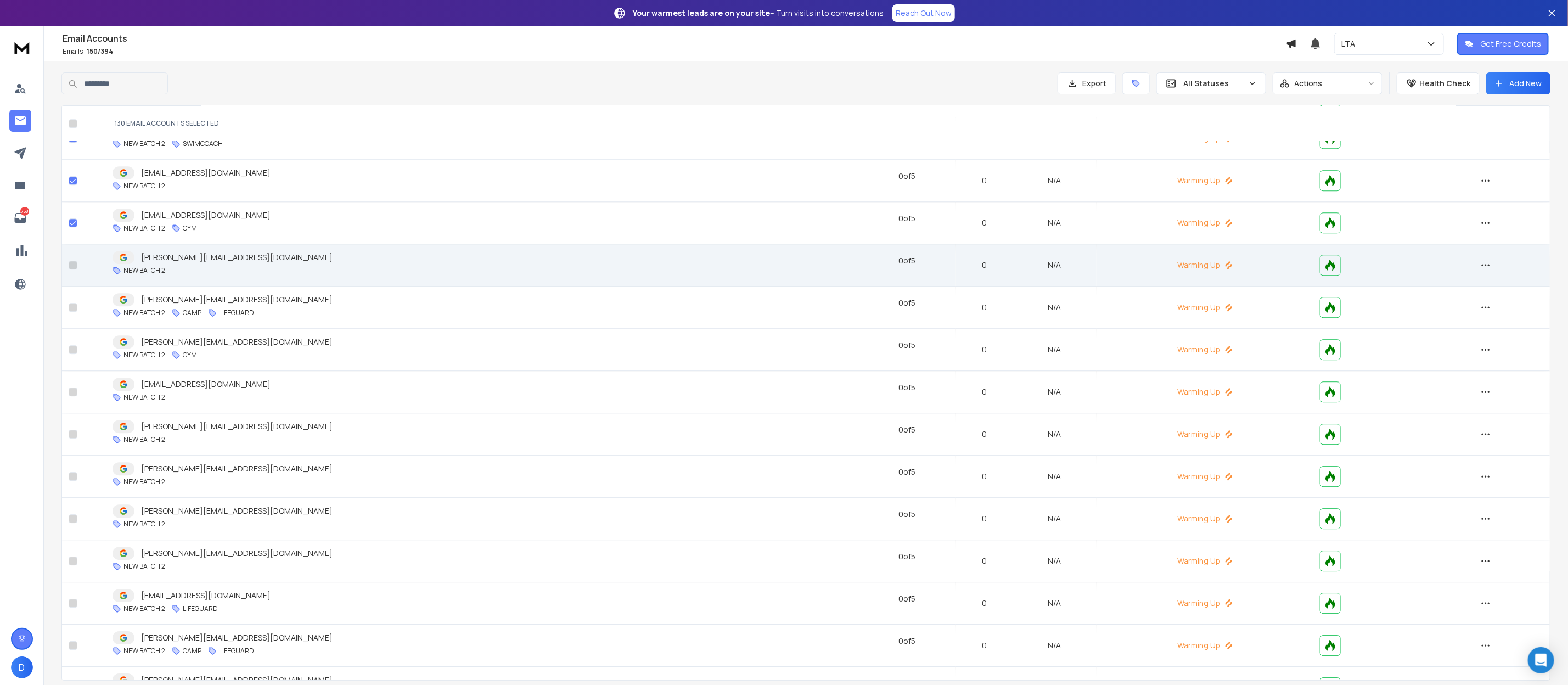
click at [73, 269] on button "button" at bounding box center [73, 265] width 9 height 9
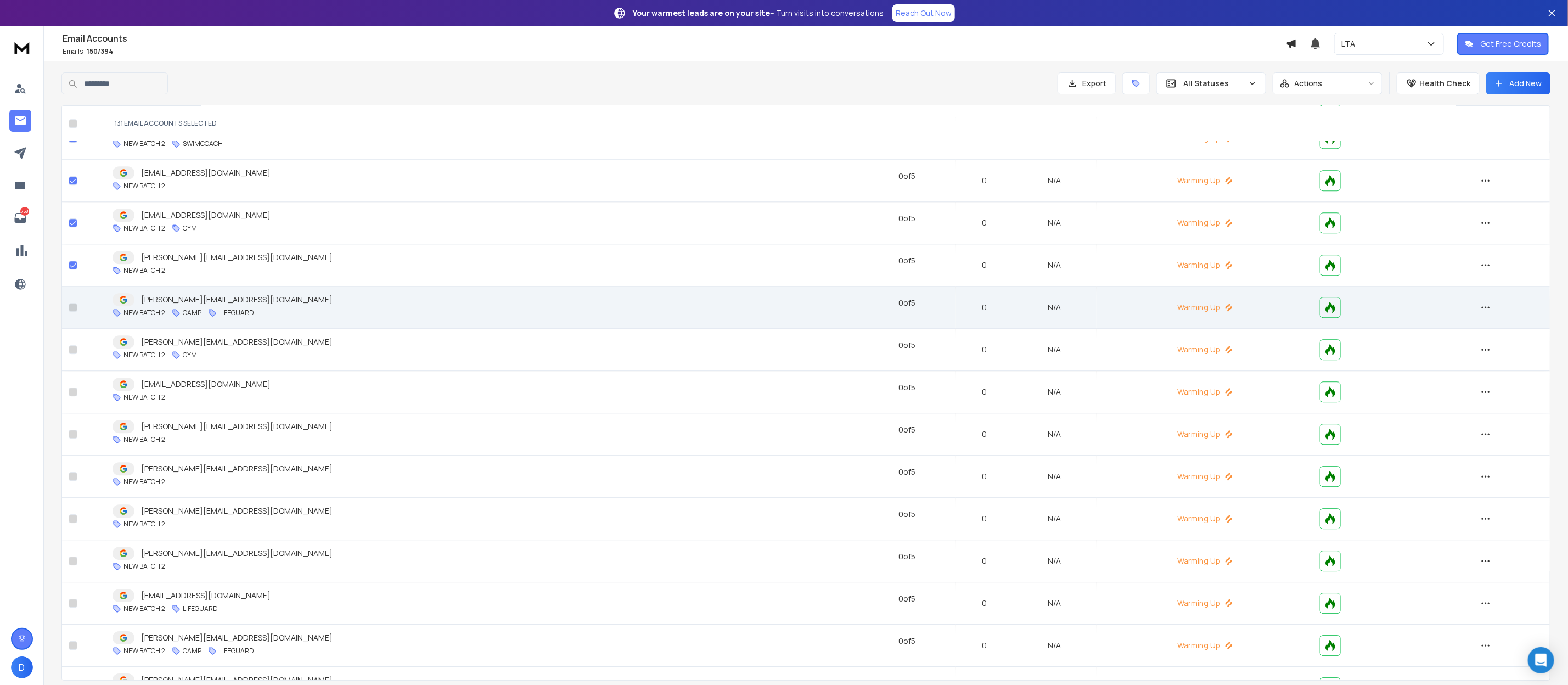
click at [75, 312] on button "button" at bounding box center [73, 306] width 9 height 9
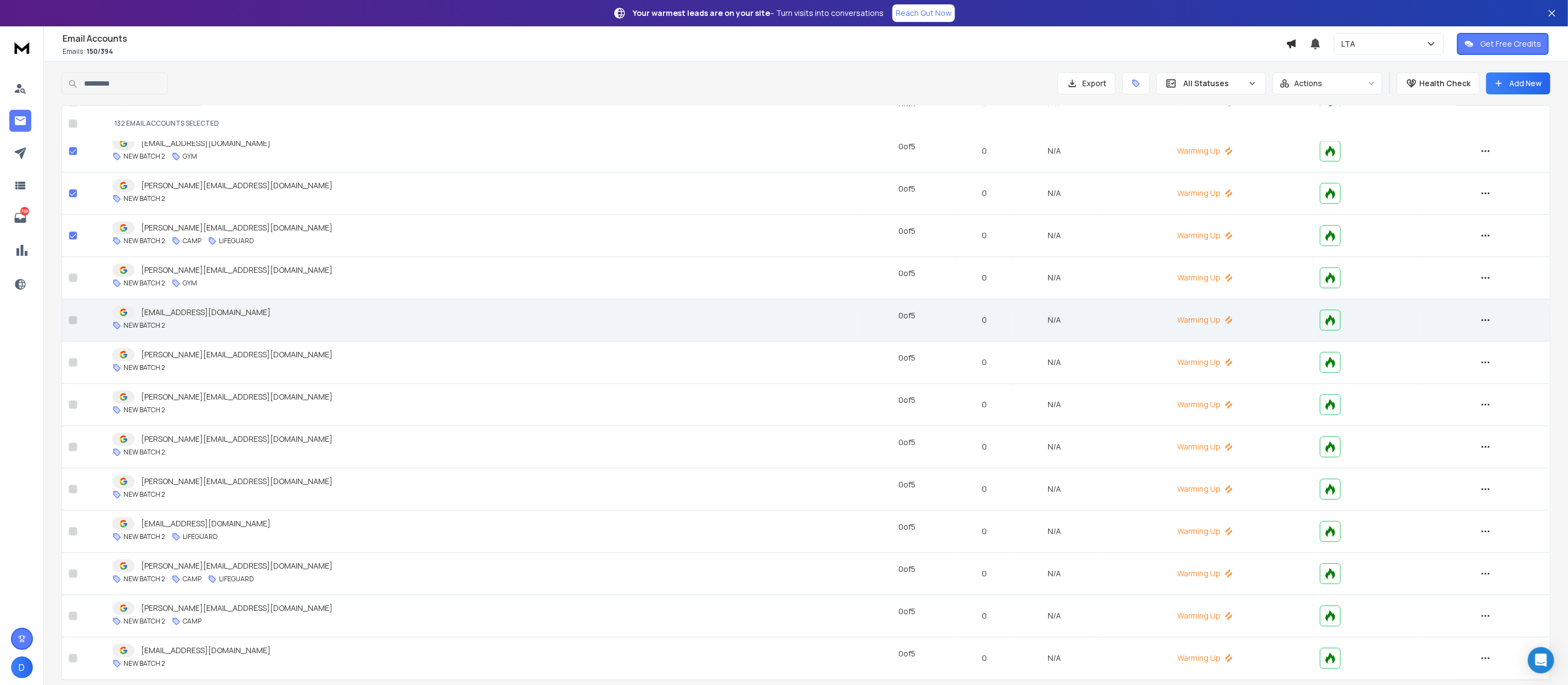
scroll to position [5495, 0]
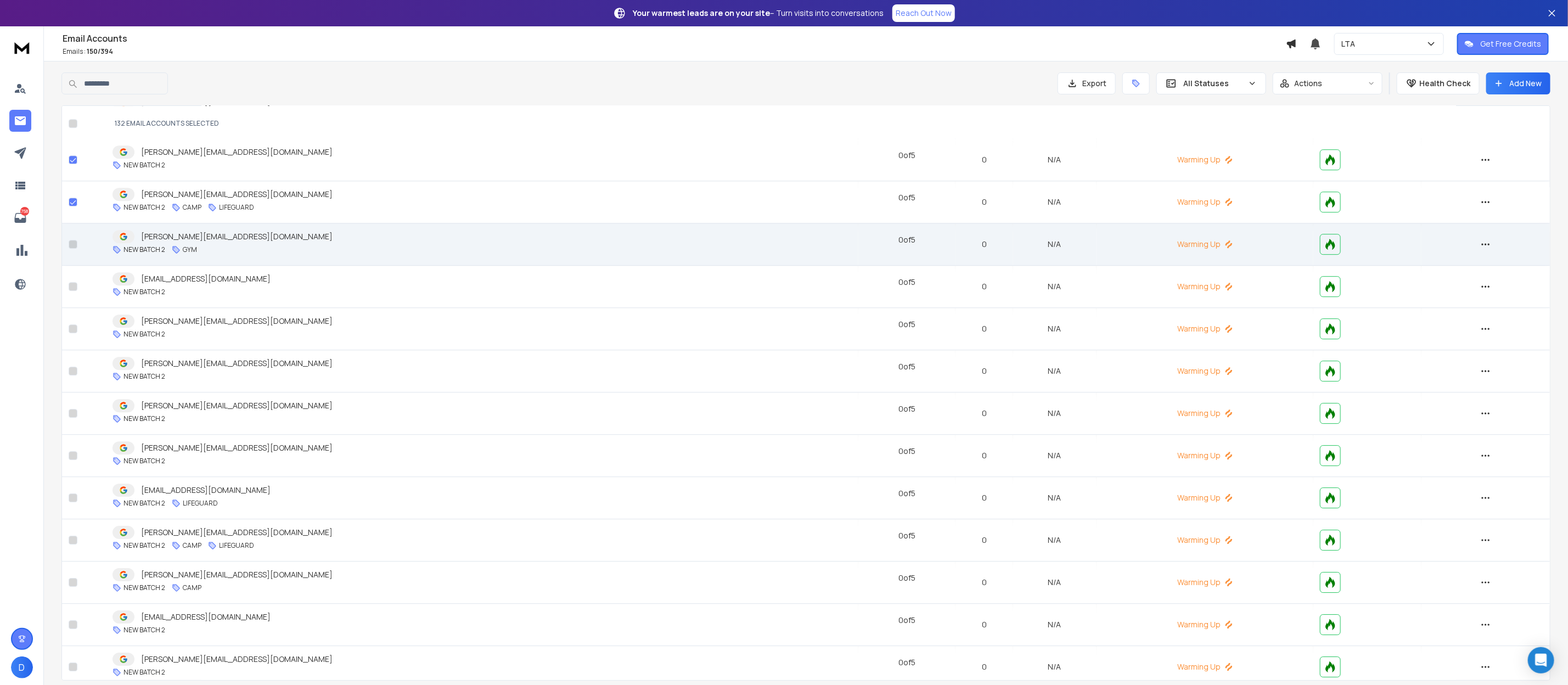
click at [75, 249] on button "button" at bounding box center [73, 244] width 9 height 9
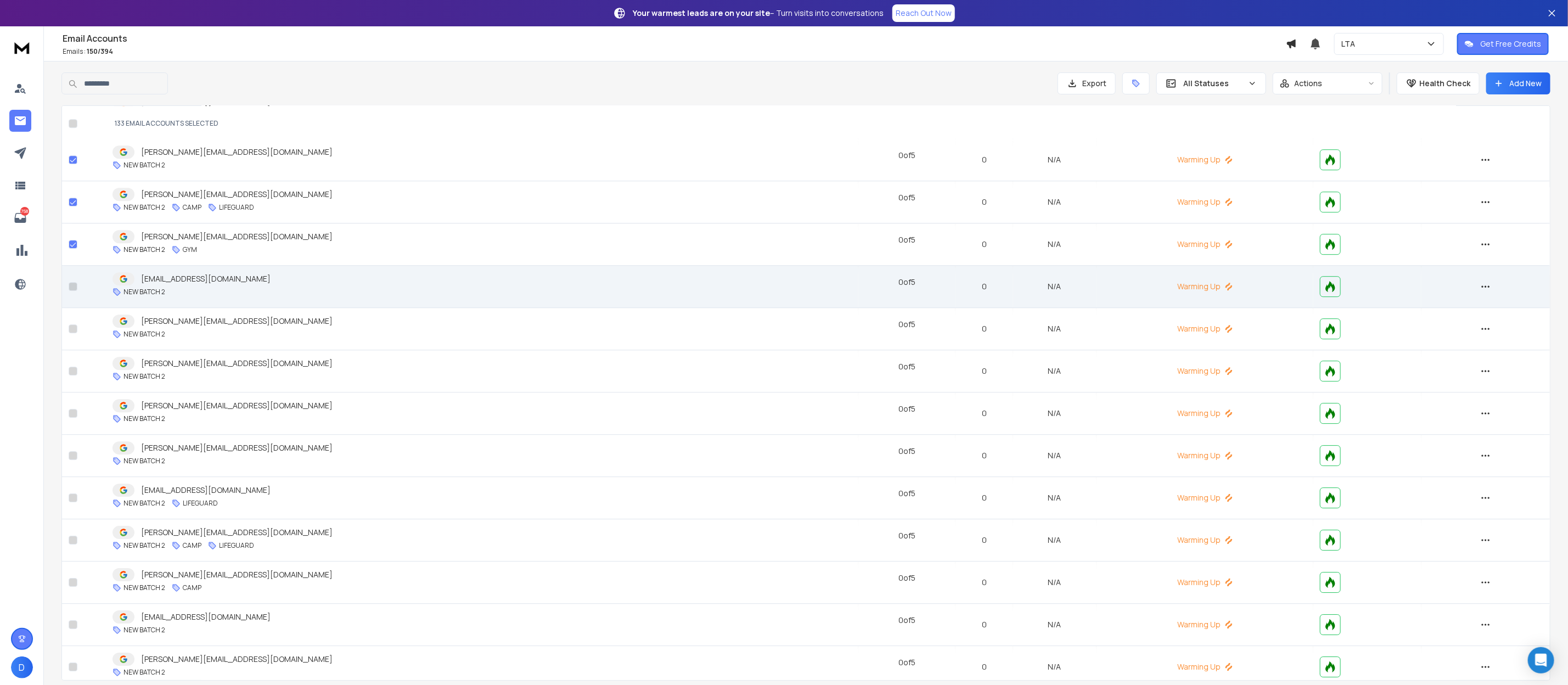
click at [74, 291] on button "button" at bounding box center [73, 286] width 9 height 9
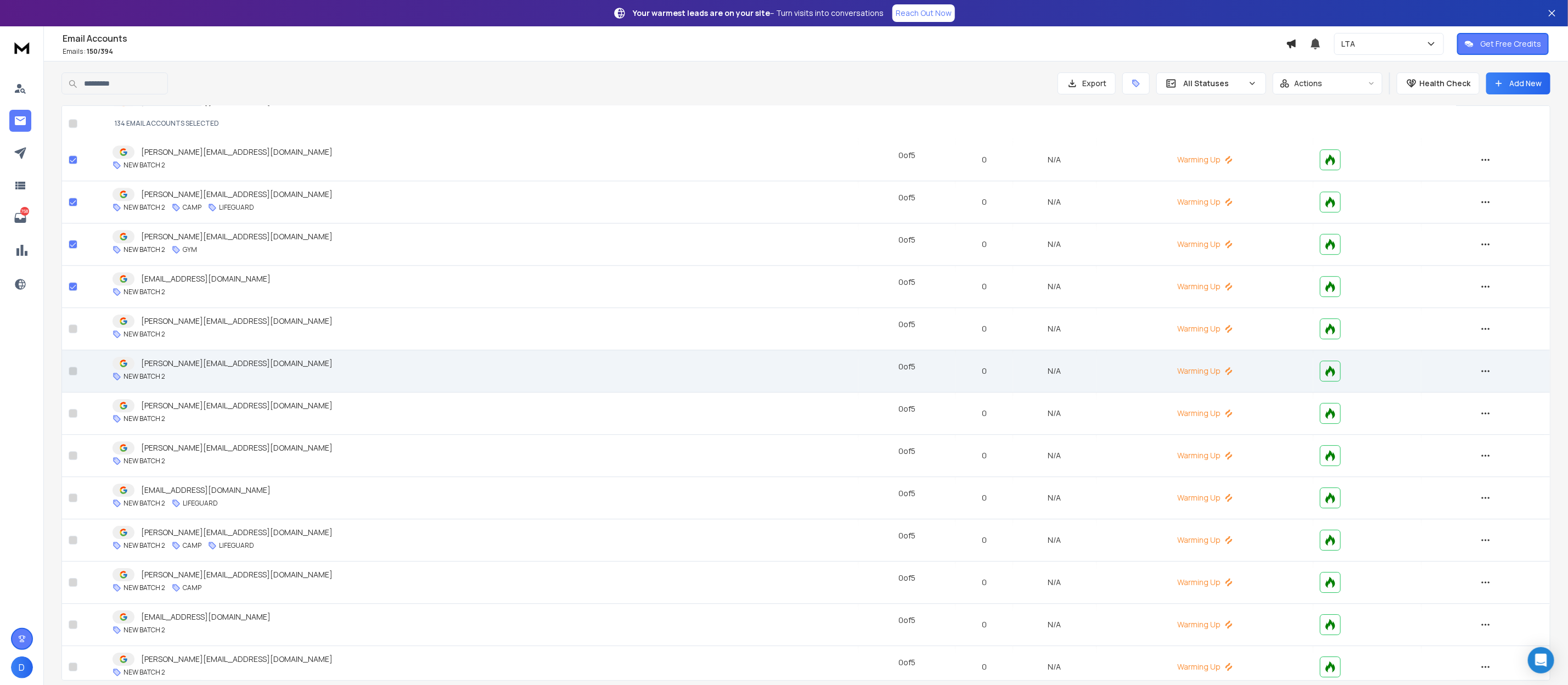
drag, startPoint x: 76, startPoint y: 361, endPoint x: 176, endPoint y: 399, distance: 107.0
click at [76, 333] on button "button" at bounding box center [73, 328] width 9 height 9
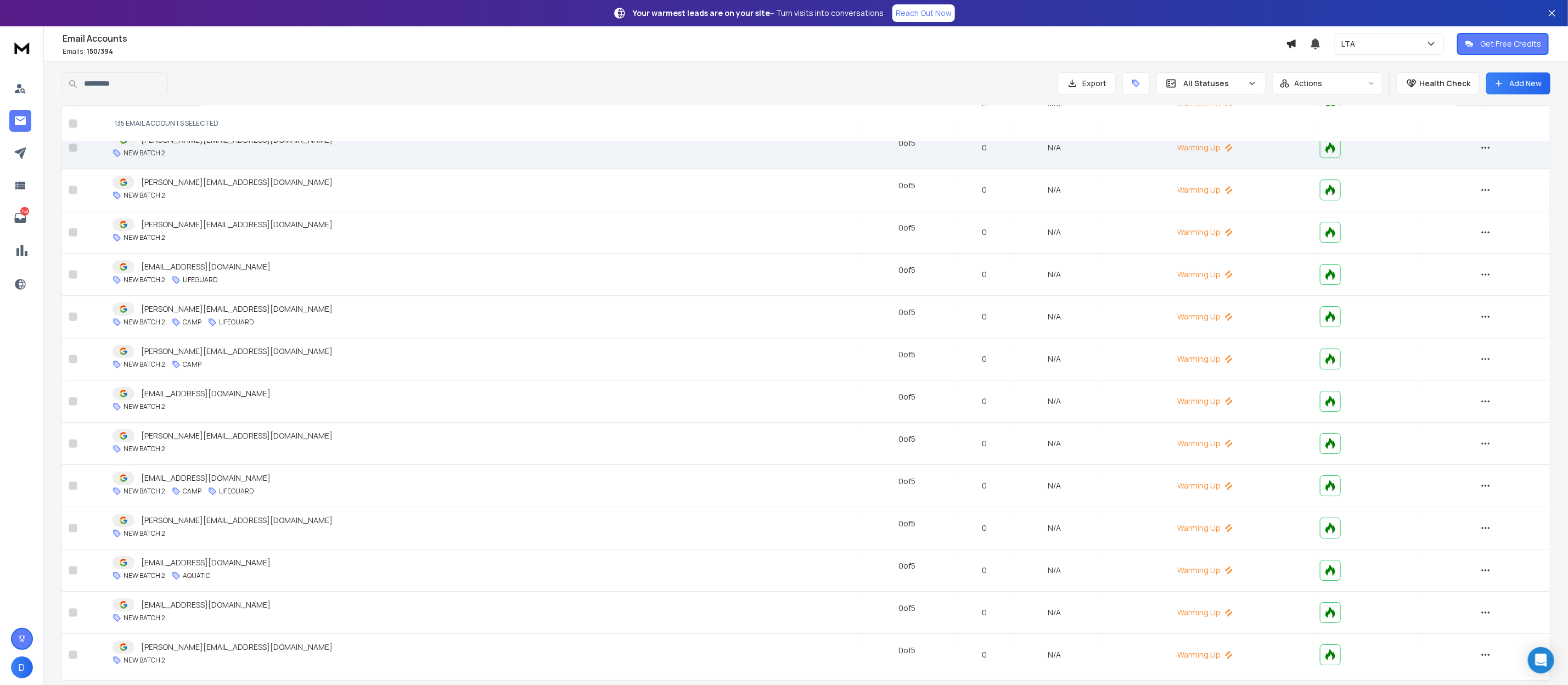
scroll to position [5704, 0]
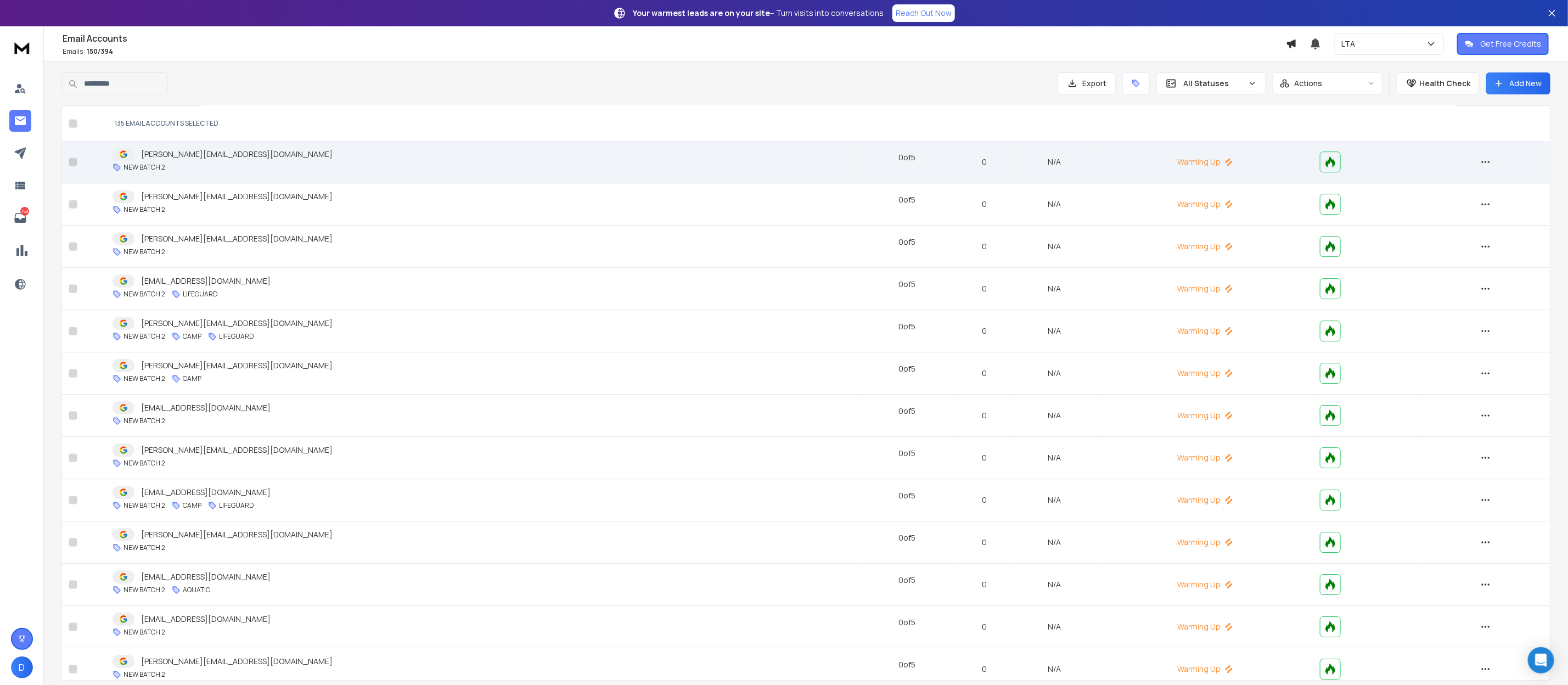
click at [72, 166] on button "button" at bounding box center [73, 161] width 9 height 9
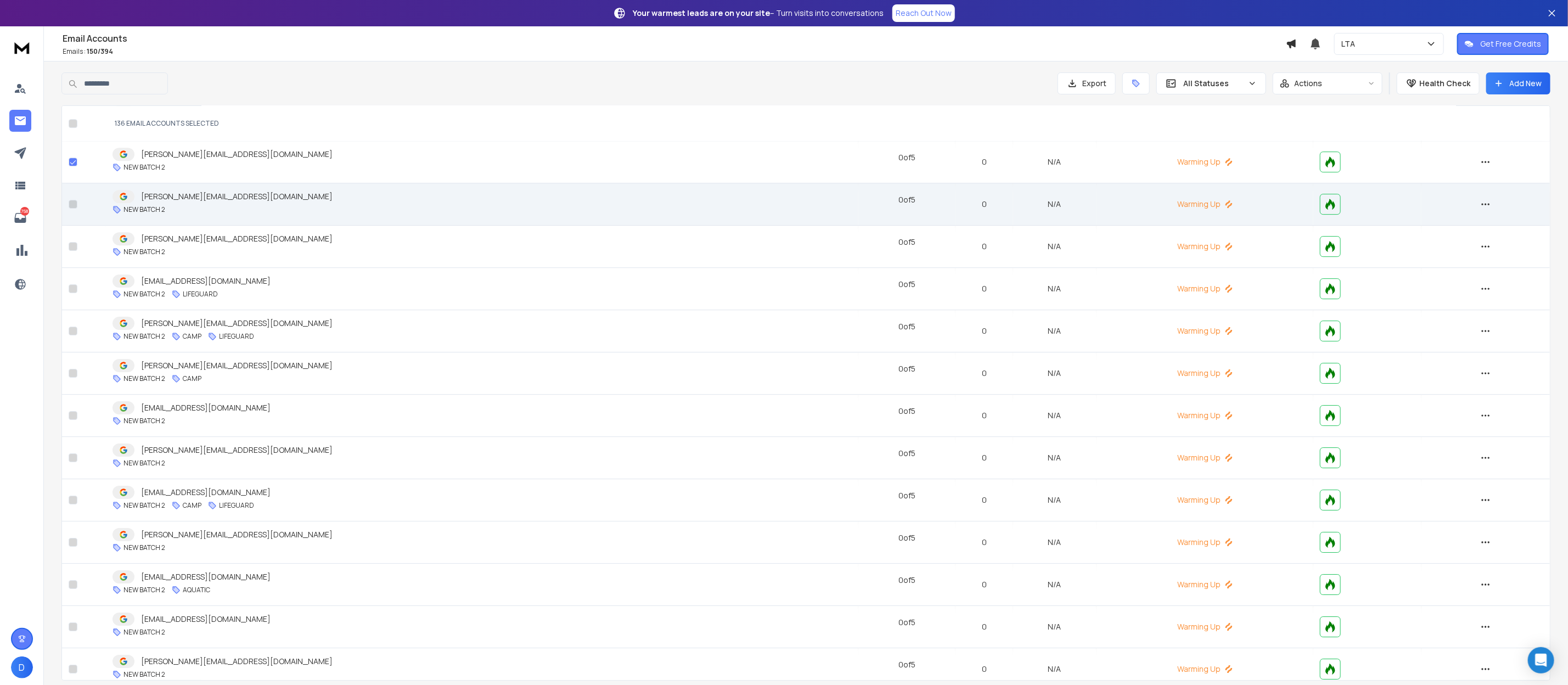
click at [73, 208] on button "button" at bounding box center [73, 204] width 9 height 9
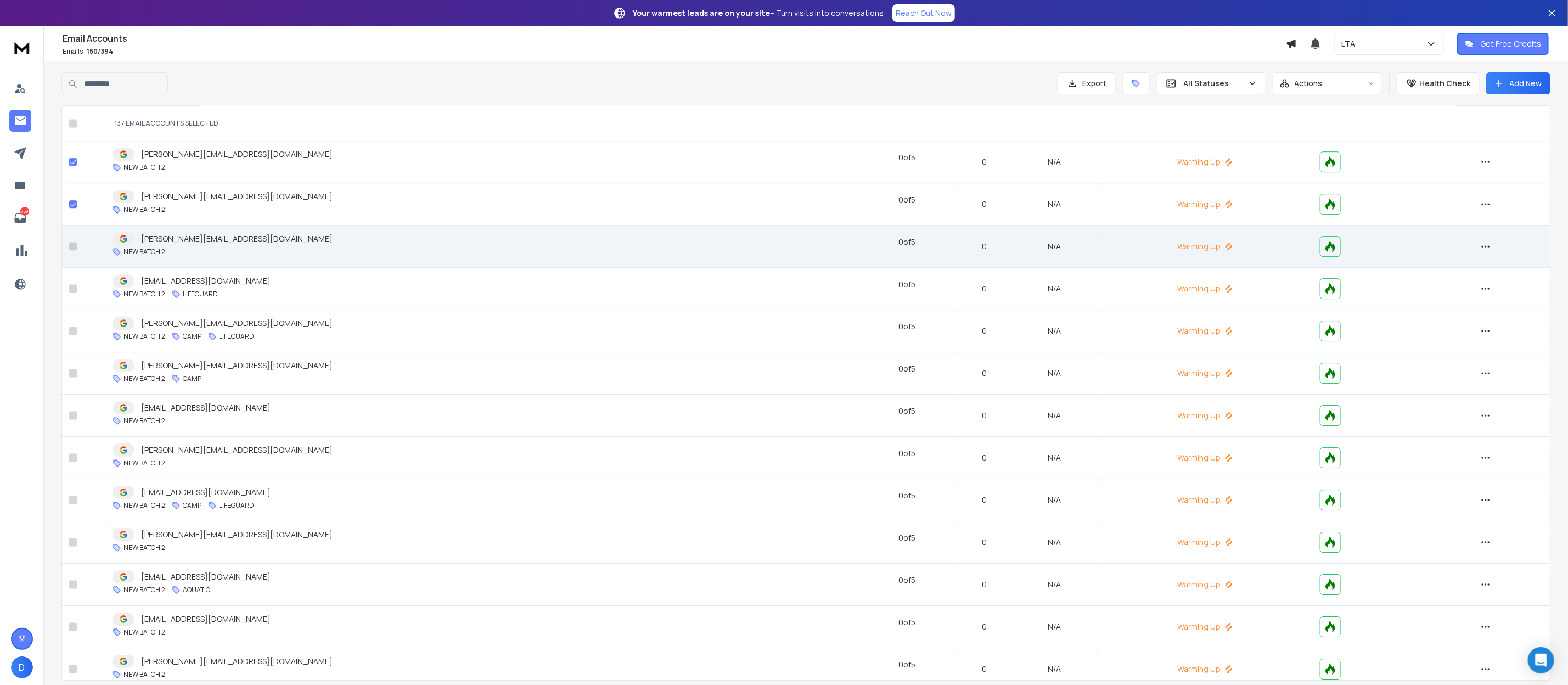
click at [73, 251] on button "button" at bounding box center [73, 246] width 9 height 9
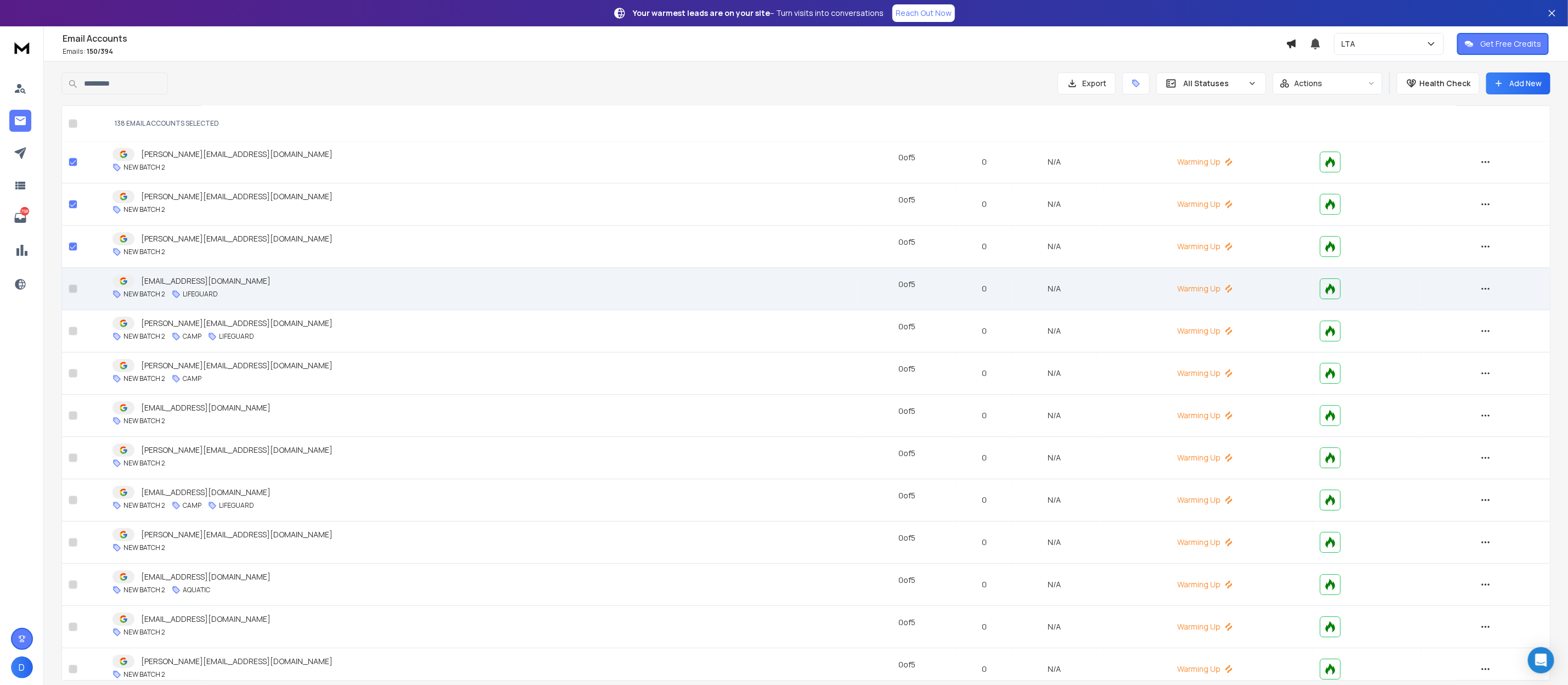
click at [73, 293] on button "button" at bounding box center [73, 288] width 9 height 9
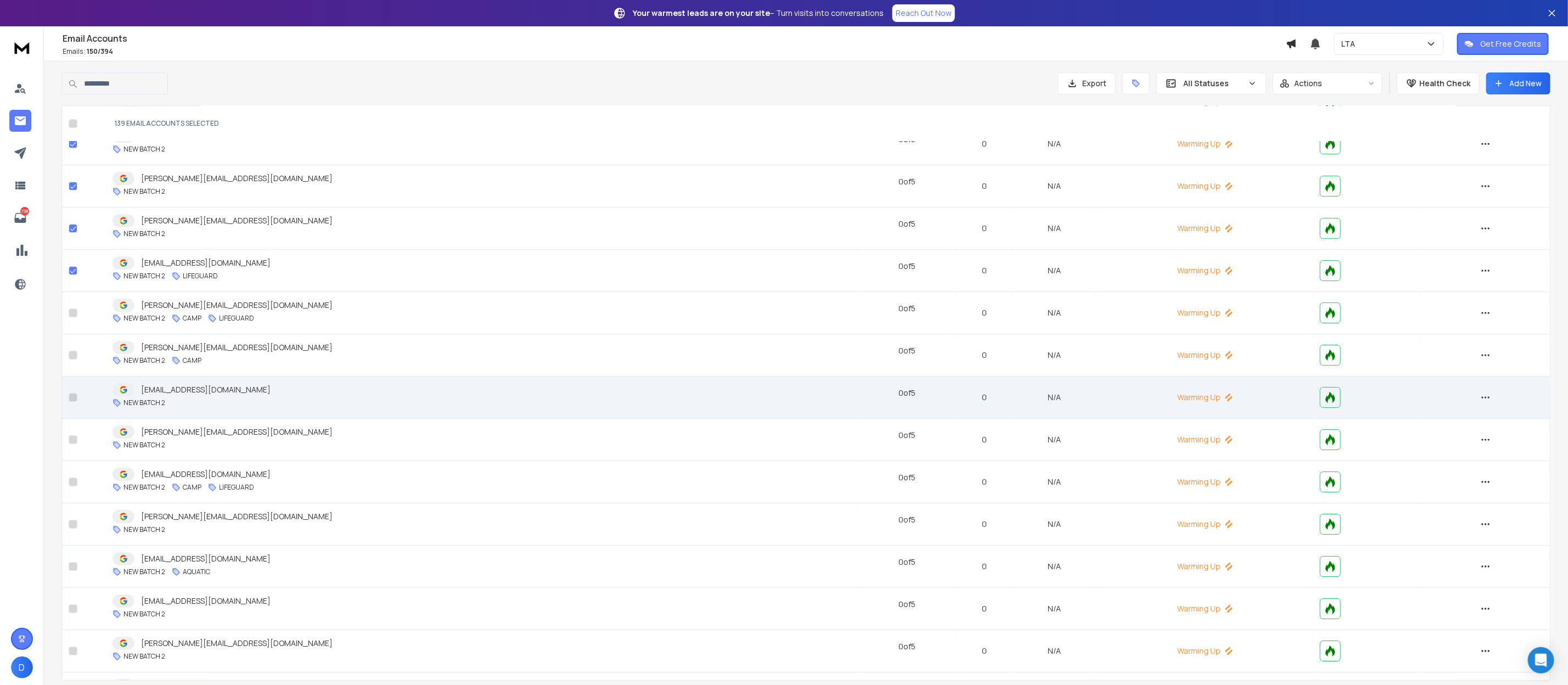
scroll to position [5847, 0]
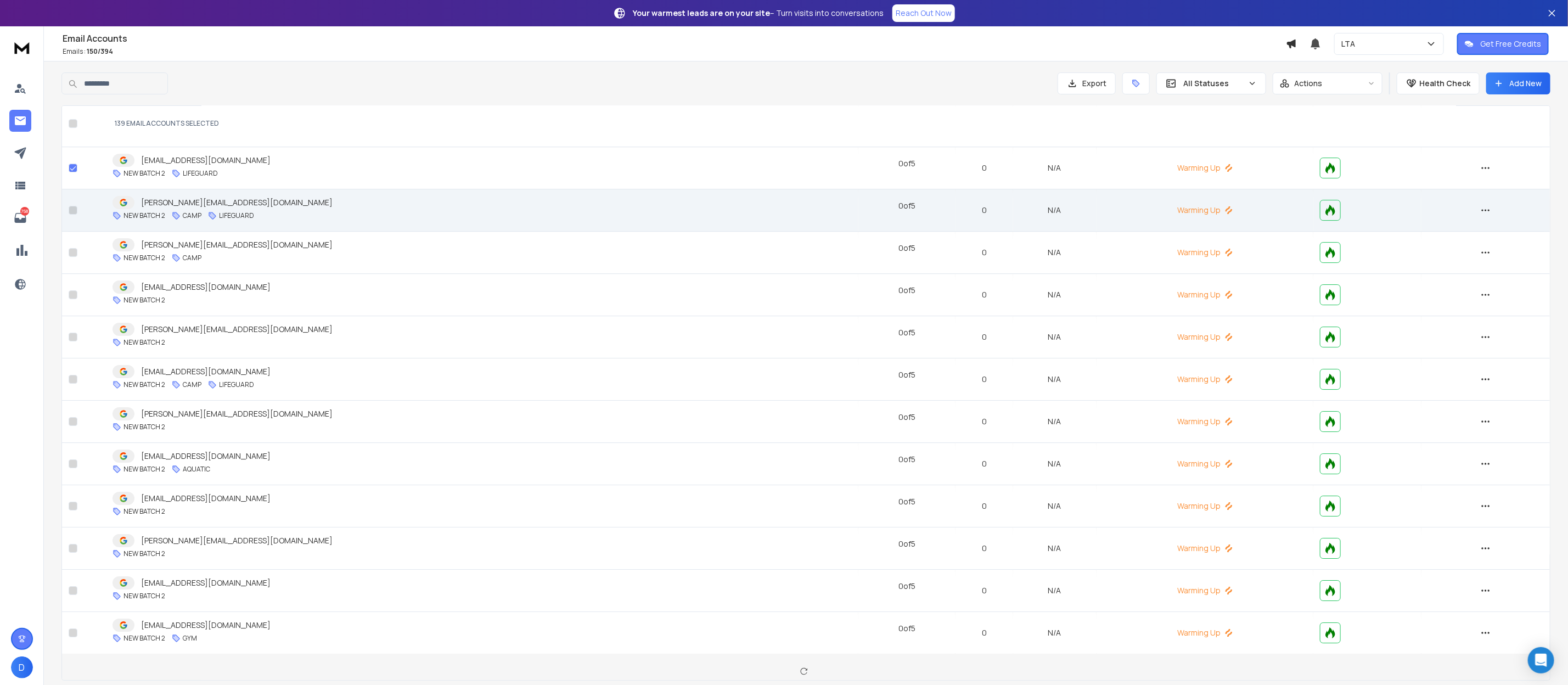
click at [76, 215] on button "button" at bounding box center [73, 210] width 9 height 9
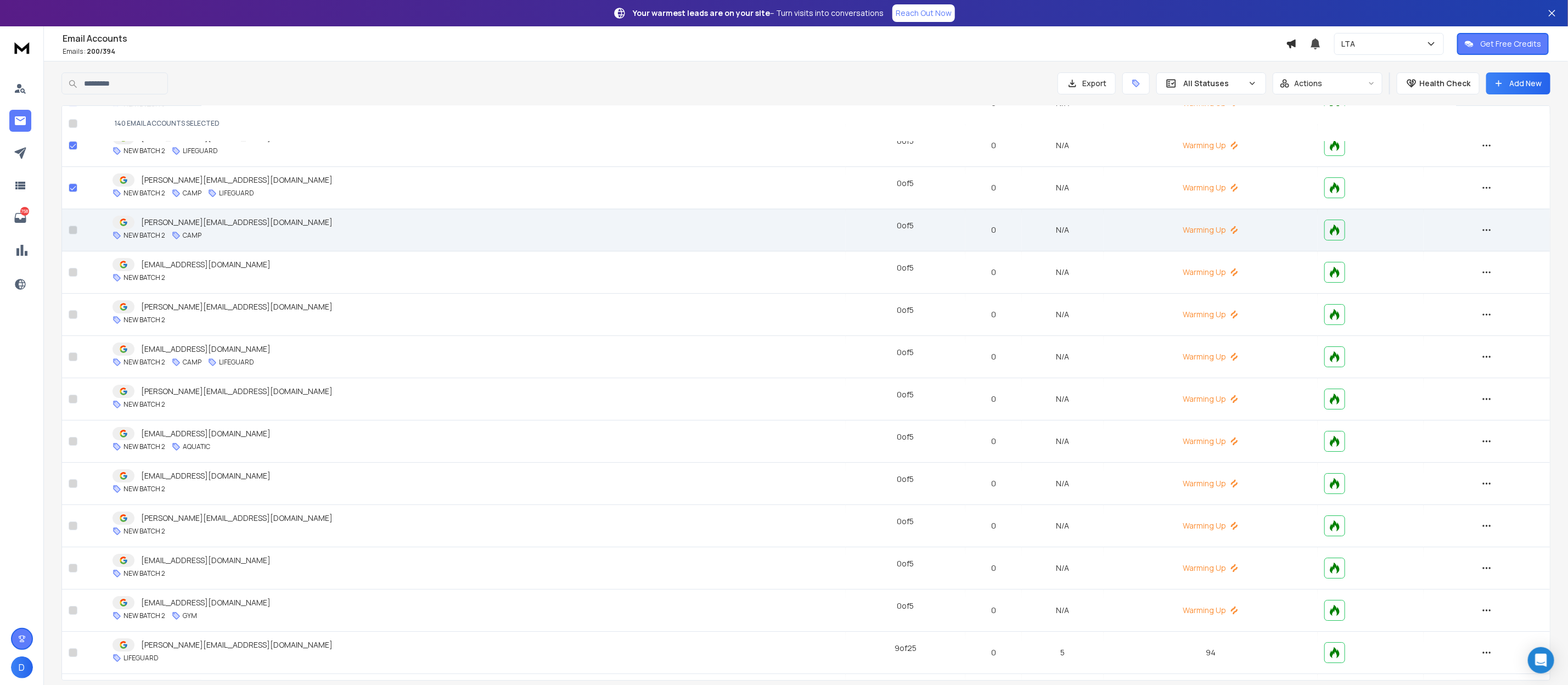
click at [75, 234] on button "button" at bounding box center [73, 229] width 9 height 9
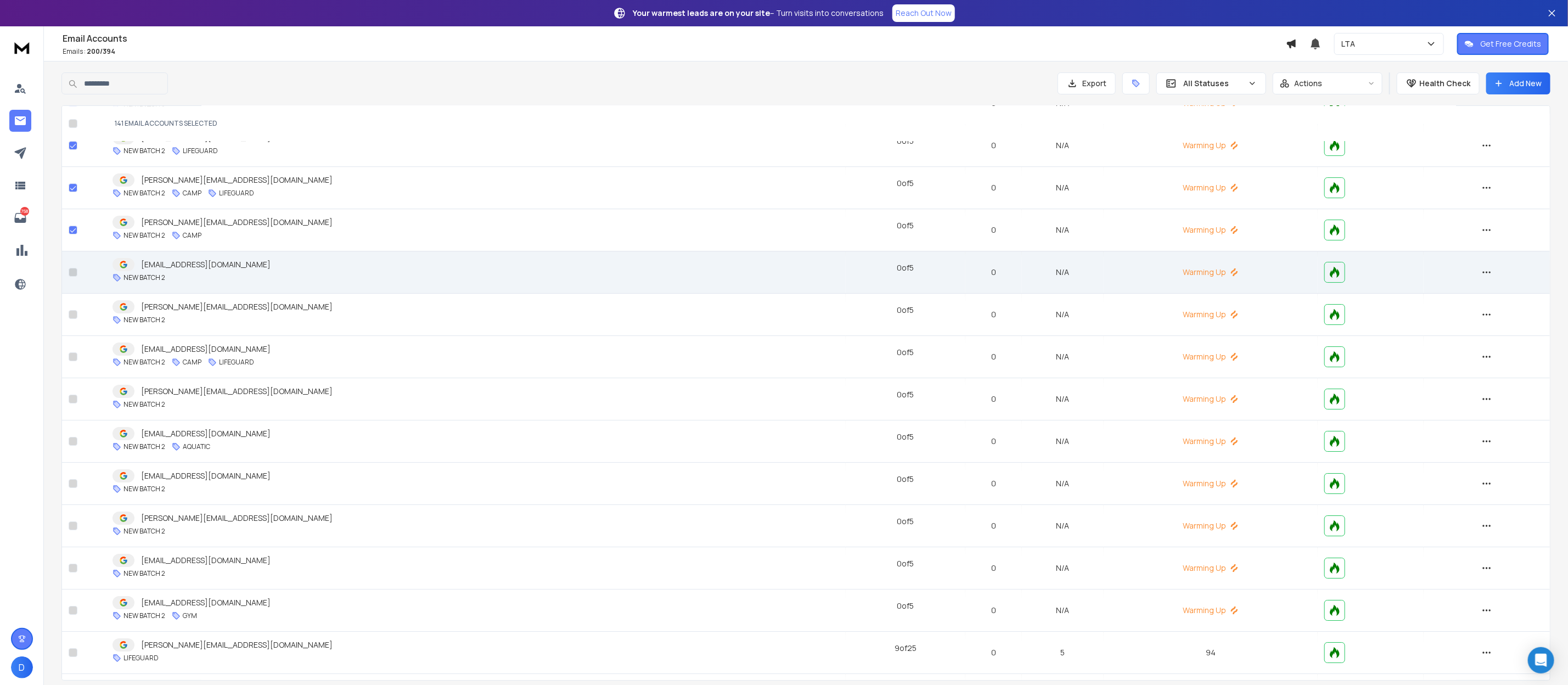
click at [75, 276] on button "button" at bounding box center [73, 272] width 9 height 9
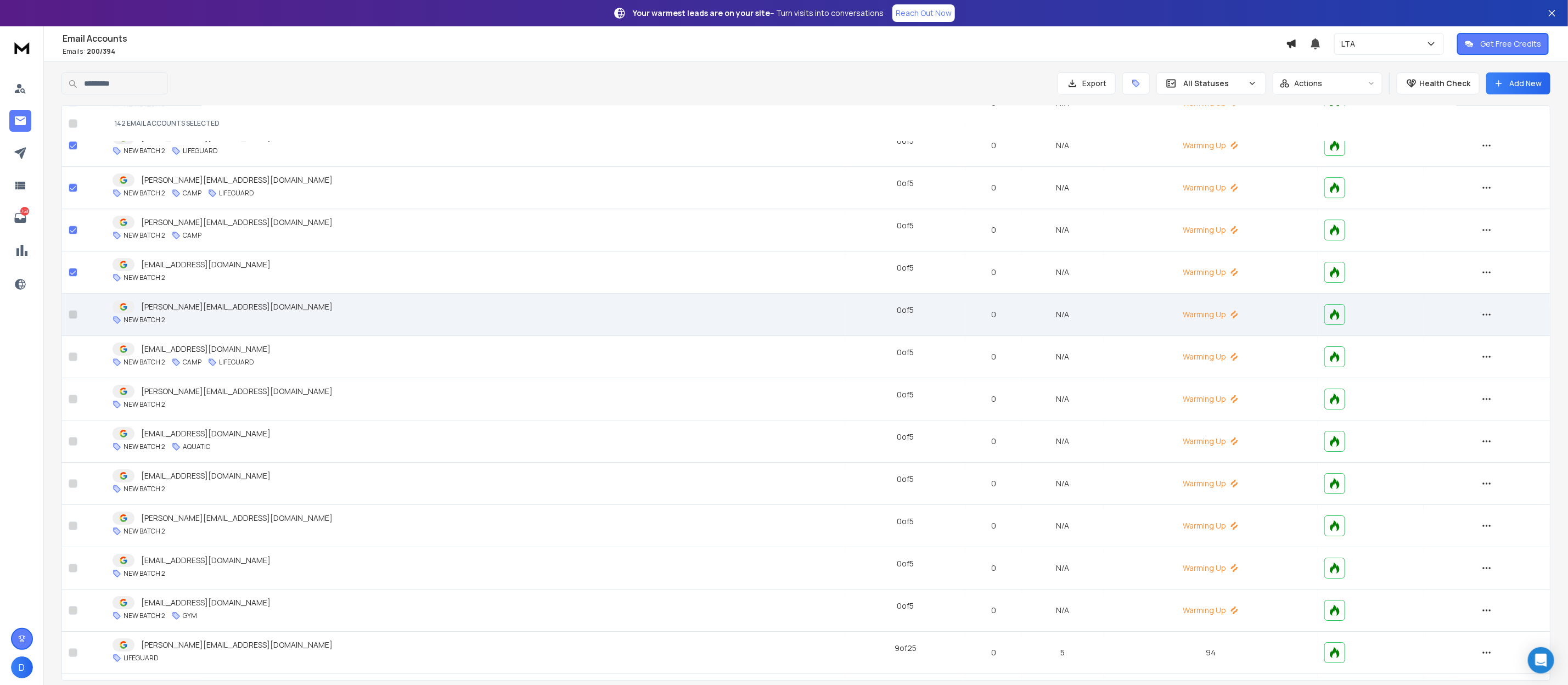
click at [75, 319] on button "button" at bounding box center [73, 314] width 9 height 9
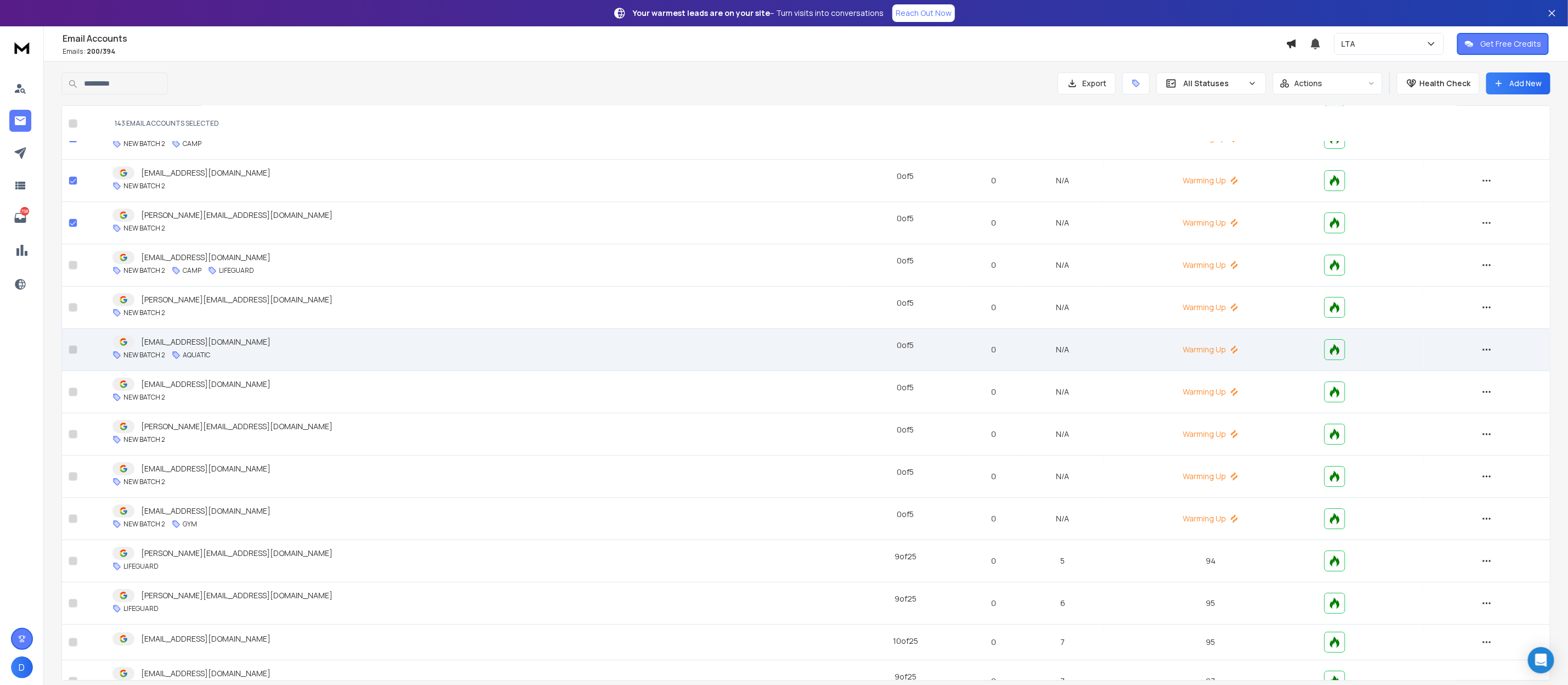
scroll to position [5939, 0]
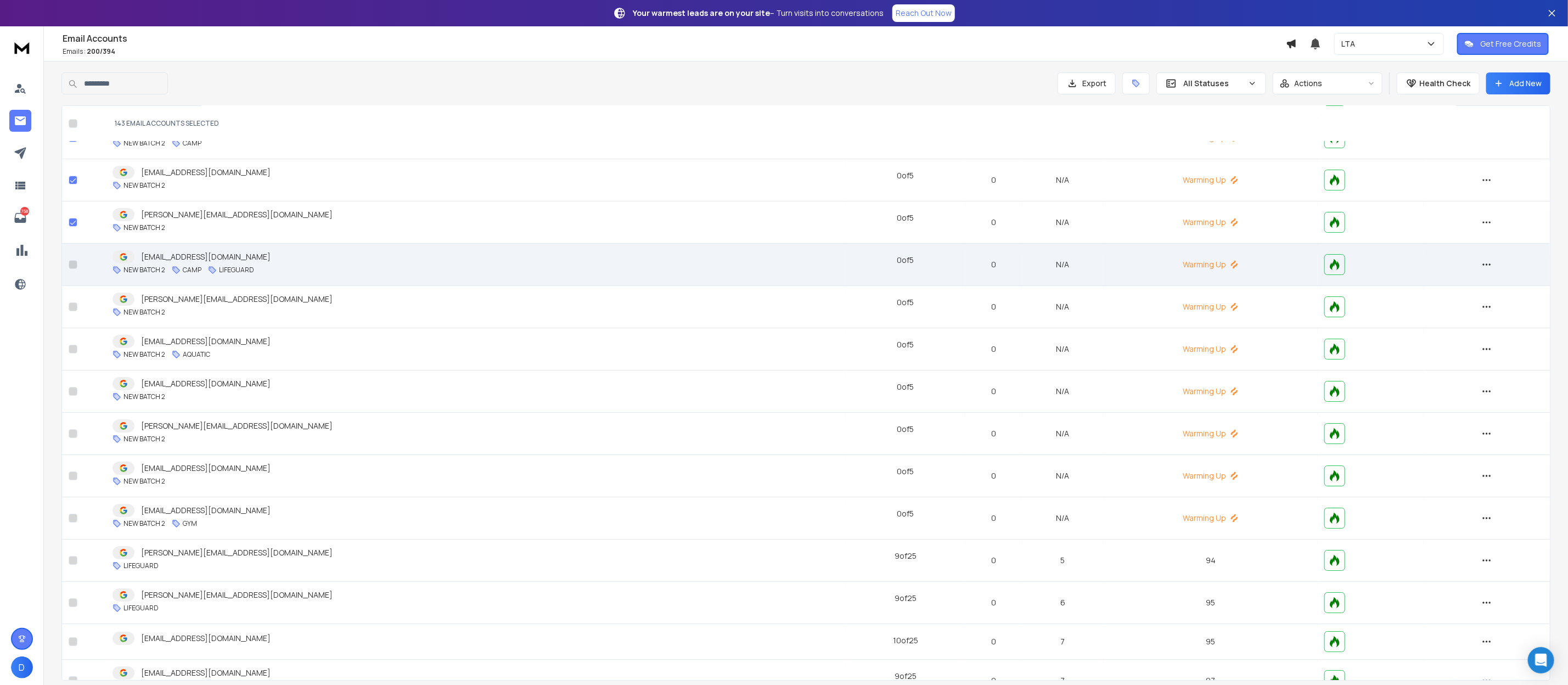
drag, startPoint x: 73, startPoint y: 301, endPoint x: 70, endPoint y: 307, distance: 6.7
click at [73, 269] on button "button" at bounding box center [73, 264] width 9 height 9
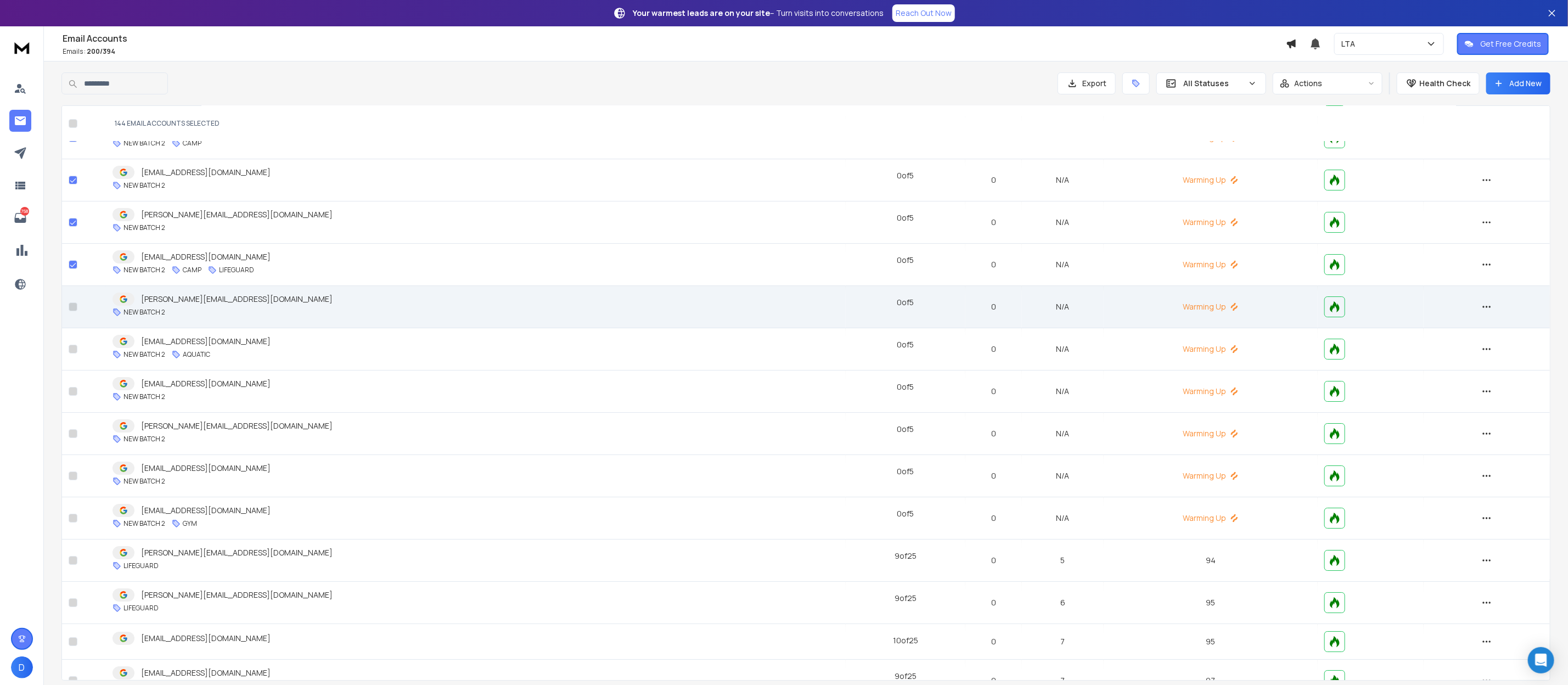
drag, startPoint x: 73, startPoint y: 341, endPoint x: 95, endPoint y: 351, distance: 24.2
click at [73, 311] on button "button" at bounding box center [73, 306] width 9 height 9
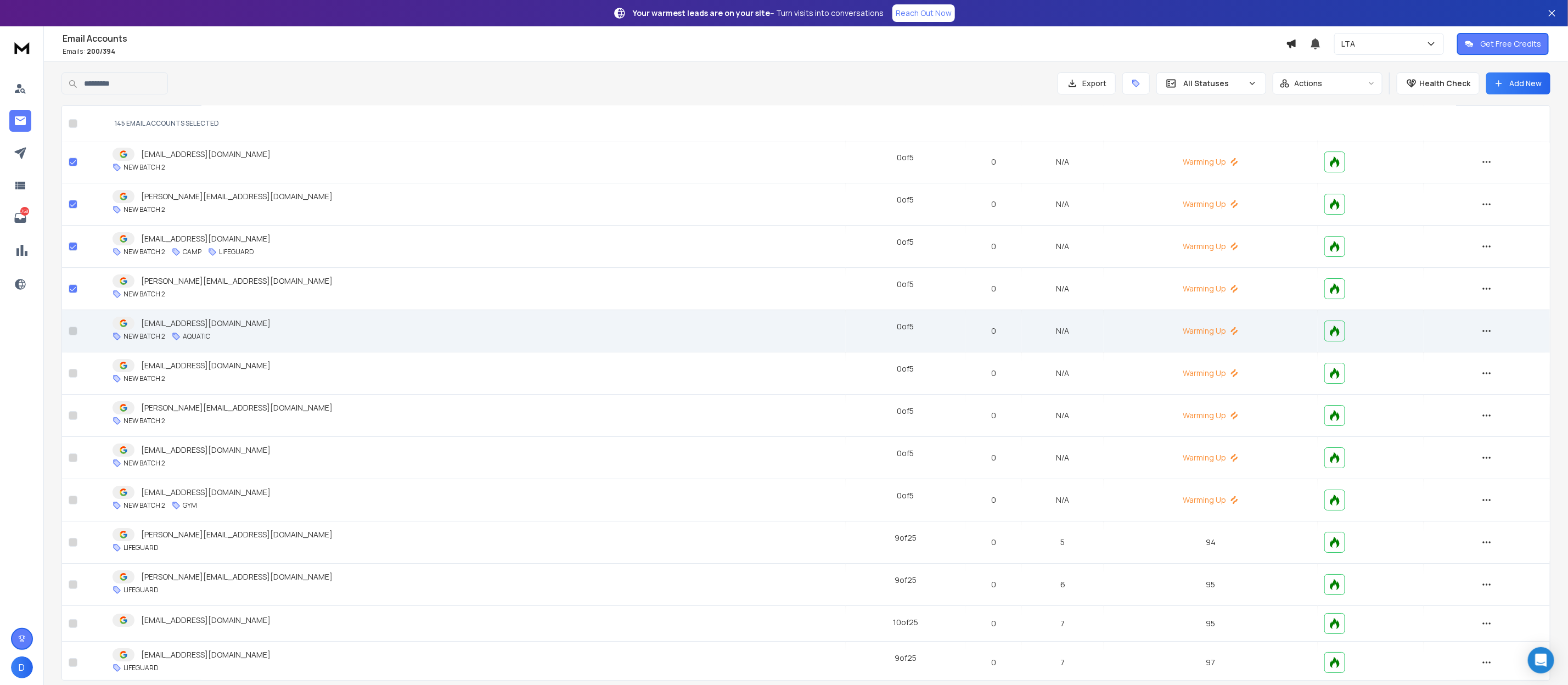
scroll to position [5969, 0]
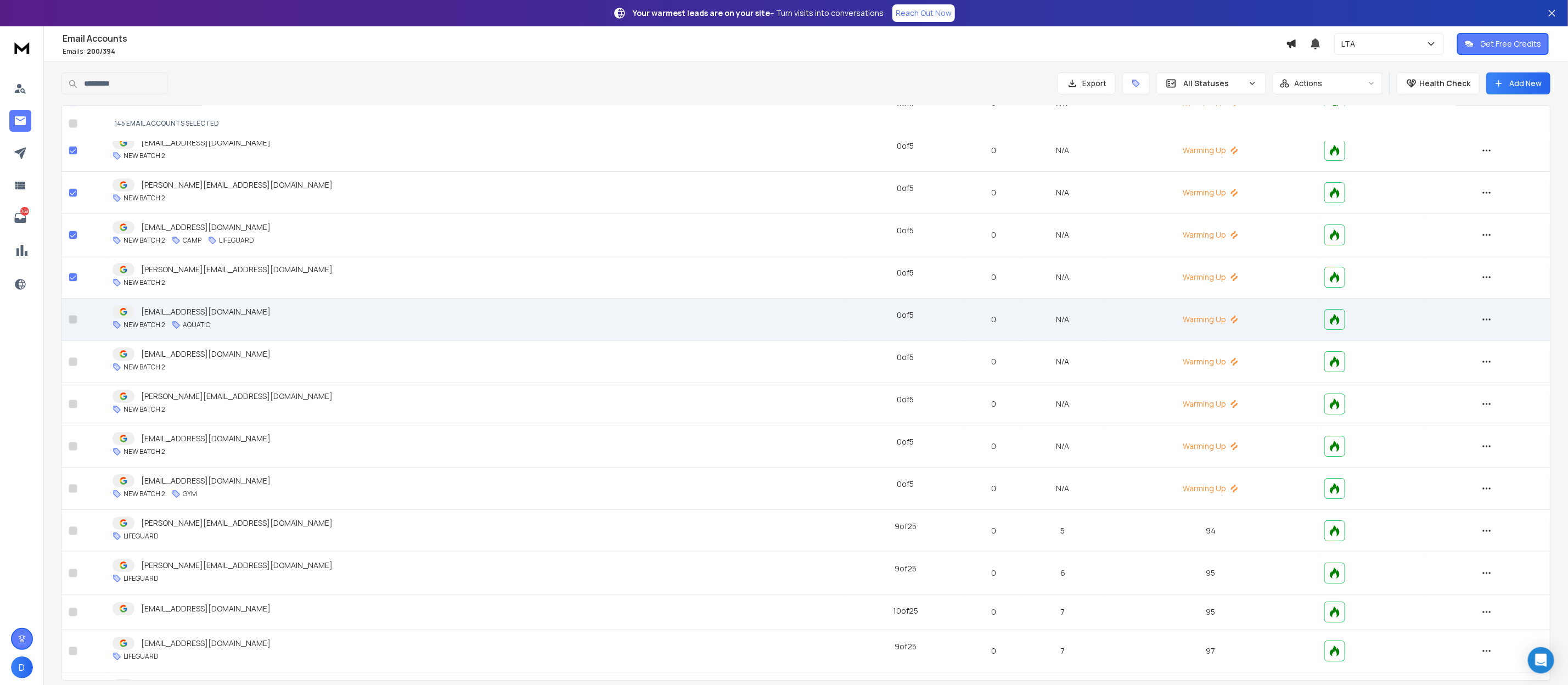
click at [73, 324] on button "button" at bounding box center [73, 319] width 9 height 9
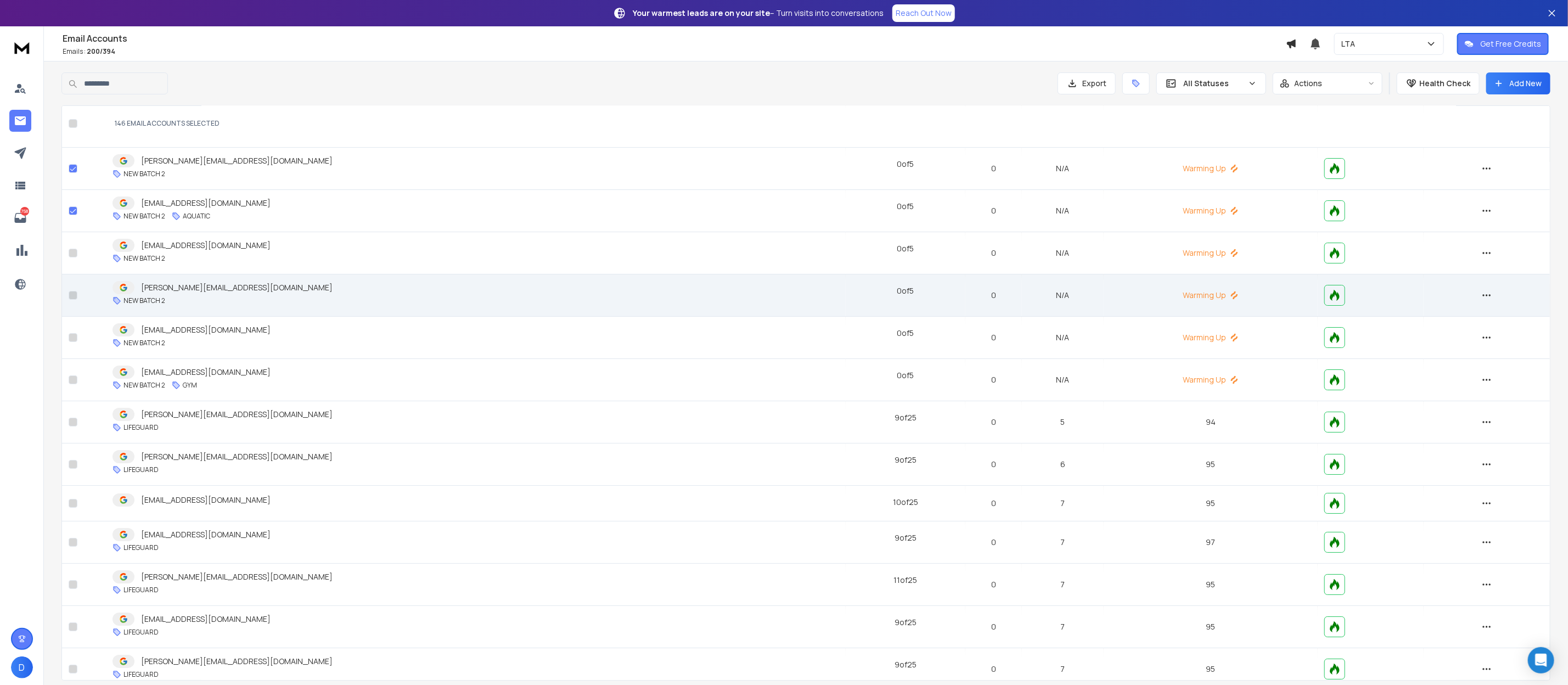
scroll to position [6098, 0]
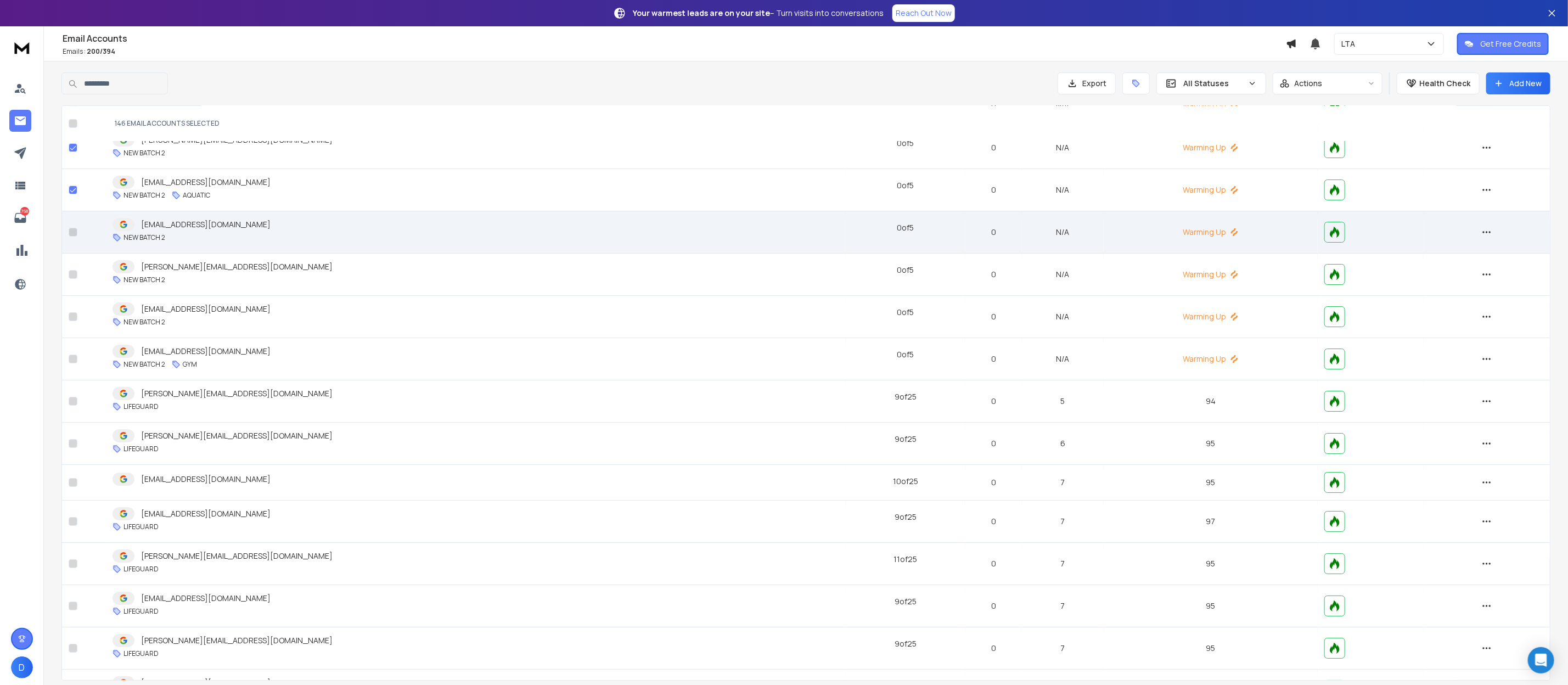
click at [75, 236] on button "button" at bounding box center [73, 232] width 9 height 9
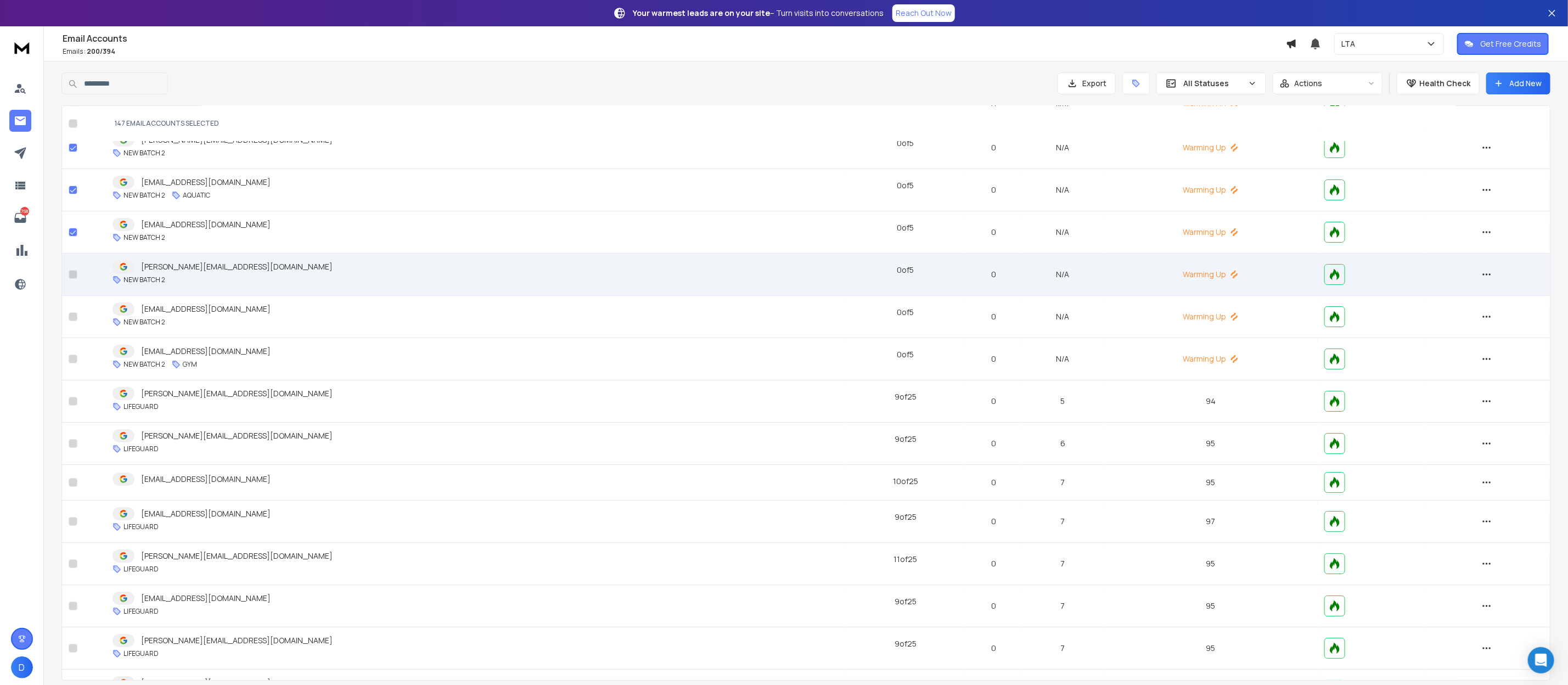
click at [75, 279] on button "button" at bounding box center [73, 274] width 9 height 9
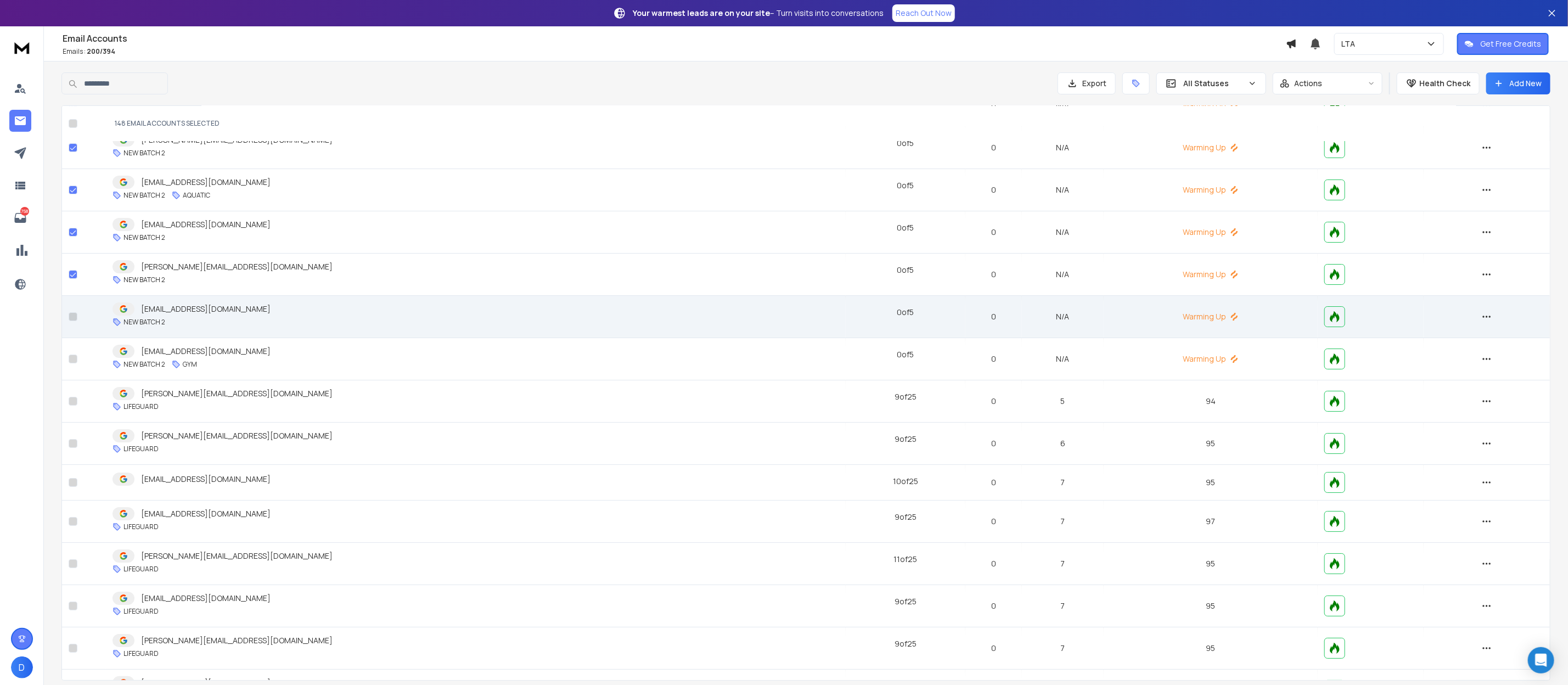
click at [75, 321] on button "button" at bounding box center [73, 316] width 9 height 9
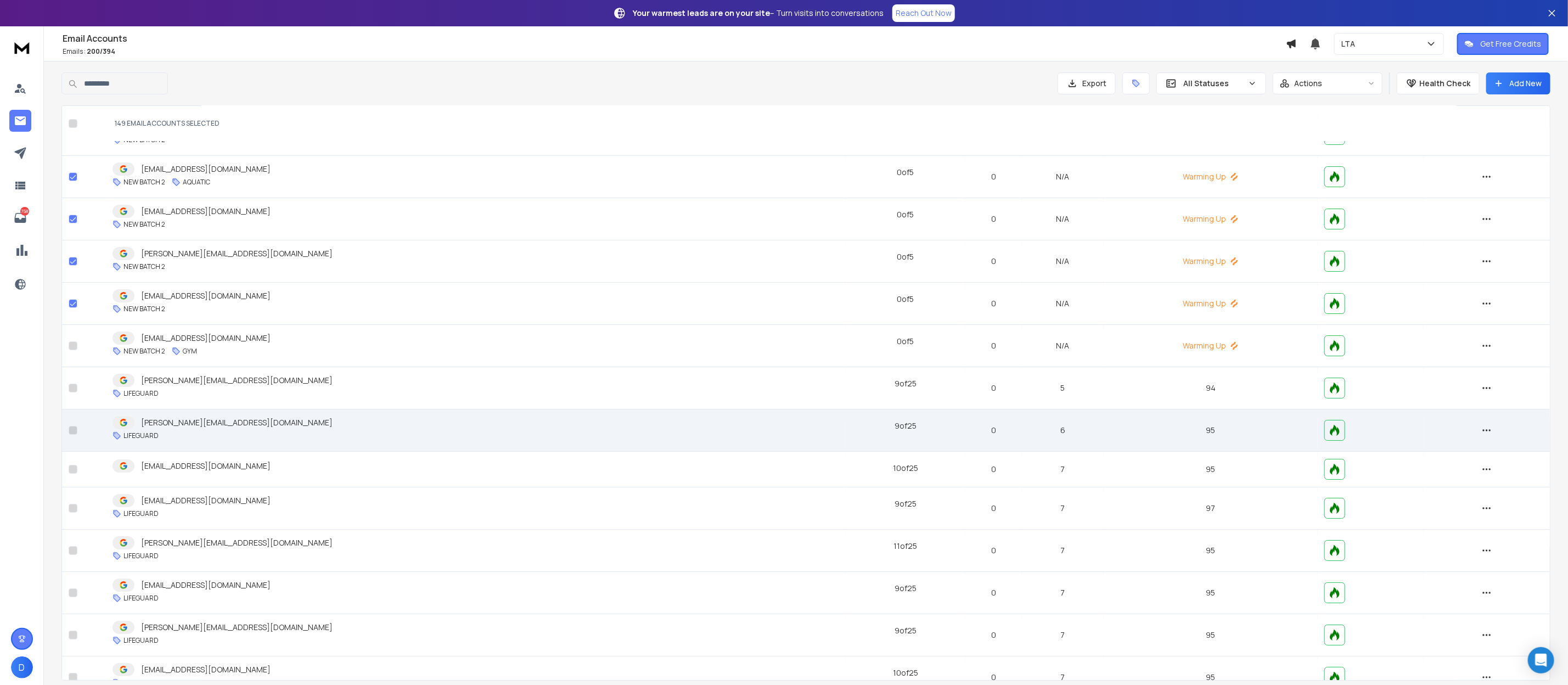
scroll to position [6212, 0]
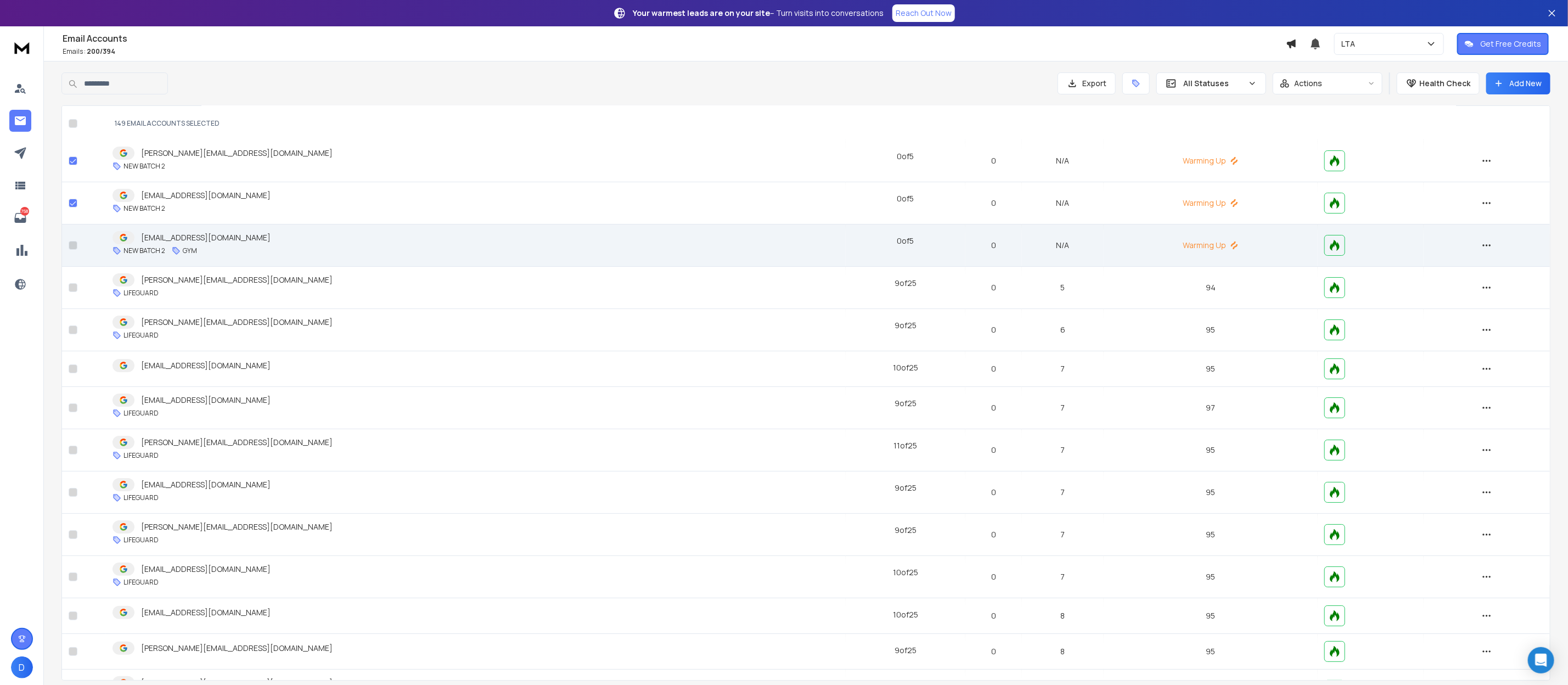
click at [76, 250] on button "button" at bounding box center [73, 245] width 9 height 9
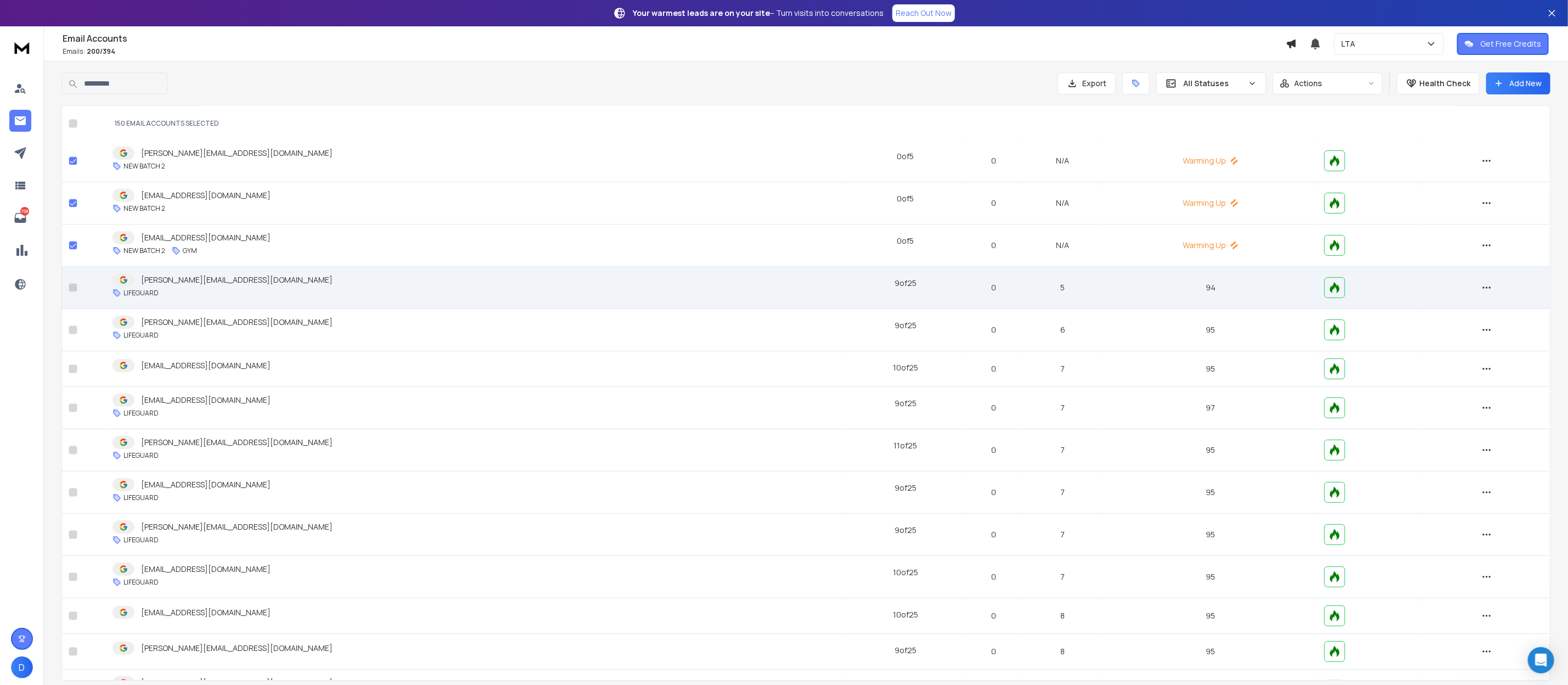
click at [77, 292] on button "button" at bounding box center [73, 287] width 9 height 9
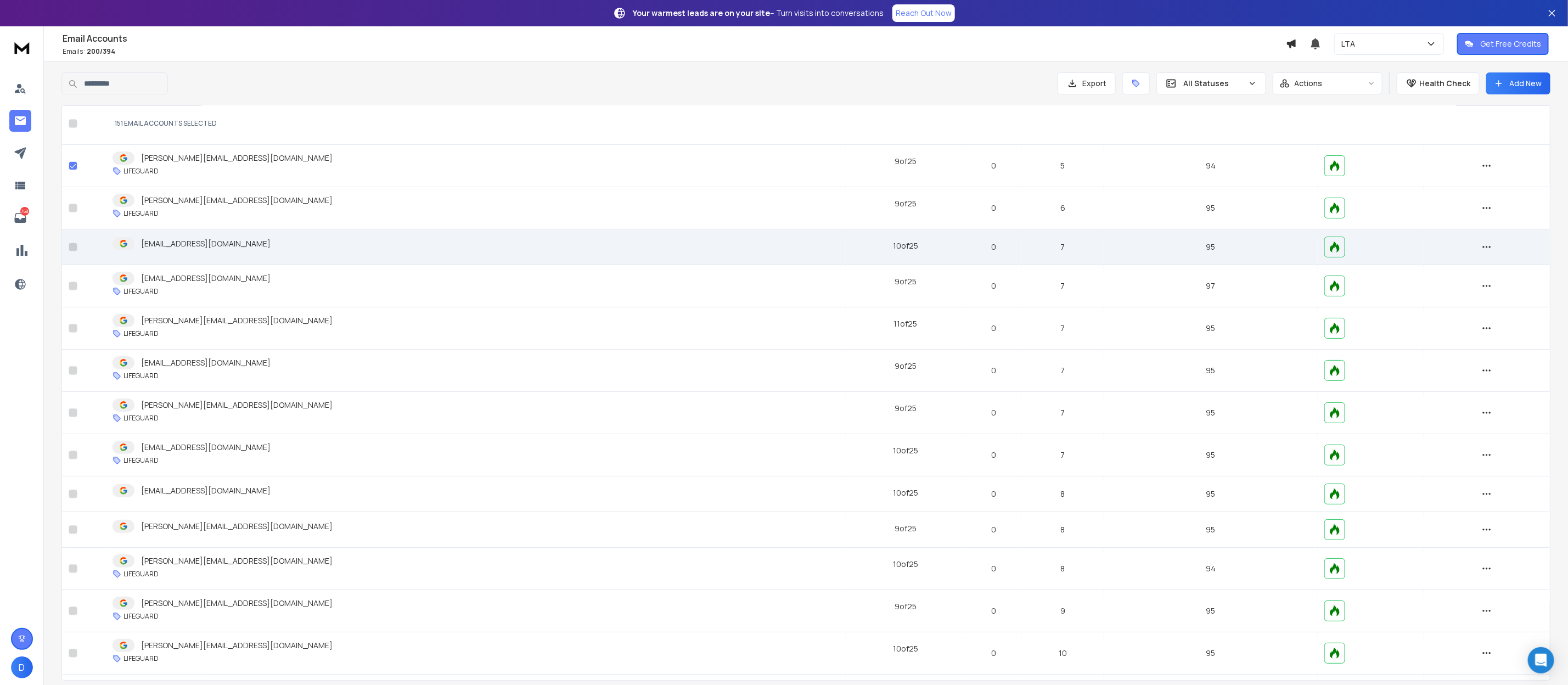
scroll to position [6342, 0]
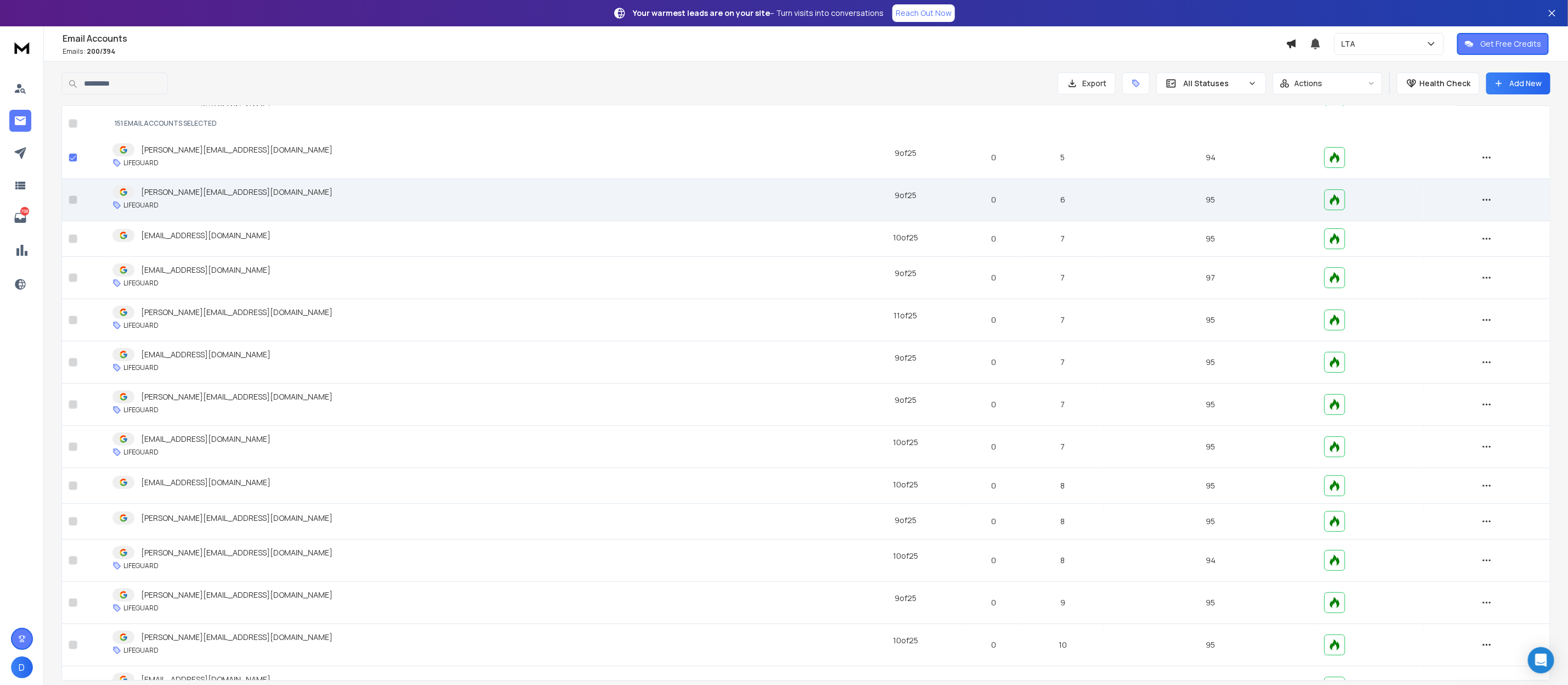
click at [75, 204] on button "button" at bounding box center [73, 199] width 9 height 9
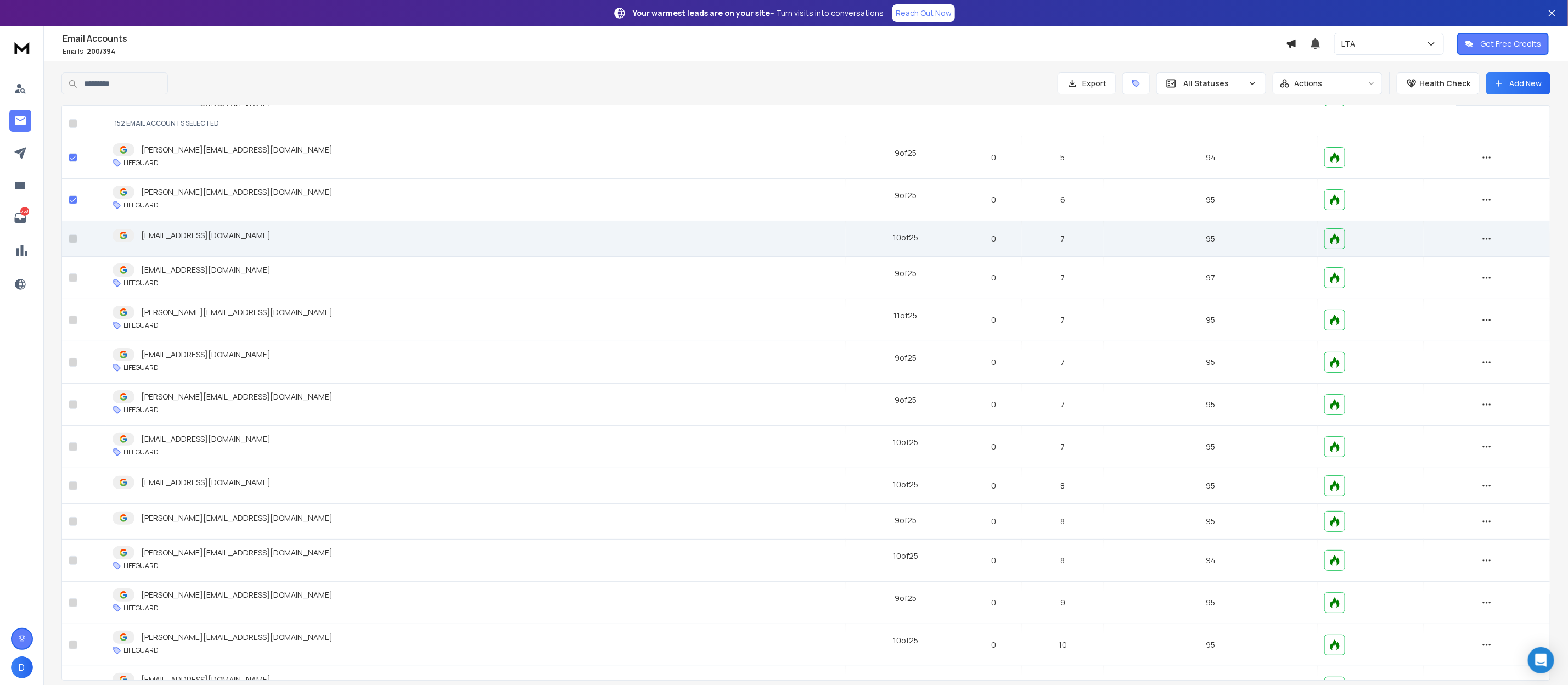
click at [75, 243] on button "button" at bounding box center [73, 238] width 9 height 9
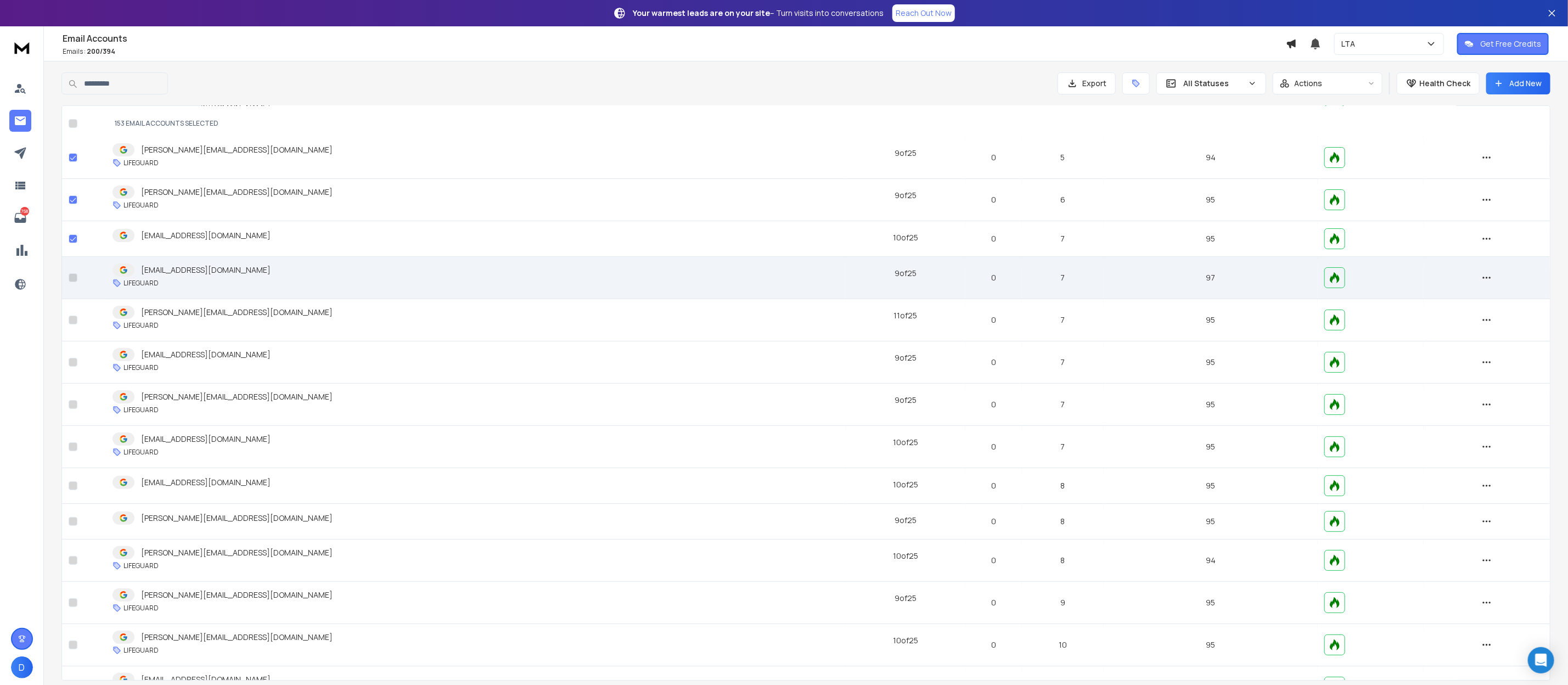
click at [76, 282] on button "button" at bounding box center [73, 277] width 9 height 9
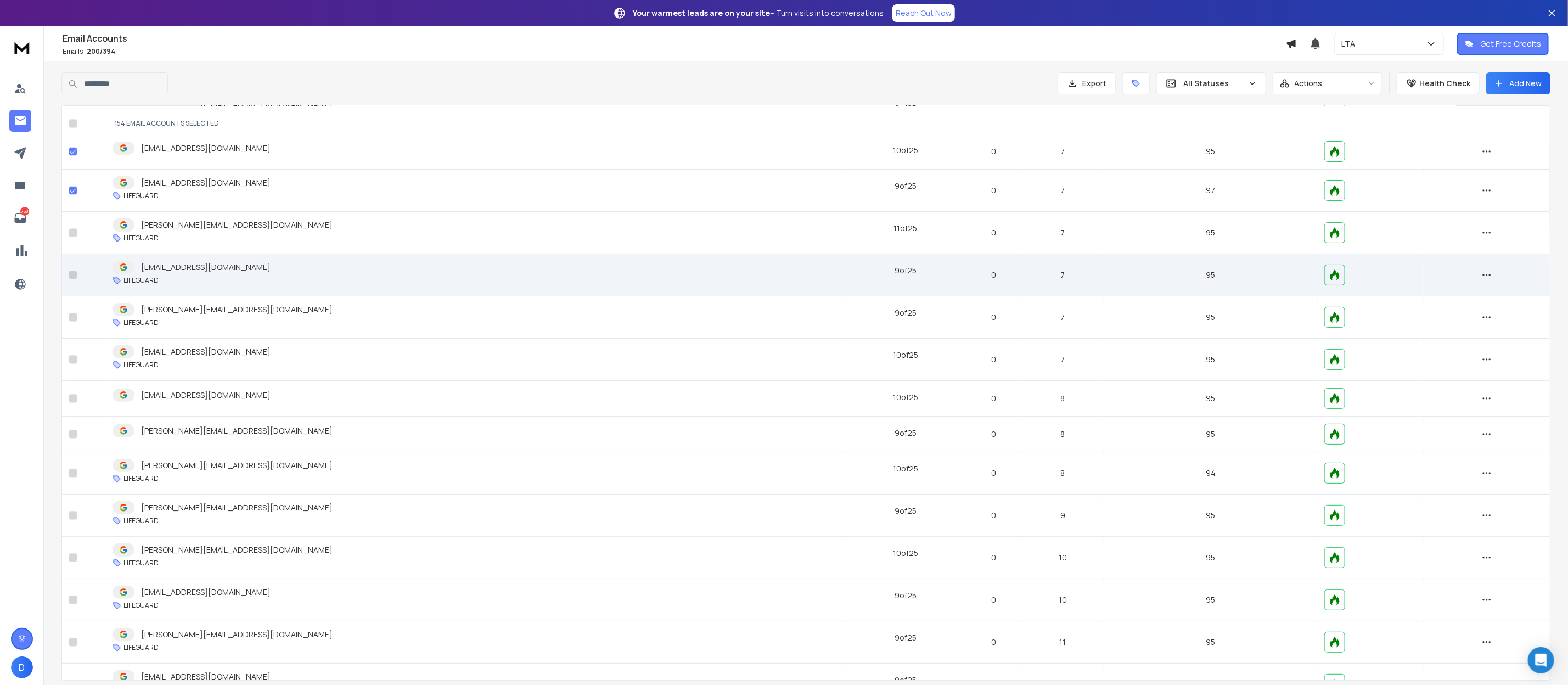
scroll to position [6437, 0]
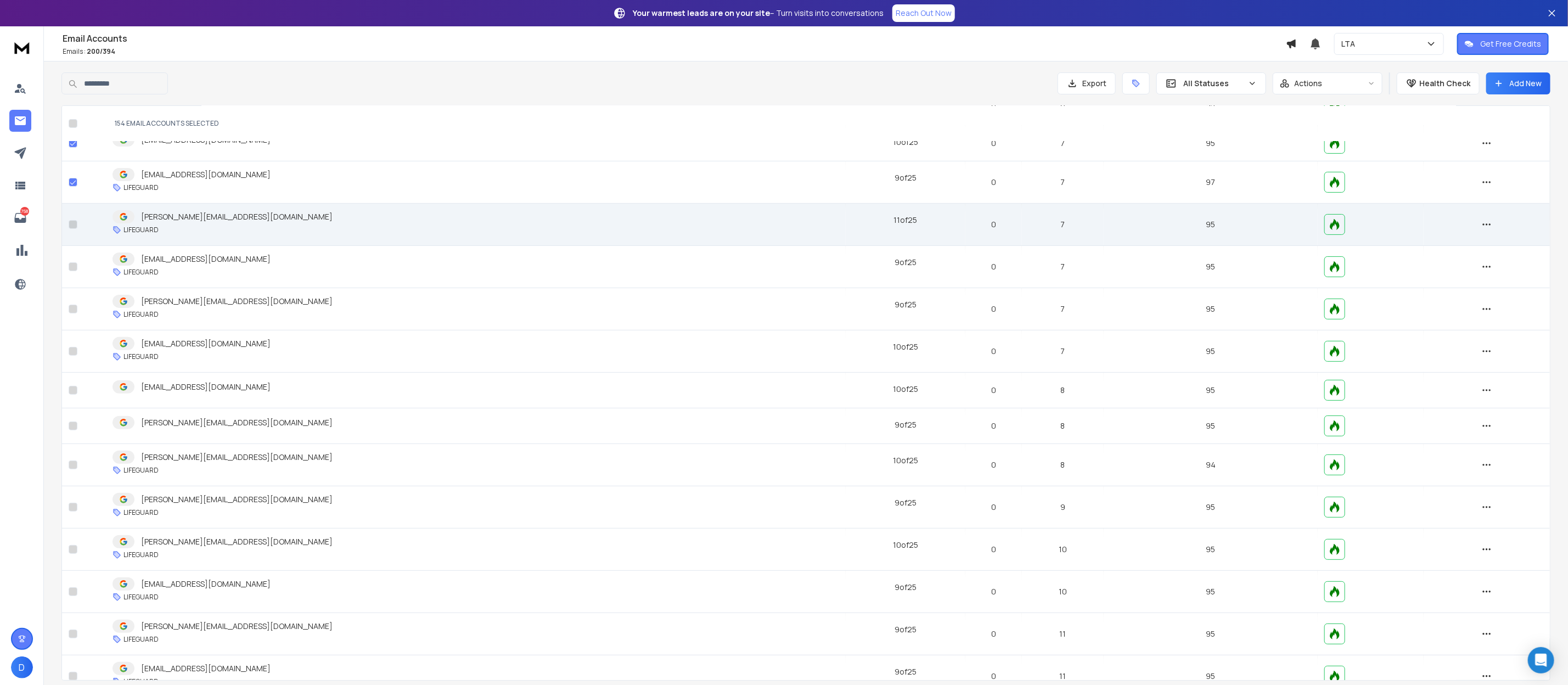
click at [75, 229] on button "button" at bounding box center [73, 224] width 9 height 9
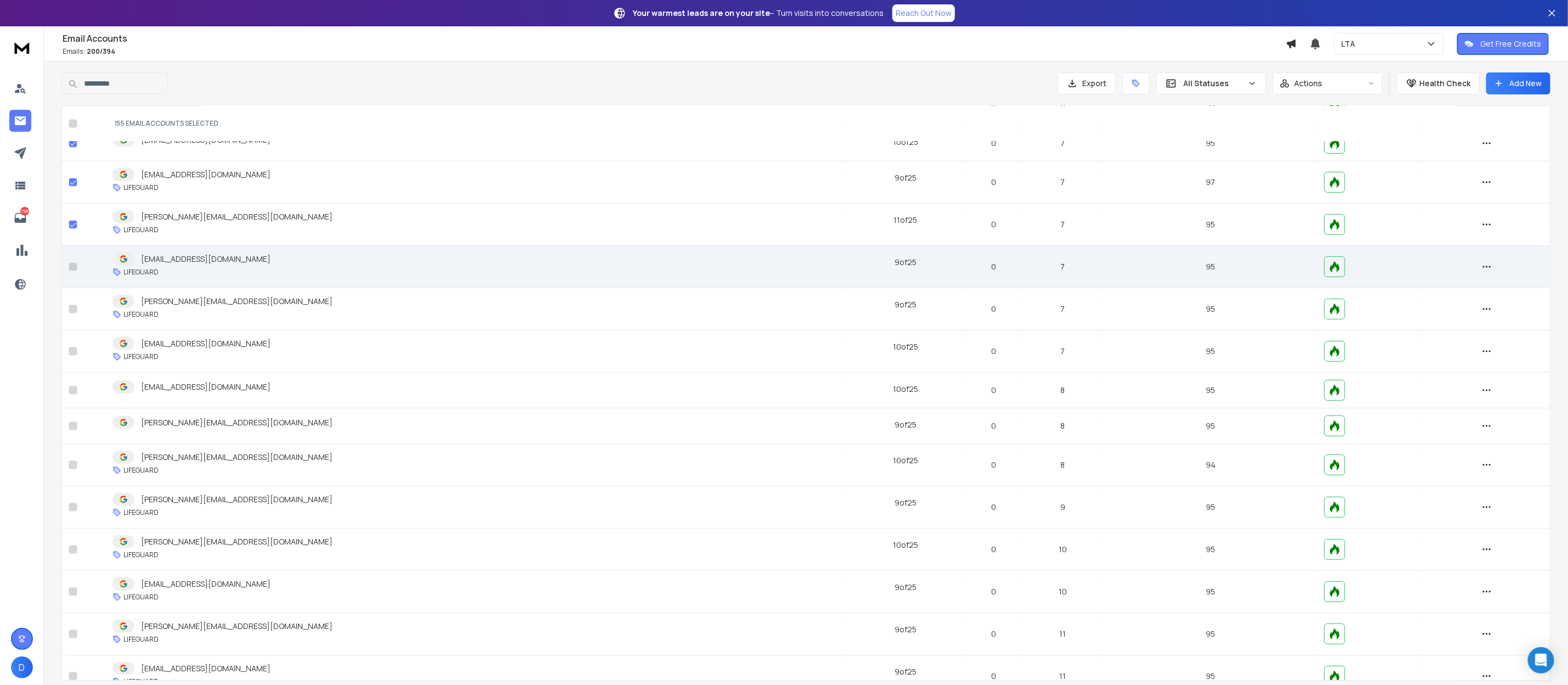
click at [73, 271] on button "button" at bounding box center [73, 266] width 9 height 9
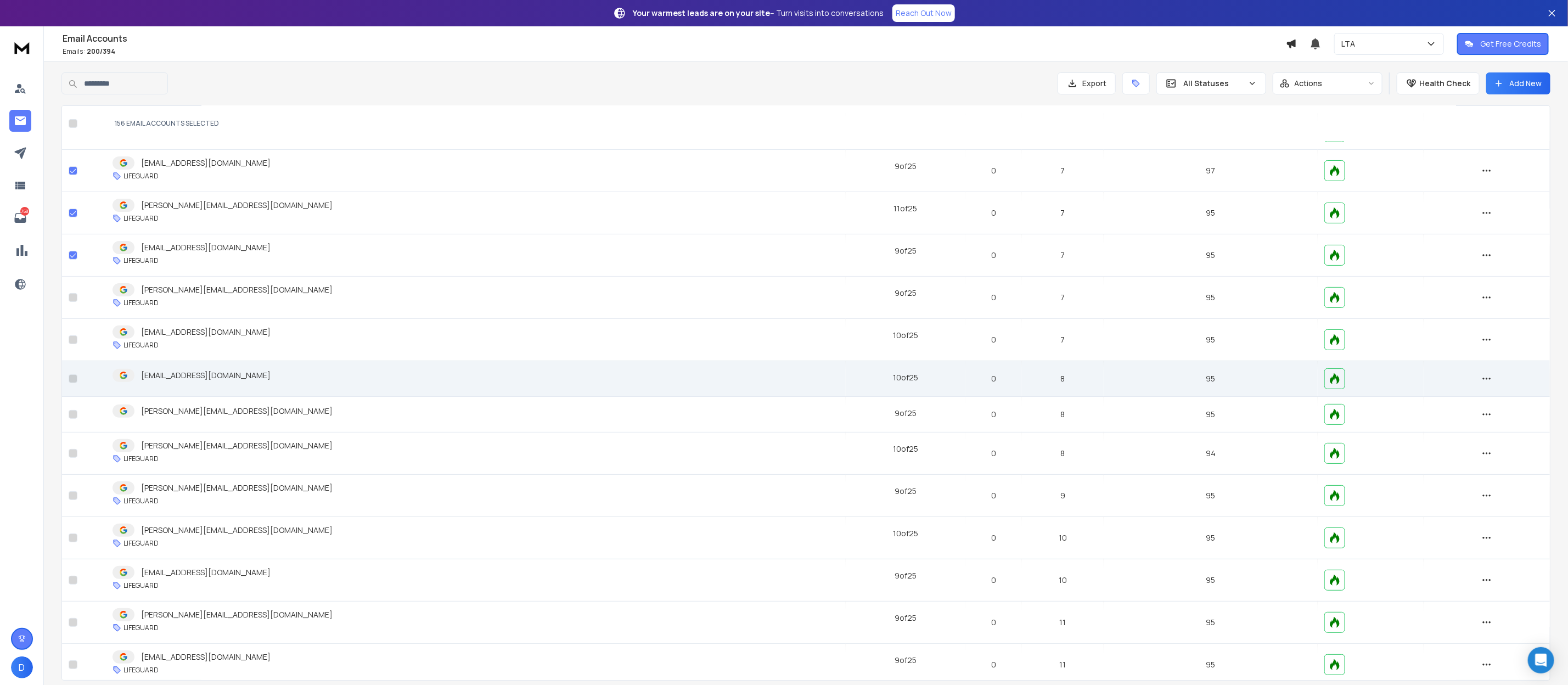
scroll to position [6526, 0]
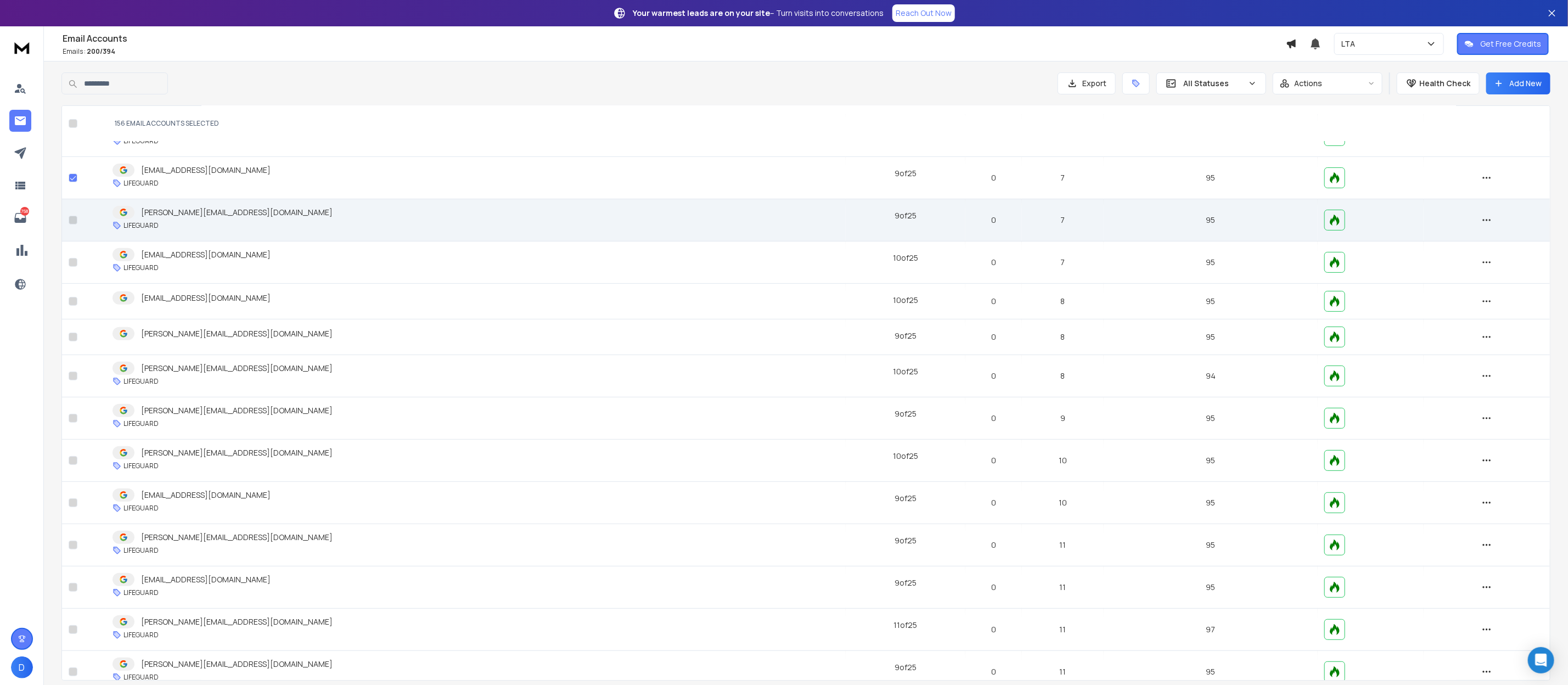
click at [76, 225] on button "button" at bounding box center [73, 219] width 9 height 9
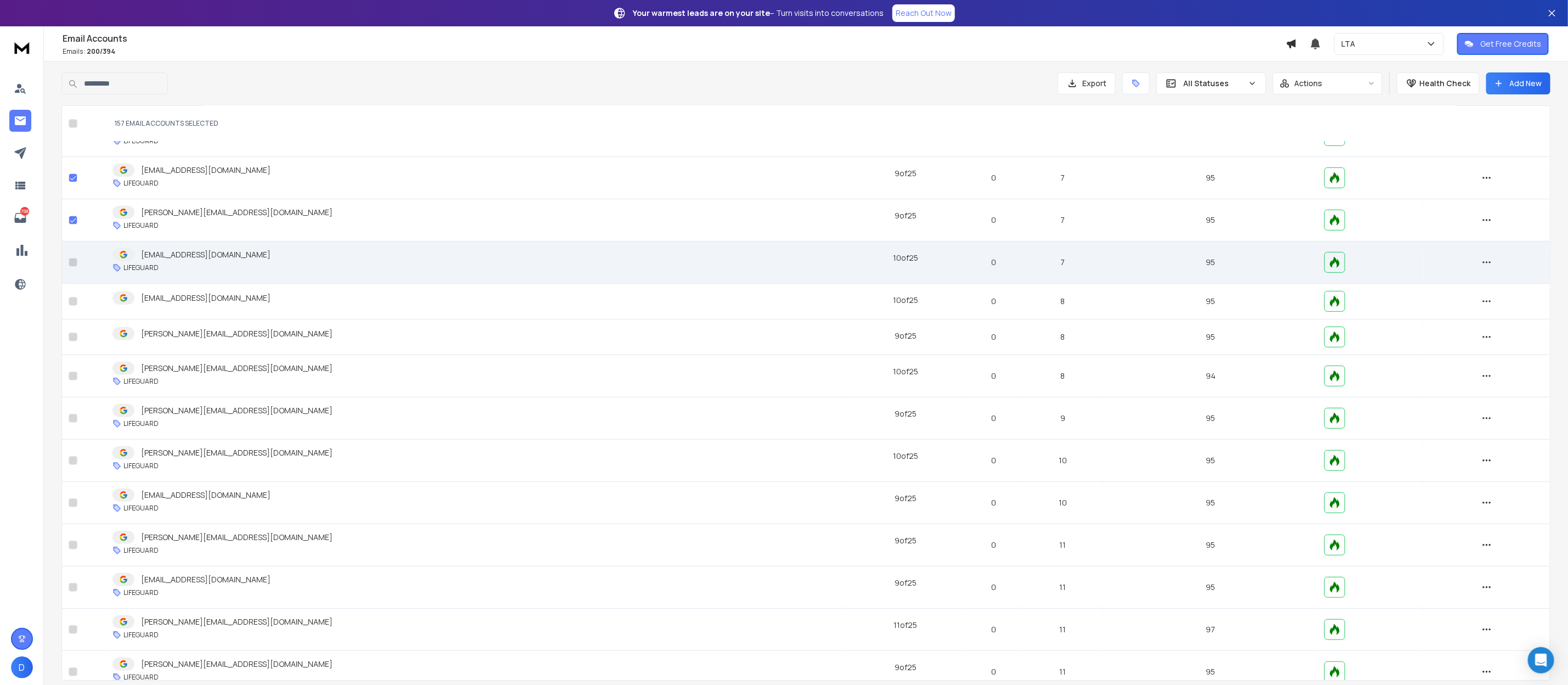
click at [75, 267] on button "button" at bounding box center [73, 262] width 9 height 9
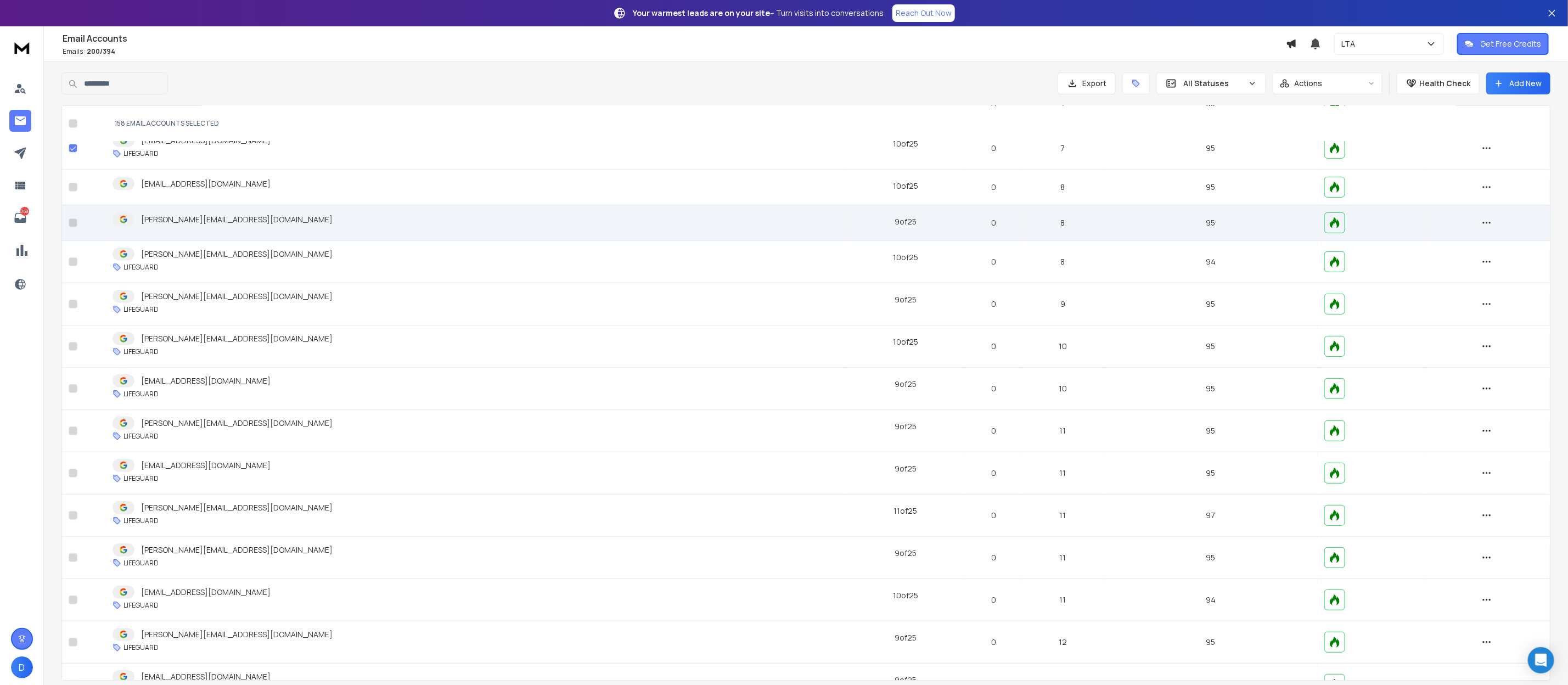
scroll to position [6646, 0]
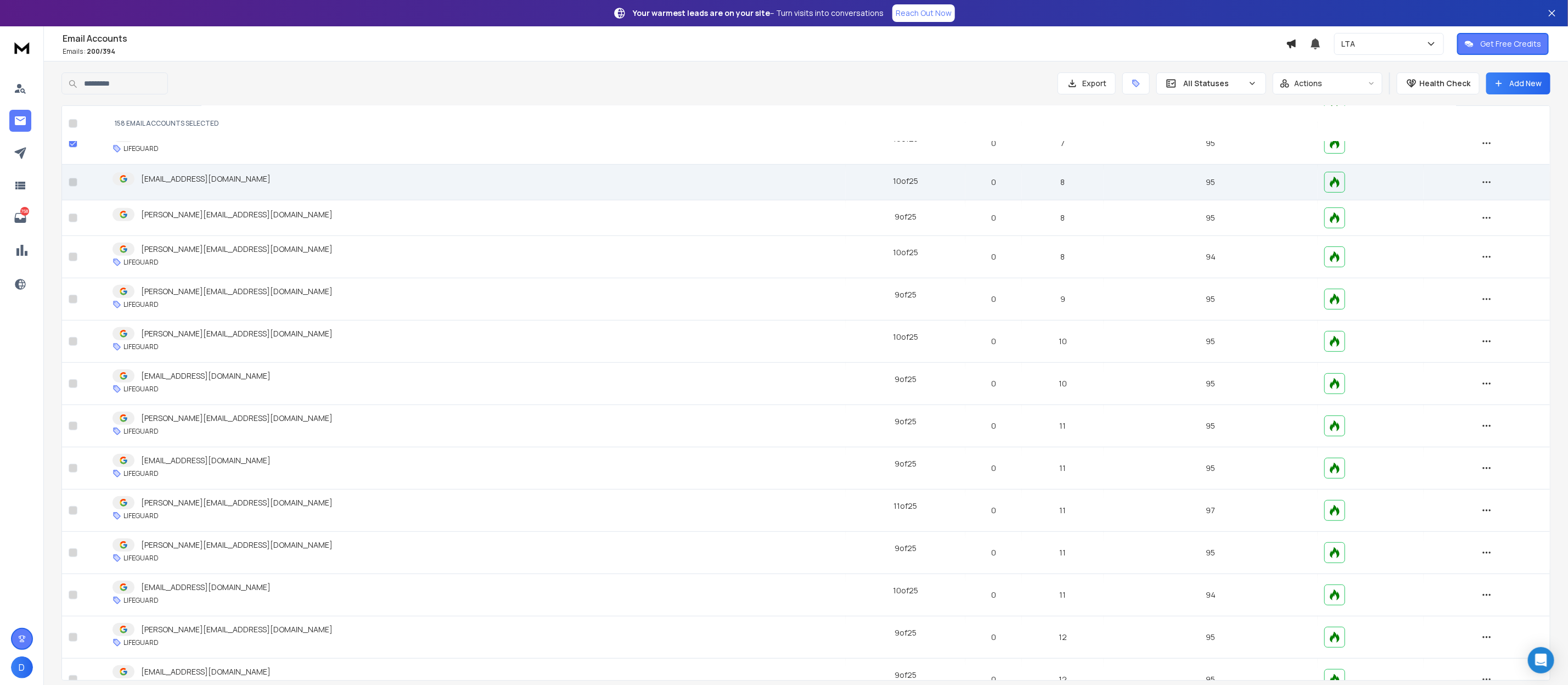
click at [71, 187] on button "button" at bounding box center [73, 181] width 9 height 9
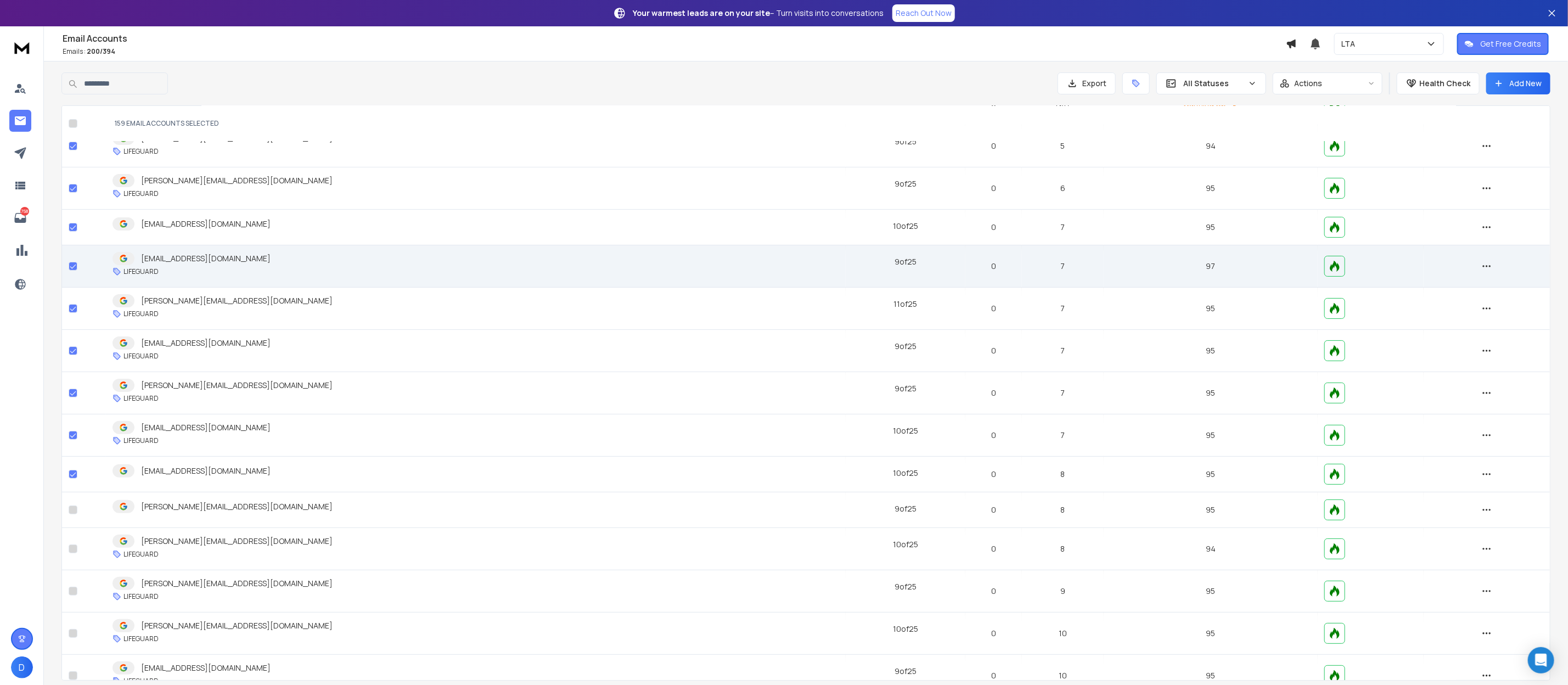
scroll to position [6352, 0]
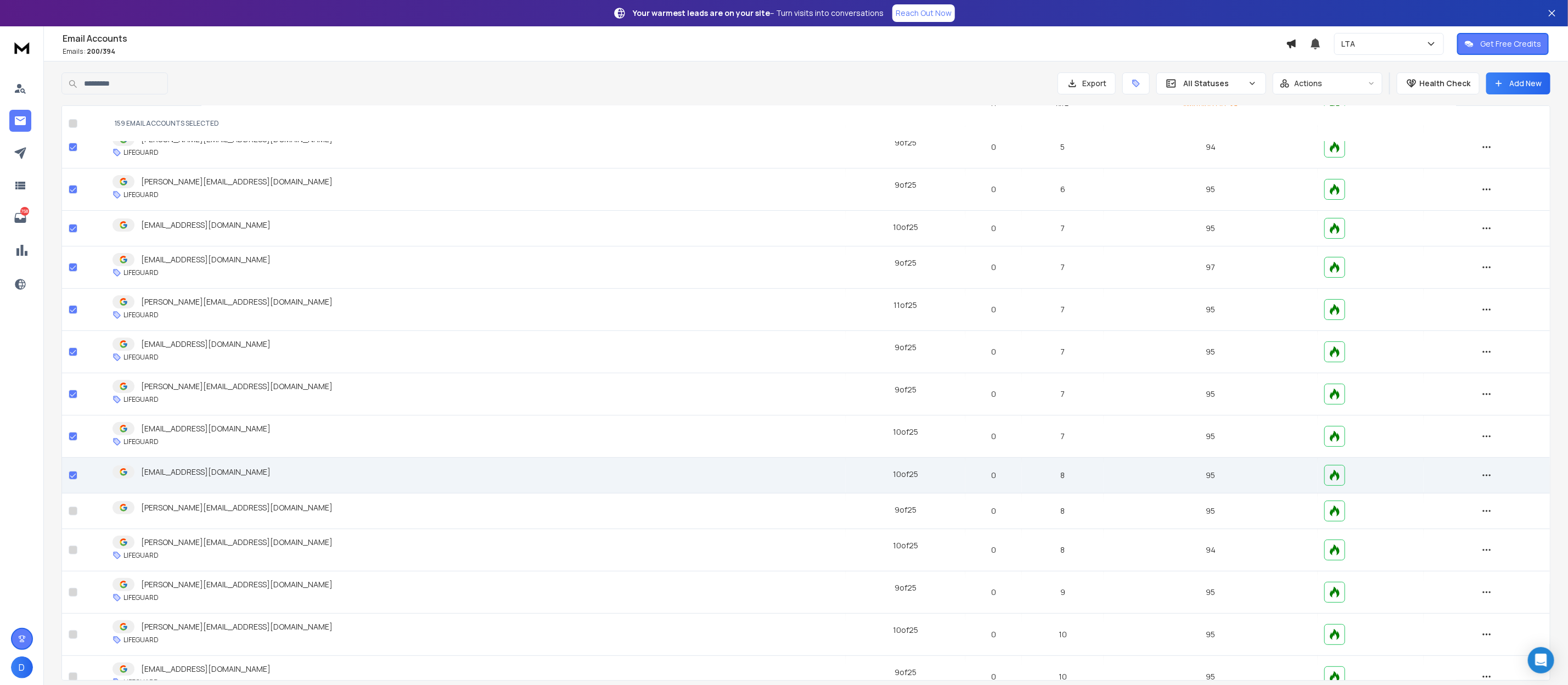
click at [75, 479] on button "button" at bounding box center [73, 475] width 9 height 9
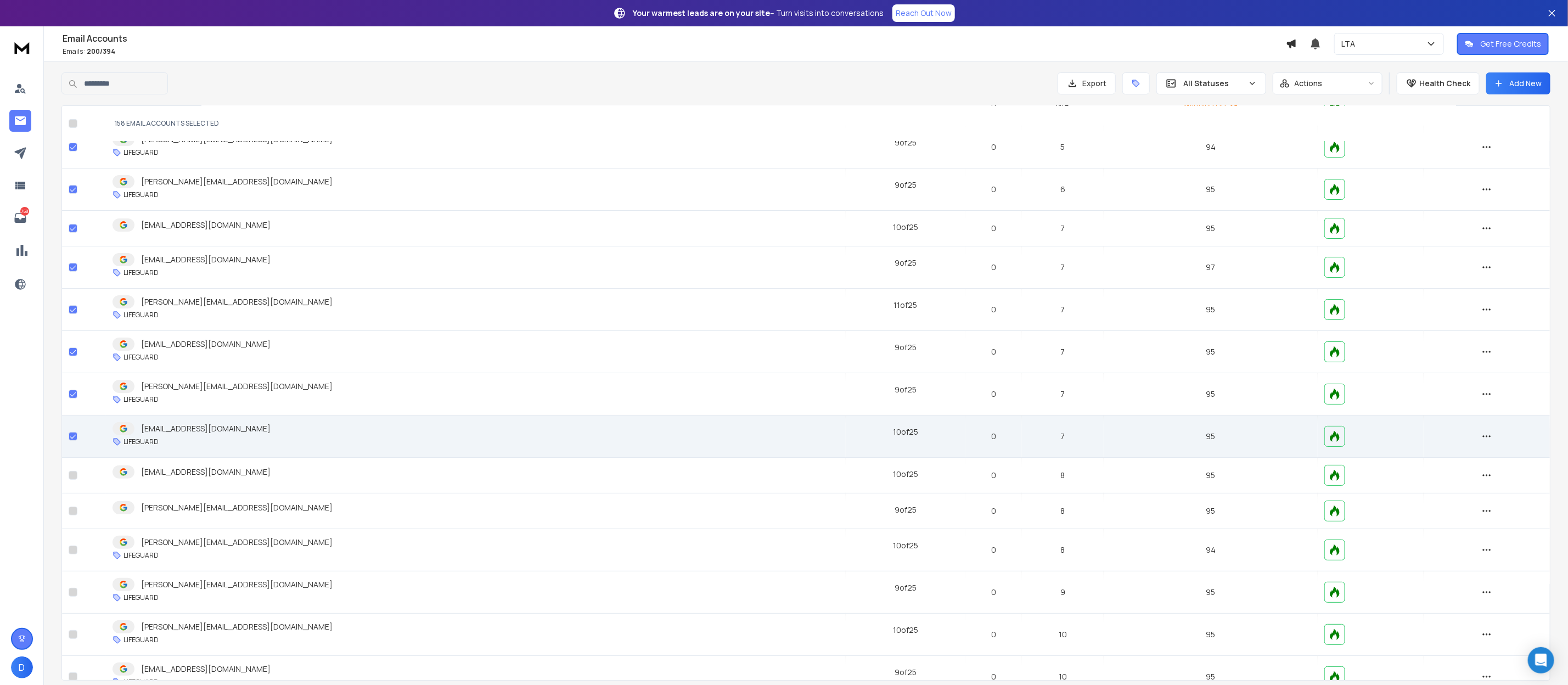
click at [76, 441] on button "button" at bounding box center [73, 435] width 9 height 9
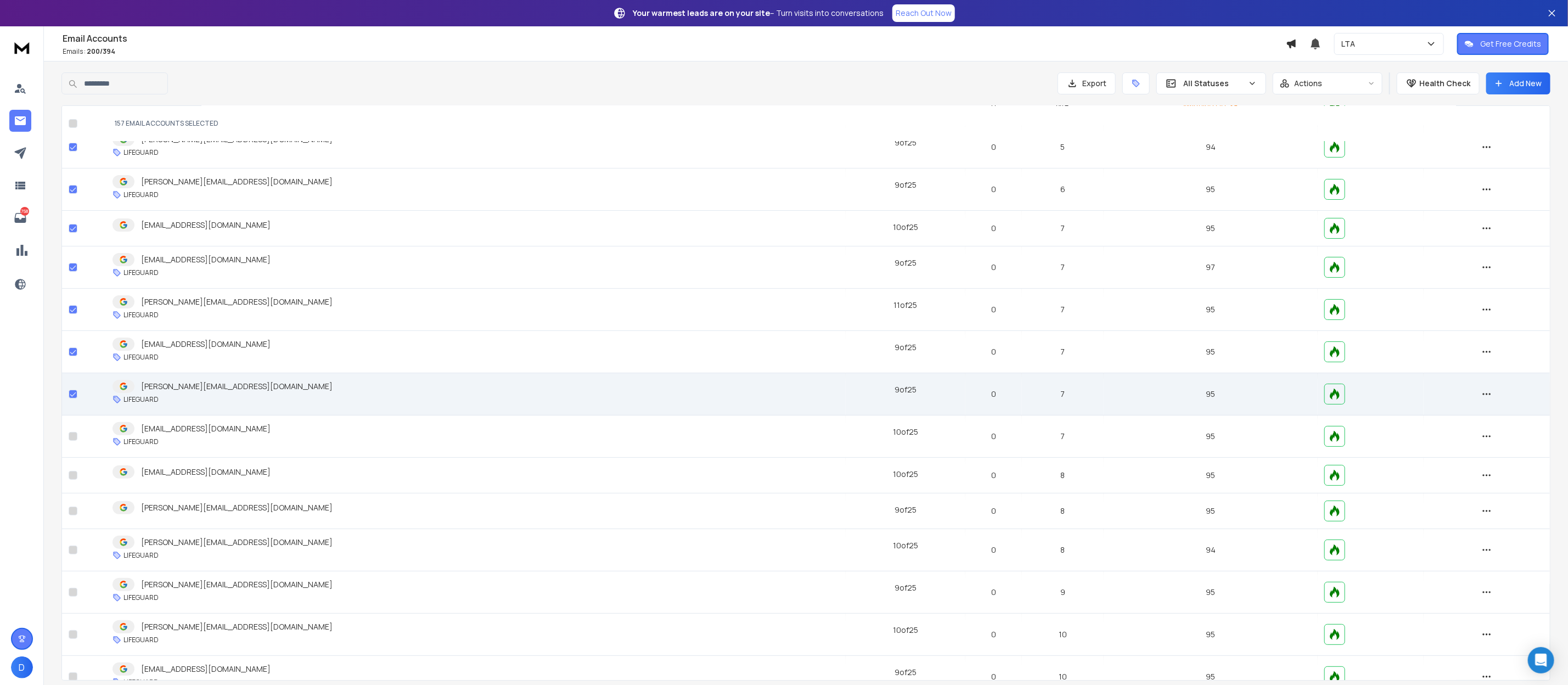
click at [76, 398] on button "button" at bounding box center [73, 394] width 9 height 9
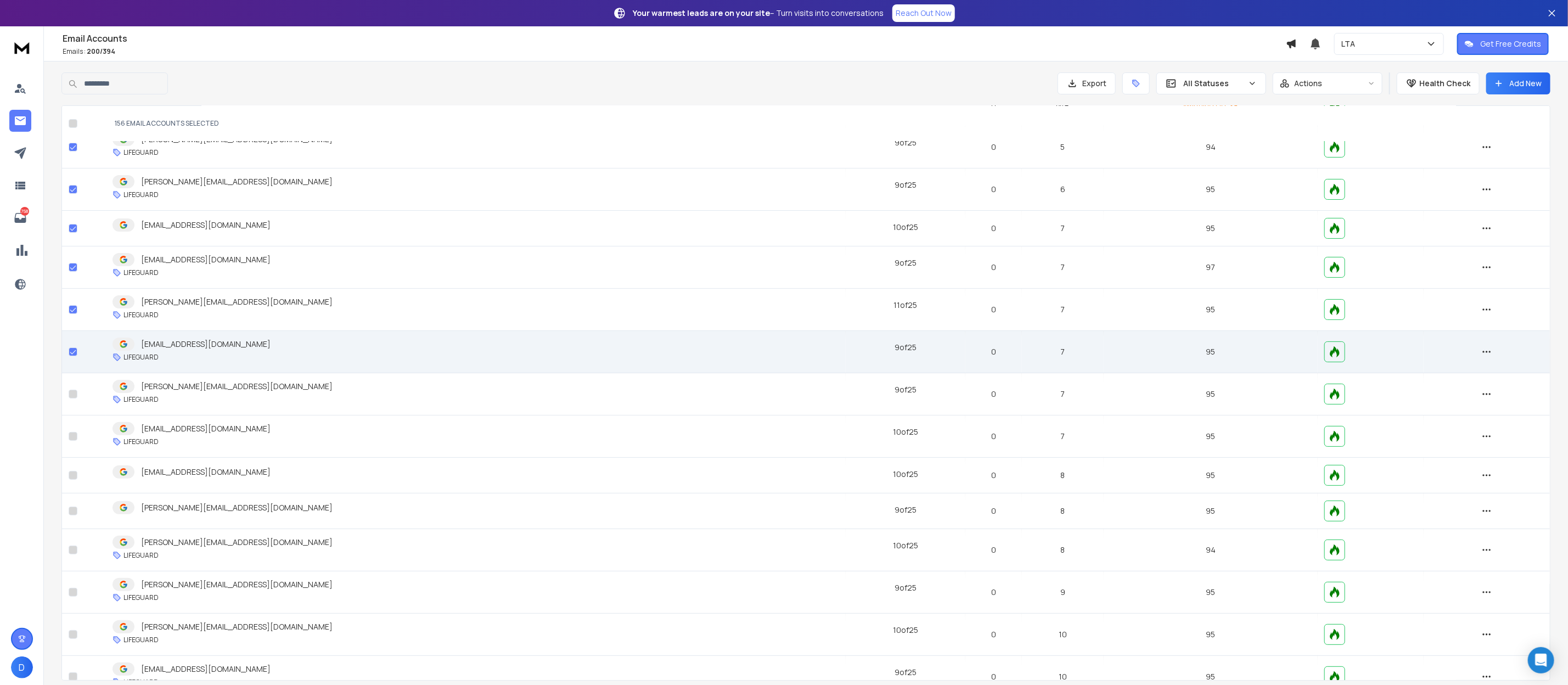
click at [75, 356] on button "button" at bounding box center [73, 351] width 9 height 9
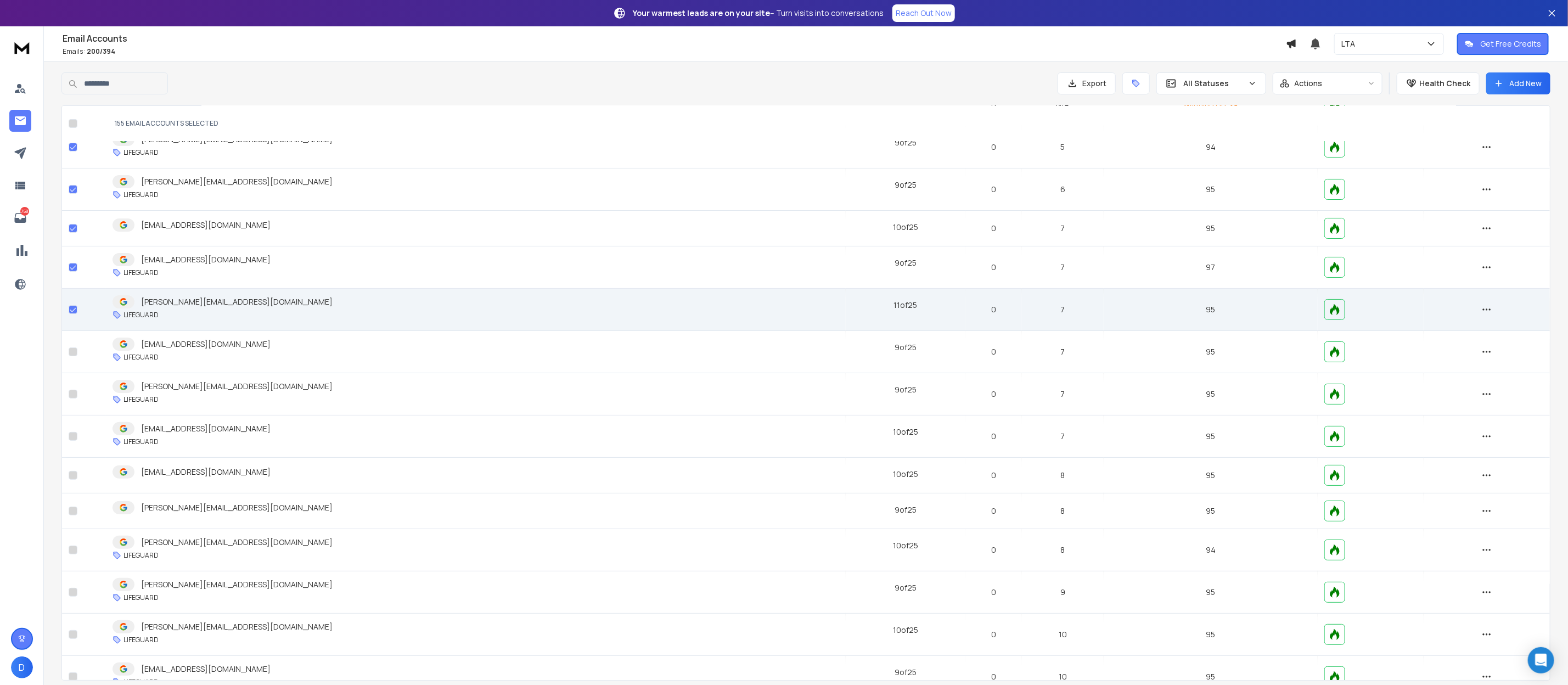
click at [75, 314] on button "button" at bounding box center [73, 309] width 9 height 9
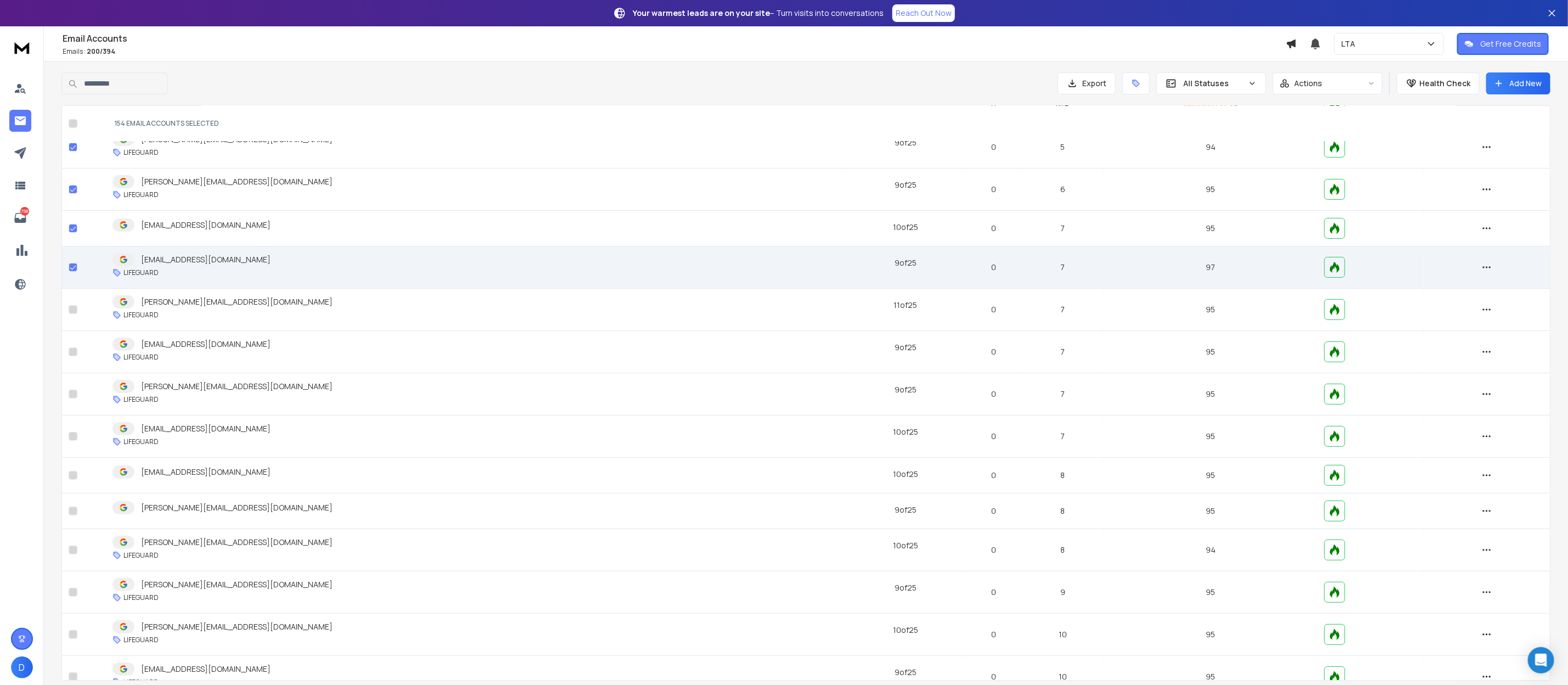
click at [75, 272] on button "button" at bounding box center [73, 267] width 9 height 9
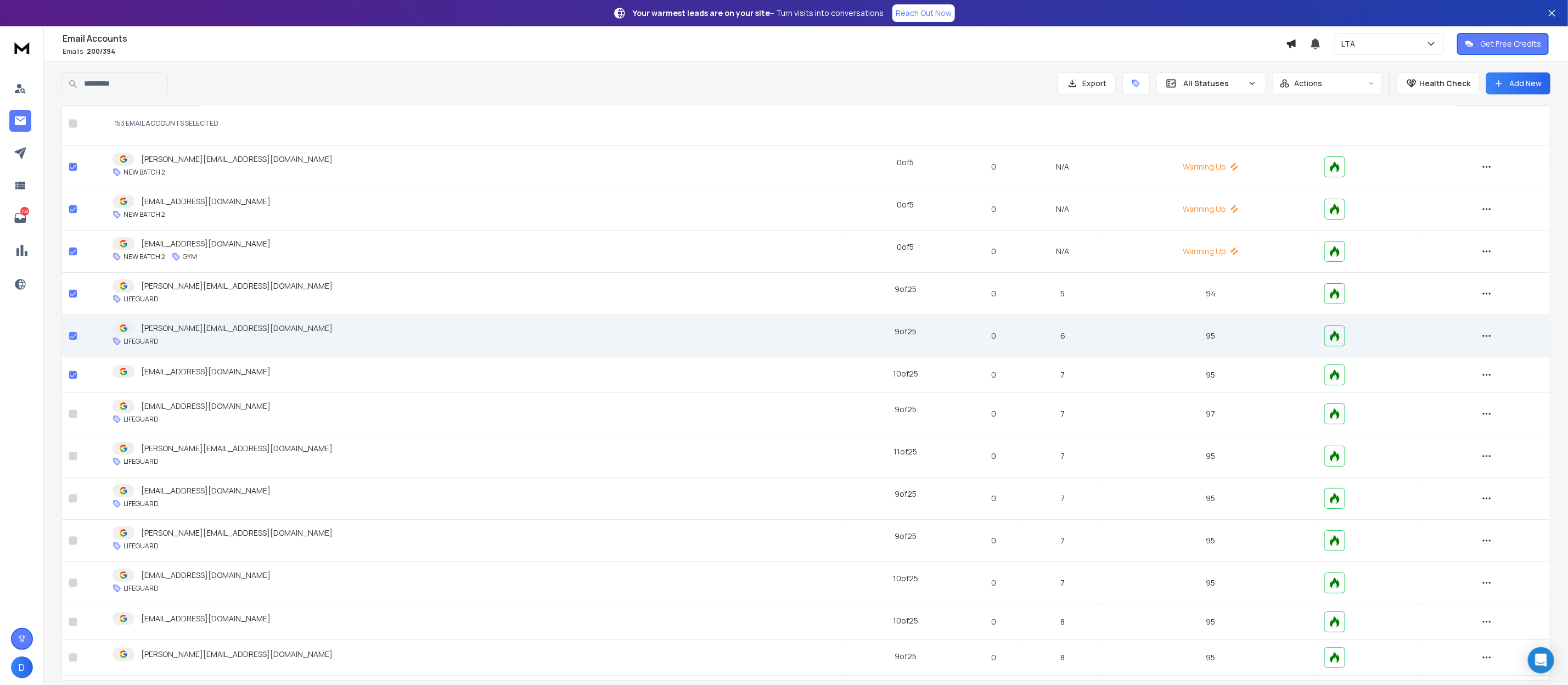
scroll to position [6174, 0]
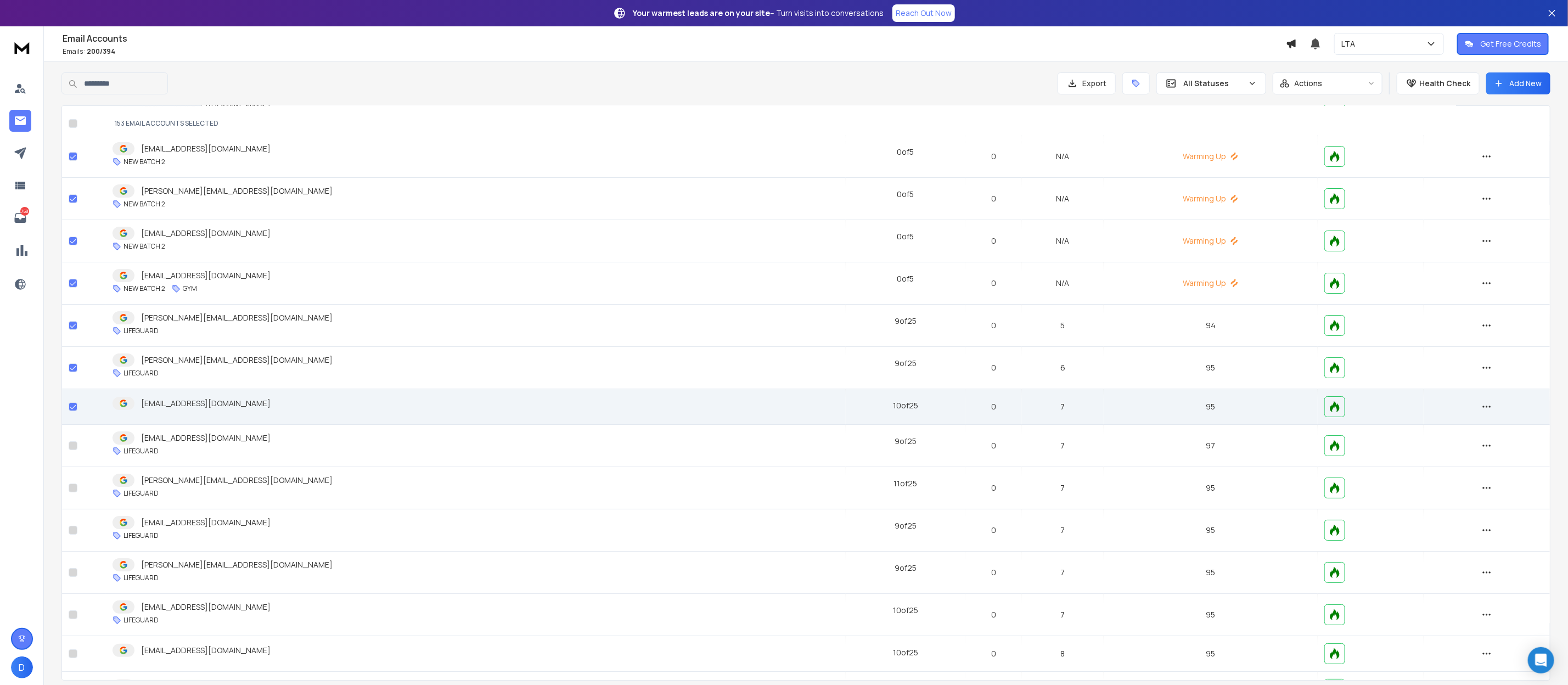
click at [72, 411] on button "button" at bounding box center [73, 406] width 9 height 9
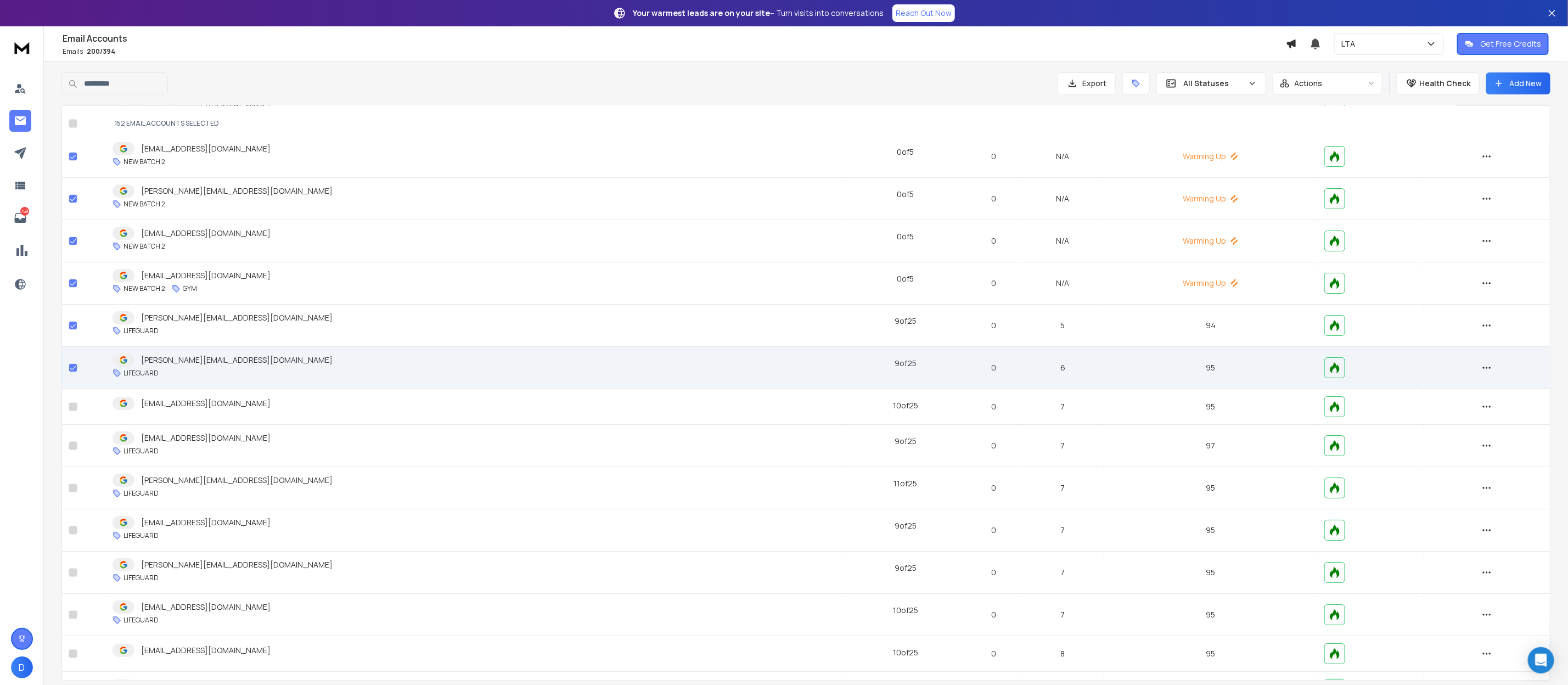
click at [73, 372] on button "button" at bounding box center [73, 367] width 9 height 9
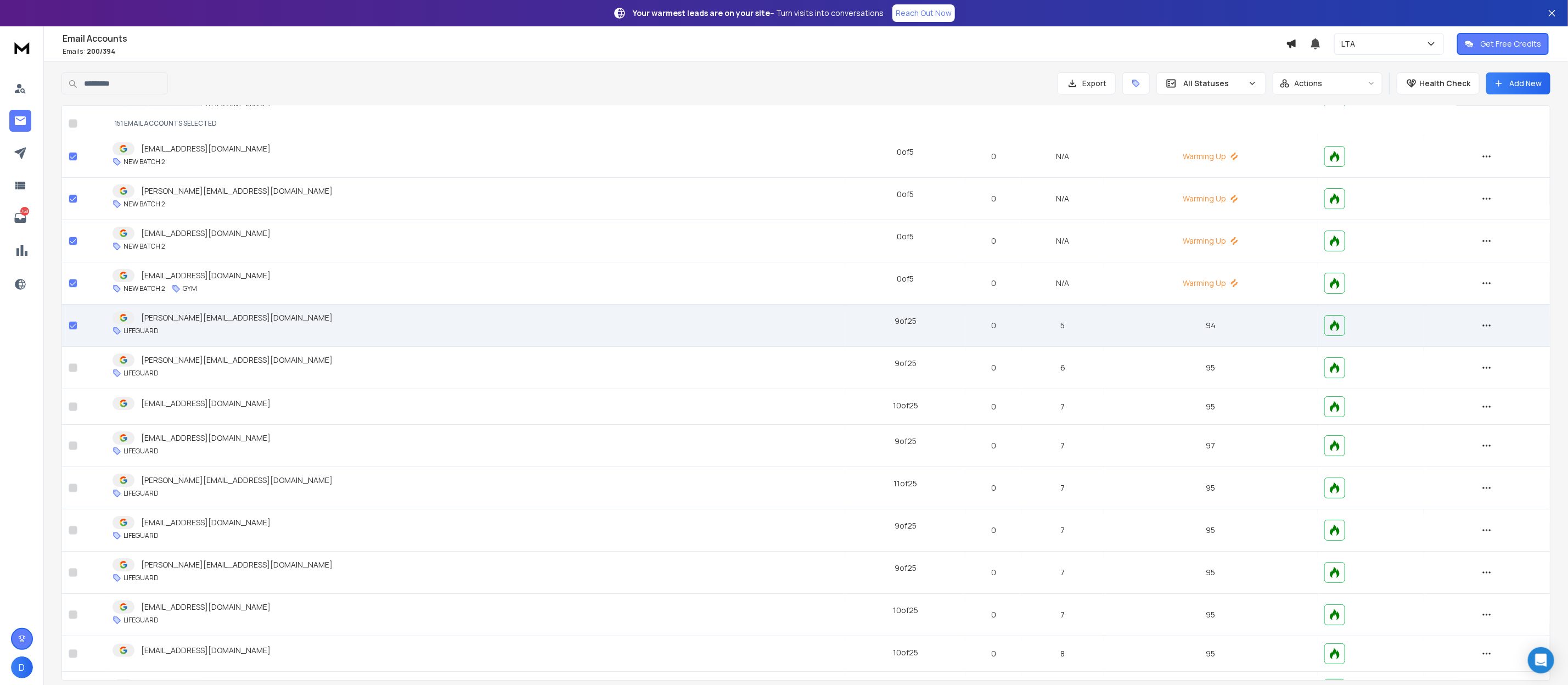
click at [75, 330] on button "button" at bounding box center [73, 325] width 9 height 9
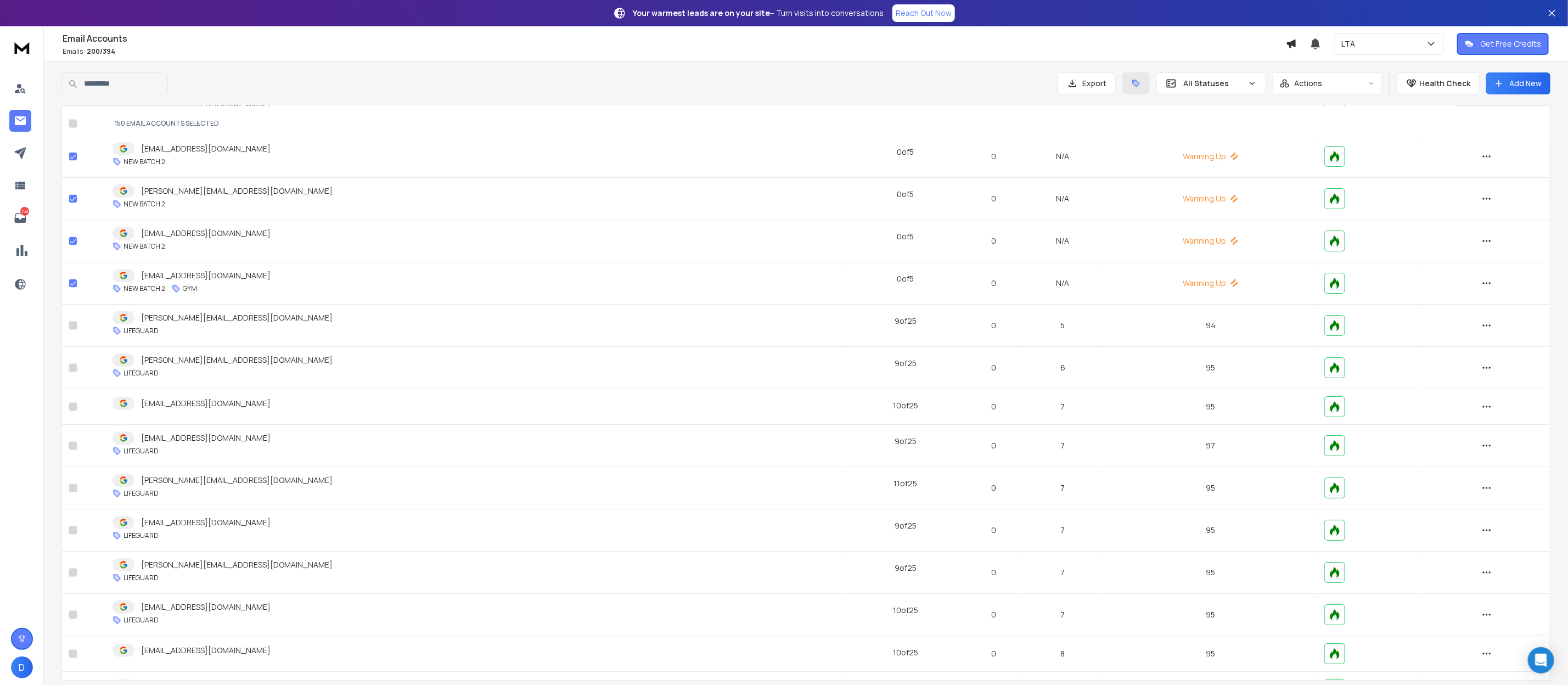
click at [1146, 81] on button at bounding box center [1136, 84] width 28 height 22
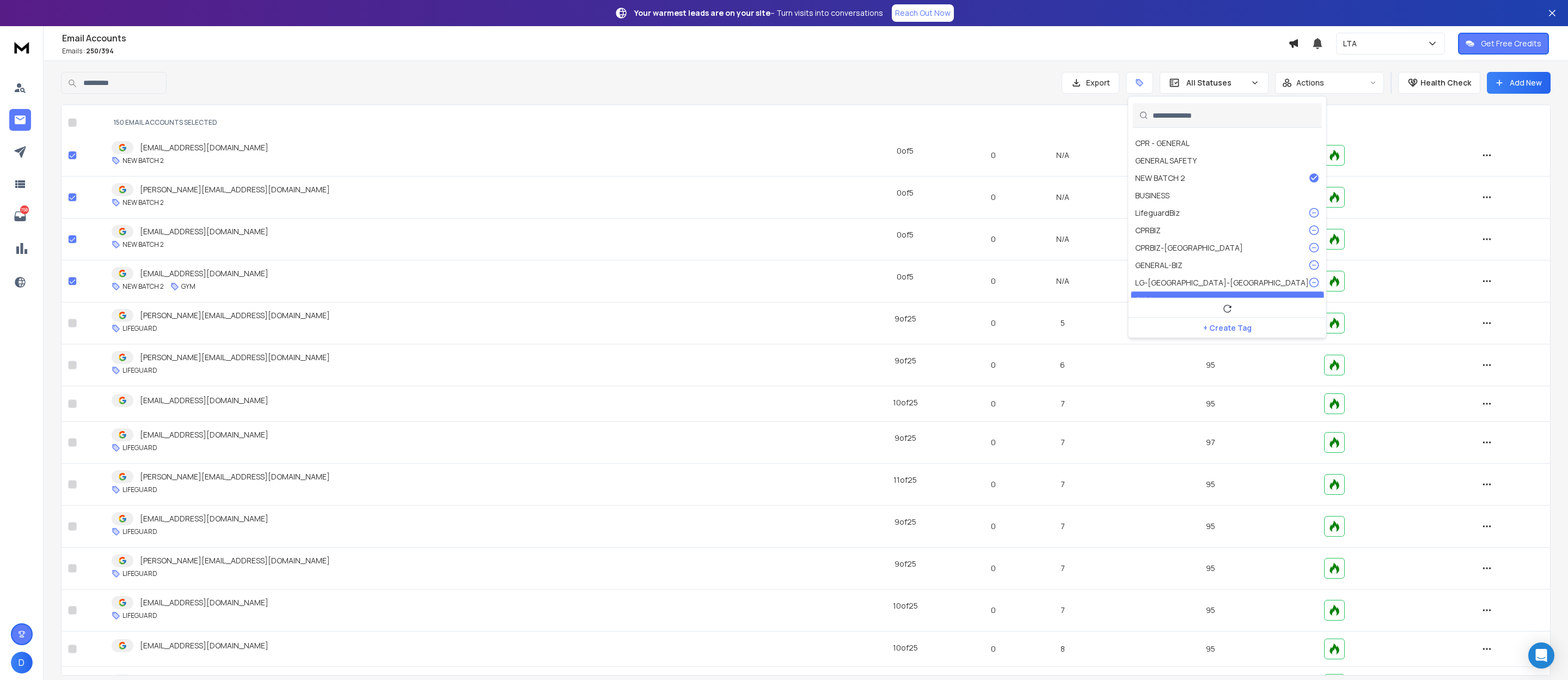
click at [1203, 328] on p "+ Create Tag" at bounding box center [1227, 328] width 49 height 11
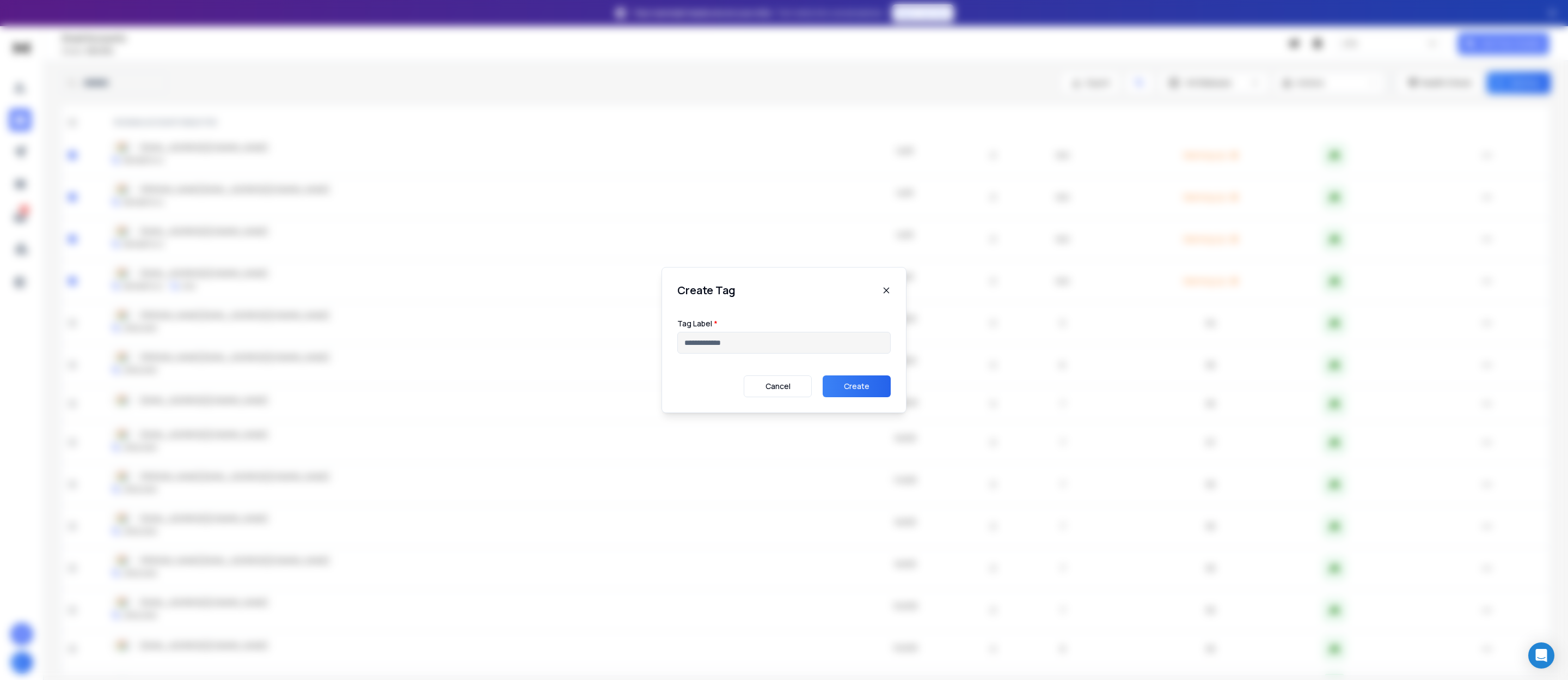
click at [843, 340] on input "text" at bounding box center [784, 343] width 213 height 22
type input "*"
type input "*******"
click at [860, 385] on button "Create" at bounding box center [856, 386] width 68 height 22
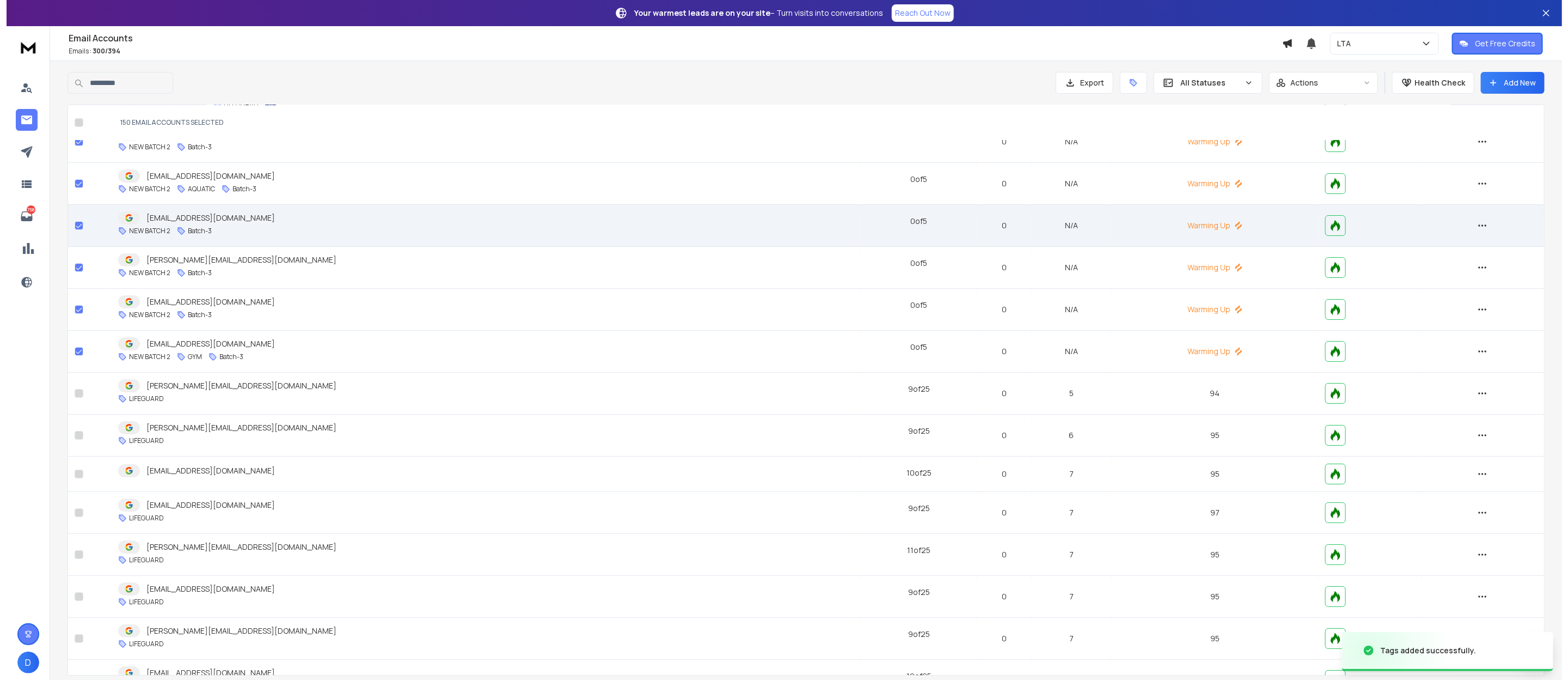
scroll to position [6077, 0]
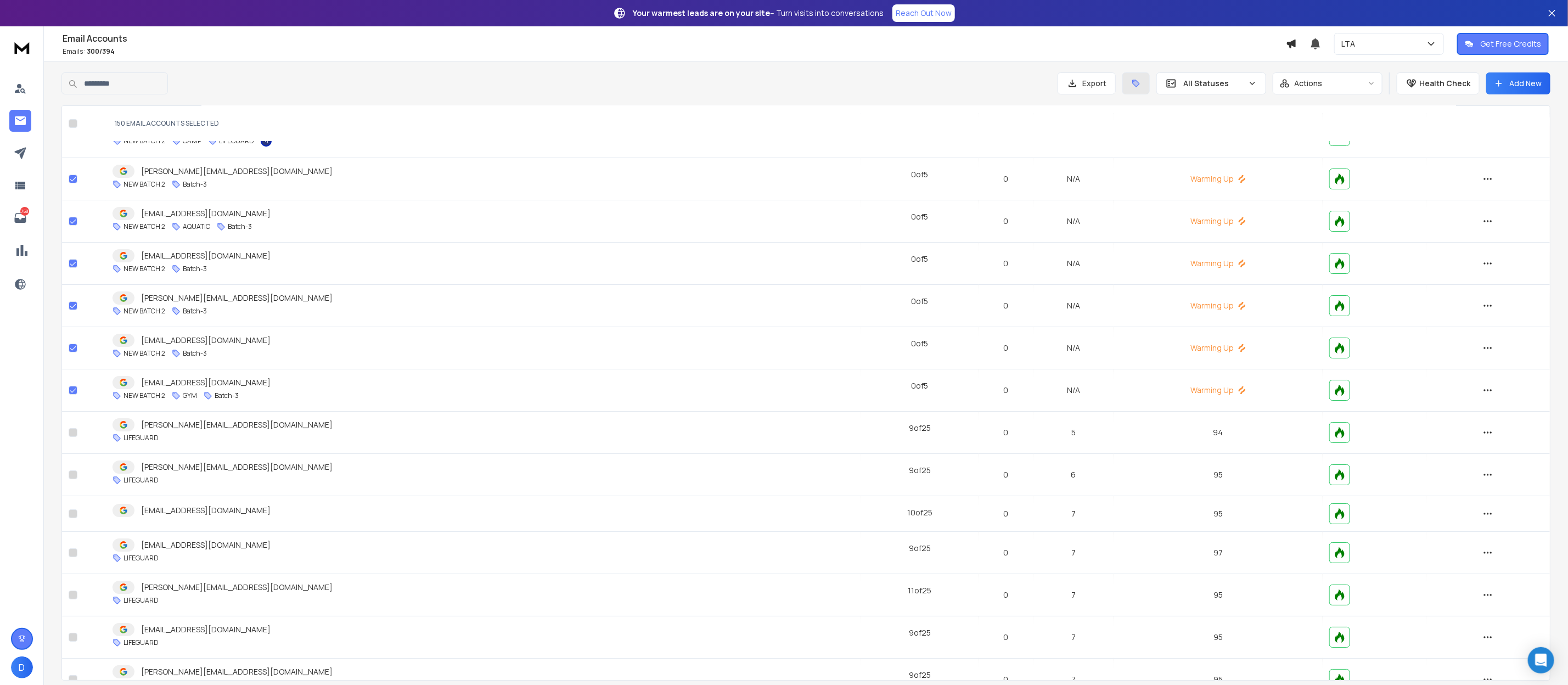
click at [1138, 76] on button at bounding box center [1136, 84] width 28 height 22
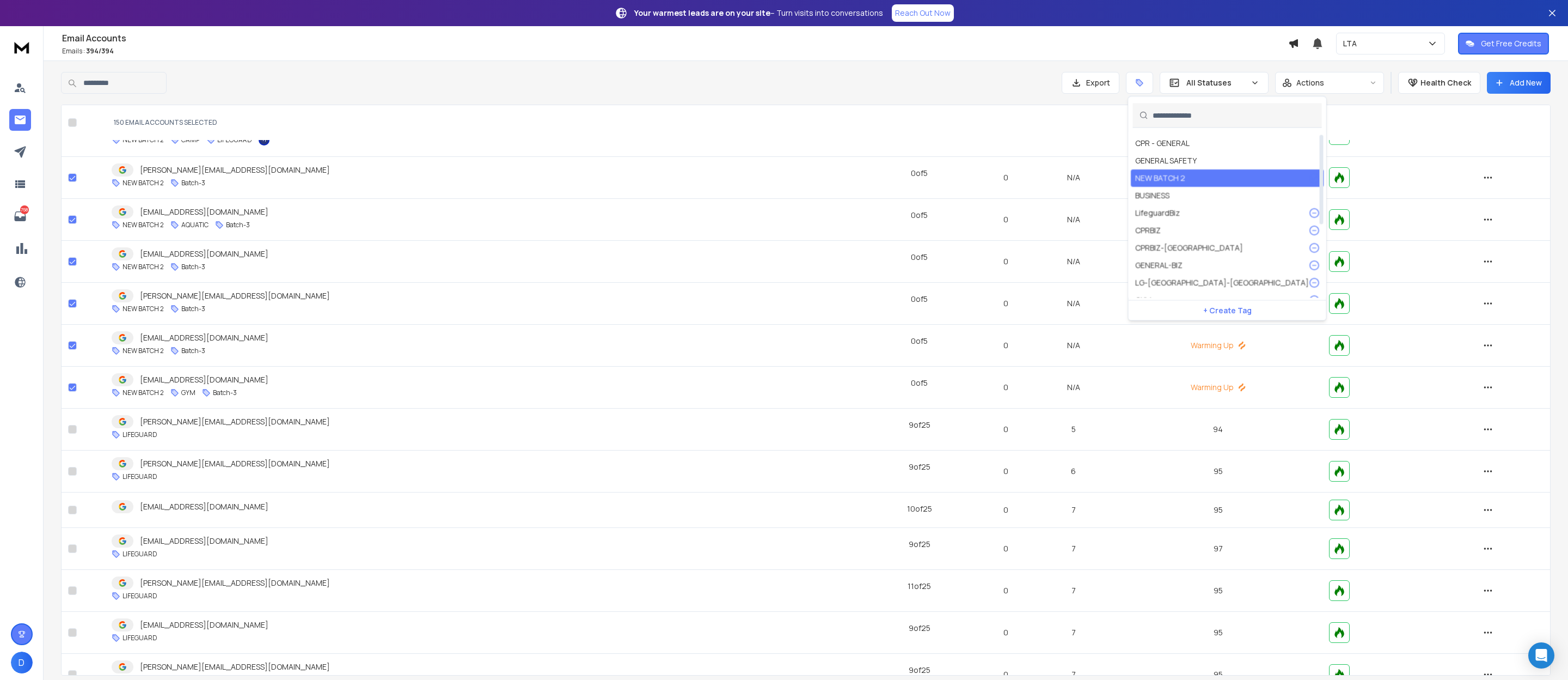
click at [1204, 176] on div "NEW BATCH 2" at bounding box center [1227, 178] width 185 height 11
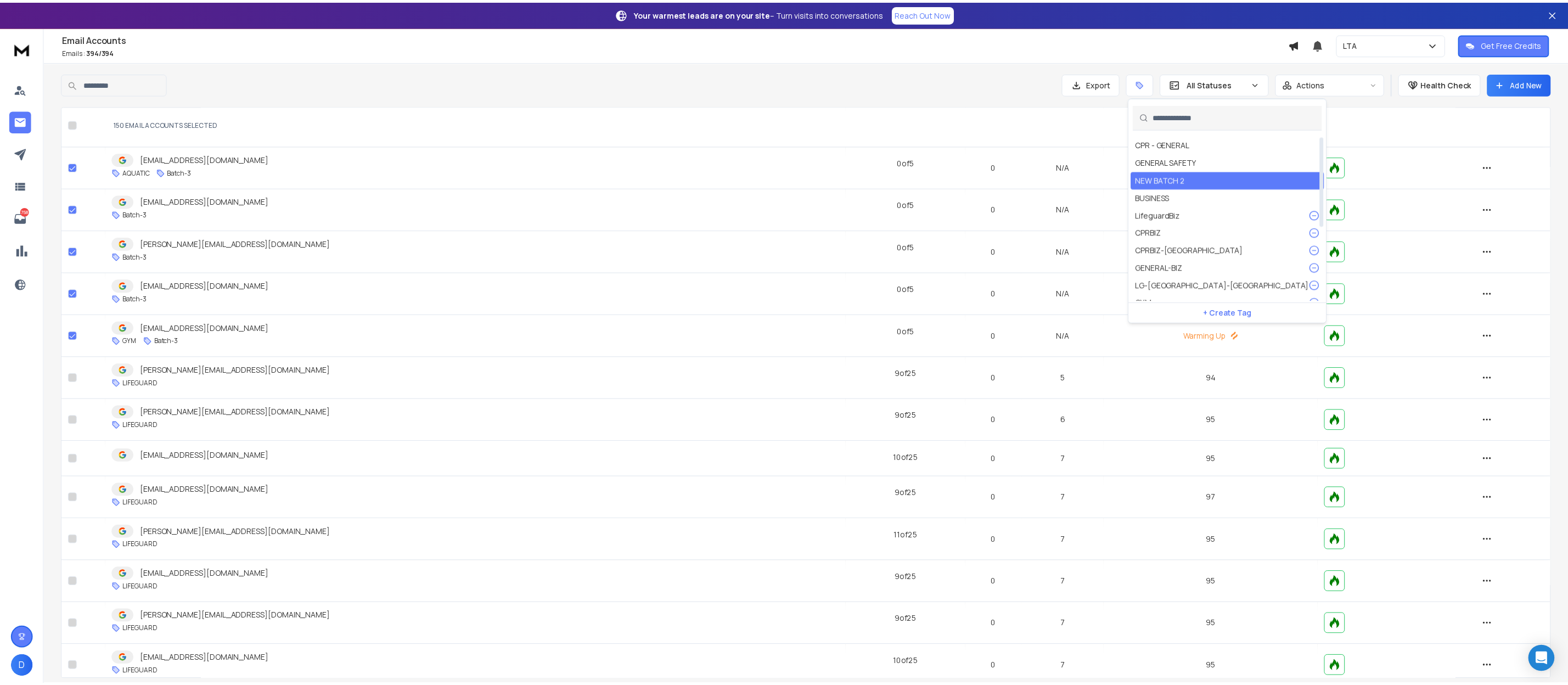
scroll to position [6069, 0]
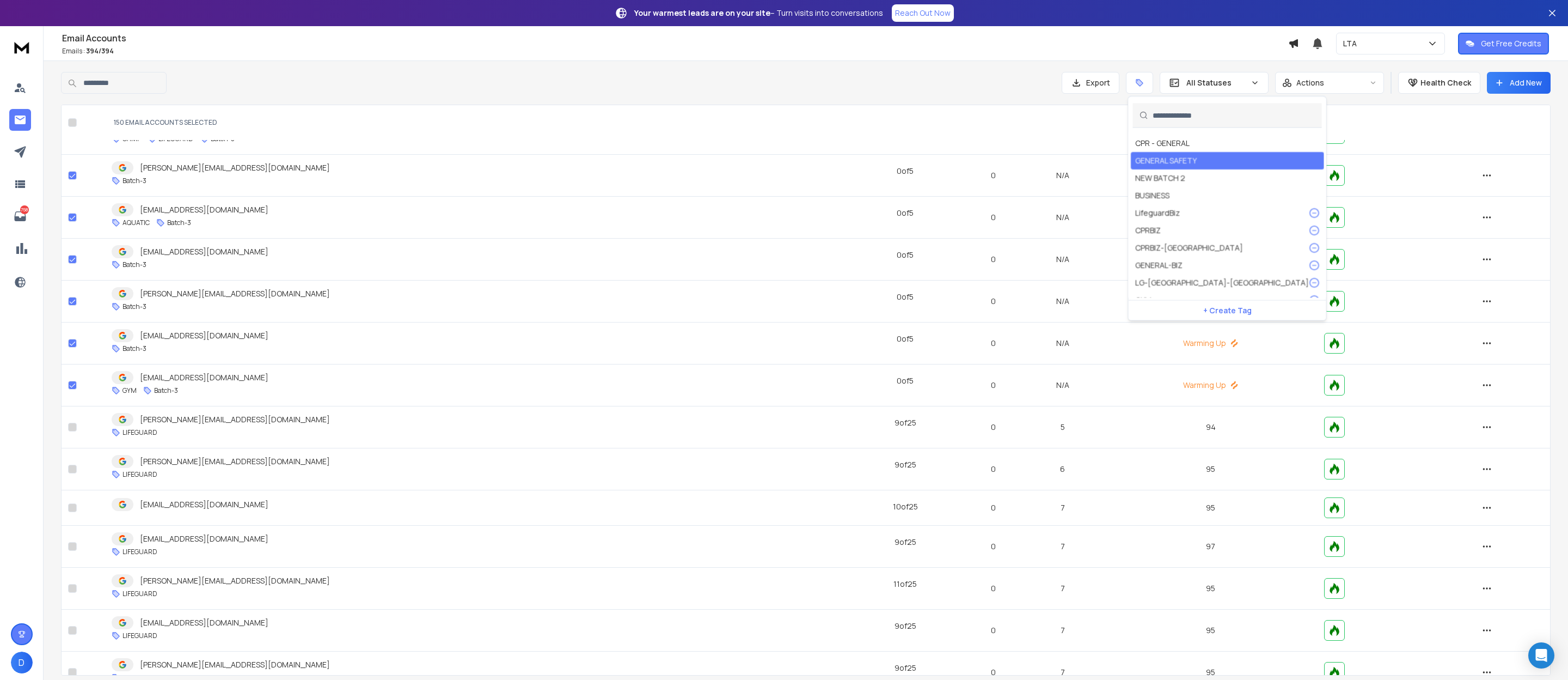
click at [693, 70] on div "Export All Statuses Actions Health Check Add New 150 EMAIL ACCOUNTS SELECTED [P…" at bounding box center [806, 374] width 1524 height 625
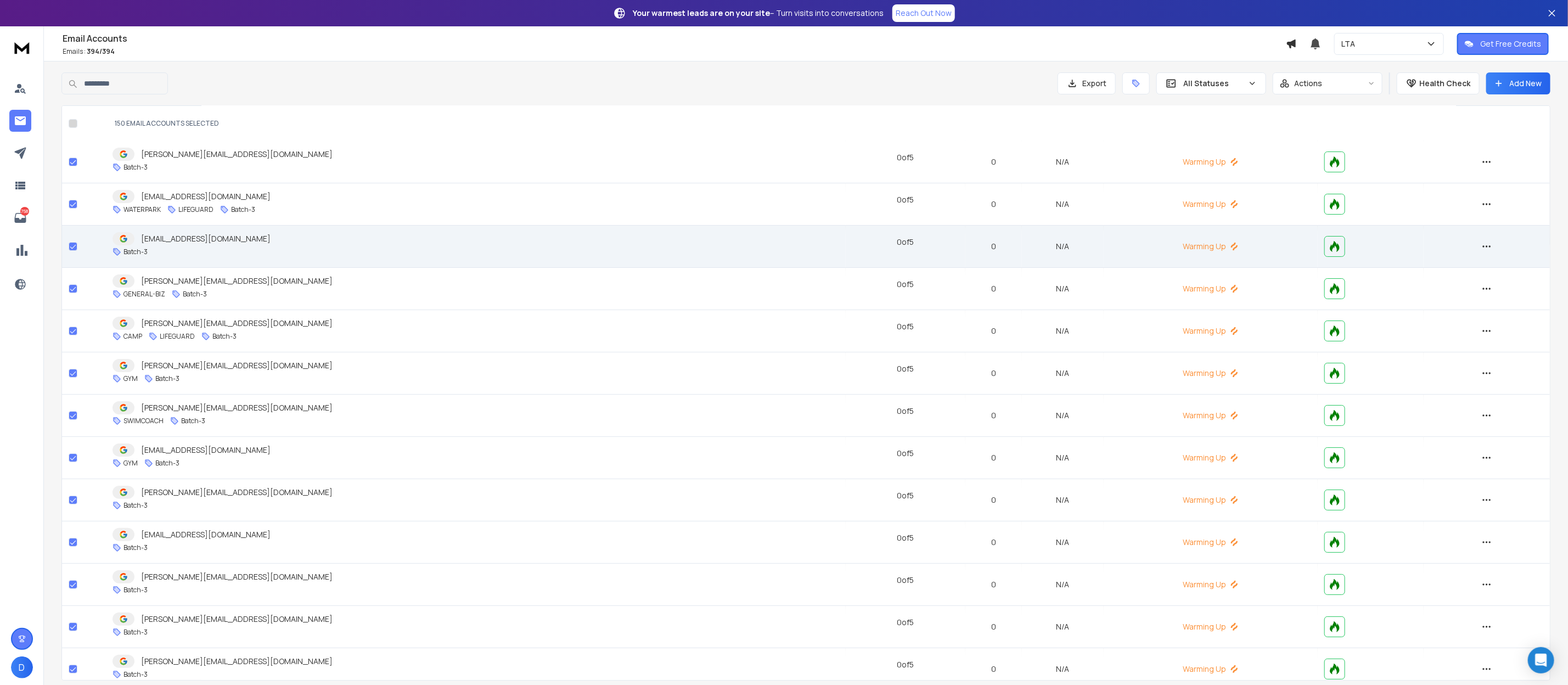
scroll to position [0, 0]
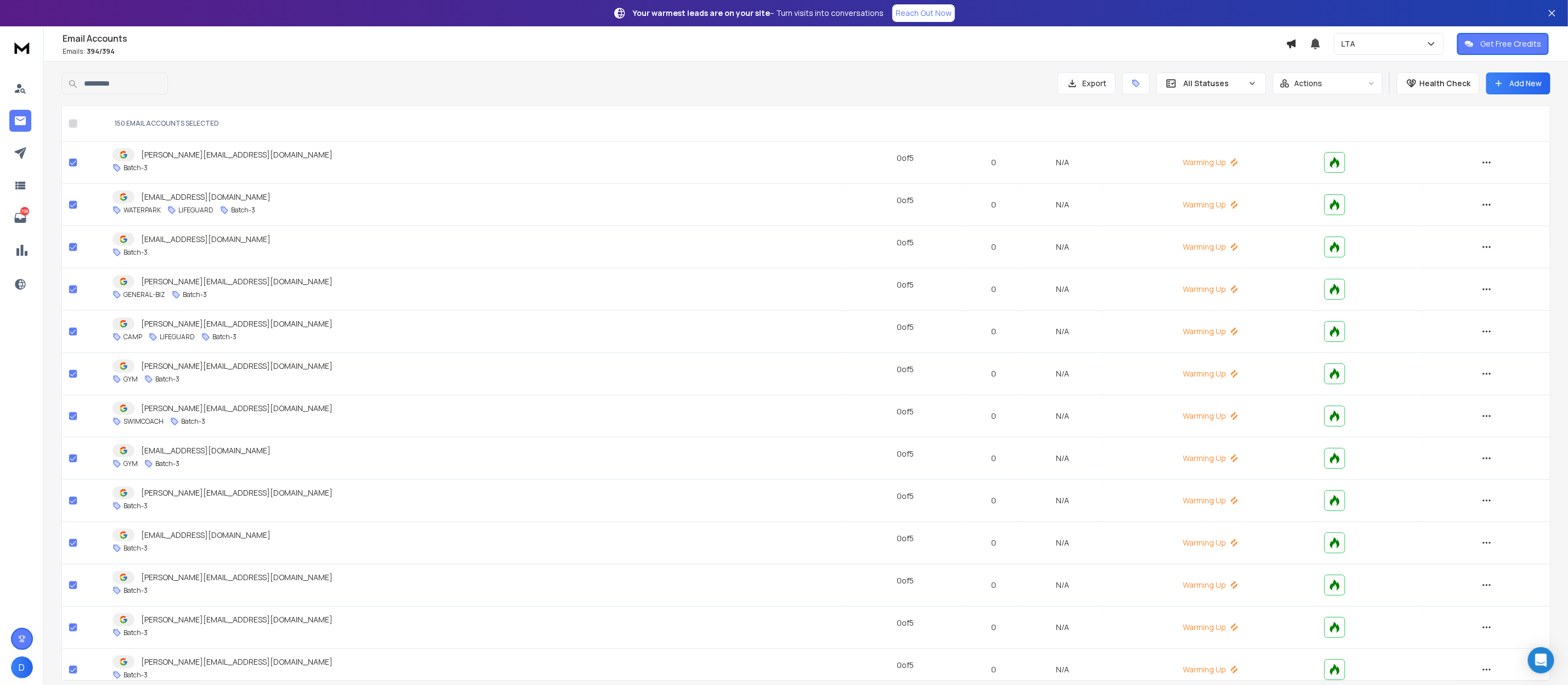
click at [468, 82] on div at bounding box center [556, 84] width 990 height 22
click at [447, 73] on div at bounding box center [556, 84] width 990 height 22
click at [16, 153] on icon at bounding box center [20, 153] width 12 height 12
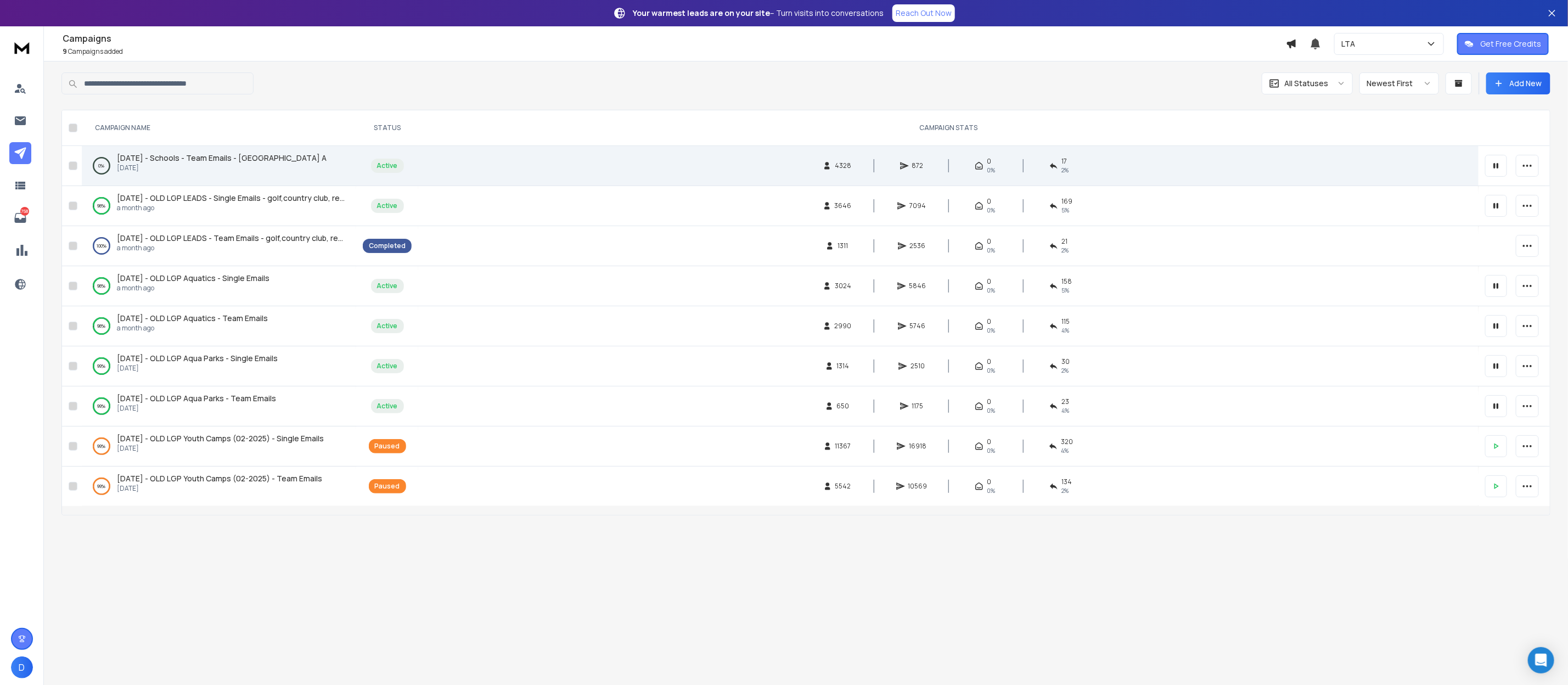
click at [242, 170] on p "[DATE]" at bounding box center [221, 168] width 210 height 9
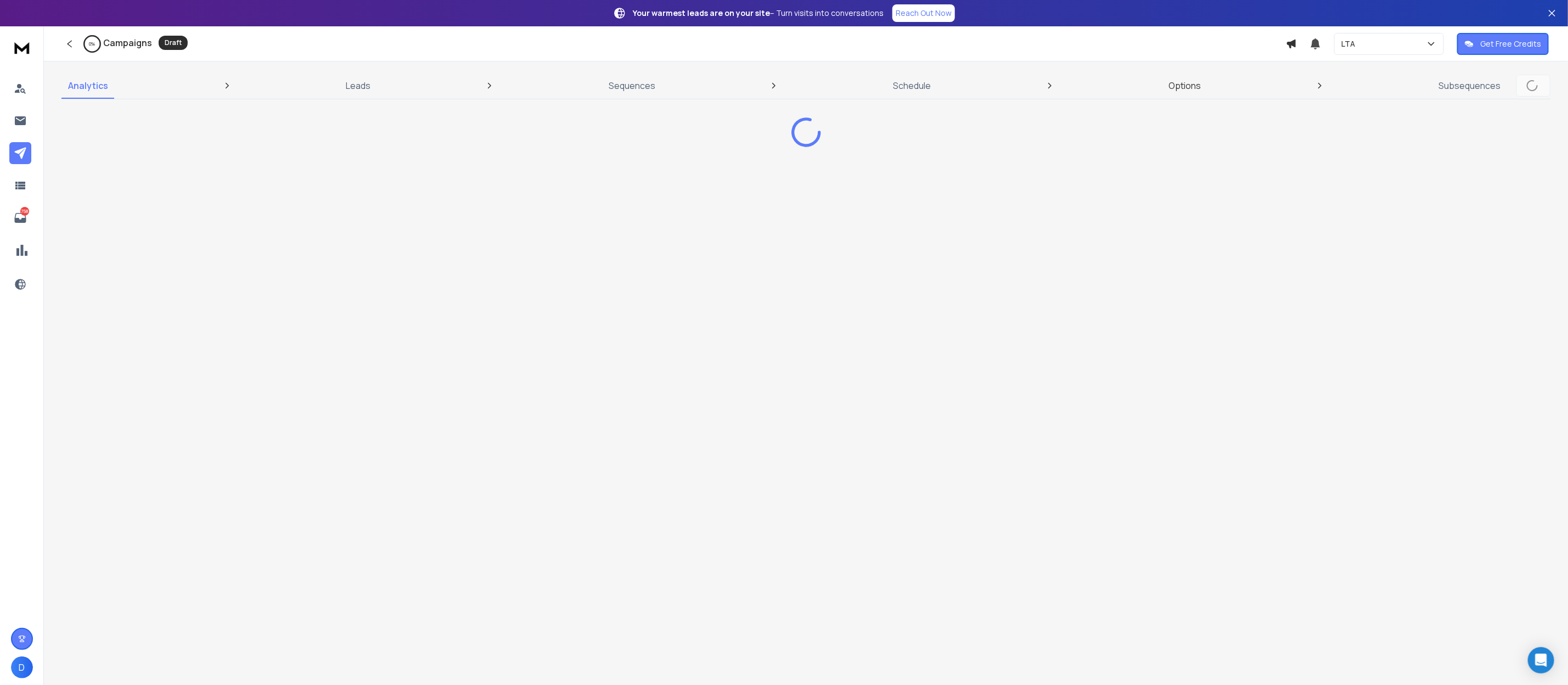
click at [1166, 86] on link "Options" at bounding box center [1185, 86] width 46 height 26
select select "**********"
select select "*"
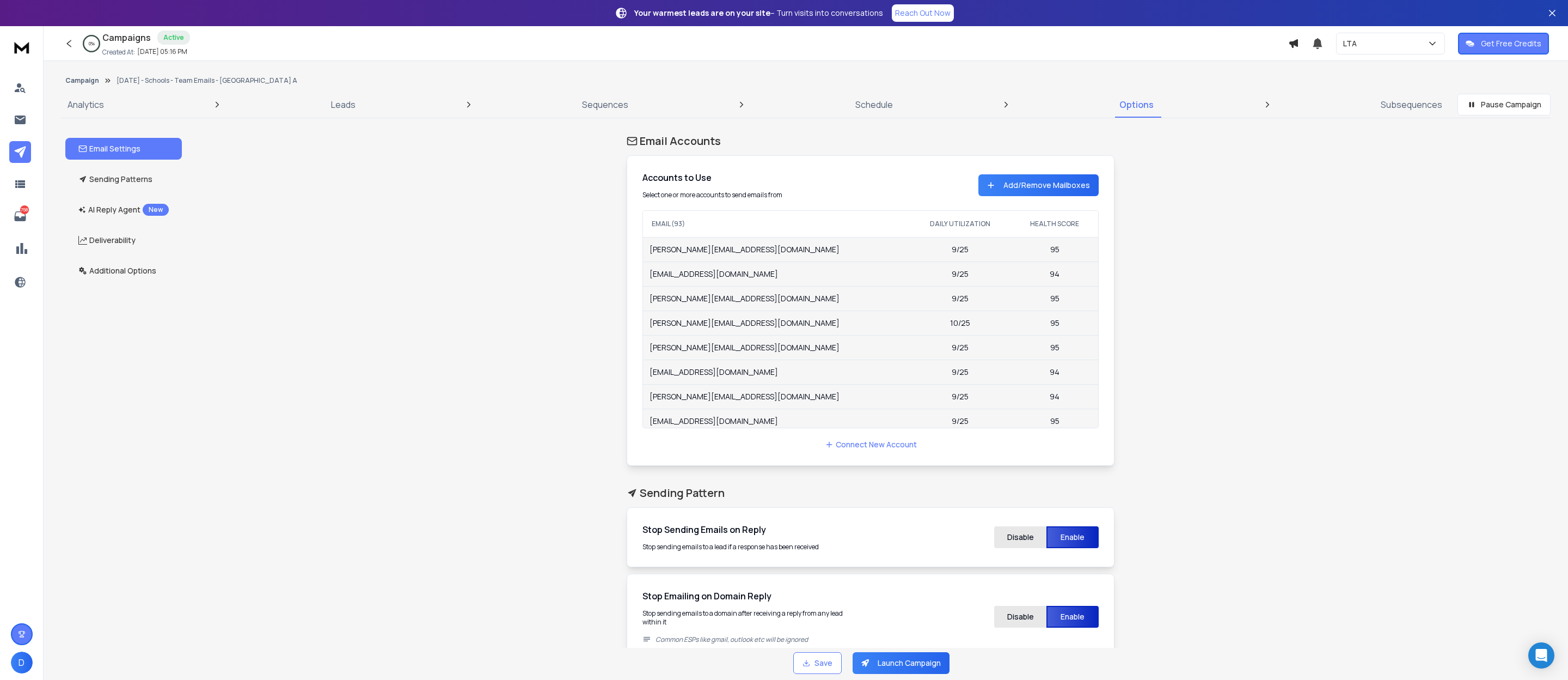
click at [1031, 192] on button "Add/Remove Mailboxes" at bounding box center [1038, 185] width 120 height 22
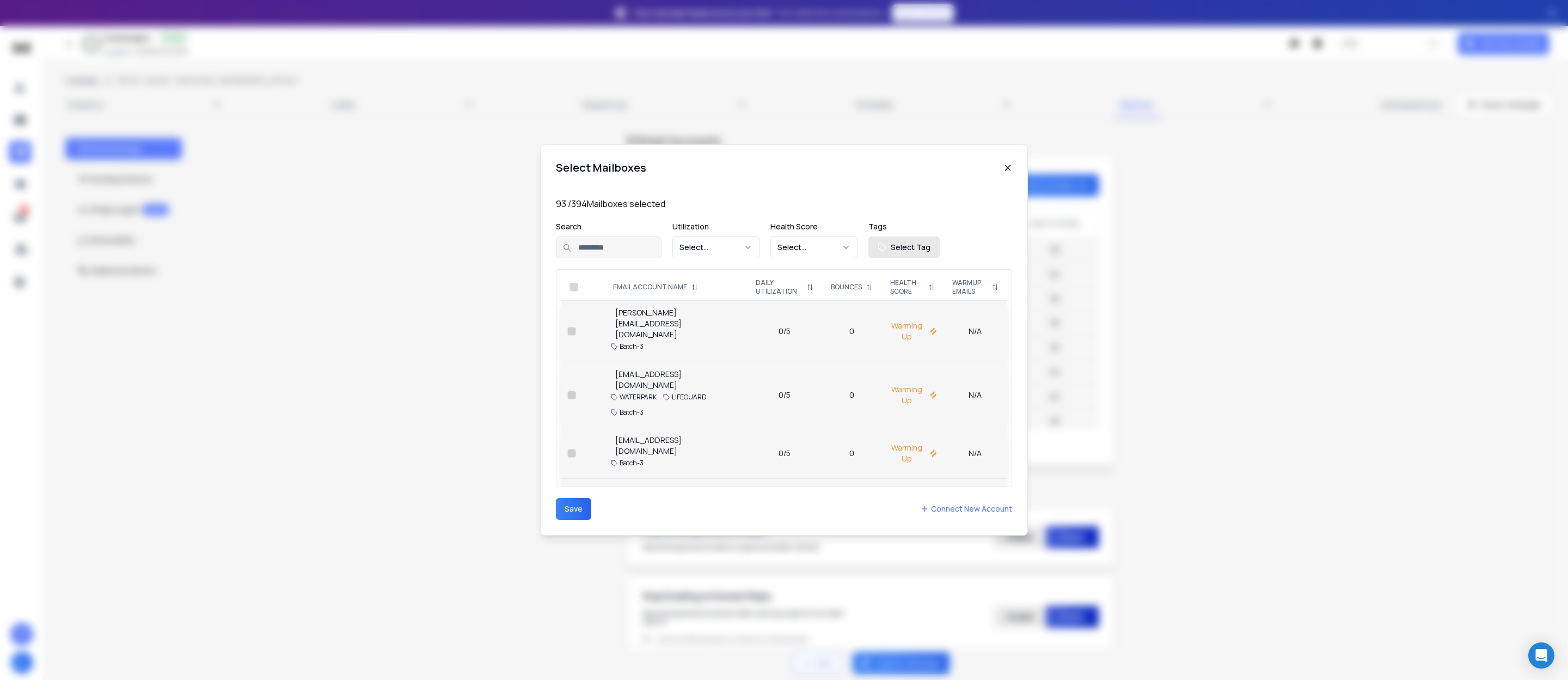
click at [911, 246] on button "Select Tag" at bounding box center [904, 248] width 71 height 22
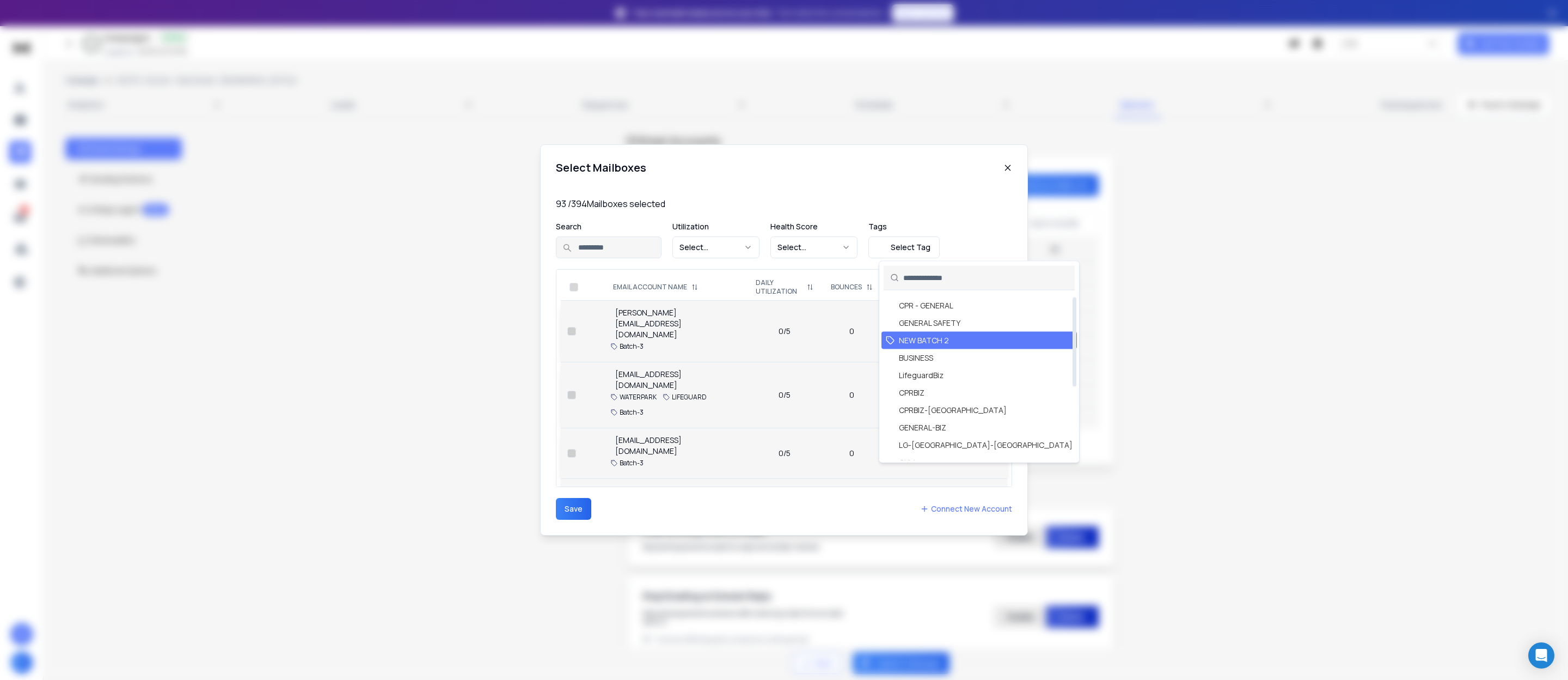
click at [912, 335] on span "NEW BATCH 2" at bounding box center [923, 340] width 50 height 11
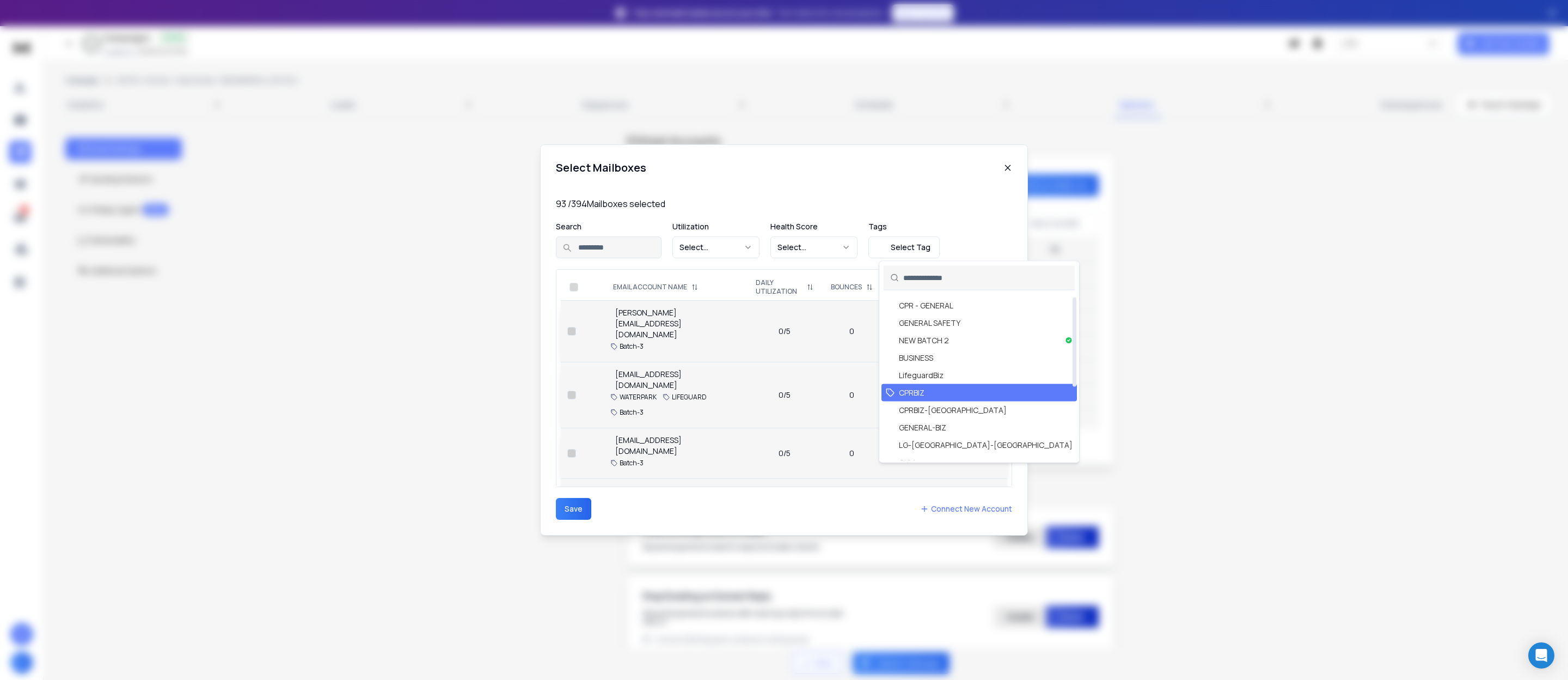
click at [905, 395] on span "CPRBIZ" at bounding box center [911, 393] width 25 height 11
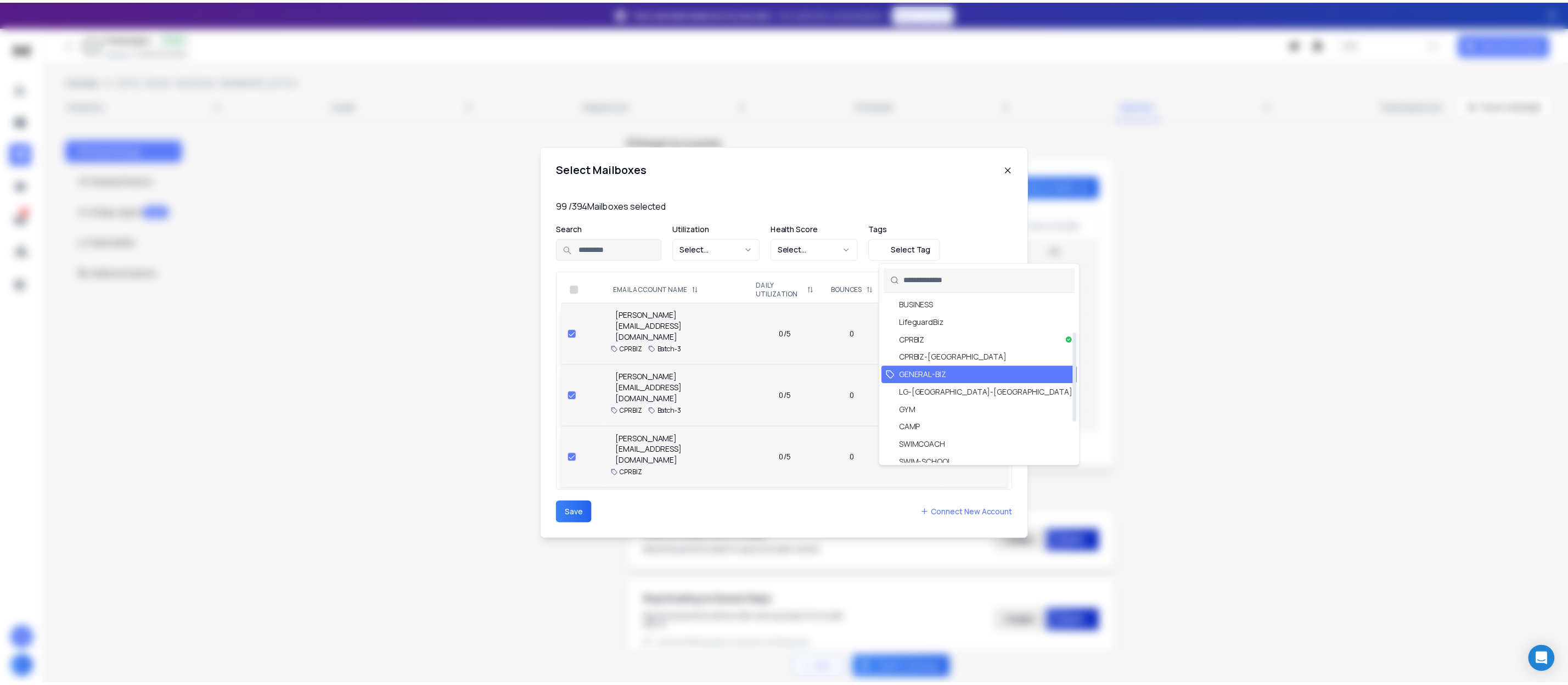
scroll to position [62, 0]
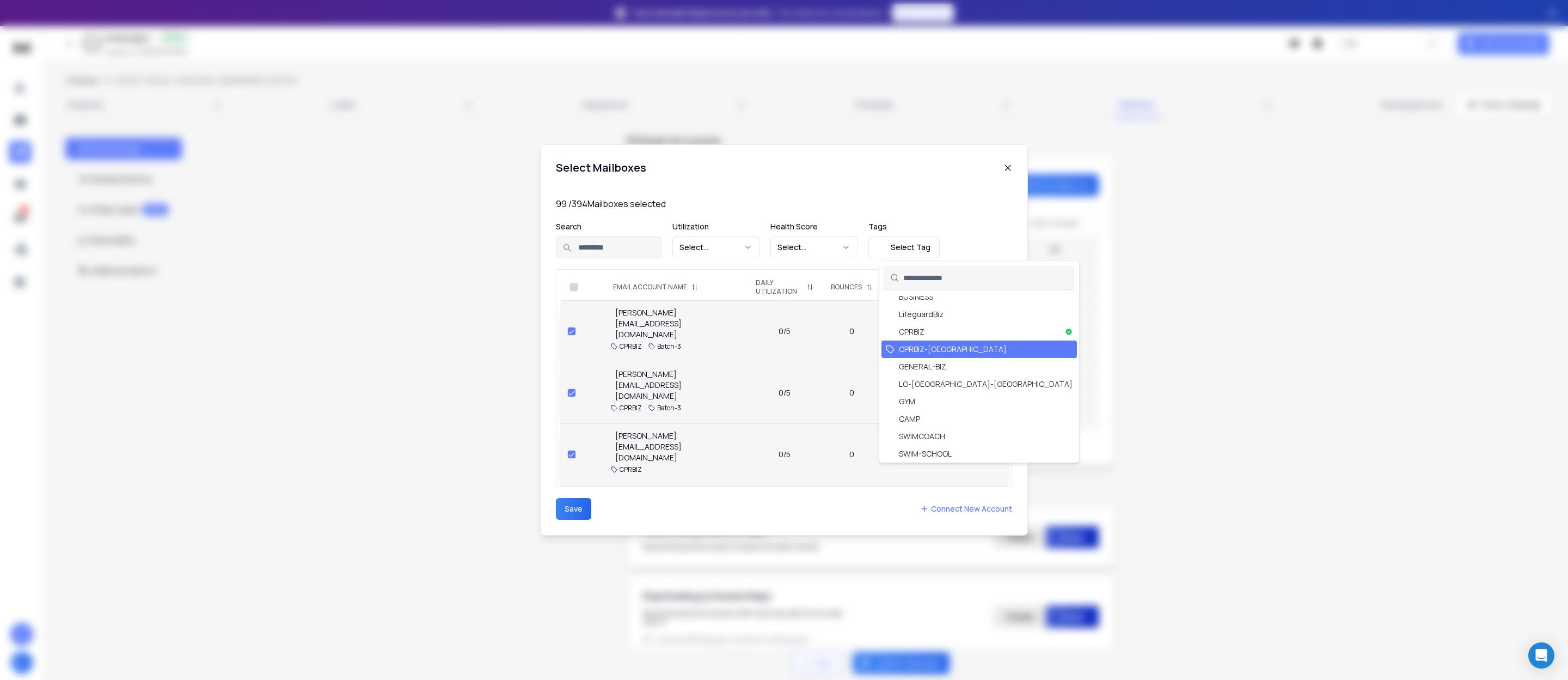
click at [1012, 170] on div "Select Mailboxes 99 / 394 Mailboxes selected Search Utilization Select... Healt…" at bounding box center [784, 340] width 488 height 391
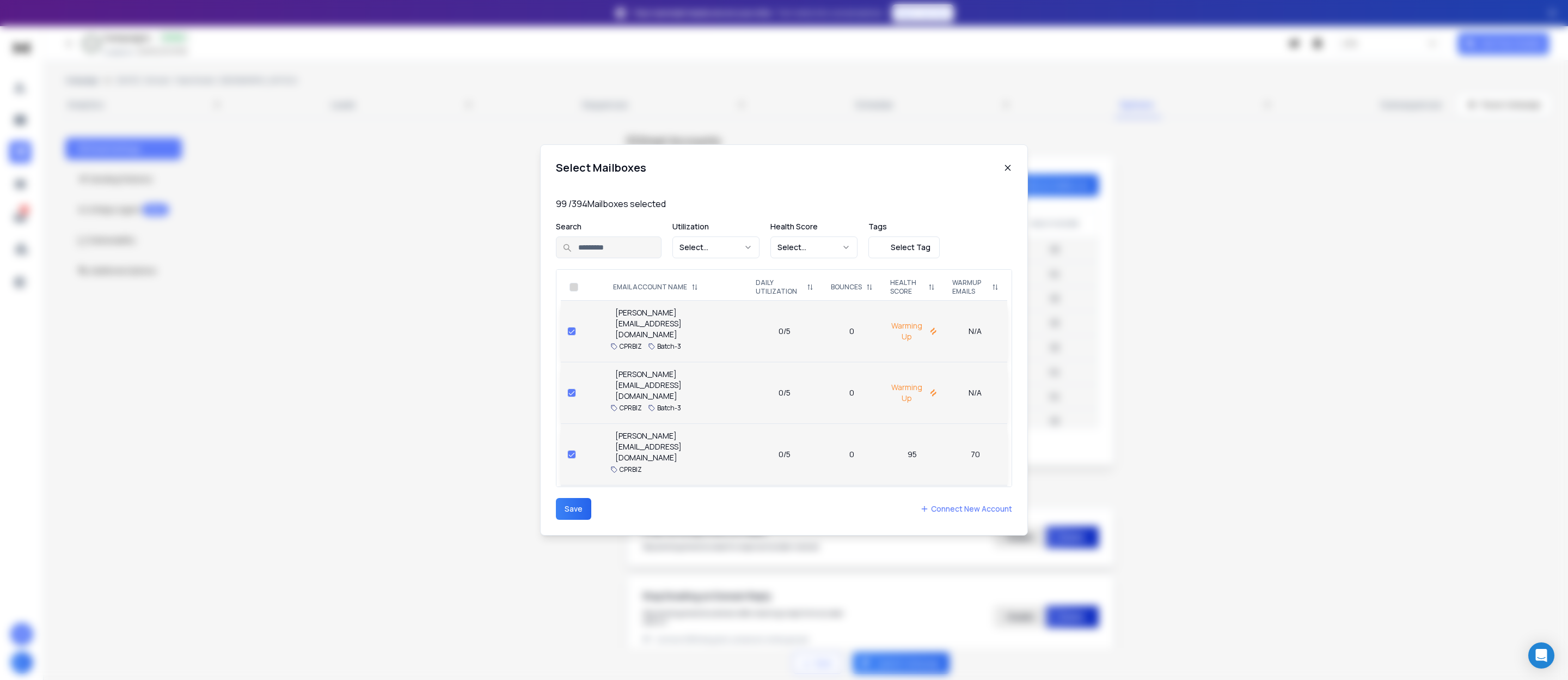
click at [1007, 170] on icon at bounding box center [1007, 167] width 8 height 8
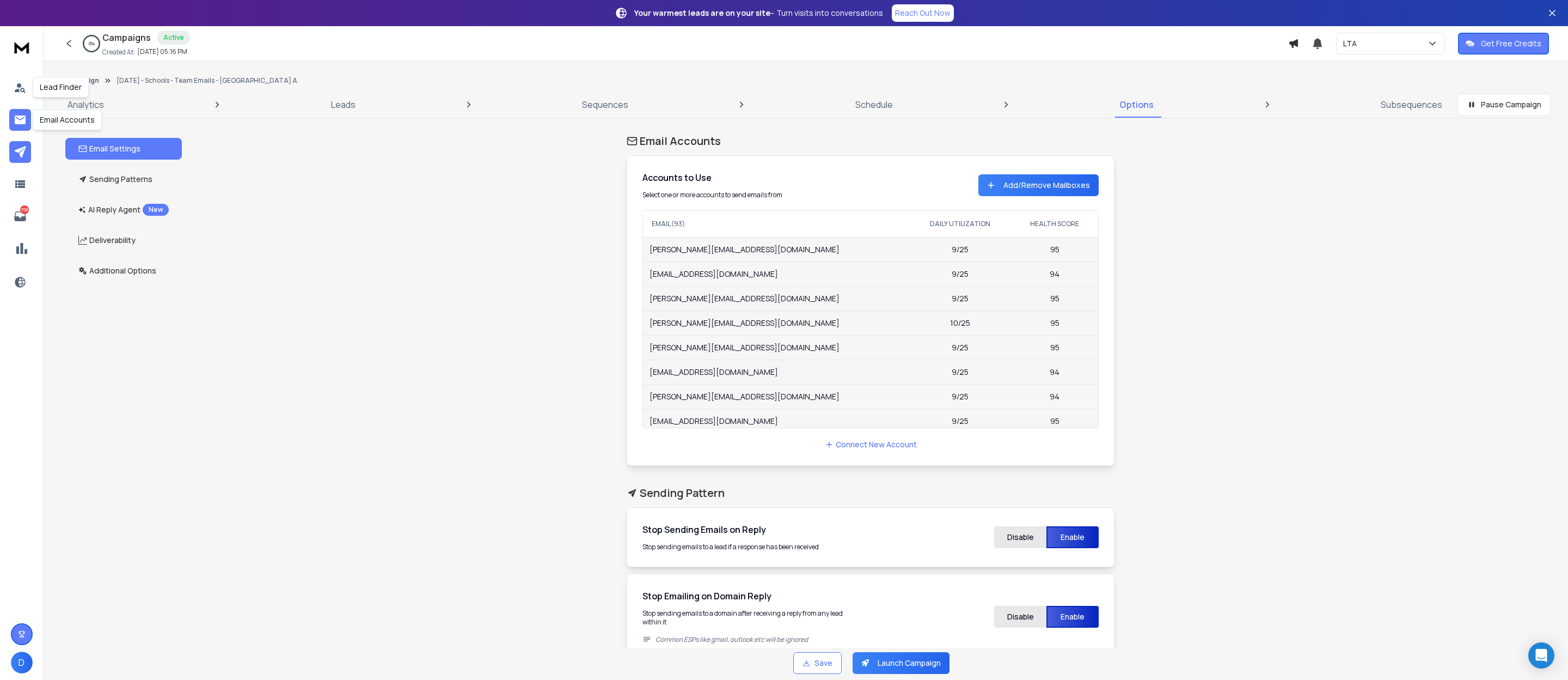
click at [22, 129] on link at bounding box center [20, 120] width 22 height 22
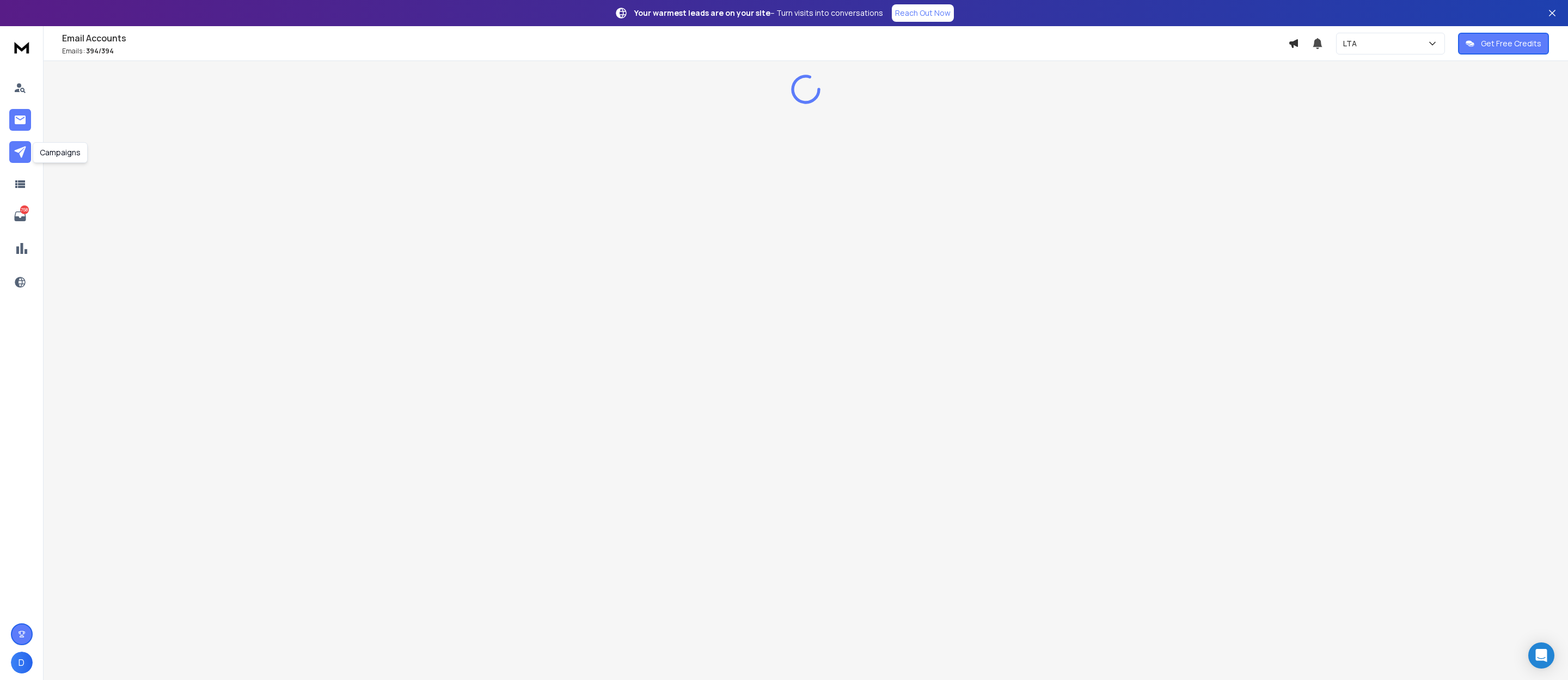
click at [20, 157] on icon at bounding box center [20, 152] width 12 height 12
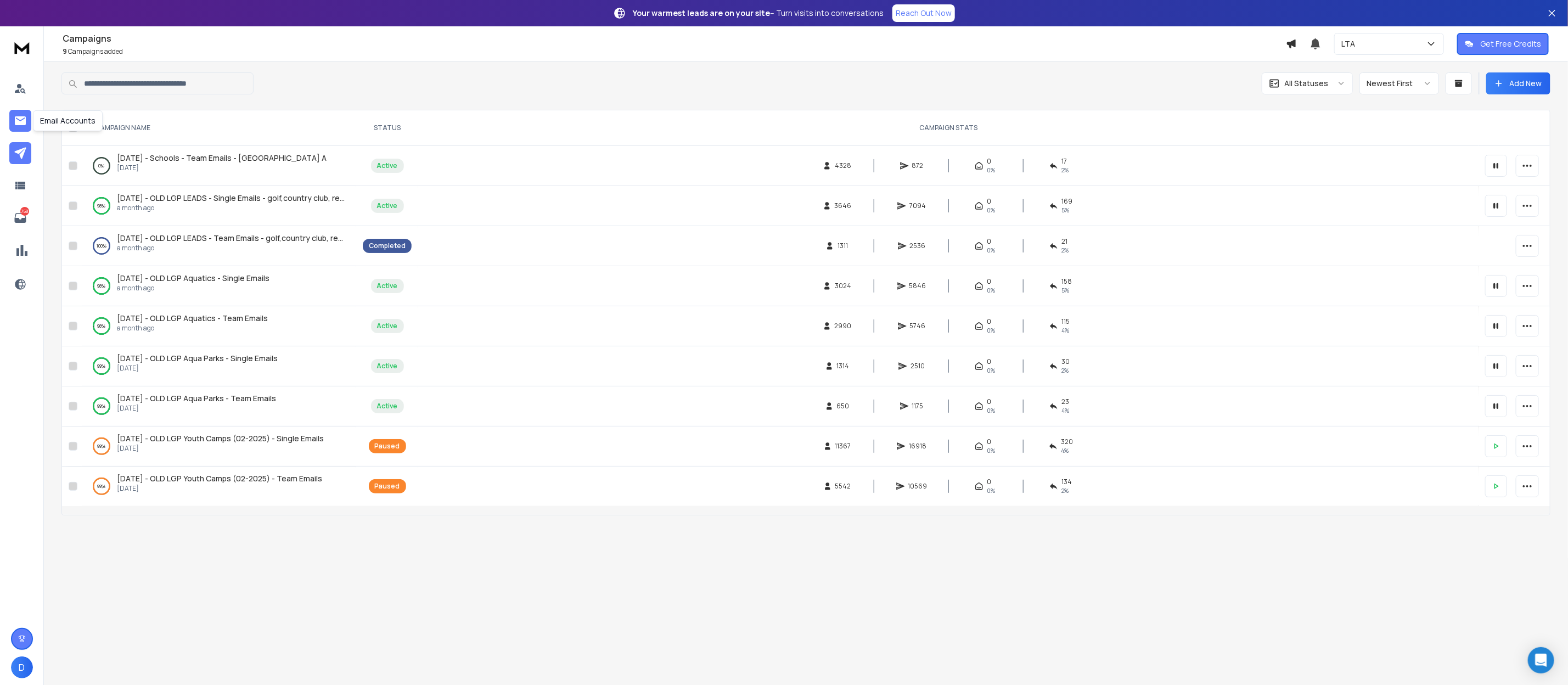
click at [24, 125] on icon at bounding box center [20, 120] width 13 height 13
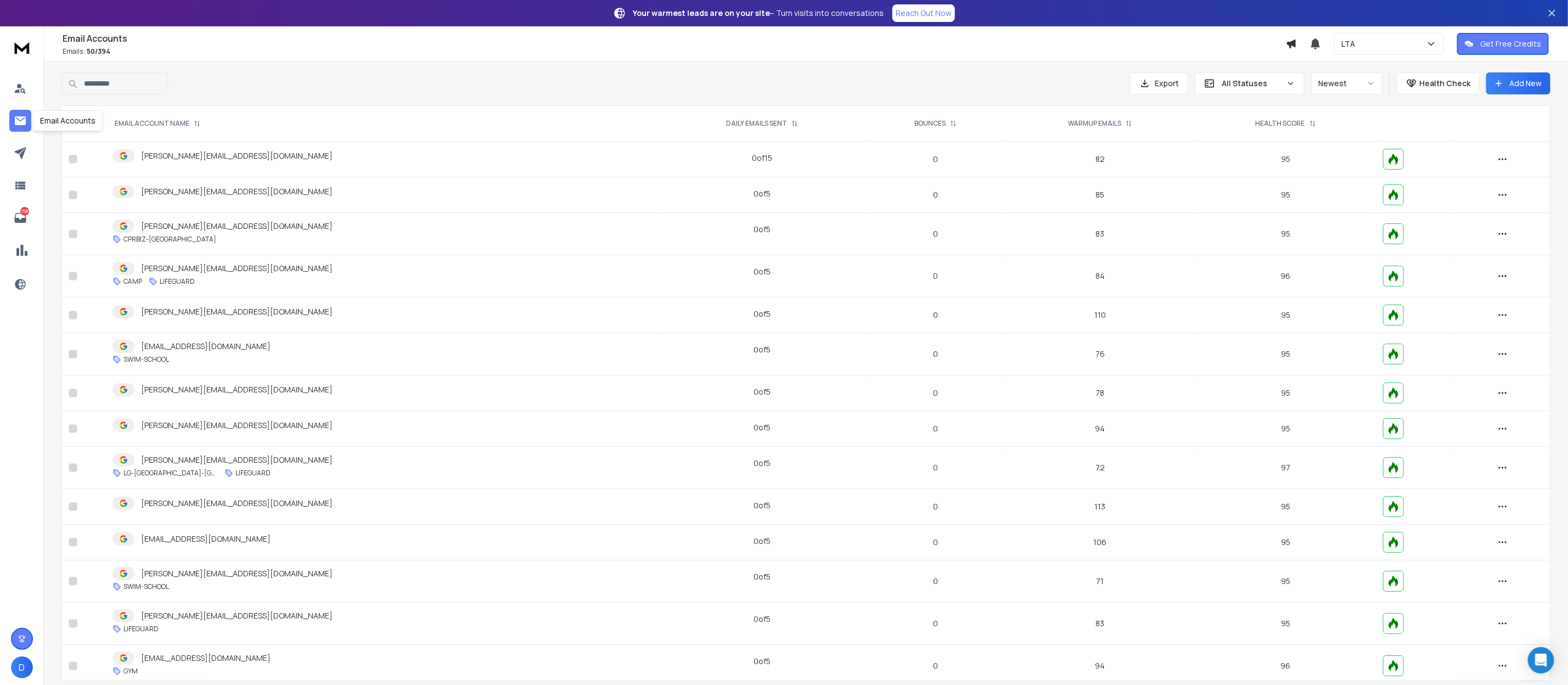
click at [150, 83] on input at bounding box center [115, 84] width 107 height 22
paste input "**********"
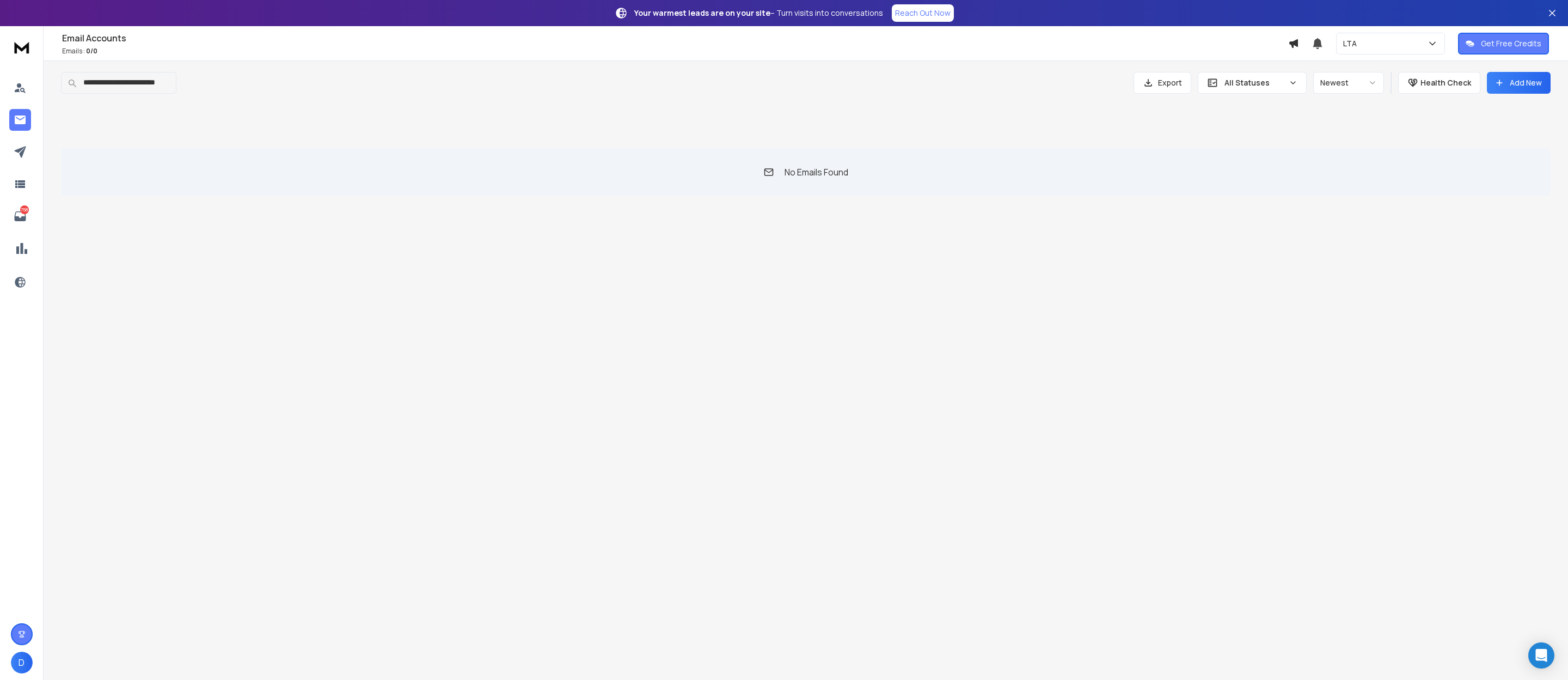
click at [149, 82] on input "**********" at bounding box center [119, 83] width 116 height 22
paste input "**********"
type input "**********"
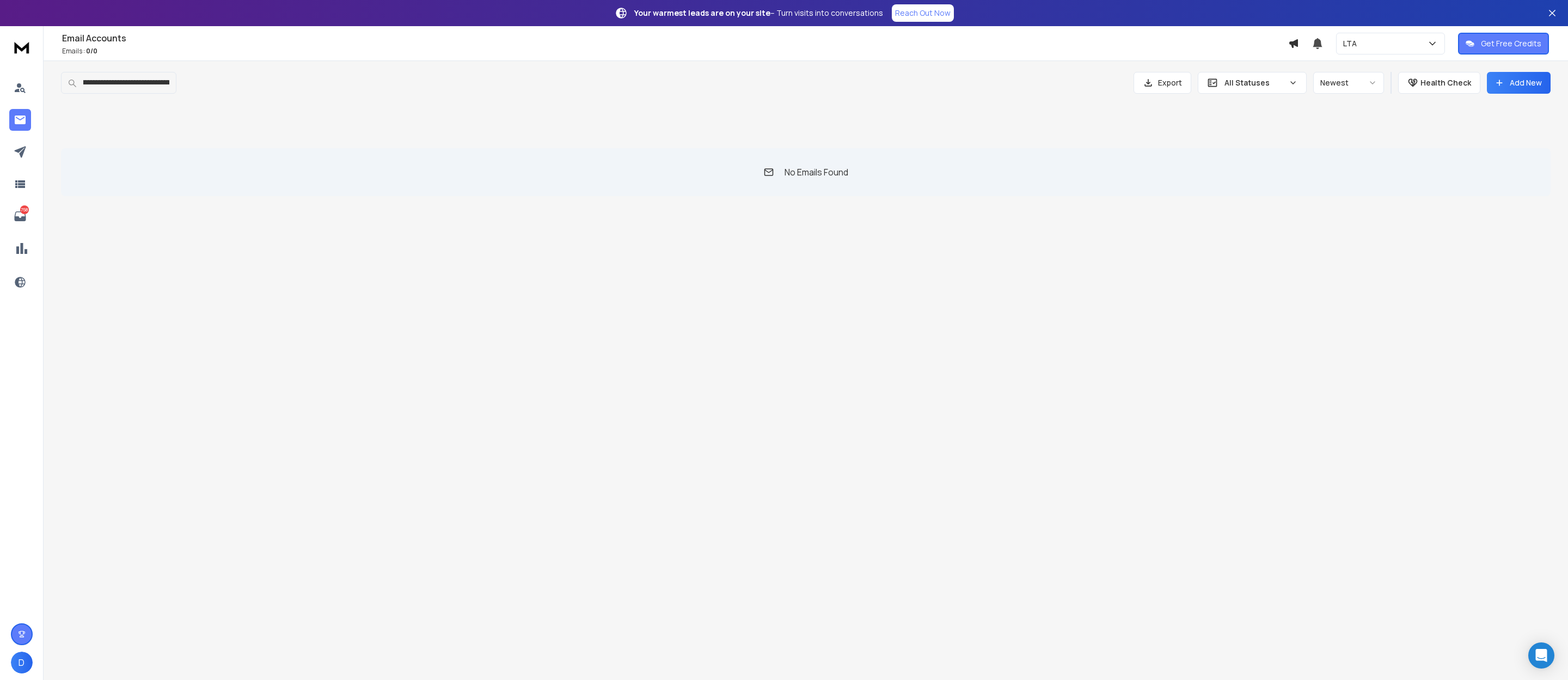
scroll to position [0, 105]
click at [159, 83] on input "**********" at bounding box center [114, 83] width 106 height 22
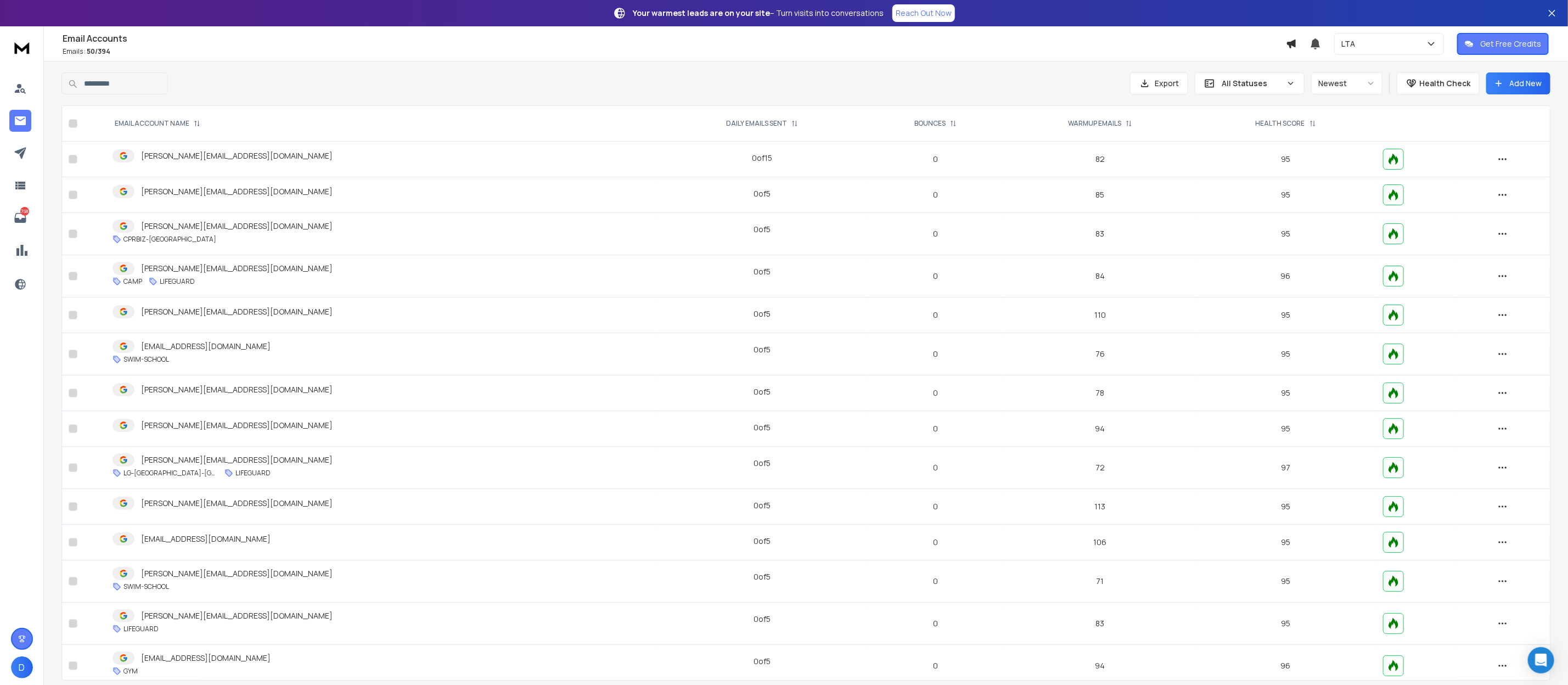
click at [138, 73] on input at bounding box center [115, 84] width 107 height 22
click at [138, 73] on input at bounding box center [115, 84] width 107 height 22
paste input "**********"
type input "**********"
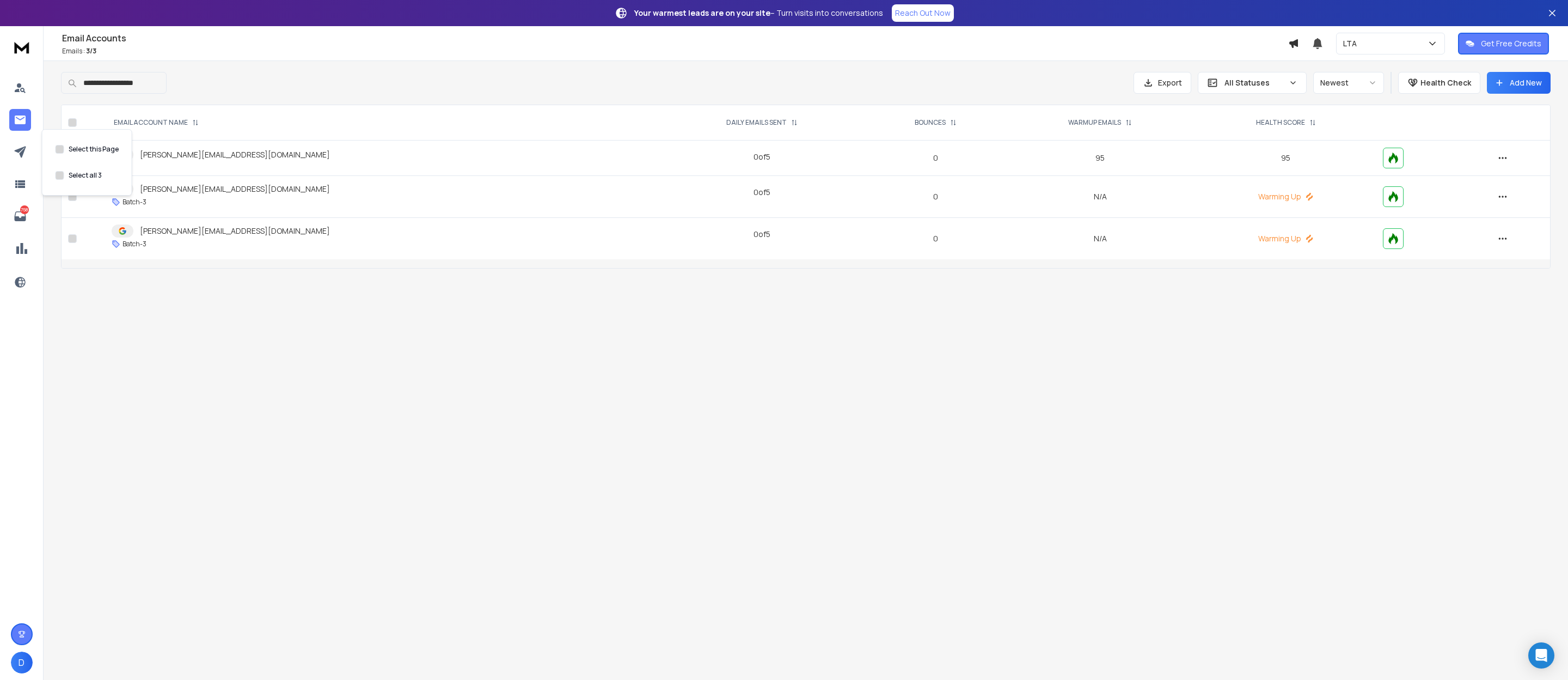
click at [62, 174] on button "Select this Page" at bounding box center [59, 175] width 8 height 8
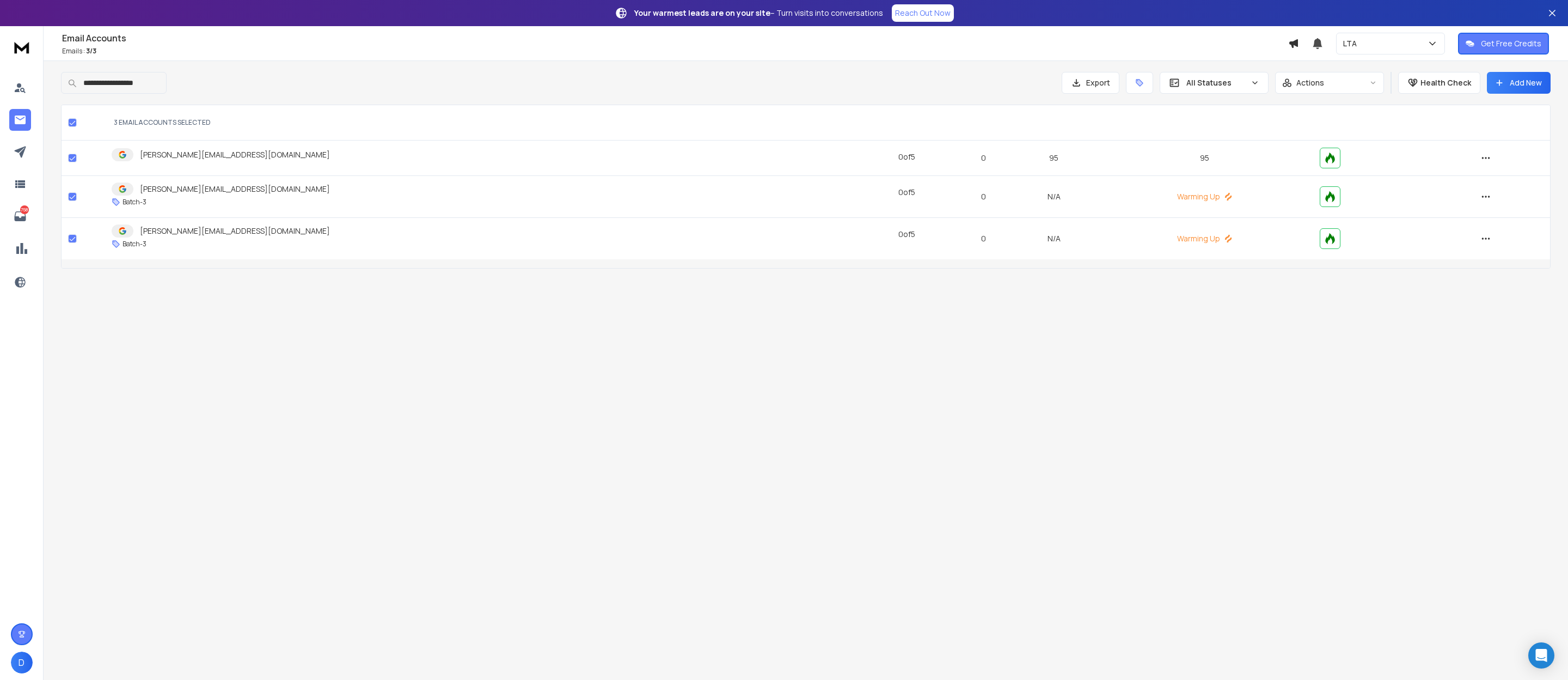
click at [1226, 86] on p "All Statuses" at bounding box center [1216, 83] width 60 height 11
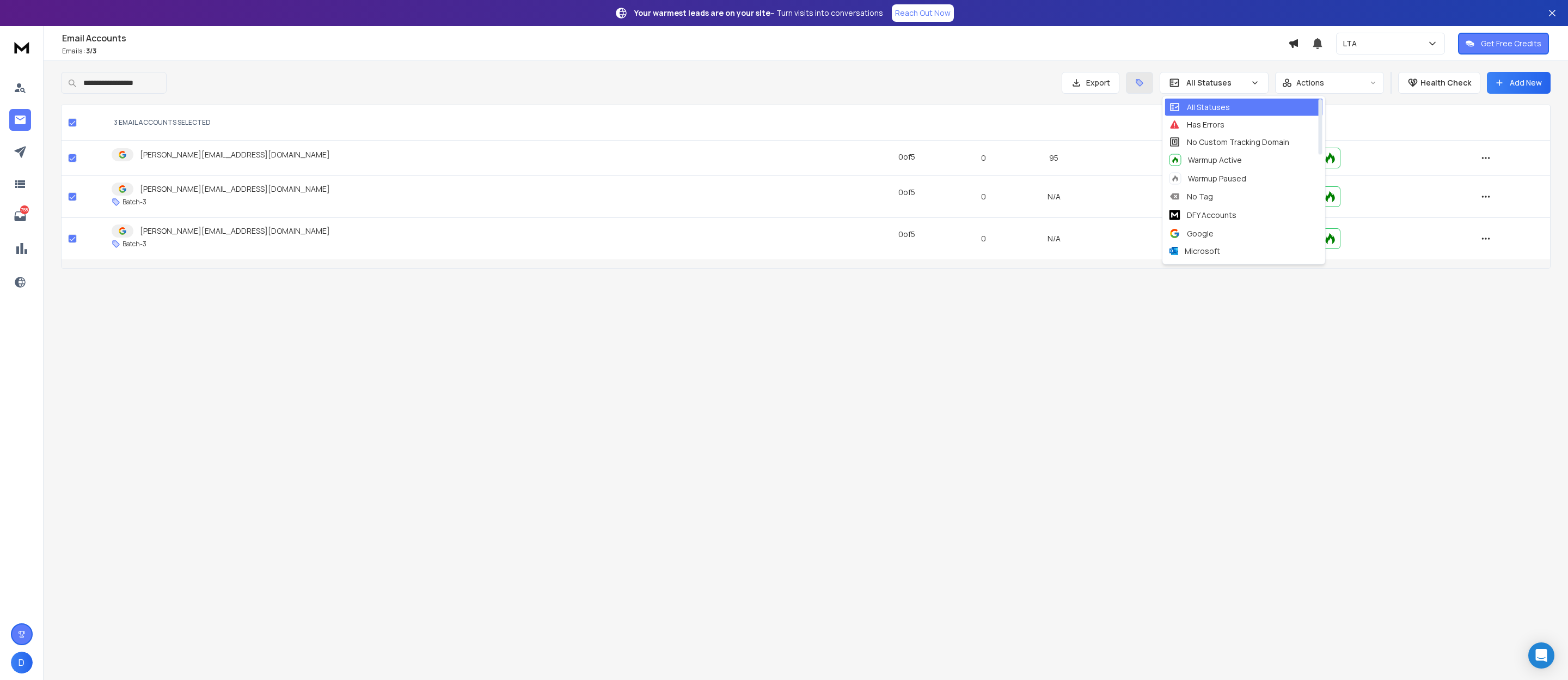
click at [1137, 86] on icon at bounding box center [1139, 83] width 8 height 8
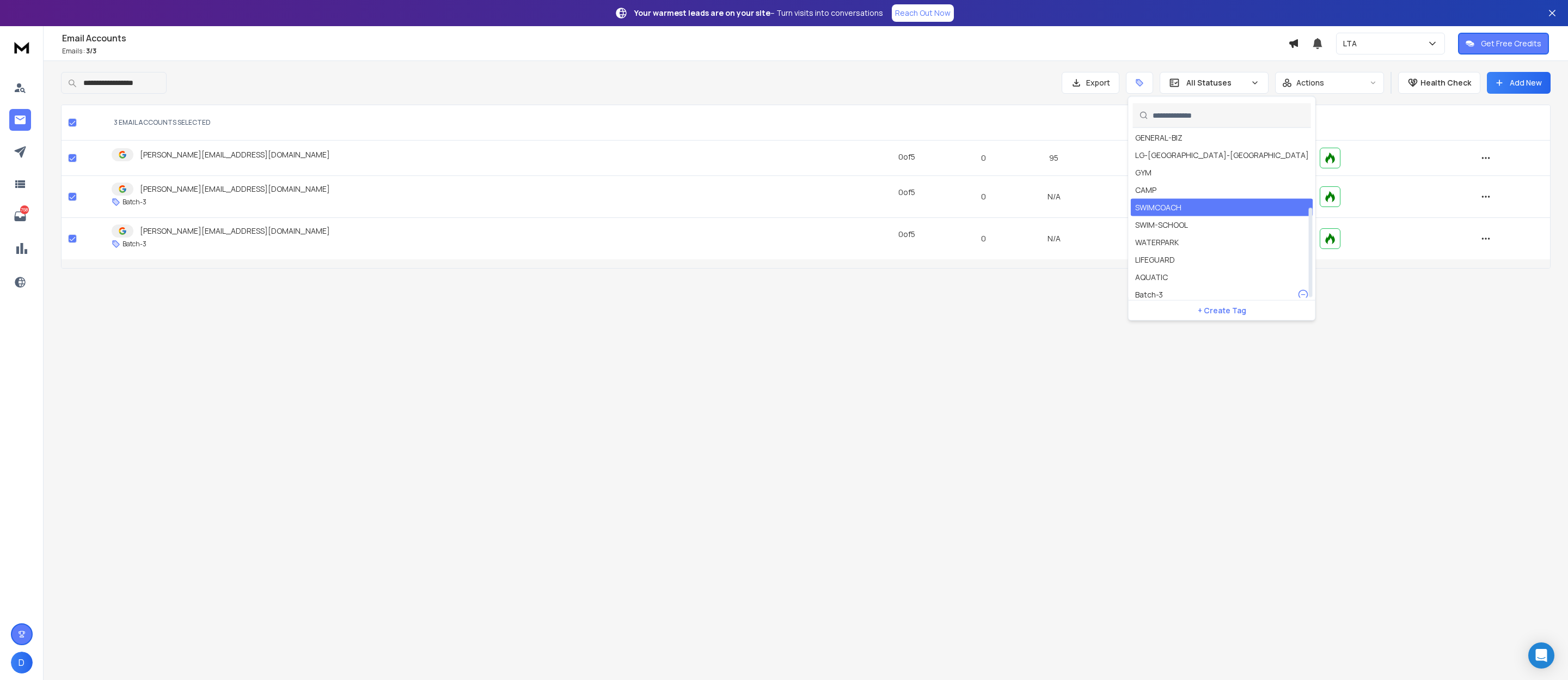
scroll to position [133, 0]
click at [1198, 311] on p "+ Create Tag" at bounding box center [1222, 310] width 49 height 11
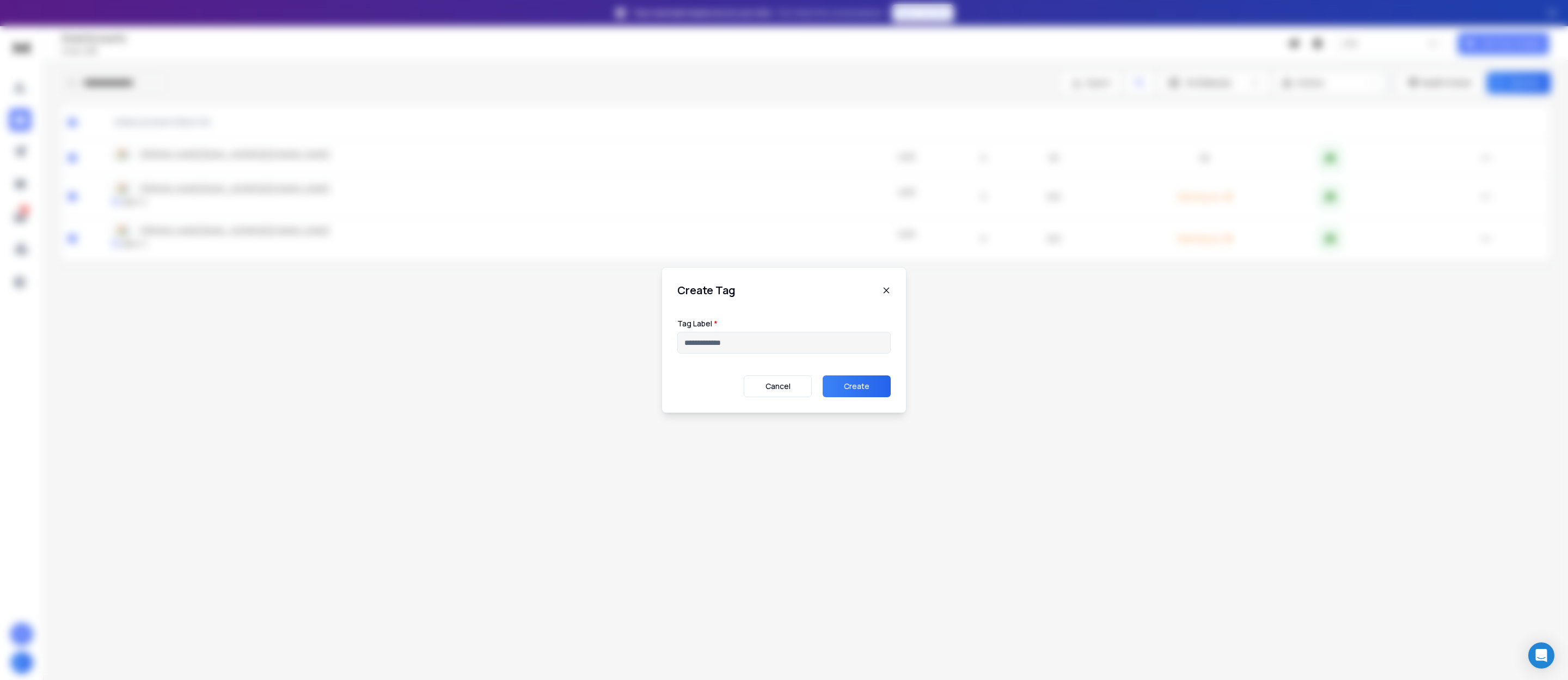
click at [823, 337] on input "text" at bounding box center [784, 343] width 213 height 22
type input "**********"
drag, startPoint x: 783, startPoint y: 291, endPoint x: 773, endPoint y: 296, distance: 11.2
click at [783, 290] on div "Create Tag" at bounding box center [784, 290] width 213 height 15
click at [864, 388] on button "Create" at bounding box center [856, 386] width 68 height 22
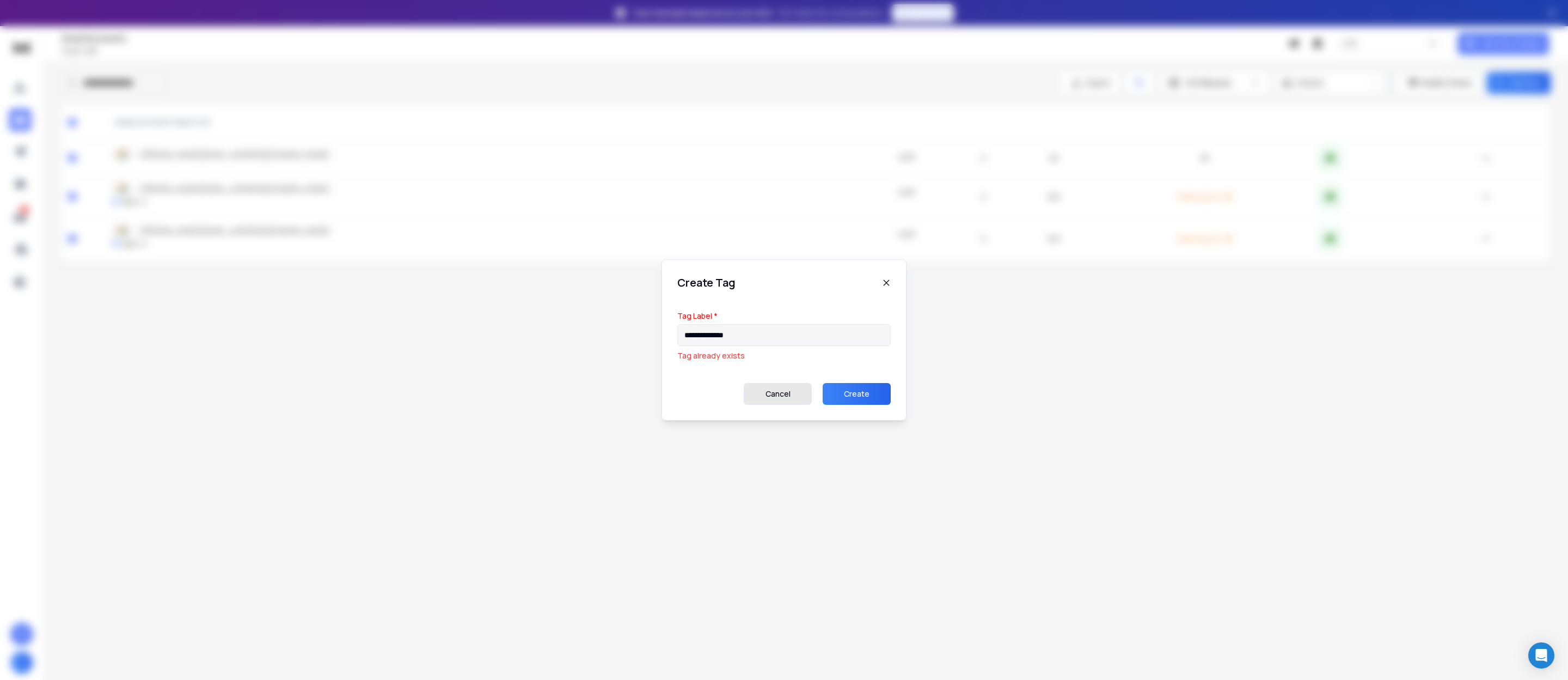
click at [788, 393] on p "Cancel" at bounding box center [777, 394] width 68 height 22
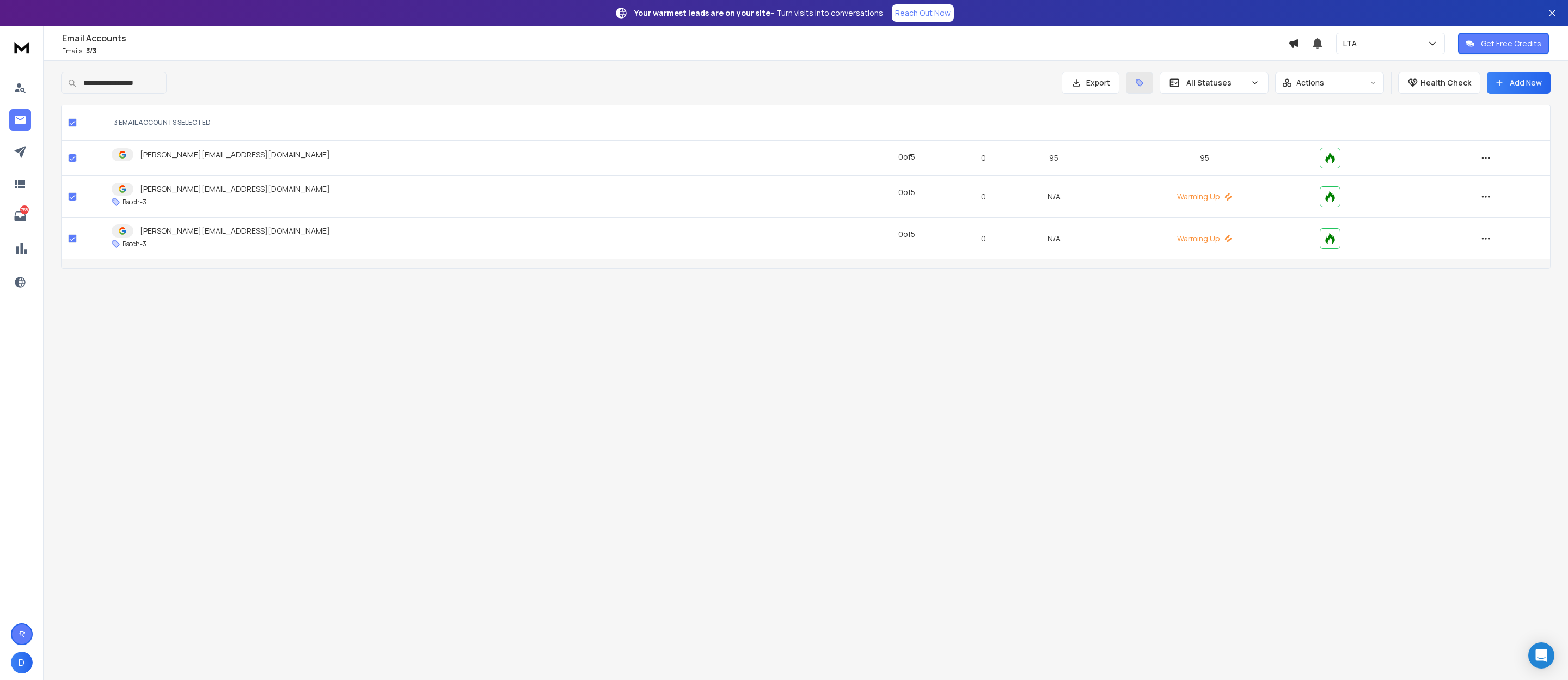
click at [1141, 81] on icon at bounding box center [1139, 83] width 6 height 6
click at [1195, 165] on span "GENERAL SAFETY" at bounding box center [1166, 161] width 62 height 11
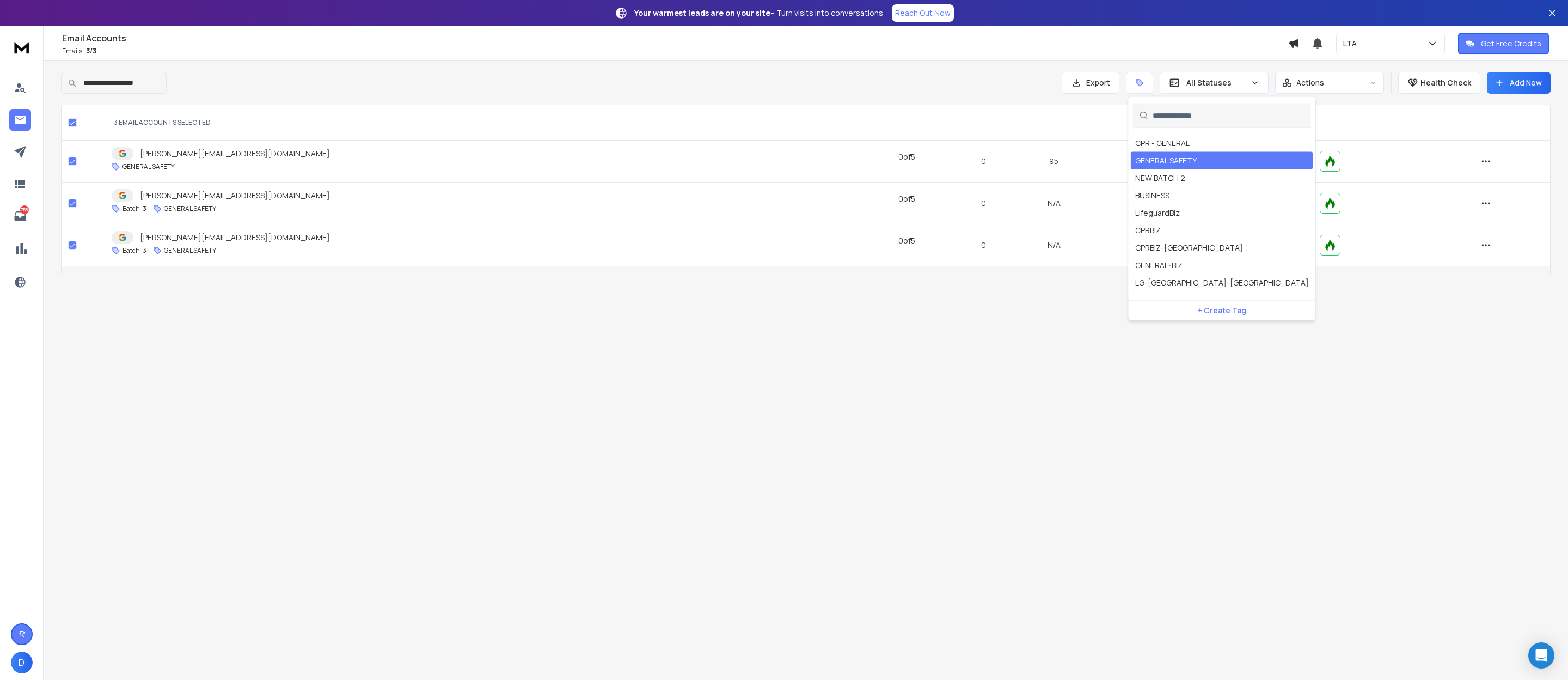
click at [136, 78] on input "**********" at bounding box center [114, 83] width 106 height 22
paste input "****"
type input "**********"
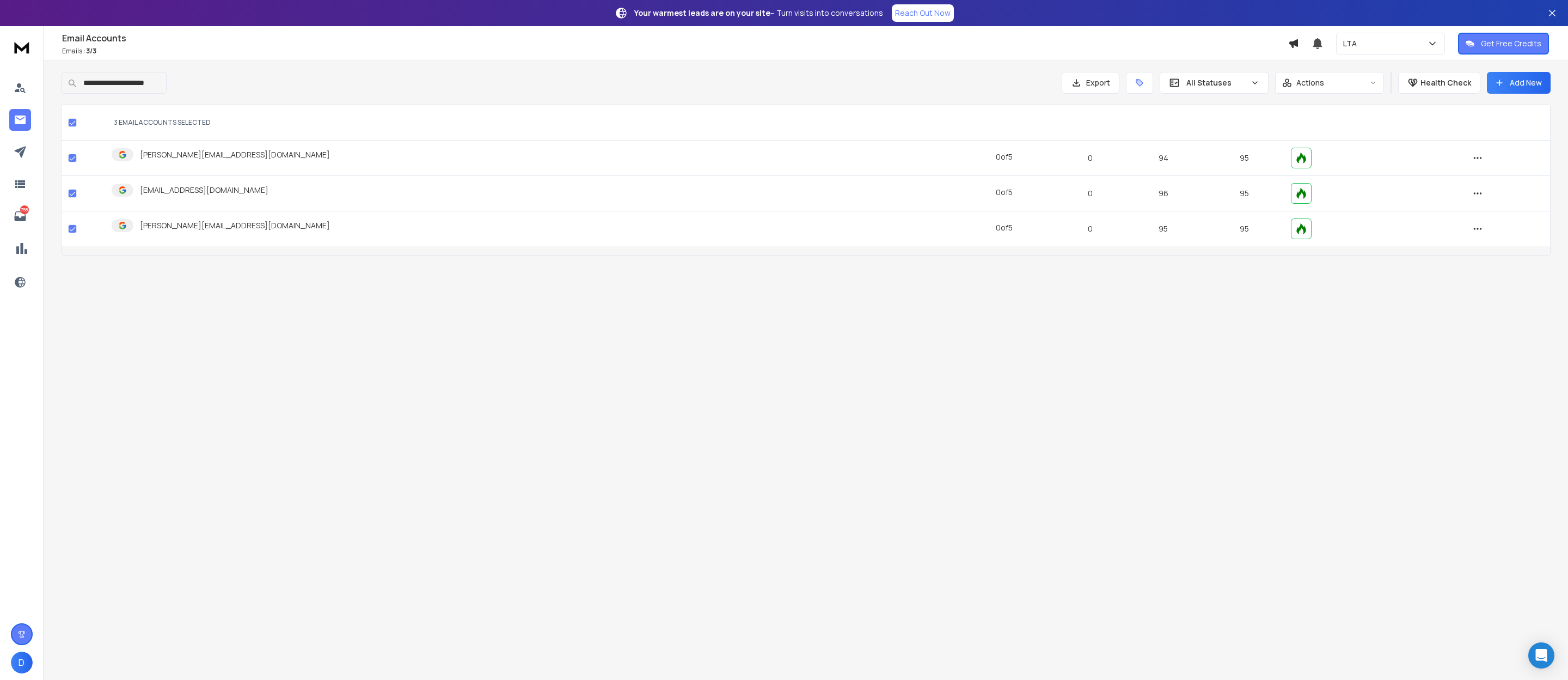
click at [1202, 85] on p "All Statuses" at bounding box center [1216, 83] width 60 height 11
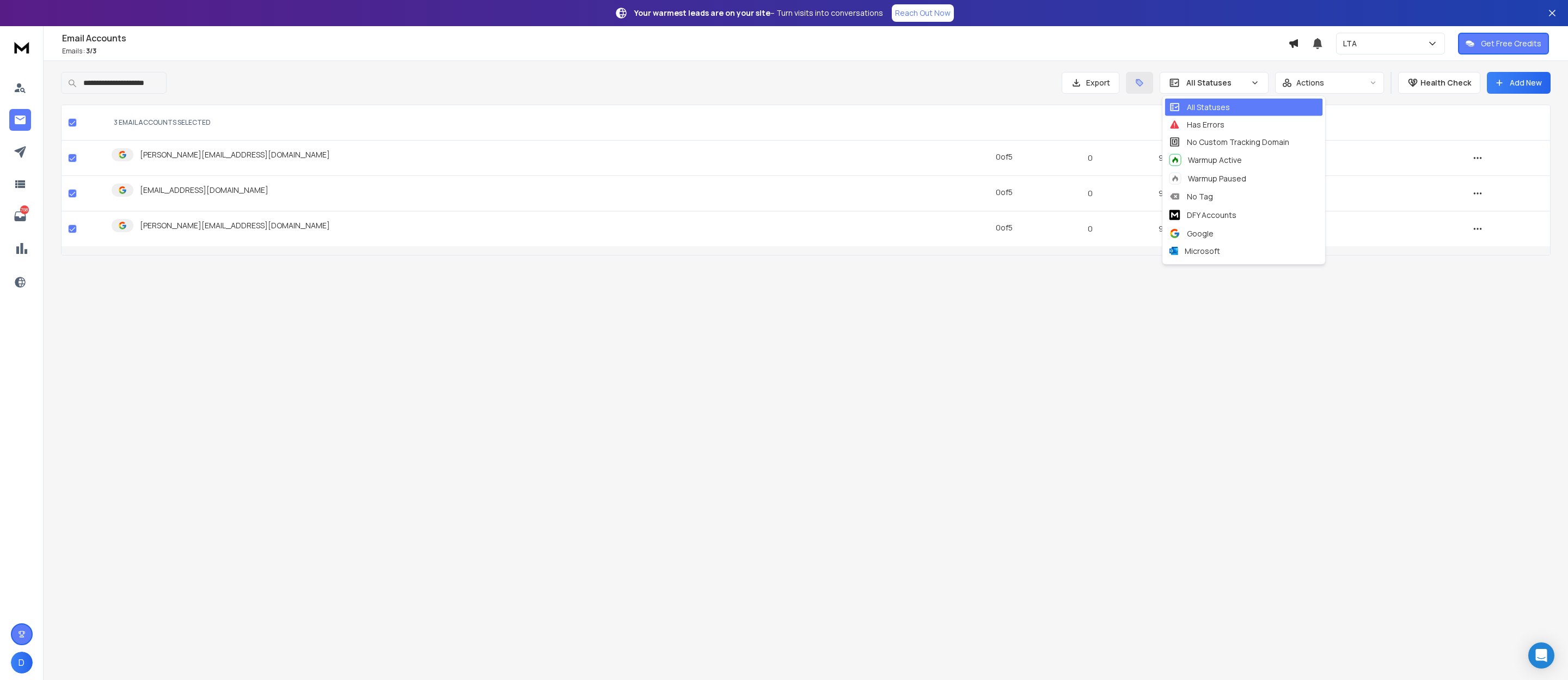
click at [1150, 86] on button at bounding box center [1140, 83] width 27 height 22
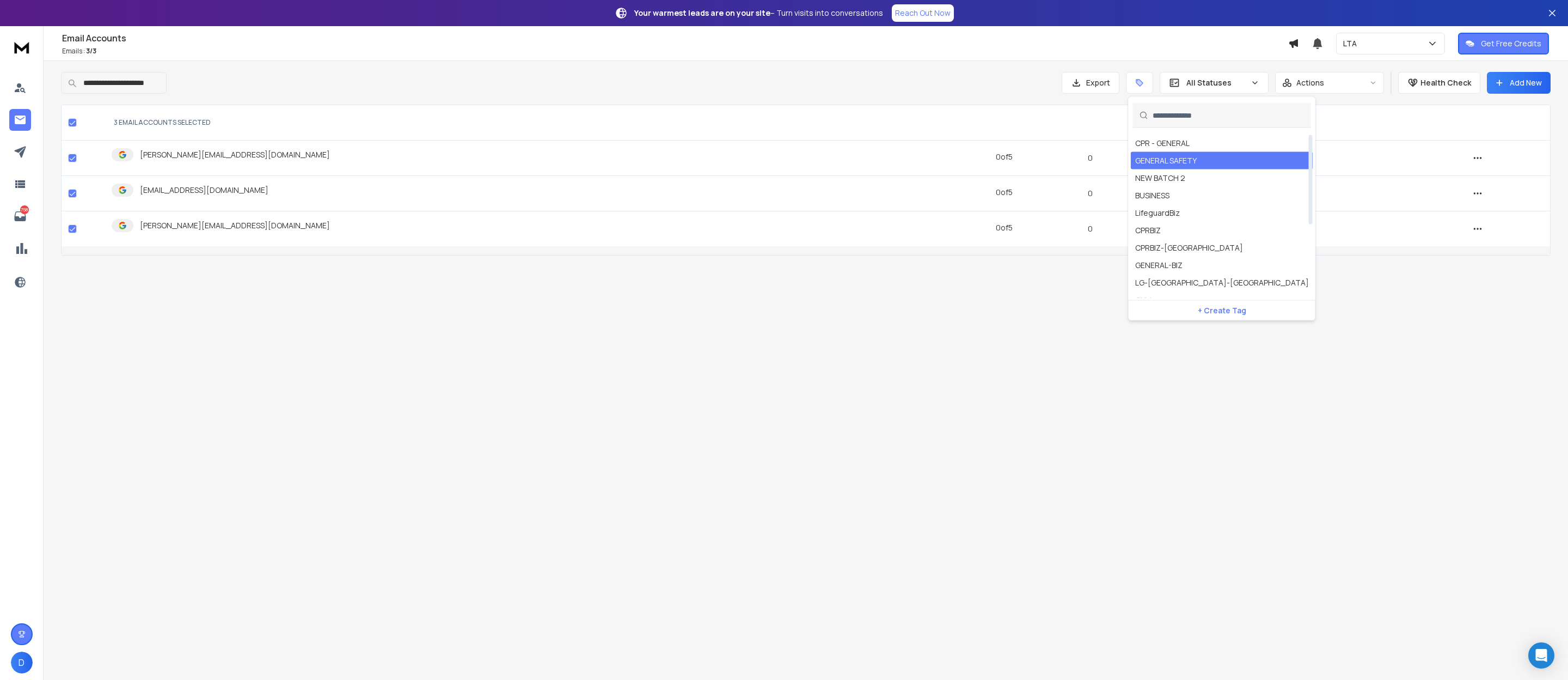
click at [1177, 163] on span "GENERAL SAFETY" at bounding box center [1166, 161] width 62 height 11
click at [1170, 165] on span "GENERAL SAFETY" at bounding box center [1166, 161] width 62 height 11
click at [1200, 180] on div "NEW BATCH 2" at bounding box center [1222, 178] width 174 height 11
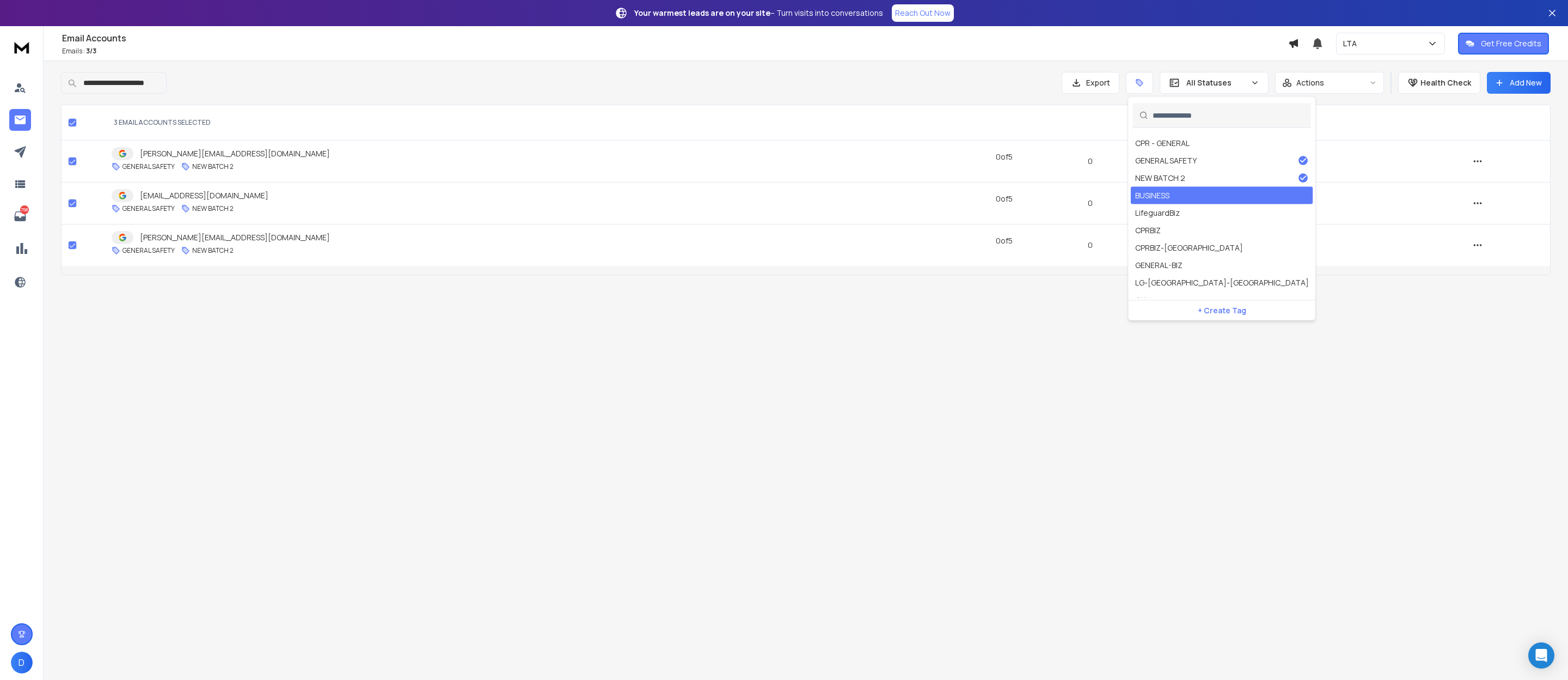
click at [840, 302] on div "**********" at bounding box center [784, 340] width 1568 height 680
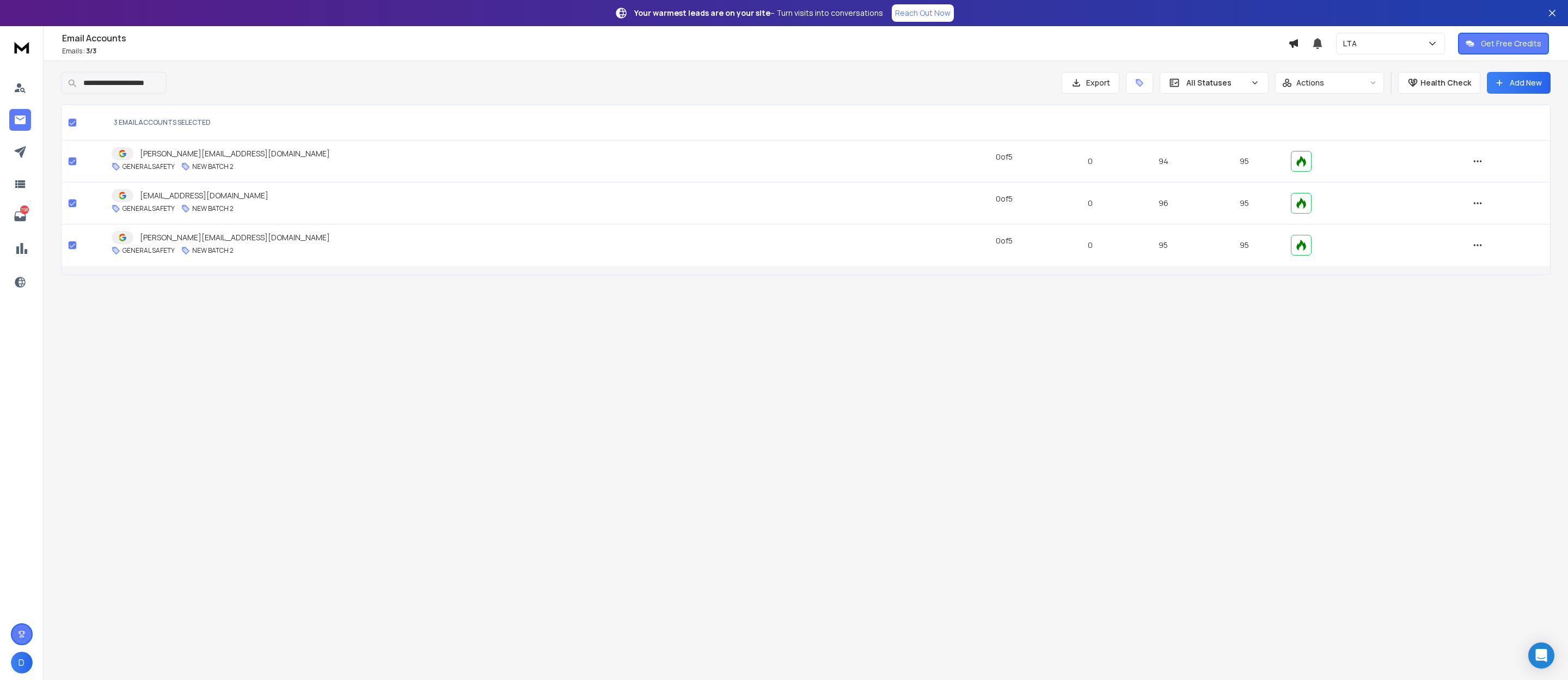
click at [113, 81] on input "**********" at bounding box center [114, 83] width 106 height 22
paste input "**"
type input "**********"
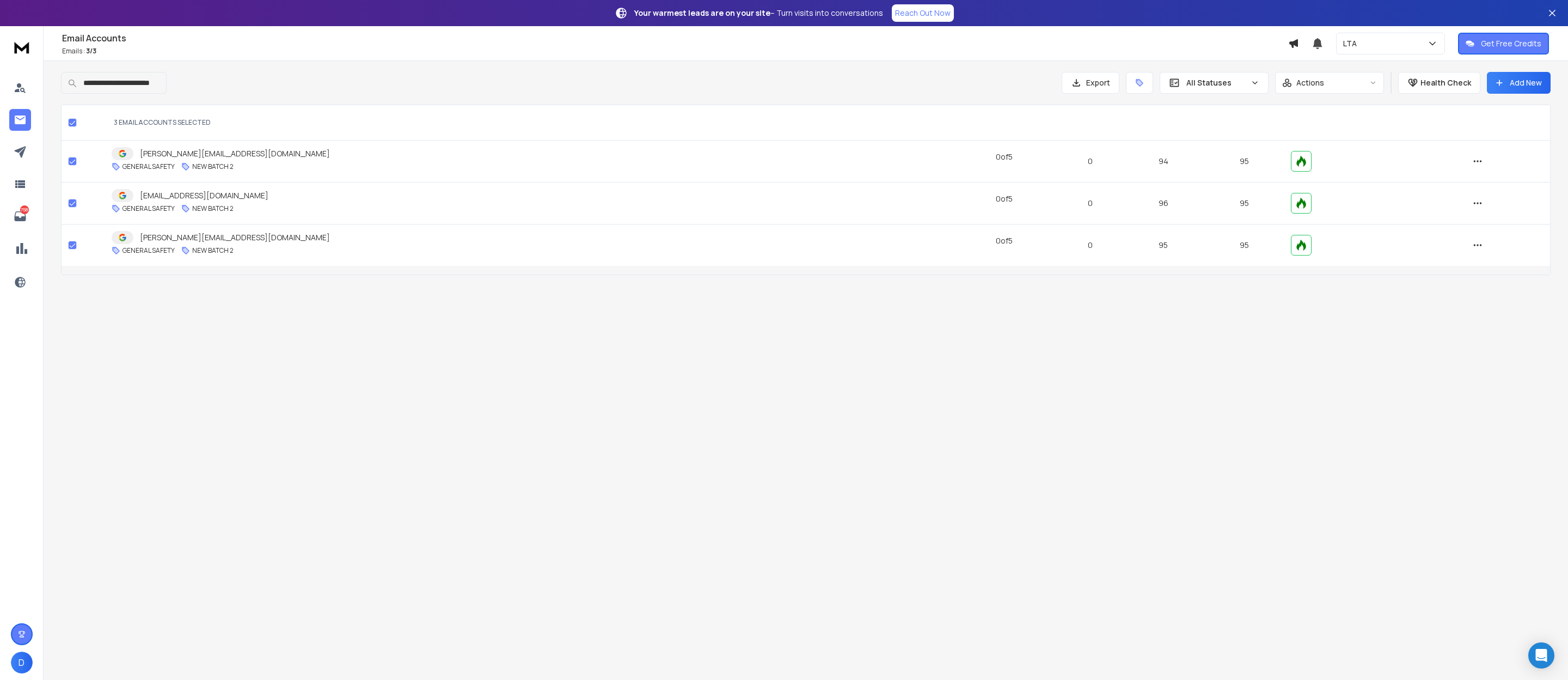
scroll to position [0, 8]
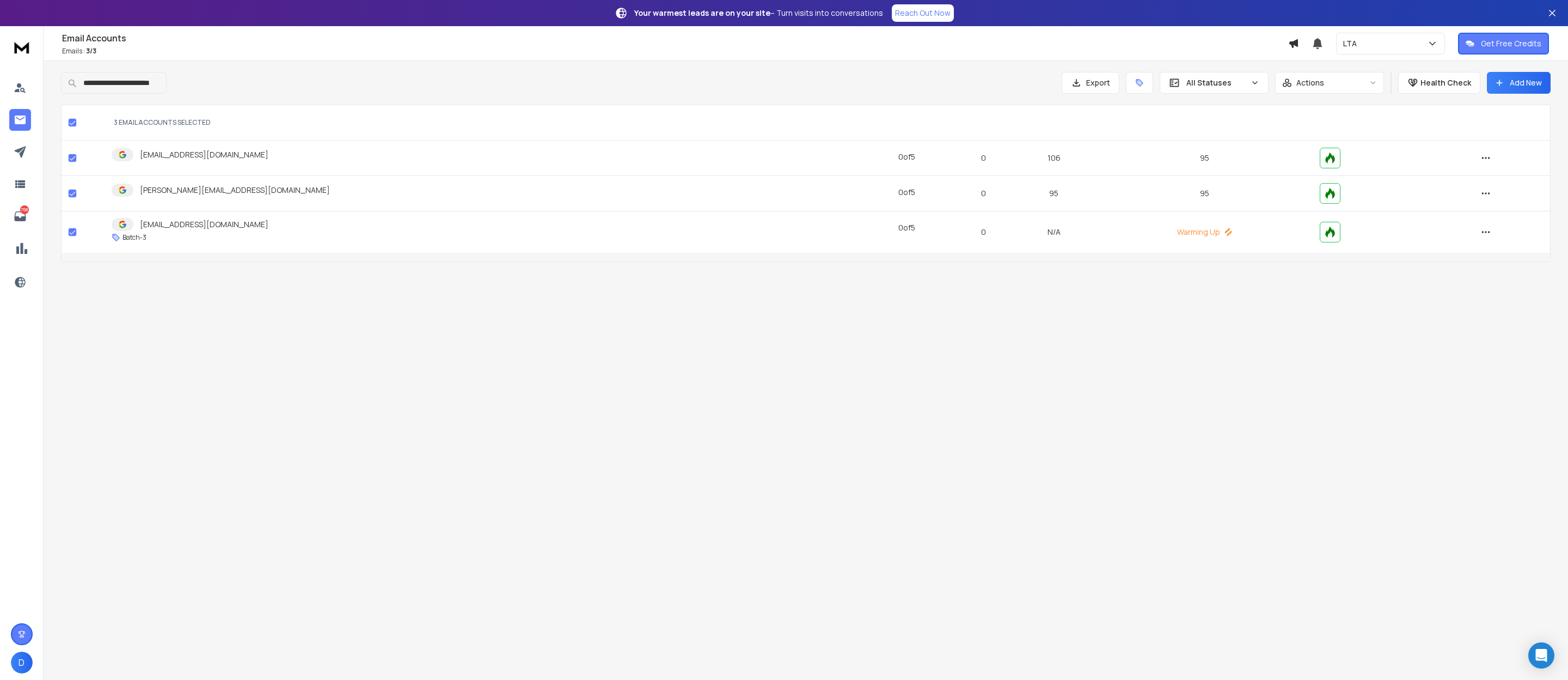
click at [1222, 84] on p "All Statuses" at bounding box center [1216, 83] width 60 height 11
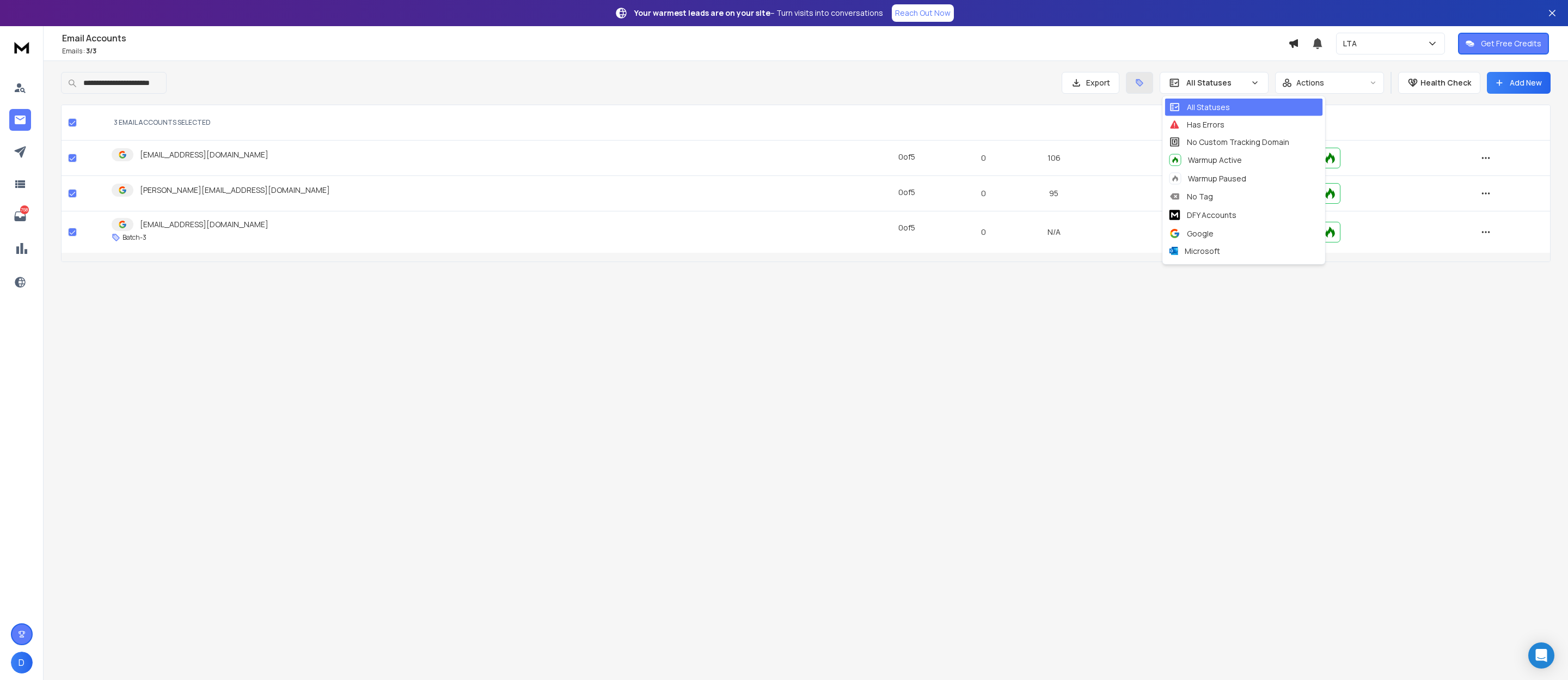
click at [1144, 83] on icon at bounding box center [1139, 83] width 8 height 8
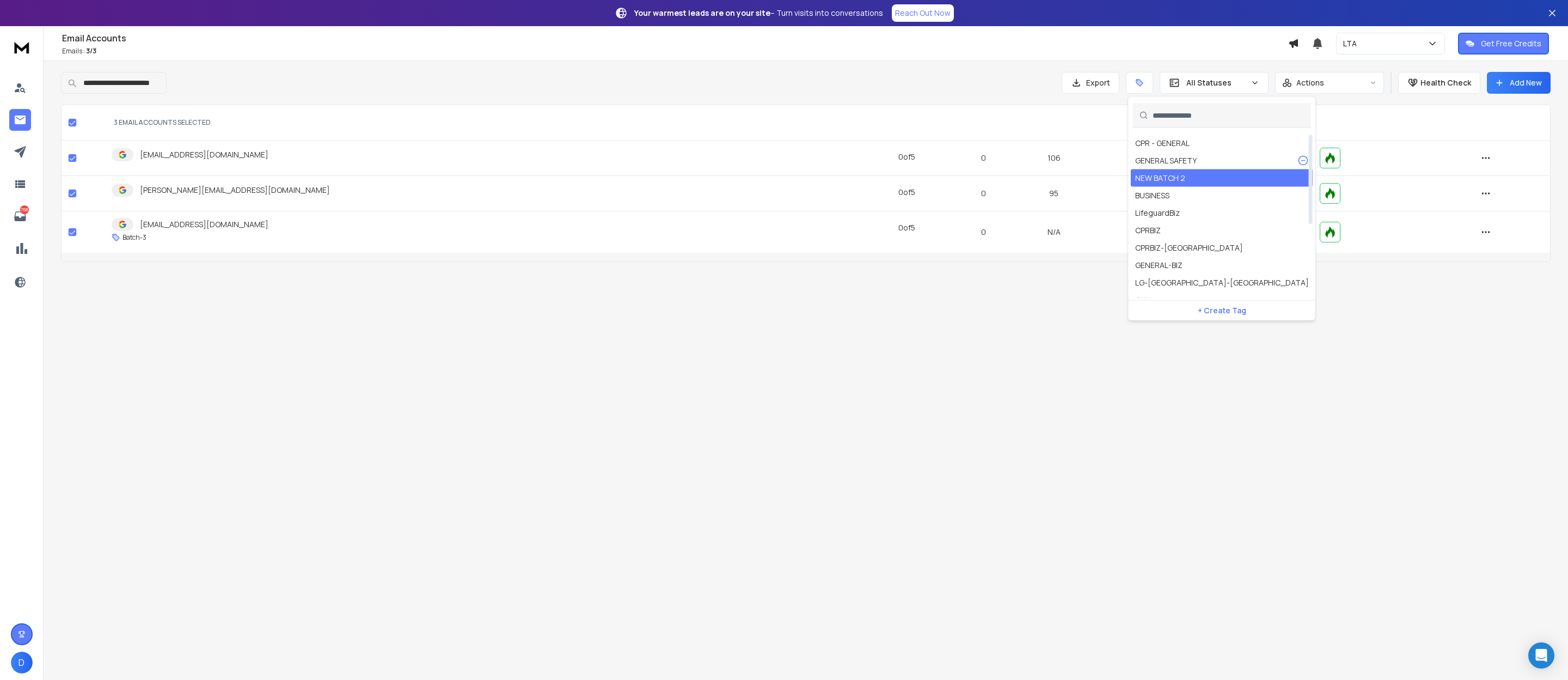
click at [1187, 179] on div "NEW BATCH 2" at bounding box center [1222, 178] width 174 height 11
click at [1180, 179] on span "NEW BATCH 2" at bounding box center [1160, 178] width 50 height 11
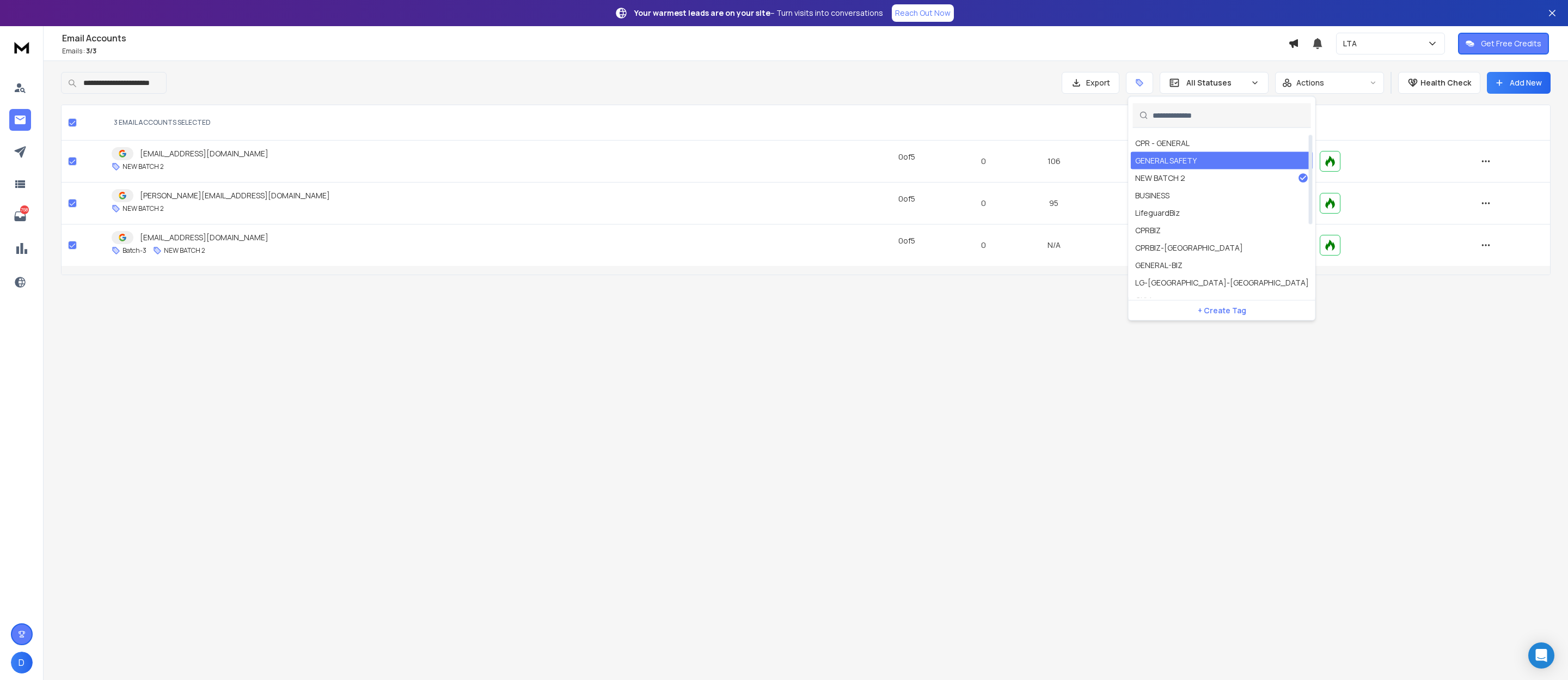
click at [1184, 161] on span "GENERAL SAFETY" at bounding box center [1166, 161] width 62 height 11
click at [997, 74] on div "**********" at bounding box center [558, 83] width 994 height 22
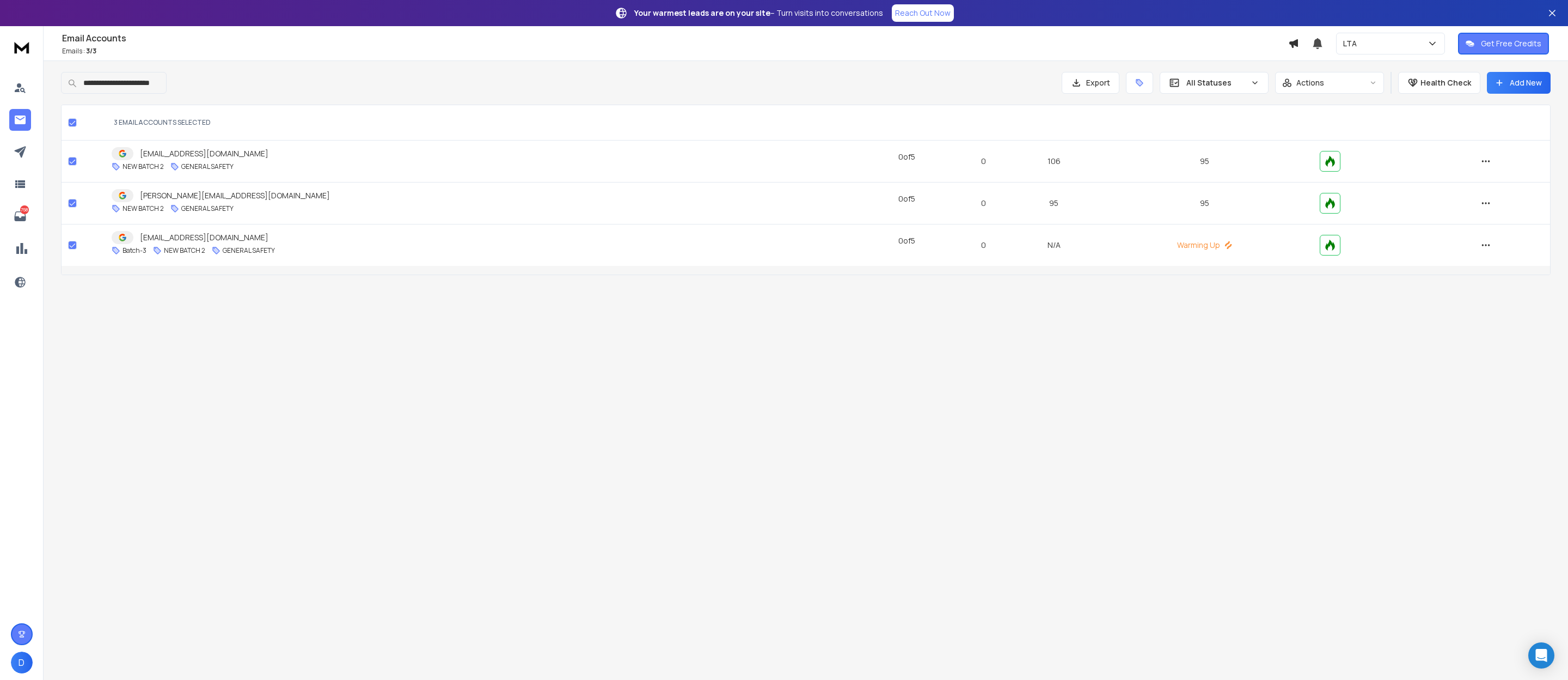
click at [123, 83] on input "**********" at bounding box center [114, 83] width 106 height 22
paste input
type input "**********"
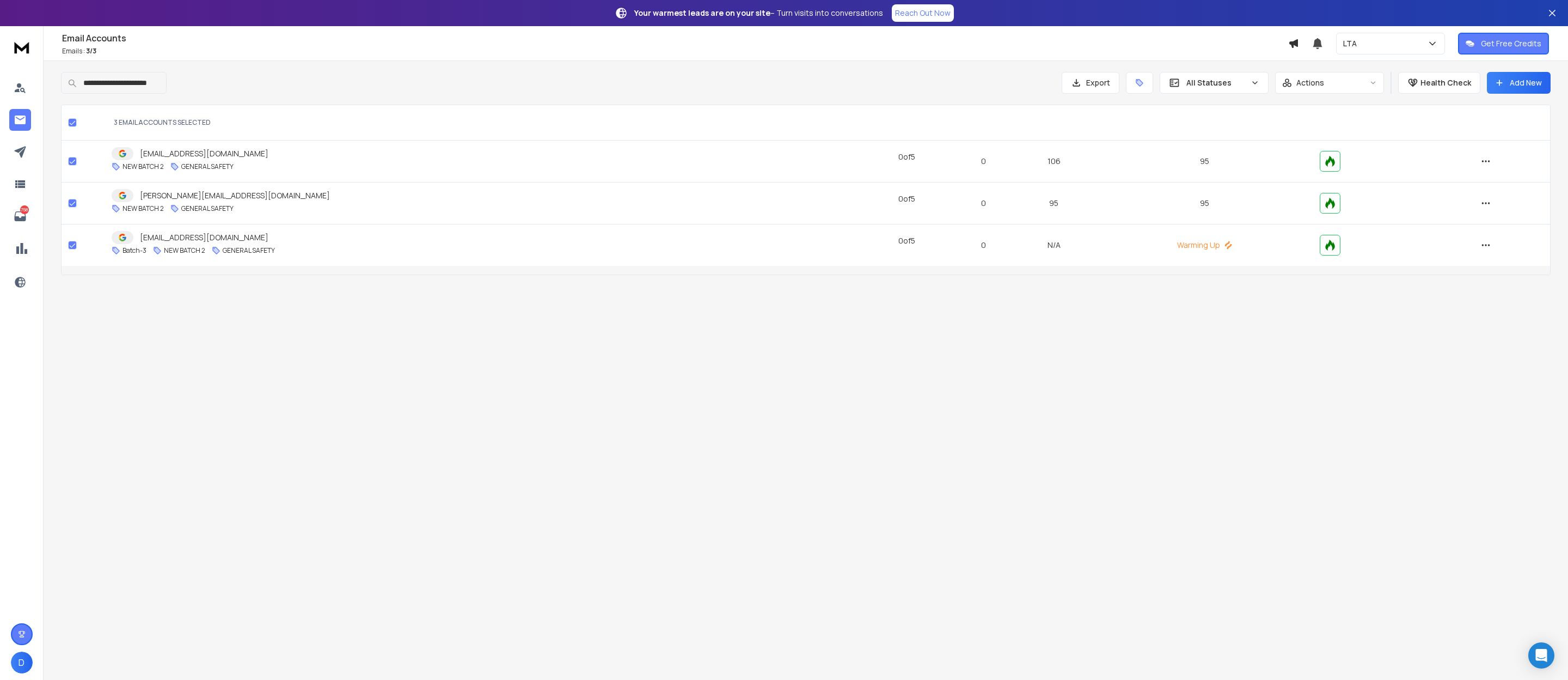
scroll to position [0, 6]
click at [1138, 77] on button at bounding box center [1140, 83] width 27 height 22
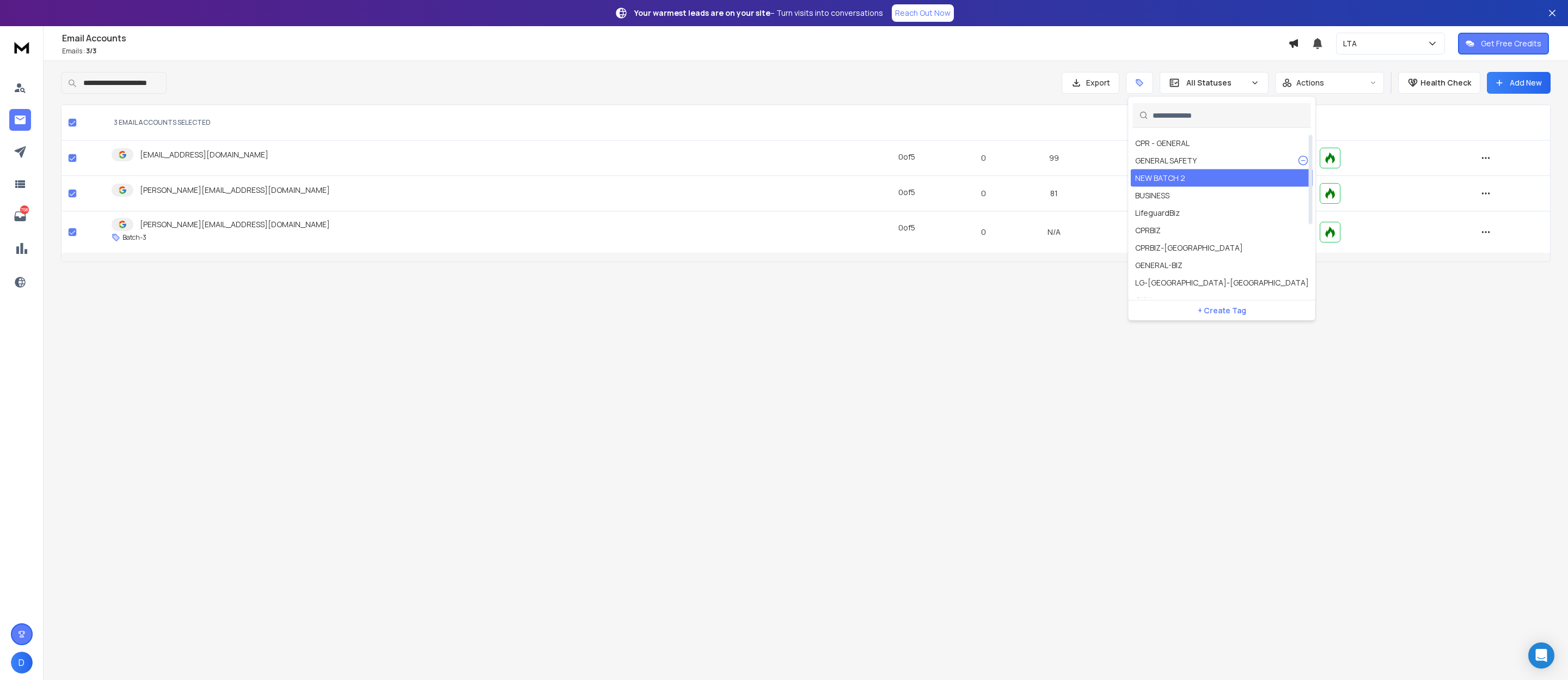
click at [1181, 180] on span "NEW BATCH 2" at bounding box center [1160, 178] width 50 height 11
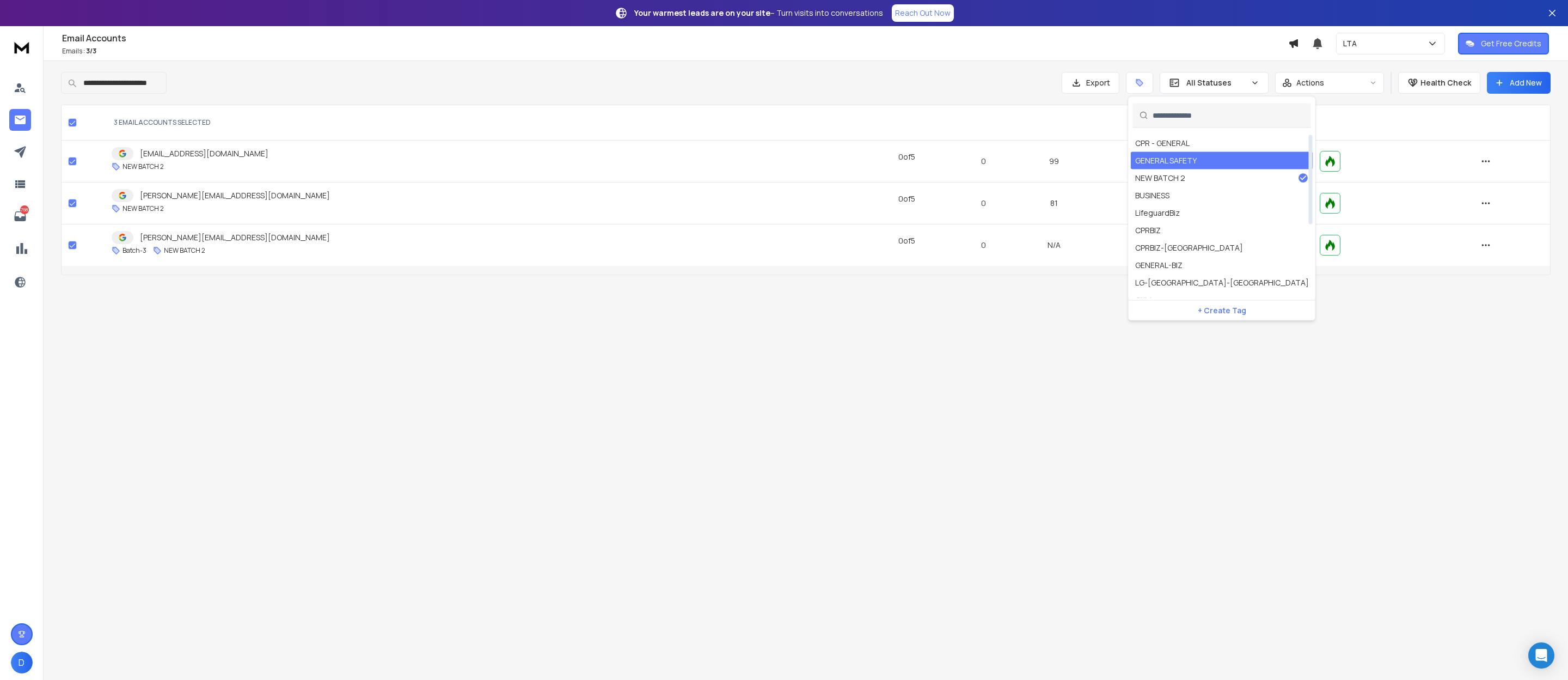
click at [1187, 166] on div "GENERAL SAFETY" at bounding box center [1222, 161] width 183 height 18
click at [1187, 164] on span "GENERAL SAFETY" at bounding box center [1166, 161] width 62 height 11
click at [131, 86] on input "**********" at bounding box center [114, 83] width 106 height 22
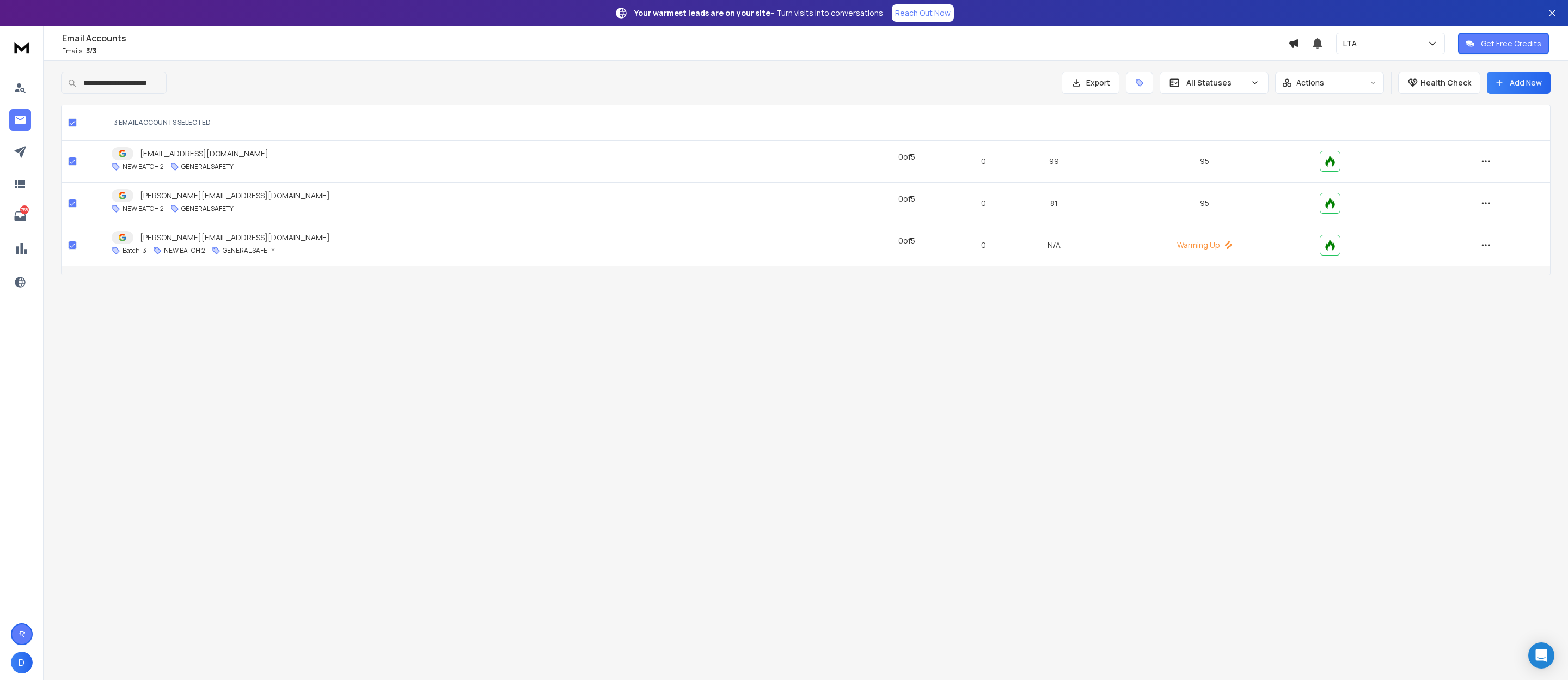
paste input
type input "**********"
click at [1144, 79] on icon at bounding box center [1139, 83] width 8 height 8
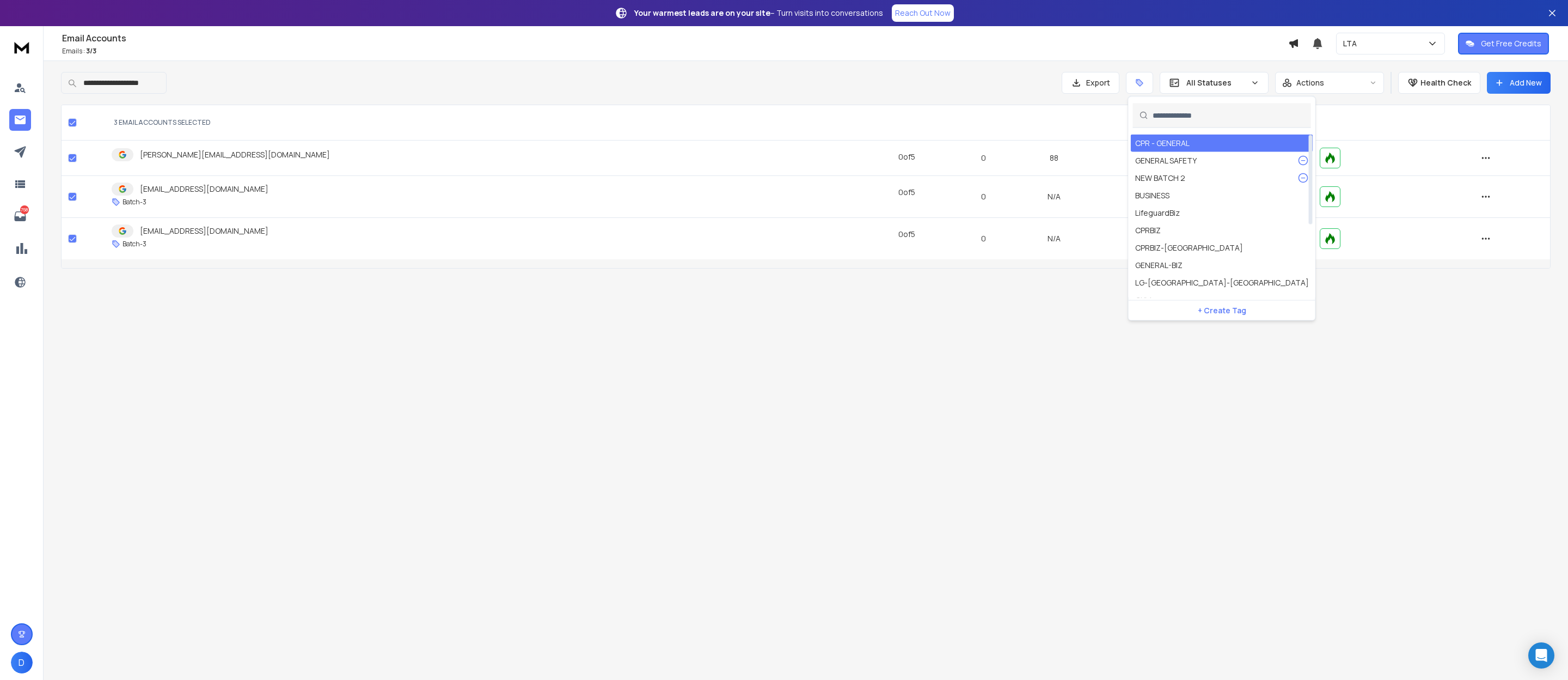
click at [1191, 144] on div "CPR - GENERAL" at bounding box center [1222, 143] width 174 height 11
click at [122, 88] on input "**********" at bounding box center [114, 83] width 106 height 22
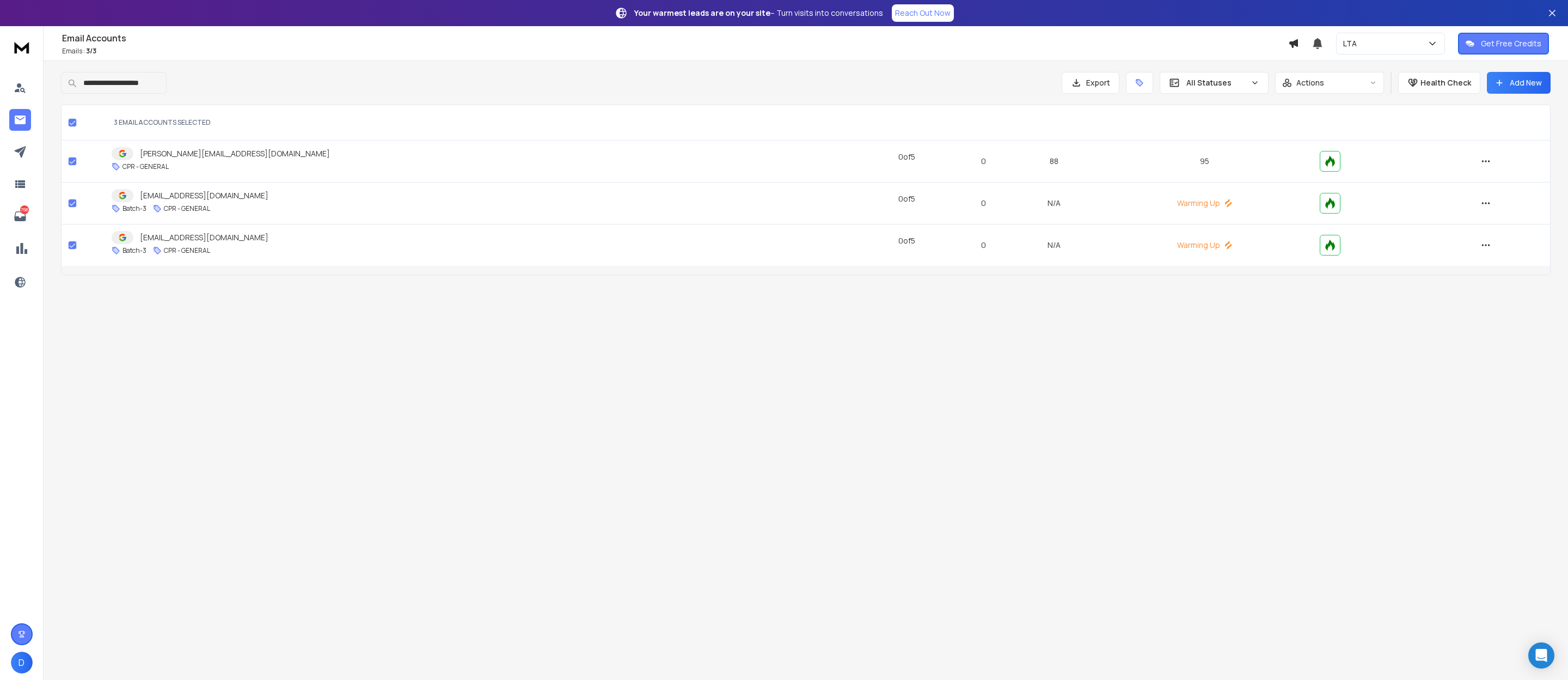
click at [122, 88] on input "**********" at bounding box center [114, 83] width 106 height 22
paste input
type input "**********"
click at [153, 83] on input "**********" at bounding box center [114, 83] width 106 height 22
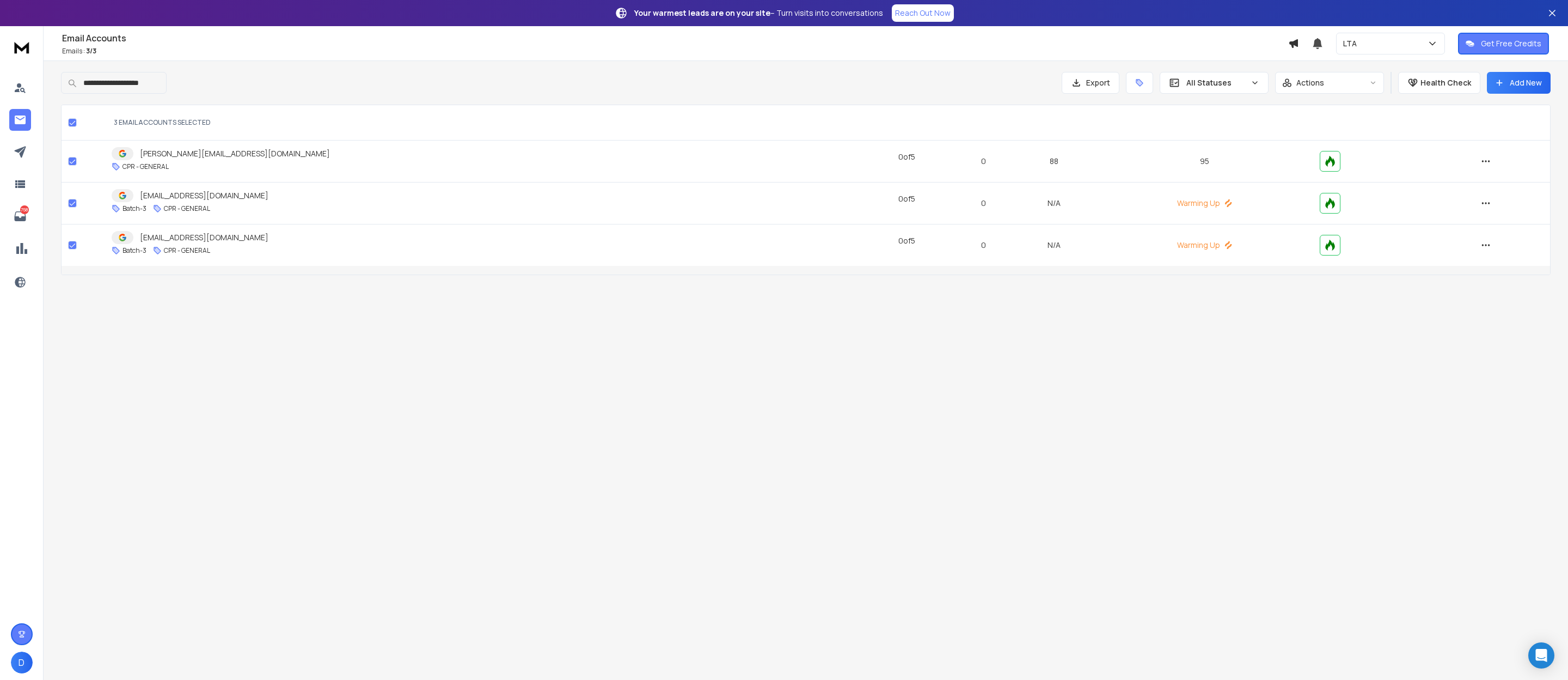
click at [153, 83] on input "**********" at bounding box center [114, 83] width 106 height 22
click at [1144, 86] on icon at bounding box center [1139, 83] width 8 height 8
click at [385, 93] on div "**********" at bounding box center [558, 83] width 994 height 22
click at [363, 97] on div "**********" at bounding box center [806, 174] width 1489 height 203
